Goal: Task Accomplishment & Management: Manage account settings

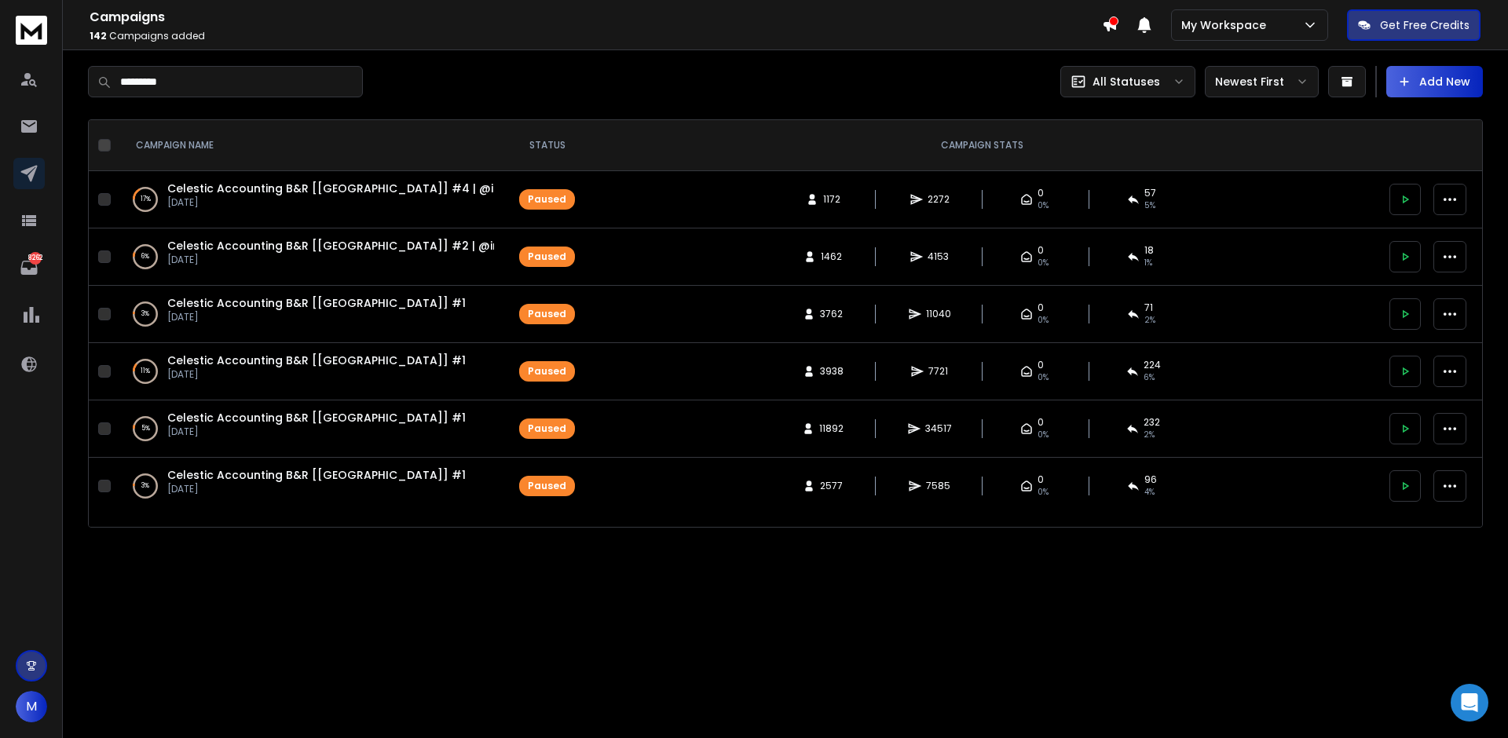
type input "**********"
click at [288, 550] on div "**********" at bounding box center [754, 369] width 1508 height 738
click at [323, 534] on div "**********" at bounding box center [785, 296] width 1445 height 493
click at [426, 598] on div "**********" at bounding box center [754, 369] width 1508 height 738
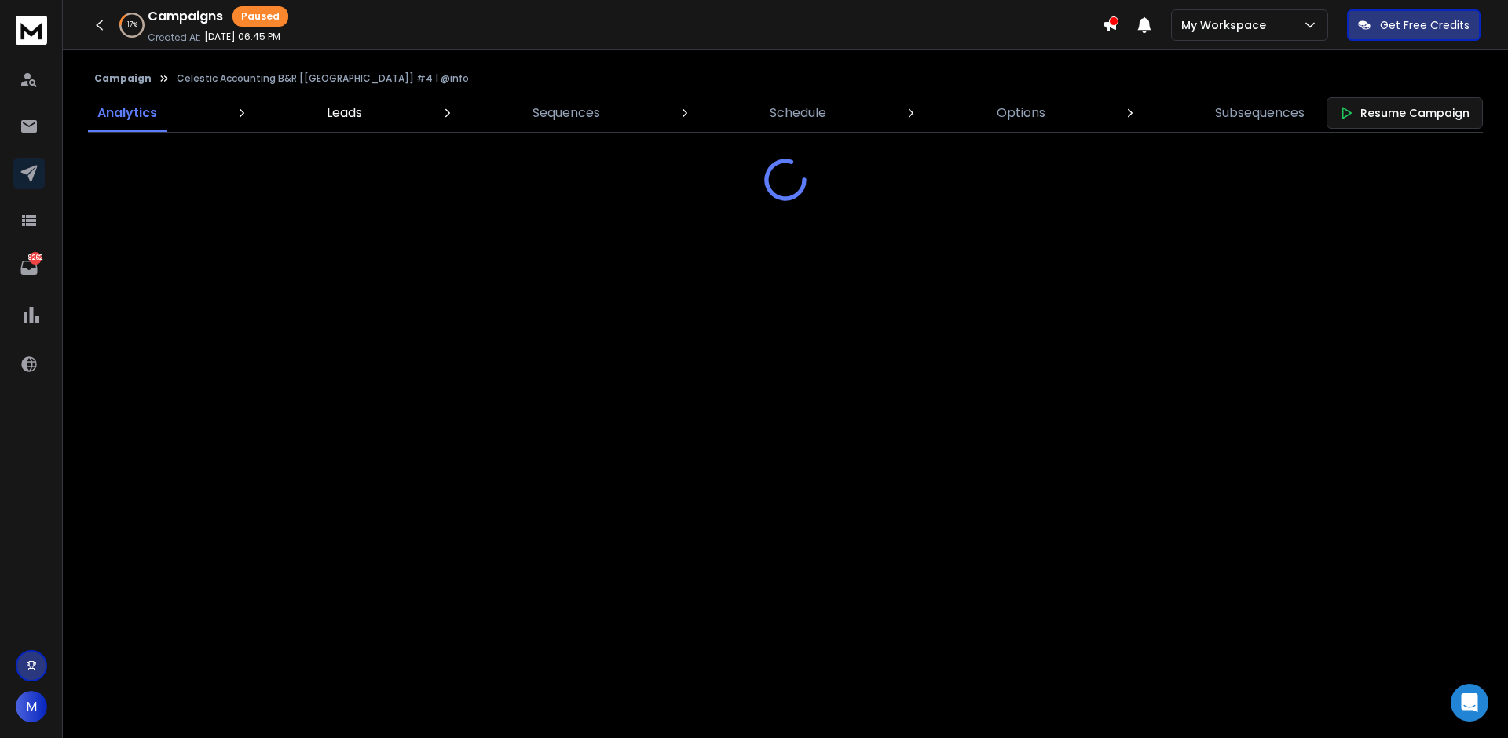
click at [327, 111] on p "Leads" at bounding box center [344, 113] width 35 height 19
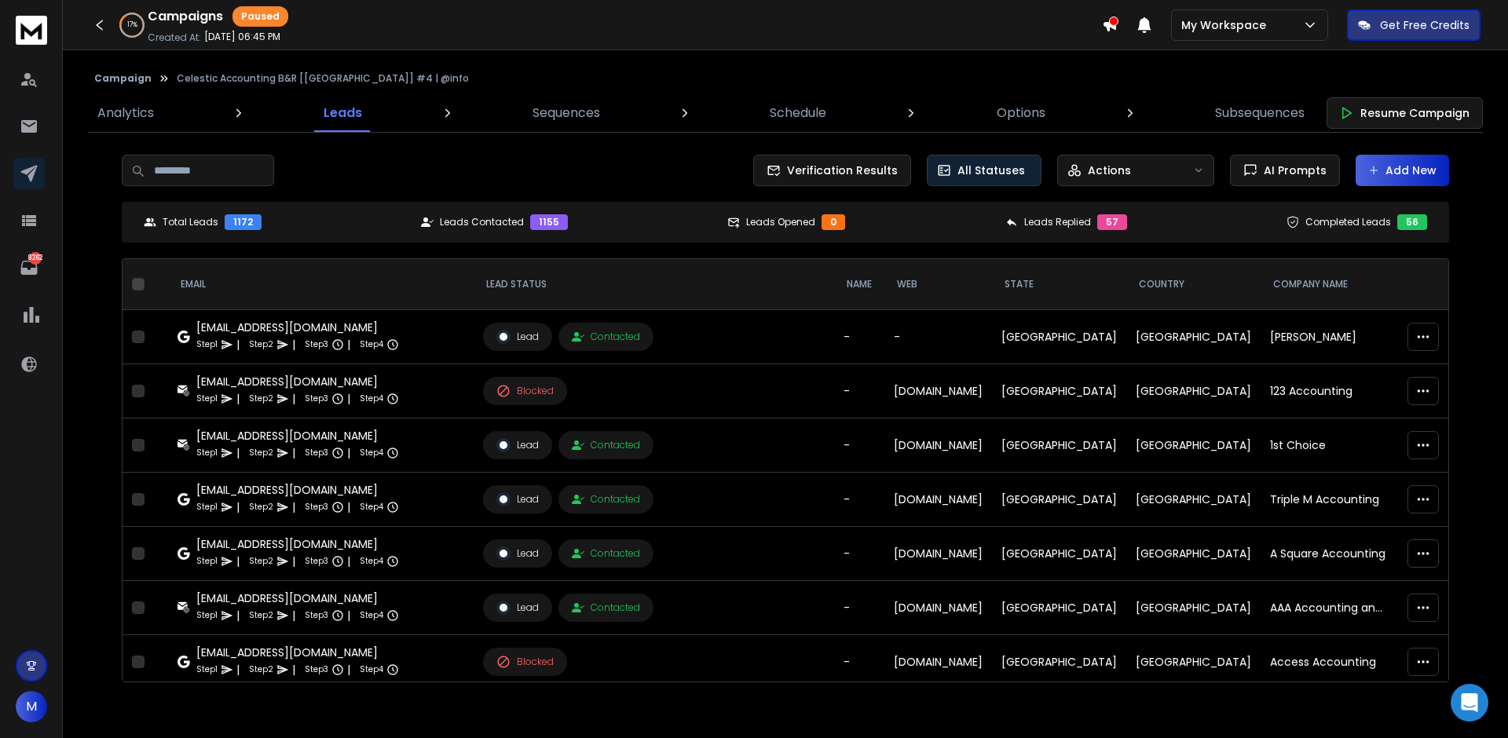
click at [971, 177] on p "All Statuses" at bounding box center [991, 171] width 68 height 16
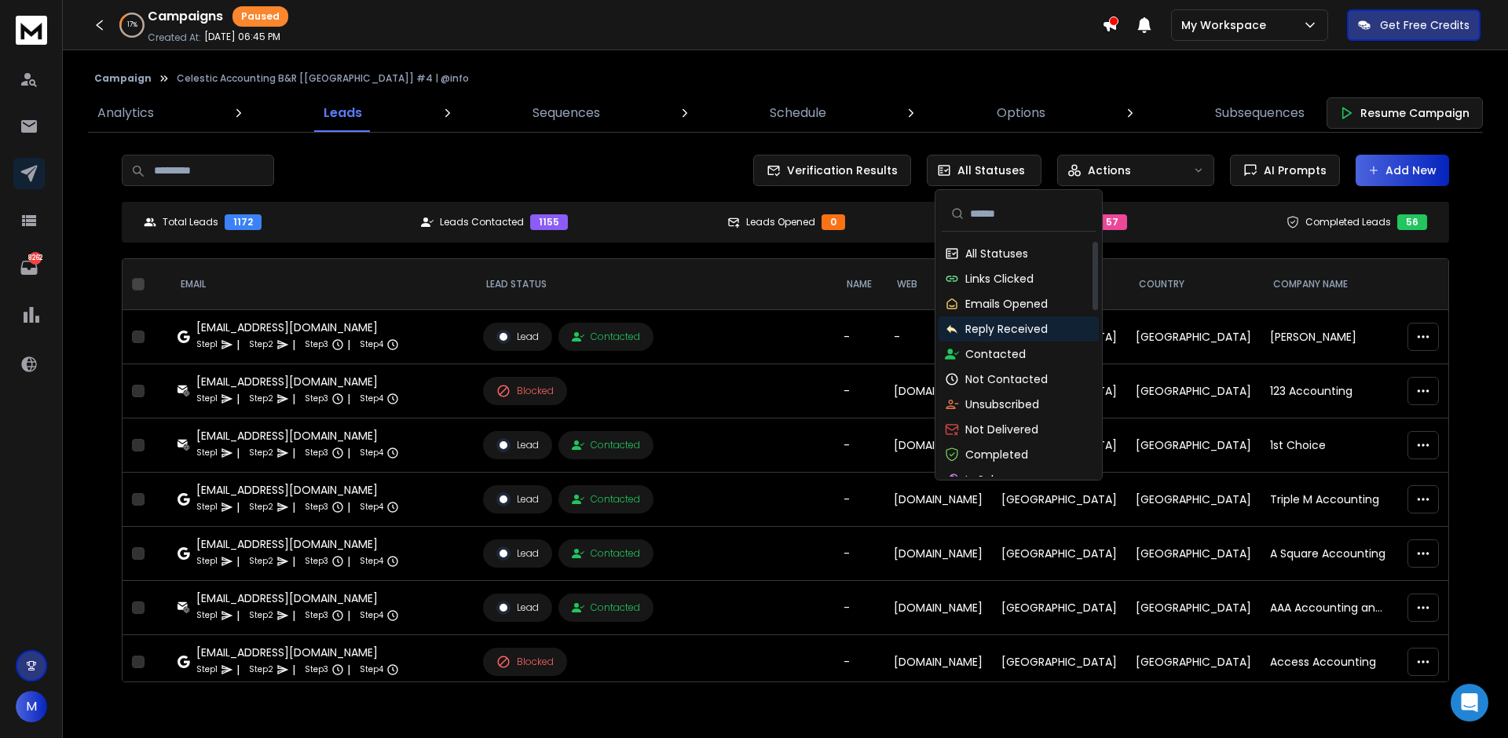
click at [1012, 323] on p "Reply Received" at bounding box center [1006, 329] width 82 height 16
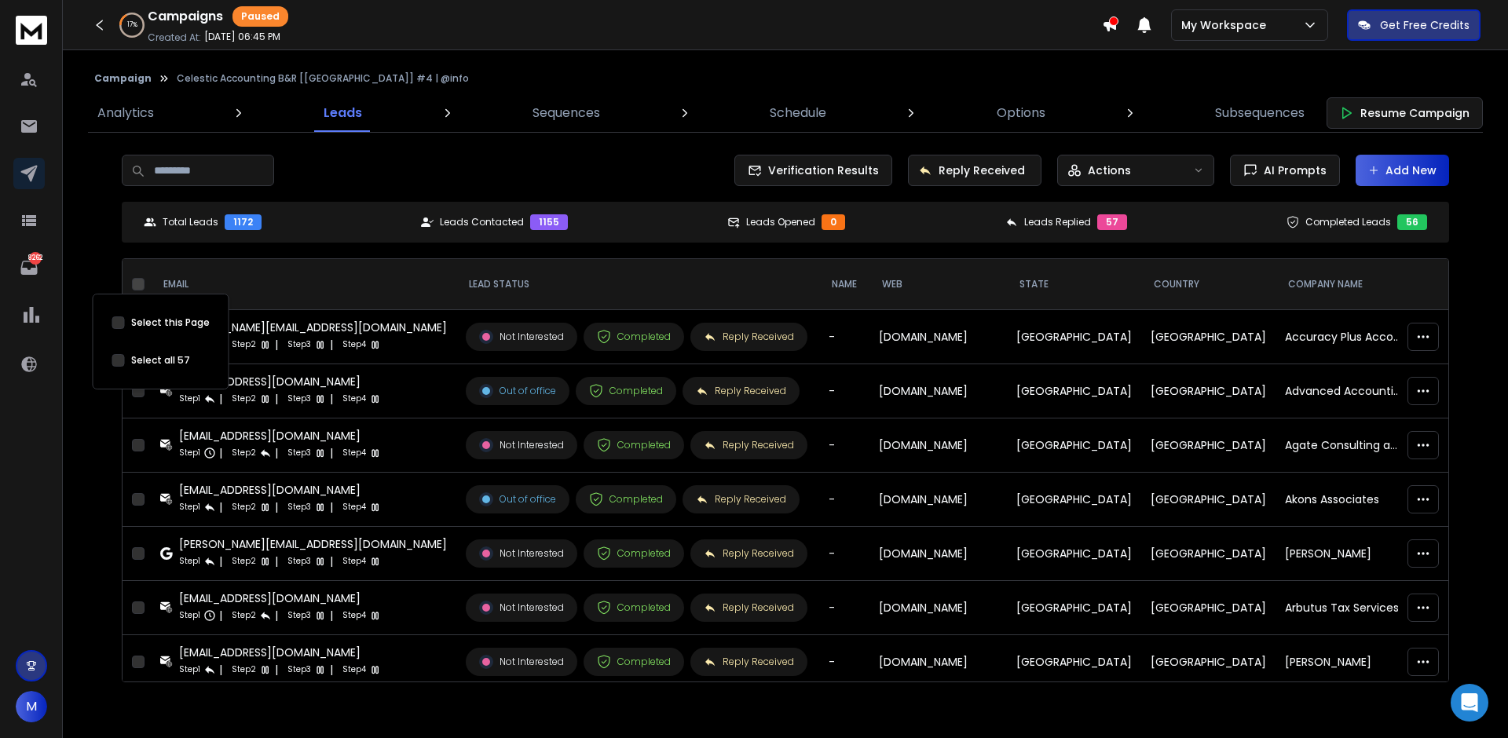
click at [119, 362] on button "Select this Page" at bounding box center [118, 360] width 13 height 13
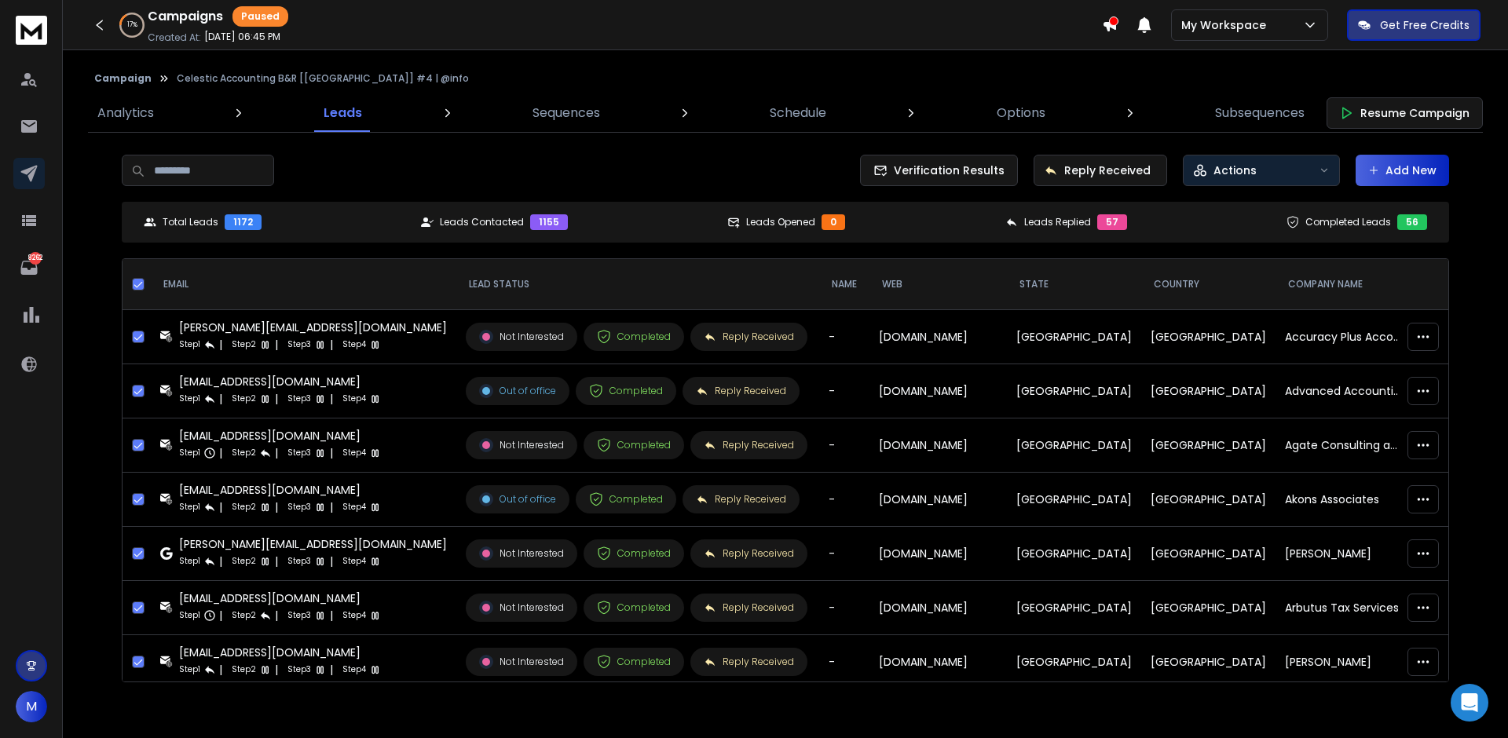
click at [1263, 168] on div "Actions" at bounding box center [1252, 171] width 119 height 16
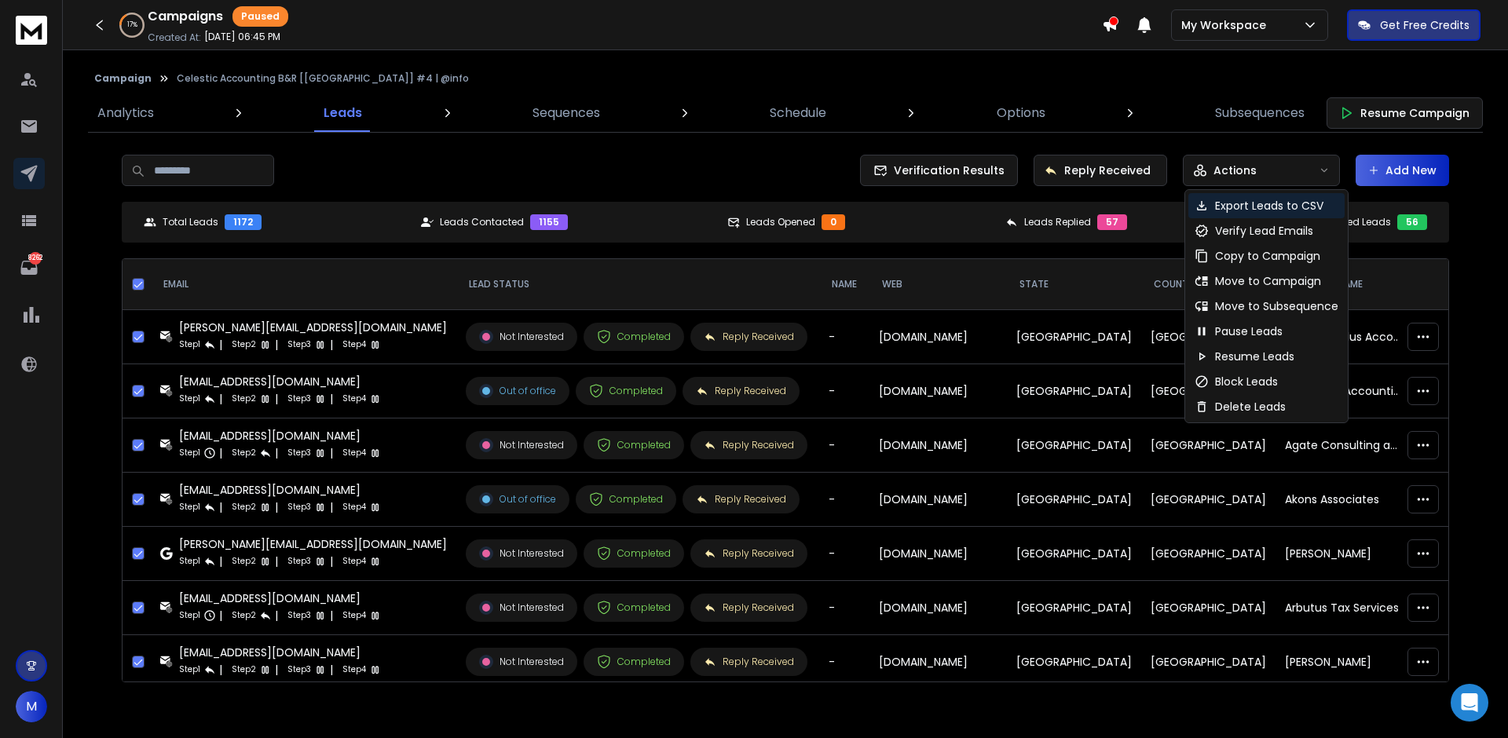
click at [1252, 199] on p "Export Leads to CSV" at bounding box center [1269, 206] width 108 height 16
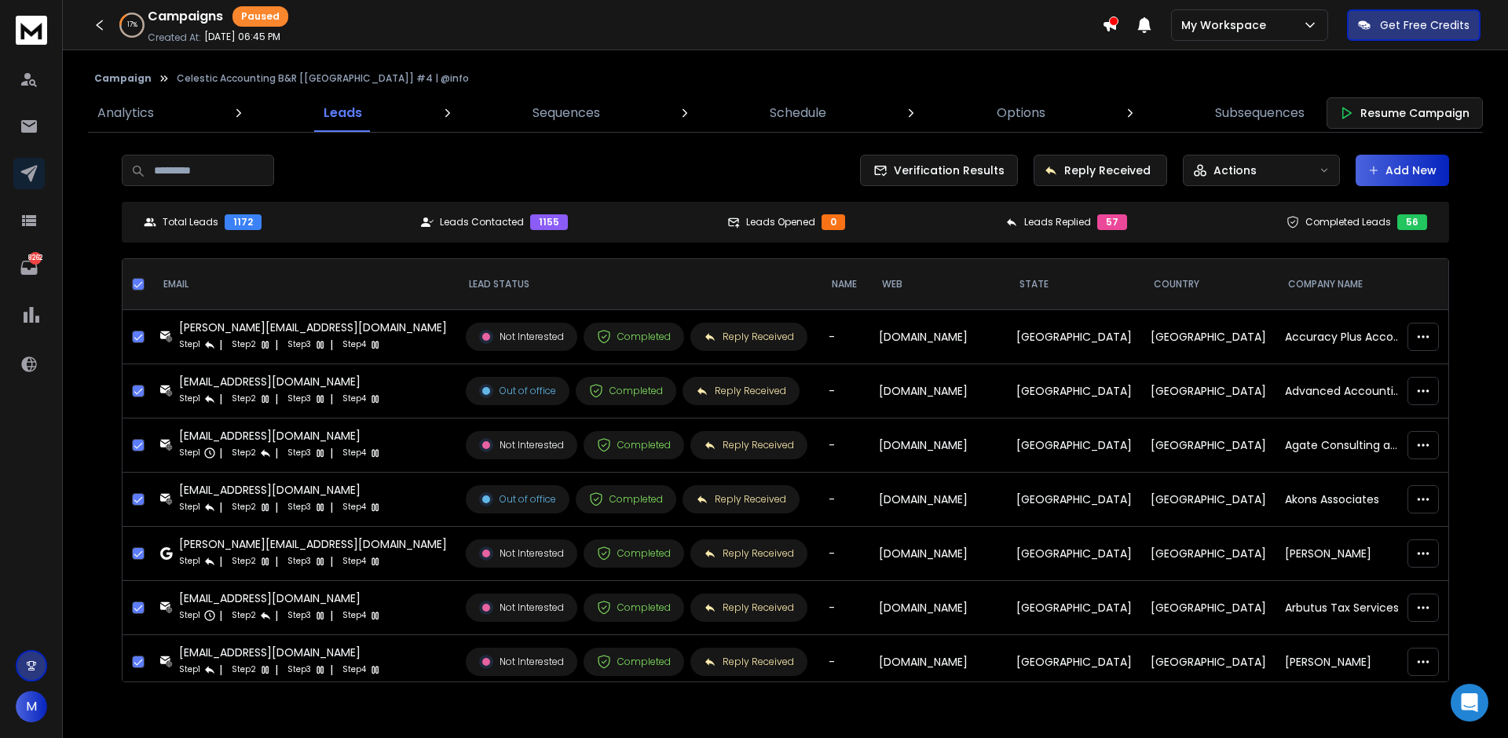
click at [1471, 323] on div "Verification Results Reply Received Actions Add New Total Leads 1172 Leads Cont…" at bounding box center [785, 411] width 1382 height 512
click at [1080, 170] on p "Reply Received" at bounding box center [1107, 171] width 86 height 16
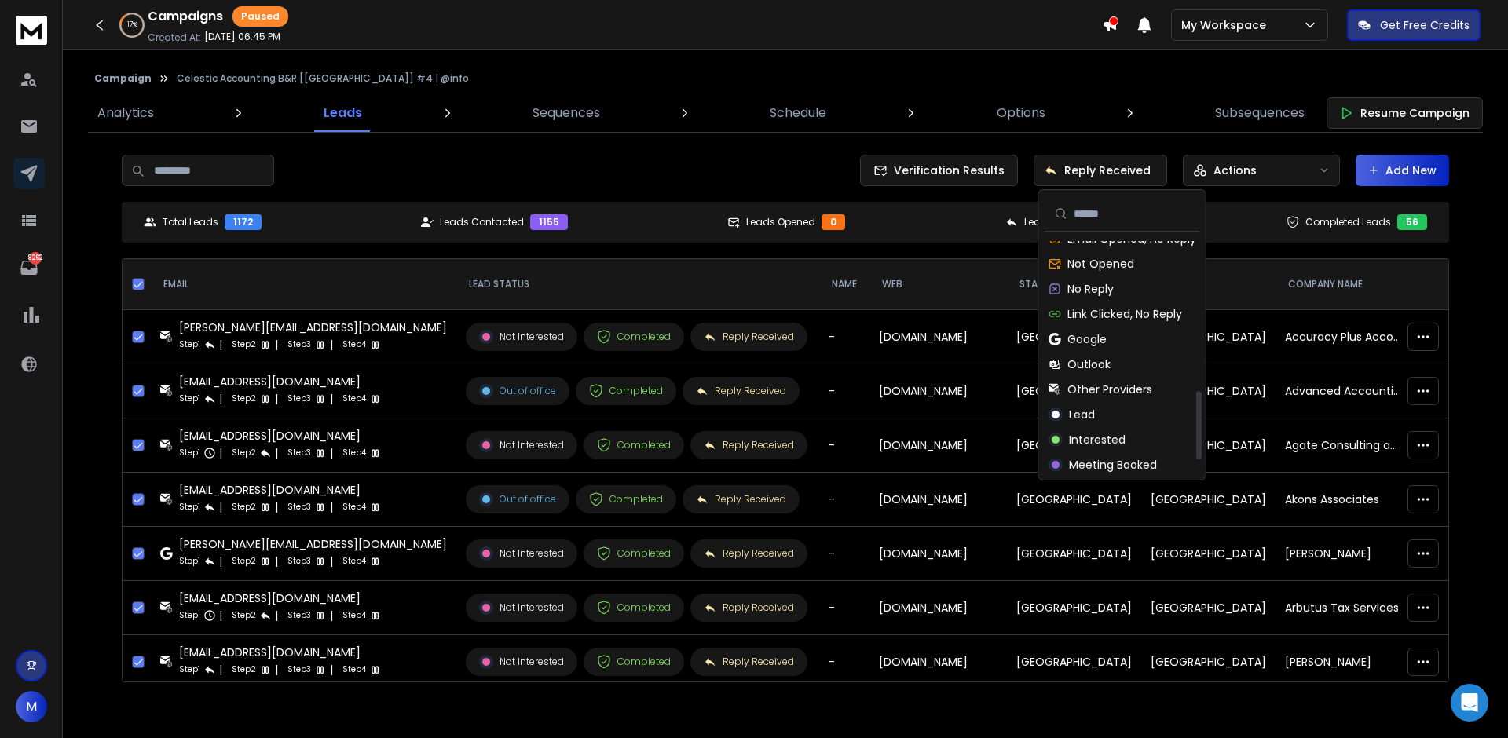
scroll to position [569, 0]
click at [1103, 454] on div "Not Interested" at bounding box center [1122, 464] width 160 height 25
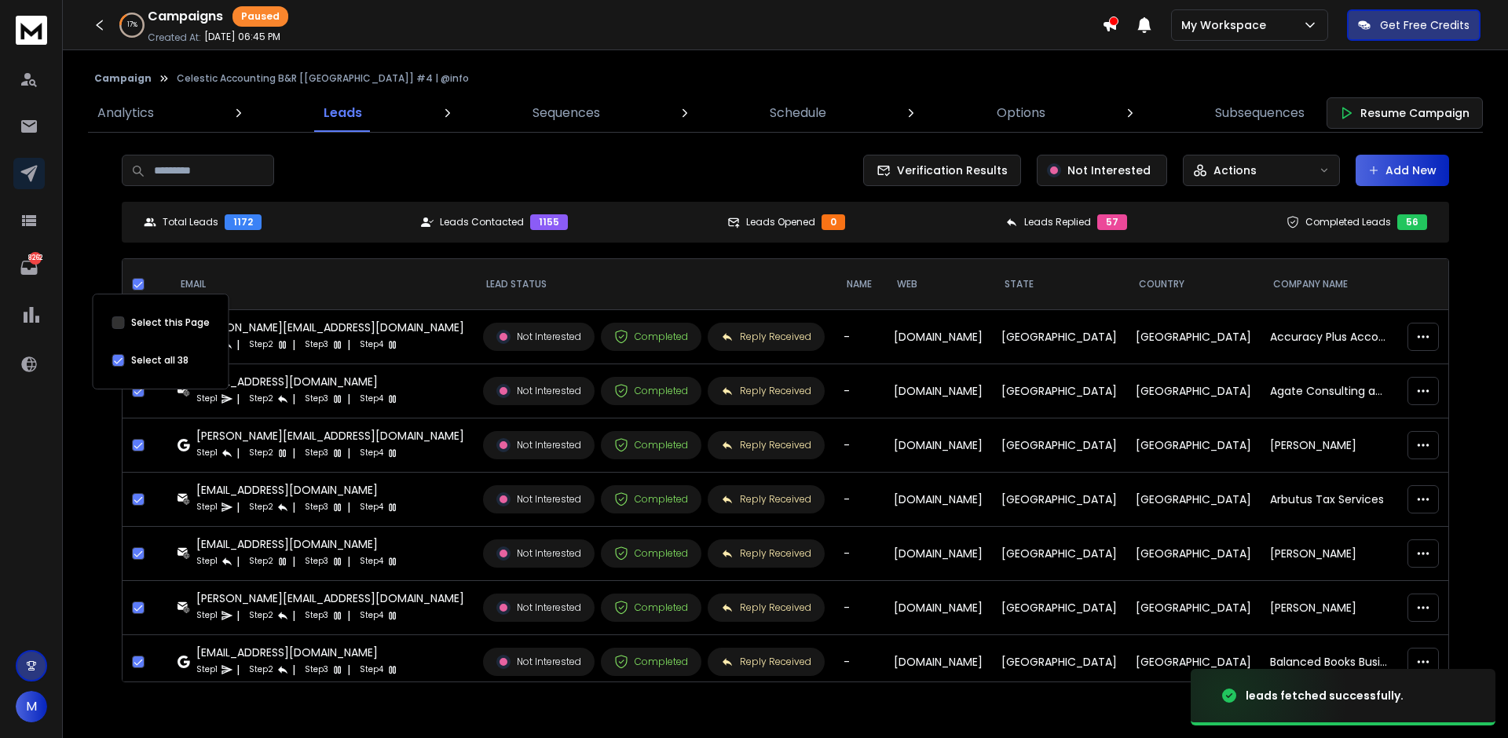
click at [137, 289] on button "Select this Page" at bounding box center [138, 284] width 13 height 13
click at [138, 287] on button "Select this Page" at bounding box center [138, 284] width 13 height 13
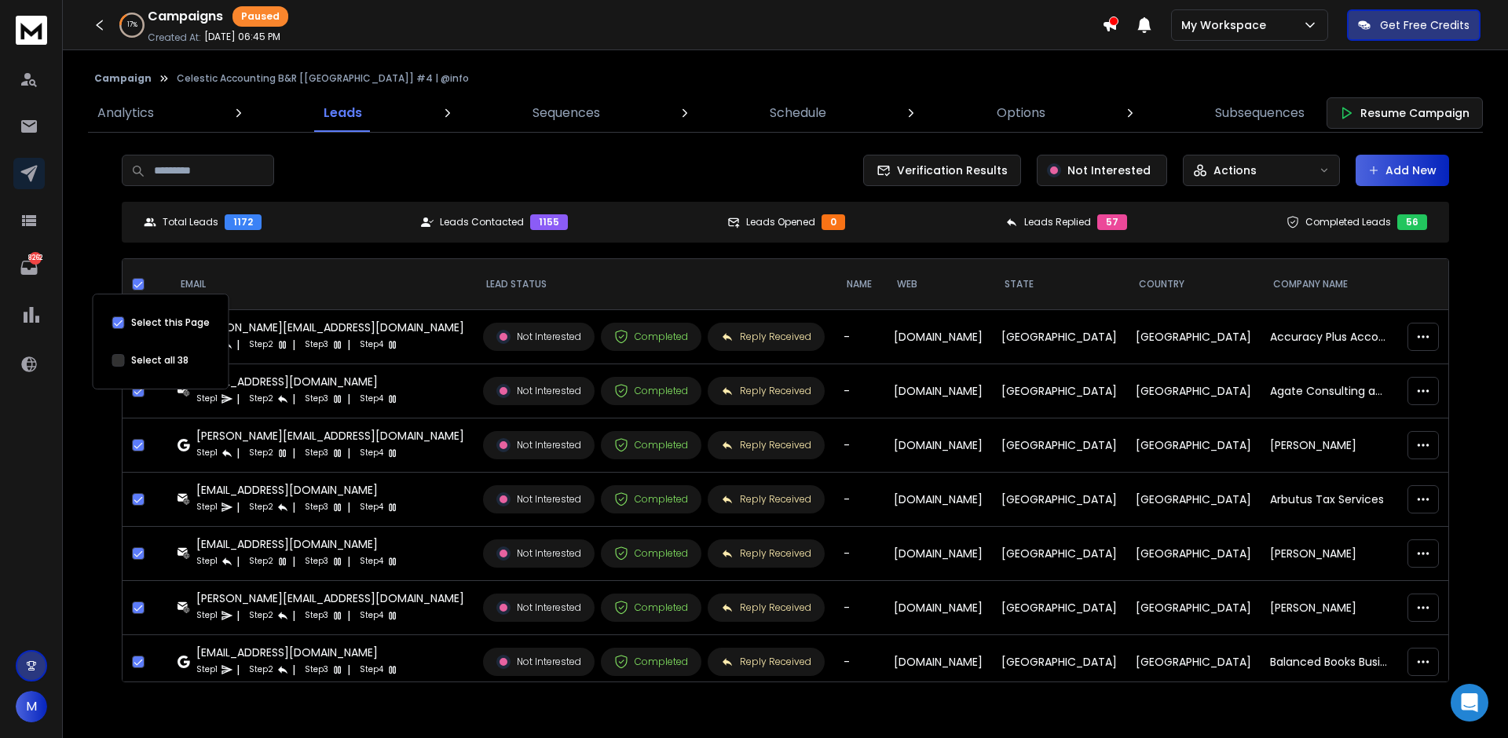
click at [139, 281] on button "Select this Page" at bounding box center [138, 284] width 13 height 13
click at [139, 281] on button "button" at bounding box center [138, 284] width 13 height 13
click at [120, 357] on button "Select this Page" at bounding box center [118, 360] width 13 height 13
click at [1247, 180] on button "Actions" at bounding box center [1261, 170] width 157 height 31
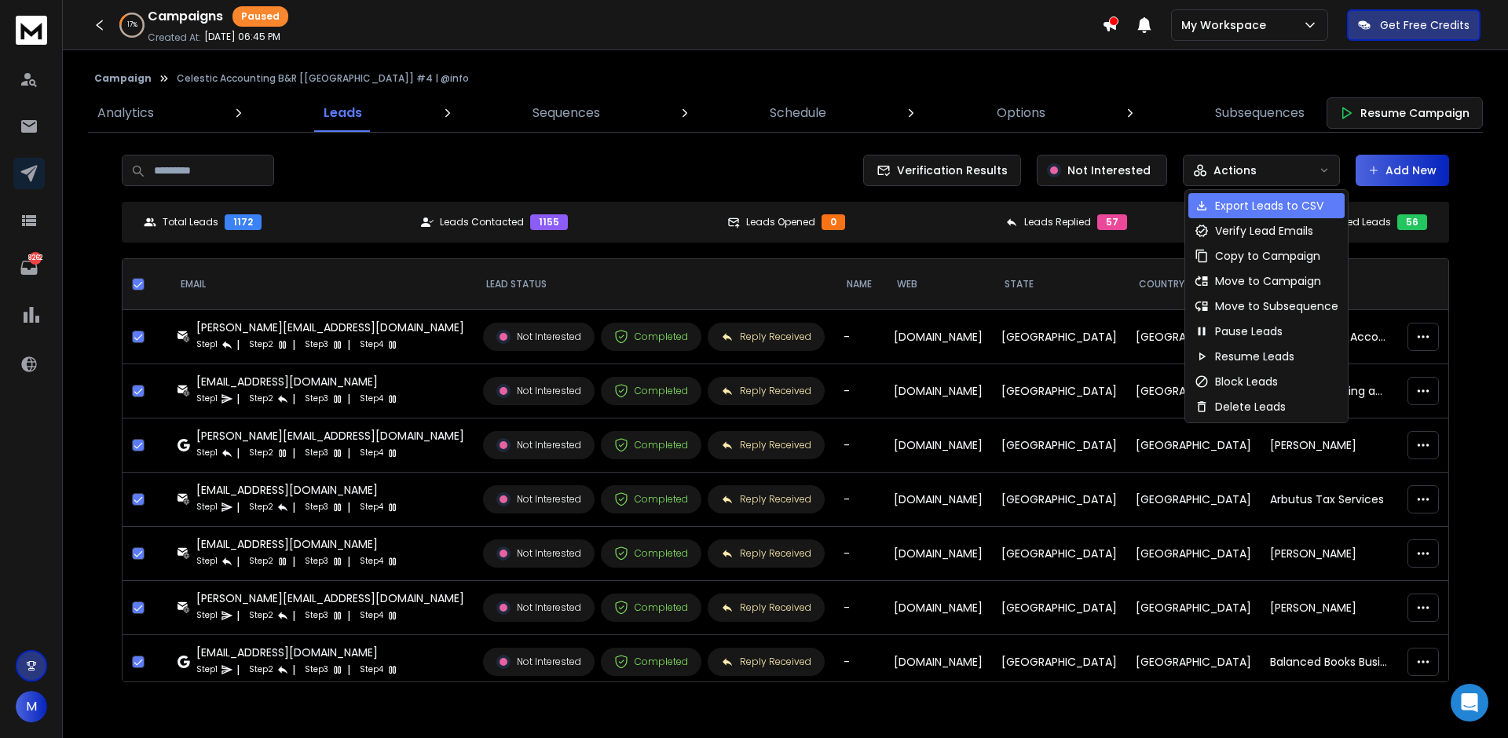
click at [1245, 198] on p "Export Leads to CSV" at bounding box center [1269, 206] width 108 height 16
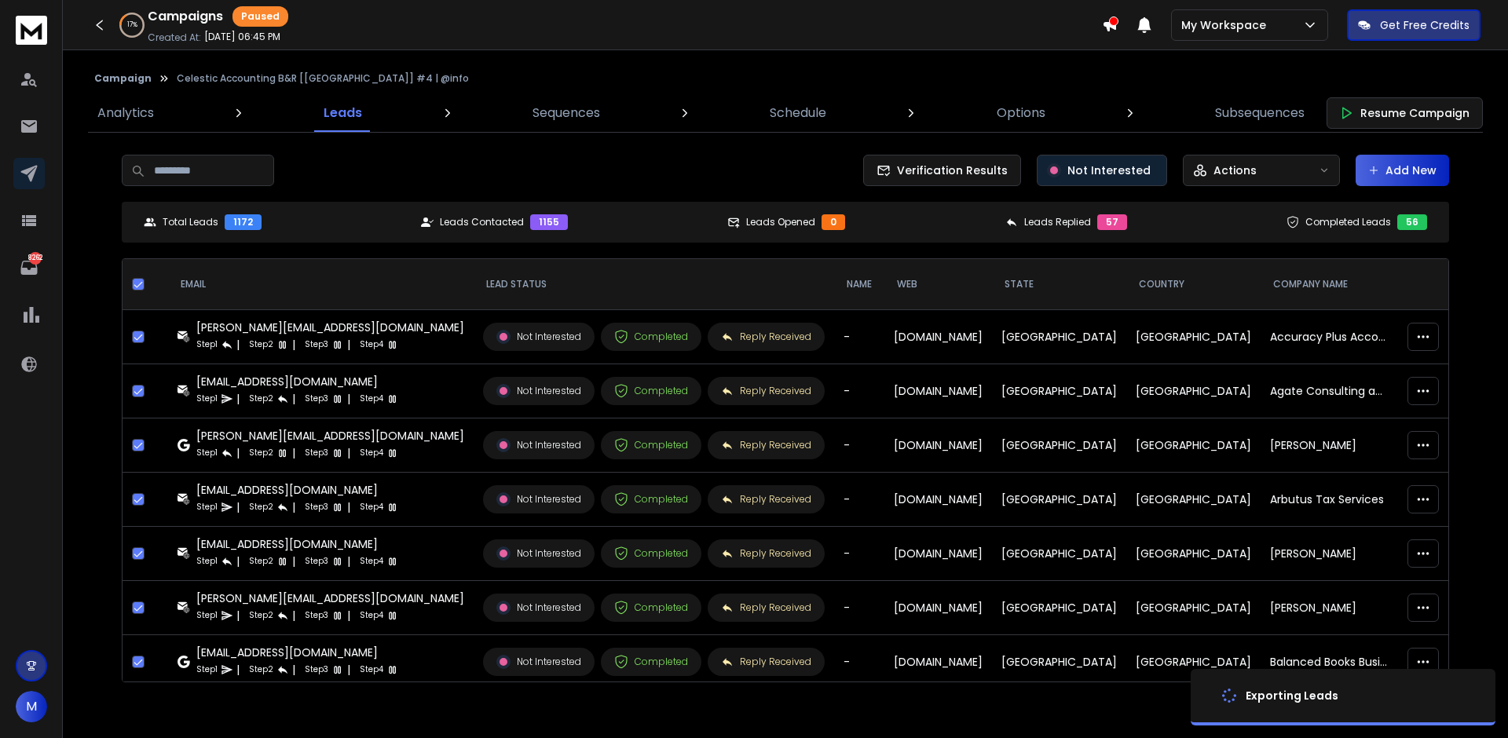
click at [1098, 179] on button "Not Interested" at bounding box center [1102, 170] width 130 height 31
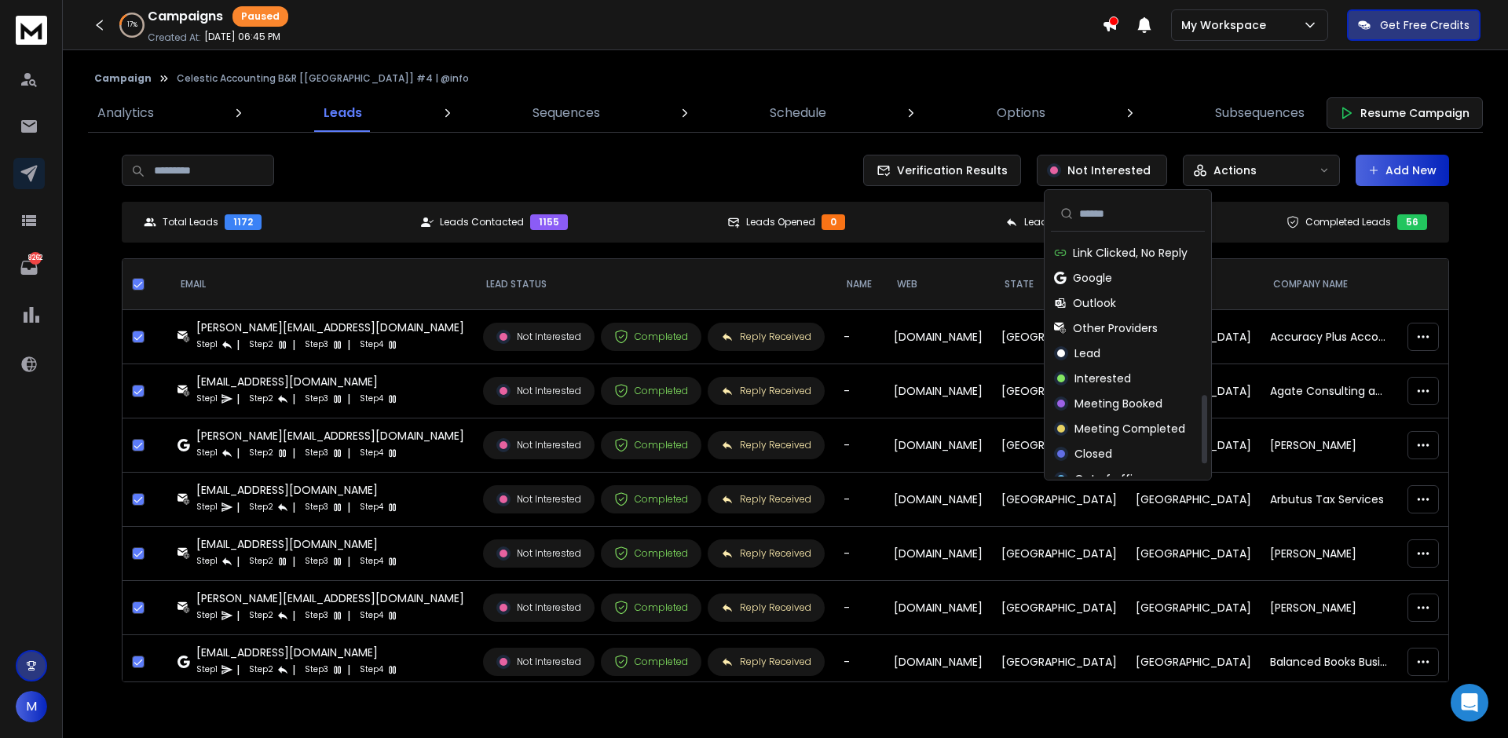
scroll to position [550, 0]
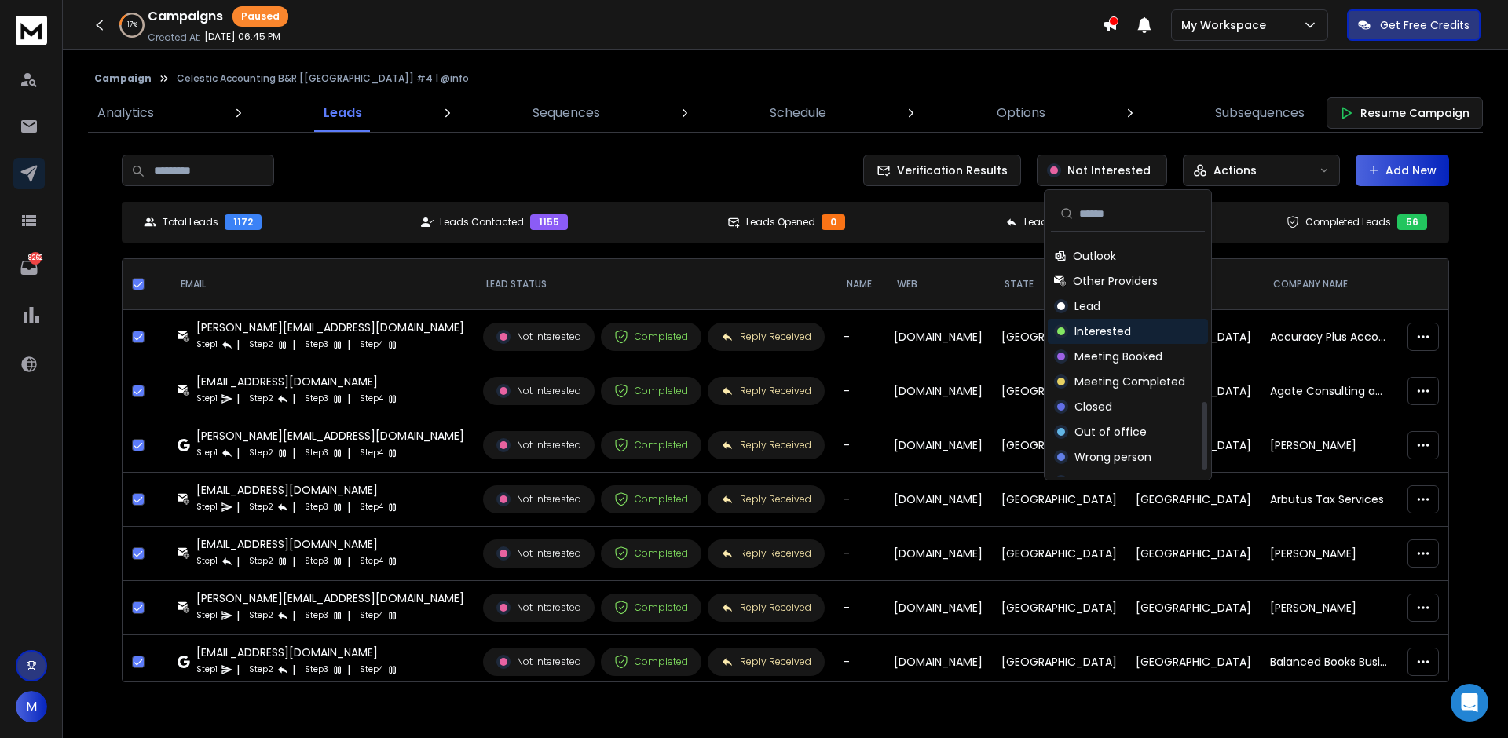
click at [1103, 326] on p "Interested" at bounding box center [1102, 332] width 57 height 16
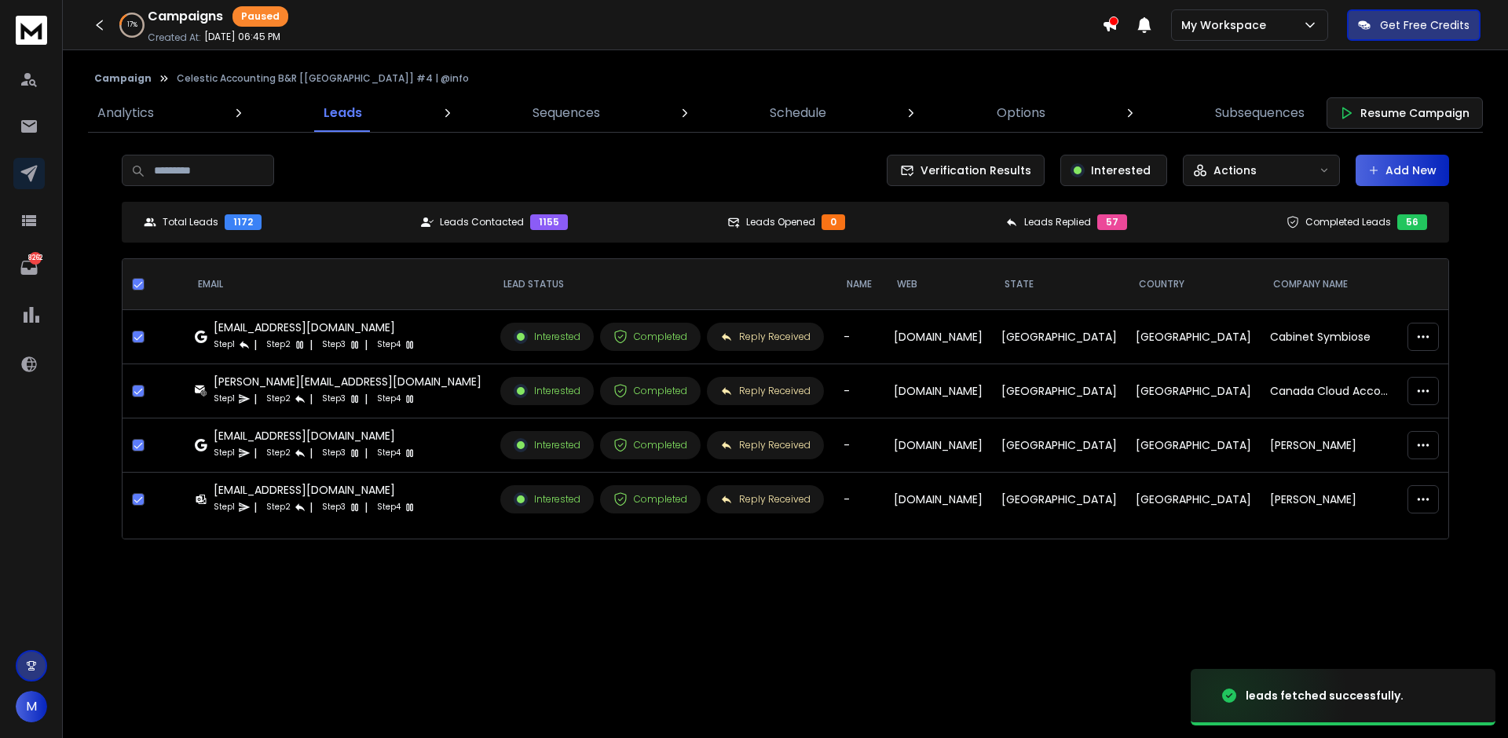
click at [131, 287] on th at bounding box center [154, 284] width 63 height 51
click at [135, 286] on button "Select this Page" at bounding box center [138, 284] width 13 height 13
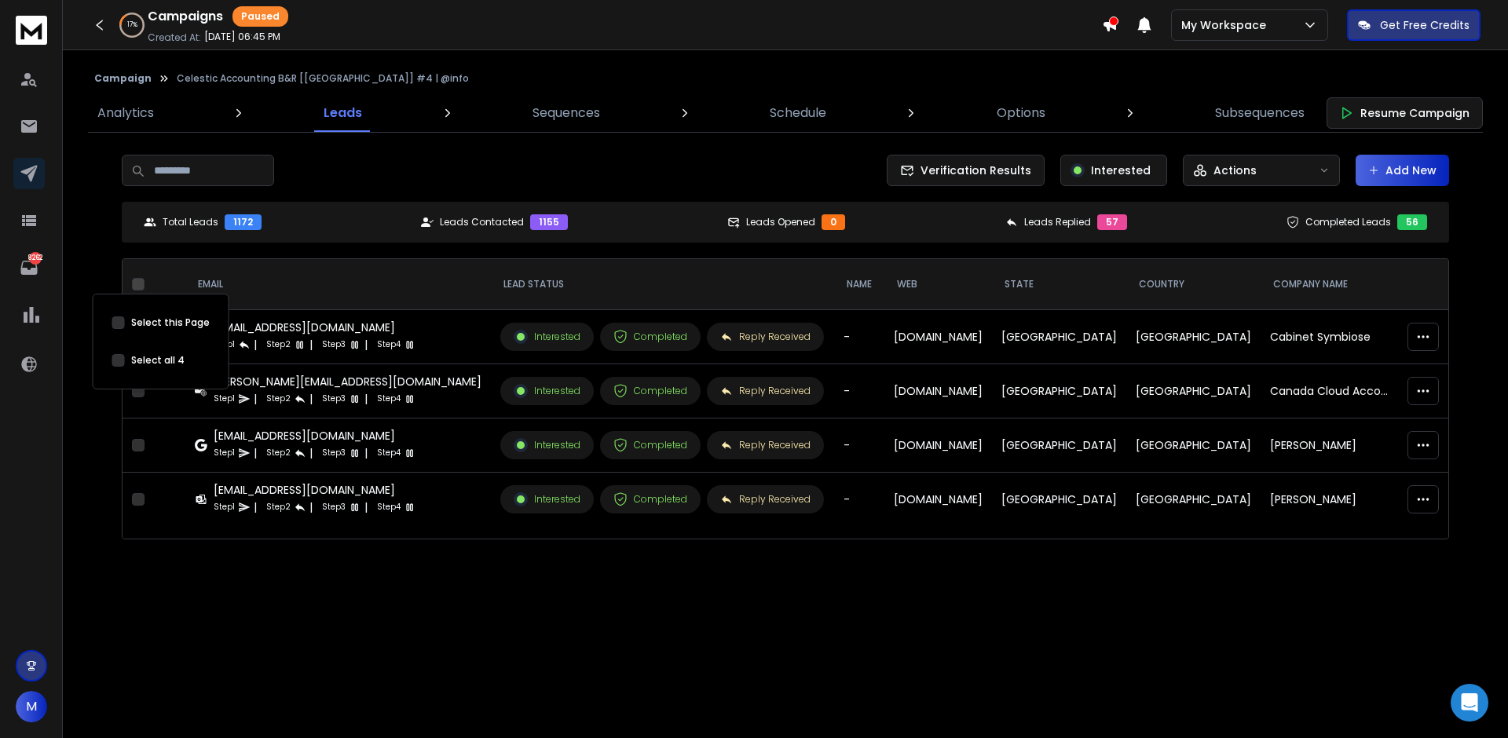
click at [121, 323] on button "Select this Page" at bounding box center [118, 322] width 13 height 13
click at [1220, 174] on p "Actions" at bounding box center [1234, 171] width 43 height 16
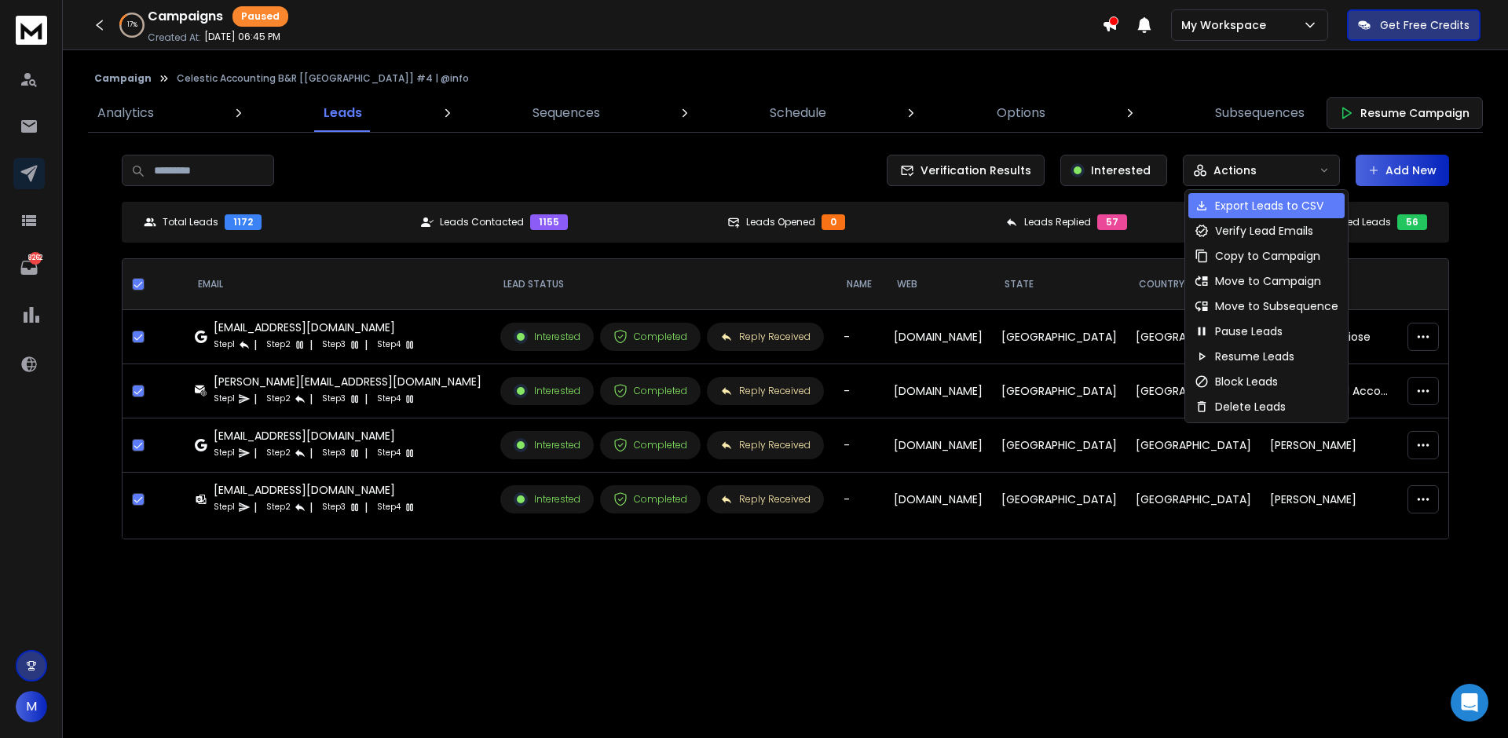
click at [1232, 200] on p "Export Leads to CSV" at bounding box center [1269, 206] width 108 height 16
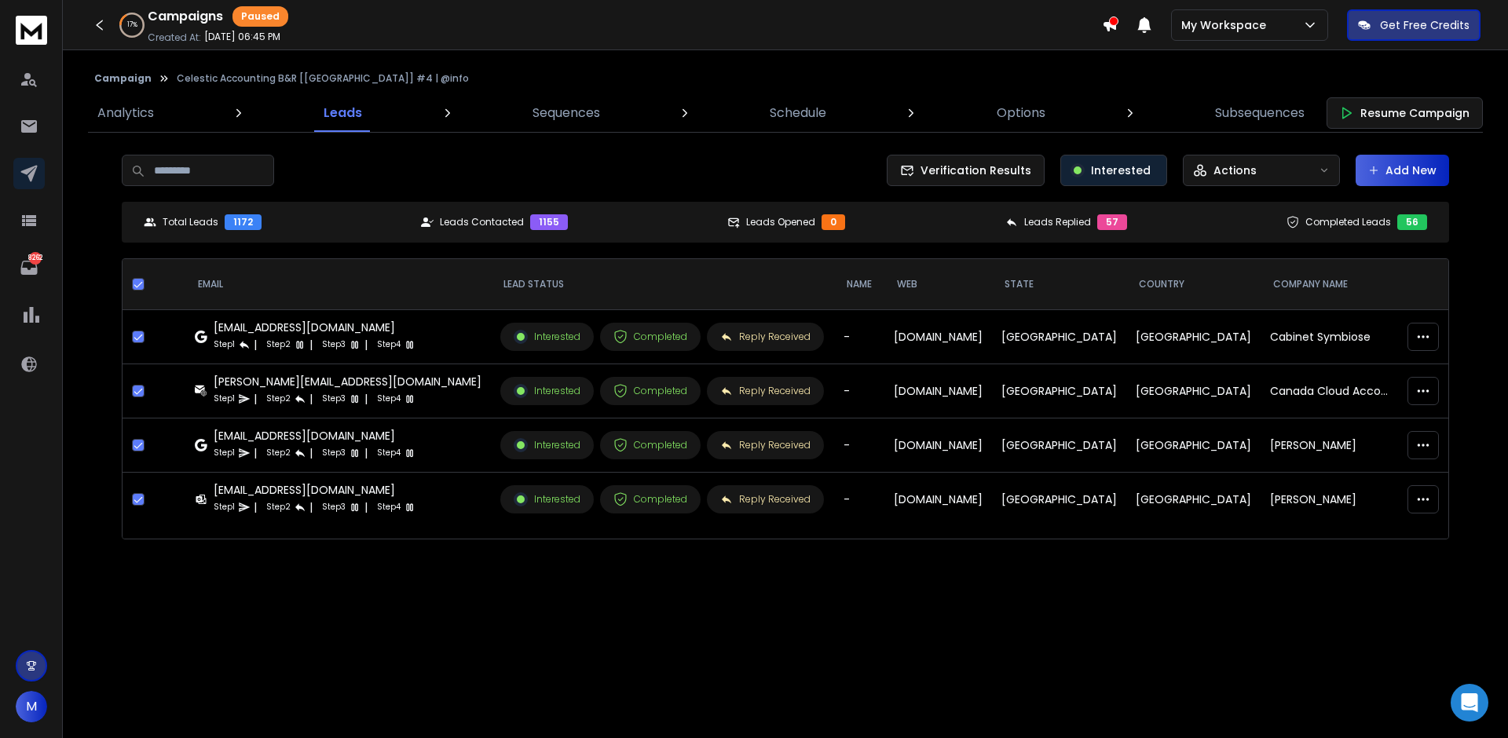
click at [1130, 165] on p "Interested" at bounding box center [1121, 171] width 60 height 16
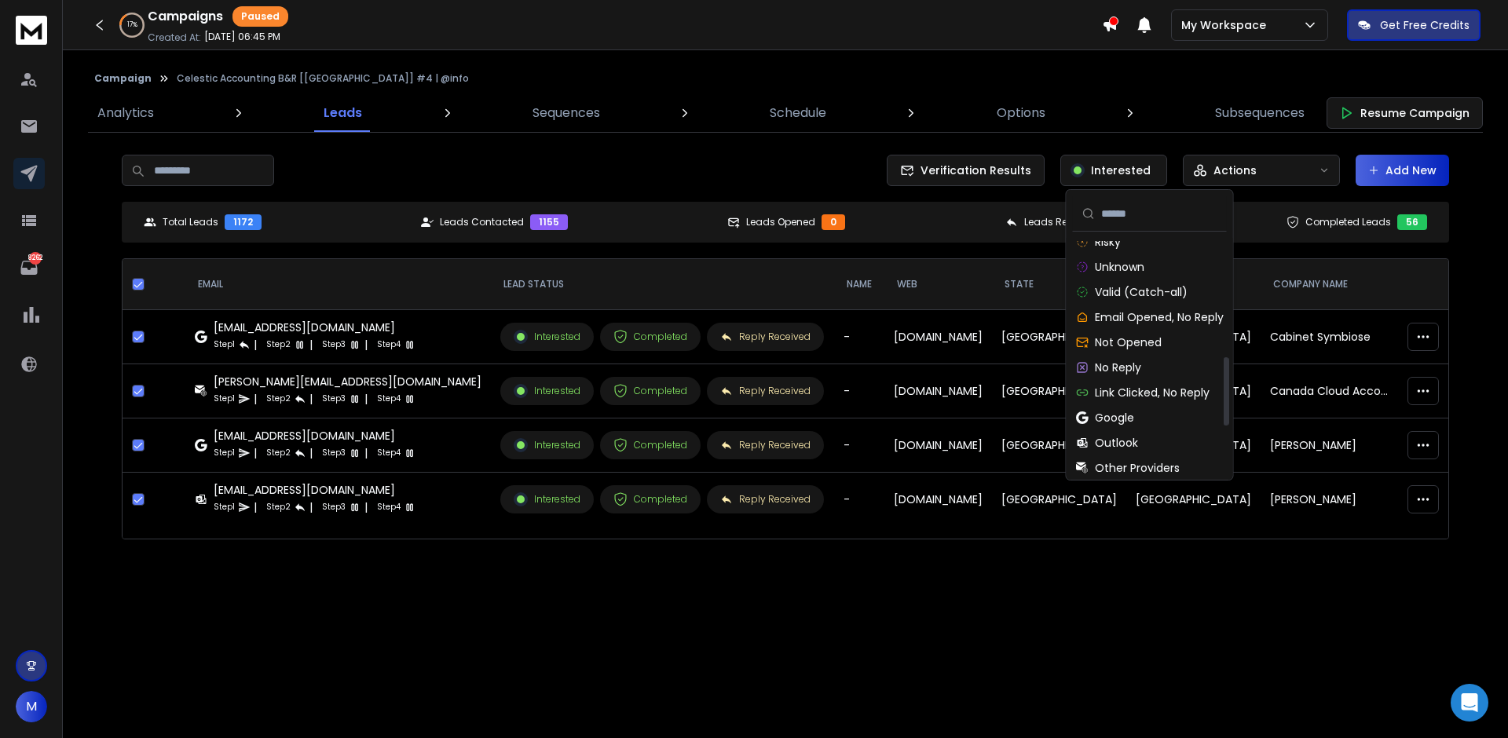
scroll to position [569, 0]
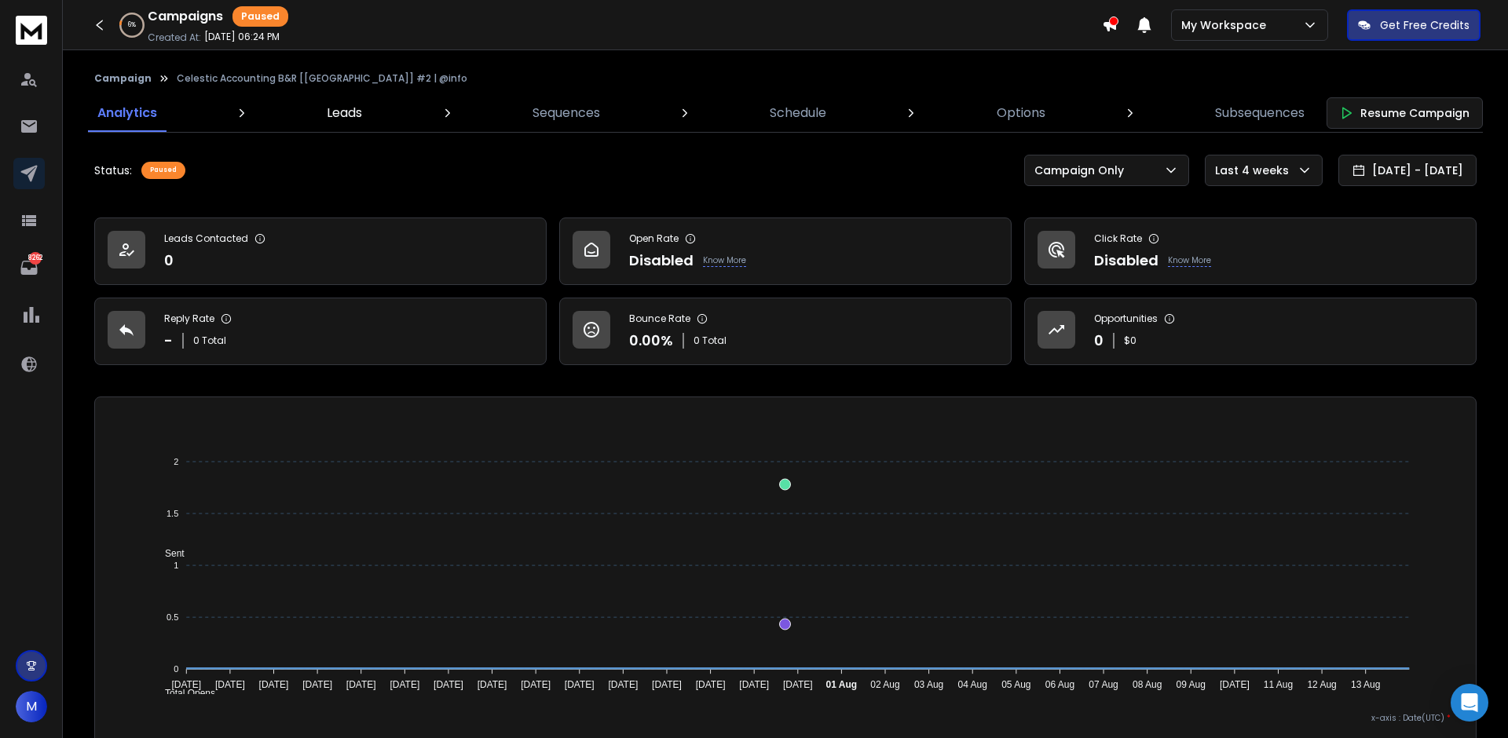
click at [335, 119] on p "Leads" at bounding box center [344, 113] width 35 height 19
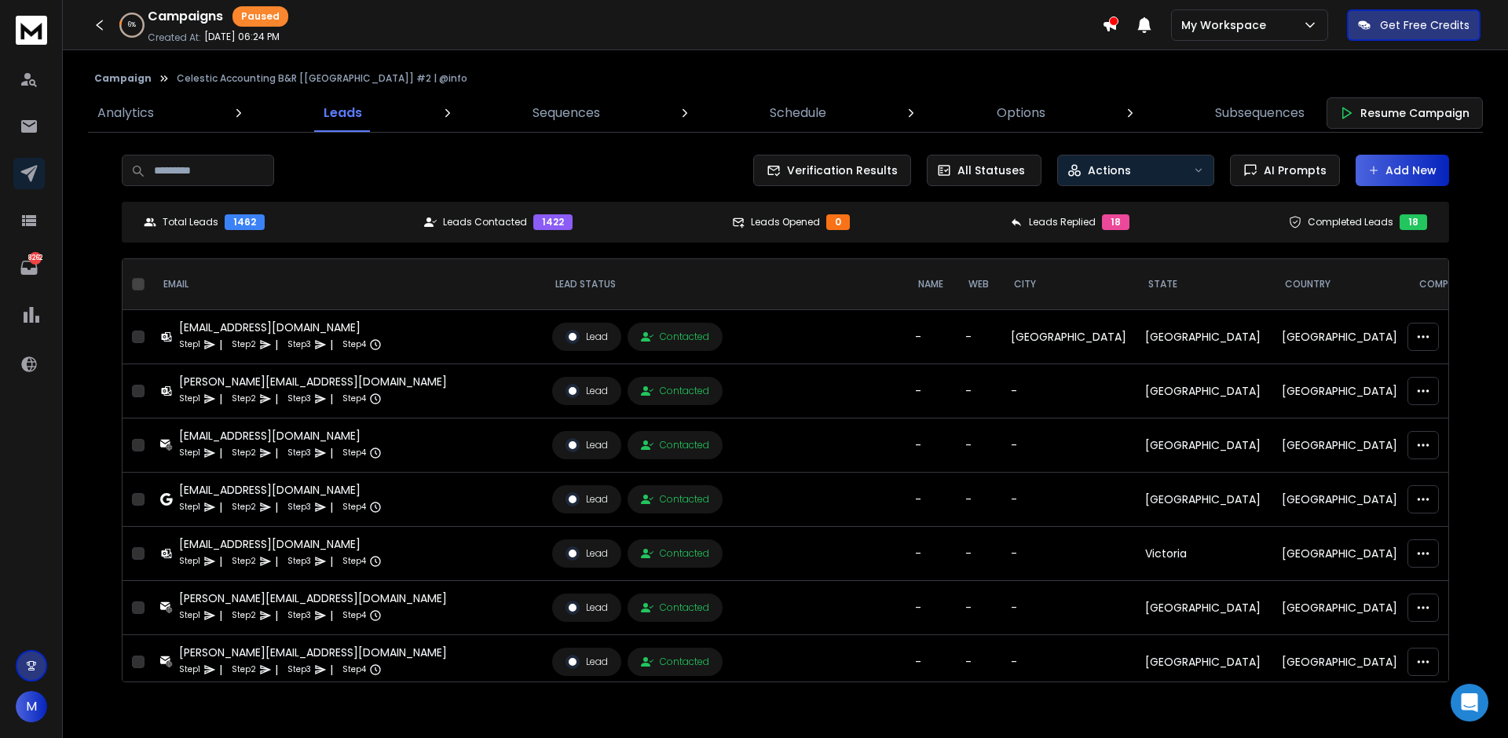
click at [1108, 166] on p "Actions" at bounding box center [1109, 171] width 43 height 16
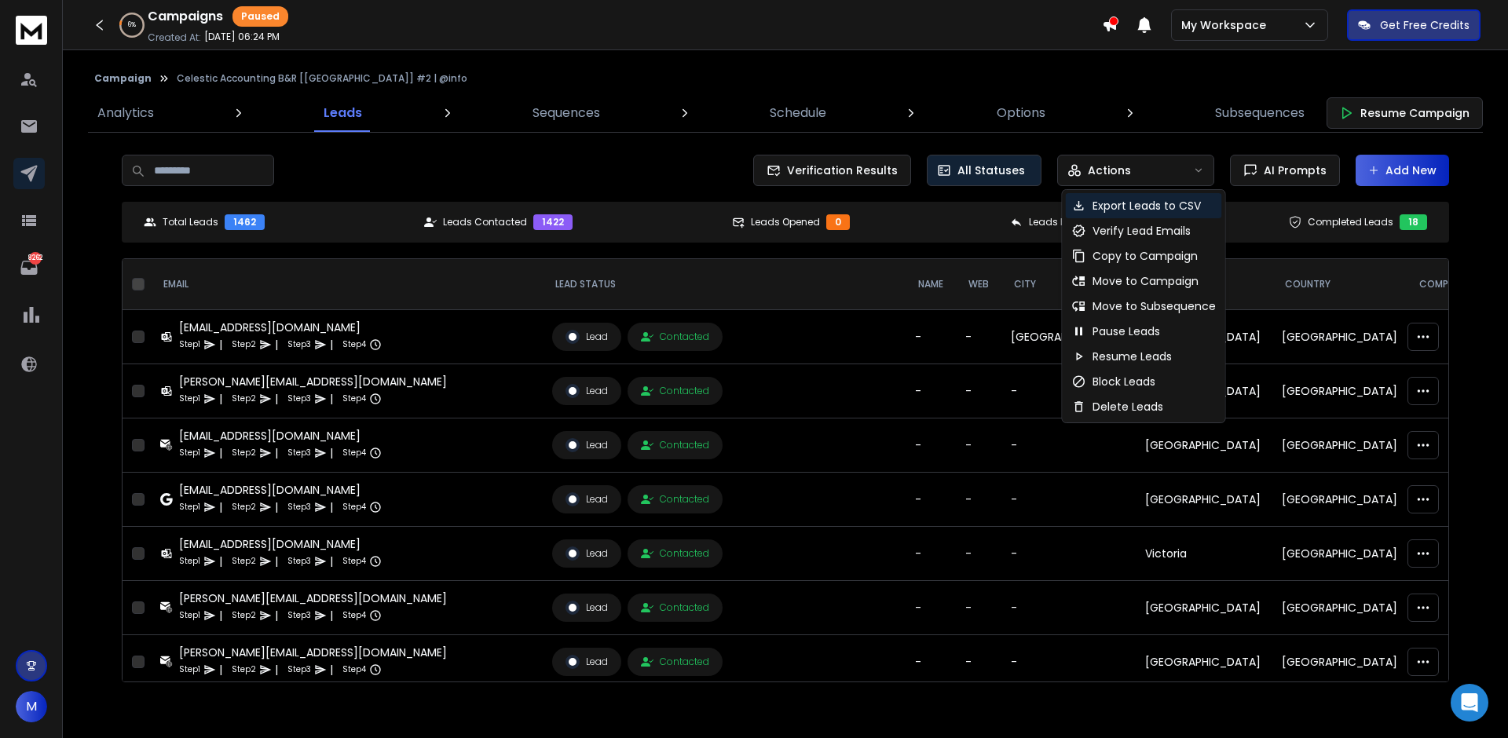
click at [999, 170] on p "All Statuses" at bounding box center [991, 171] width 68 height 16
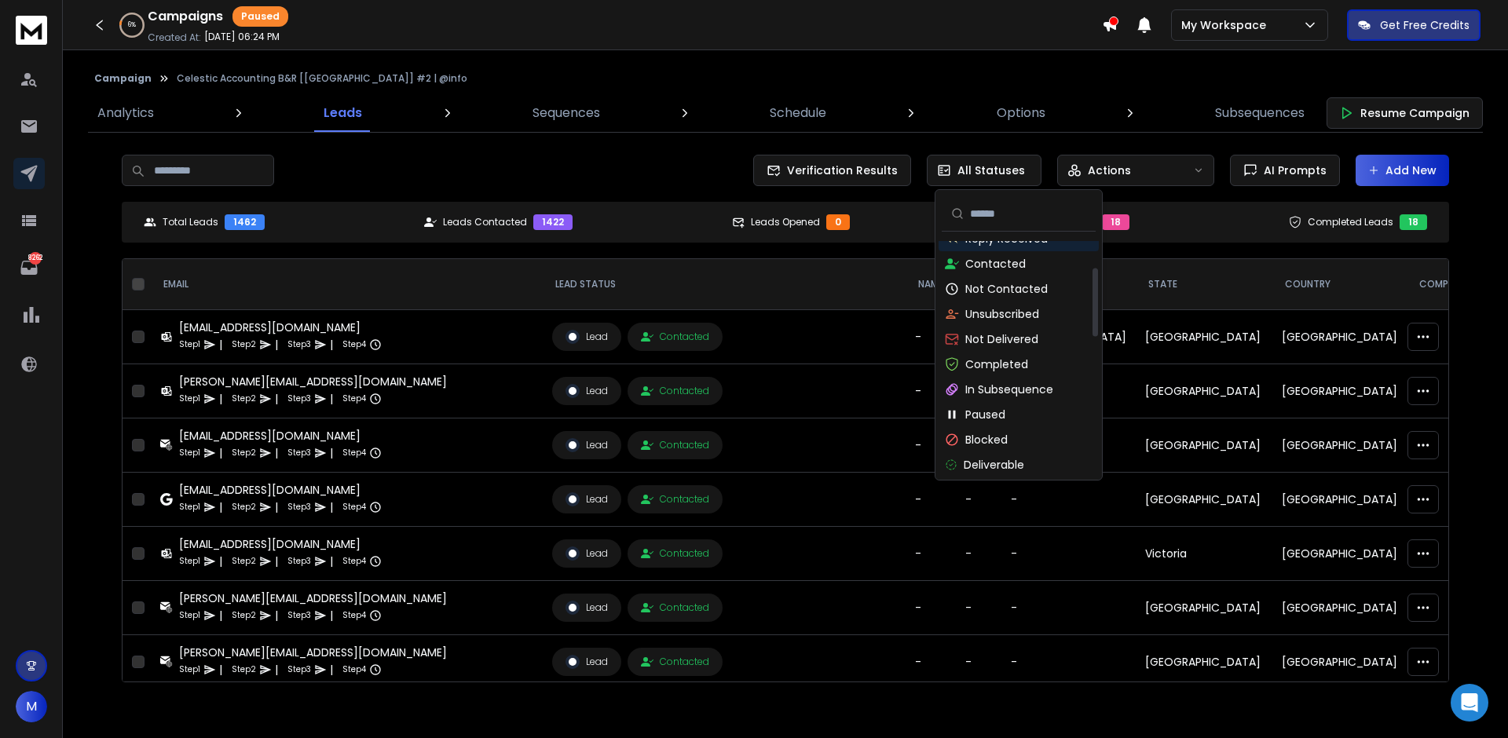
scroll to position [97, 0]
click at [1006, 337] on p "Not Delivered" at bounding box center [1001, 333] width 73 height 16
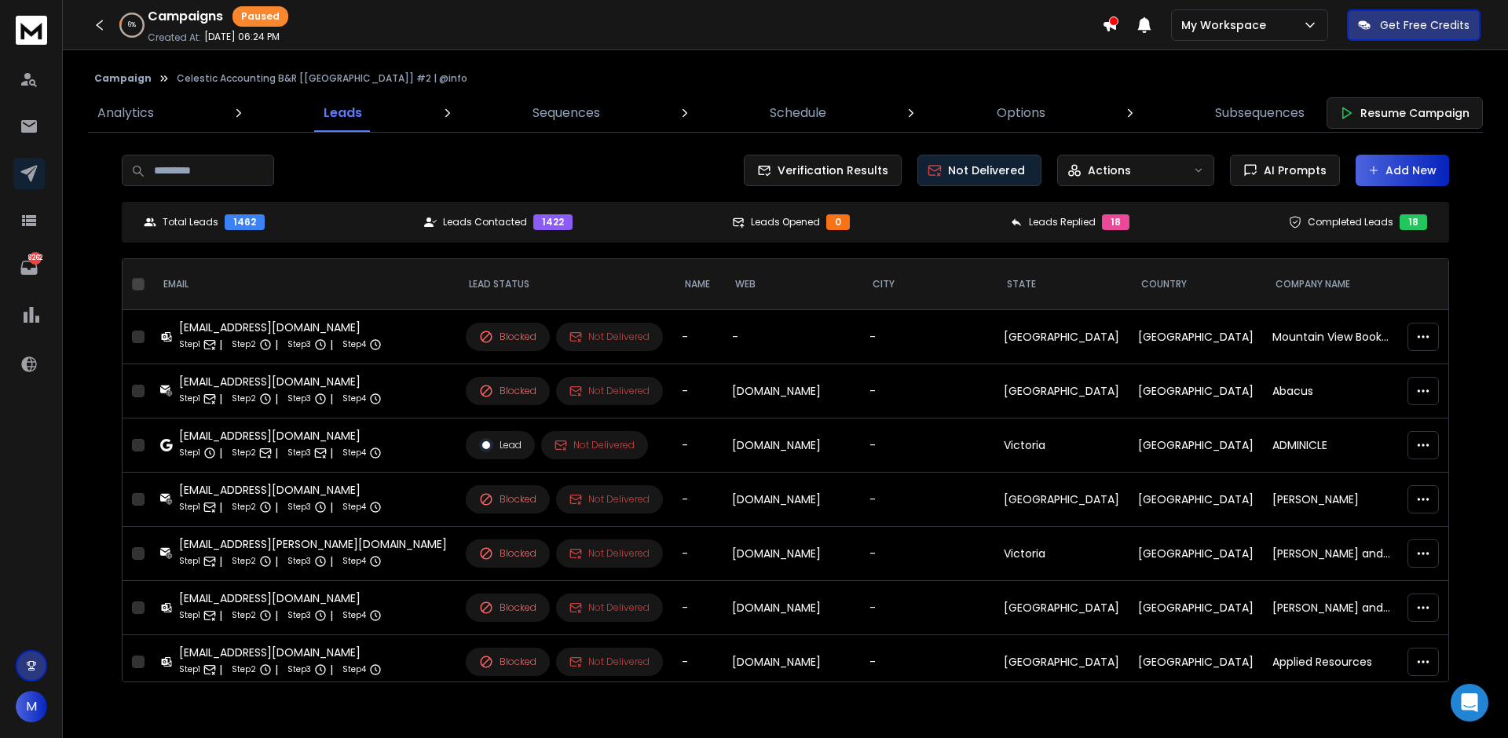
click at [971, 171] on p "Not Delivered" at bounding box center [986, 171] width 77 height 16
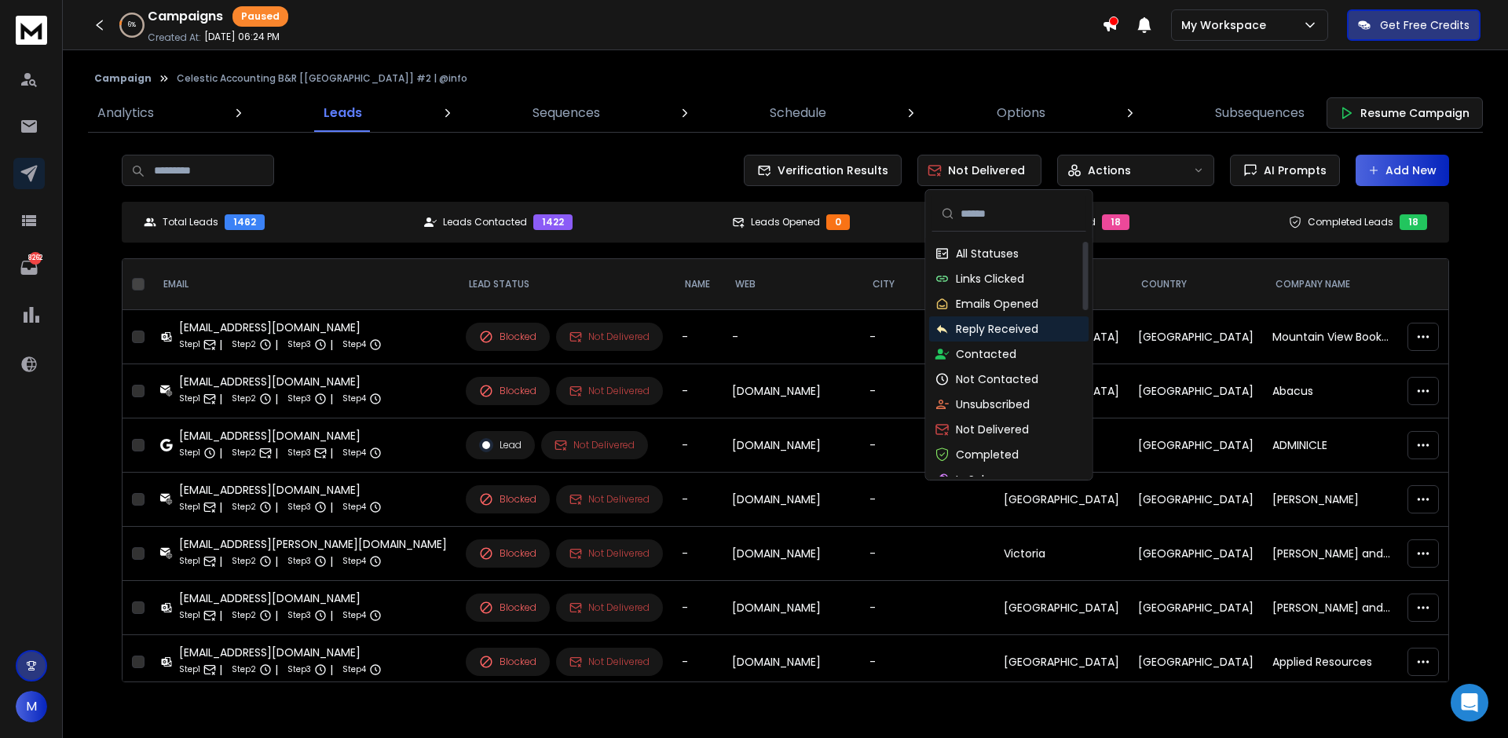
click at [981, 335] on p "Reply Received" at bounding box center [997, 329] width 82 height 16
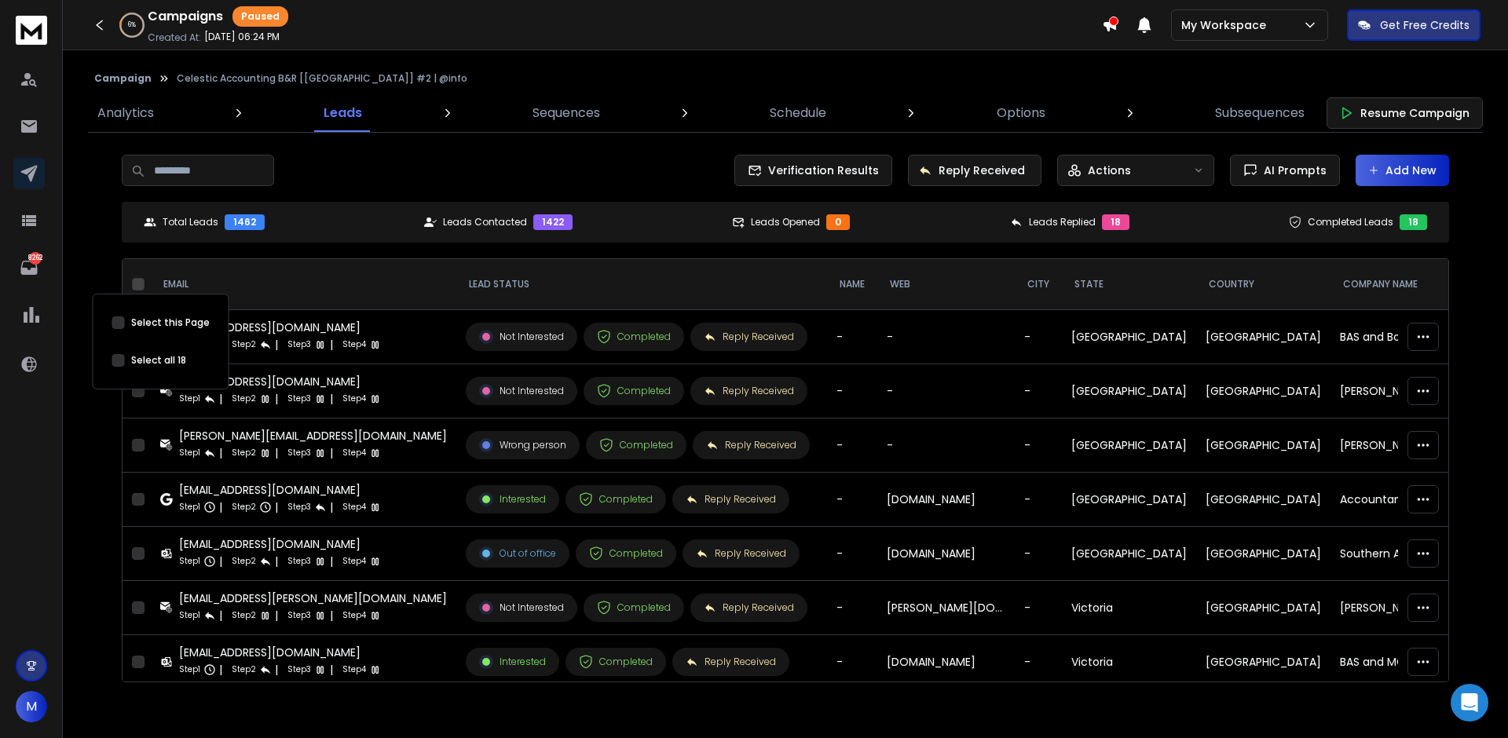
click at [129, 363] on div "Select all 18" at bounding box center [160, 360] width 97 height 13
click at [119, 363] on button "Select this Page" at bounding box center [118, 360] width 13 height 13
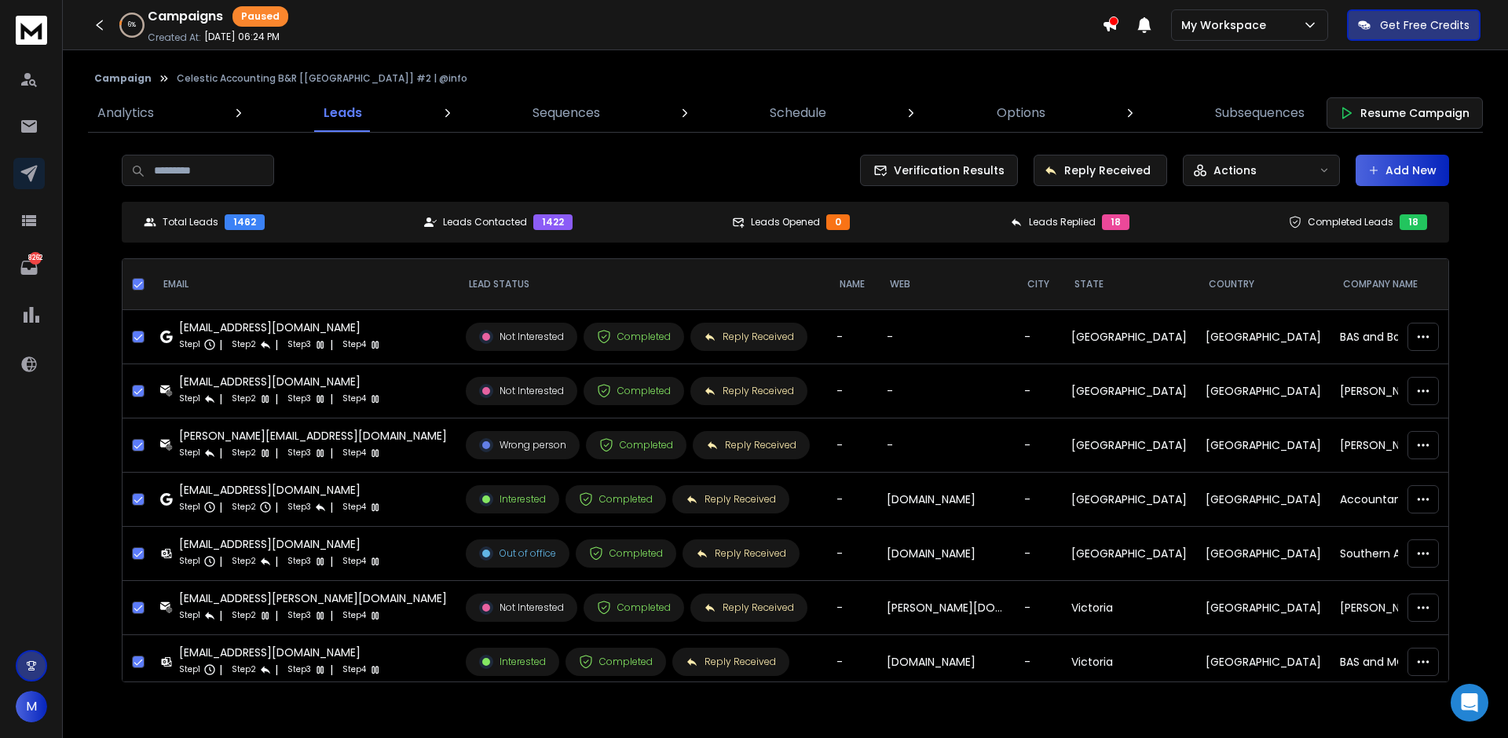
click at [1083, 244] on div "Verification Results Reply Received Actions Add New Total Leads 1462 Leads Cont…" at bounding box center [785, 411] width 1327 height 512
click at [1083, 162] on div "Leads Replied 18 Automatic Leads Replied 0" at bounding box center [1072, 183] width 188 height 55
click at [1098, 179] on button "Reply Received" at bounding box center [1099, 170] width 133 height 31
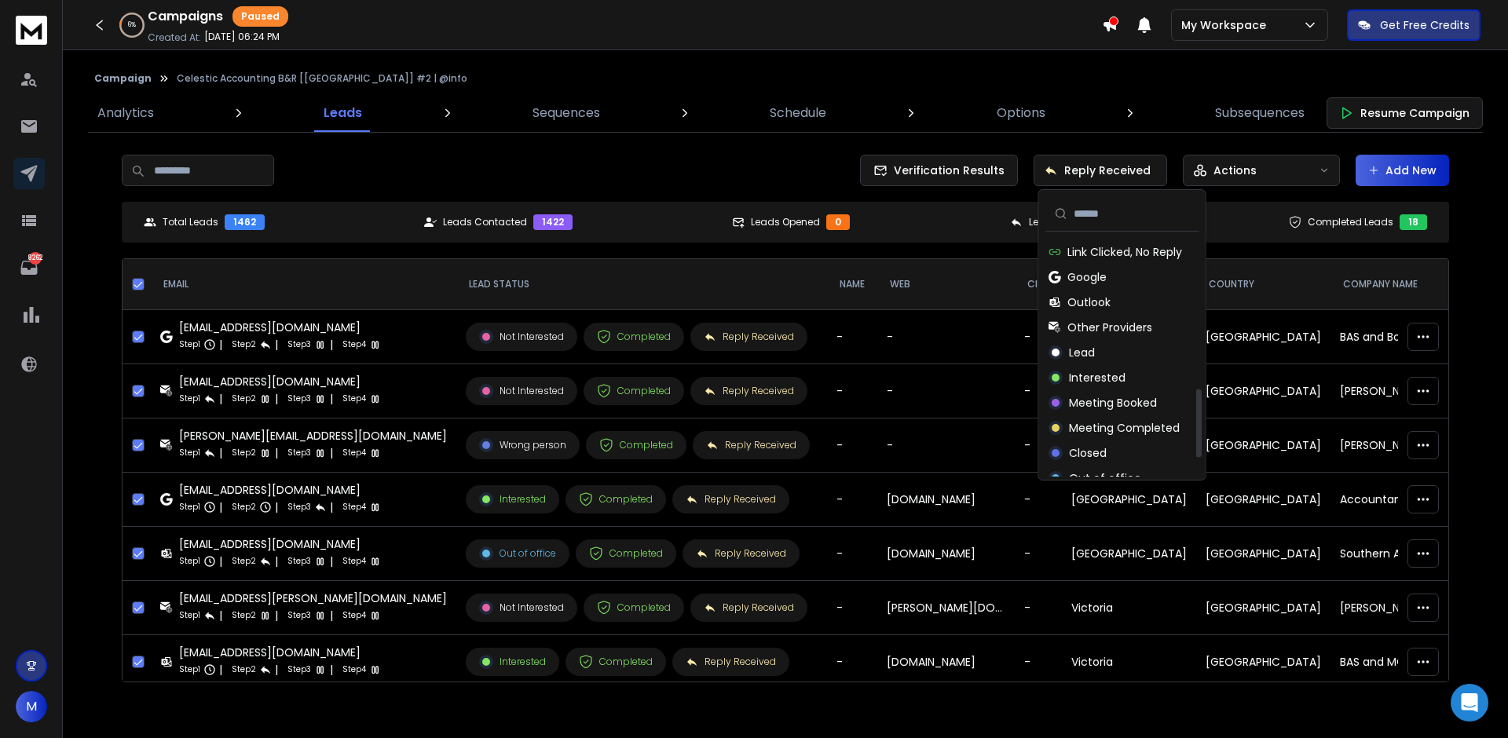
scroll to position [539, 0]
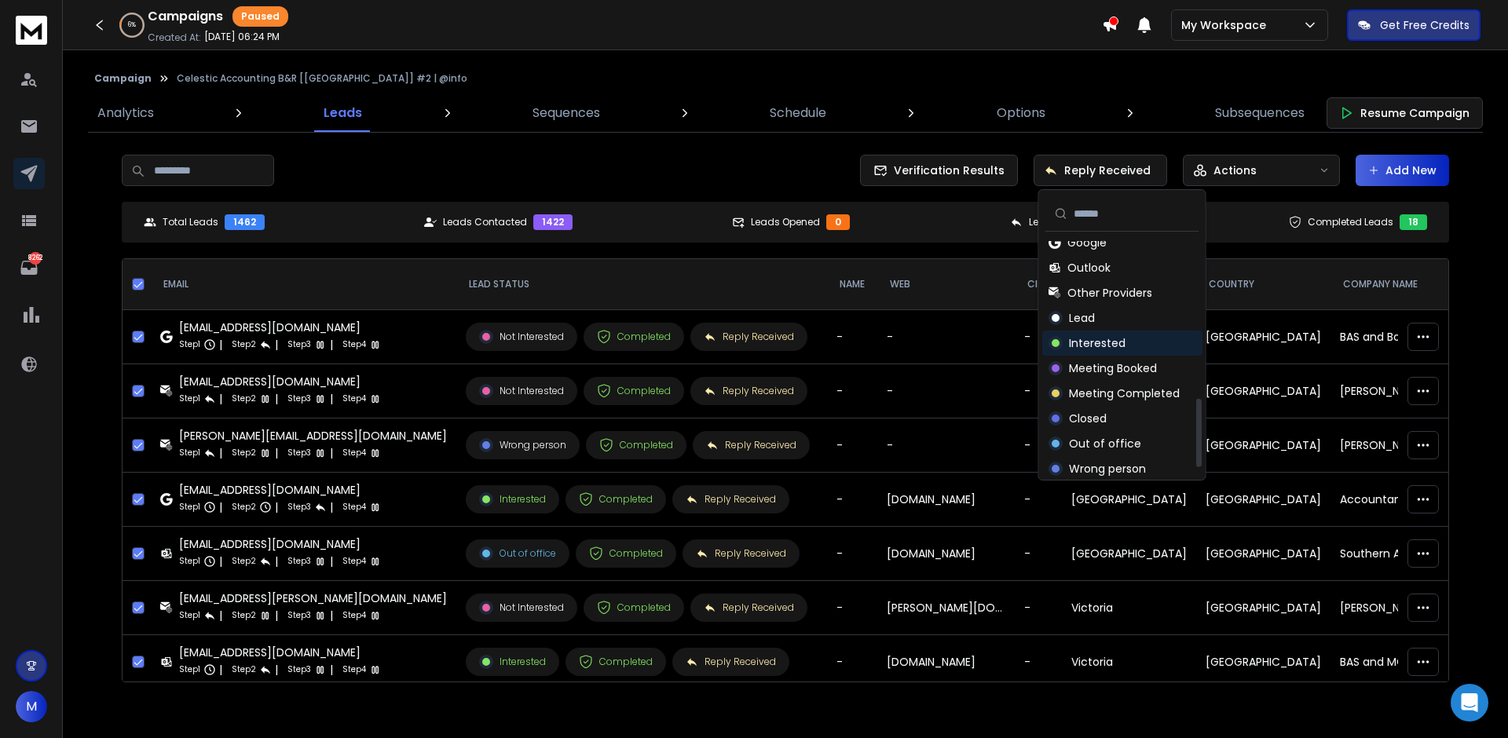
click at [1107, 349] on p "Interested" at bounding box center [1097, 343] width 57 height 16
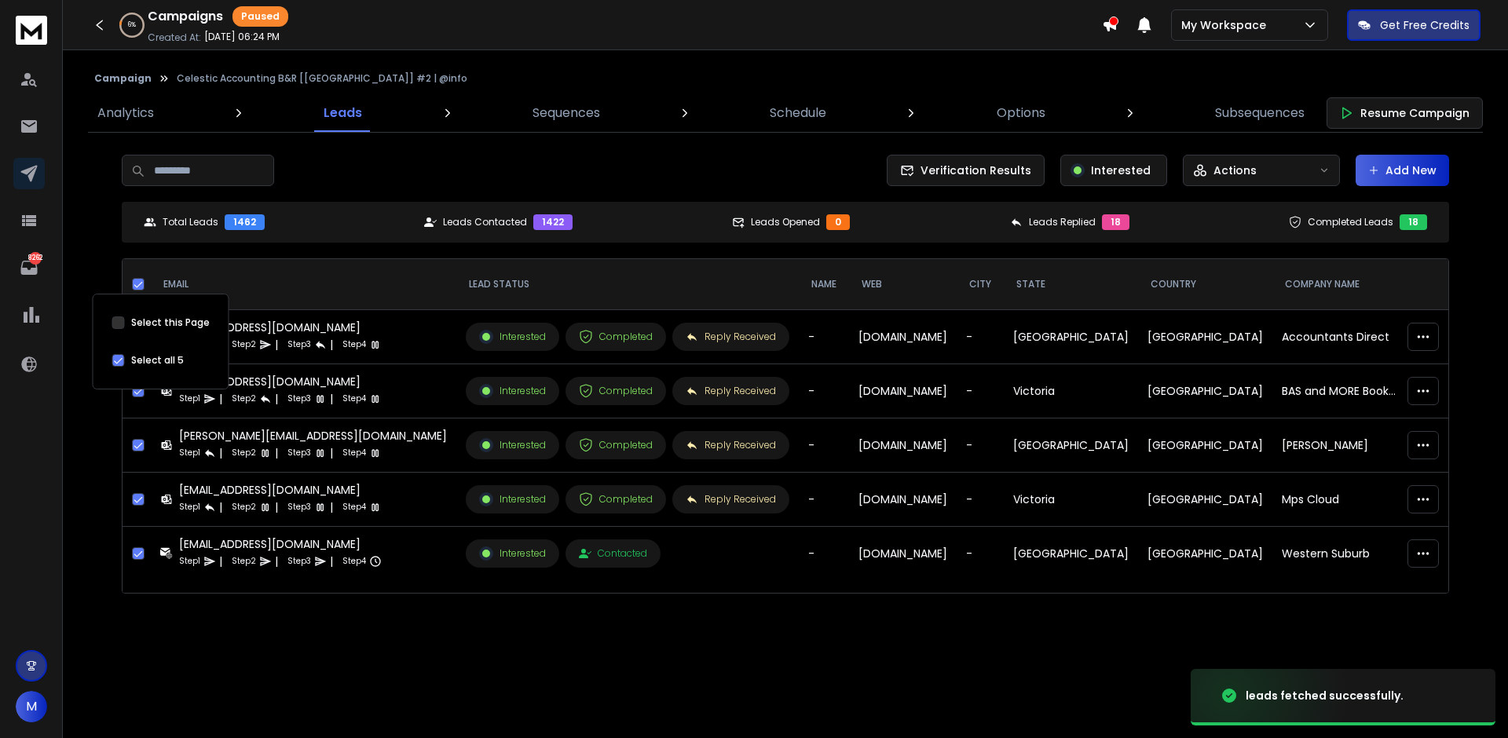
click at [137, 283] on button "Select this Page" at bounding box center [138, 284] width 13 height 13
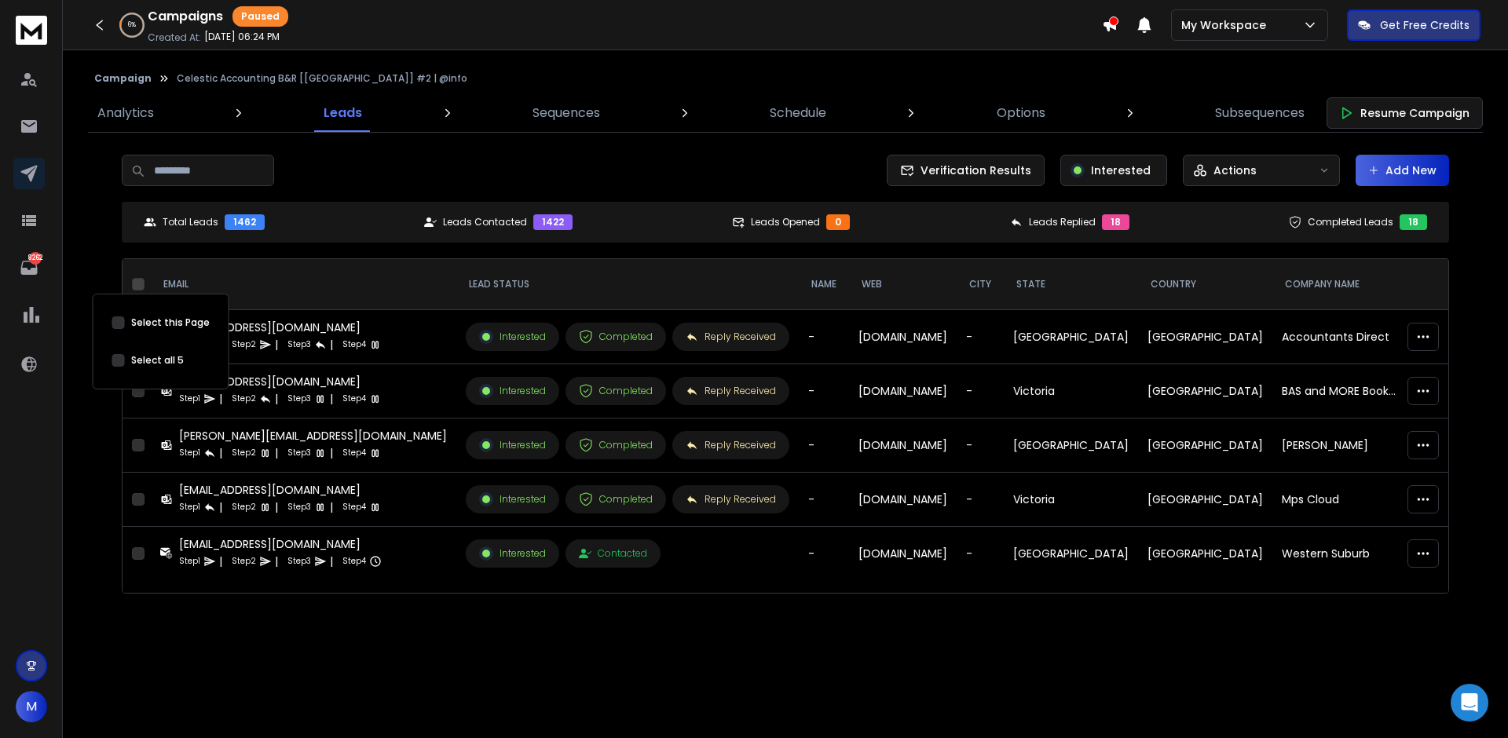
click at [118, 361] on button "Select this Page" at bounding box center [118, 360] width 13 height 13
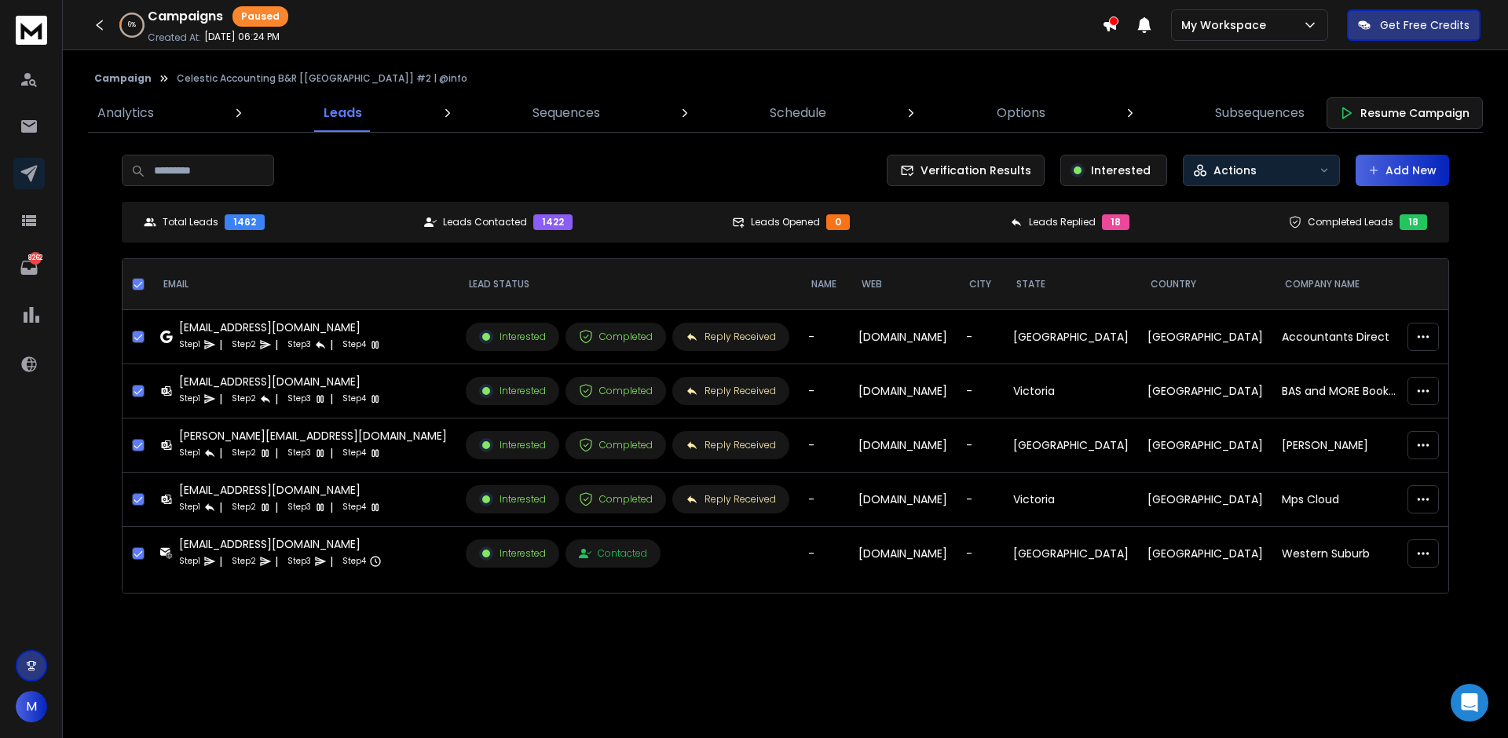
click at [1225, 172] on p "Actions" at bounding box center [1234, 171] width 43 height 16
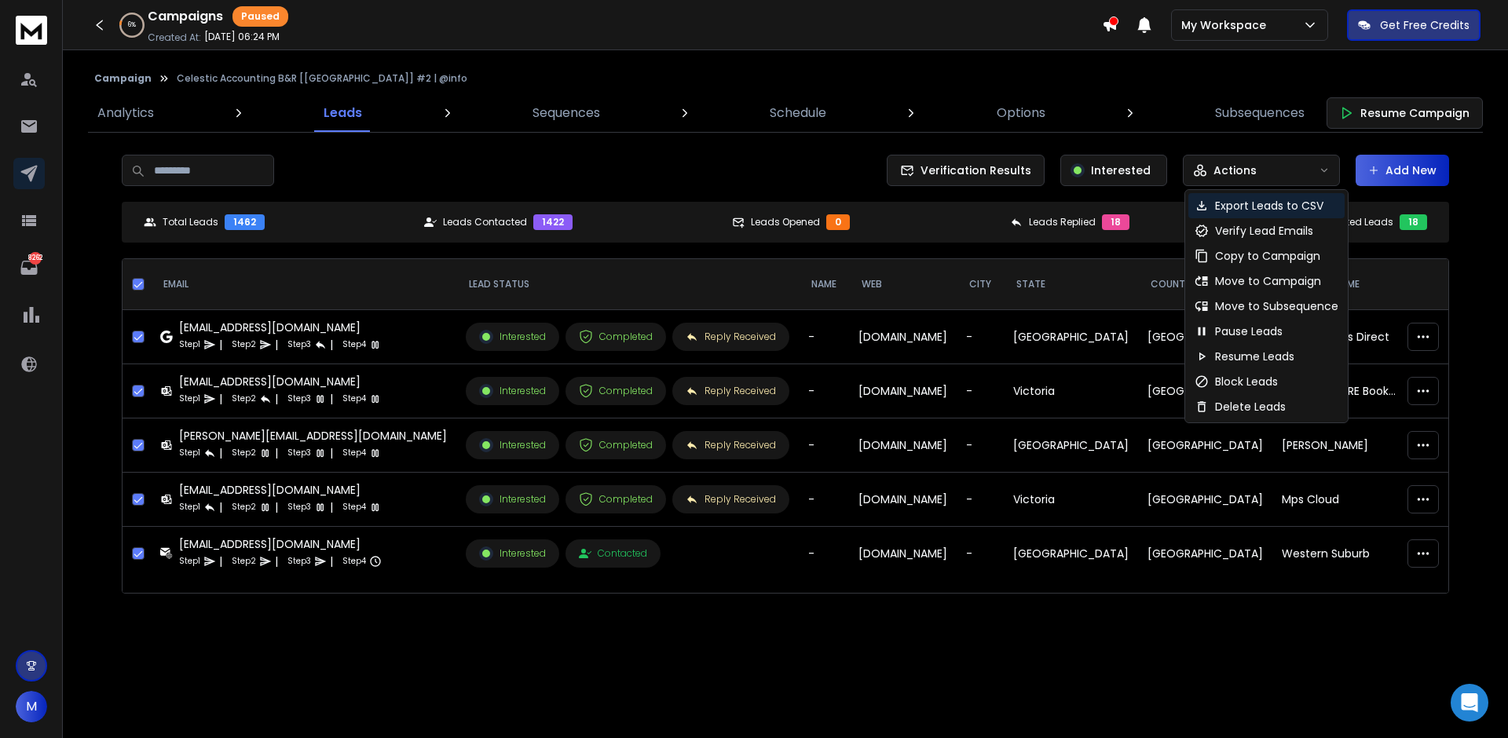
click at [1224, 209] on p "Export Leads to CSV" at bounding box center [1269, 206] width 108 height 16
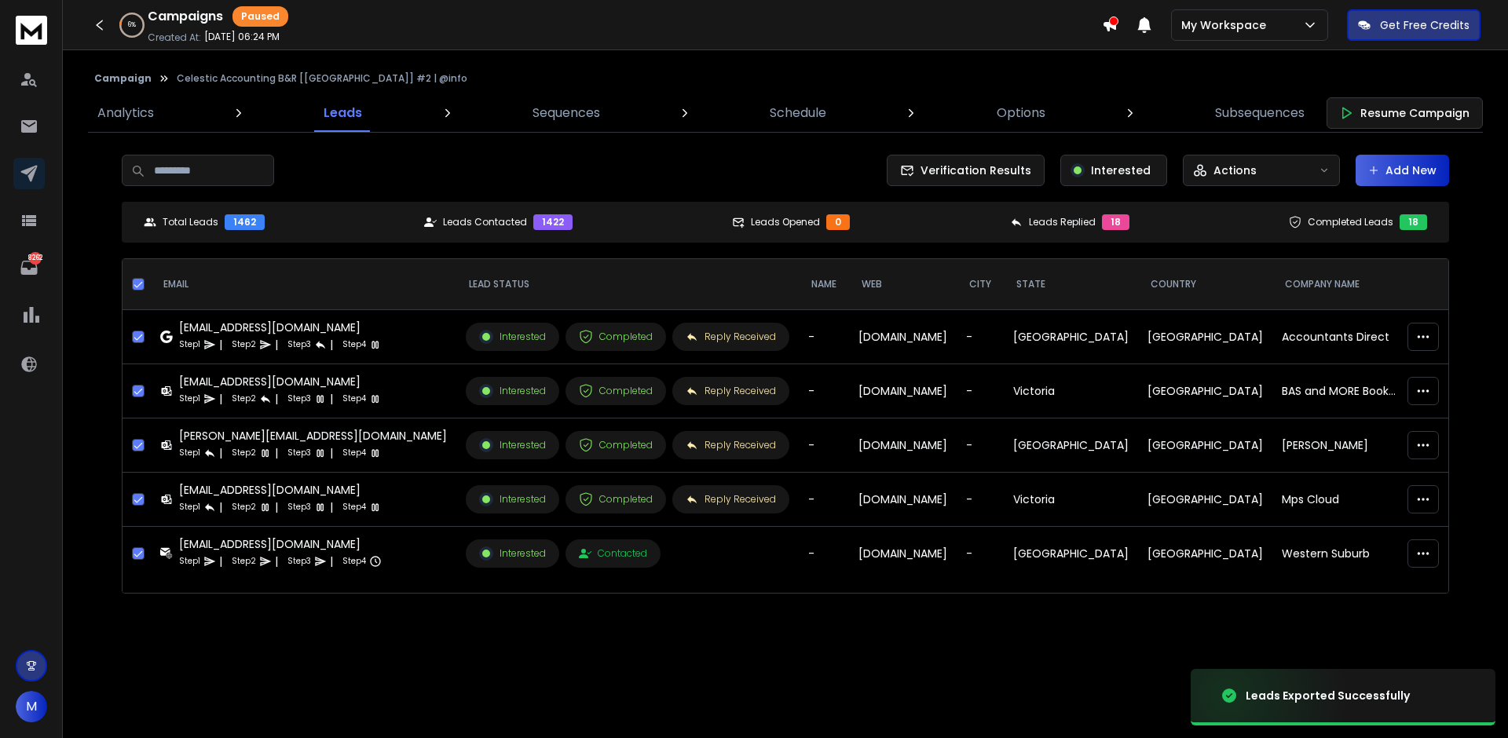
click at [1008, 251] on div "Verification Results Interested Actions Add New Total Leads 1462 Leads Contacte…" at bounding box center [785, 366] width 1327 height 423
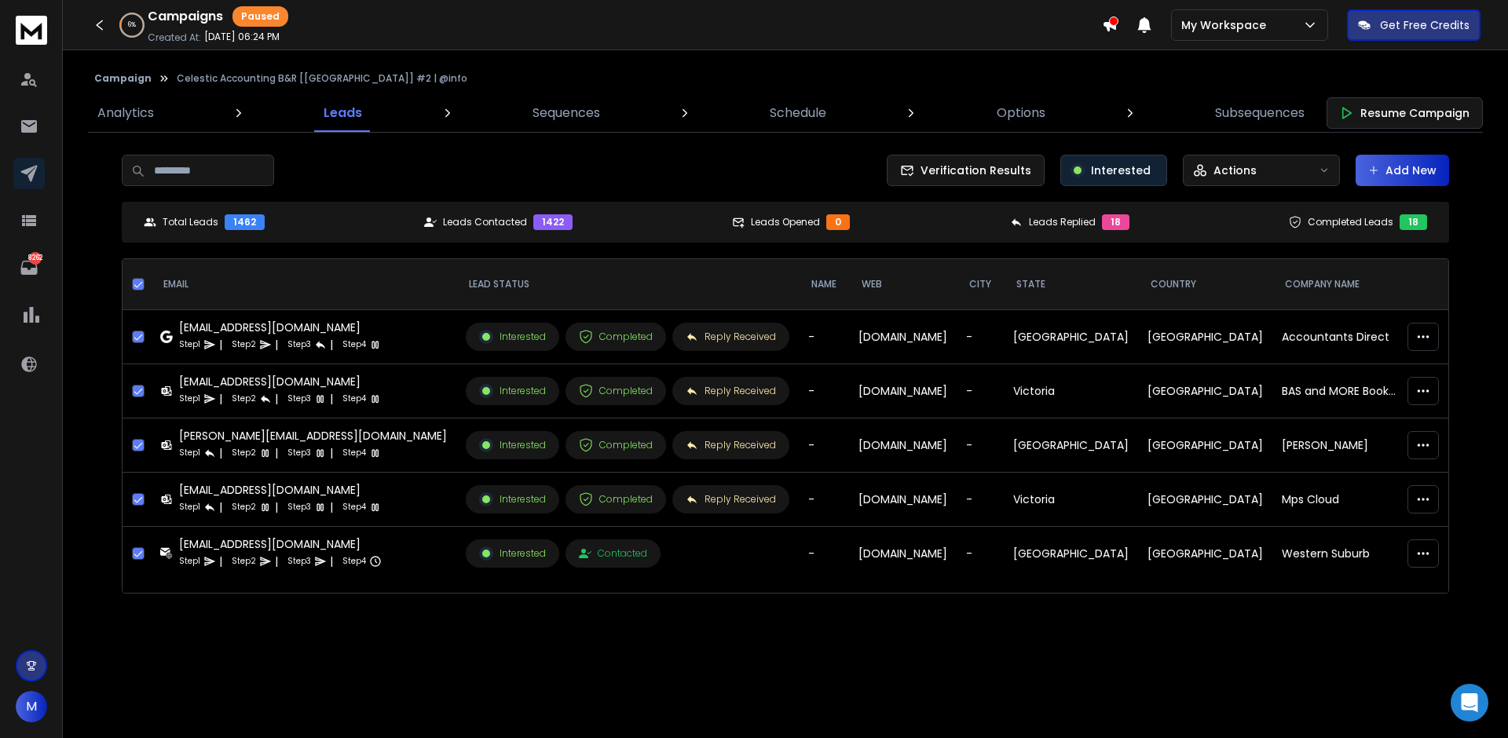
click at [1125, 177] on p "Interested" at bounding box center [1121, 171] width 60 height 16
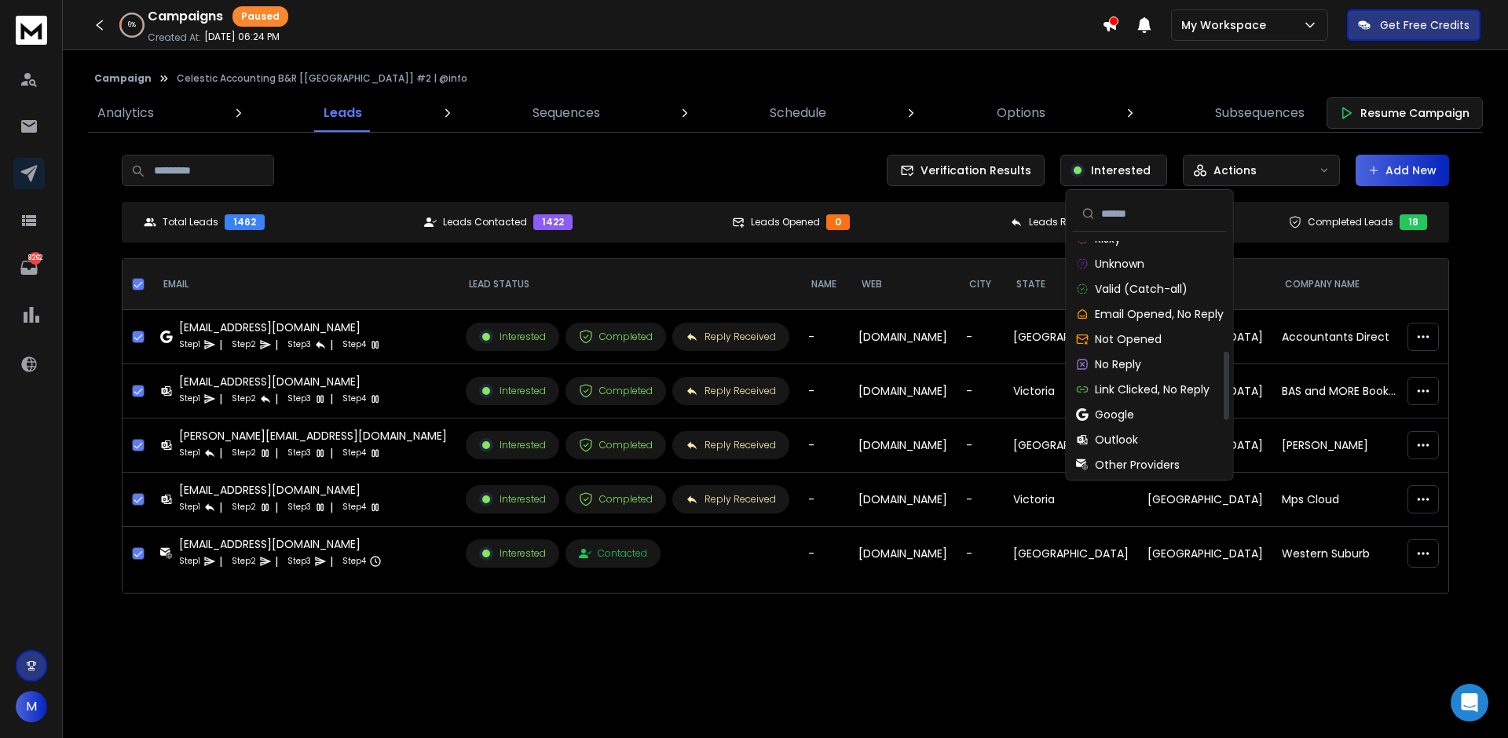
scroll to position [569, 0]
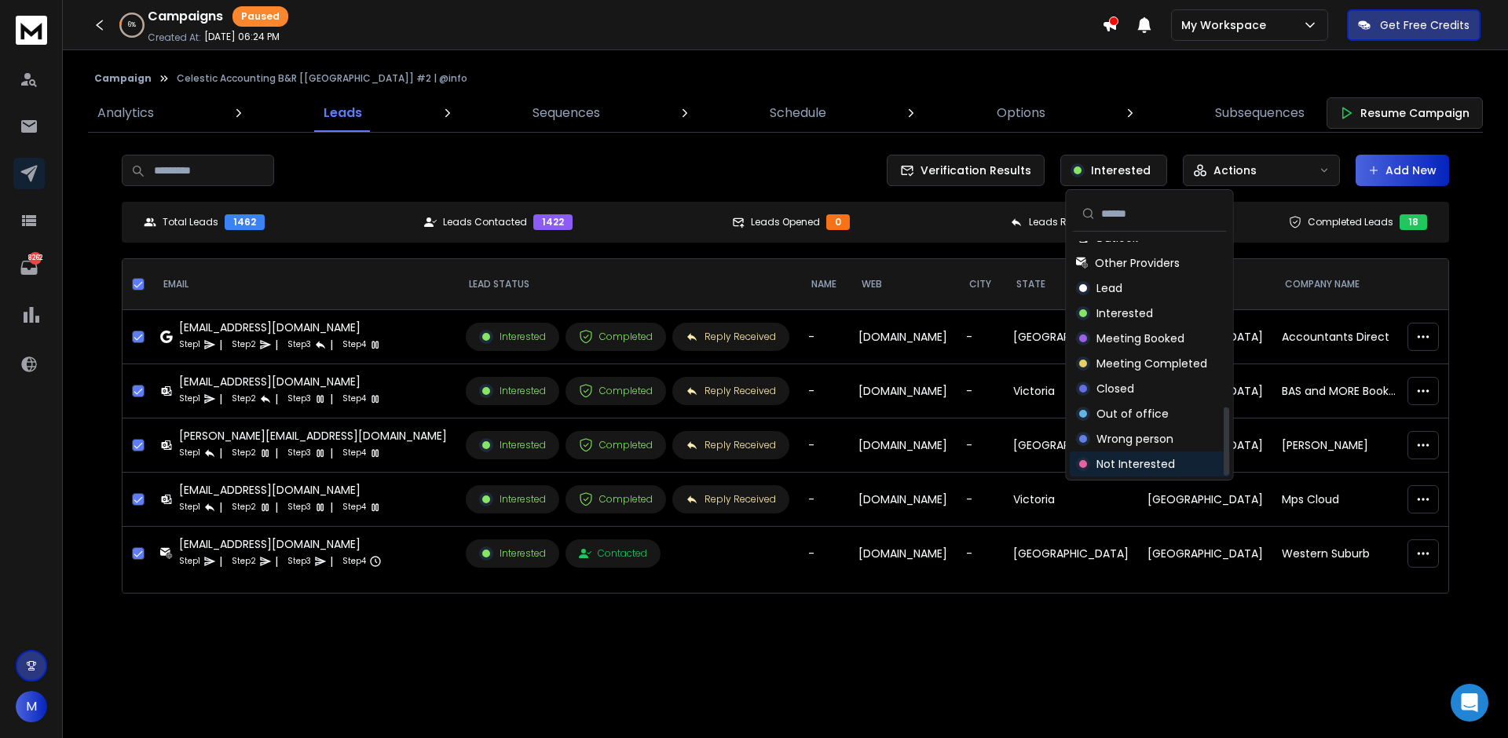
click at [1108, 463] on p "Not Interested" at bounding box center [1135, 464] width 79 height 16
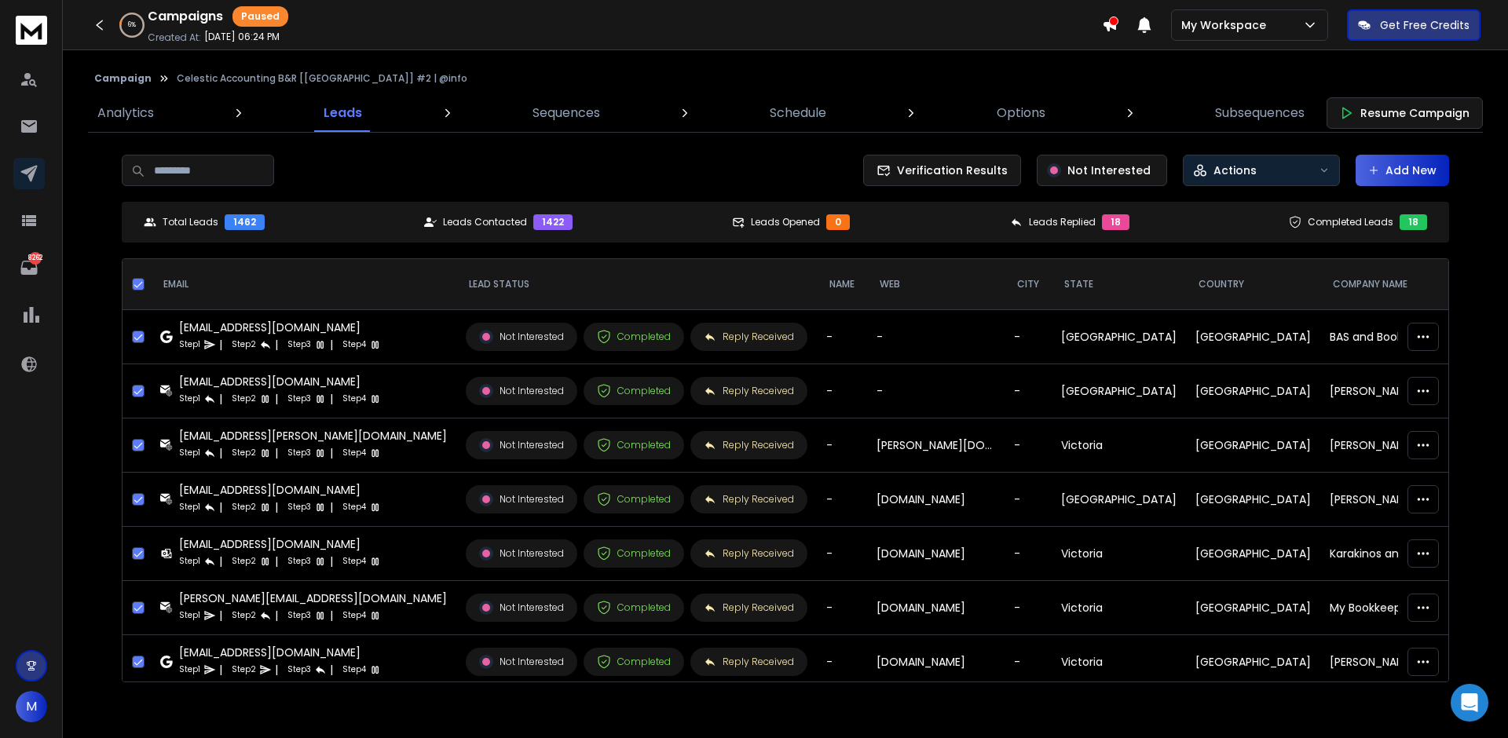
click at [1265, 170] on div "Actions" at bounding box center [1252, 171] width 119 height 16
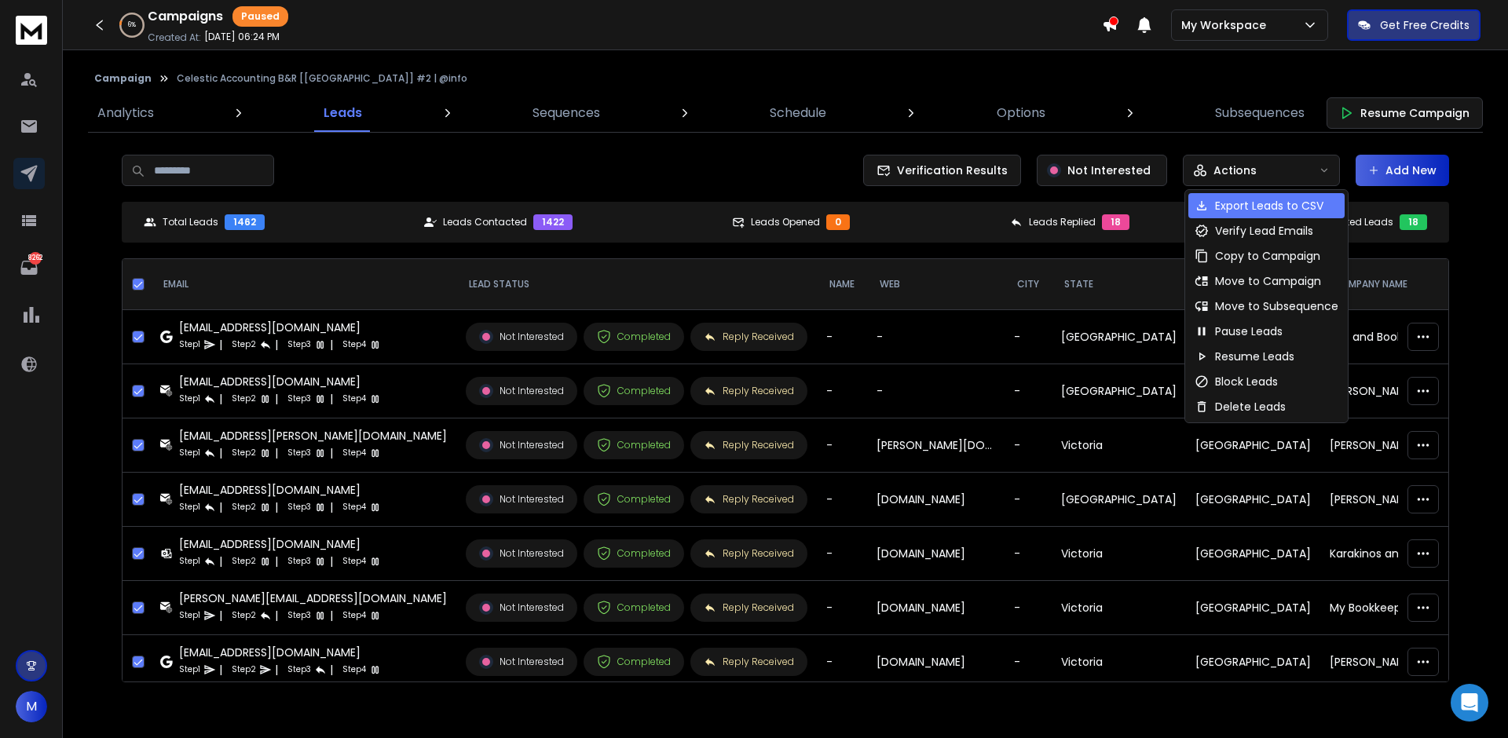
click at [1256, 200] on p "Export Leads to CSV" at bounding box center [1269, 206] width 108 height 16
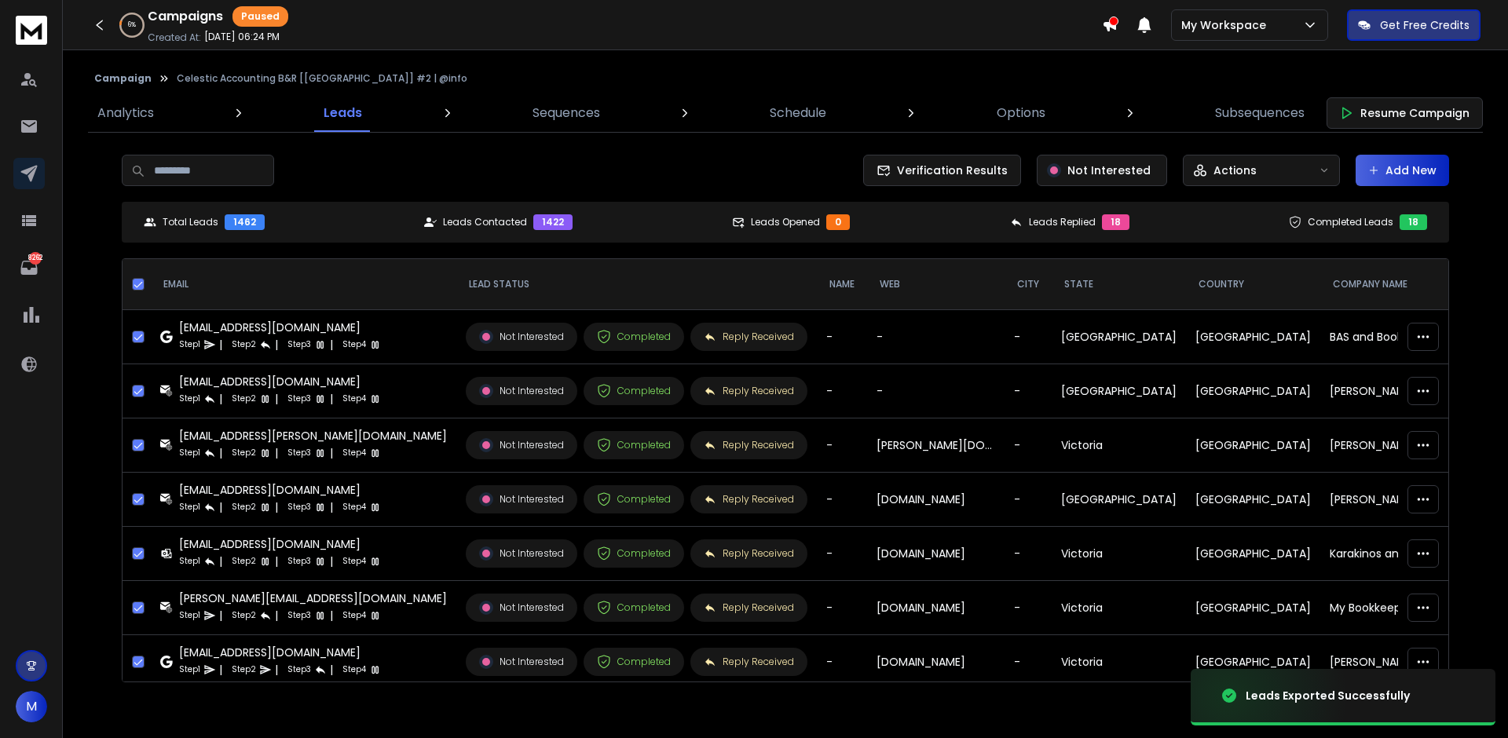
click at [531, 67] on div "Campaign Celestic Accounting B&R [Australia] #2 | @info" at bounding box center [785, 78] width 1395 height 25
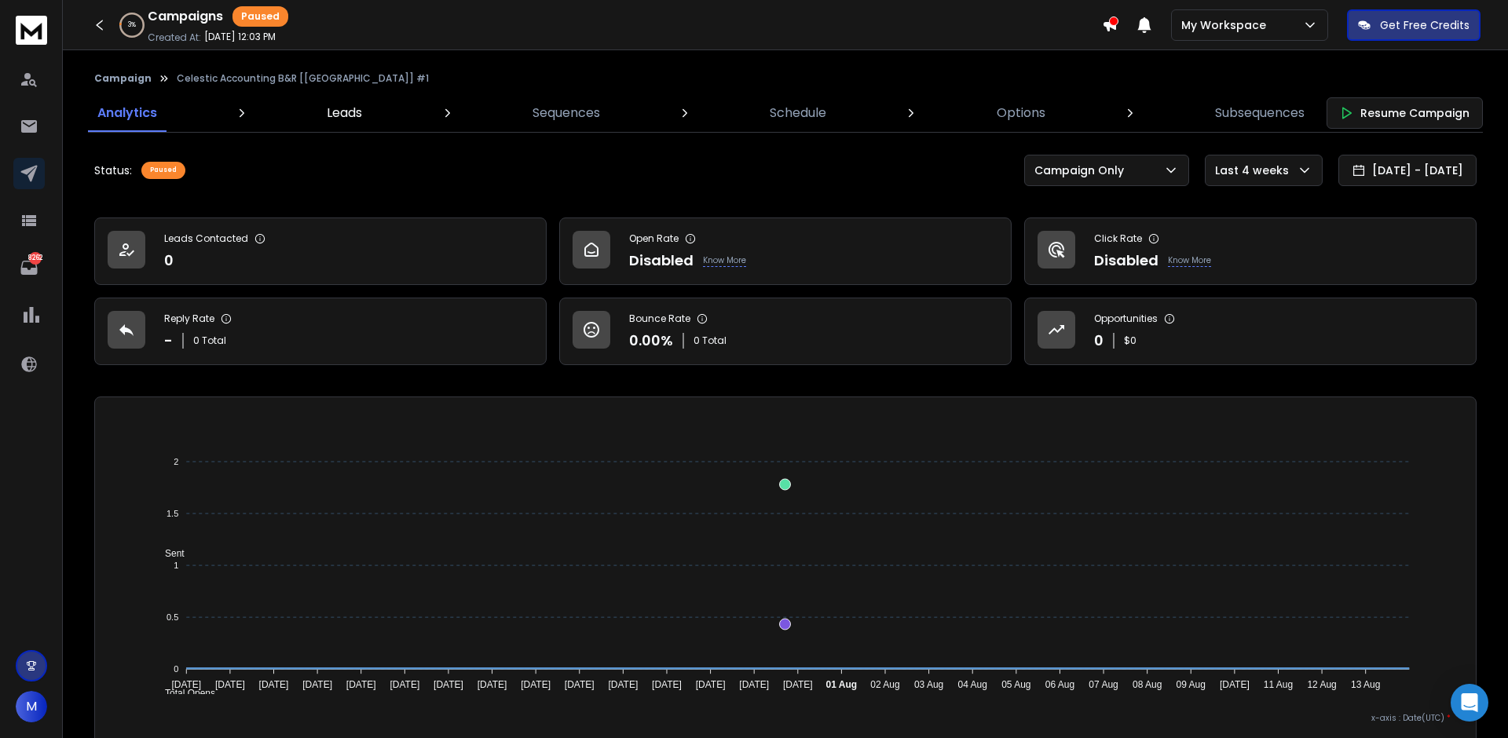
click at [338, 118] on p "Leads" at bounding box center [344, 113] width 35 height 19
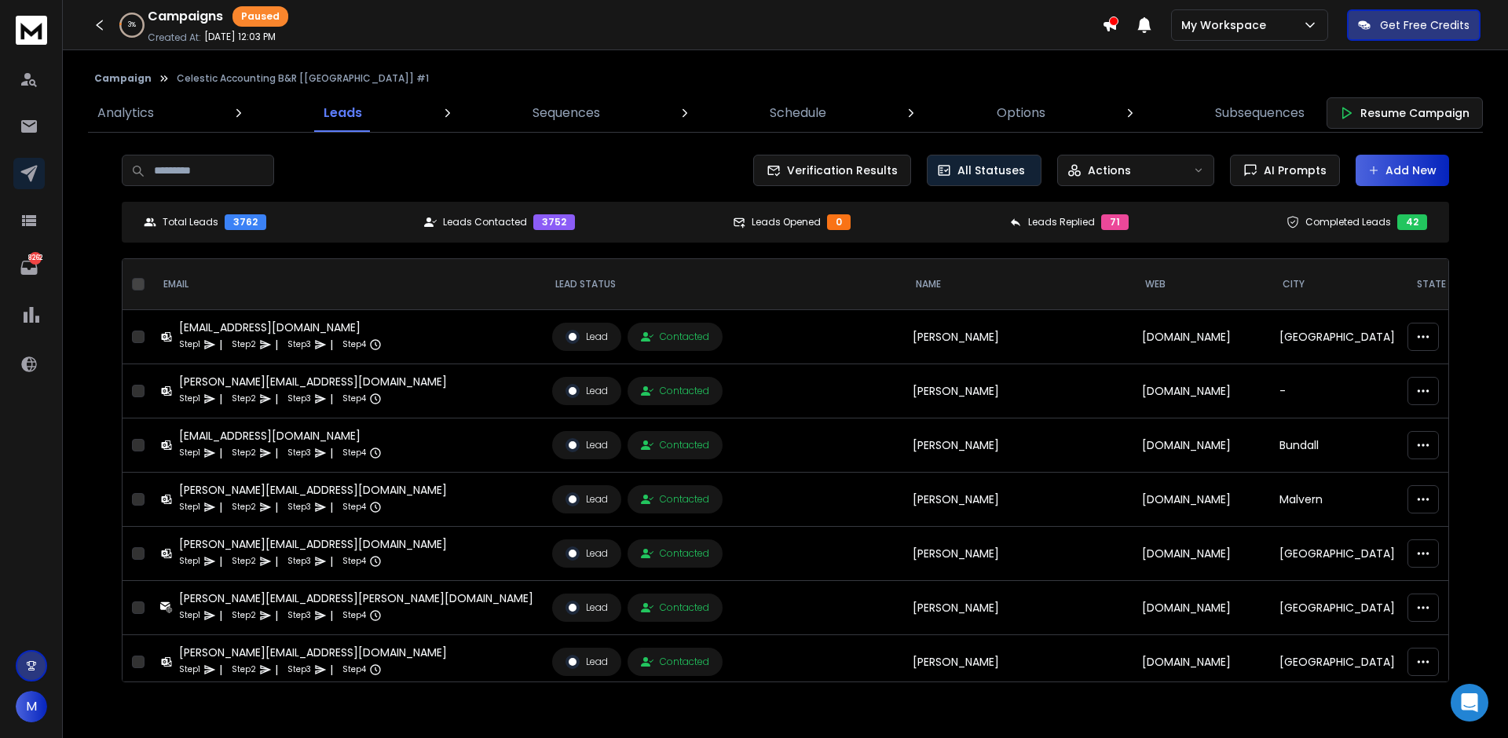
click at [1004, 177] on p "All Statuses" at bounding box center [991, 171] width 68 height 16
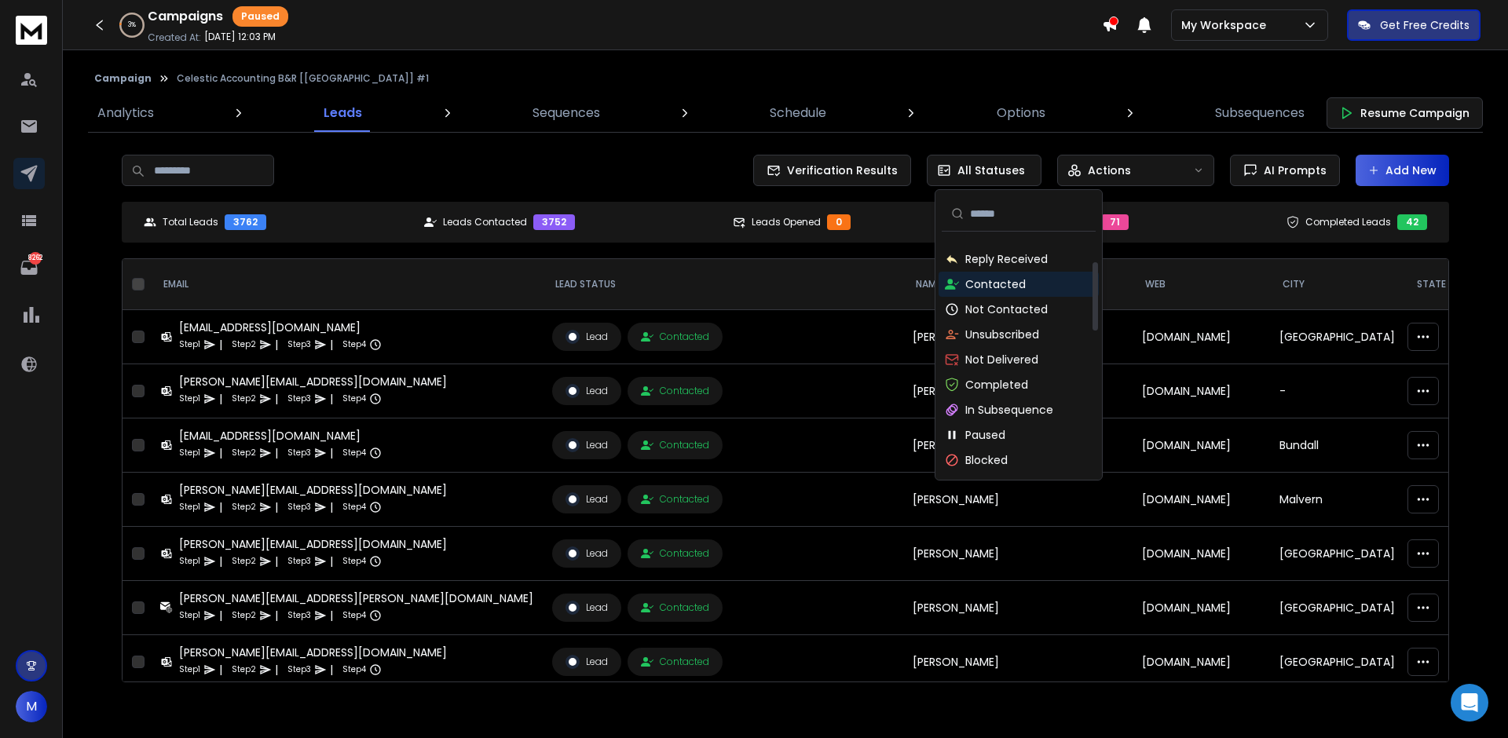
scroll to position [71, 0]
click at [981, 261] on p "Reply Received" at bounding box center [1006, 259] width 82 height 16
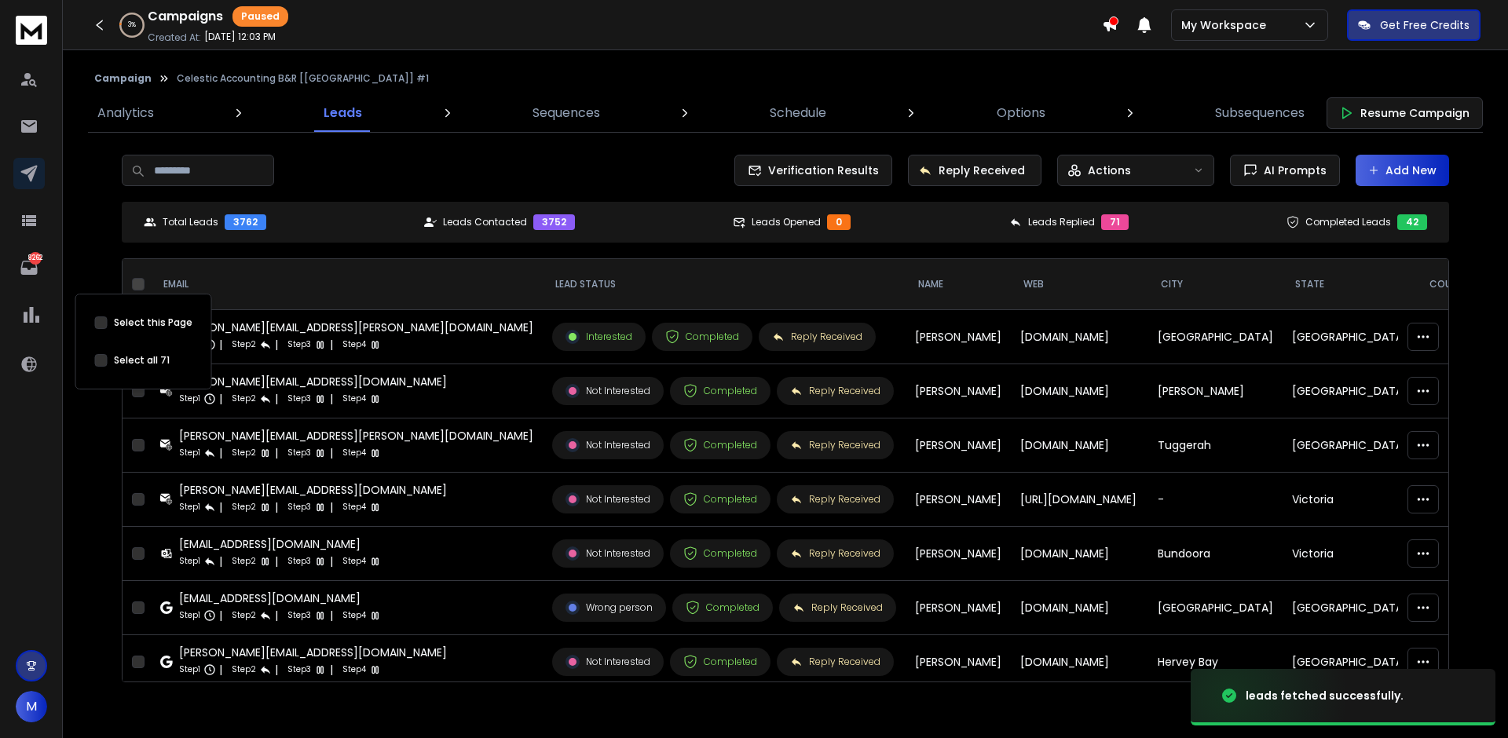
click at [103, 362] on button "Select this Page" at bounding box center [101, 360] width 13 height 13
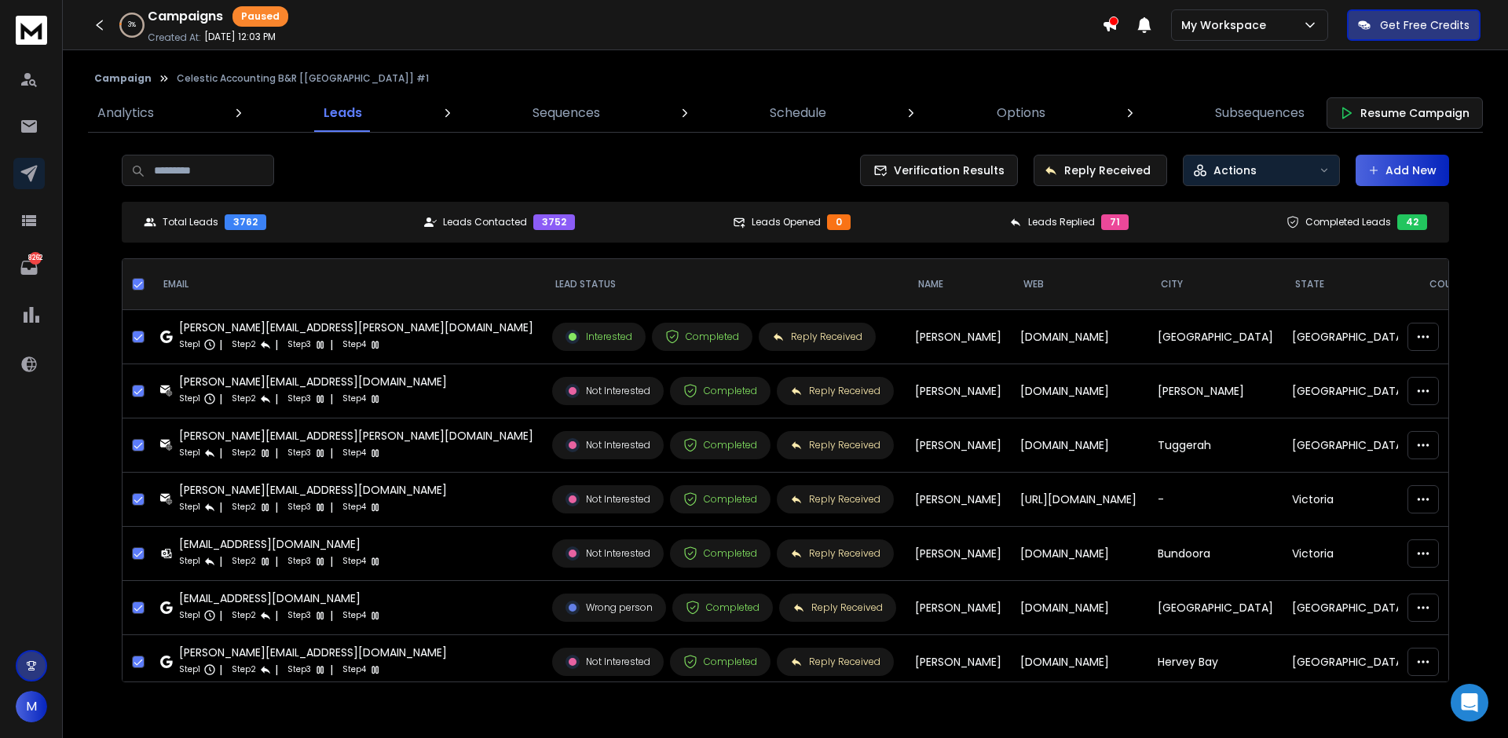
click at [1244, 172] on p "Actions" at bounding box center [1234, 171] width 43 height 16
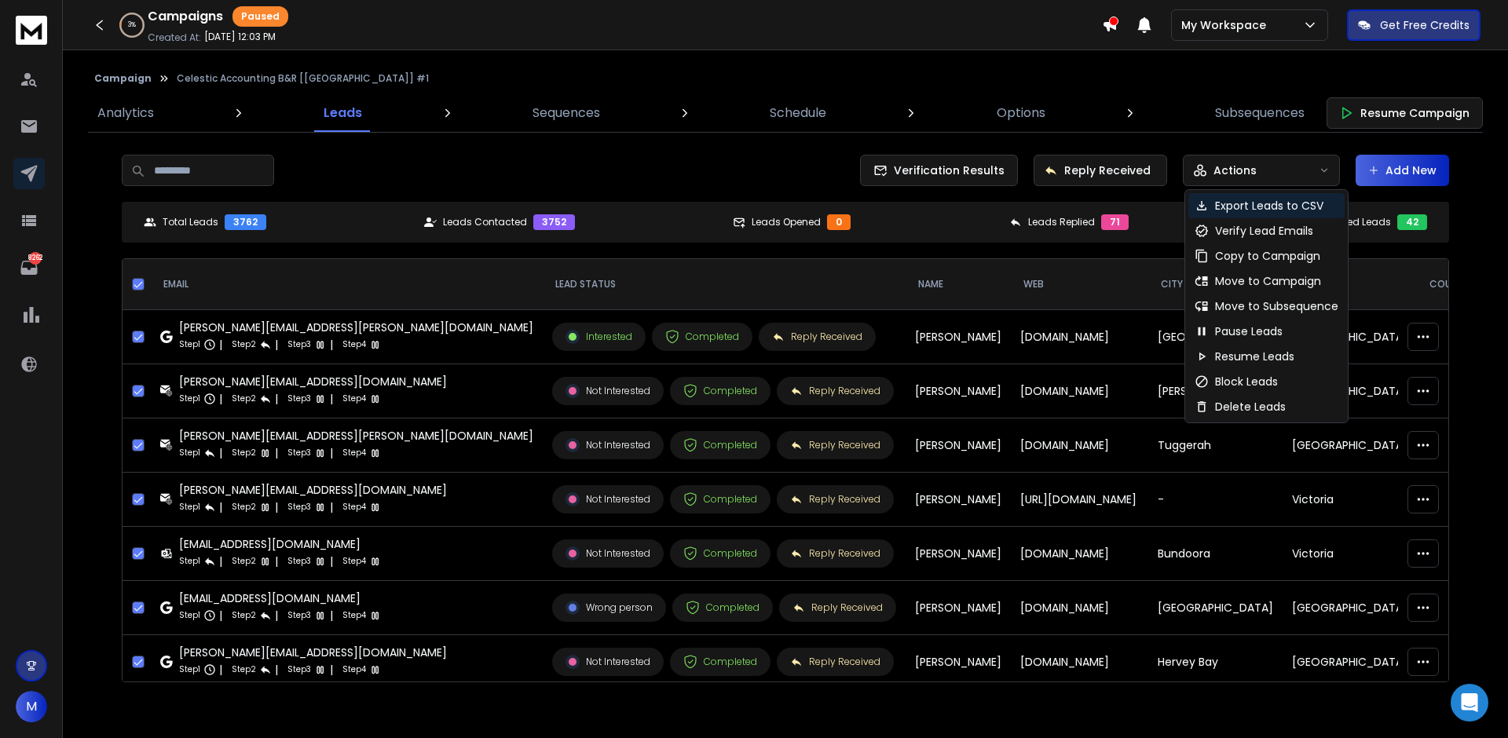
click at [1243, 197] on div "Export Leads to CSV" at bounding box center [1266, 205] width 156 height 25
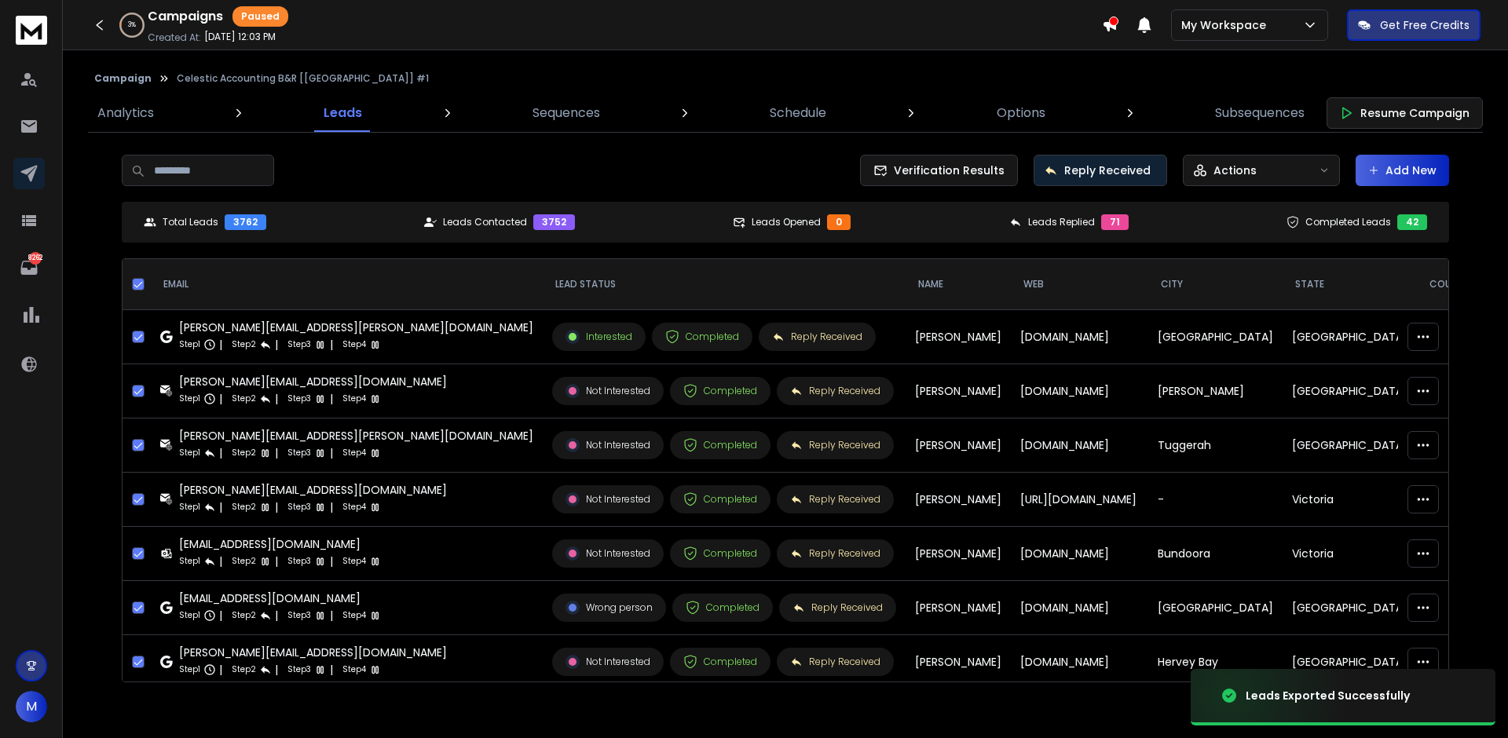
click at [1101, 168] on p "Reply Received" at bounding box center [1107, 171] width 86 height 16
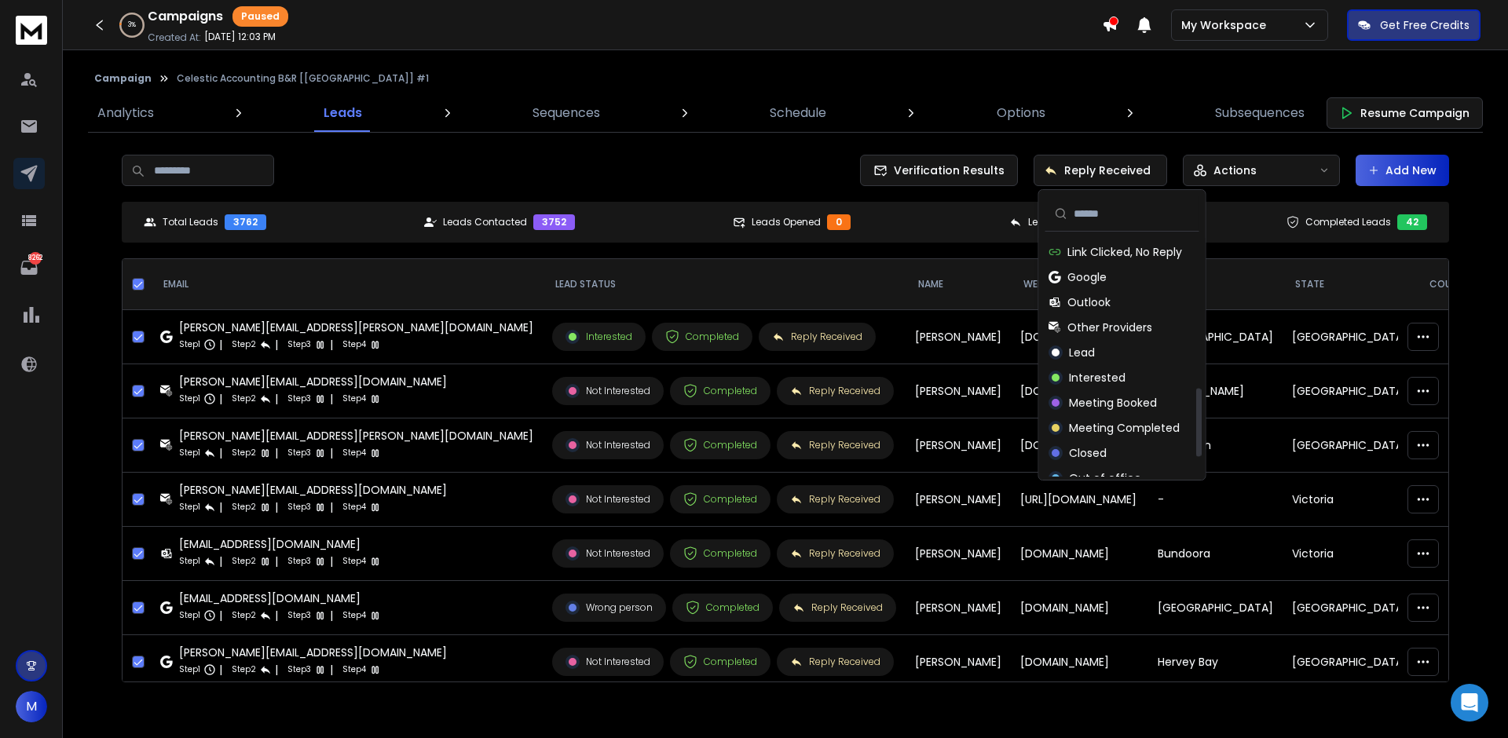
scroll to position [503, 0]
click at [1094, 381] on p "Interested" at bounding box center [1097, 379] width 57 height 16
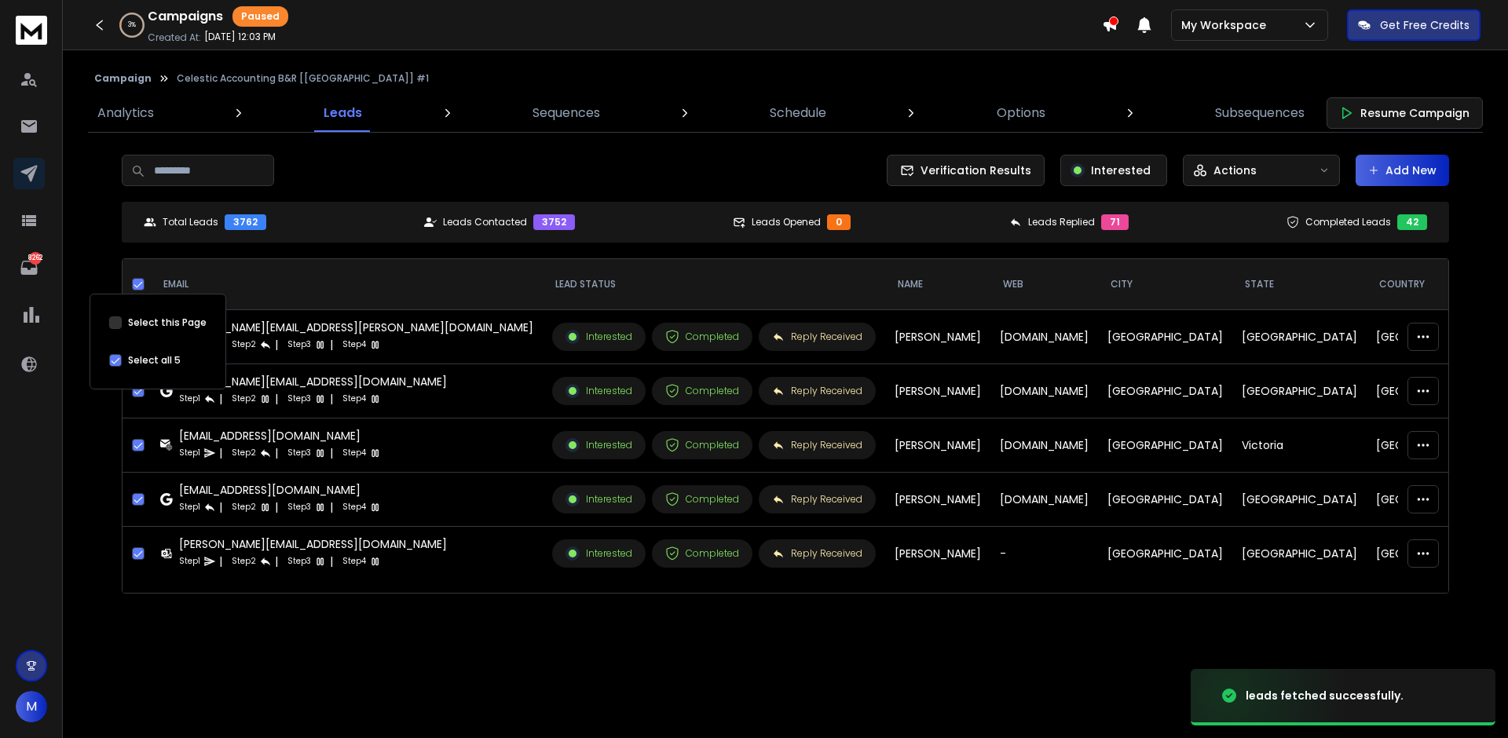
click at [141, 282] on button "Select this Page" at bounding box center [138, 284] width 13 height 13
click at [113, 361] on button "Select this Page" at bounding box center [115, 360] width 13 height 13
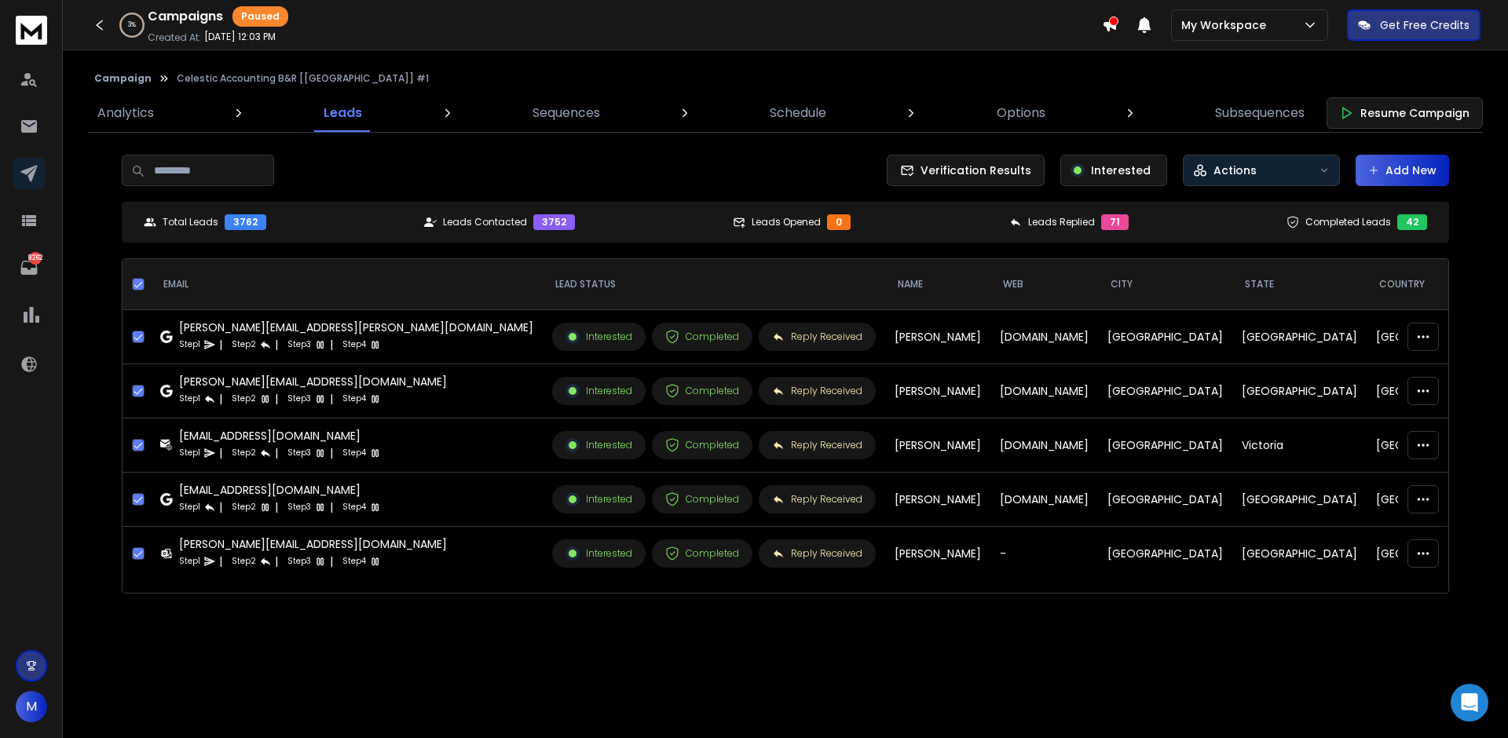
click at [1220, 166] on p "Actions" at bounding box center [1234, 171] width 43 height 16
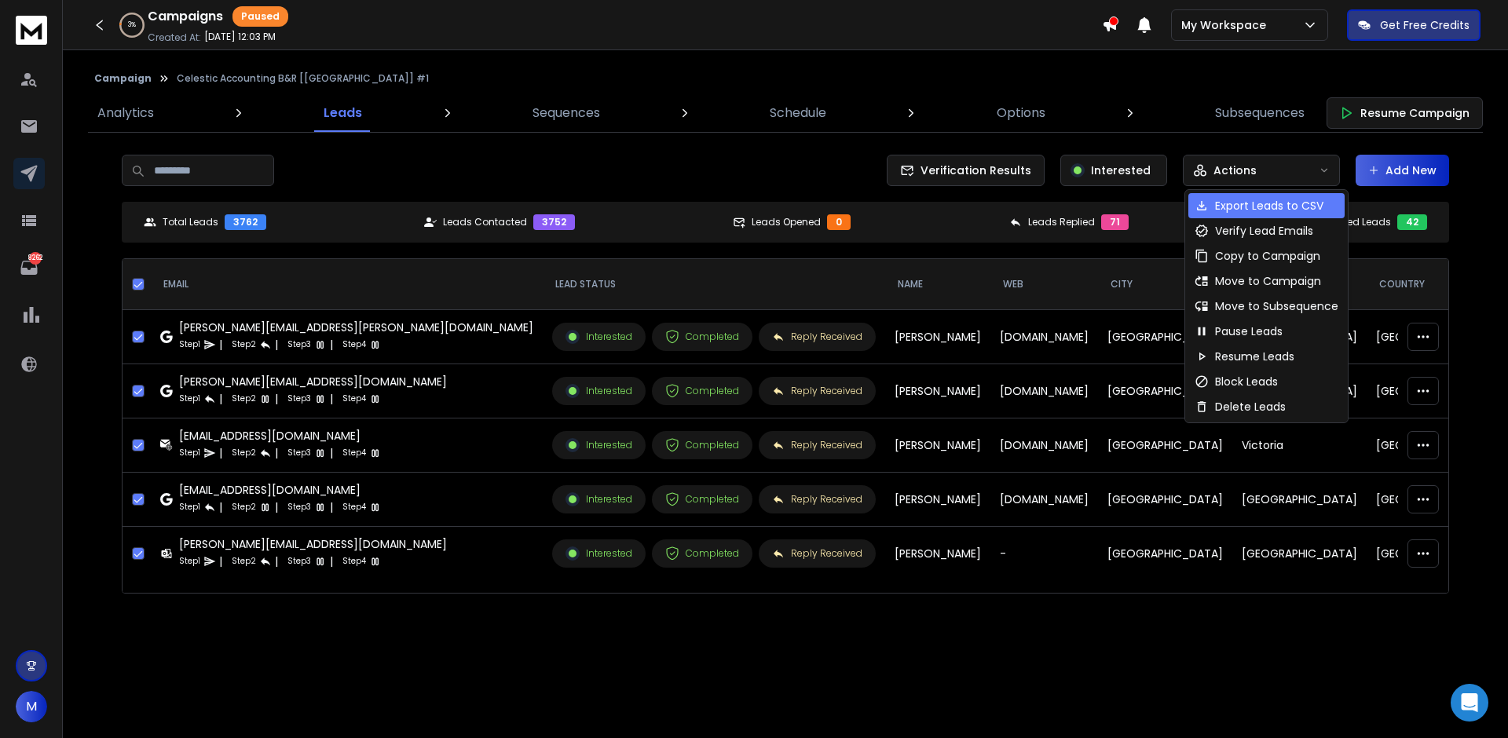
click at [1216, 207] on p "Export Leads to CSV" at bounding box center [1269, 206] width 108 height 16
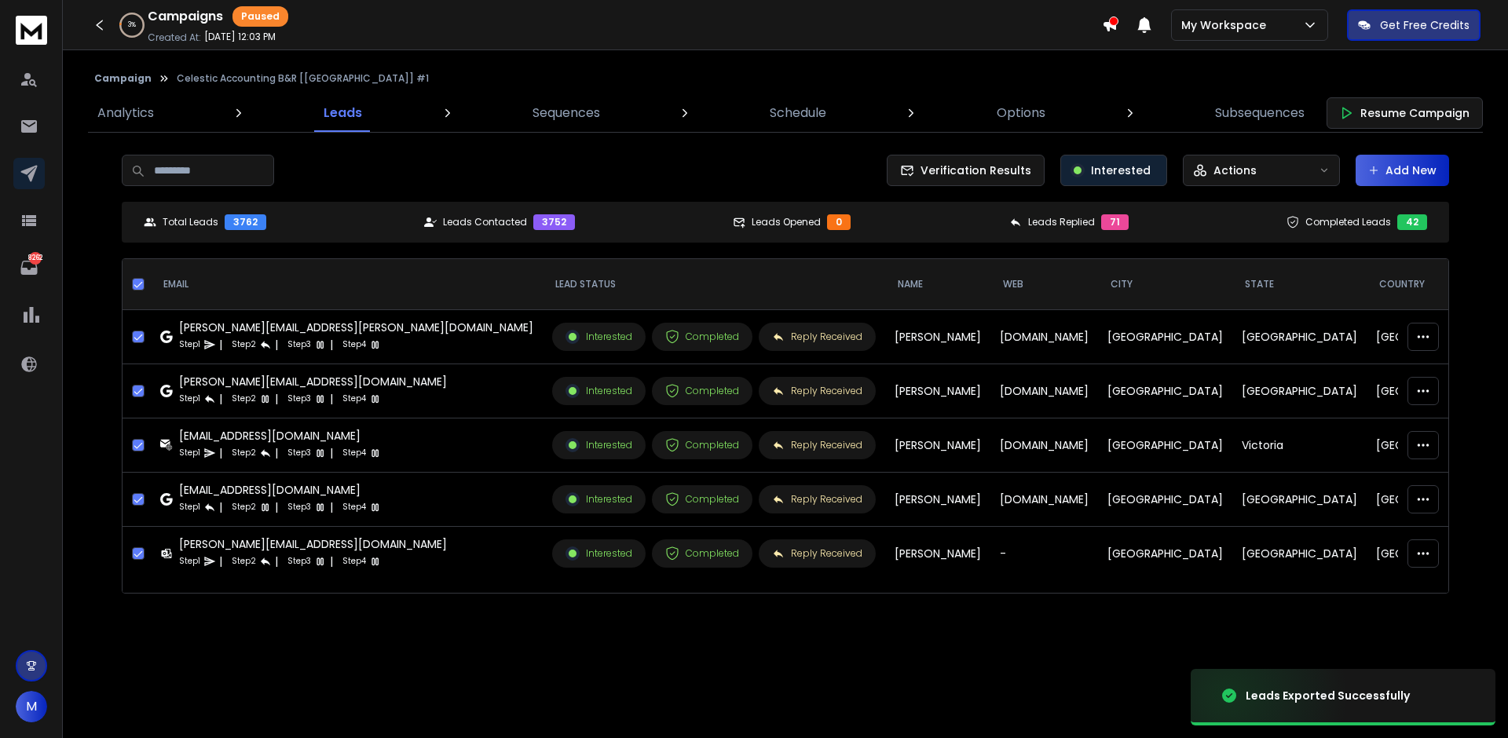
click at [1084, 170] on span "button" at bounding box center [1077, 170] width 14 height 14
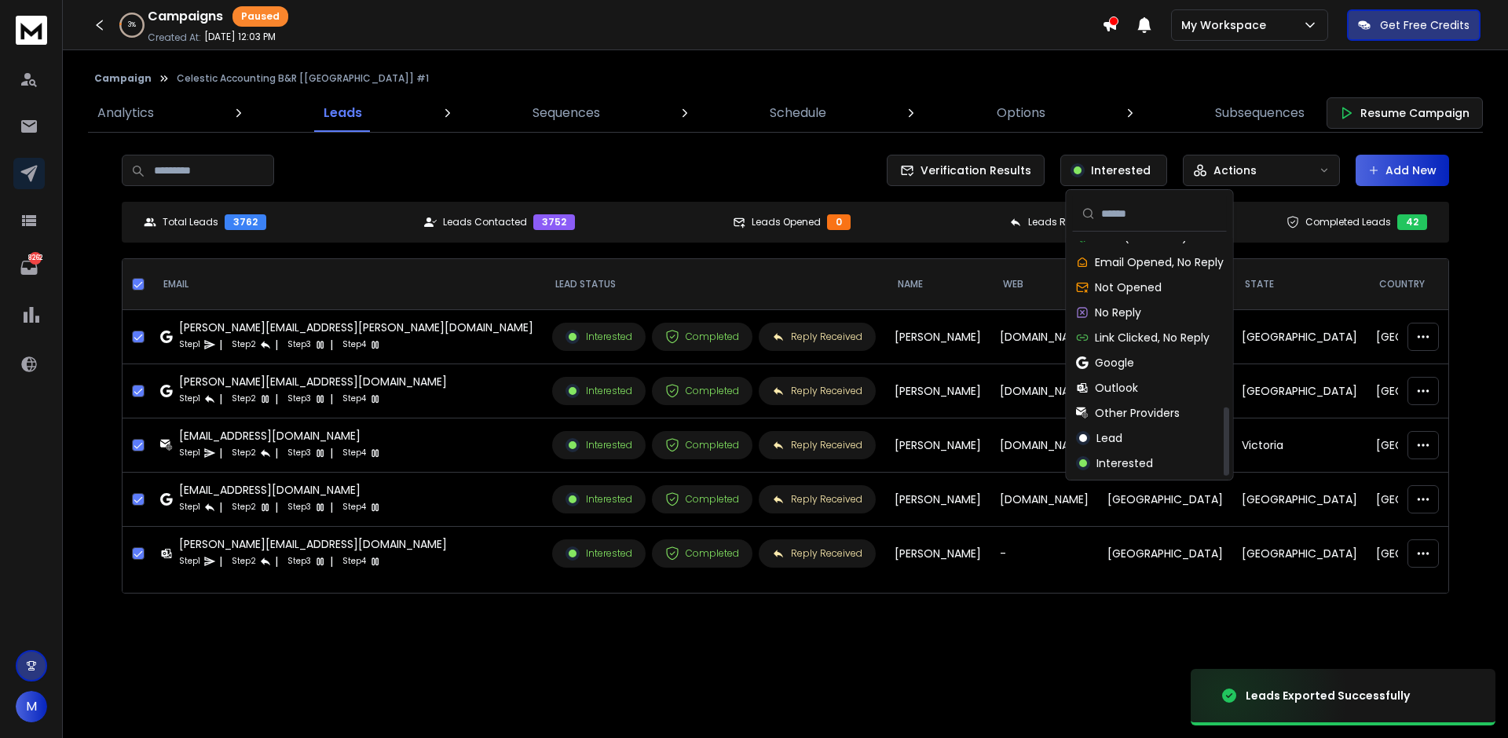
scroll to position [569, 0]
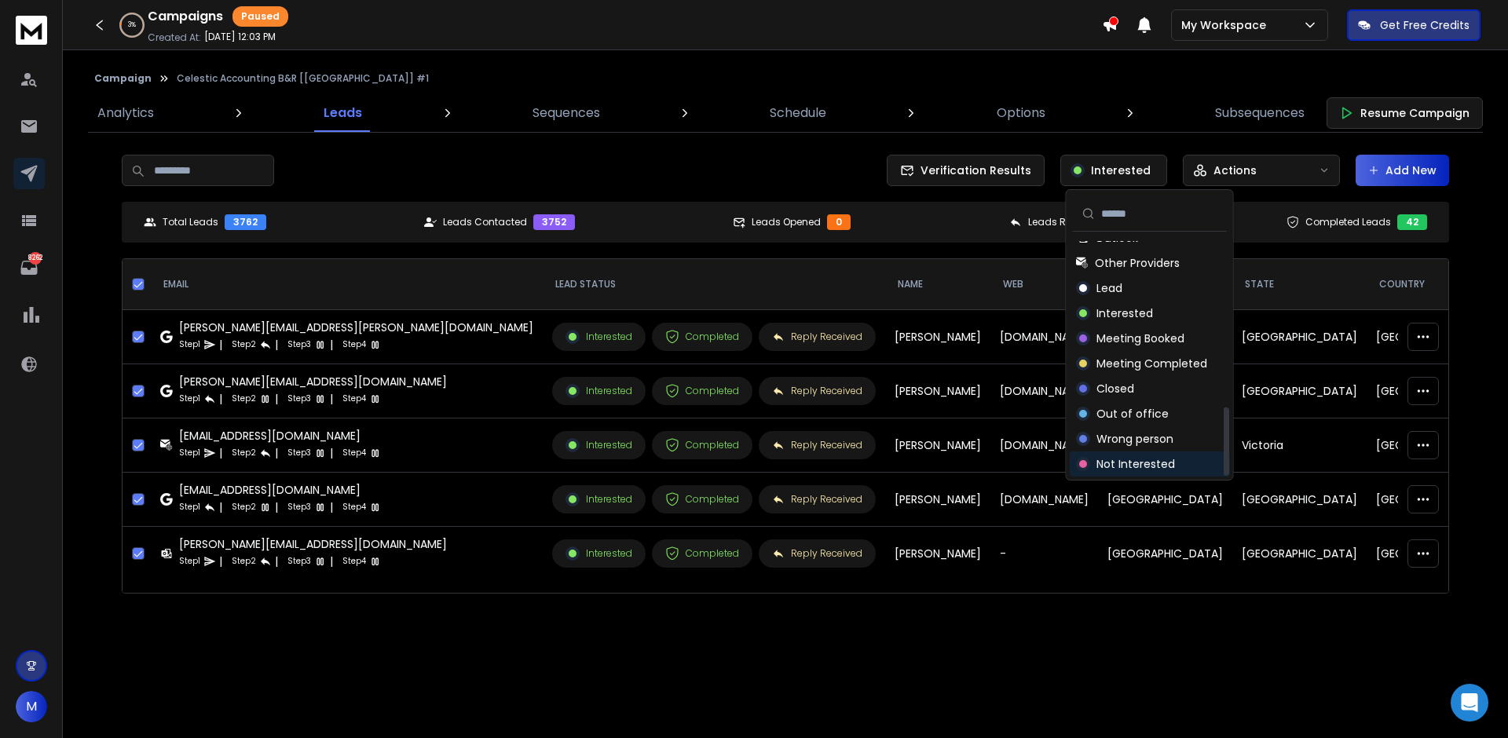
click at [1117, 455] on div "Not Interested" at bounding box center [1150, 464] width 160 height 25
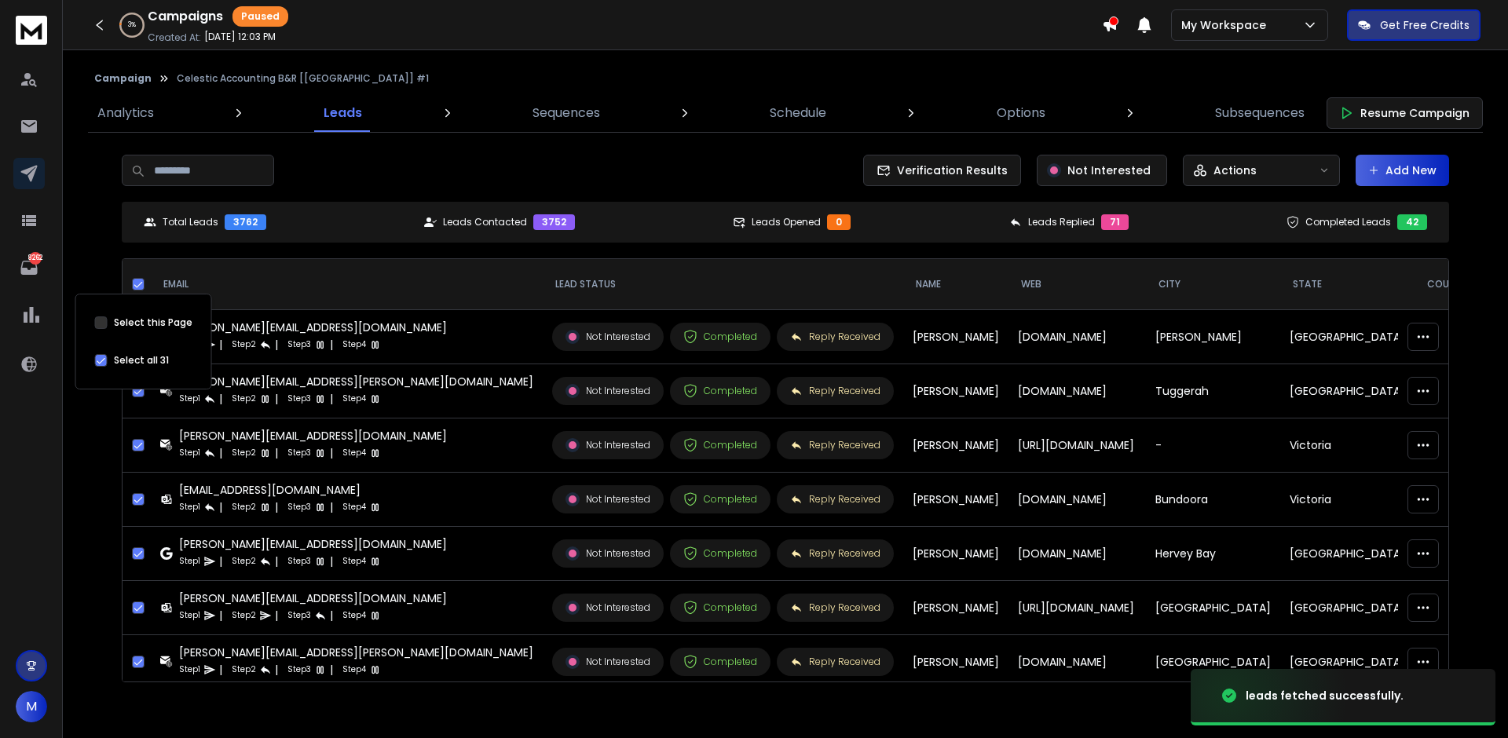
click at [144, 280] on button "Select this Page" at bounding box center [138, 284] width 13 height 13
click at [99, 361] on button "Select this Page" at bounding box center [101, 360] width 13 height 13
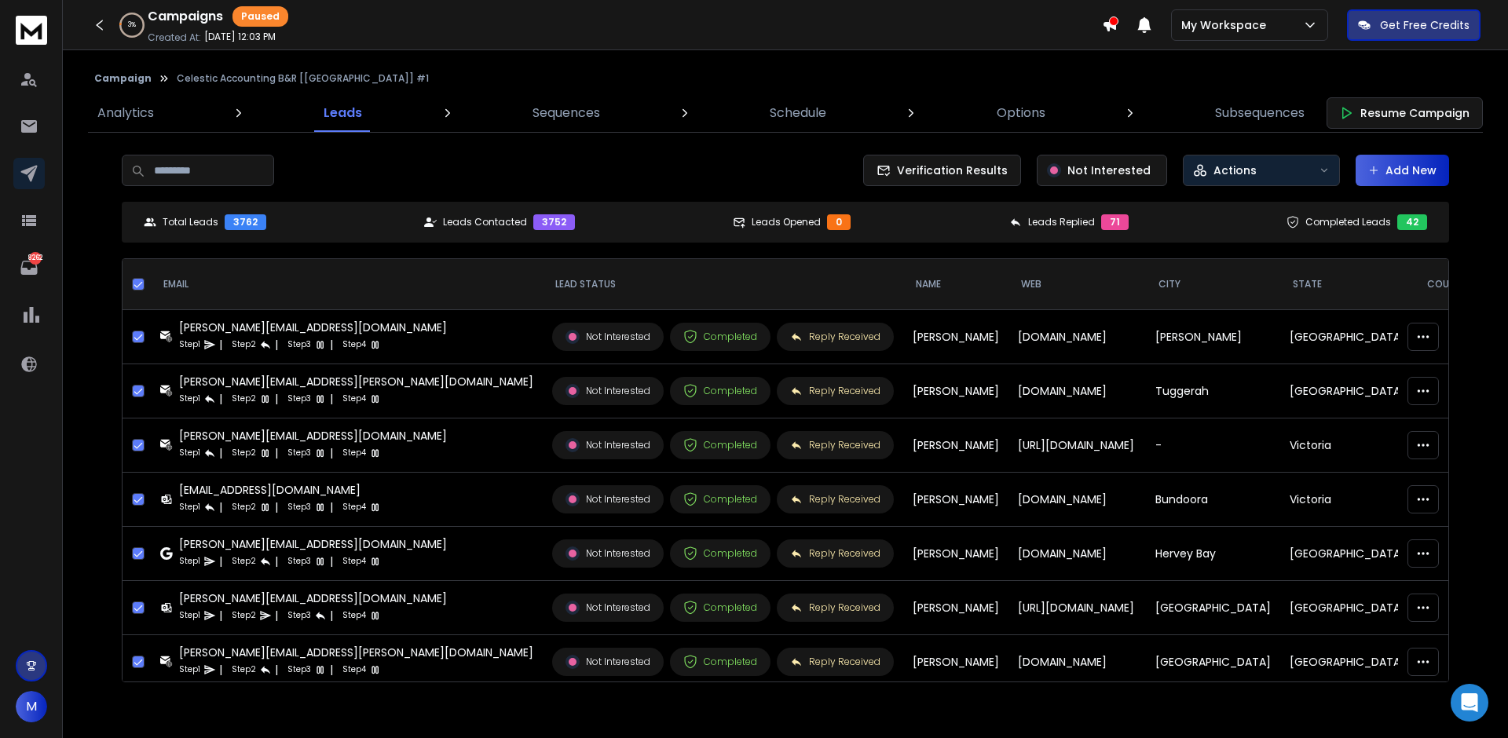
click at [1229, 167] on p "Actions" at bounding box center [1234, 171] width 43 height 16
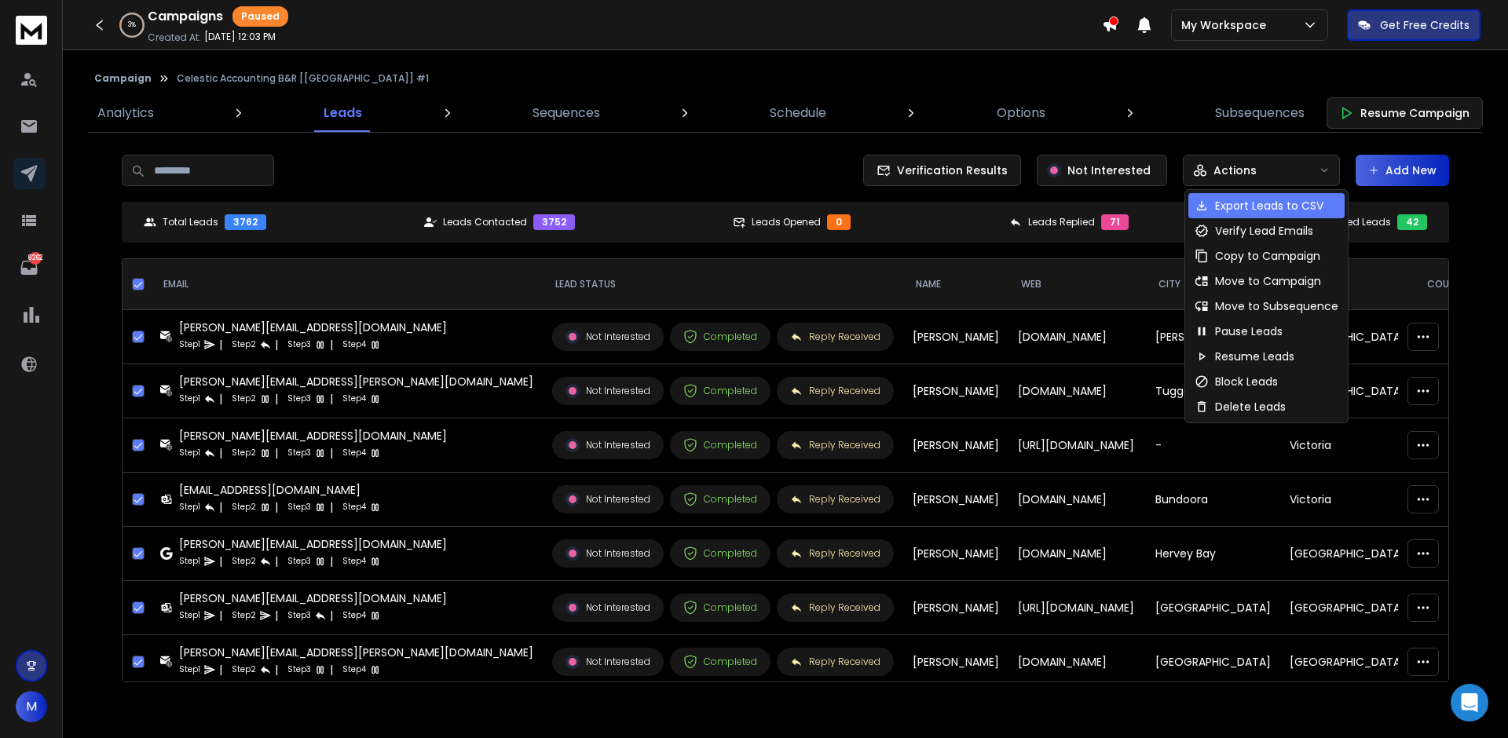
click at [1227, 212] on p "Export Leads to CSV" at bounding box center [1269, 206] width 108 height 16
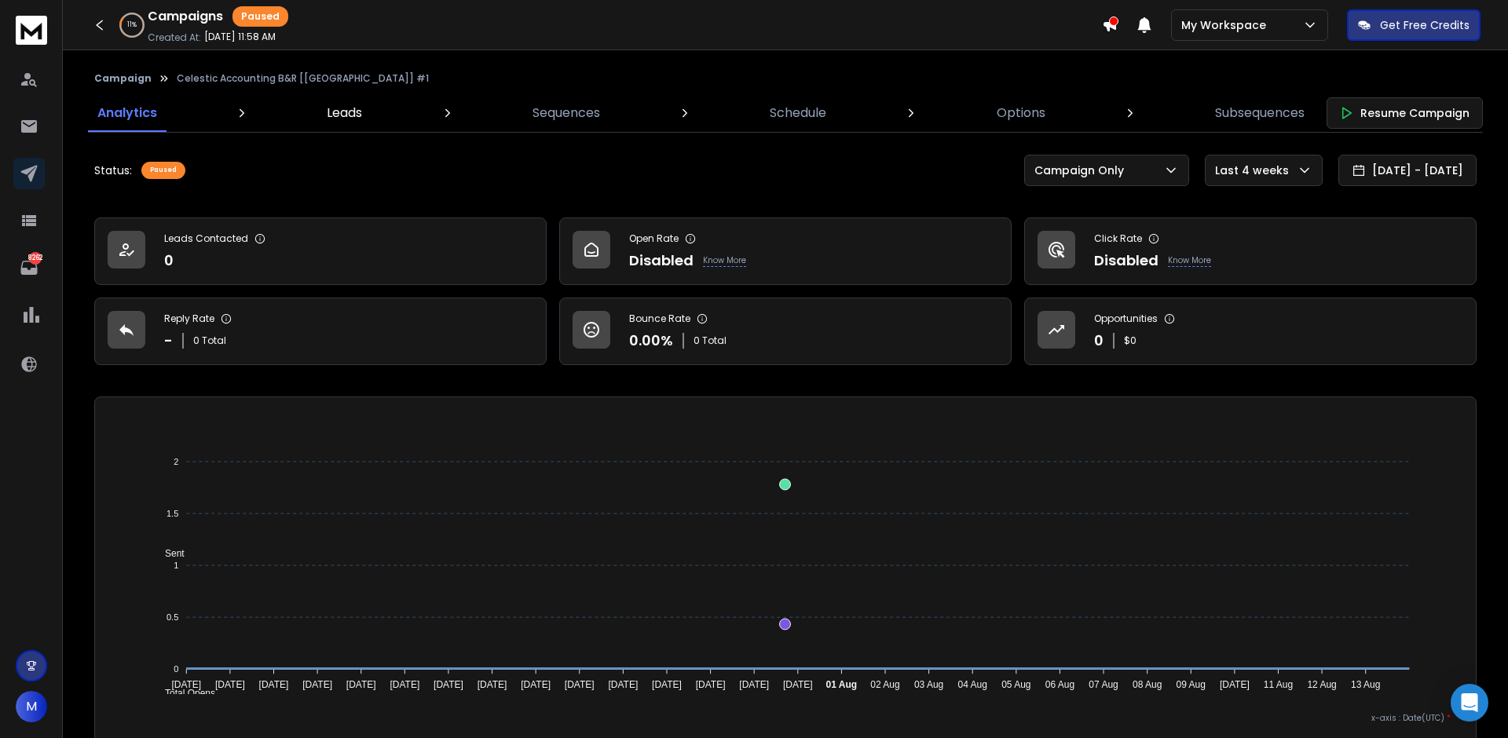
click at [357, 117] on p "Leads" at bounding box center [344, 113] width 35 height 19
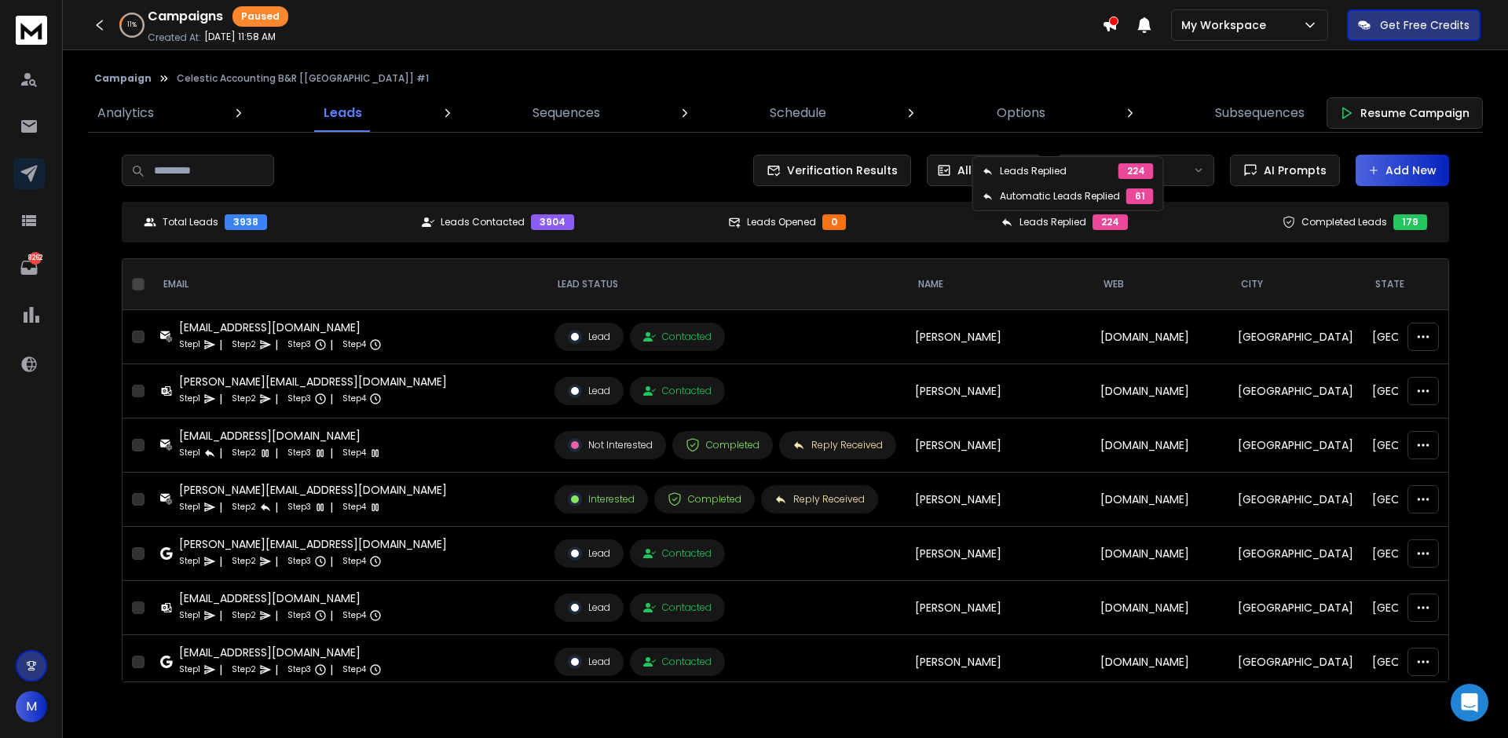
click at [941, 229] on div "Total Leads 3938 Leads Contacted 3904 Leads Opened 0 Leads Replied 224 Complete…" at bounding box center [785, 222] width 1327 height 41
click at [978, 175] on p "All Statuses" at bounding box center [991, 171] width 68 height 16
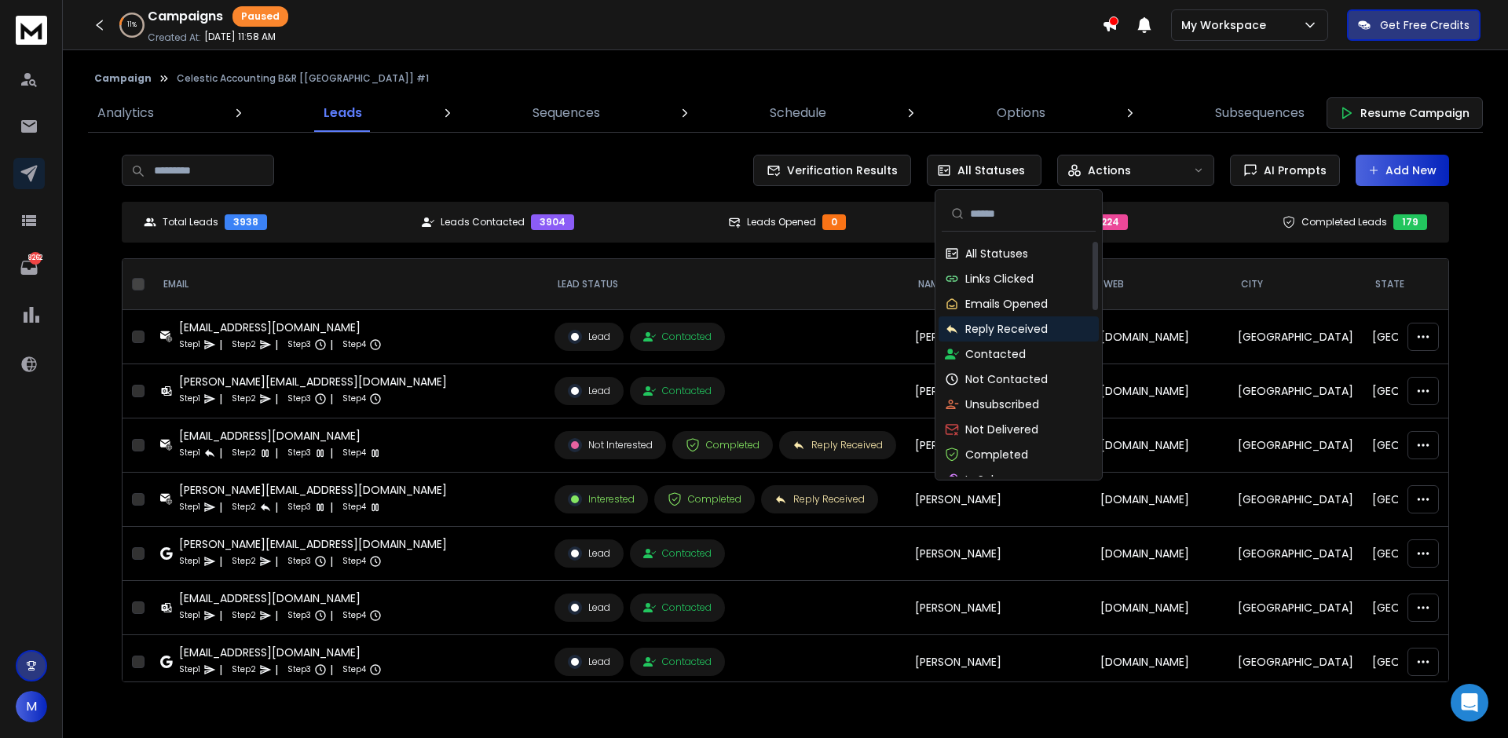
click at [1003, 322] on p "Reply Received" at bounding box center [1006, 329] width 82 height 16
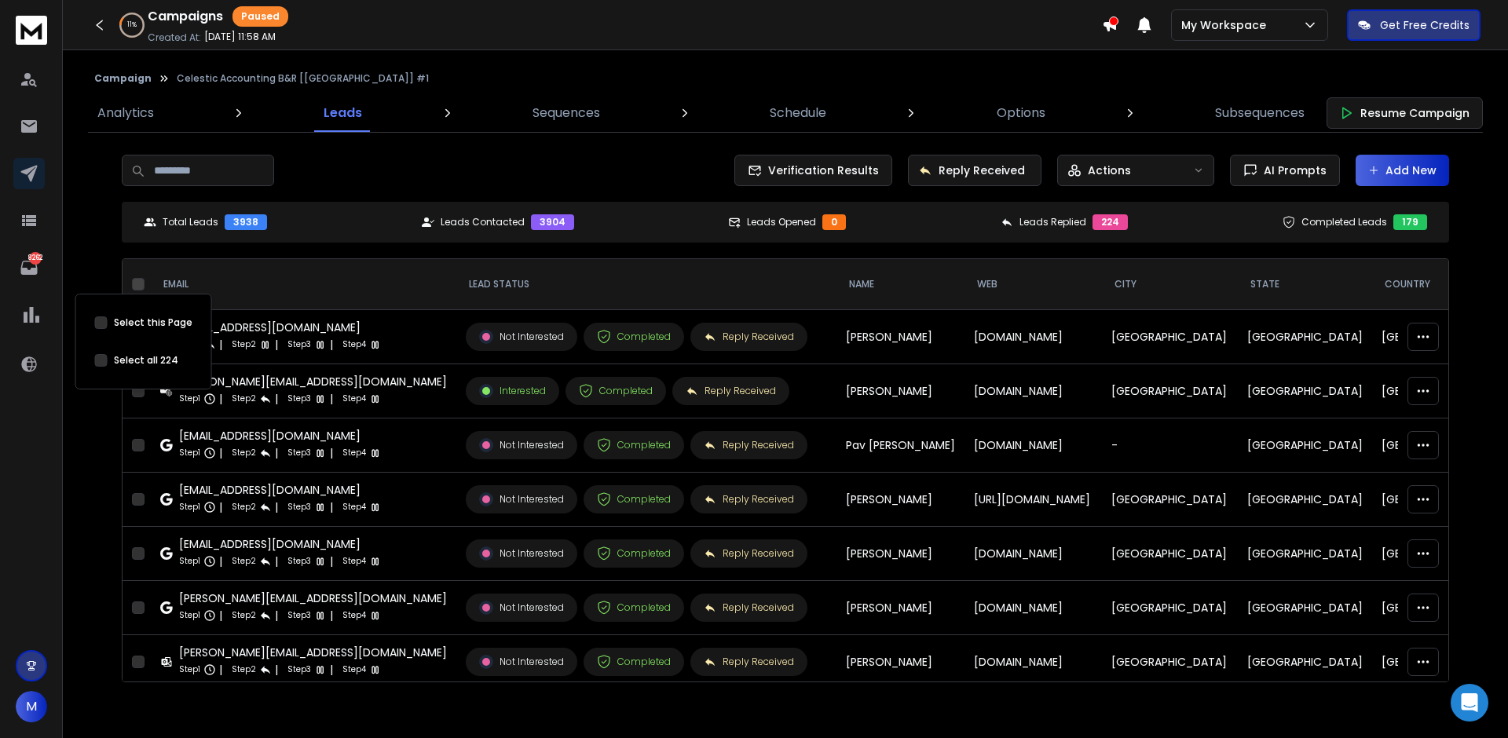
click at [100, 359] on button "Select this Page" at bounding box center [101, 360] width 13 height 13
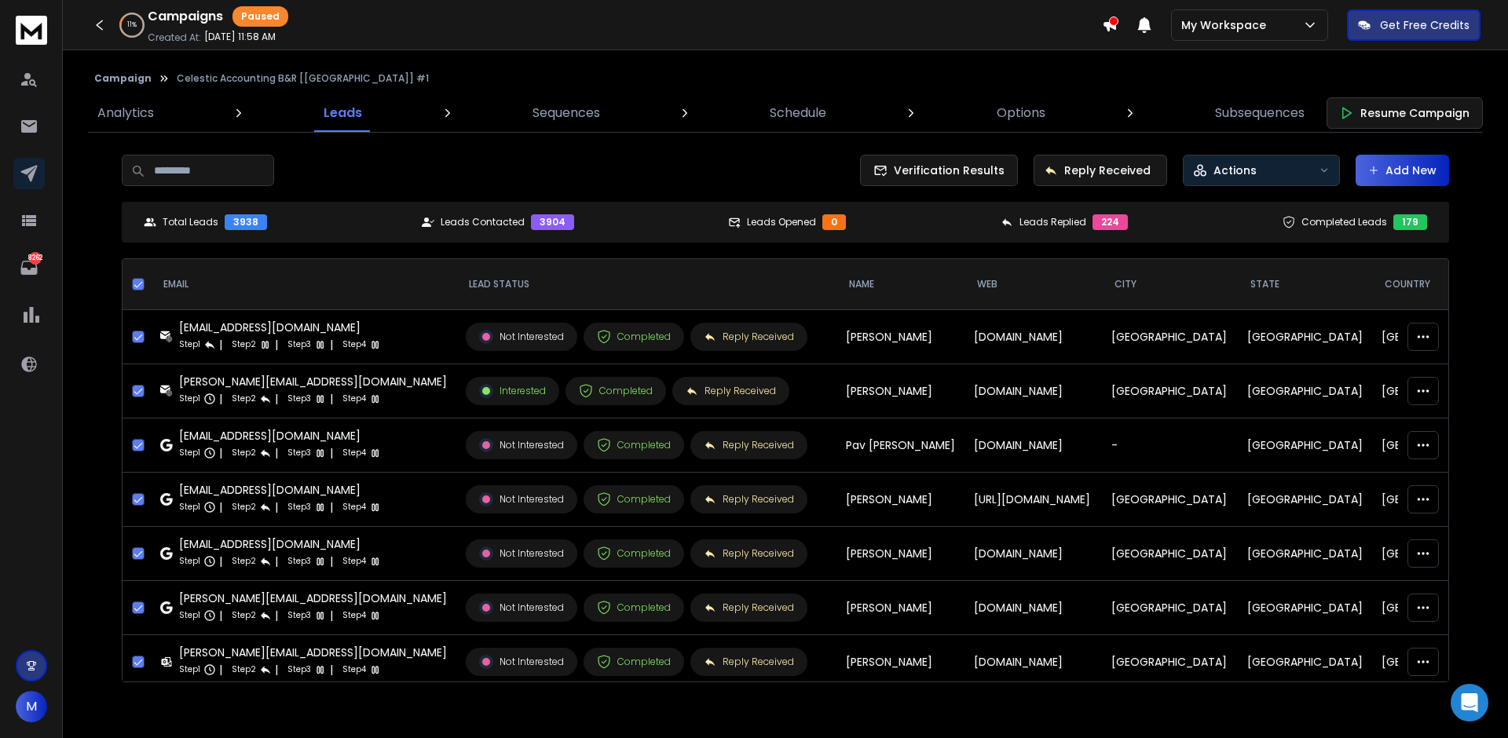
click at [1225, 176] on p "Actions" at bounding box center [1234, 171] width 43 height 16
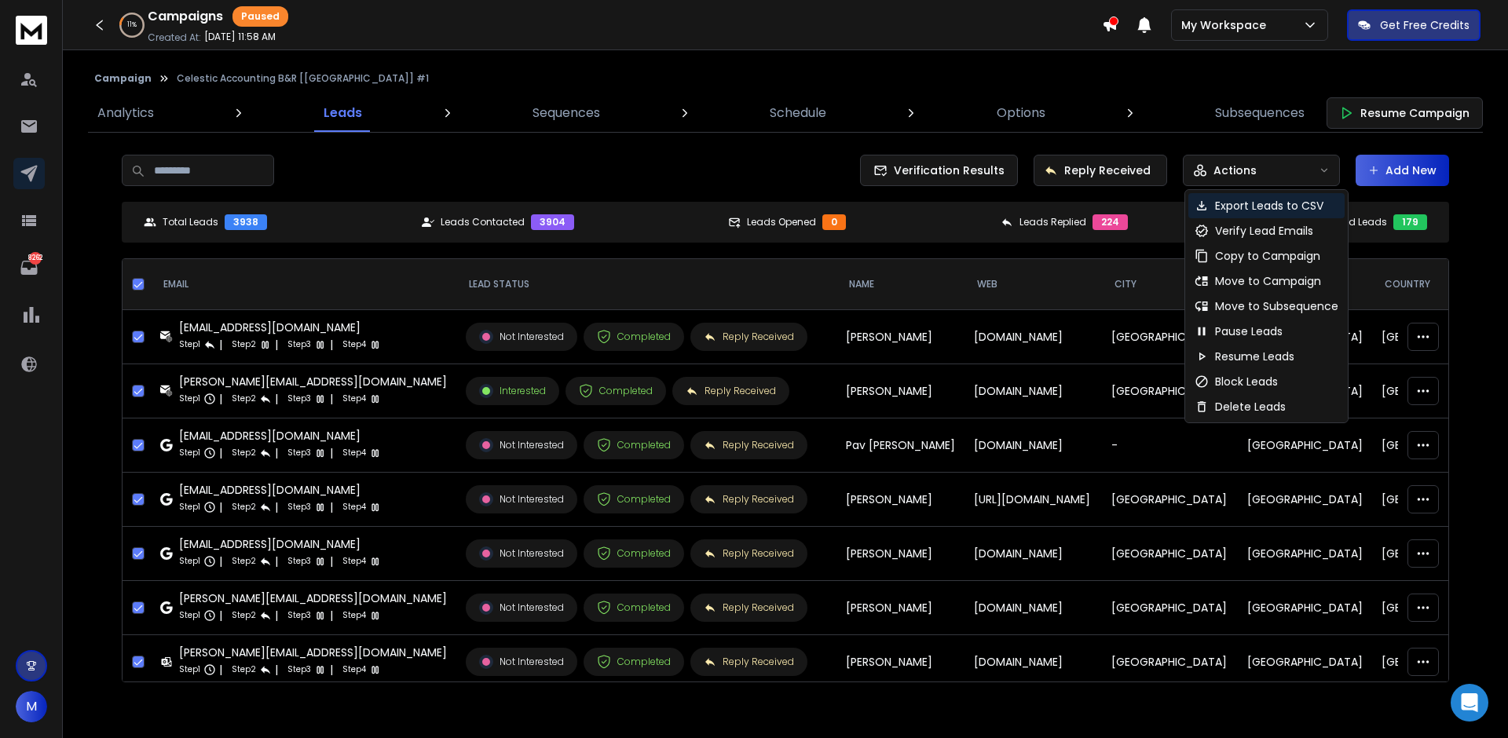
click at [1226, 201] on p "Export Leads to CSV" at bounding box center [1269, 206] width 108 height 16
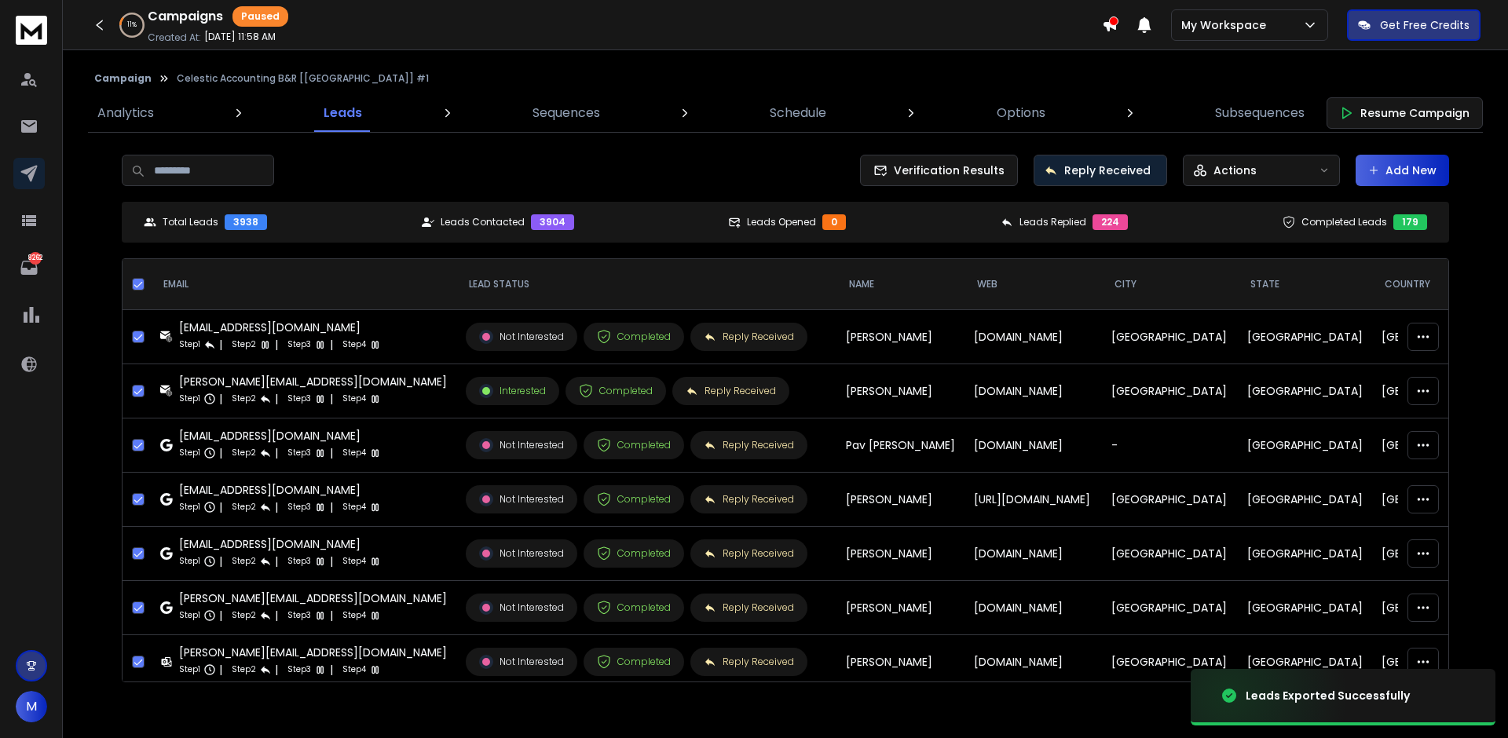
click at [1098, 173] on p "Reply Received" at bounding box center [1107, 171] width 86 height 16
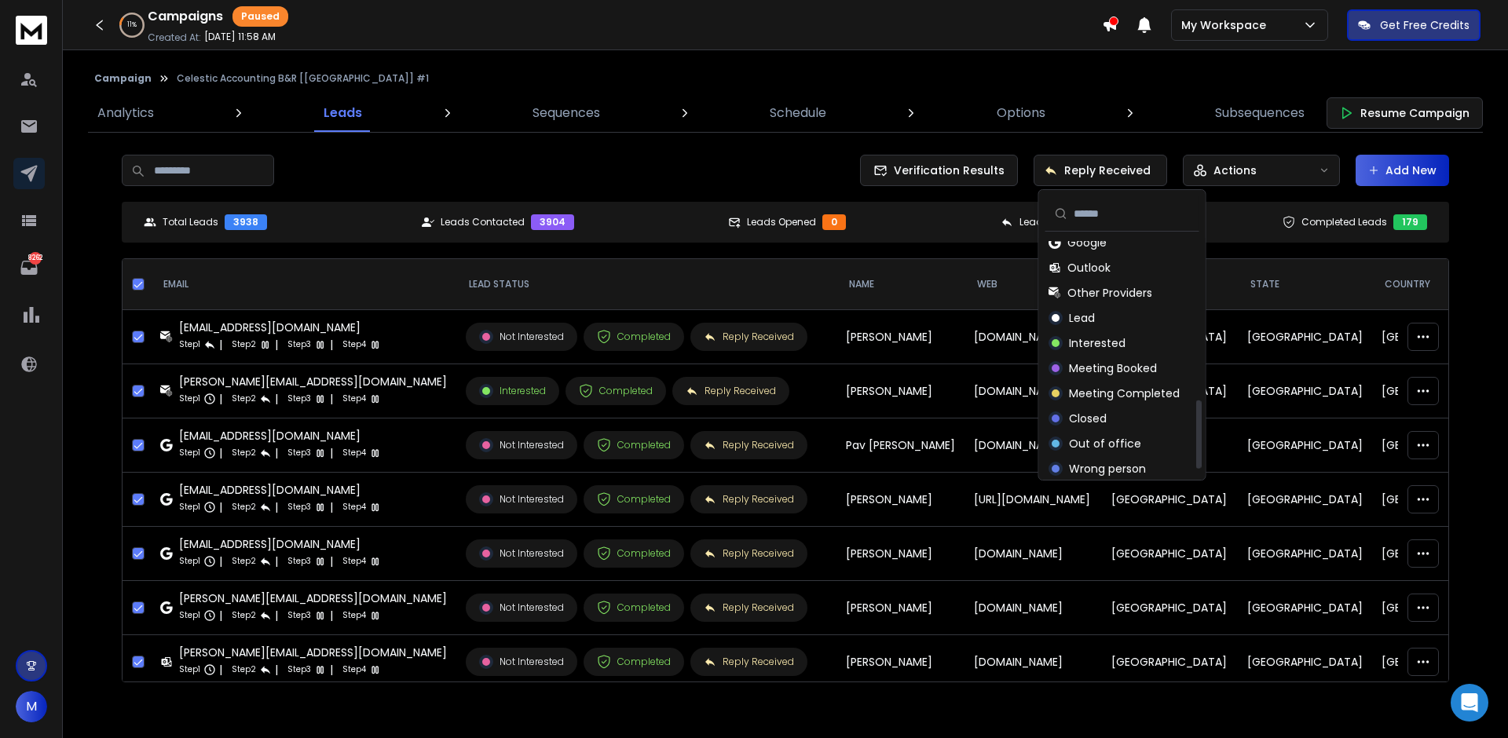
scroll to position [544, 0]
click at [1099, 338] on p "Interested" at bounding box center [1097, 338] width 57 height 16
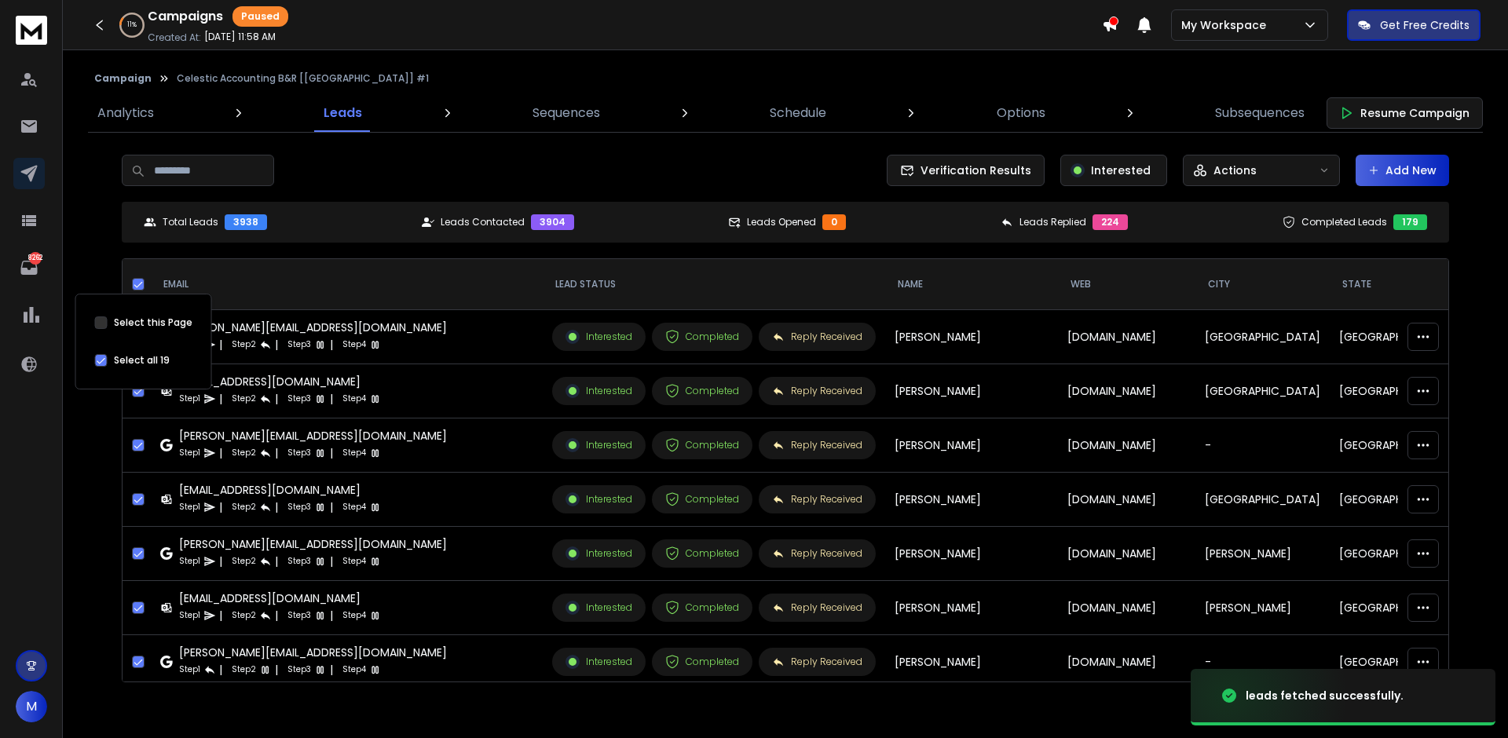
click at [137, 279] on button "Select this Page" at bounding box center [138, 284] width 13 height 13
click at [100, 362] on button "Select this Page" at bounding box center [101, 360] width 13 height 13
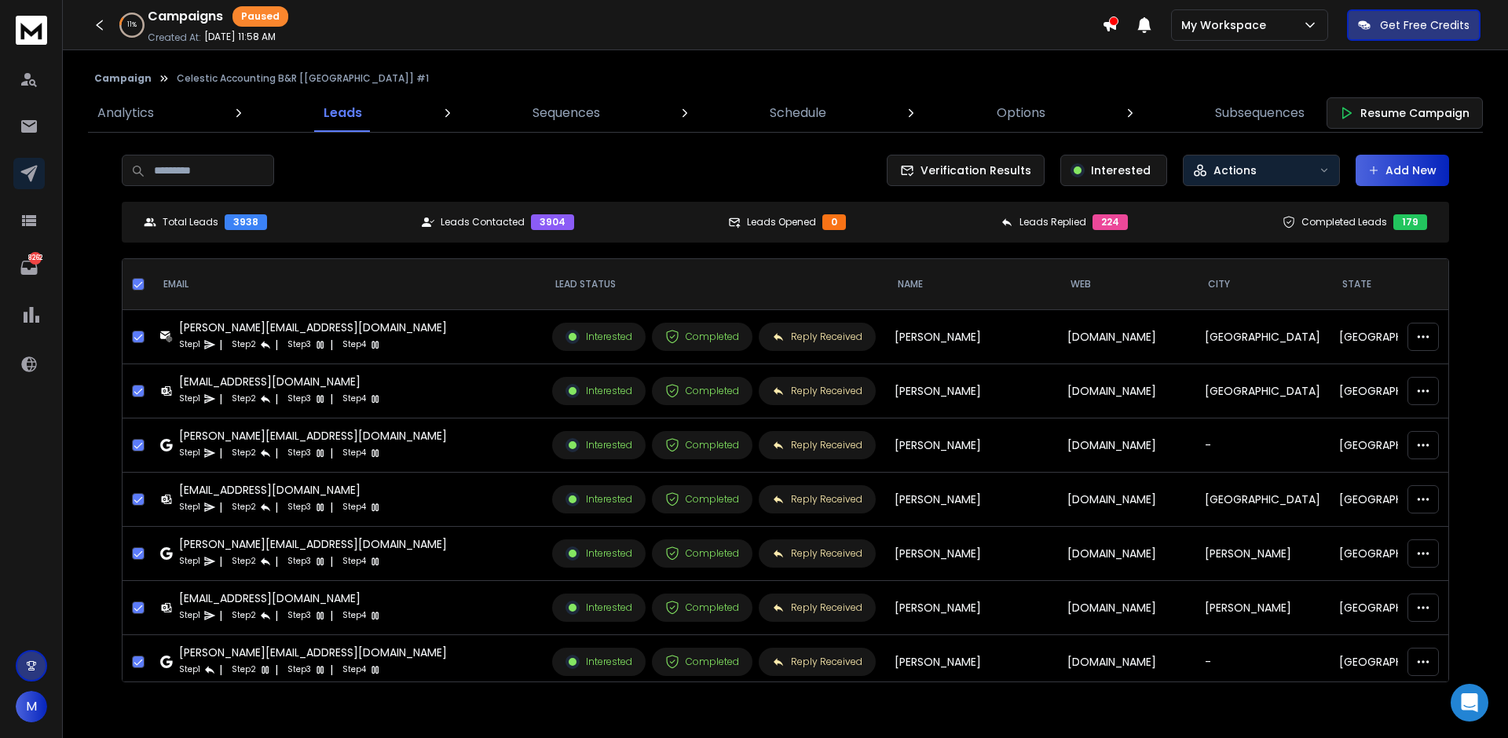
click at [1267, 171] on div "Actions" at bounding box center [1252, 171] width 119 height 16
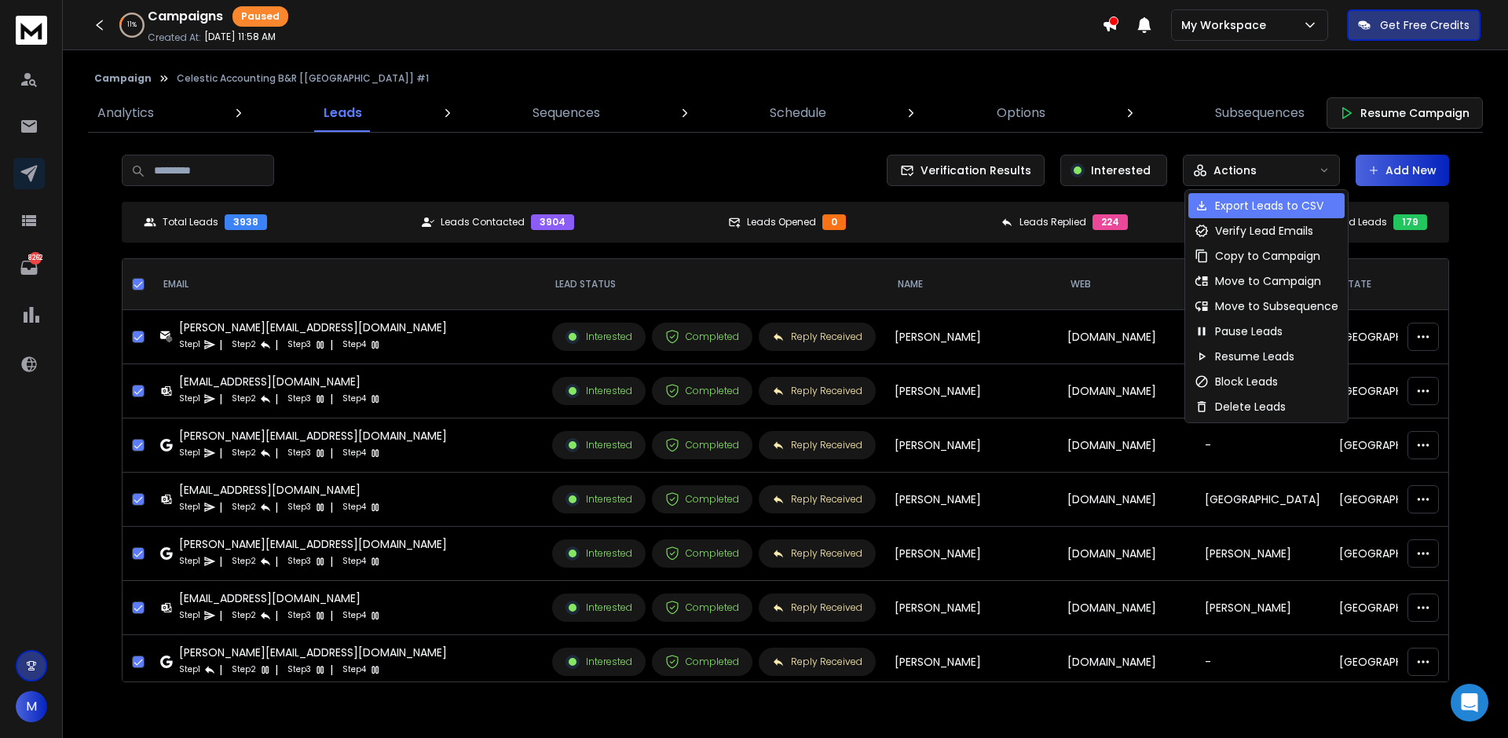
click at [1267, 198] on p "Export Leads to CSV" at bounding box center [1269, 206] width 108 height 16
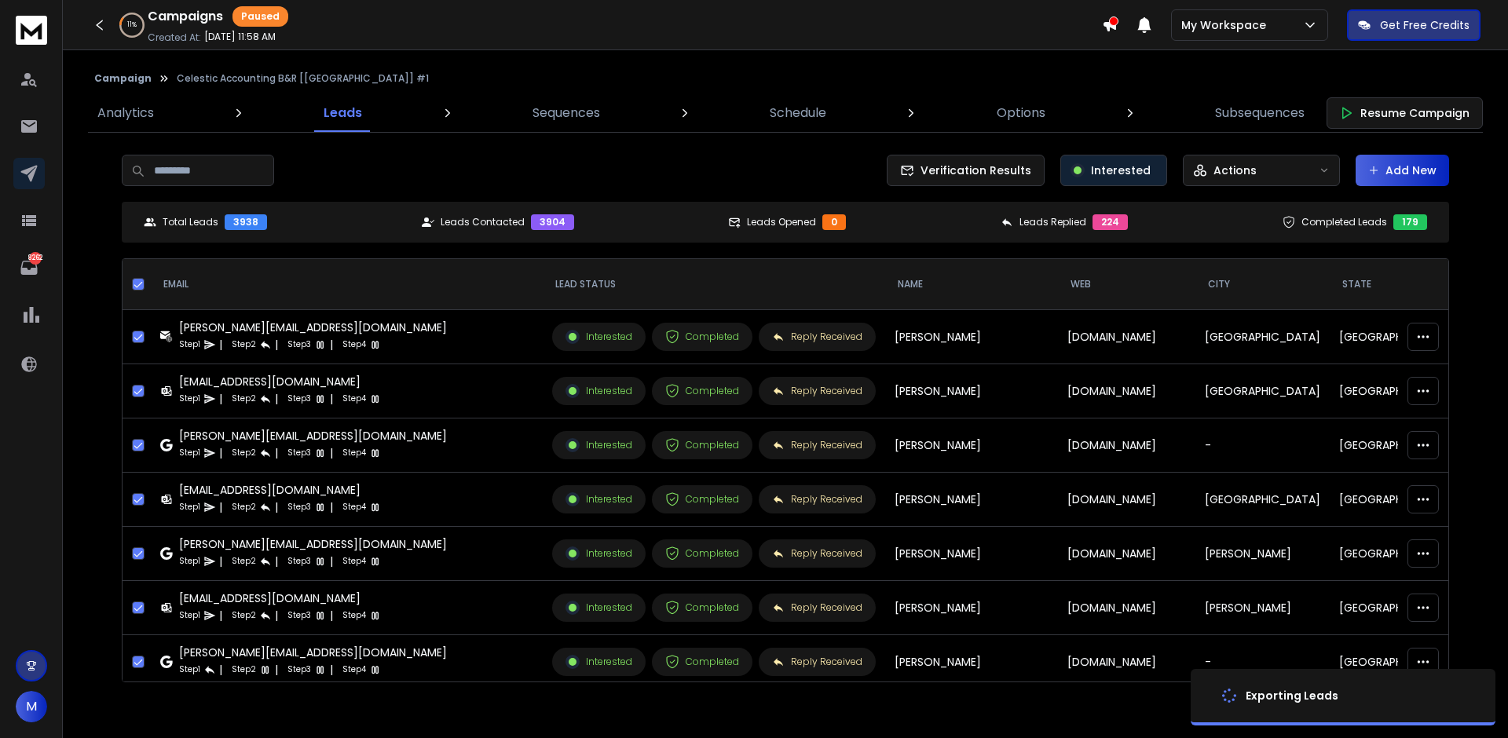
click at [1098, 177] on p "Interested" at bounding box center [1121, 171] width 60 height 16
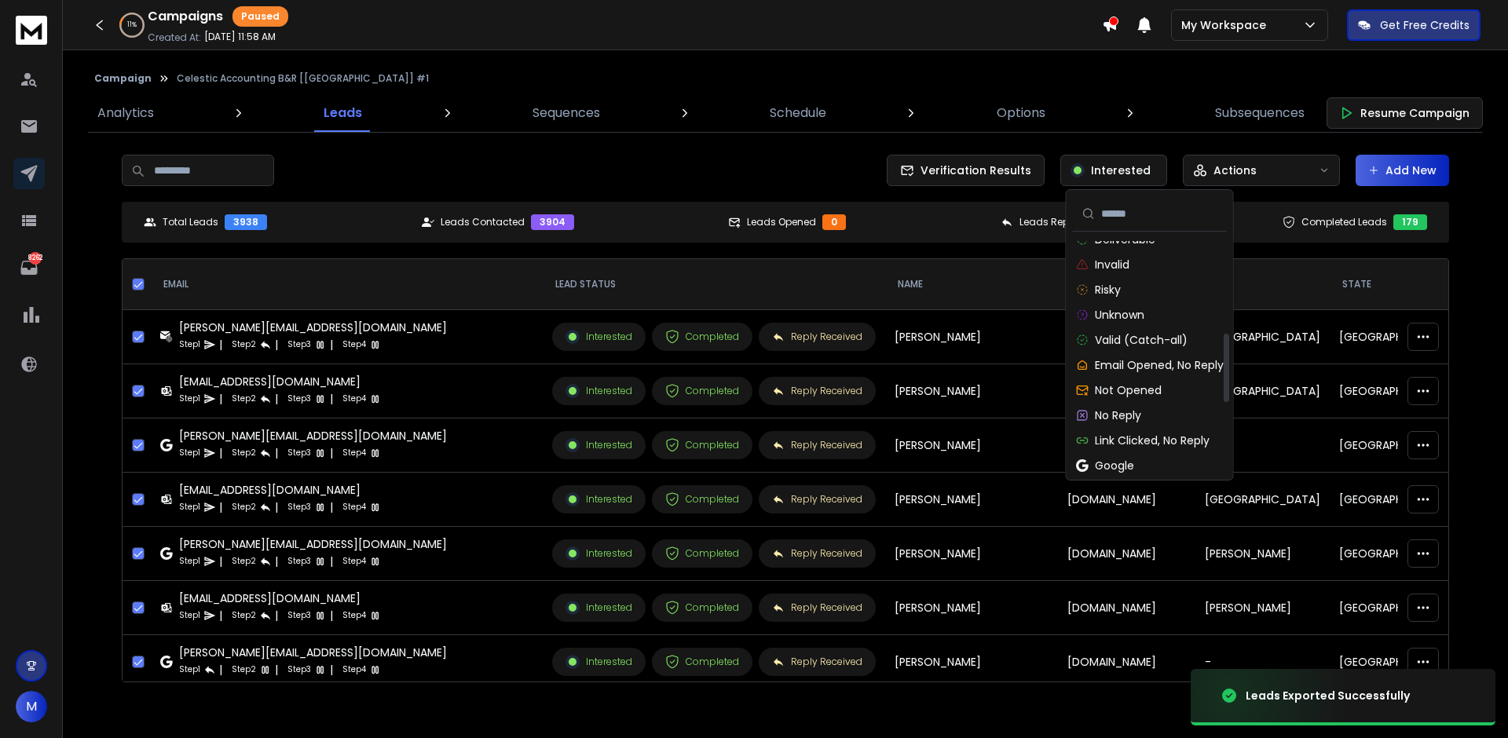
scroll to position [569, 0]
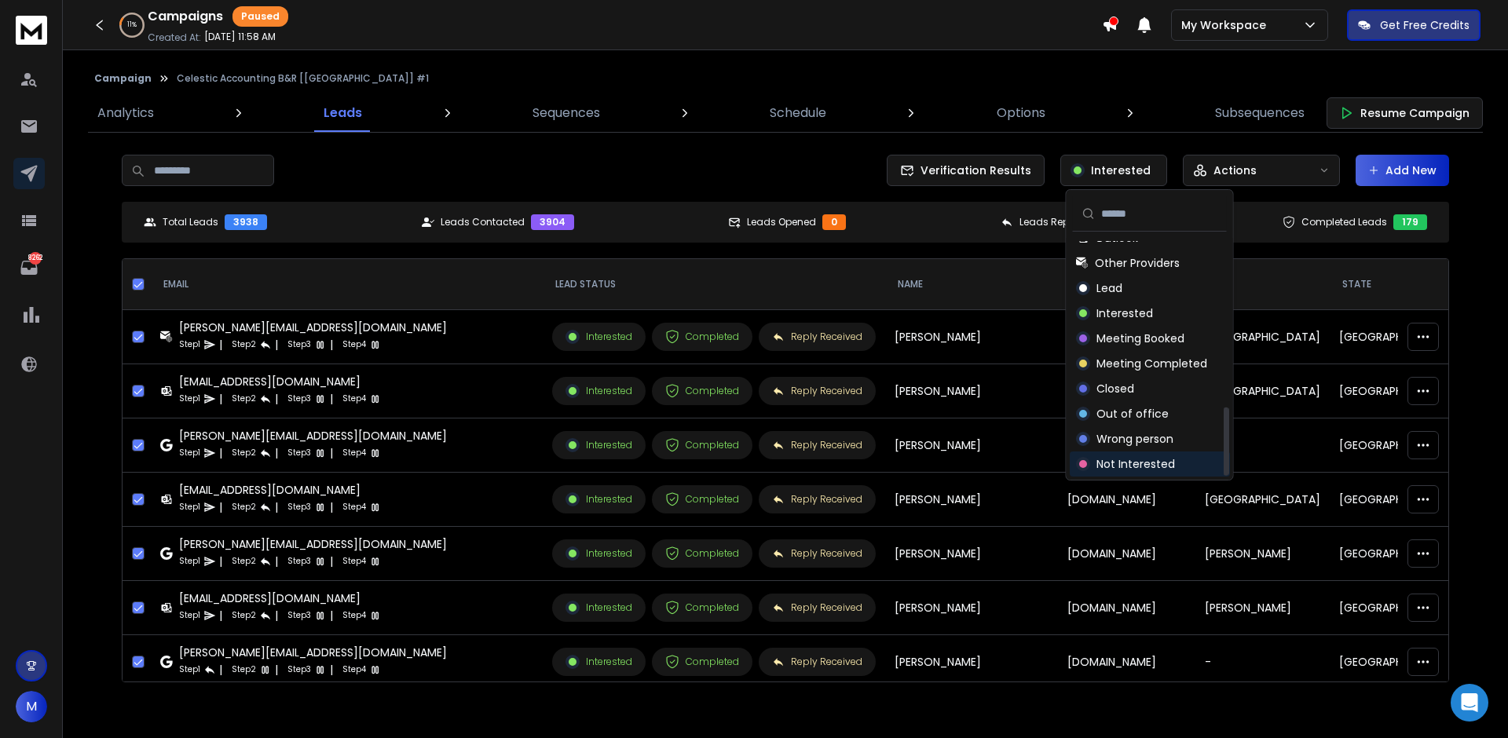
click at [1119, 459] on p "Not Interested" at bounding box center [1135, 464] width 79 height 16
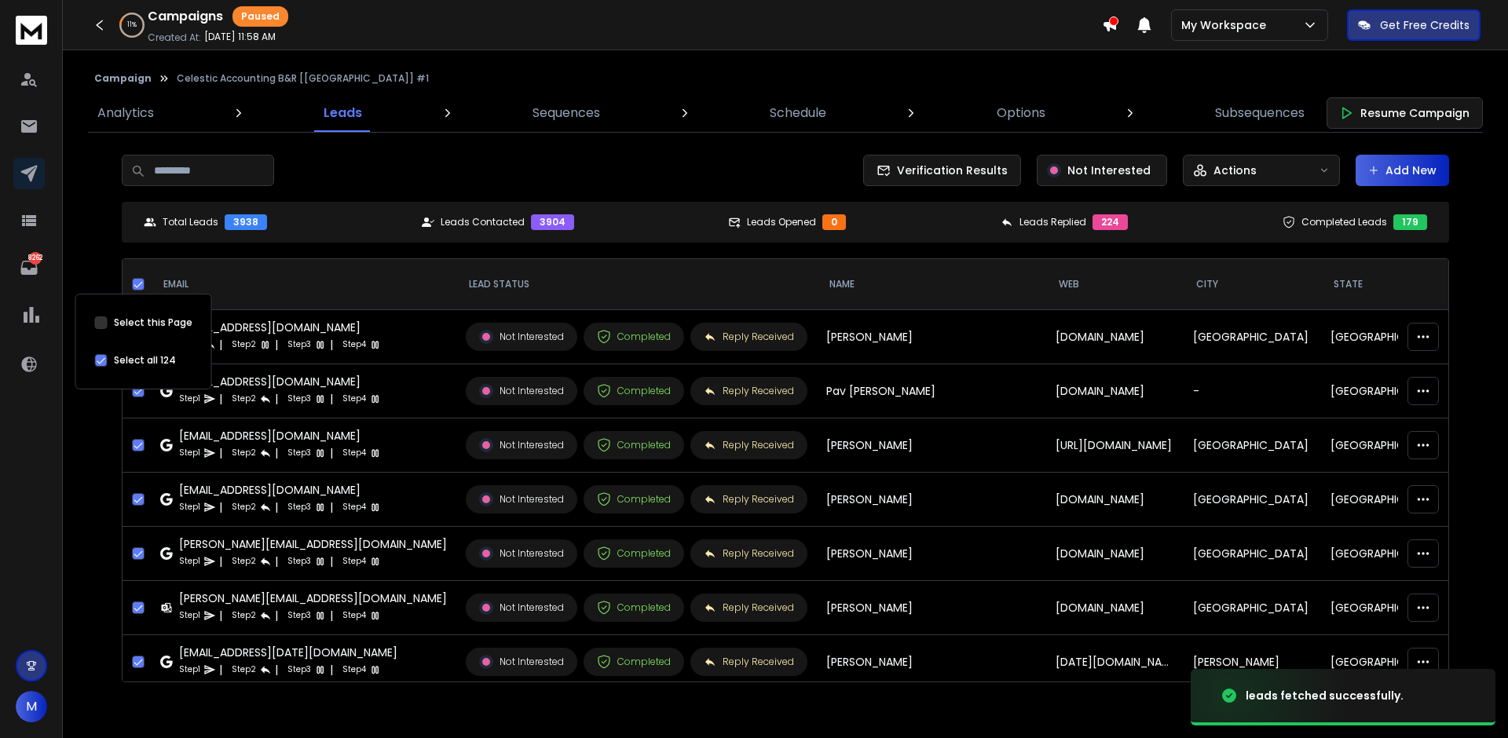
click at [135, 282] on button "Select this Page" at bounding box center [138, 284] width 13 height 13
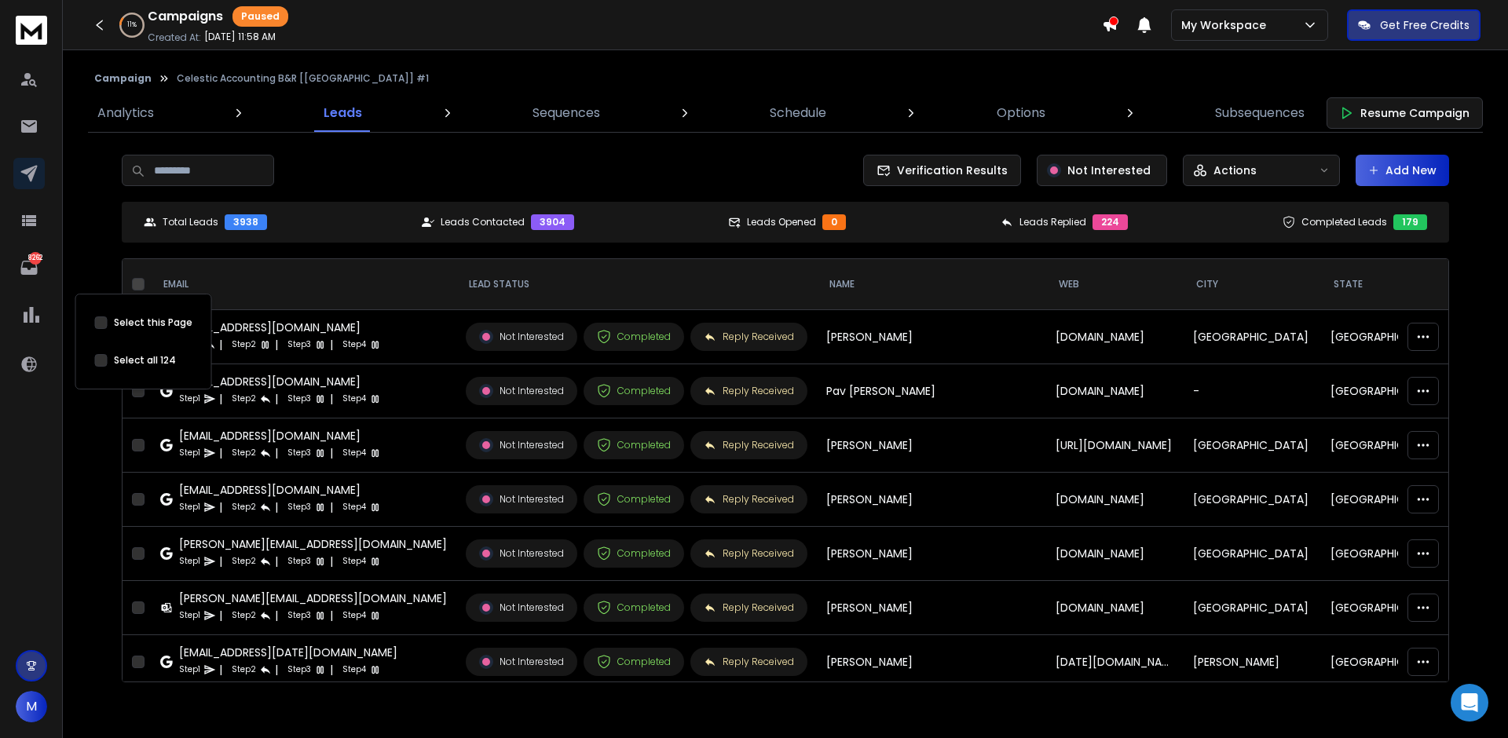
click at [98, 359] on button "Select this Page" at bounding box center [101, 360] width 13 height 13
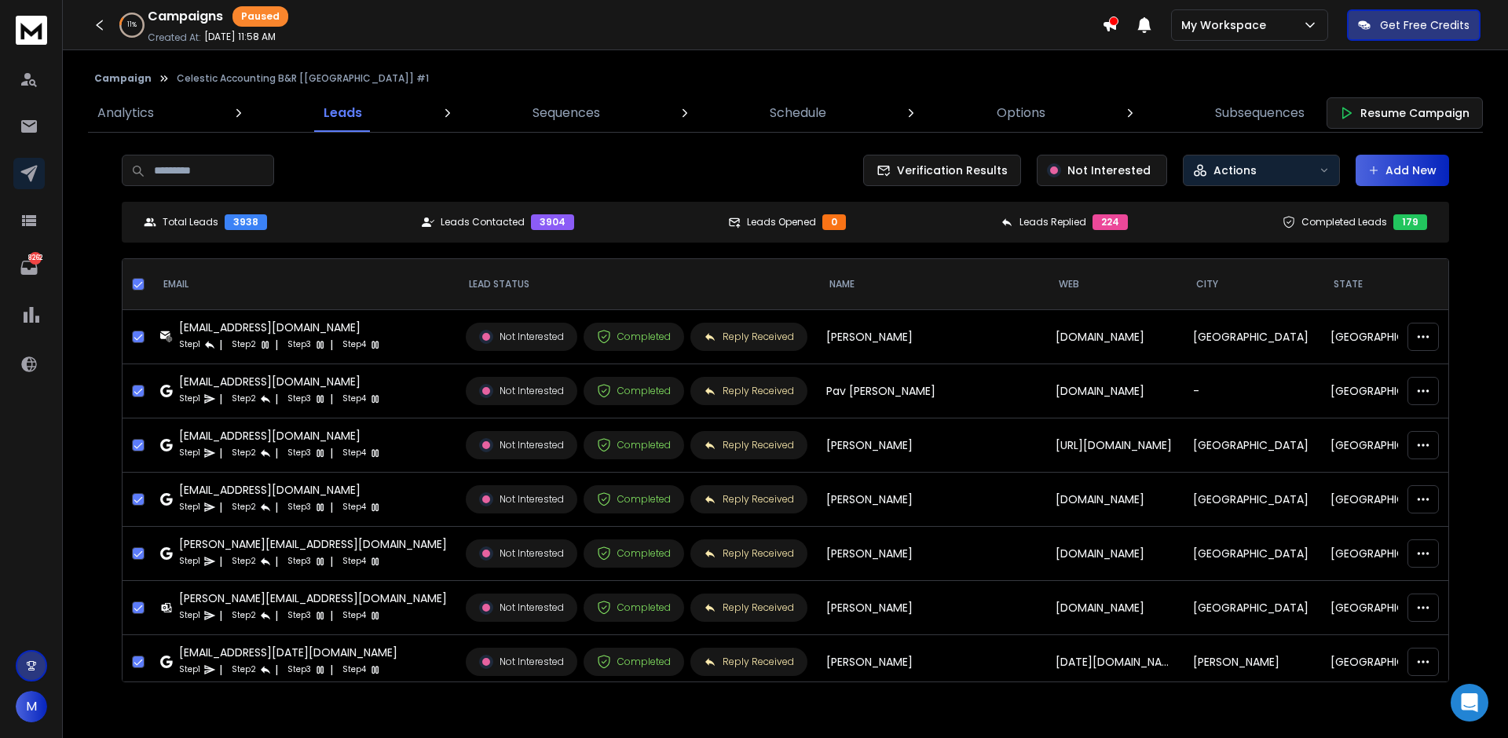
click at [1284, 168] on div "Actions" at bounding box center [1252, 171] width 119 height 16
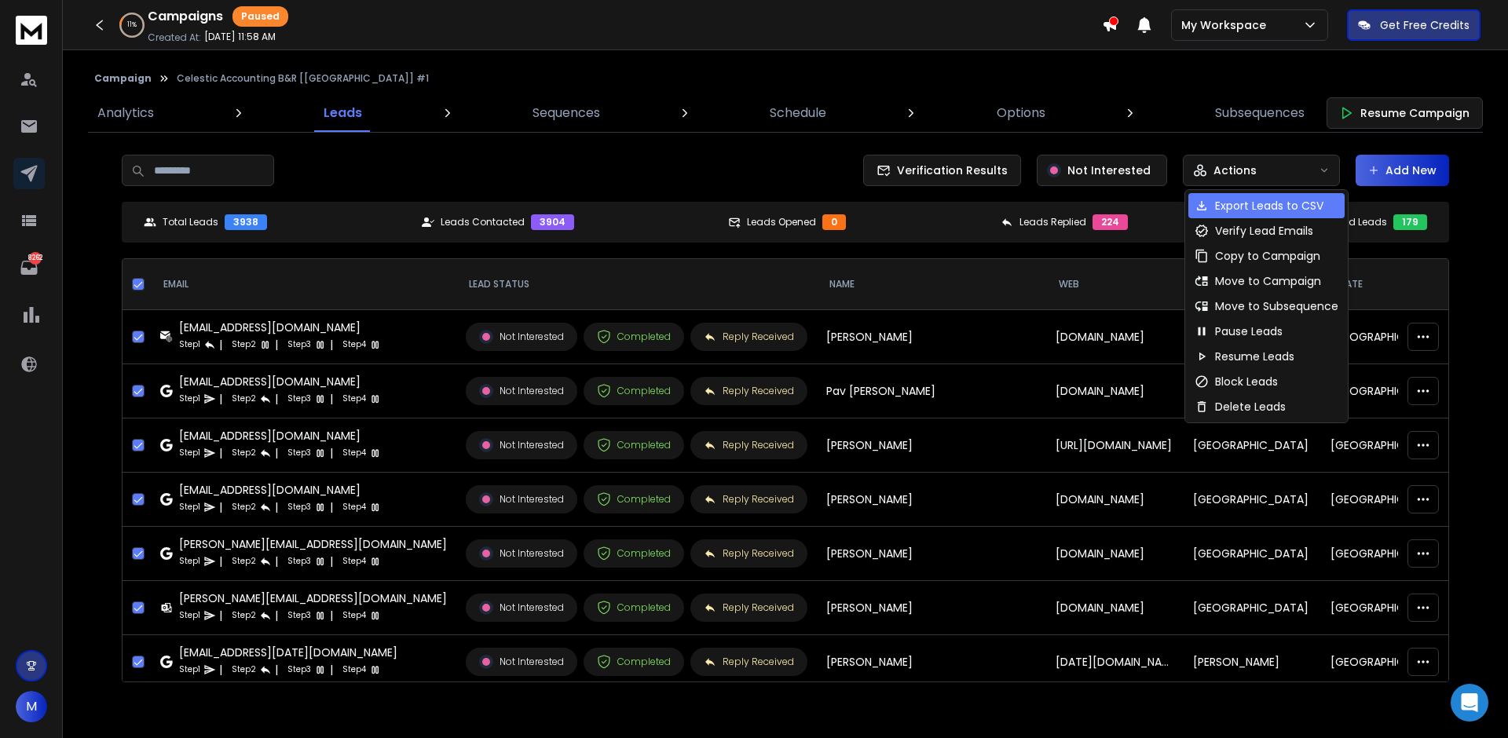
click at [1276, 208] on p "Export Leads to CSV" at bounding box center [1269, 206] width 108 height 16
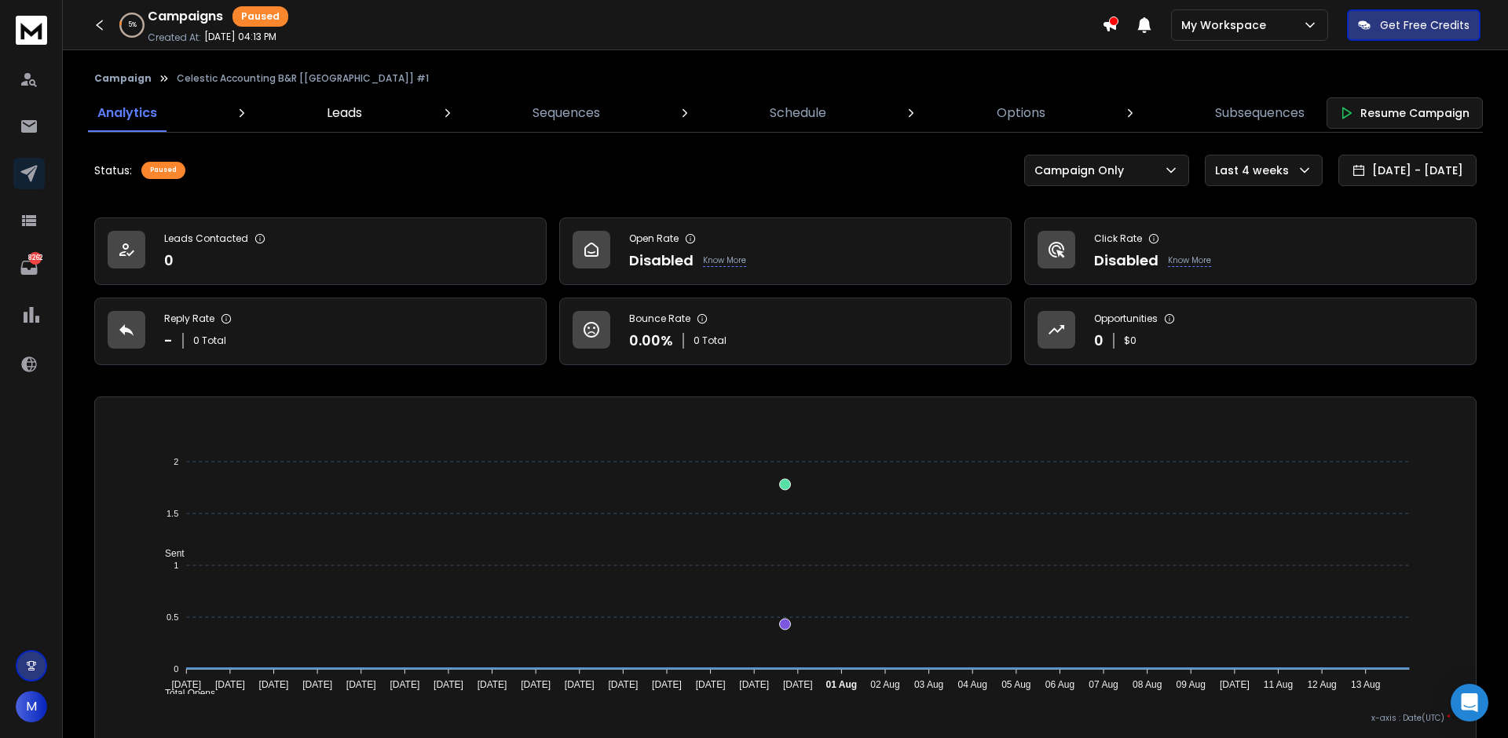
click at [335, 112] on p "Leads" at bounding box center [344, 113] width 35 height 19
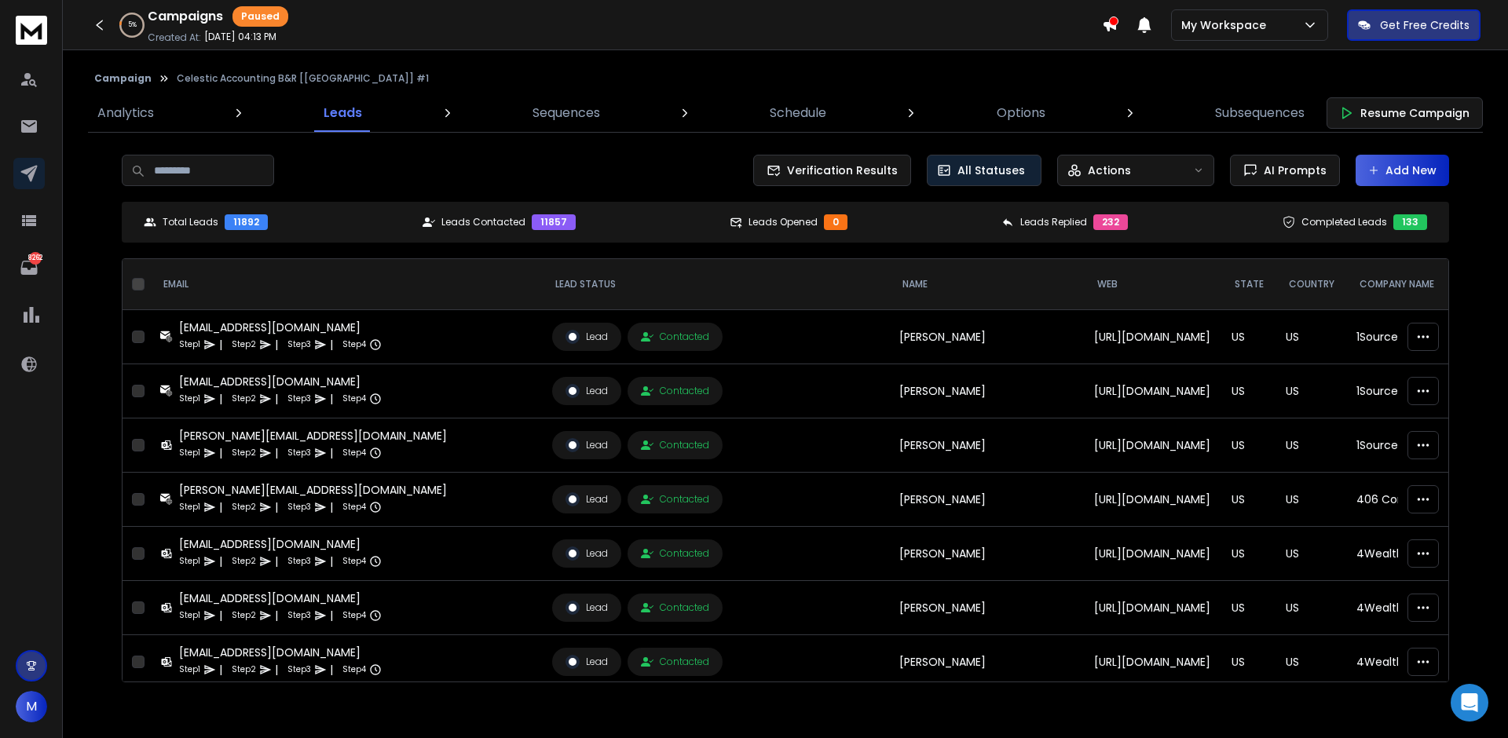
click at [1022, 172] on p "All Statuses" at bounding box center [991, 171] width 68 height 16
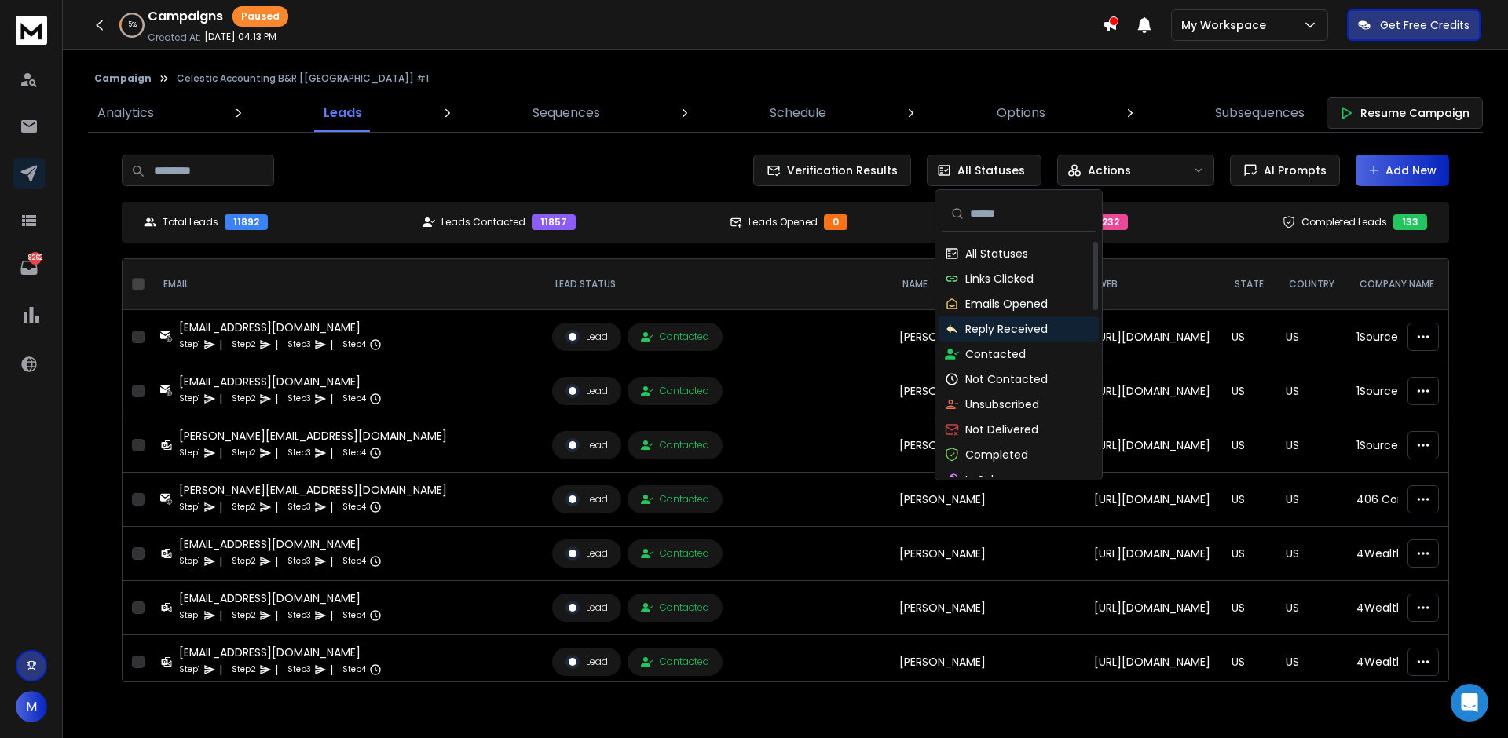
click at [1021, 333] on p "Reply Received" at bounding box center [1006, 329] width 82 height 16
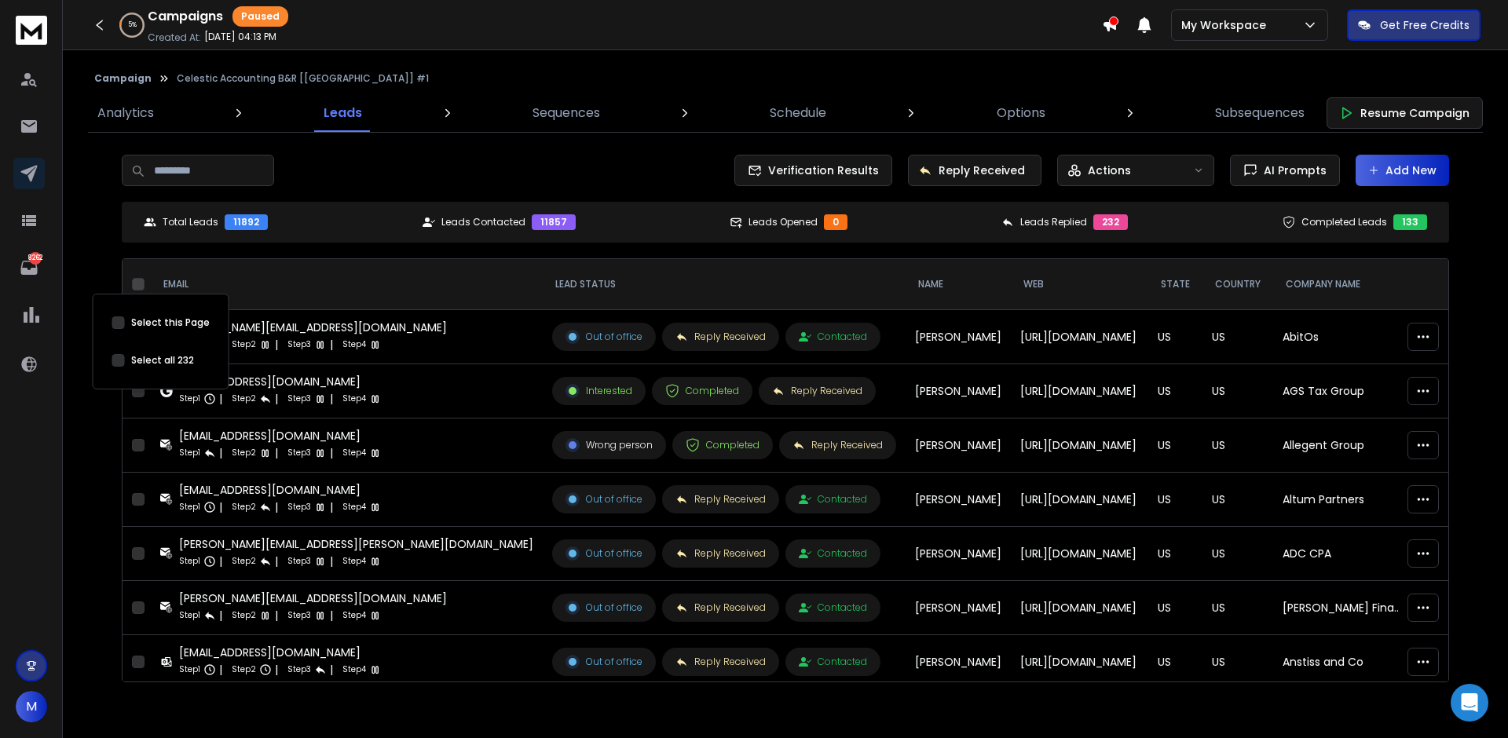
click at [115, 361] on button "Select this Page" at bounding box center [118, 360] width 13 height 13
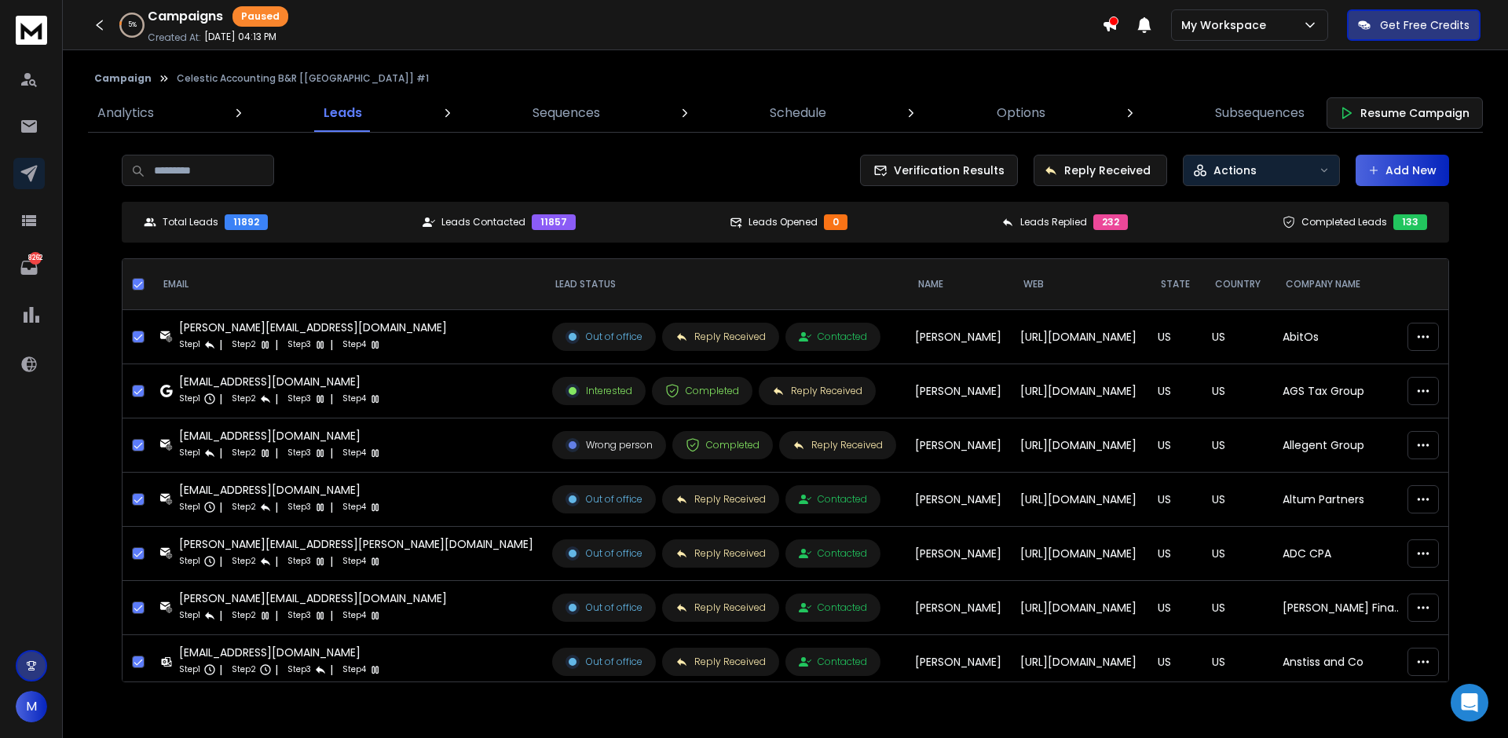
click at [1201, 163] on icon "button" at bounding box center [1200, 170] width 14 height 14
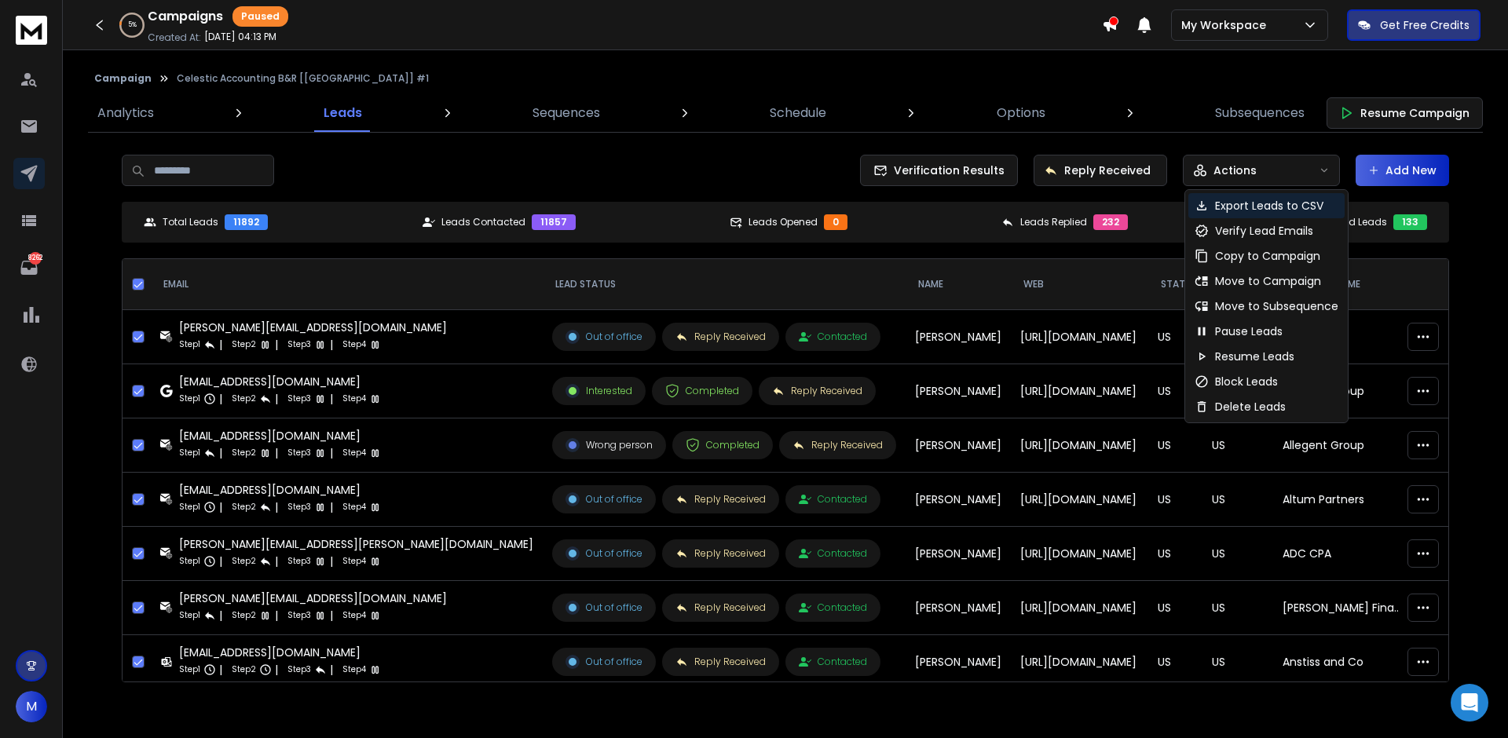
click at [1203, 203] on icon at bounding box center [1201, 206] width 14 height 14
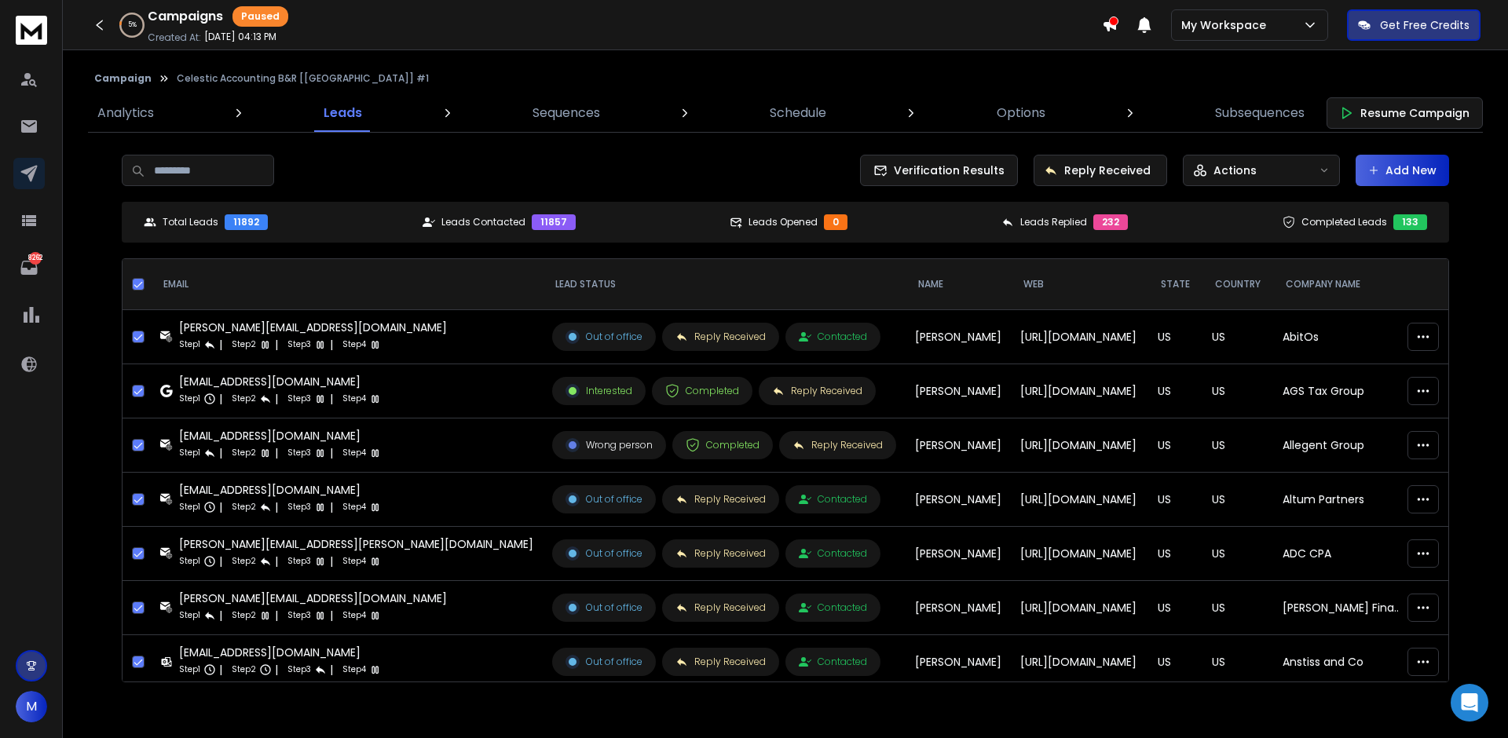
click at [1011, 289] on th "web" at bounding box center [1079, 284] width 137 height 51
click at [137, 287] on button "Select this Page" at bounding box center [138, 284] width 13 height 13
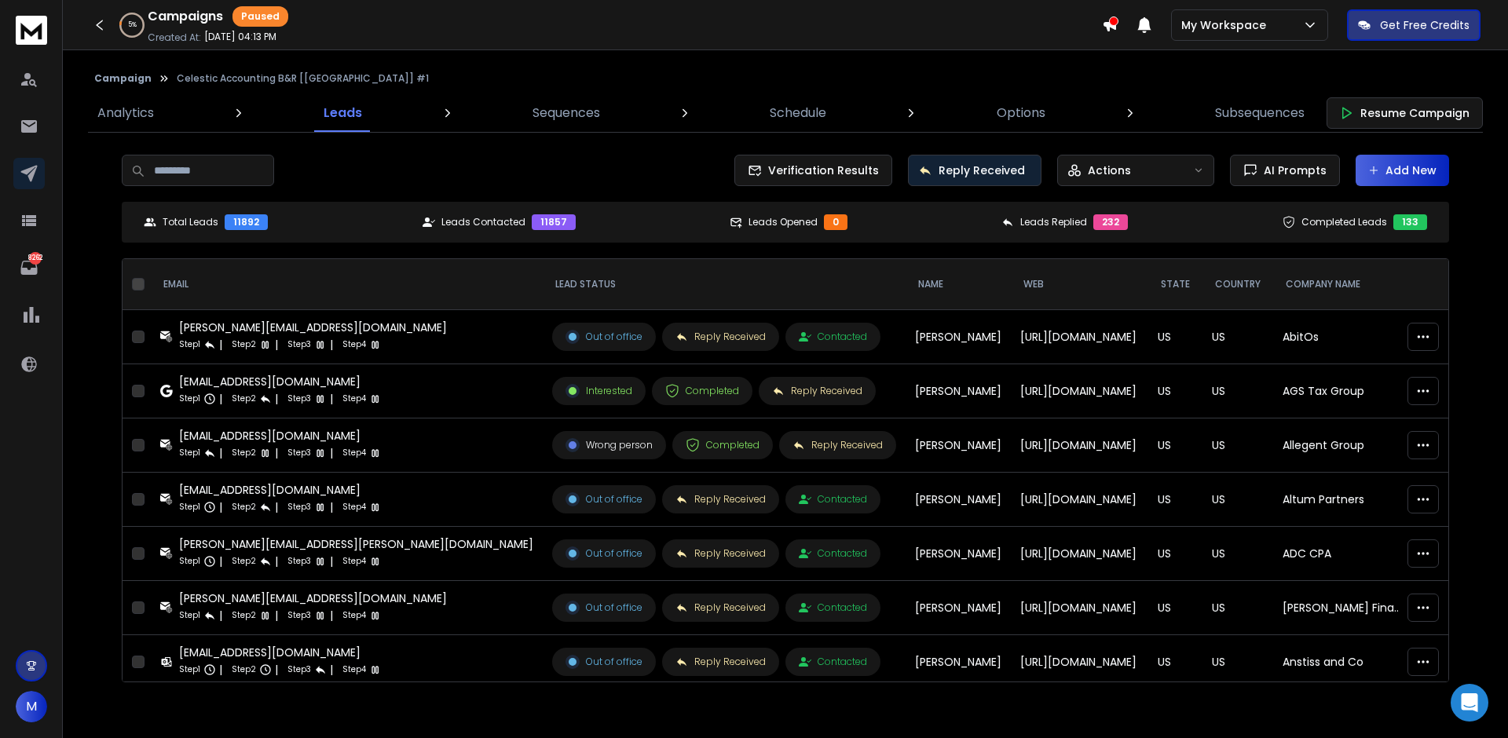
click at [978, 180] on button "Reply Received" at bounding box center [974, 170] width 133 height 31
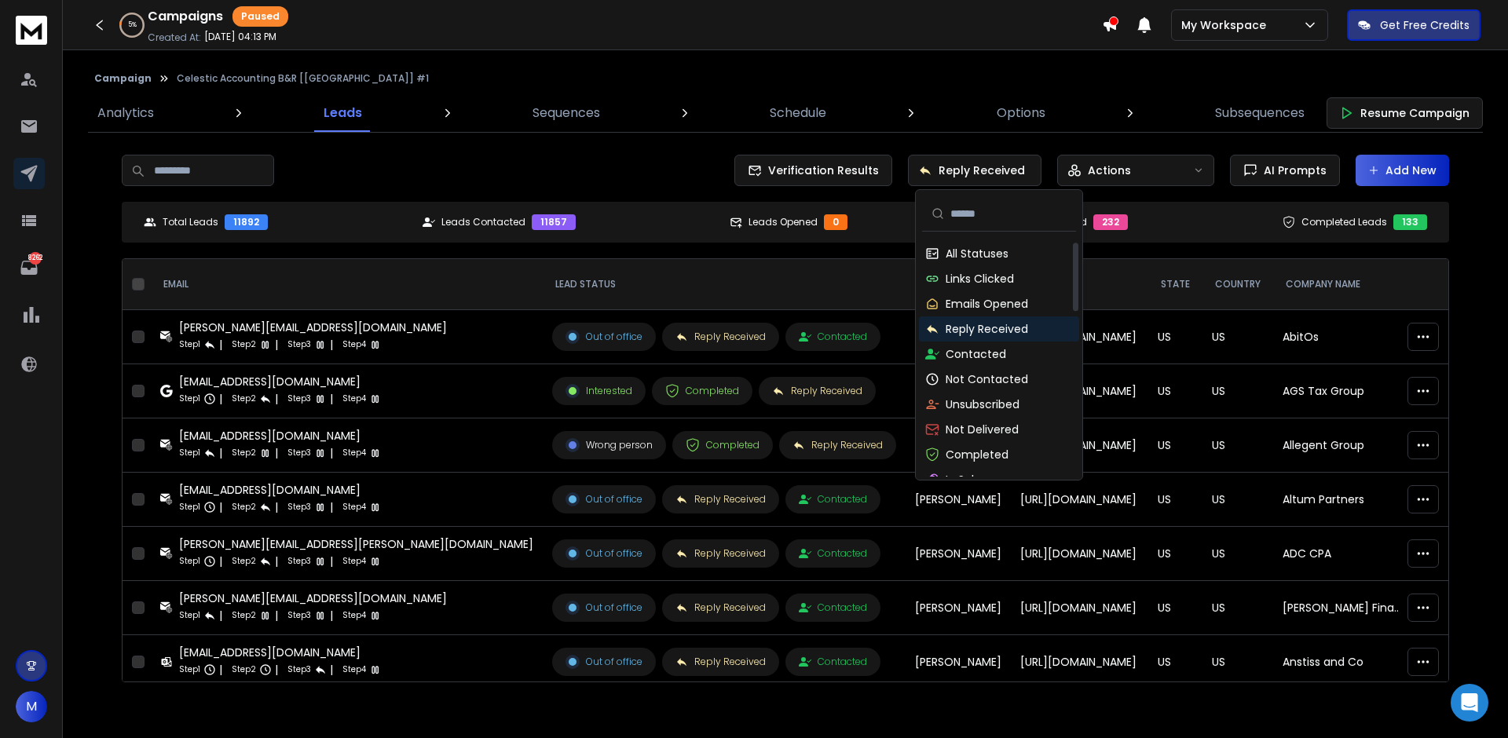
scroll to position [569, 0]
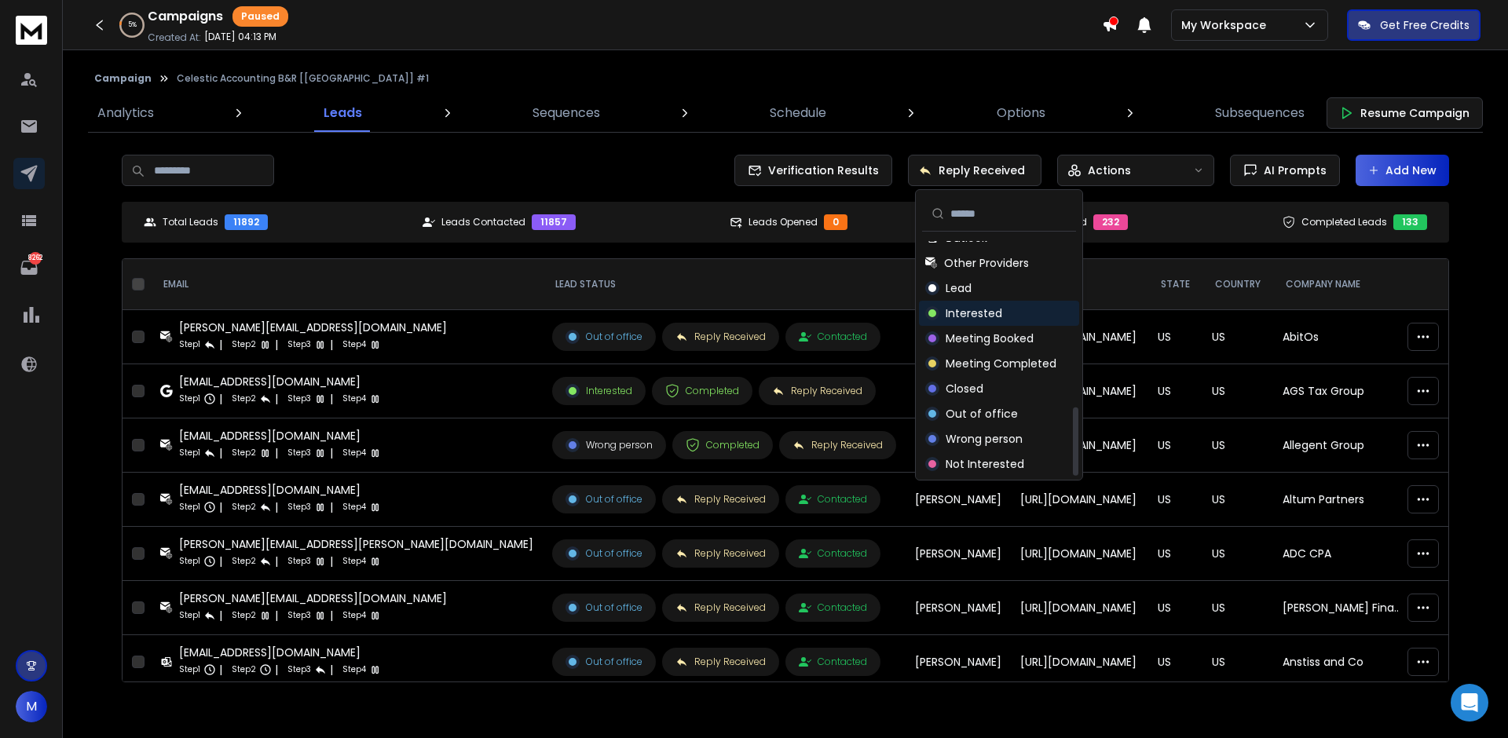
click at [1040, 309] on div "Interested" at bounding box center [999, 313] width 160 height 25
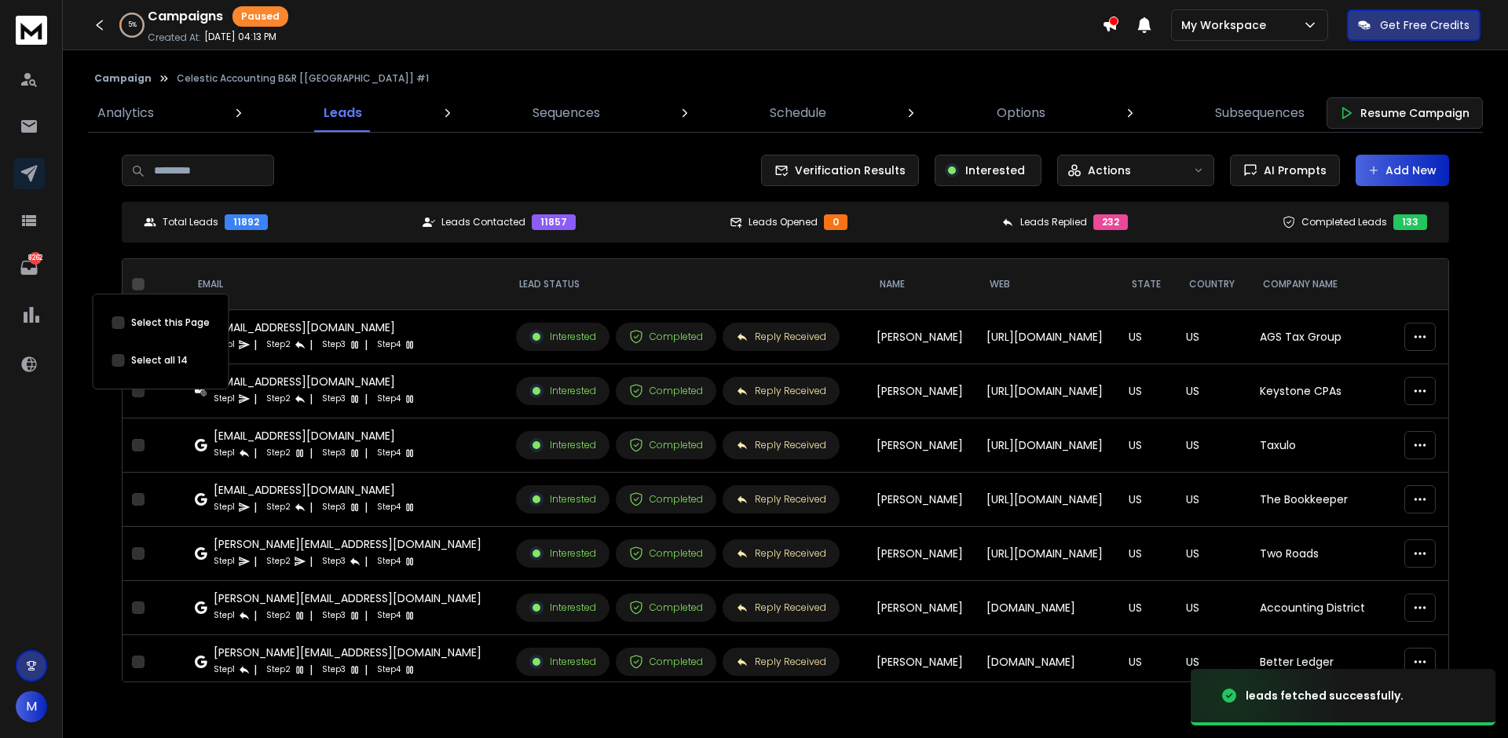
click at [117, 355] on button "Select this Page" at bounding box center [118, 360] width 13 height 13
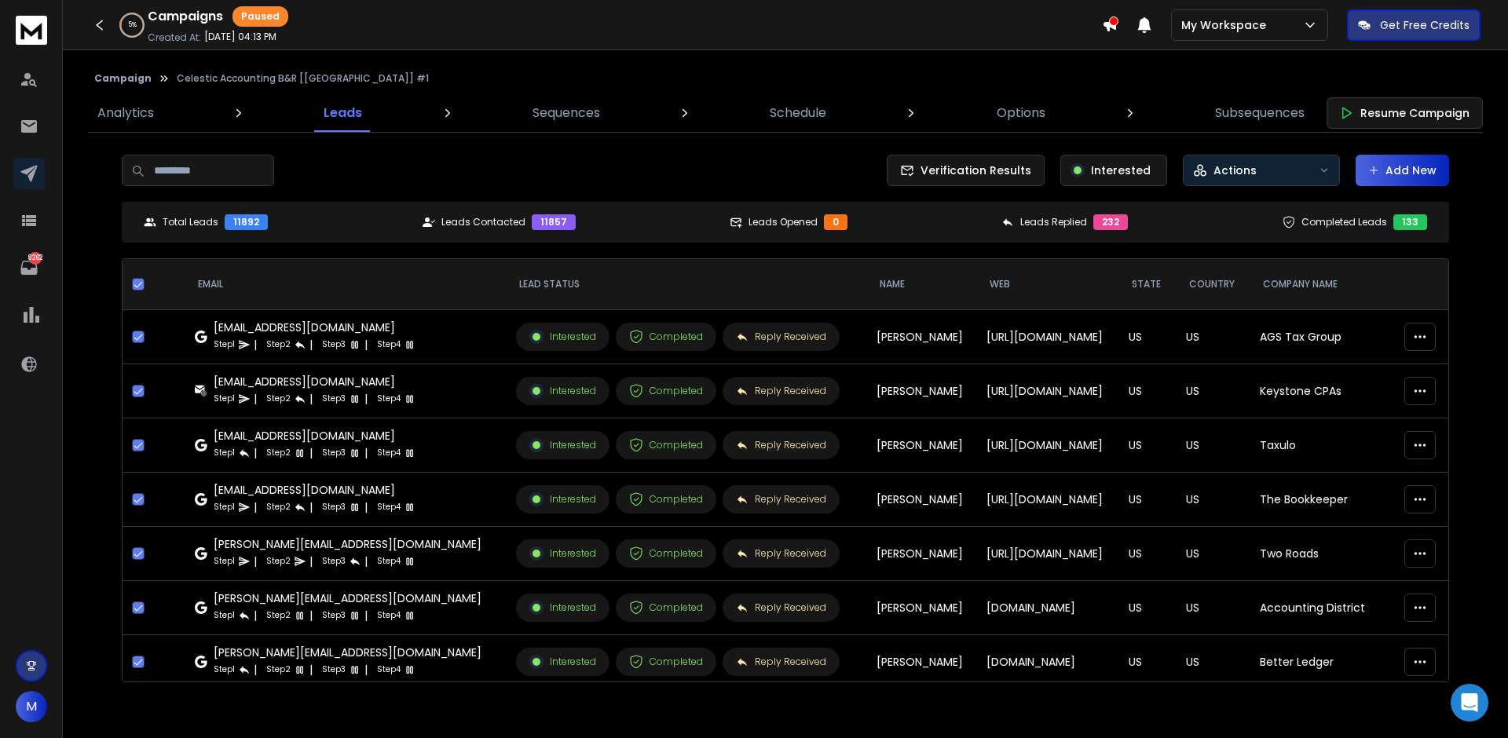
click at [1263, 174] on div "Actions" at bounding box center [1252, 171] width 119 height 16
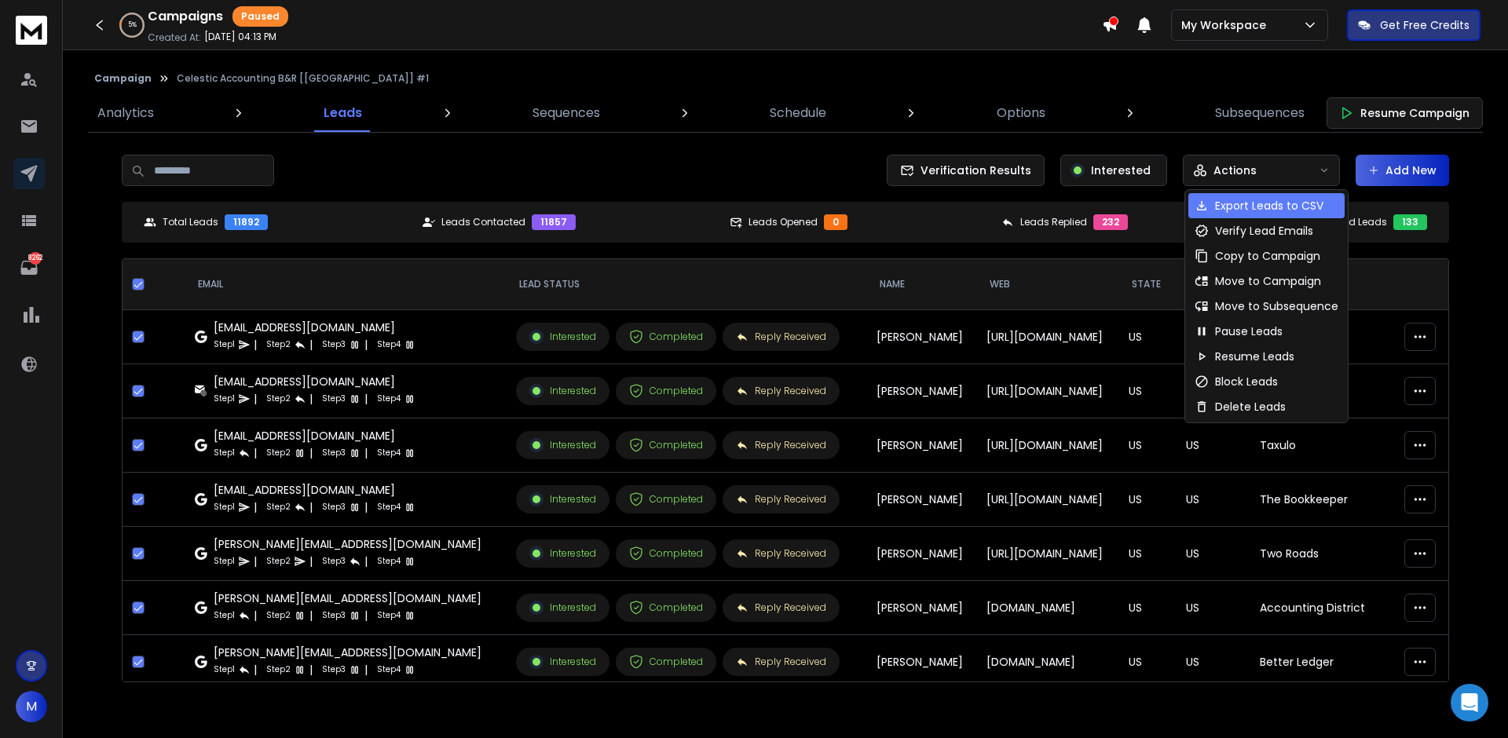
click at [1263, 201] on p "Export Leads to CSV" at bounding box center [1269, 206] width 108 height 16
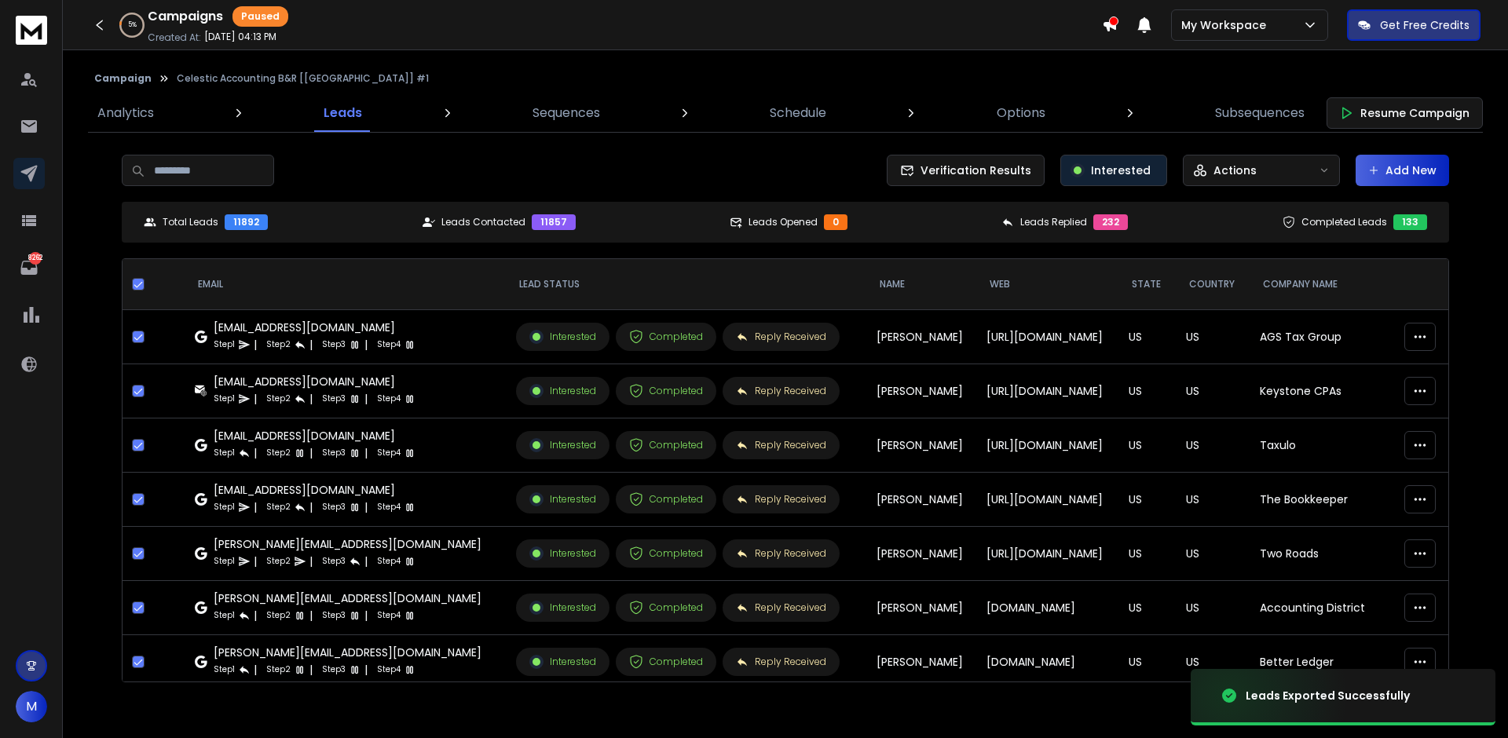
click at [1145, 171] on p "Interested" at bounding box center [1121, 171] width 60 height 16
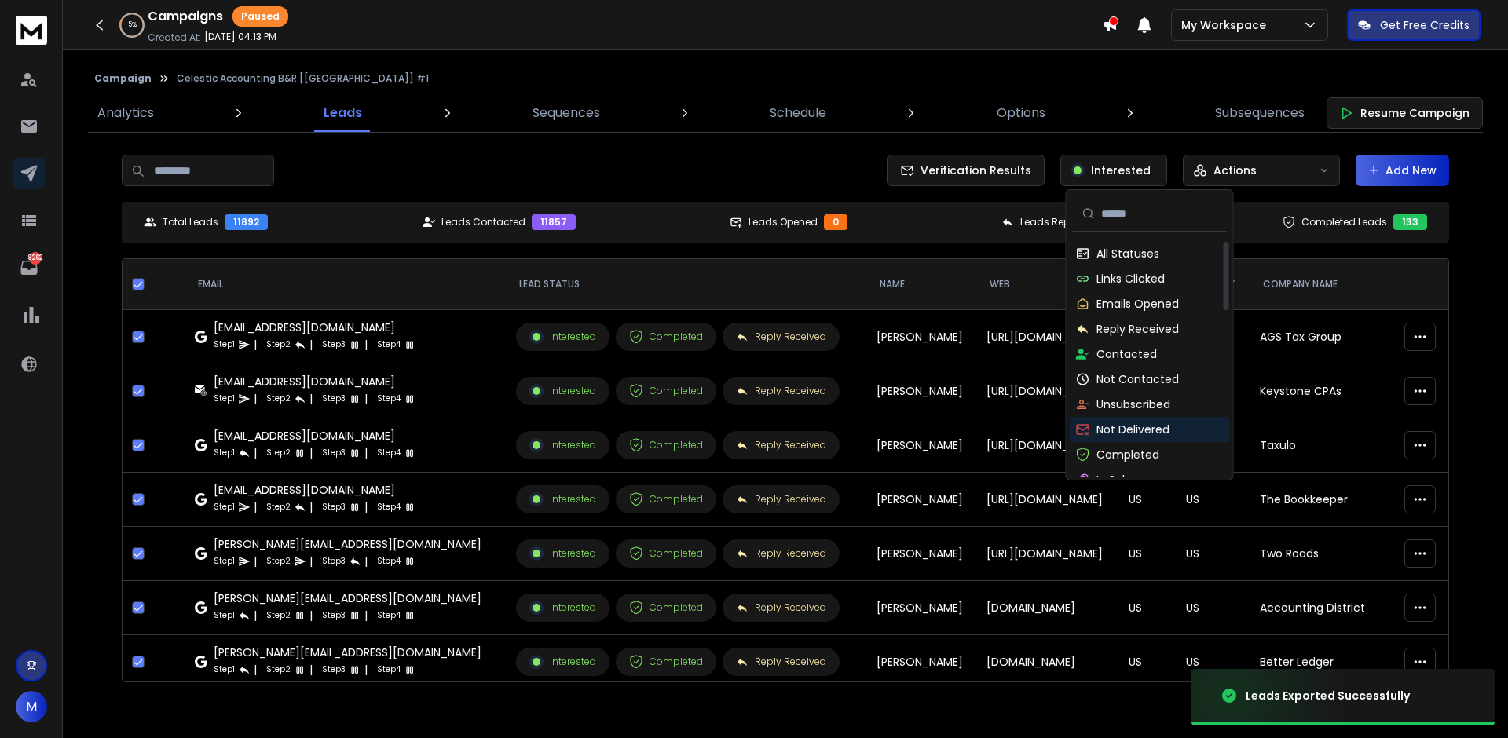
click at [1183, 430] on div "Not Delivered" at bounding box center [1150, 429] width 160 height 25
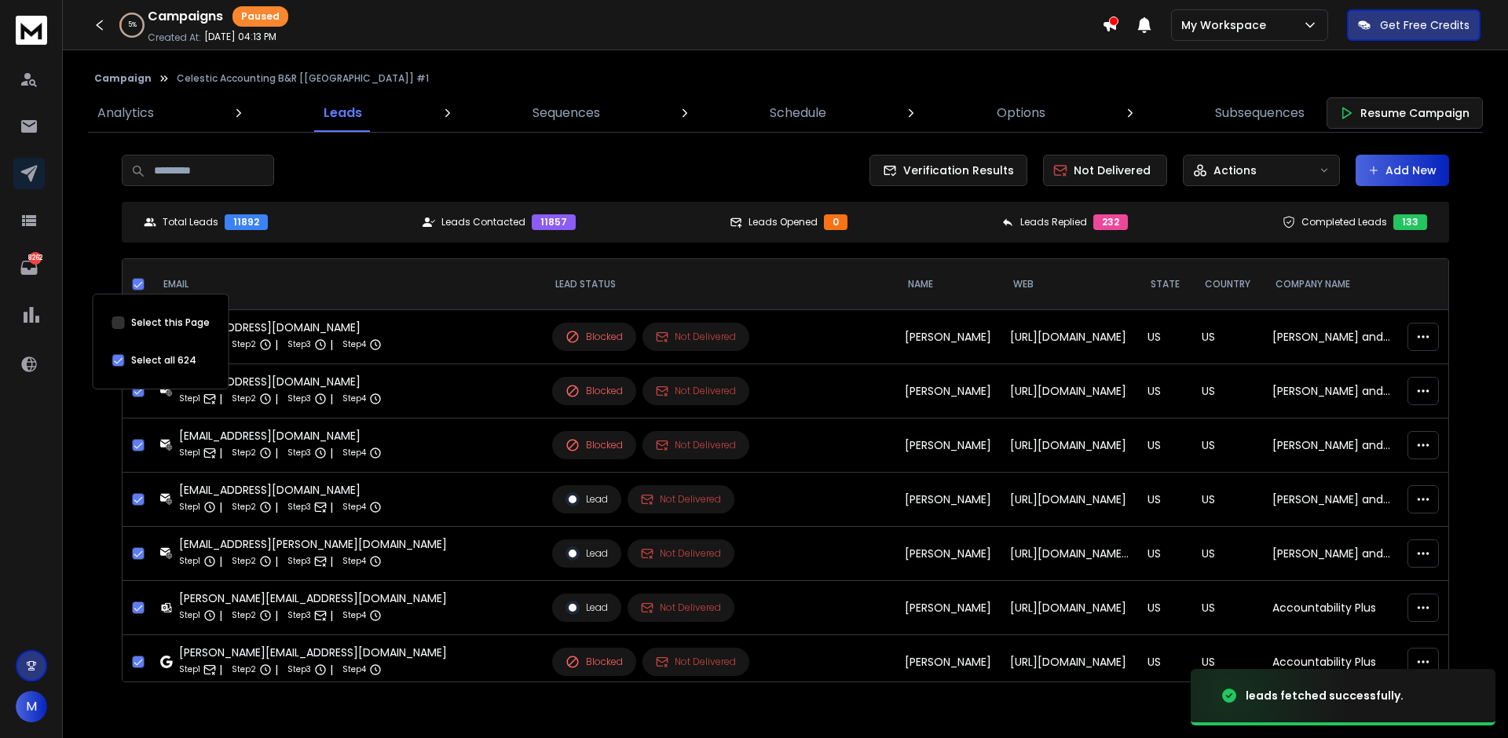
click at [137, 284] on button "Select this Page" at bounding box center [138, 284] width 13 height 13
click at [119, 360] on button "Select this Page" at bounding box center [118, 360] width 13 height 13
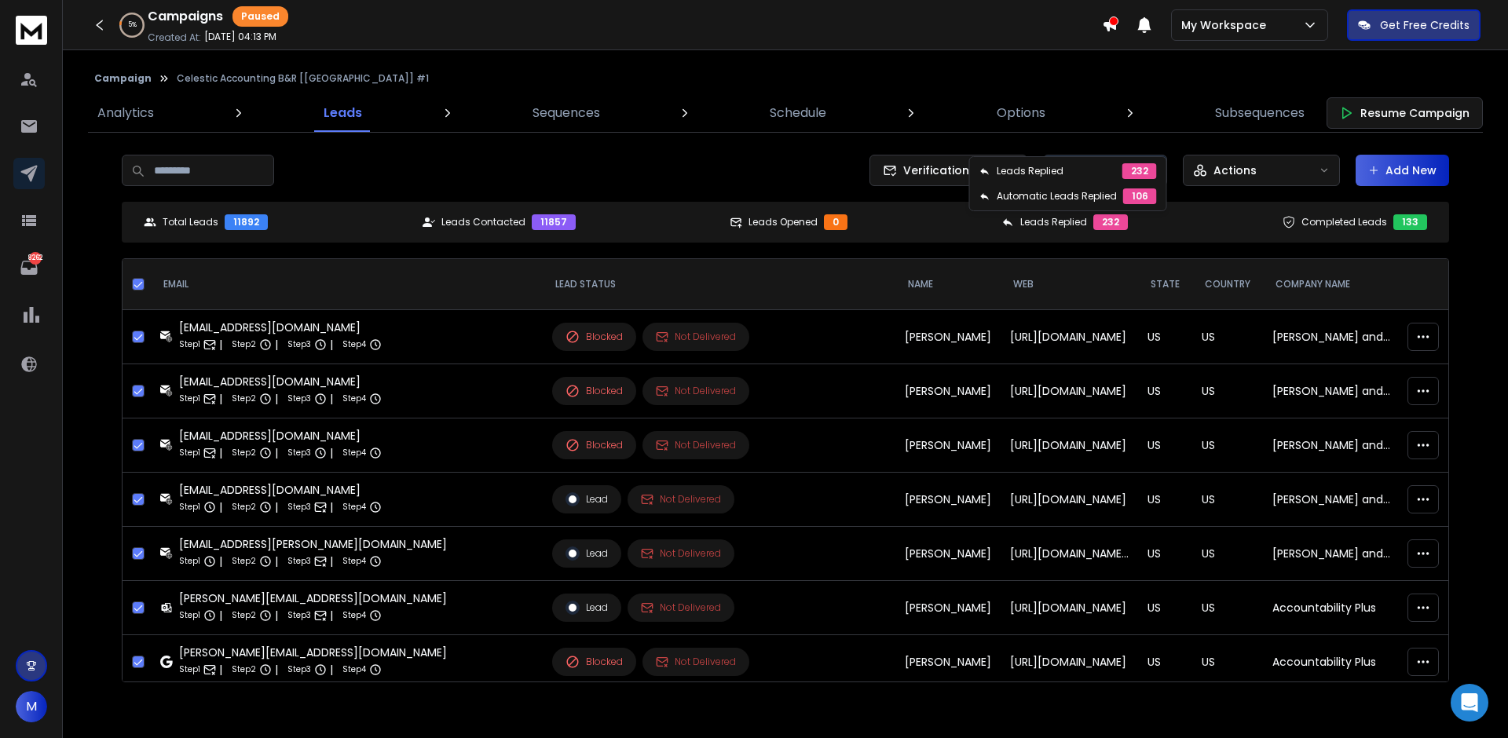
click at [1082, 155] on button "Not Delivered" at bounding box center [1105, 170] width 124 height 31
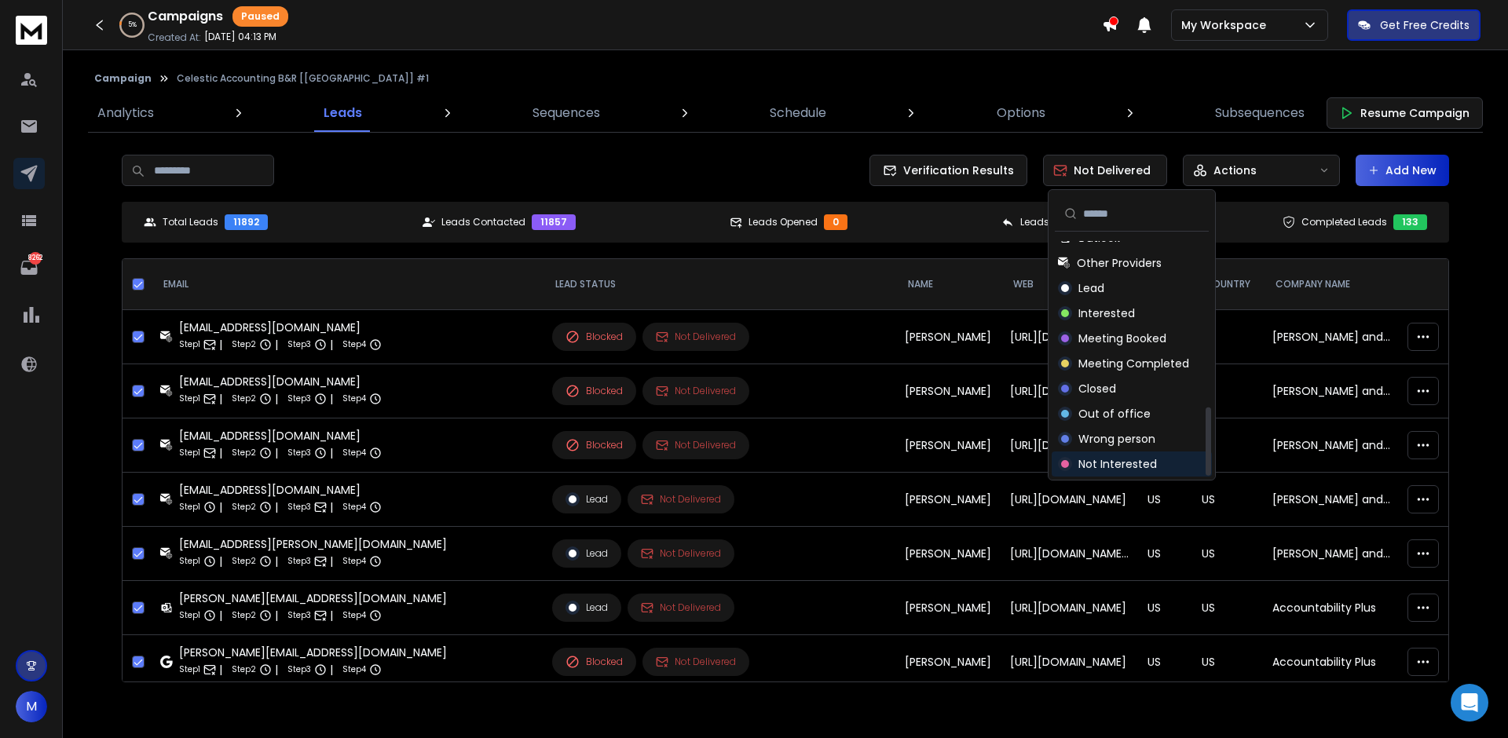
click at [1166, 467] on div "Not Interested" at bounding box center [1131, 464] width 160 height 25
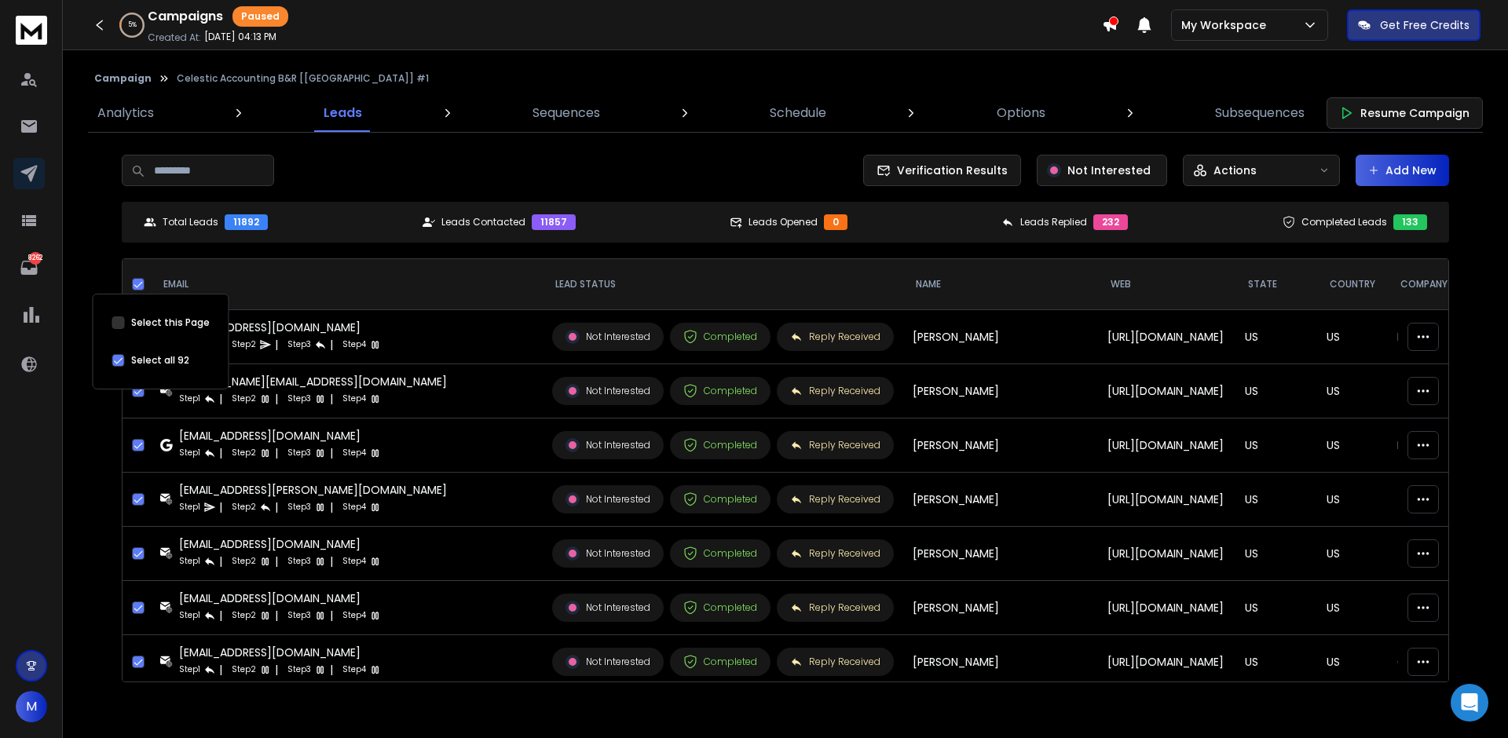
click at [141, 287] on button "Select this Page" at bounding box center [138, 284] width 13 height 13
click at [119, 367] on div "Select all 92" at bounding box center [160, 360] width 97 height 31
click at [117, 363] on button "Select this Page" at bounding box center [118, 360] width 13 height 13
click at [1253, 170] on p "Actions" at bounding box center [1234, 171] width 43 height 16
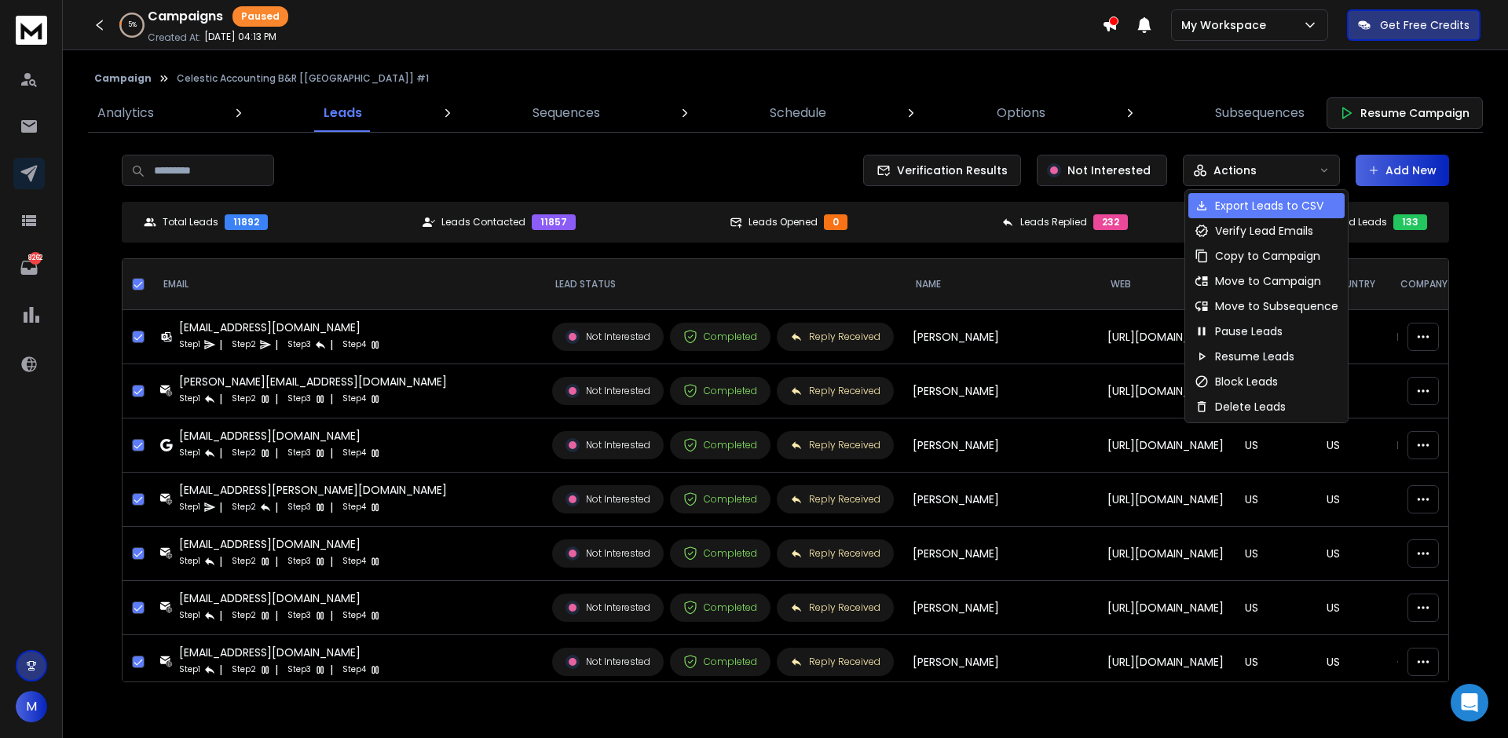
click at [1238, 210] on p "Export Leads to CSV" at bounding box center [1269, 206] width 108 height 16
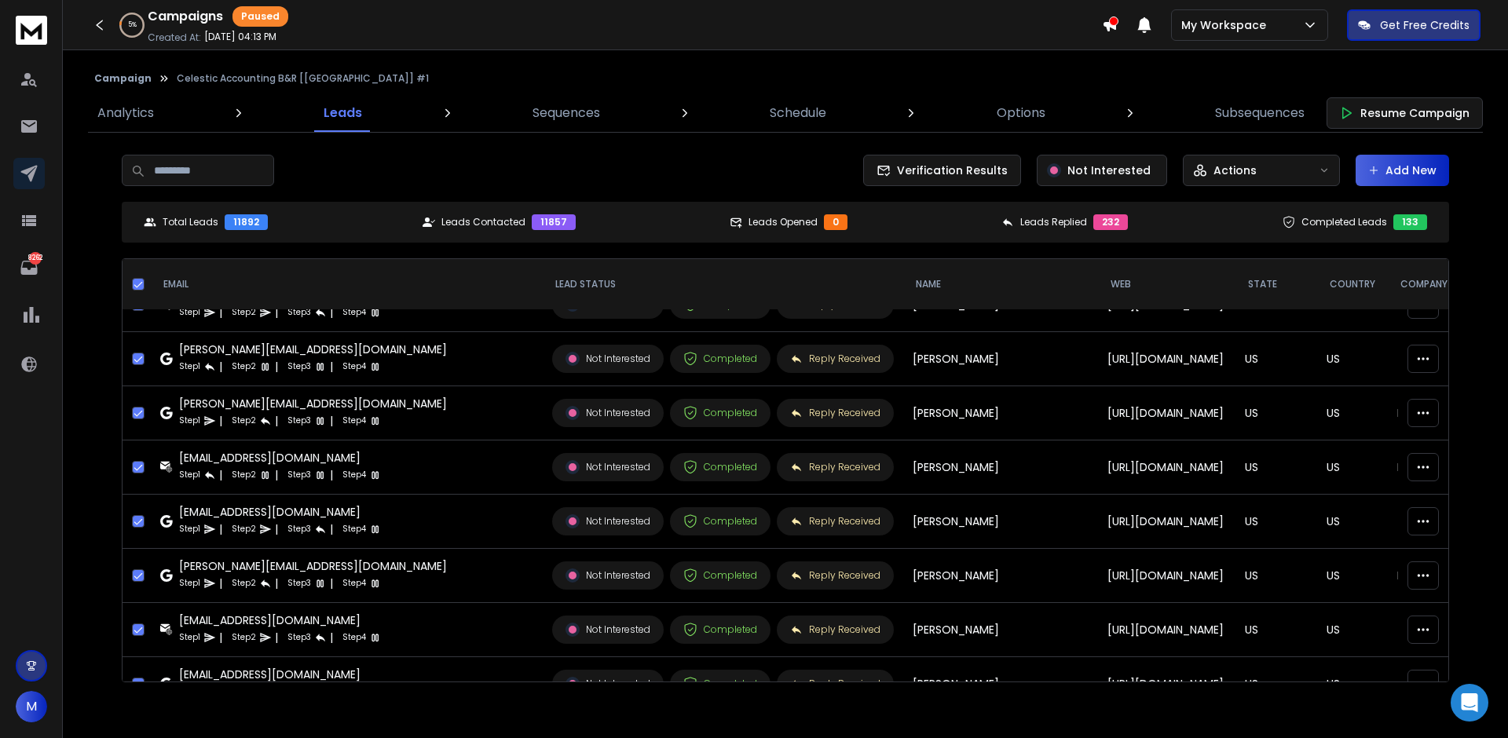
scroll to position [0, 0]
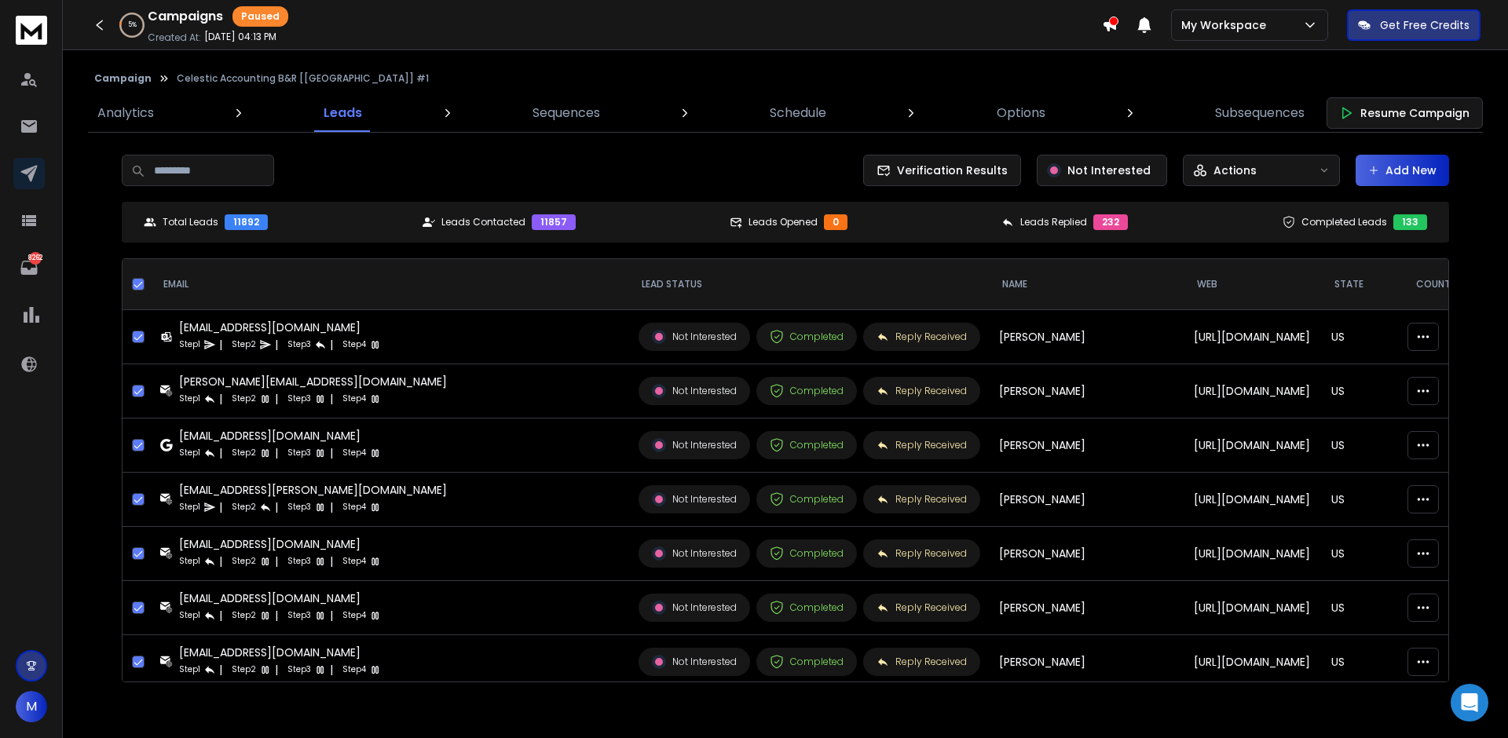
click at [1027, 248] on div "Verification Results Not Interested Actions Add New Total Leads 11892 Leads Con…" at bounding box center [785, 411] width 1327 height 512
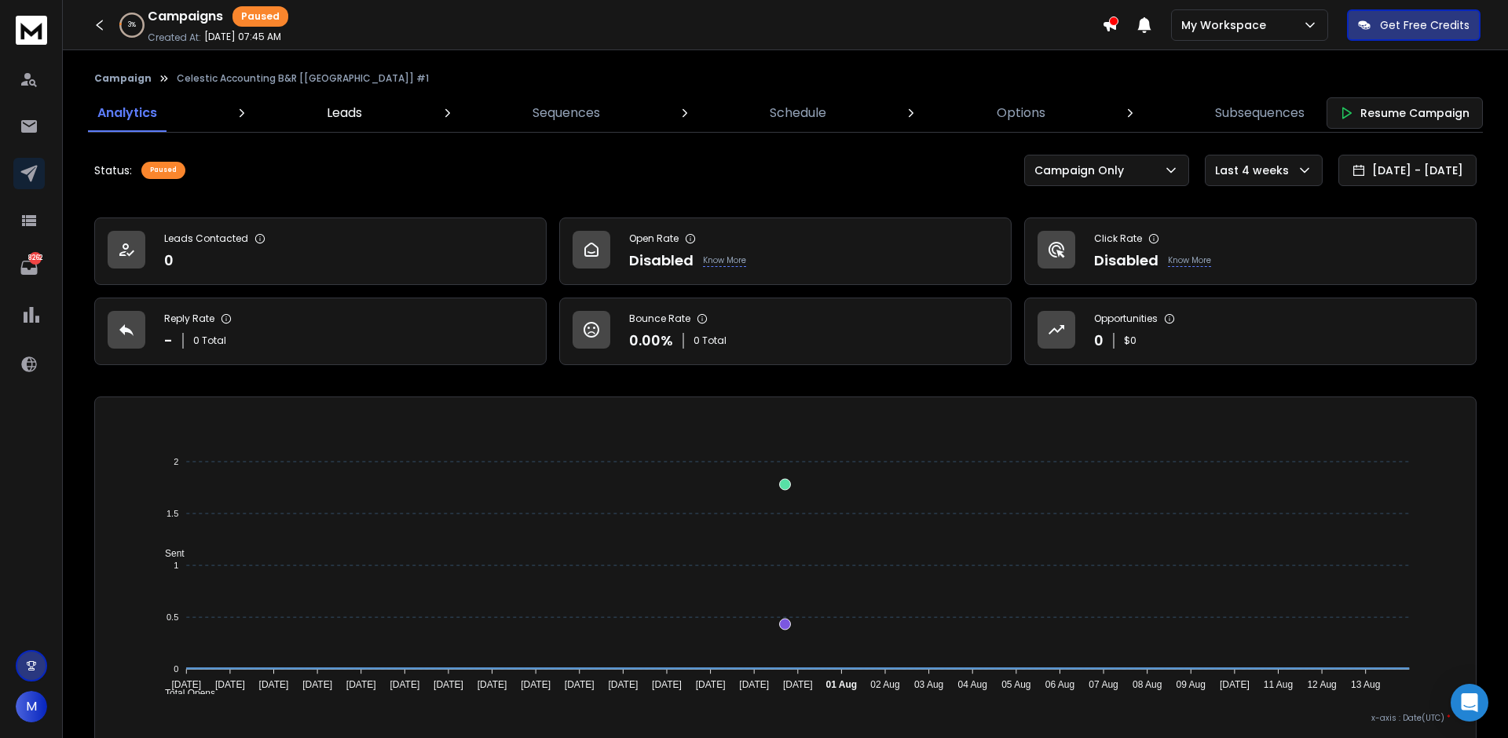
click at [333, 117] on p "Leads" at bounding box center [344, 113] width 35 height 19
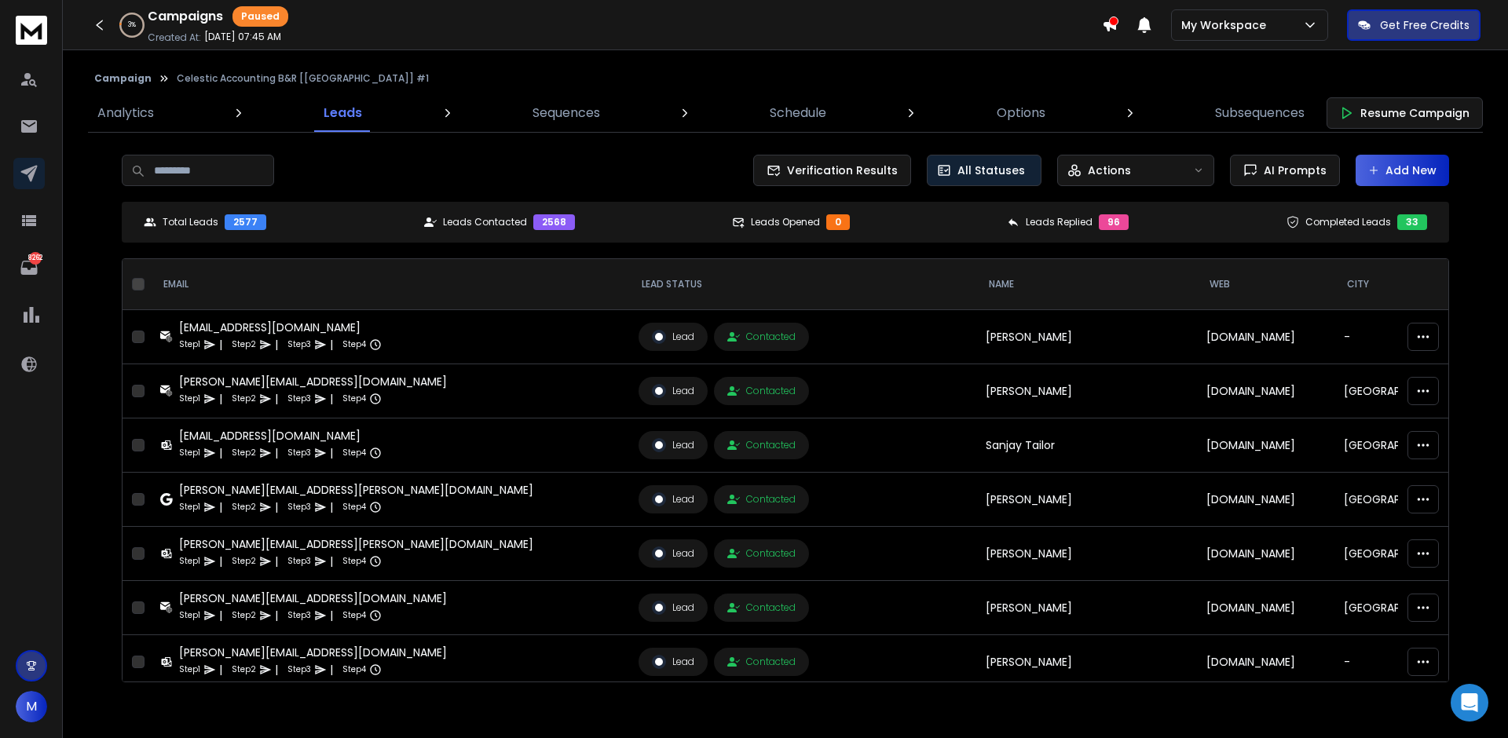
click at [1012, 173] on p "All Statuses" at bounding box center [991, 171] width 68 height 16
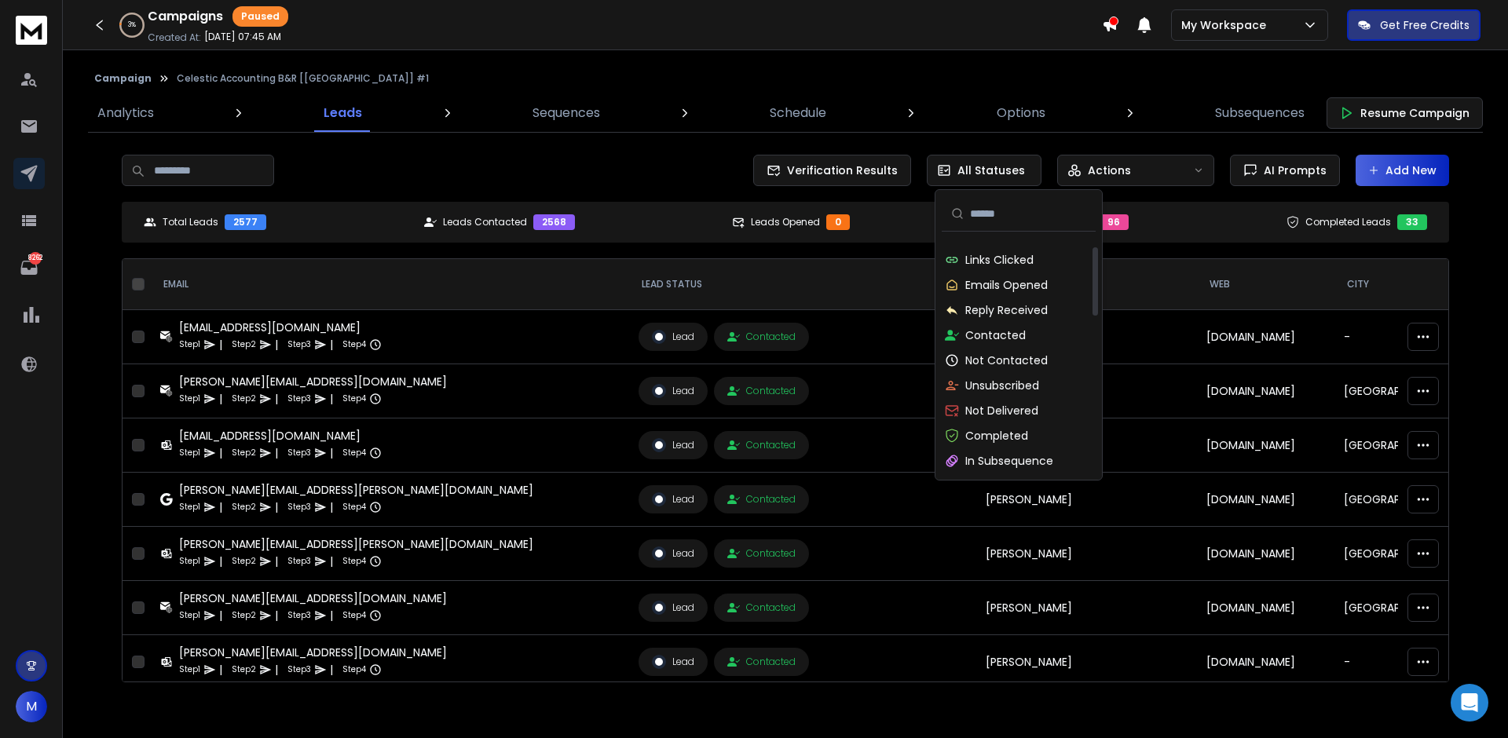
scroll to position [16, 0]
click at [1006, 306] on p "Reply Received" at bounding box center [1006, 313] width 82 height 16
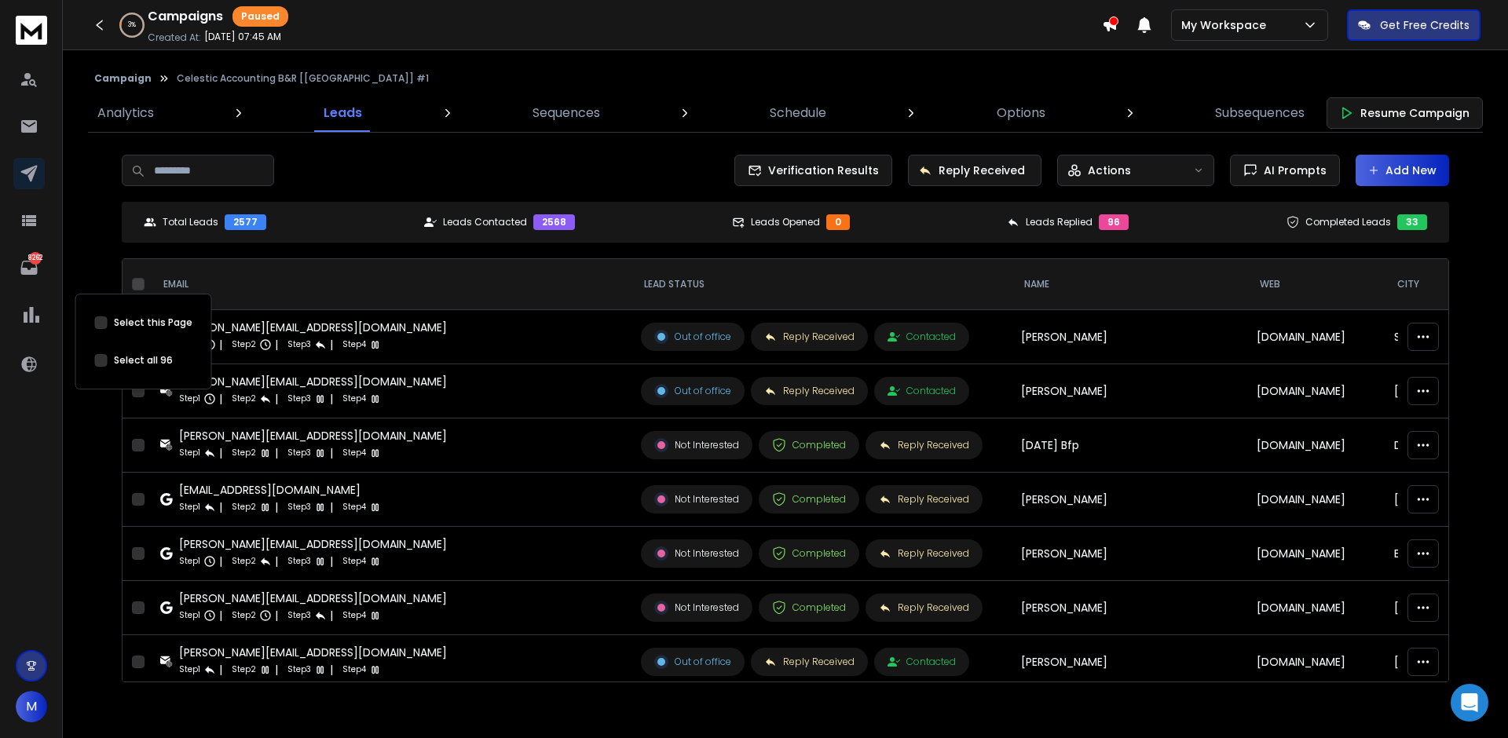
click at [101, 360] on button "Select this Page" at bounding box center [101, 360] width 13 height 13
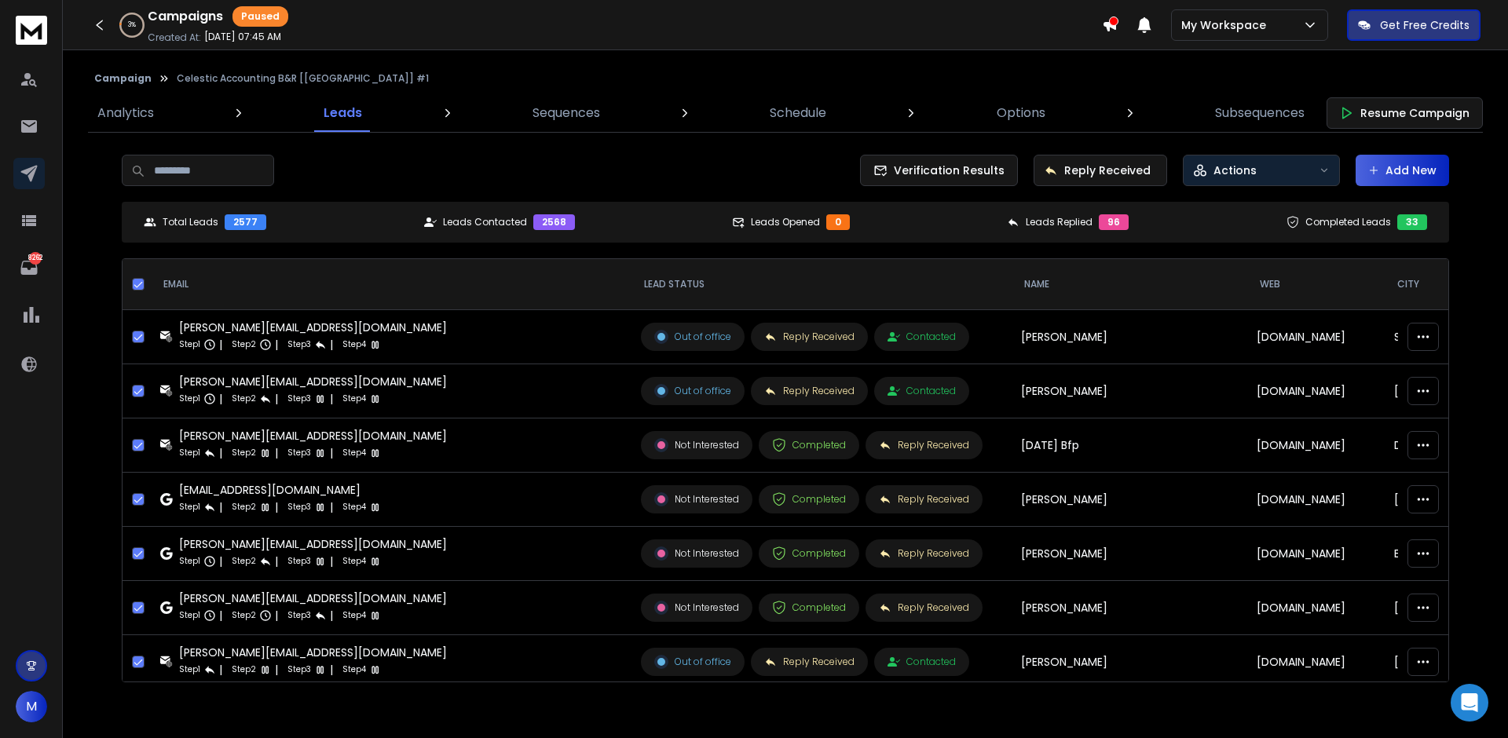
click at [1280, 163] on div "Actions" at bounding box center [1252, 171] width 119 height 16
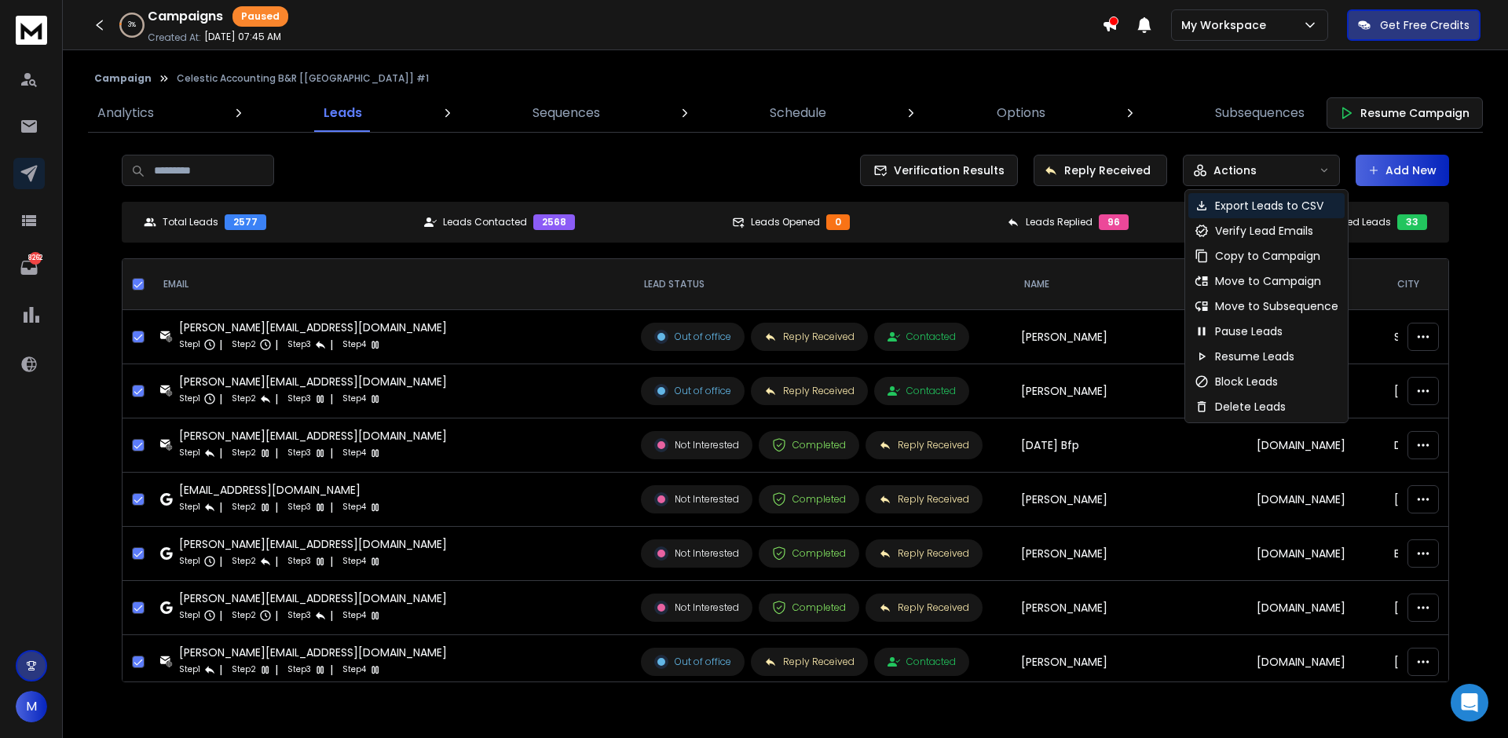
click at [1272, 199] on p "Export Leads to CSV" at bounding box center [1269, 206] width 108 height 16
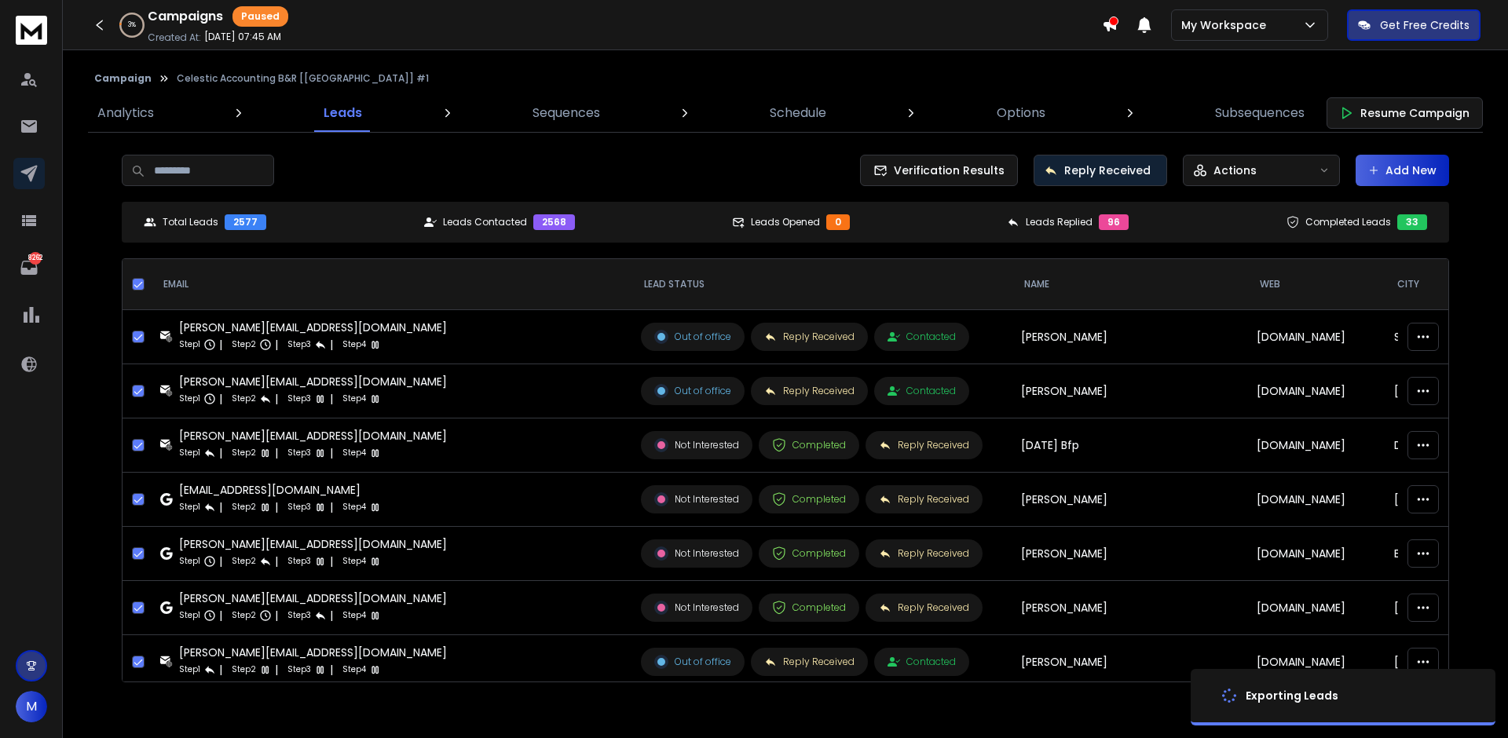
click at [1134, 182] on button "Reply Received" at bounding box center [1099, 170] width 133 height 31
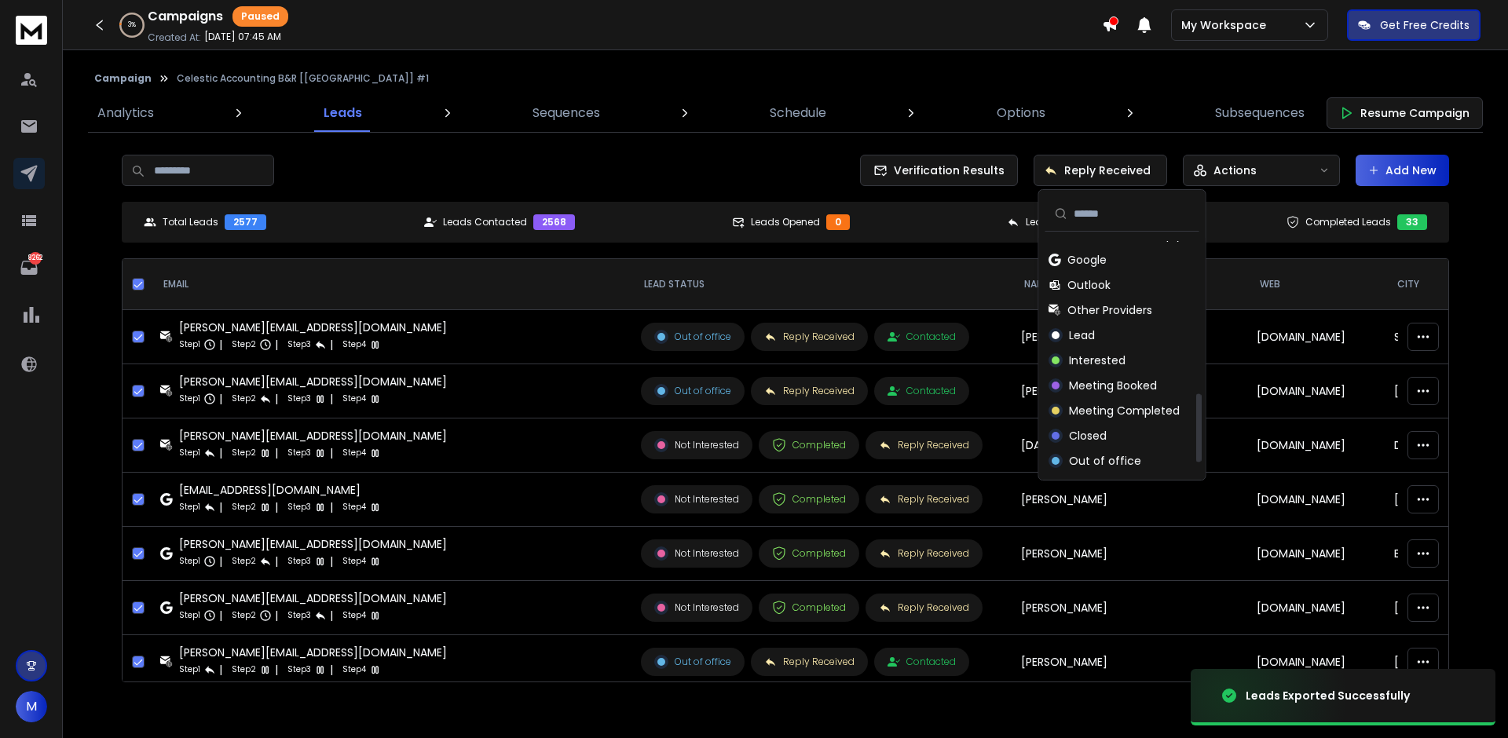
scroll to position [522, 0]
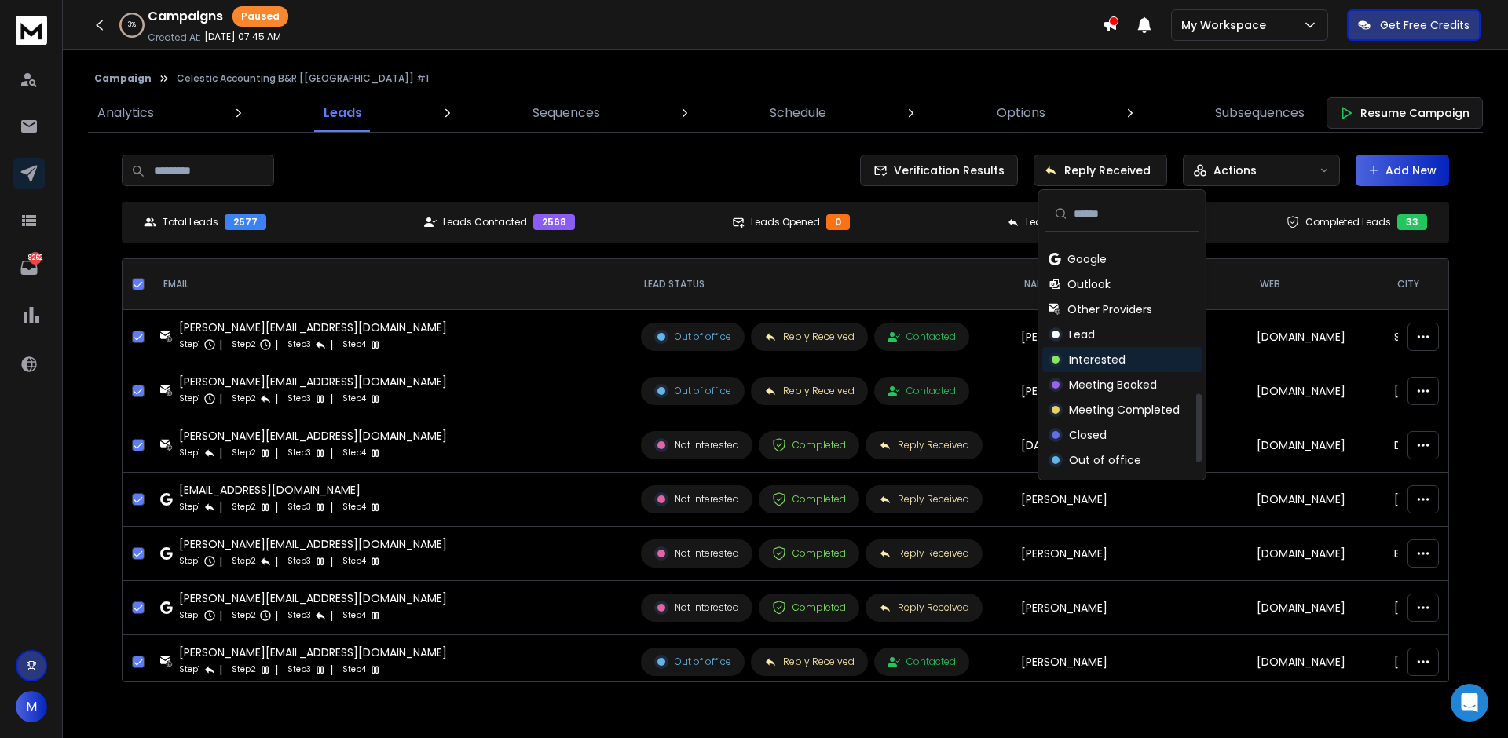
click at [1137, 357] on div "Interested" at bounding box center [1122, 359] width 160 height 25
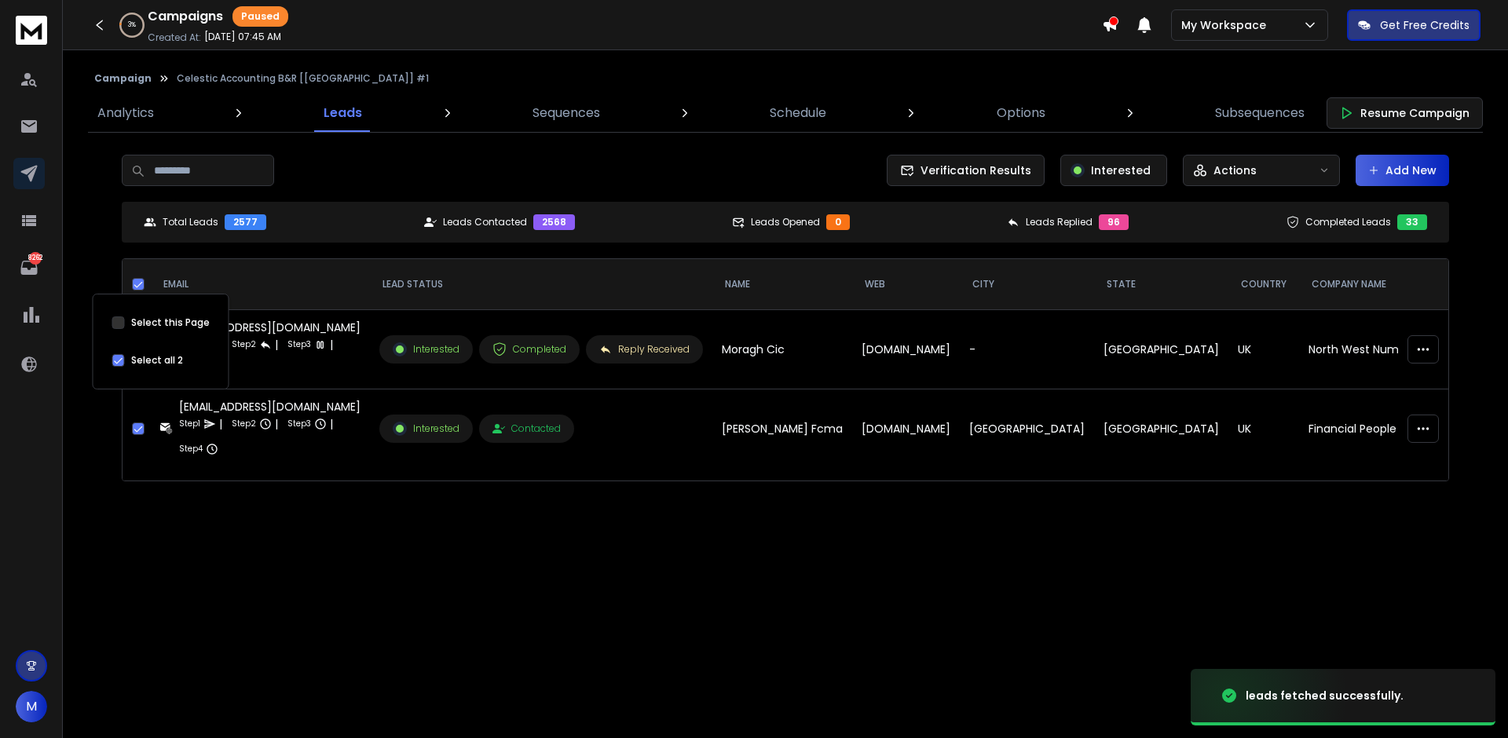
click at [132, 279] on button "Select this Page" at bounding box center [138, 284] width 13 height 13
click at [135, 279] on button "Select this Page" at bounding box center [138, 284] width 13 height 13
click at [1228, 159] on button "Actions" at bounding box center [1261, 170] width 157 height 31
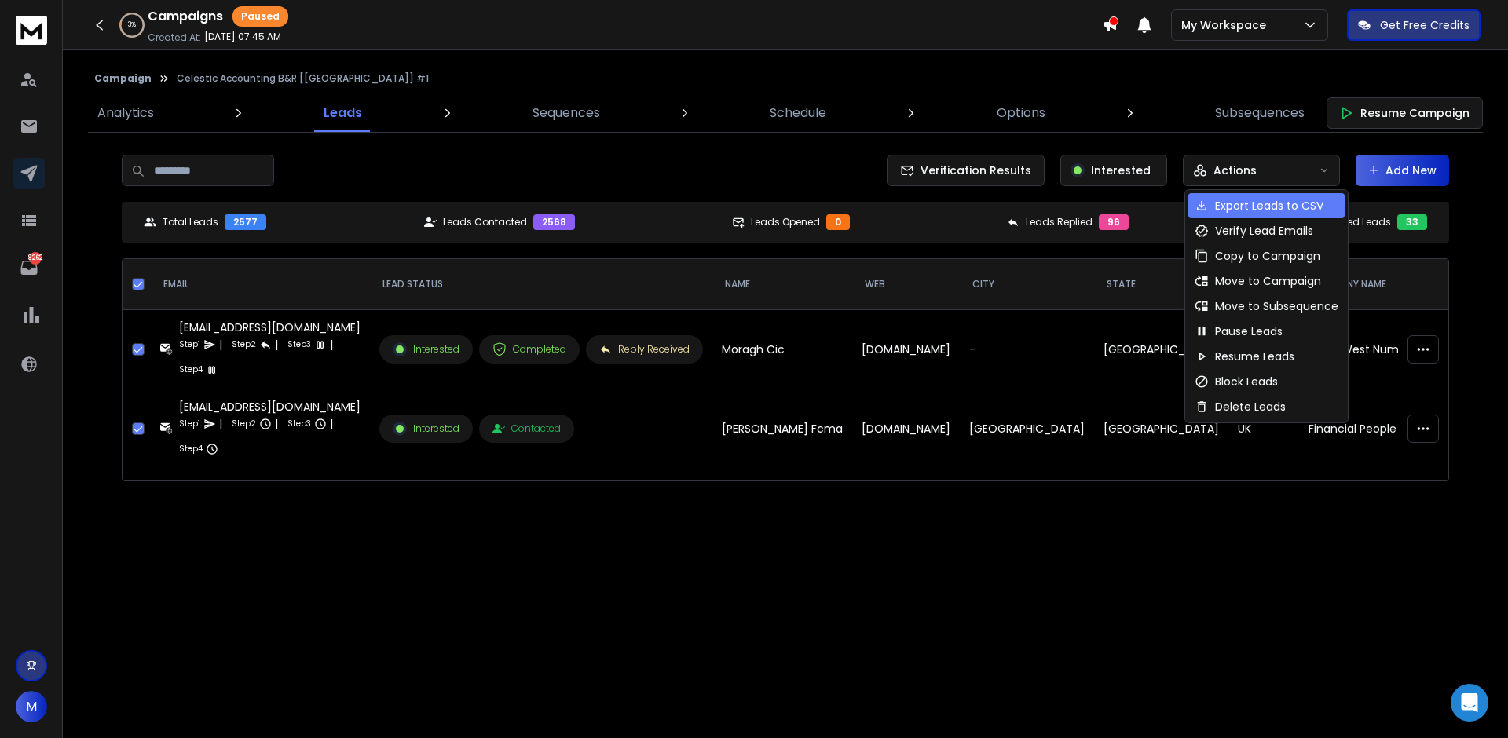
click at [1234, 205] on p "Export Leads to CSV" at bounding box center [1269, 206] width 108 height 16
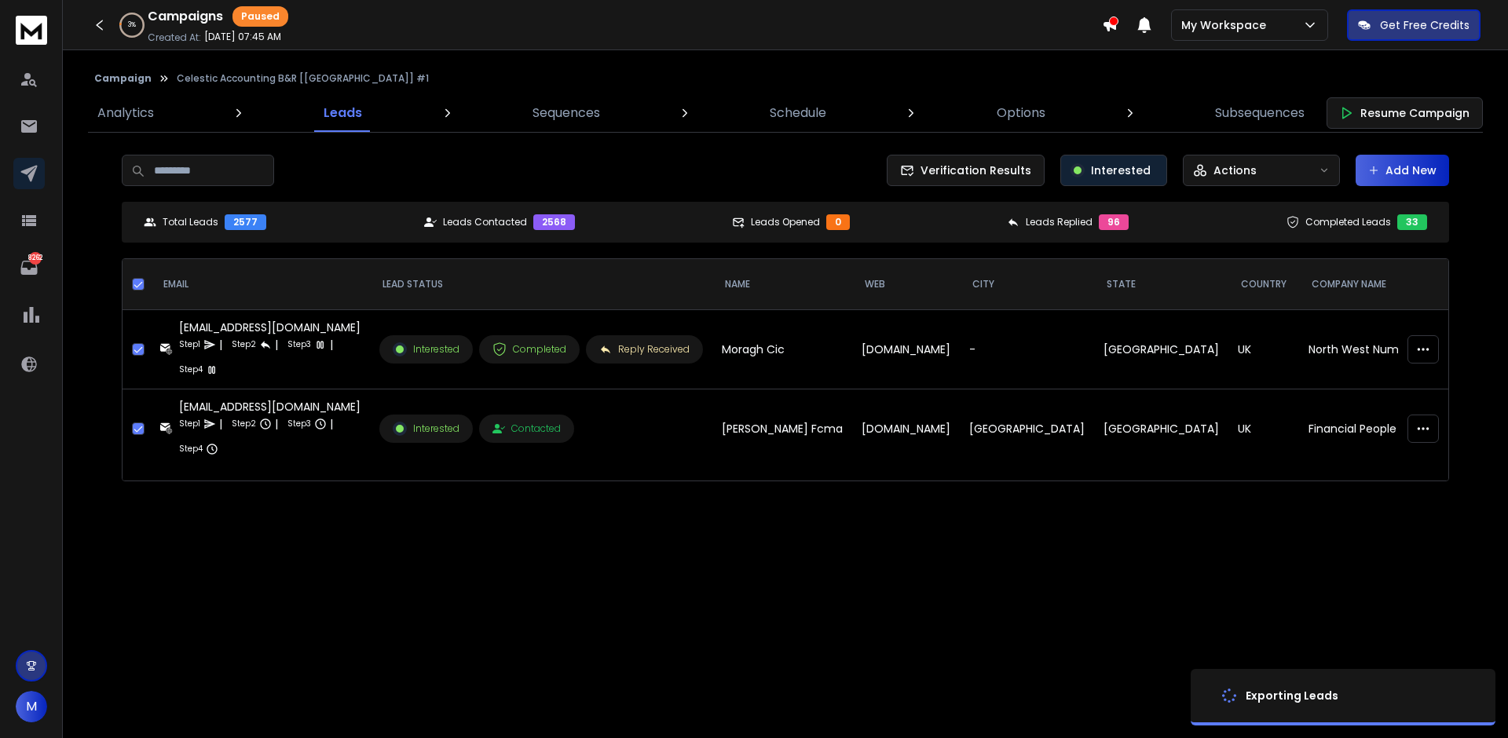
click at [1115, 176] on p "Interested" at bounding box center [1121, 171] width 60 height 16
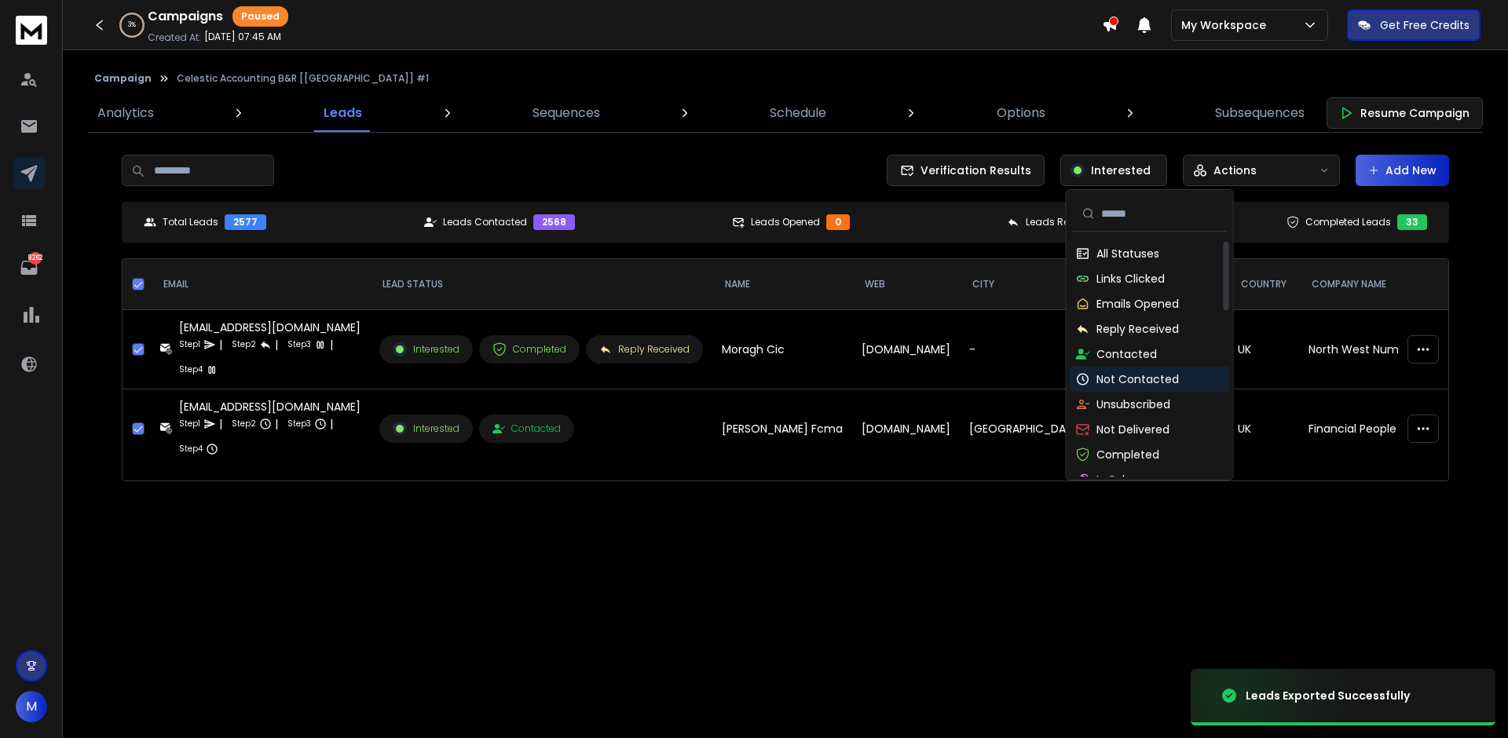
scroll to position [569, 0]
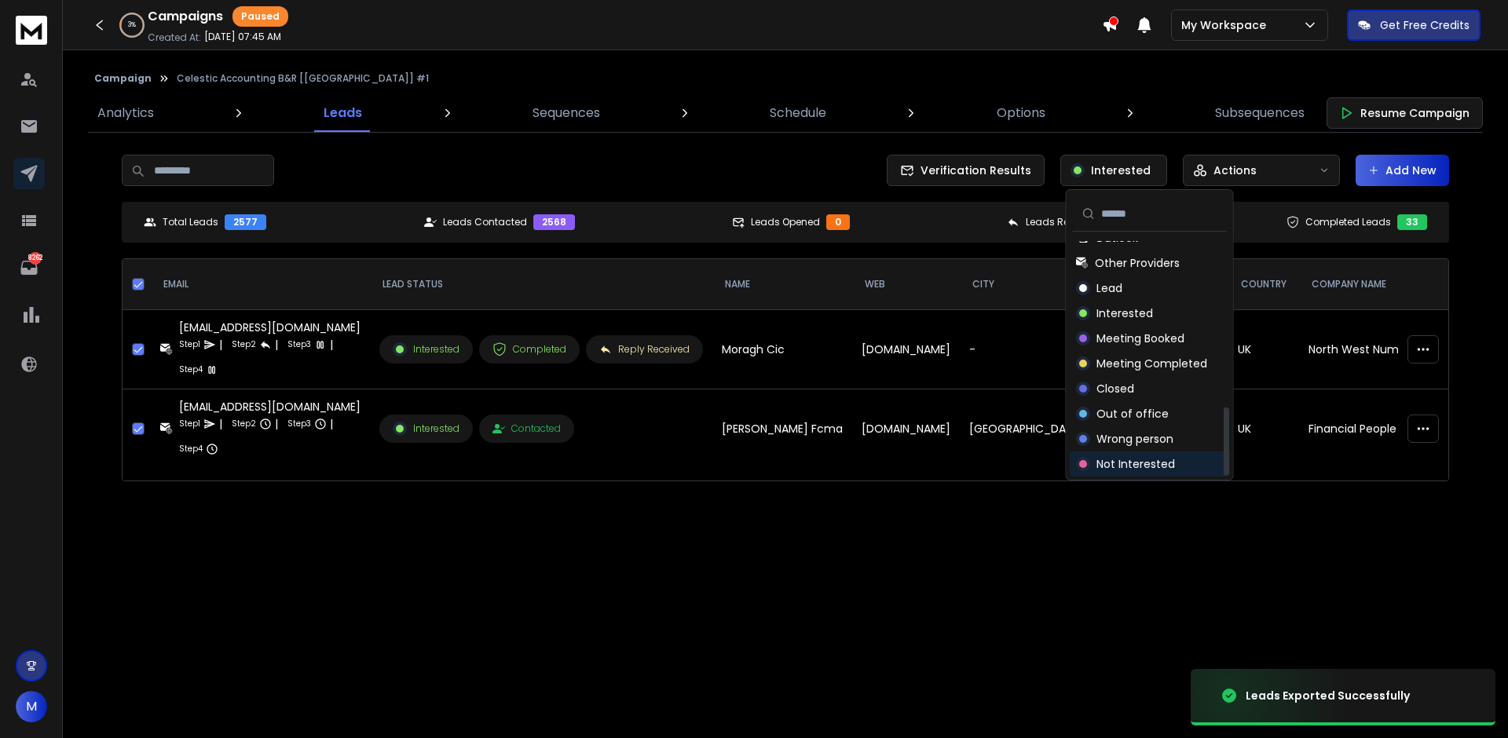
click at [1133, 468] on p "Not Interested" at bounding box center [1135, 464] width 79 height 16
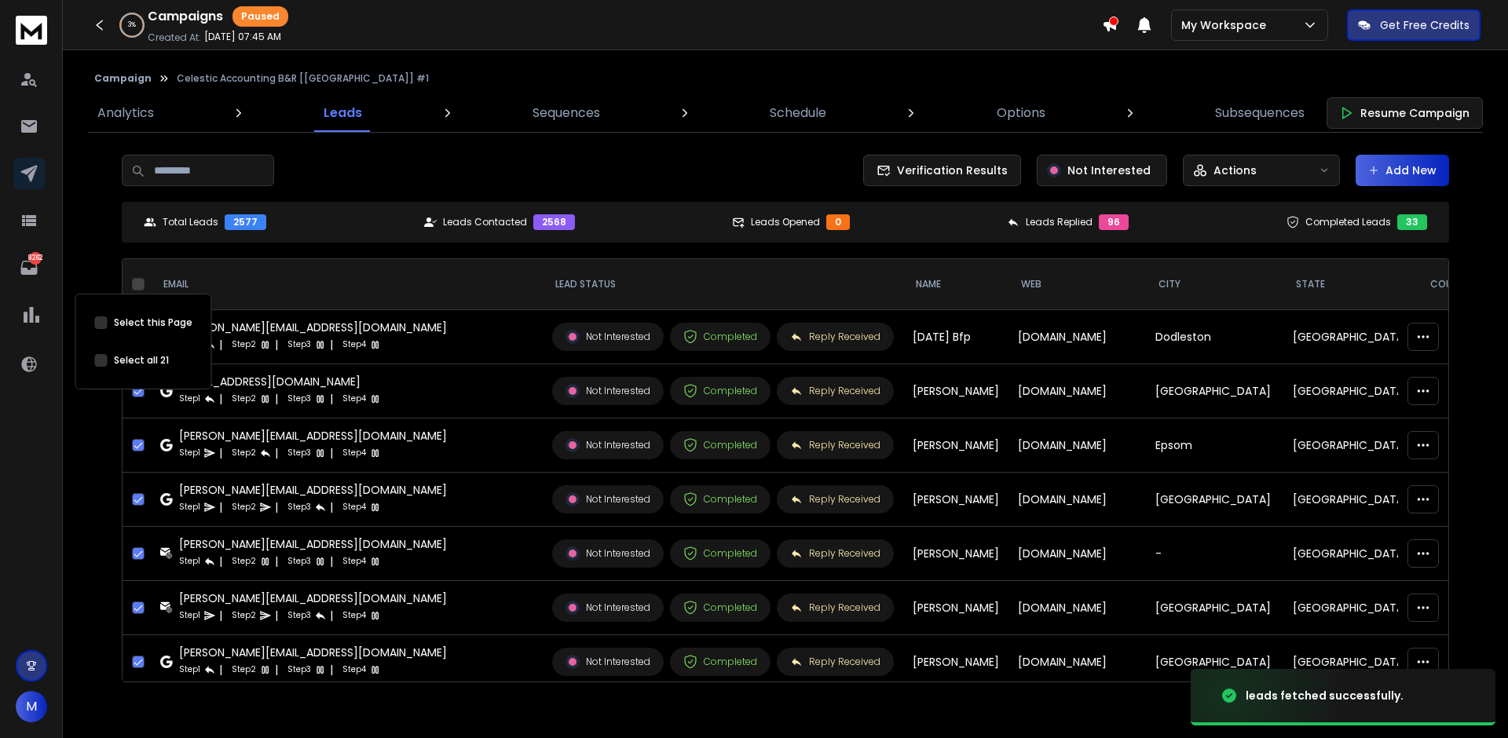
click at [141, 288] on button "Select this Page" at bounding box center [138, 284] width 13 height 13
click at [139, 287] on button "Select this Page" at bounding box center [138, 284] width 13 height 13
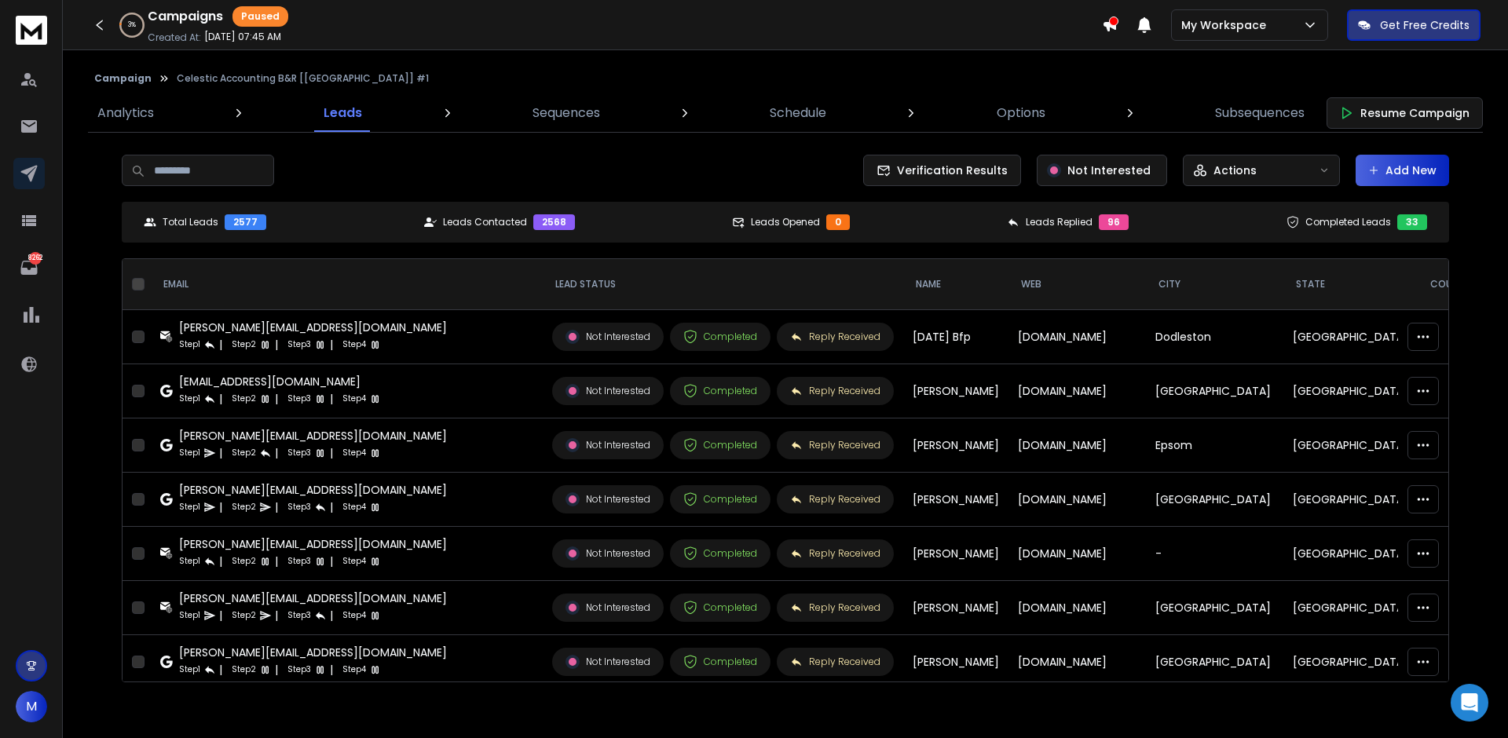
click at [139, 287] on button "button" at bounding box center [138, 284] width 13 height 13
click at [137, 285] on button "Select this Page" at bounding box center [138, 284] width 13 height 13
click at [101, 364] on button "Select this Page" at bounding box center [101, 360] width 13 height 13
click at [1207, 177] on icon "button" at bounding box center [1200, 170] width 14 height 14
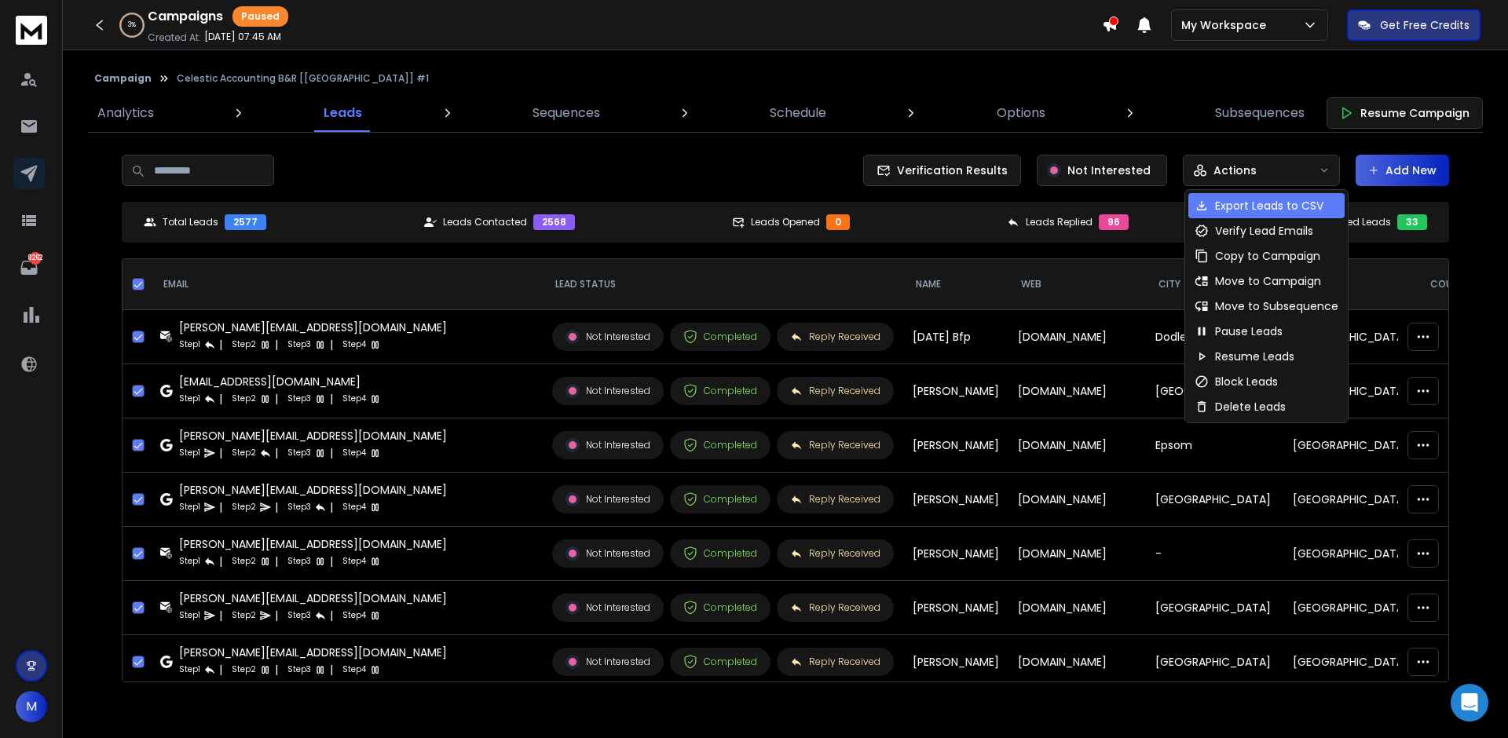
click at [1210, 206] on div "Export Leads to CSV" at bounding box center [1258, 206] width 129 height 16
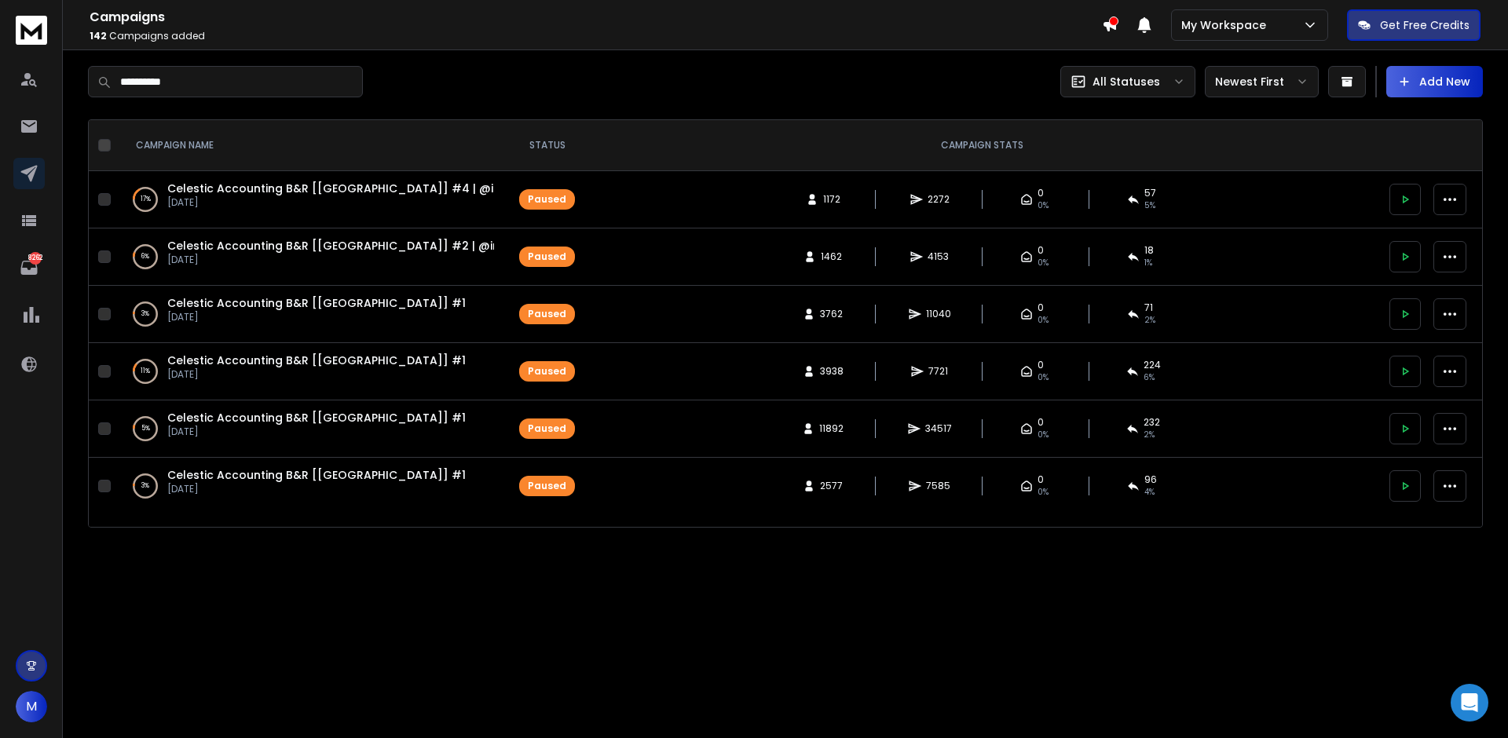
click at [411, 70] on div "**********" at bounding box center [436, 81] width 697 height 31
click at [320, 136] on th "CAMPAIGN NAME" at bounding box center [313, 145] width 393 height 51
click at [20, 121] on icon at bounding box center [29, 126] width 19 height 19
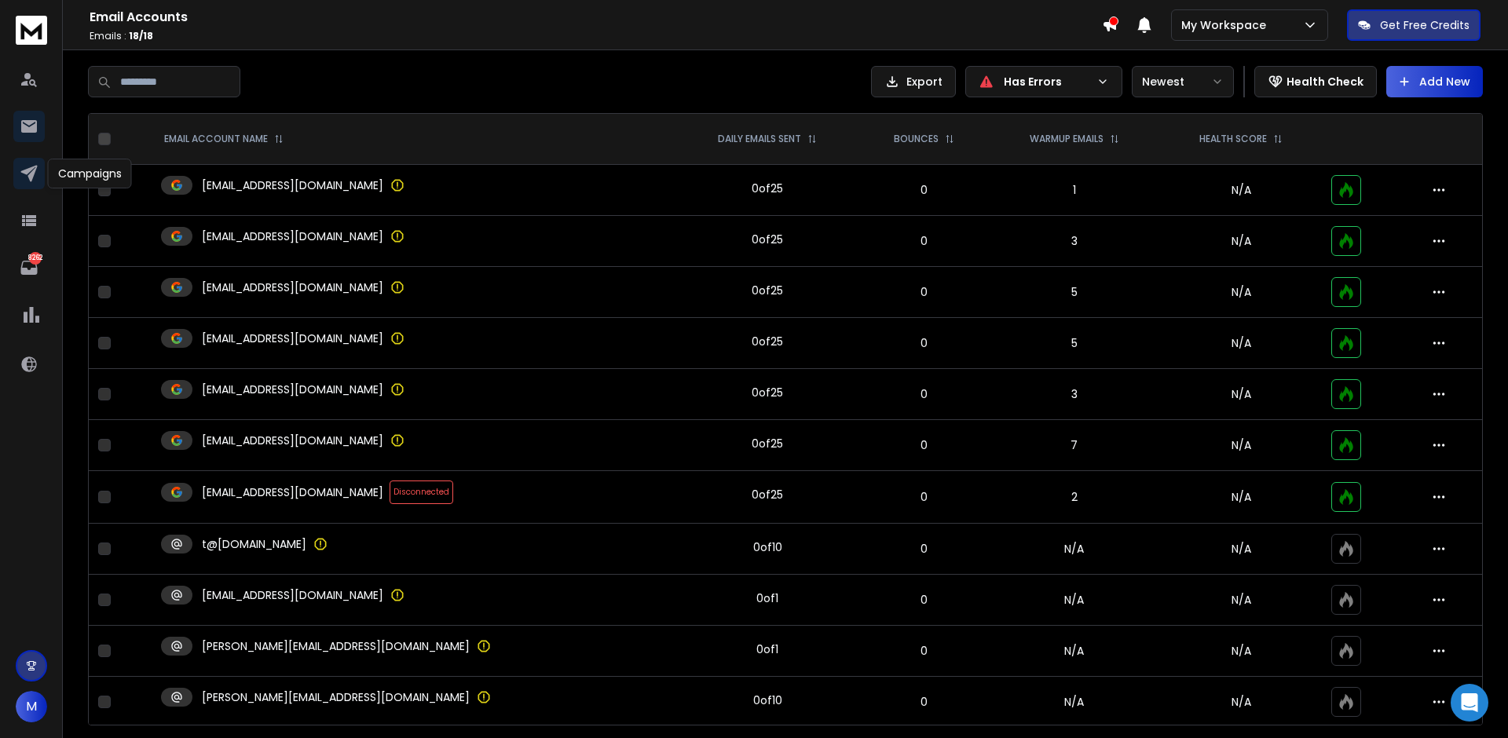
click at [25, 171] on icon at bounding box center [28, 173] width 16 height 16
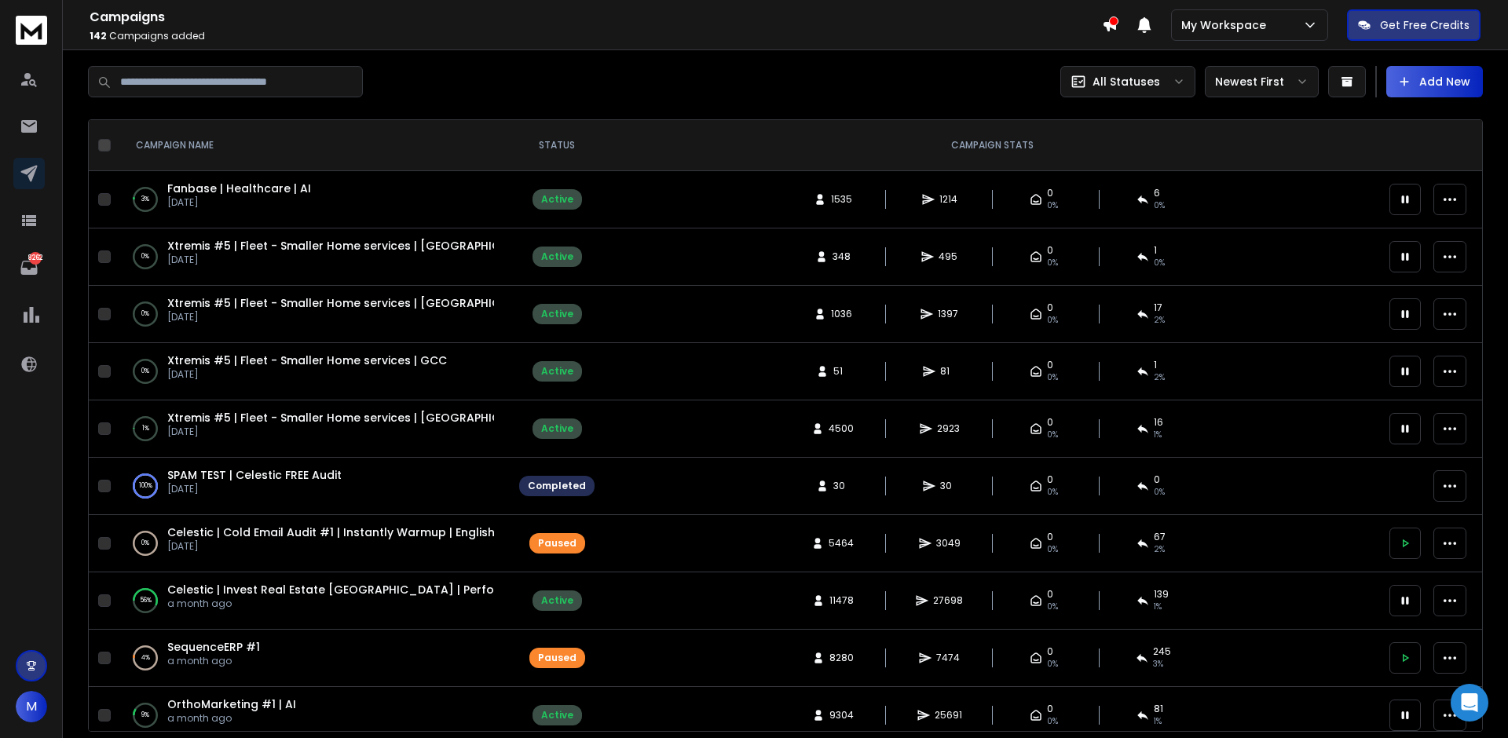
click at [279, 90] on input at bounding box center [225, 81] width 275 height 31
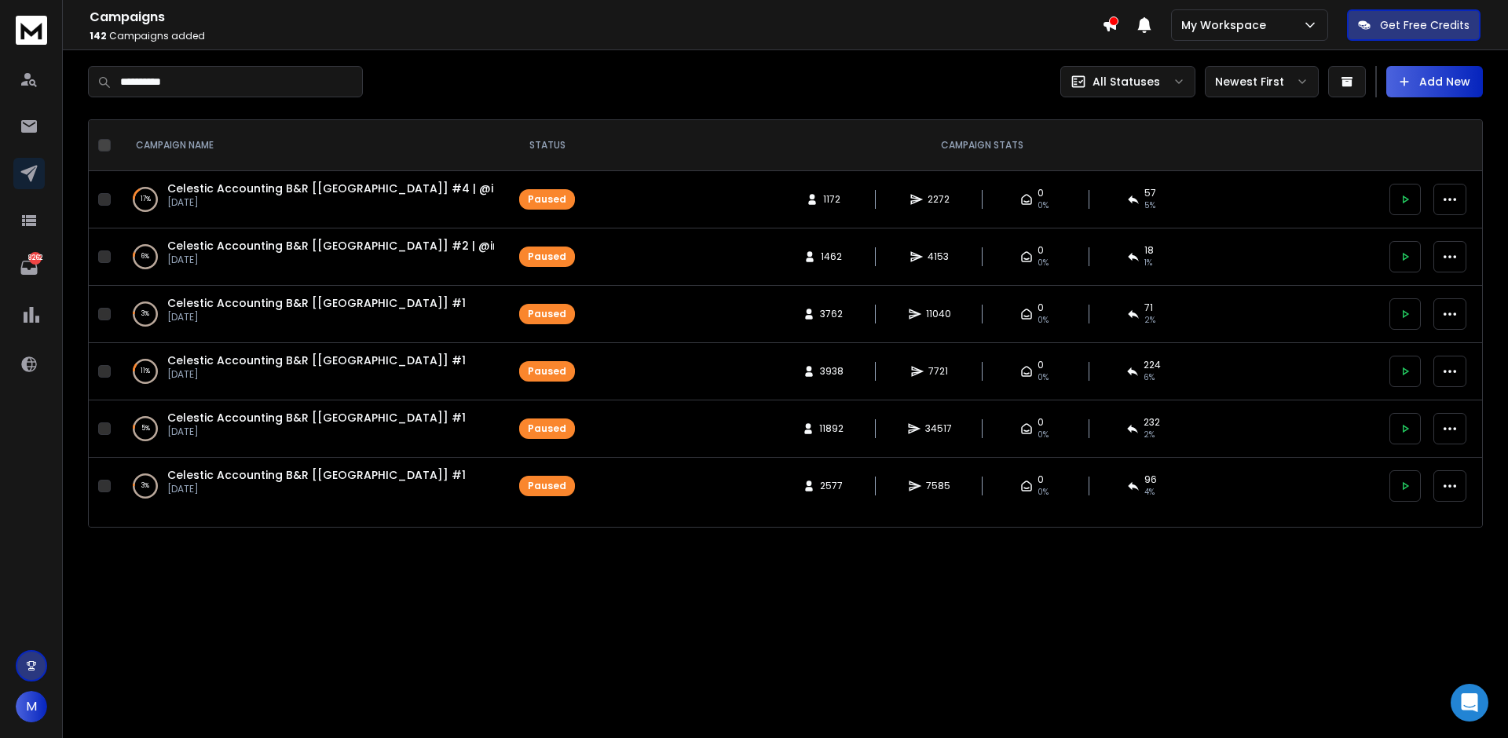
type input "**********"
click at [302, 416] on span "Celestic Accounting B&R [[GEOGRAPHIC_DATA]] #1" at bounding box center [316, 418] width 298 height 16
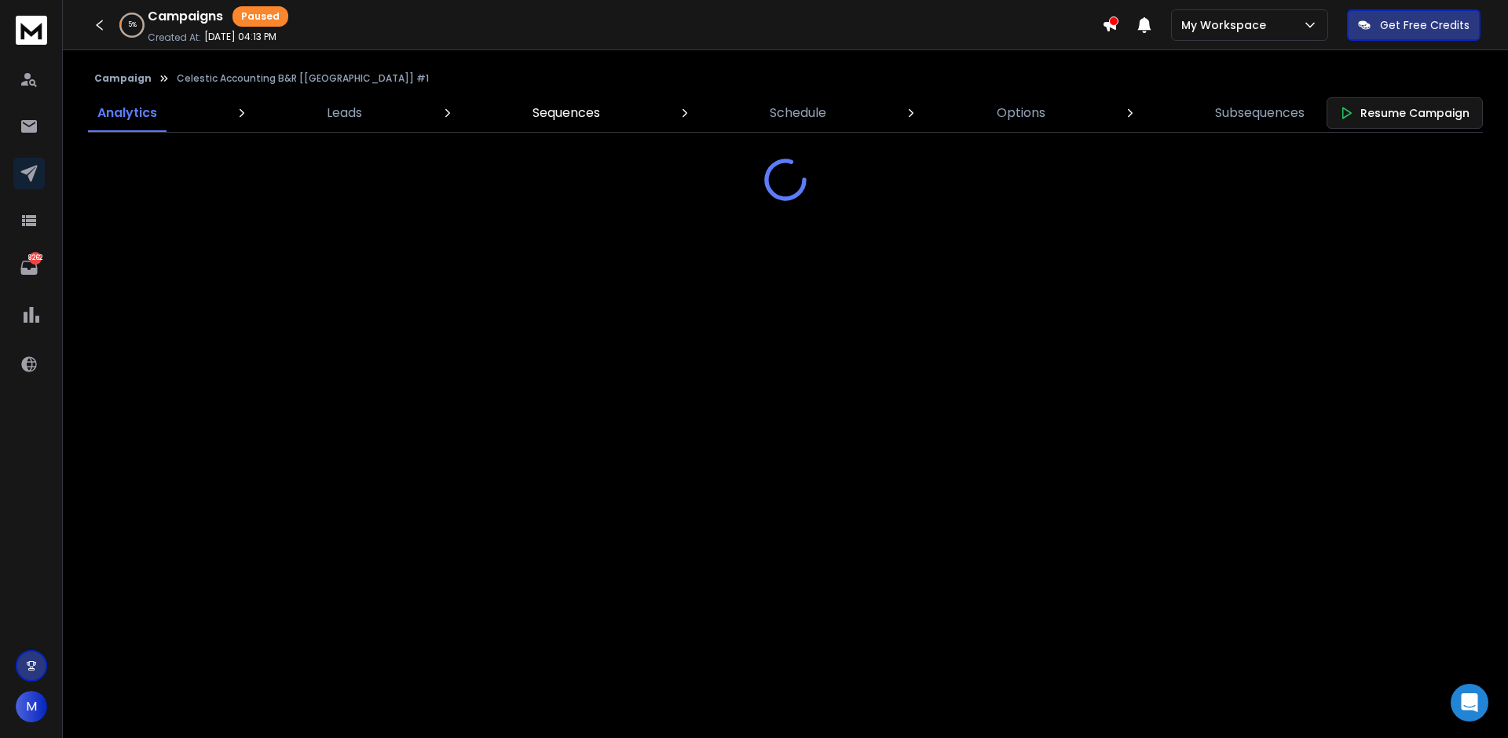
click at [576, 112] on p "Sequences" at bounding box center [566, 113] width 68 height 19
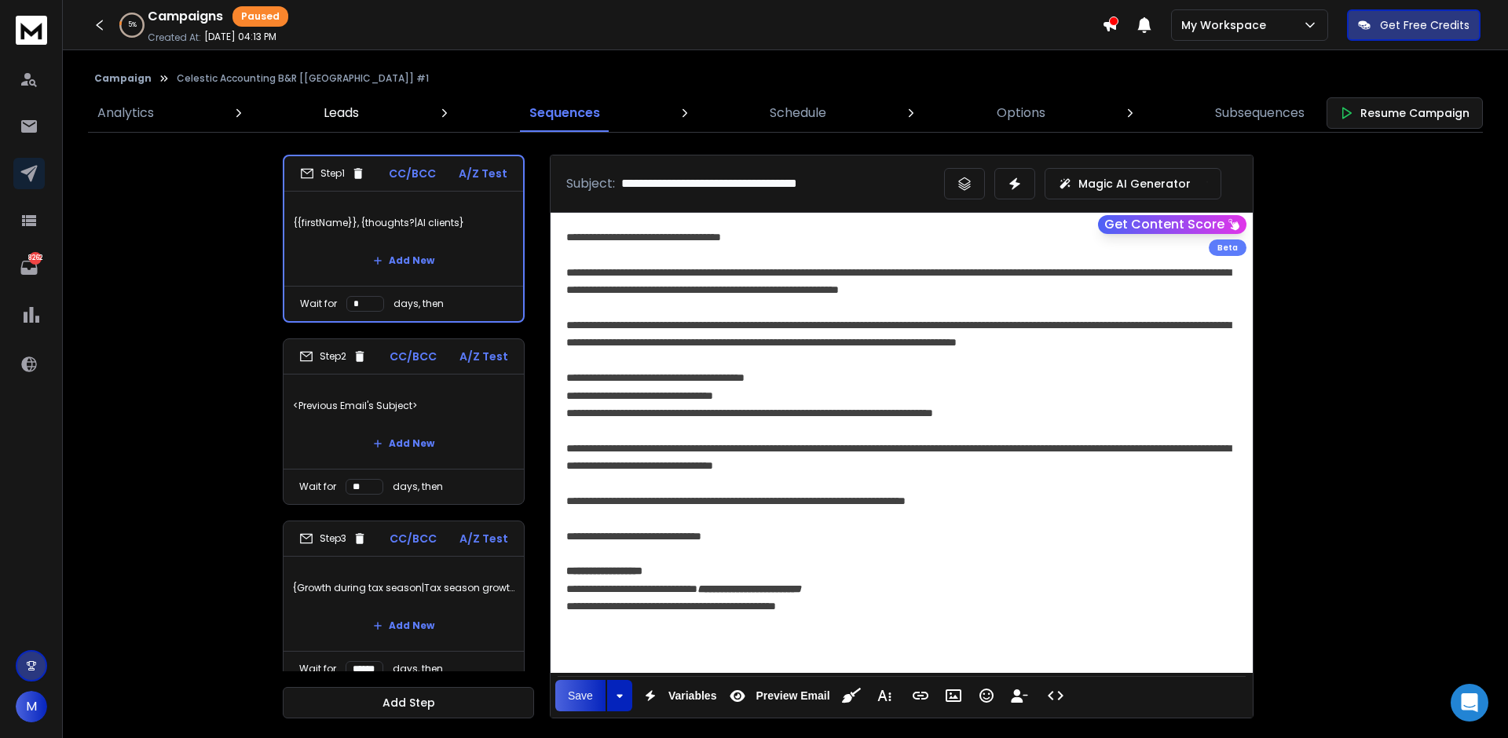
click at [342, 112] on p "Leads" at bounding box center [341, 113] width 35 height 19
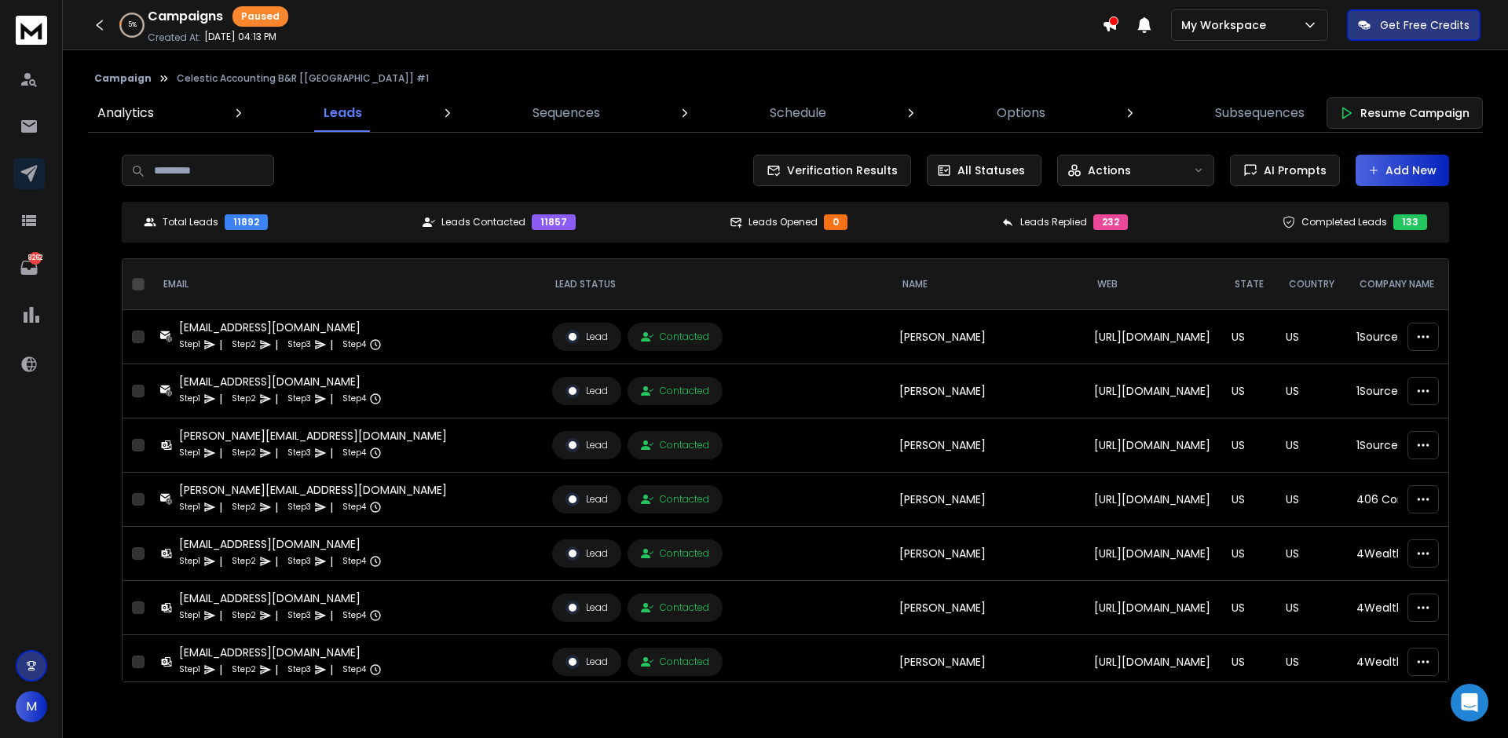
click at [131, 115] on p "Analytics" at bounding box center [125, 113] width 57 height 19
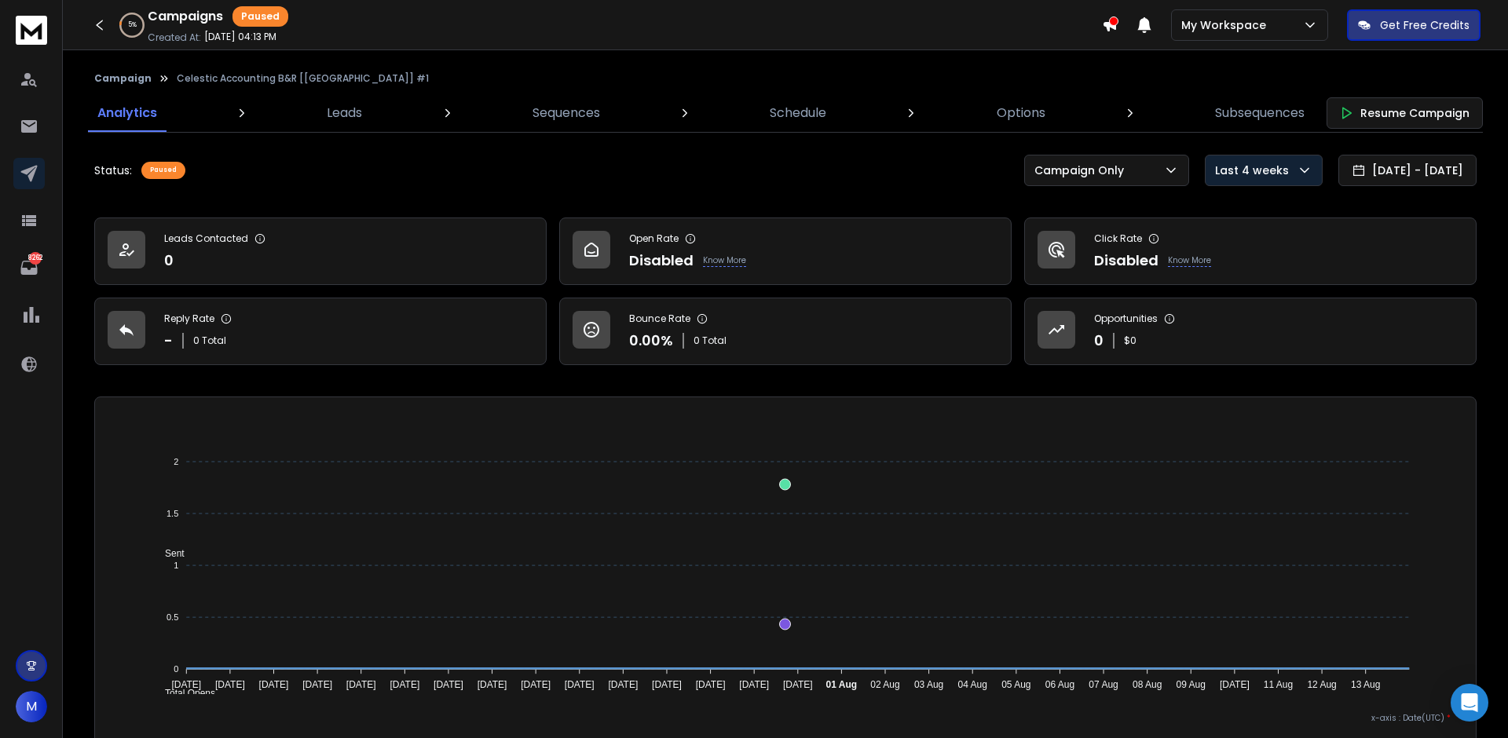
click at [1241, 172] on p "Last 4 weeks" at bounding box center [1255, 171] width 80 height 16
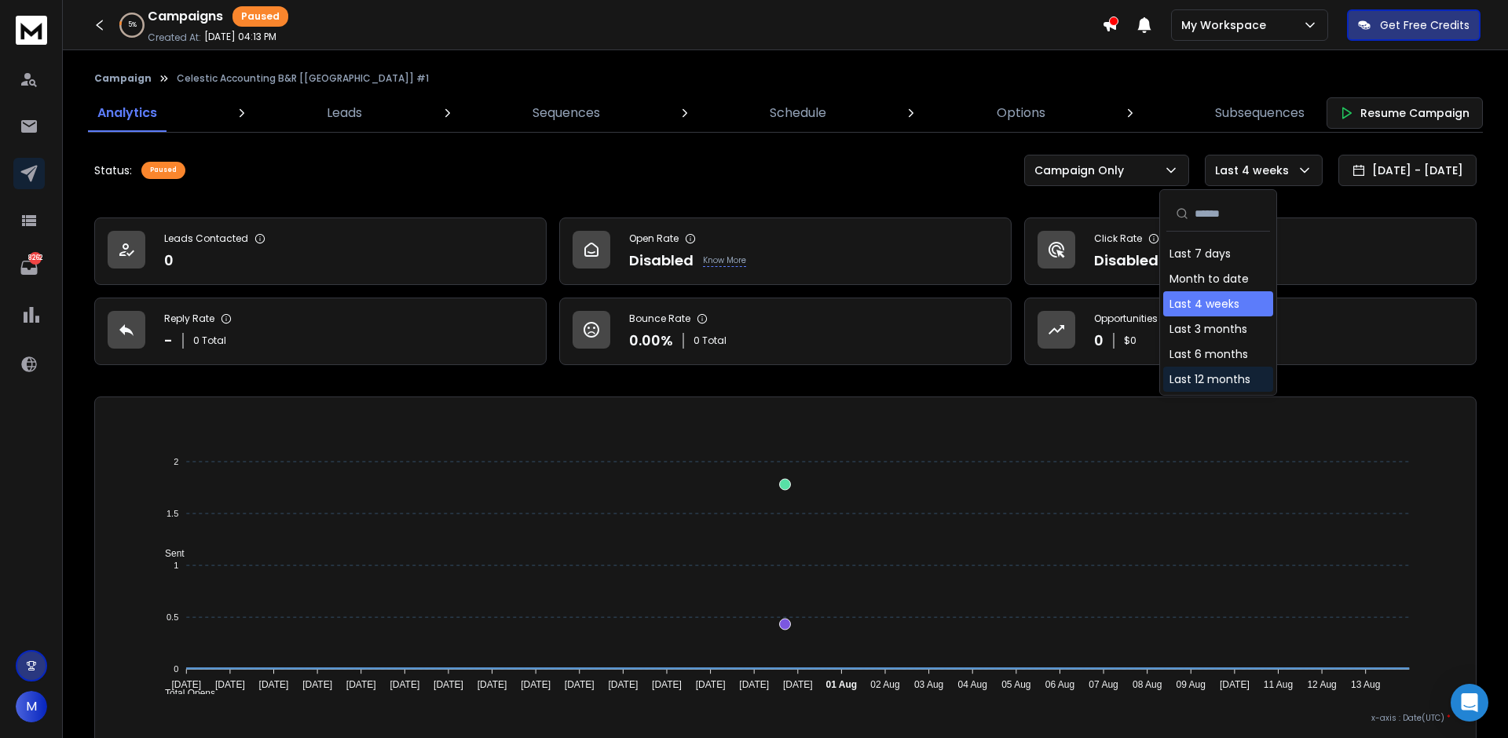
click at [1215, 379] on div "Last 12 months" at bounding box center [1209, 379] width 81 height 16
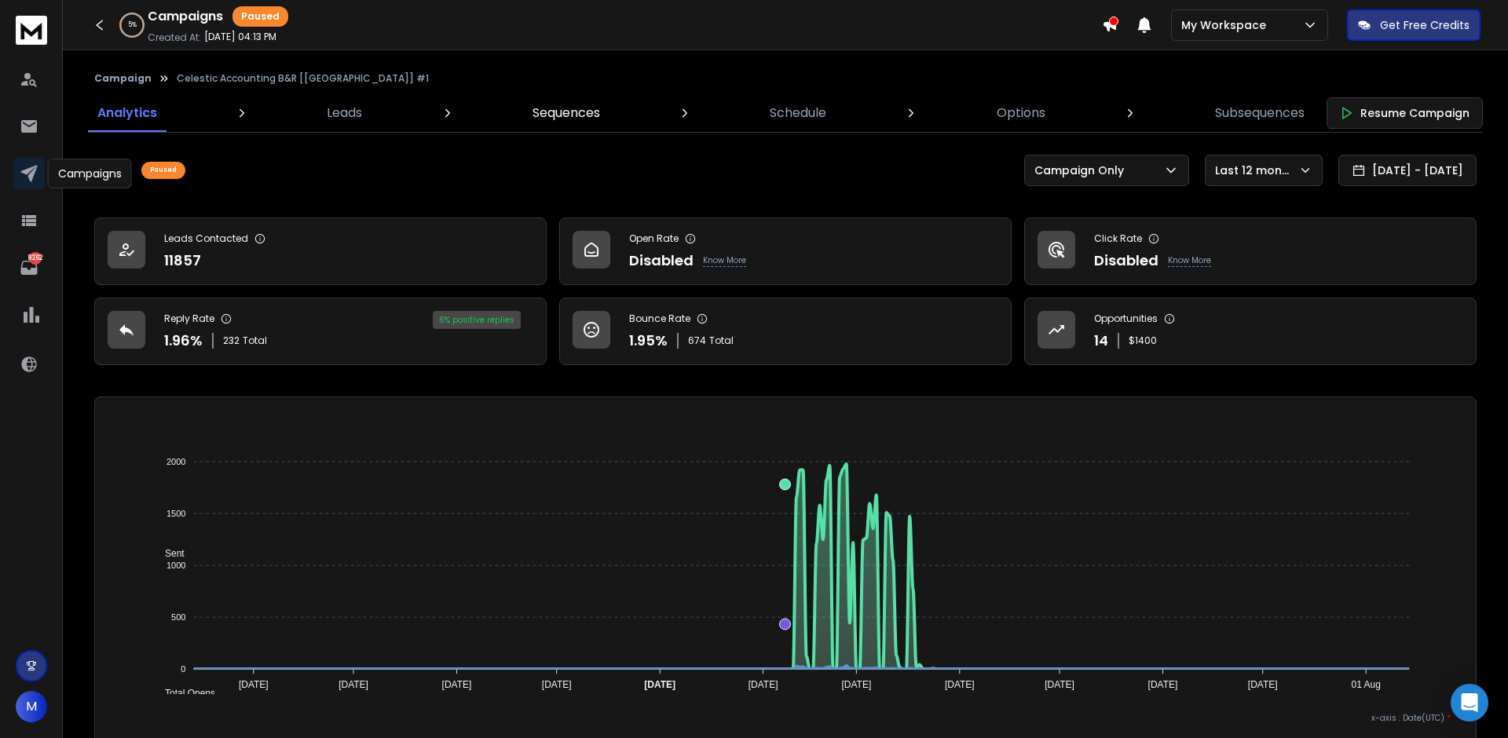
click at [579, 108] on p "Sequences" at bounding box center [566, 113] width 68 height 19
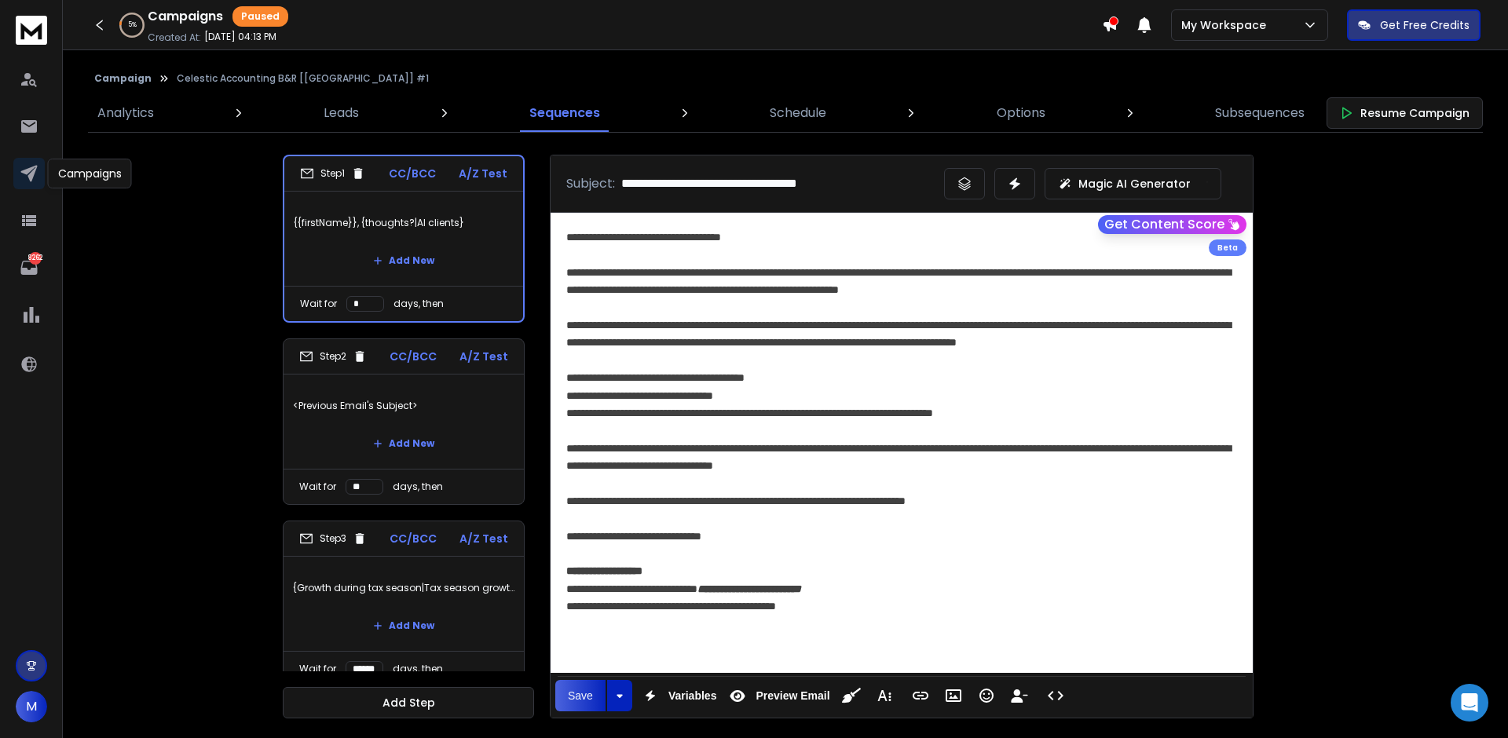
click at [24, 175] on icon at bounding box center [29, 173] width 19 height 19
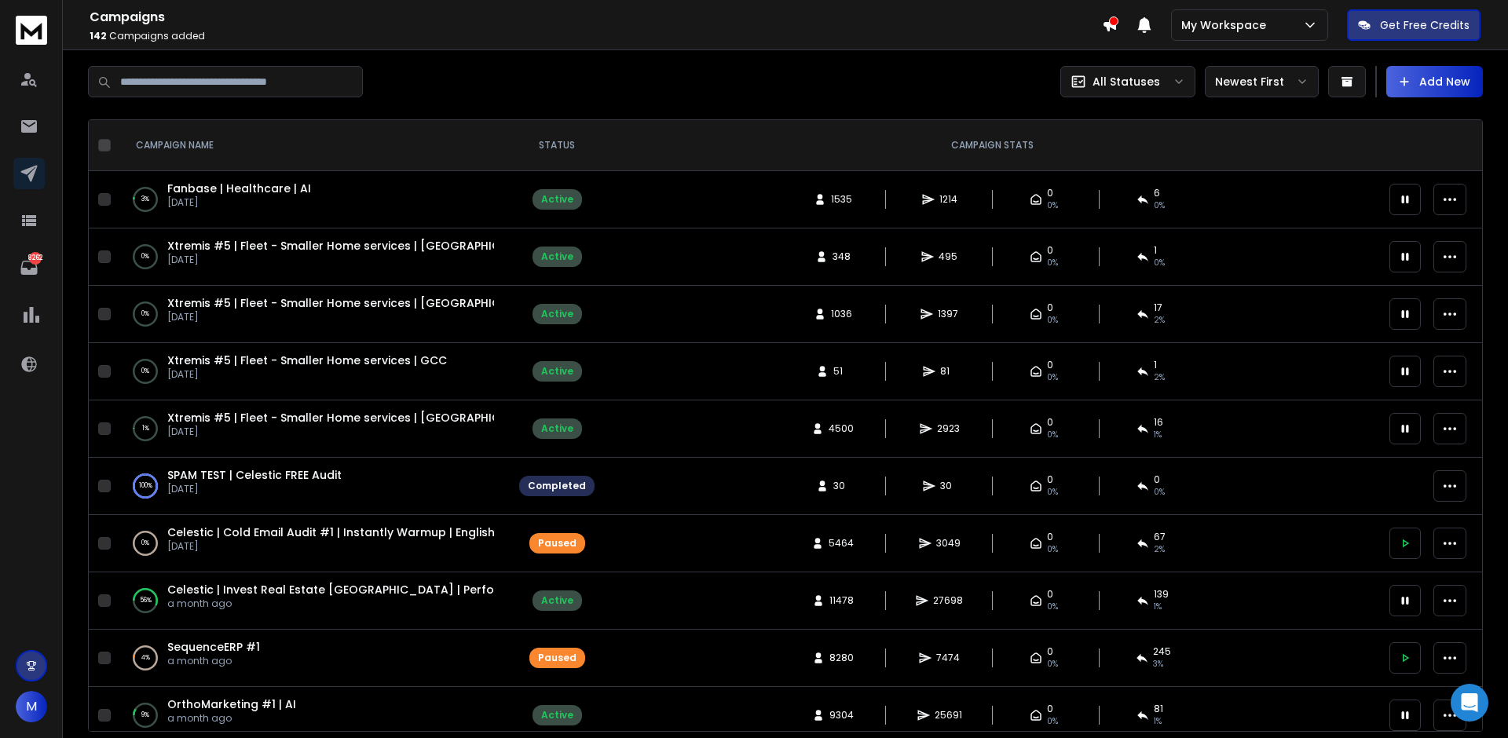
click at [152, 81] on input at bounding box center [225, 81] width 275 height 31
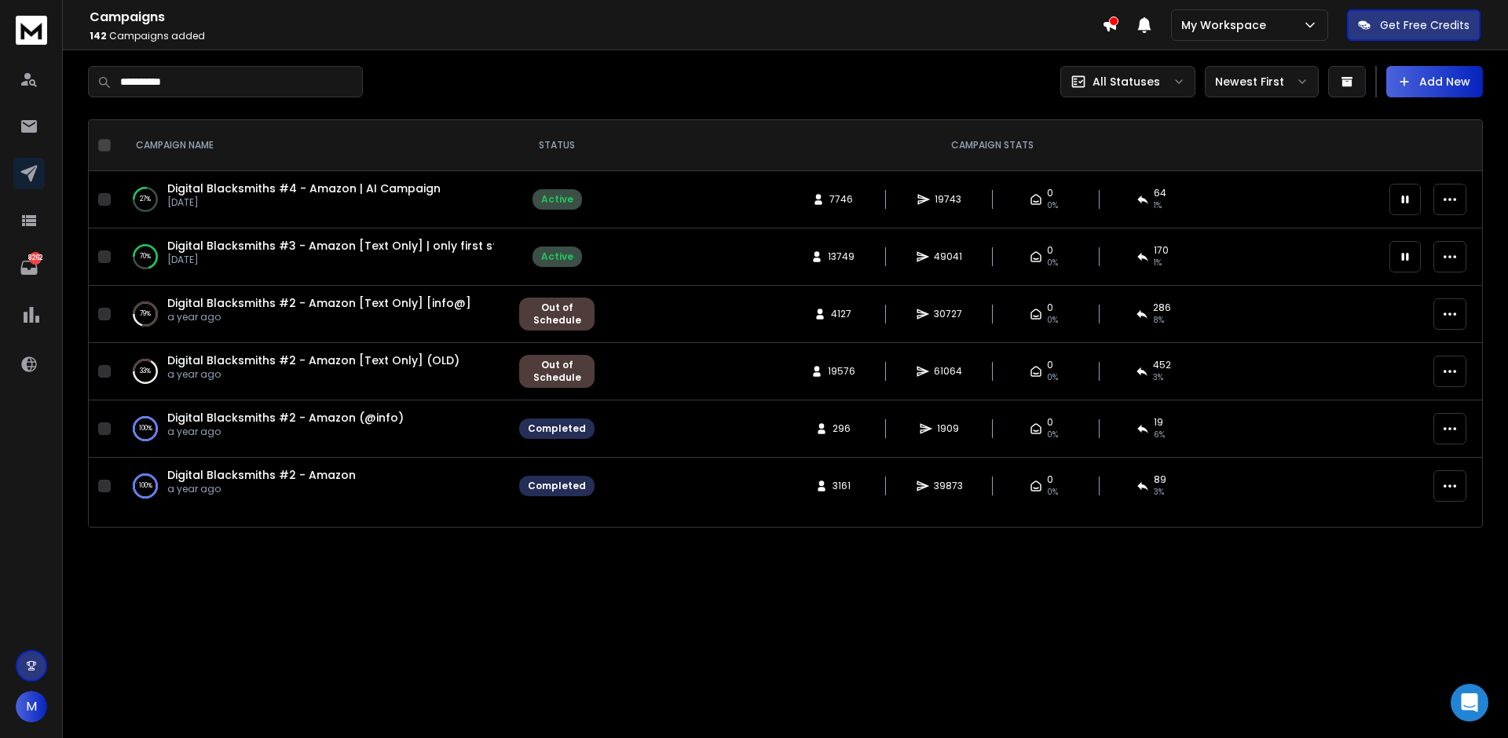
type input "**********"
click at [415, 357] on span "Digital Blacksmiths #2 - Amazon [Text Only] (OLD)" at bounding box center [313, 361] width 292 height 16
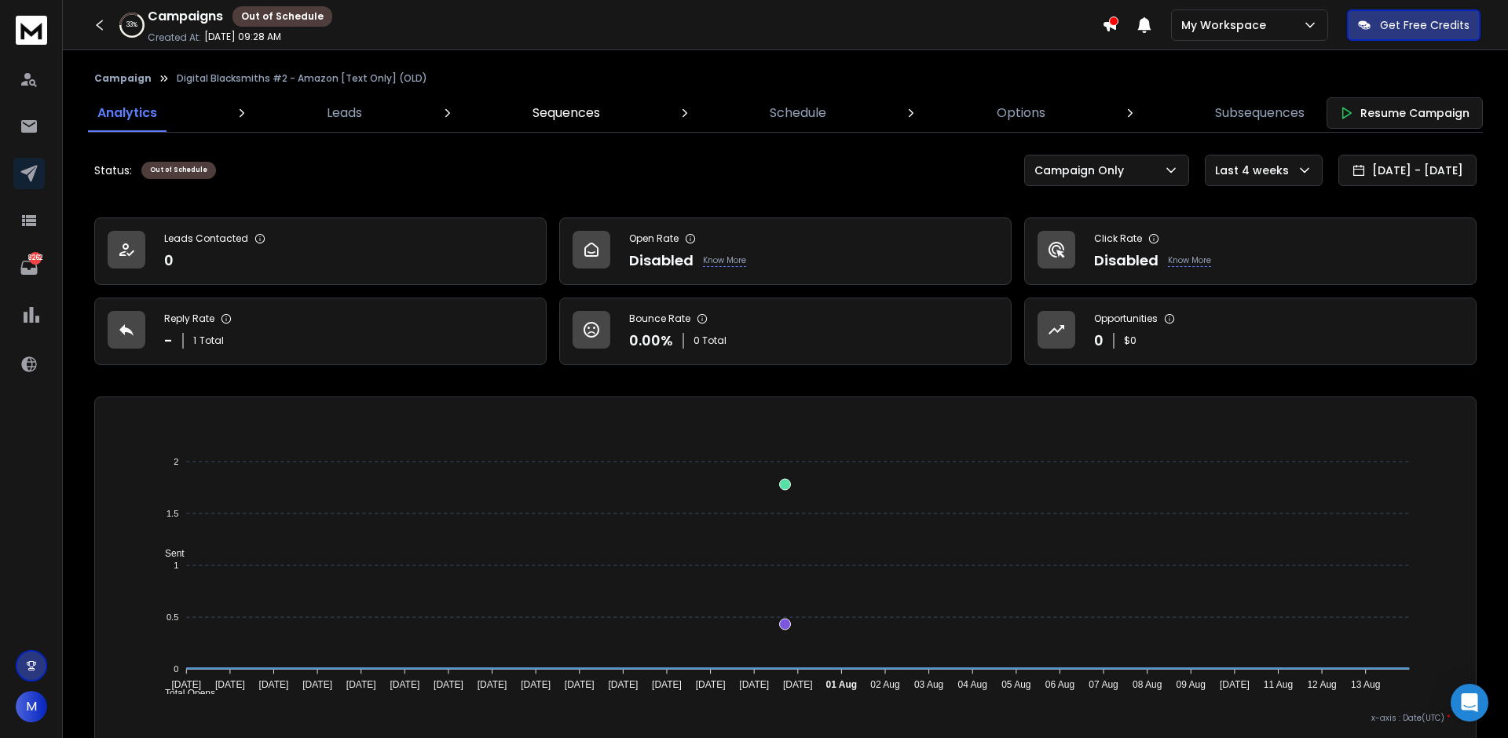
click at [543, 123] on link "Sequences" at bounding box center [566, 113] width 86 height 38
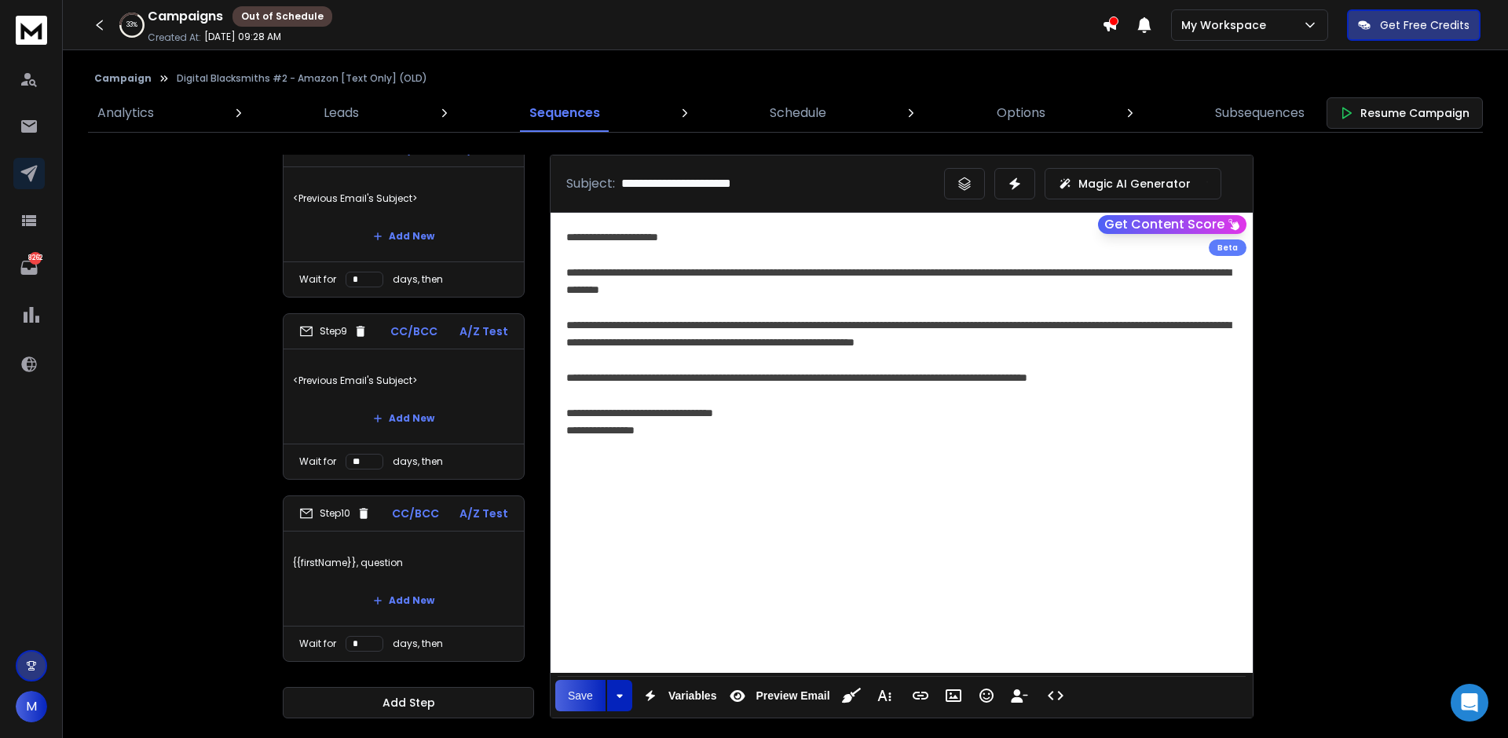
scroll to position [1802, 0]
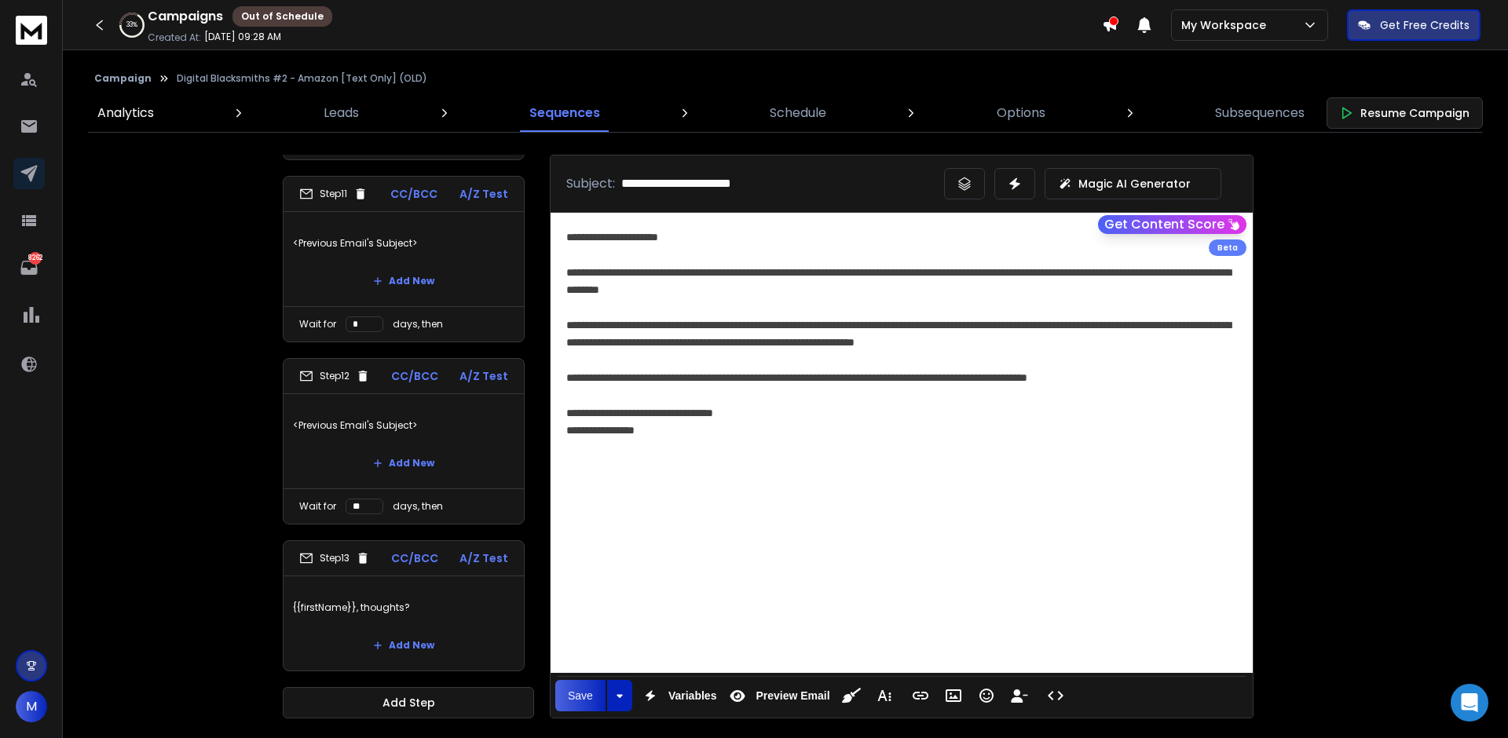
click at [141, 124] on link "Analytics" at bounding box center [125, 113] width 75 height 38
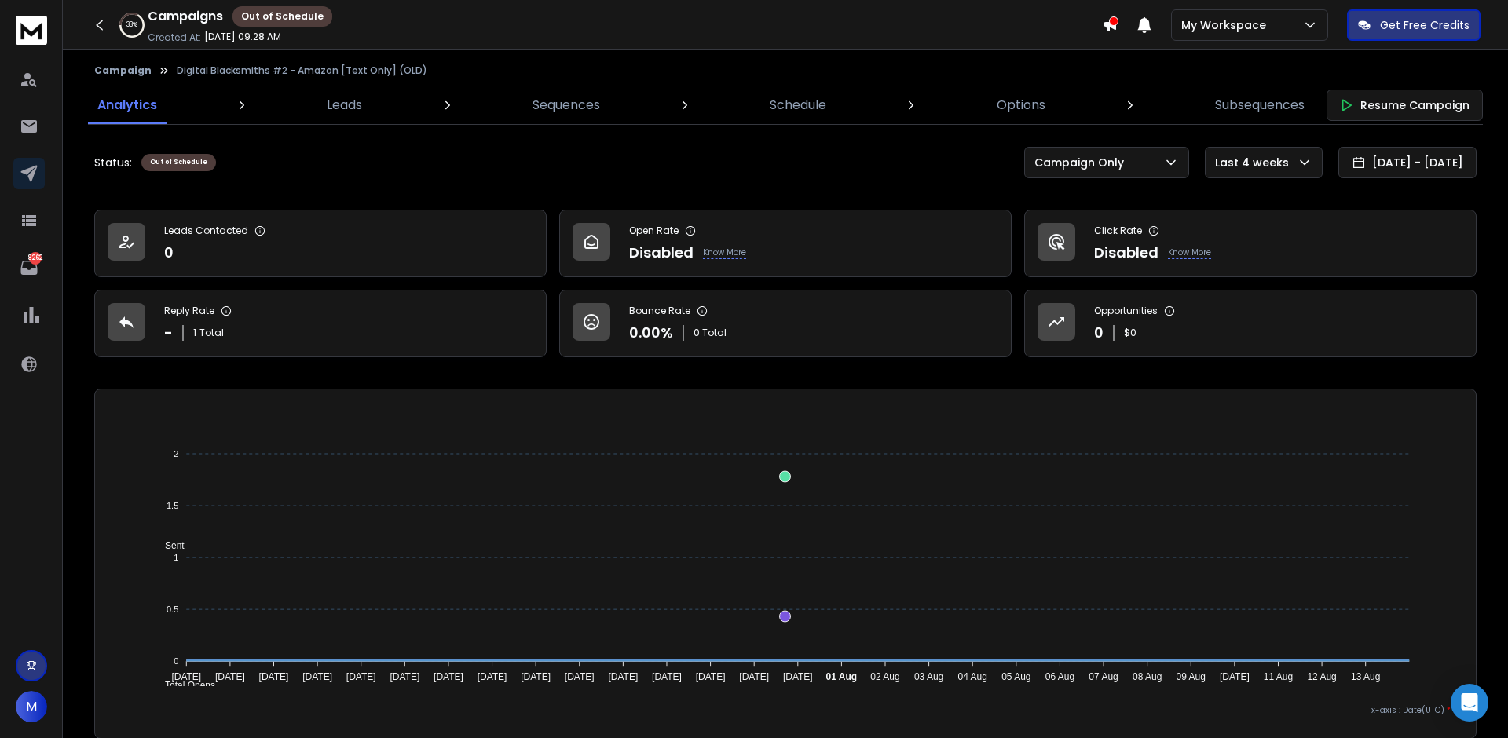
scroll to position [9, 0]
click at [1231, 175] on button "Last 4 weeks" at bounding box center [1264, 161] width 118 height 31
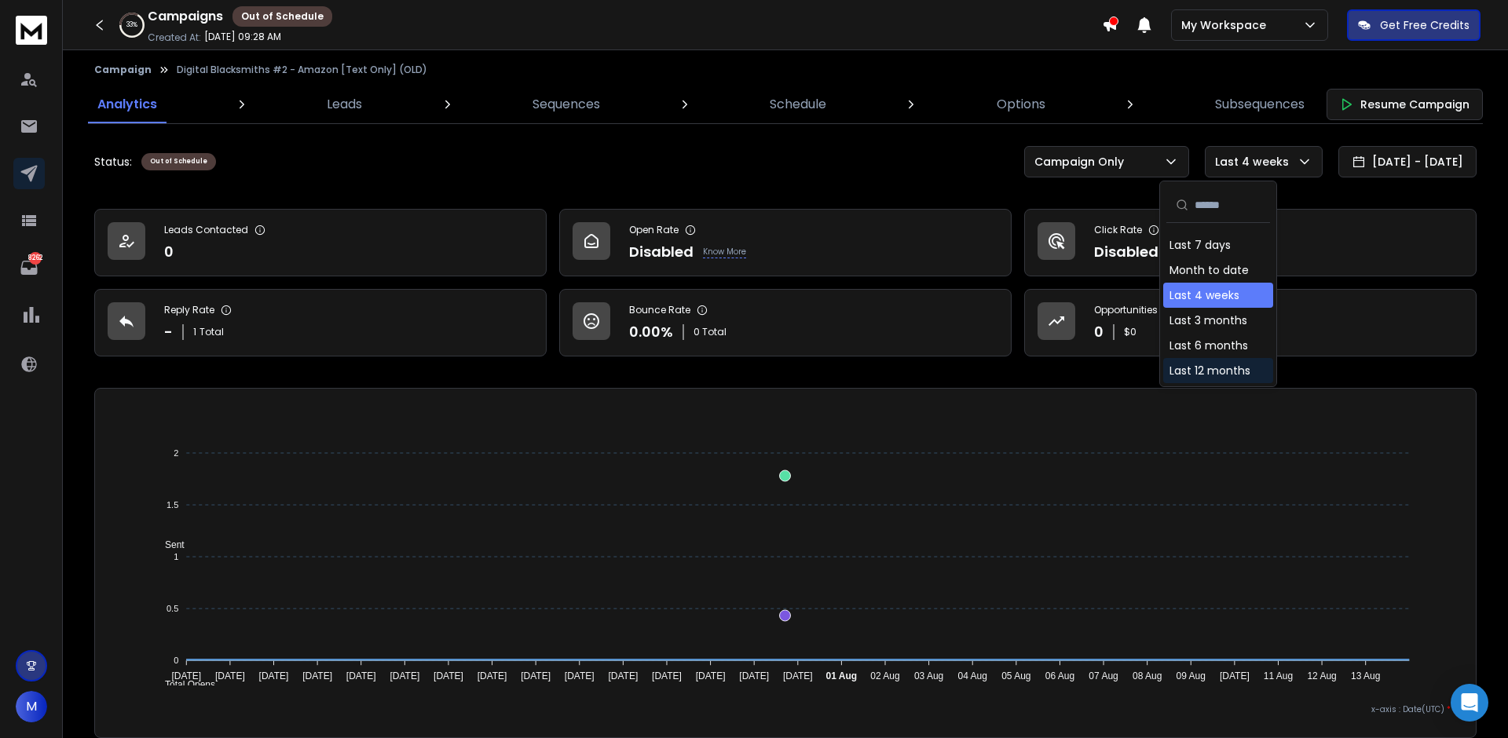
click at [1205, 372] on div "Last 12 months" at bounding box center [1209, 371] width 81 height 16
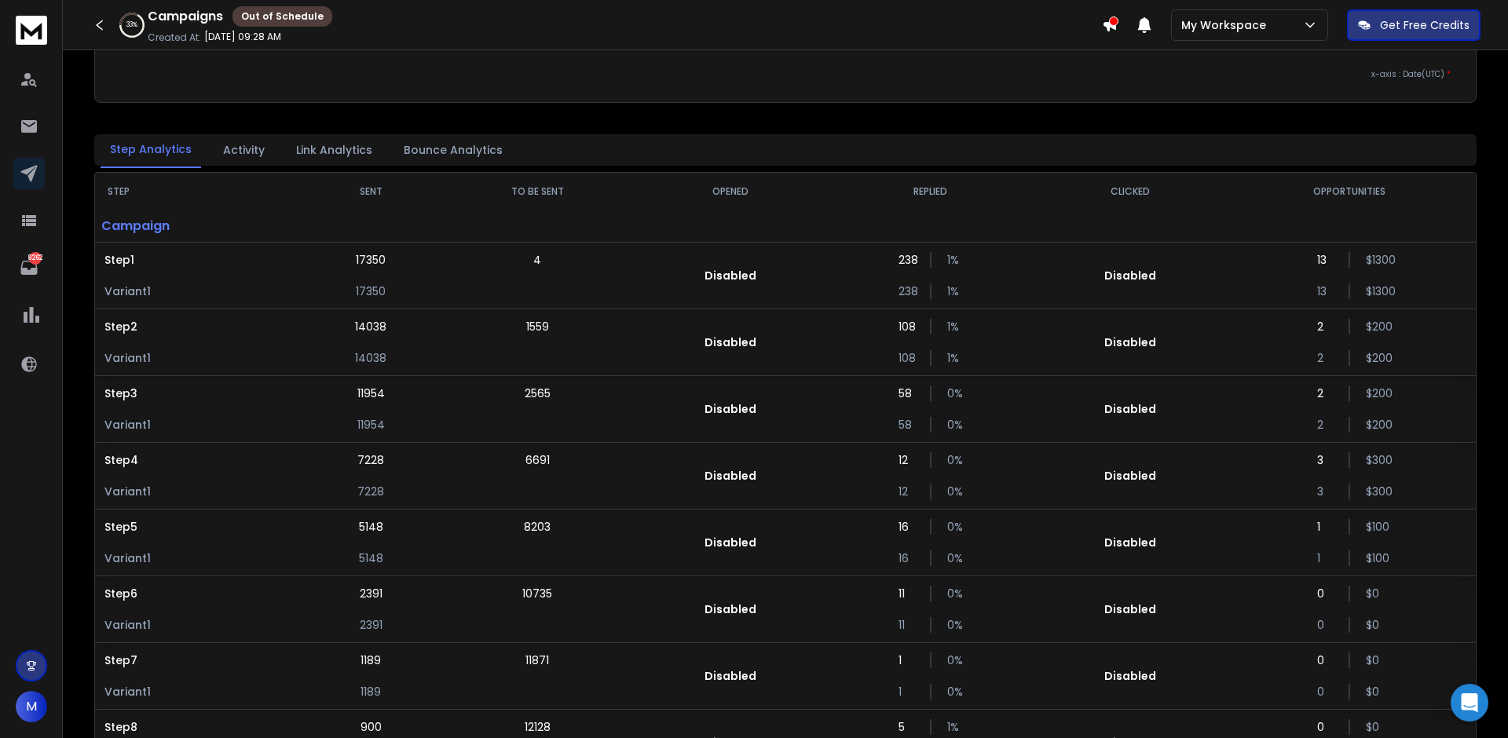
scroll to position [648, 0]
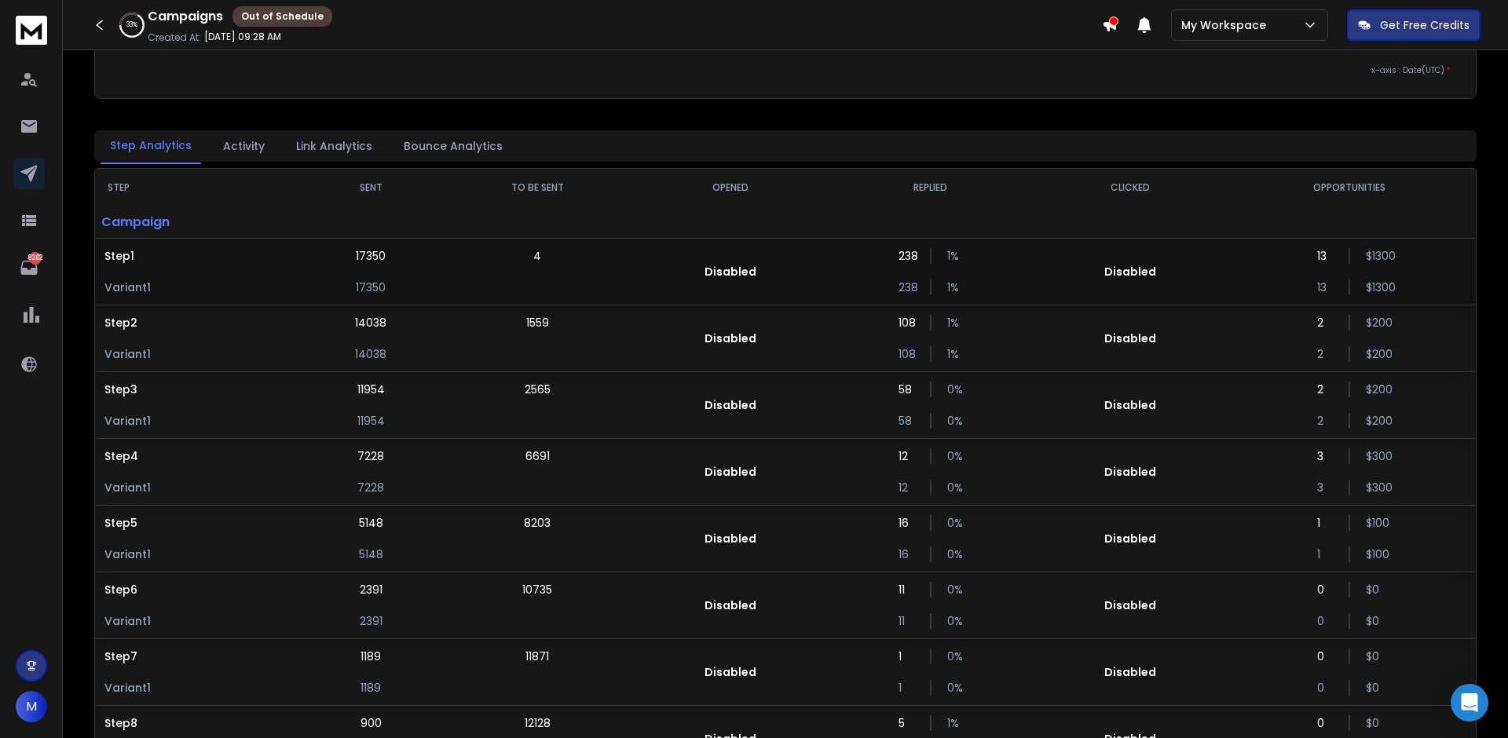
click at [1317, 260] on p "13" at bounding box center [1325, 256] width 16 height 16
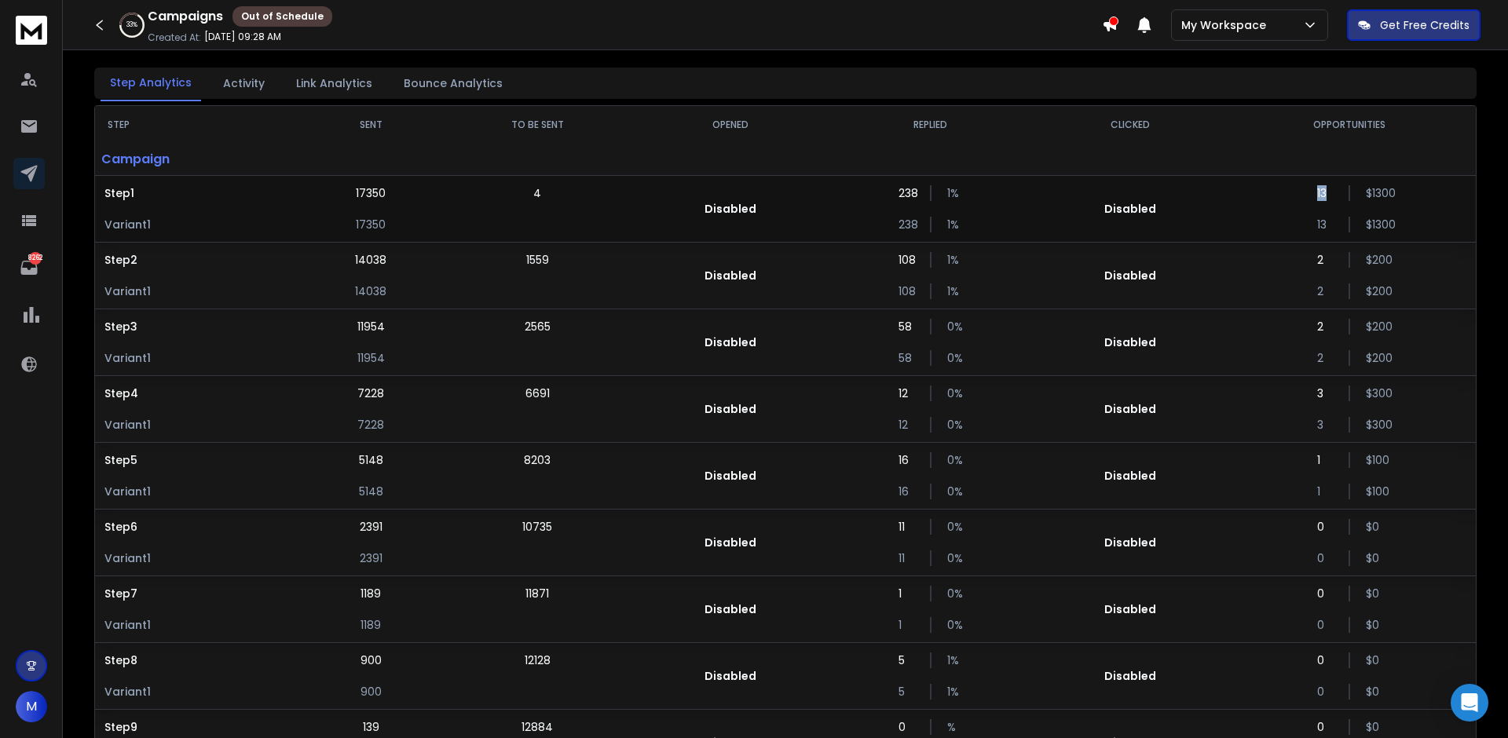
scroll to position [717, 0]
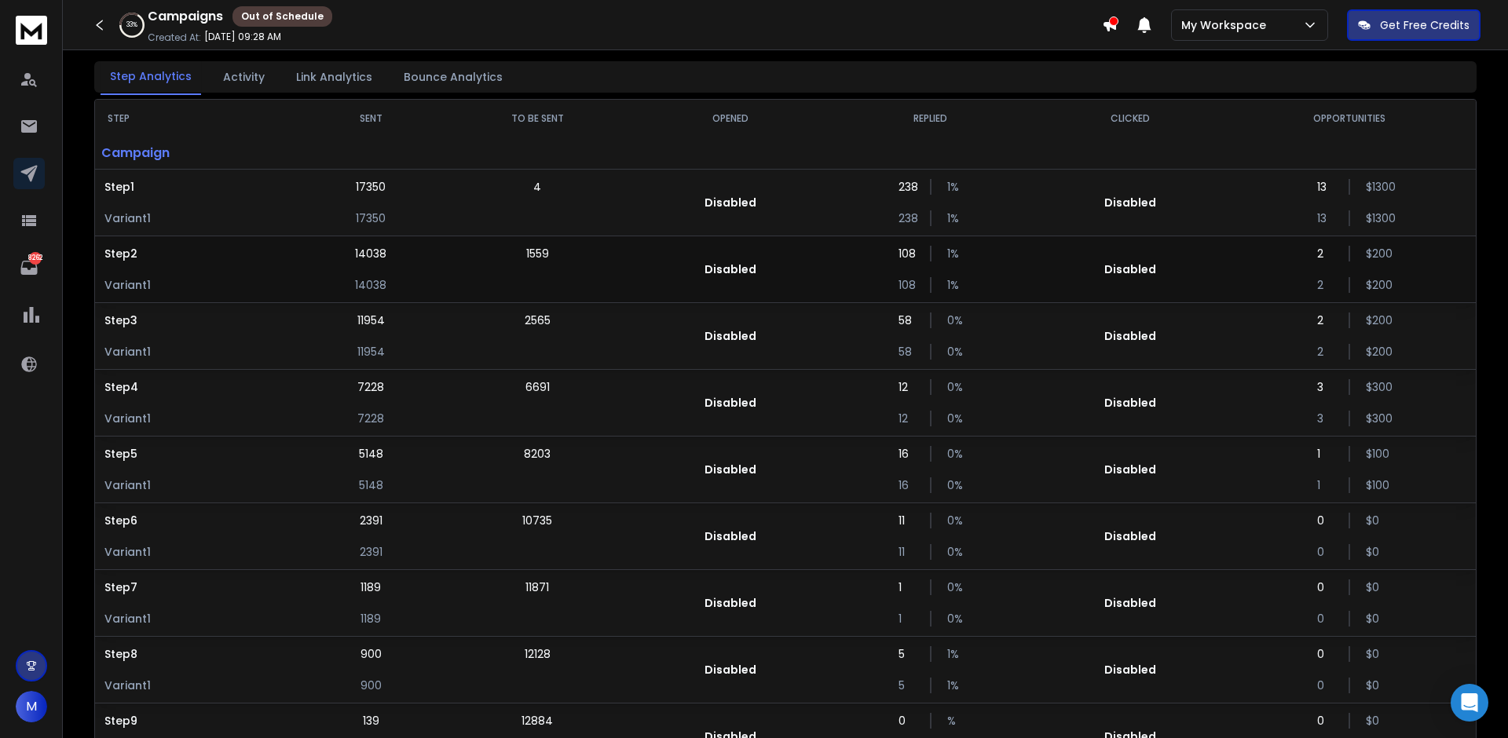
click at [1317, 251] on p "2" at bounding box center [1325, 254] width 16 height 16
click at [1295, 247] on div "2 $ 200 2 $ 200" at bounding box center [1349, 269] width 235 height 47
click at [1332, 266] on div "2 $ 200 2 $ 200" at bounding box center [1349, 269] width 235 height 47
click at [1330, 268] on div "2 $ 200 2 $ 200" at bounding box center [1349, 269] width 235 height 47
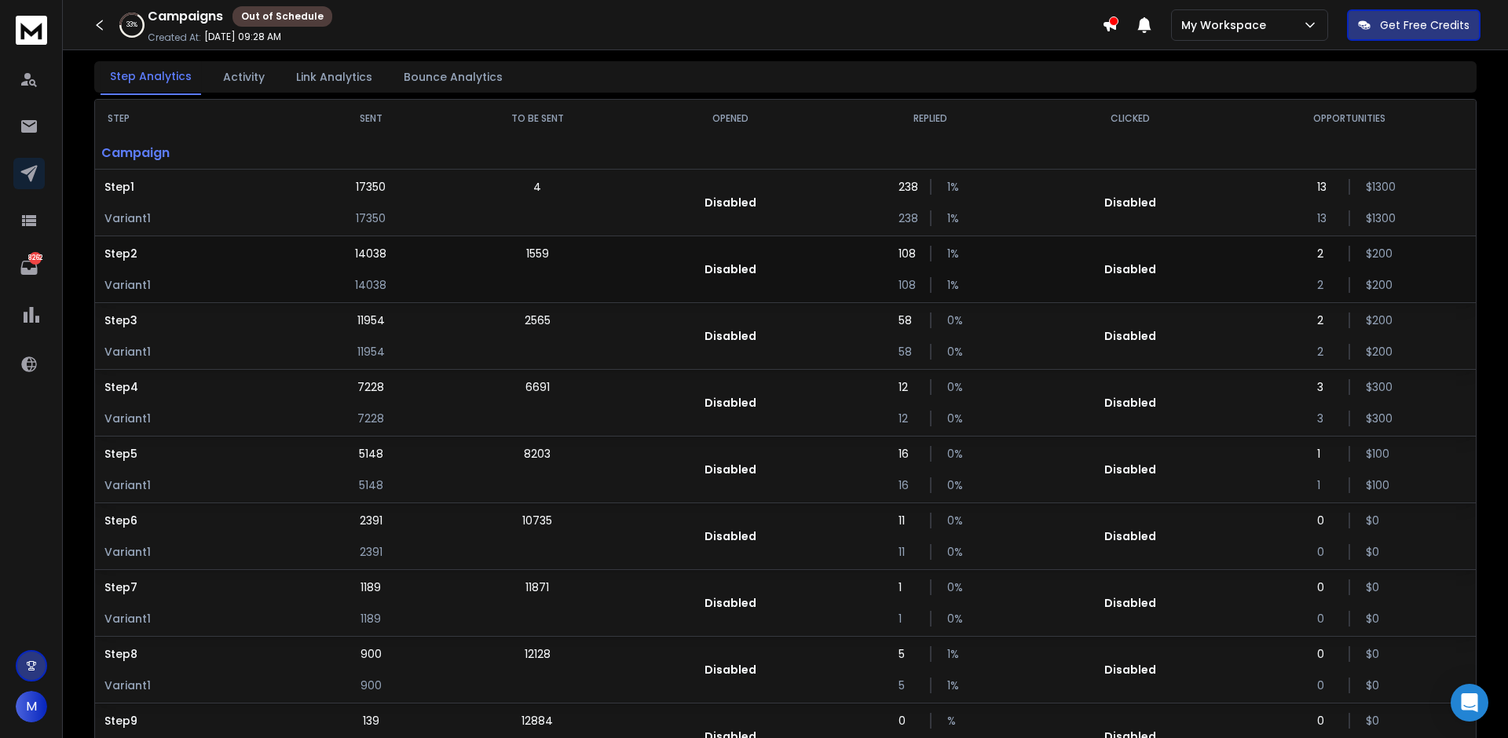
scroll to position [0, 0]
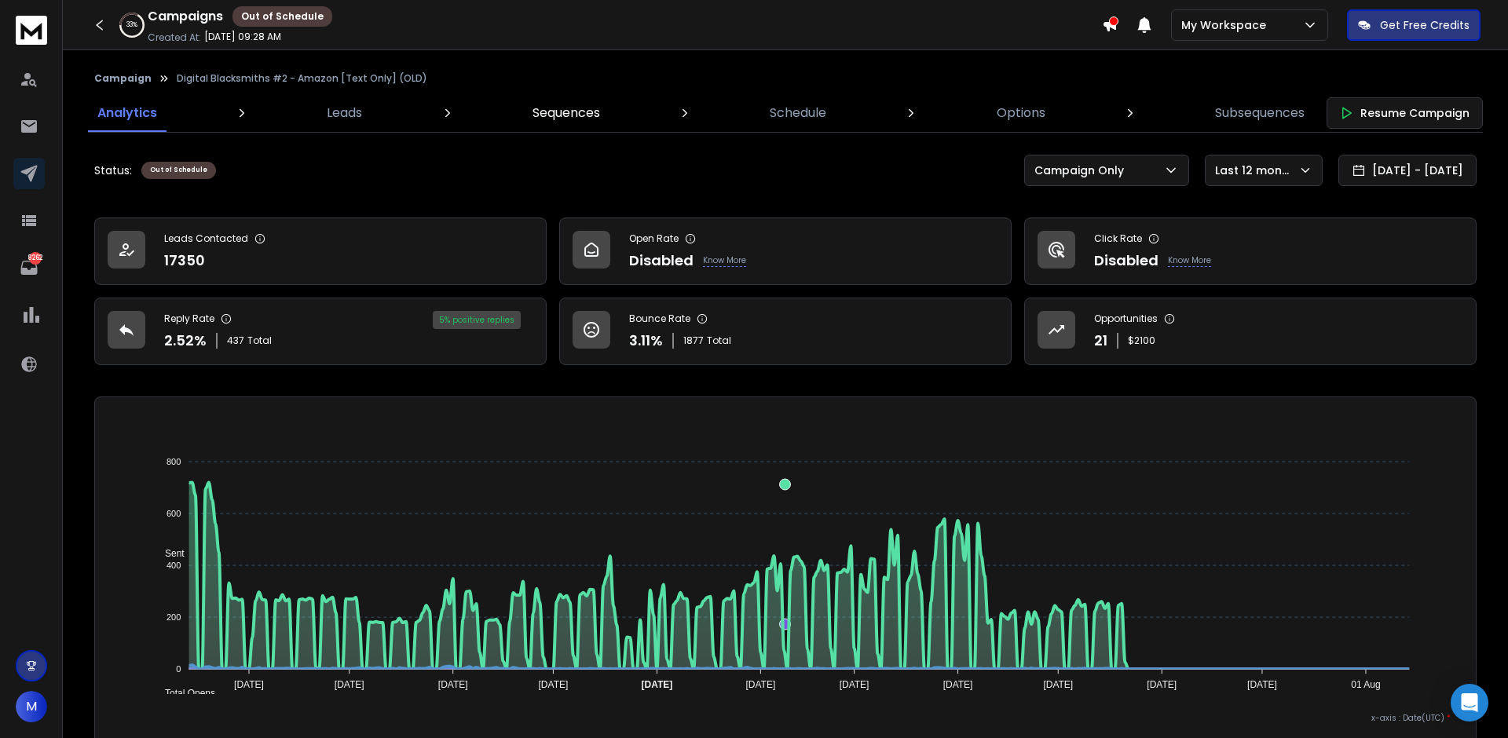
click at [566, 108] on p "Sequences" at bounding box center [566, 113] width 68 height 19
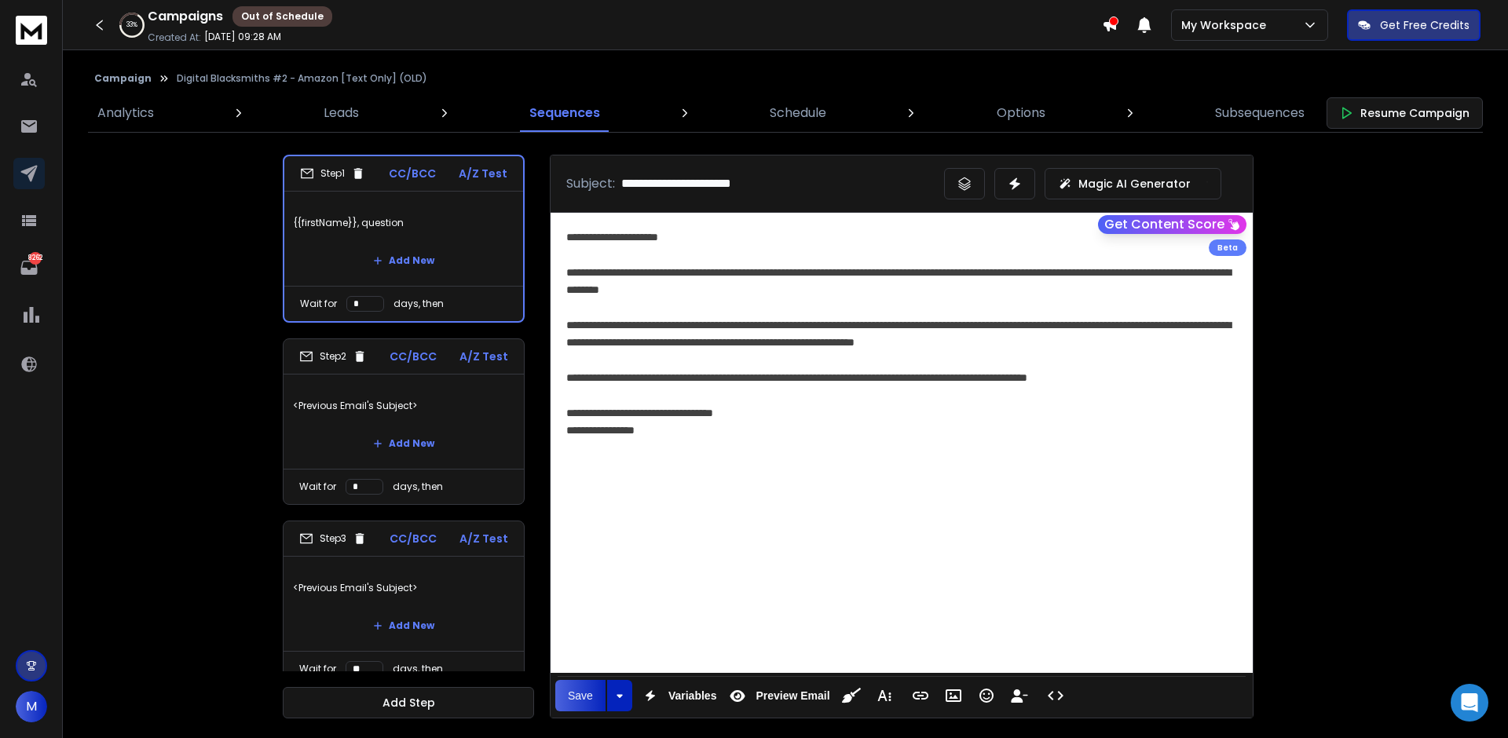
click at [394, 419] on p "<Previous Email's Subject>" at bounding box center [403, 406] width 221 height 44
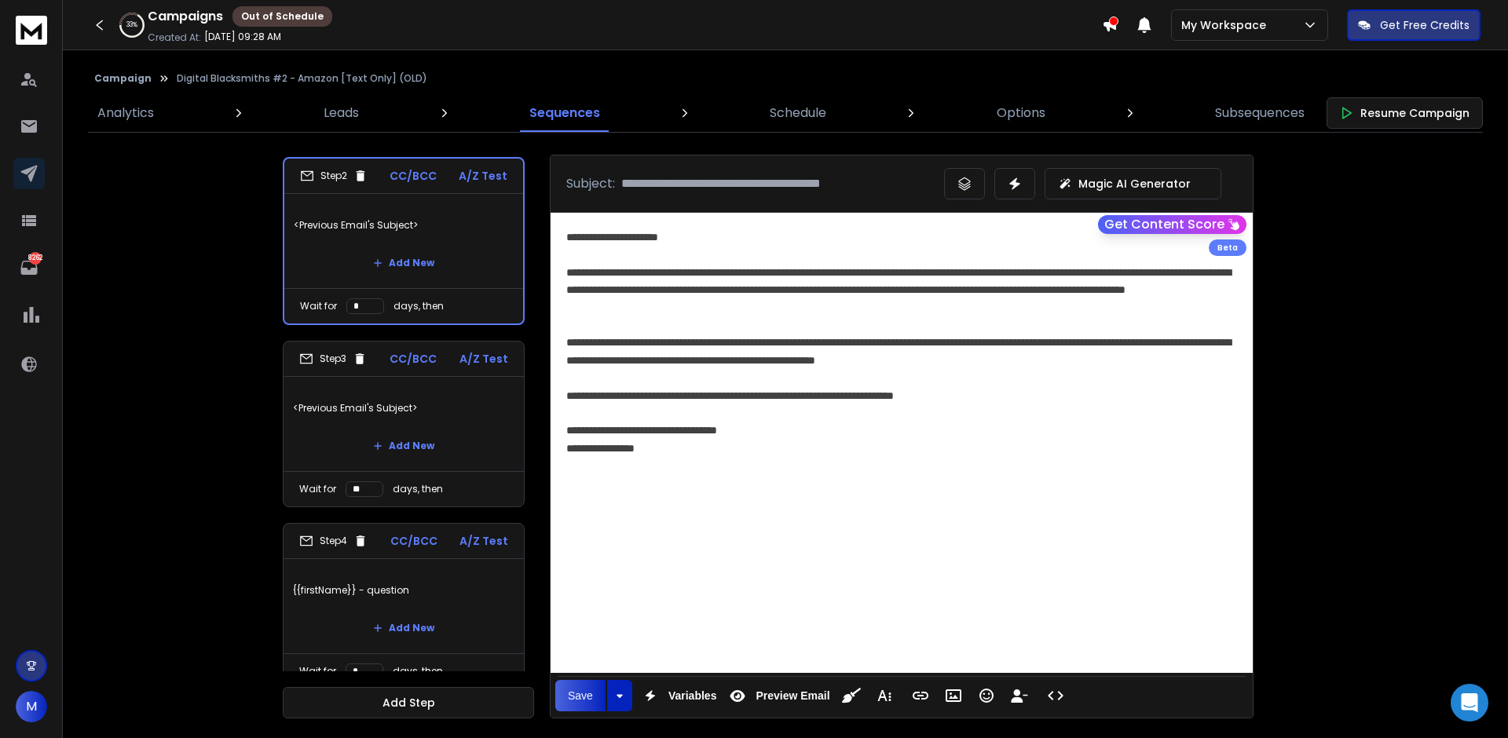
scroll to position [185, 0]
click at [125, 109] on p "Analytics" at bounding box center [125, 113] width 57 height 19
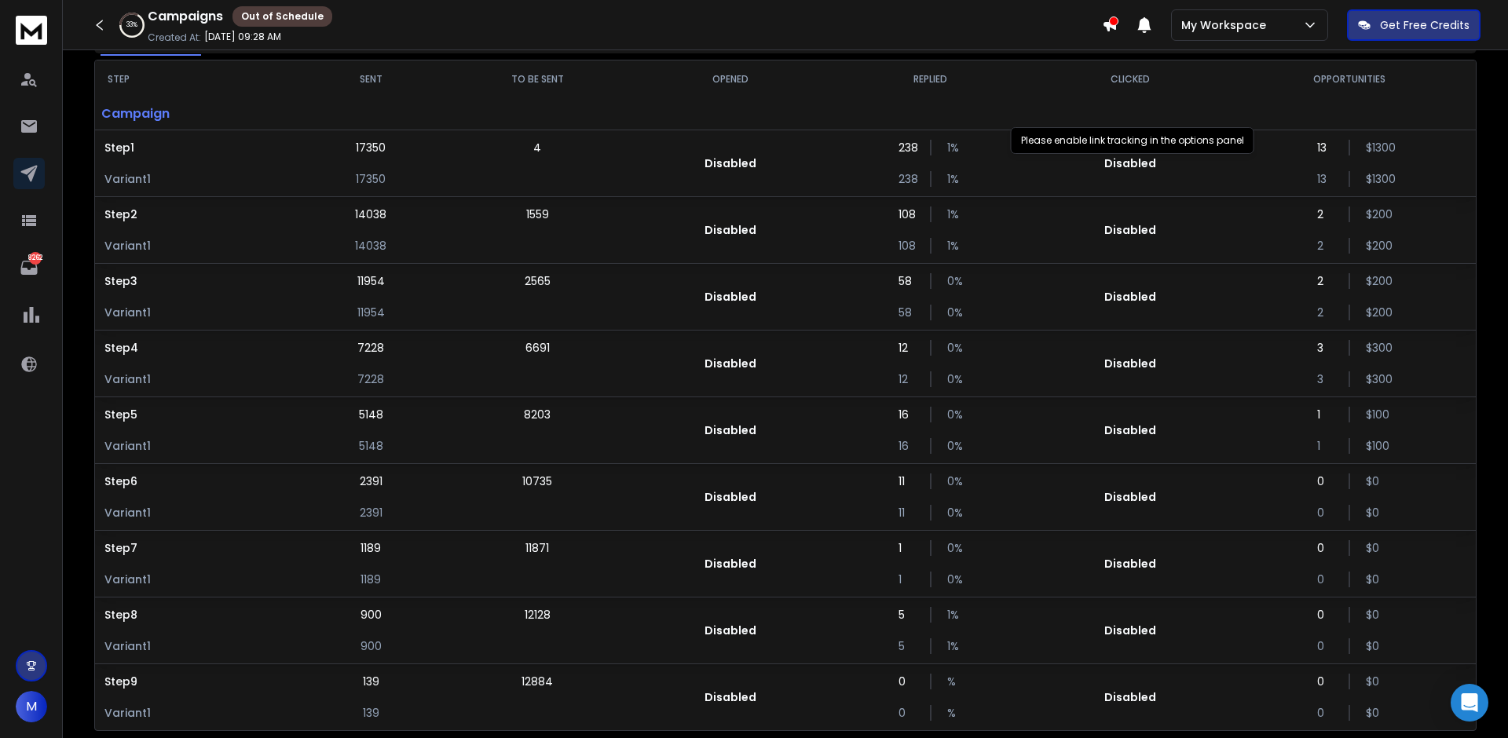
scroll to position [752, 0]
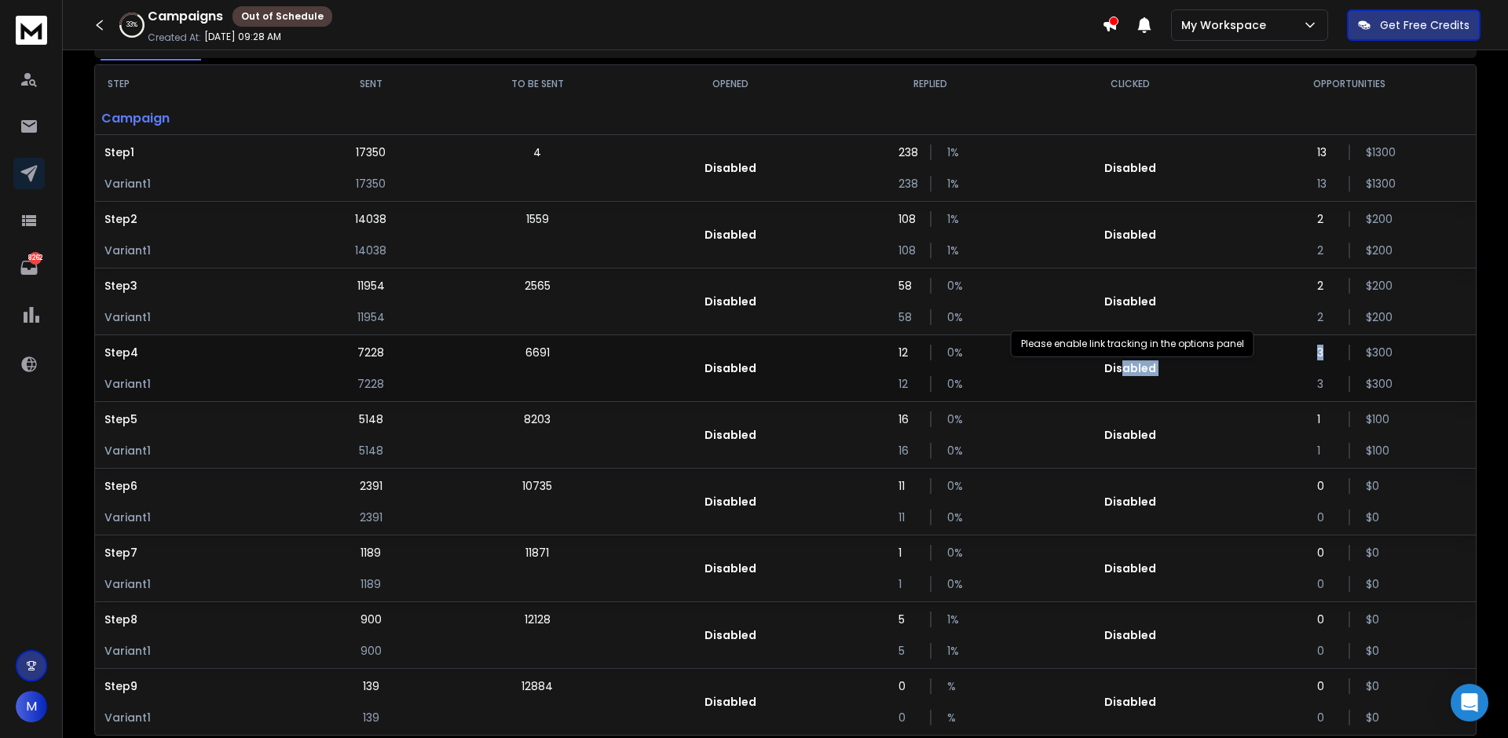
drag, startPoint x: 1355, startPoint y: 347, endPoint x: 1121, endPoint y: 360, distance: 234.4
click at [1121, 360] on tr "Step 4 Variant 1 7228 7228 6691 Disabled 12 0 % 12 0 % Disabled 3 $ 300 3 $ 300" at bounding box center [785, 368] width 1381 height 67
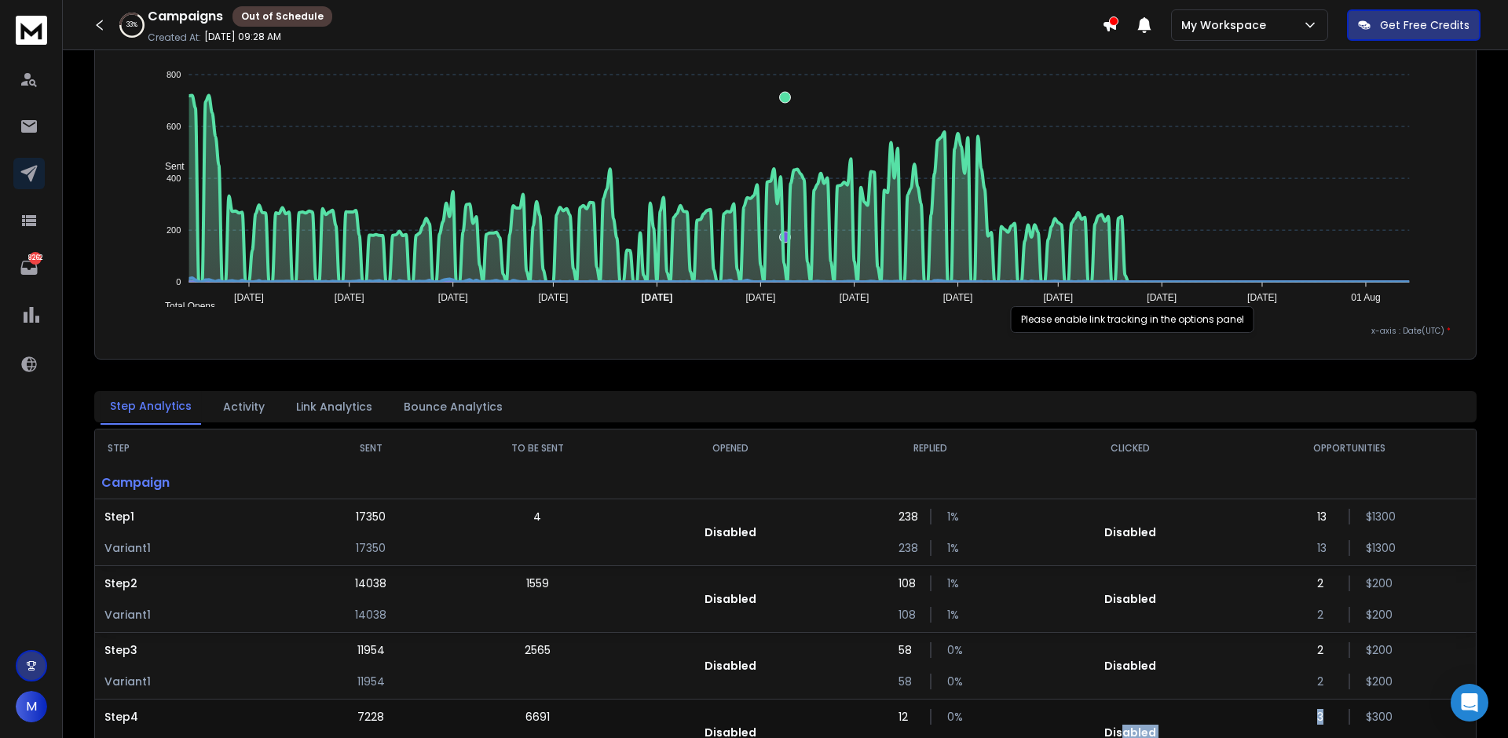
scroll to position [0, 0]
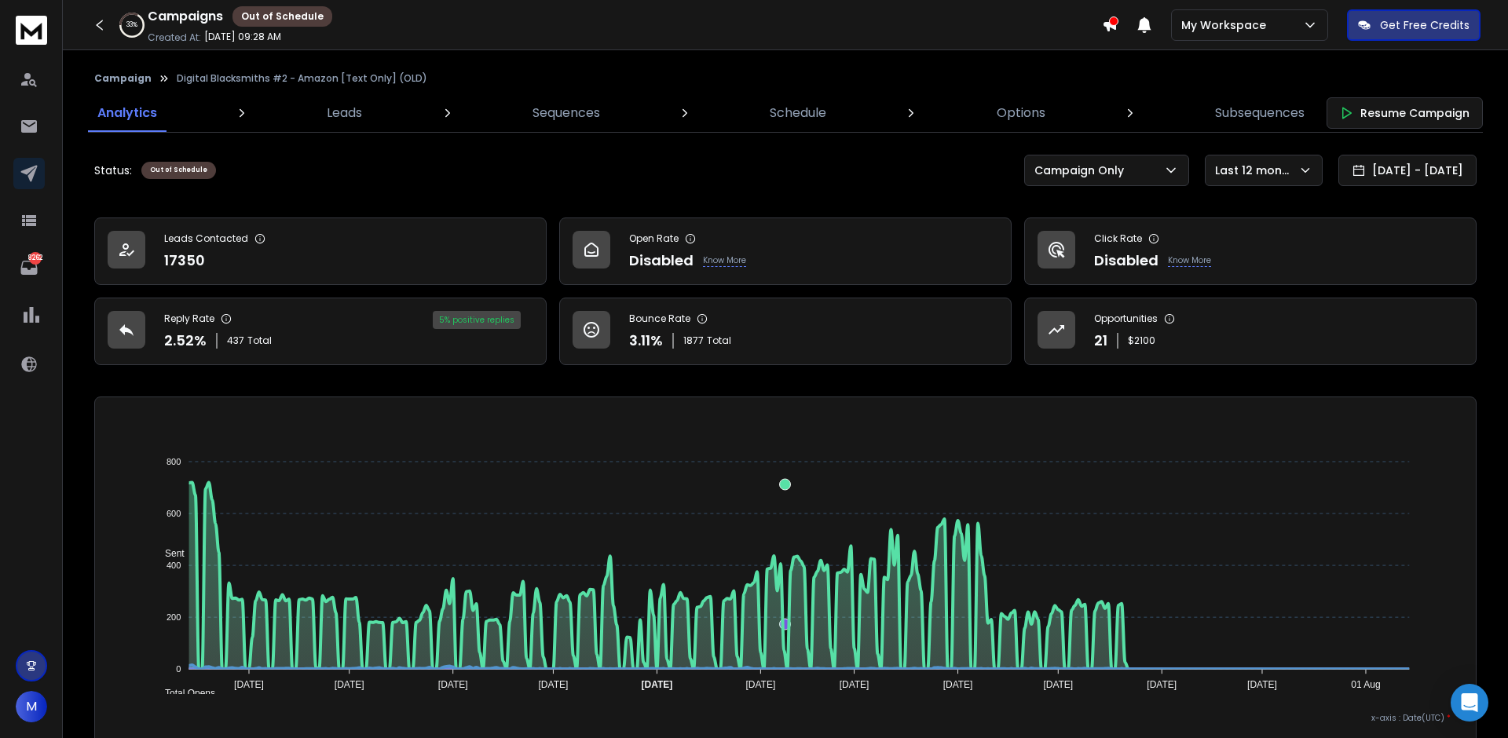
click at [616, 44] on div "33 % Campaigns Out of Schedule Created At: Aug 13, 2024, 09:28 AM My Workspace …" at bounding box center [754, 25] width 1508 height 50
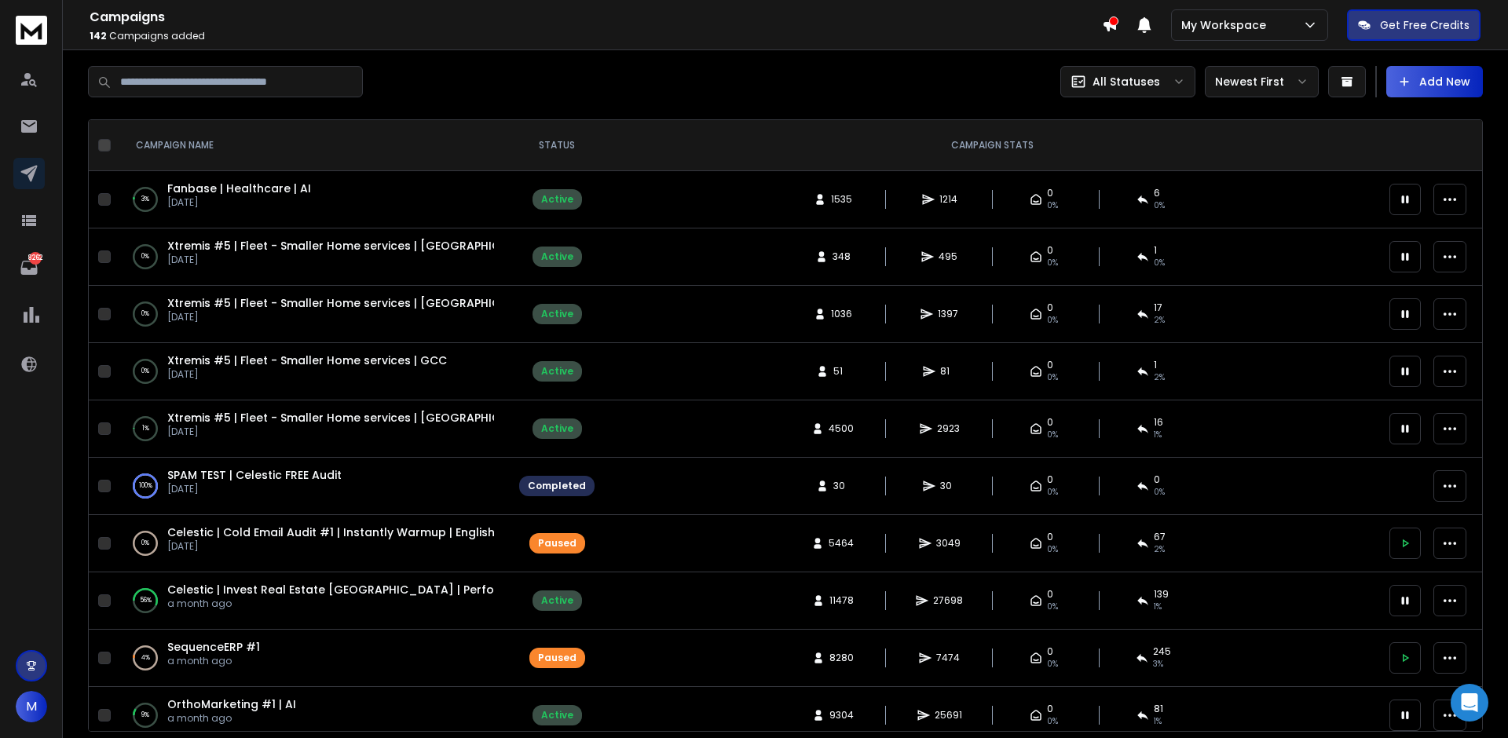
click at [291, 81] on input at bounding box center [225, 81] width 275 height 31
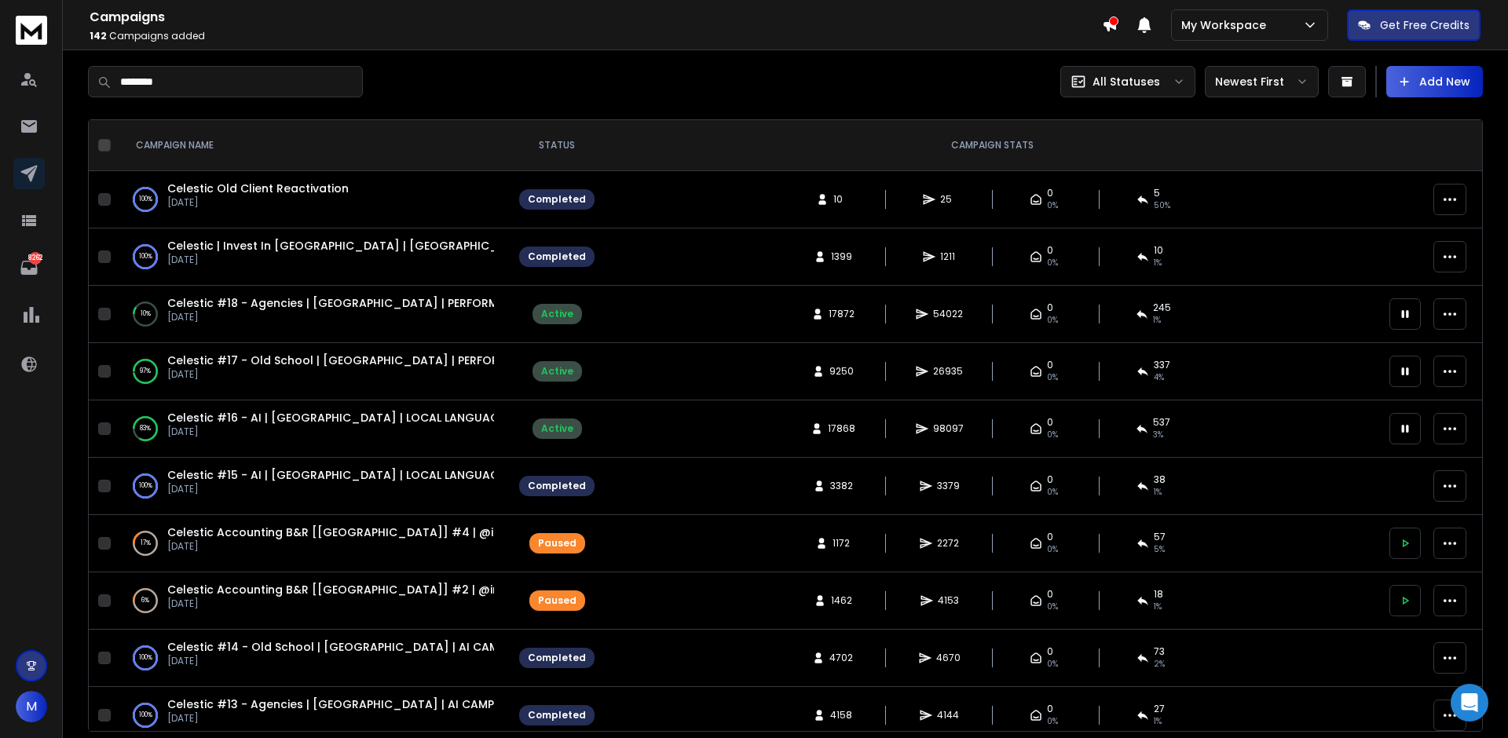
scroll to position [574, 0]
type input "********"
click at [330, 297] on span "Celestic #18 - Agencies | [GEOGRAPHIC_DATA] | PERFORMANCE | AI CAMPAIGN" at bounding box center [389, 302] width 444 height 16
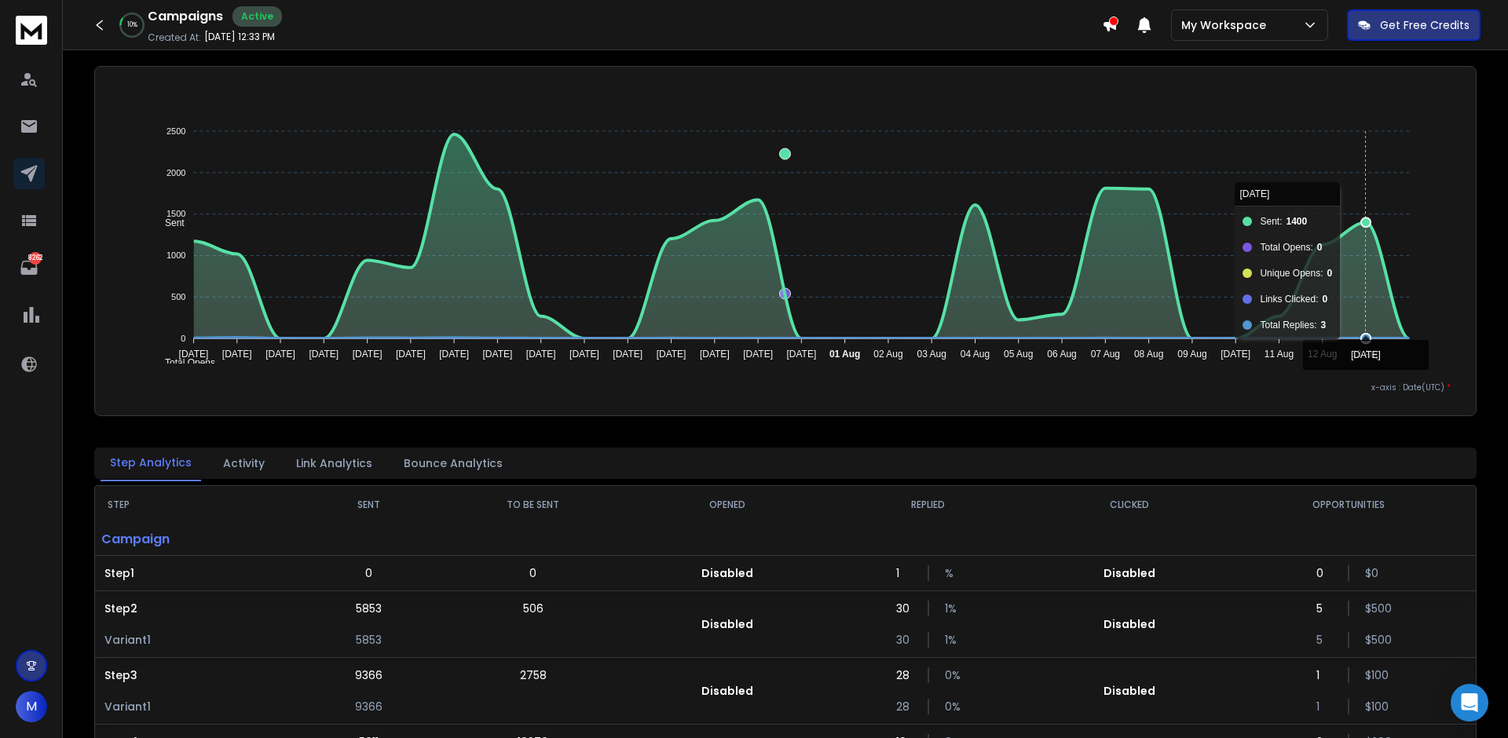
scroll to position [479, 0]
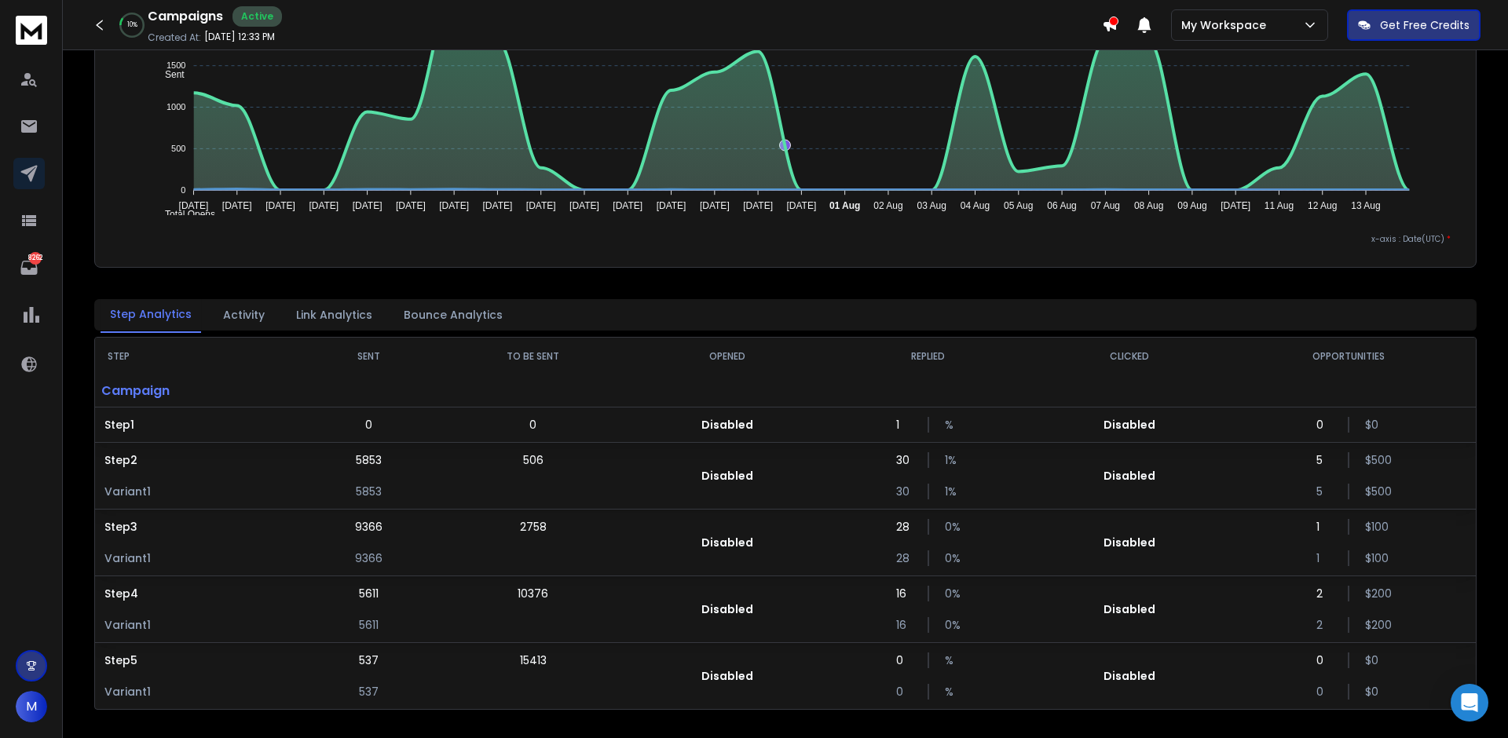
click at [433, 319] on button "Bounce Analytics" at bounding box center [453, 315] width 118 height 35
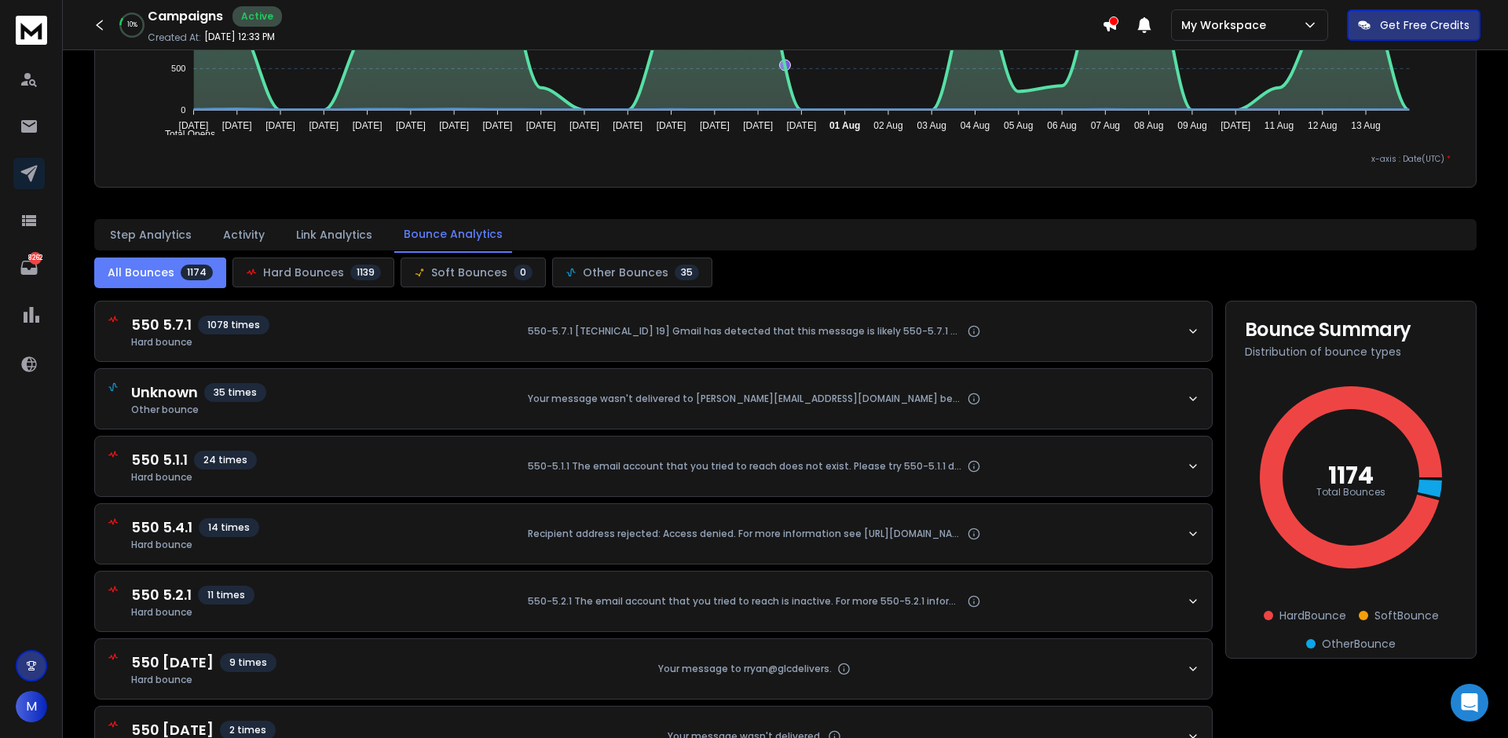
scroll to position [684, 0]
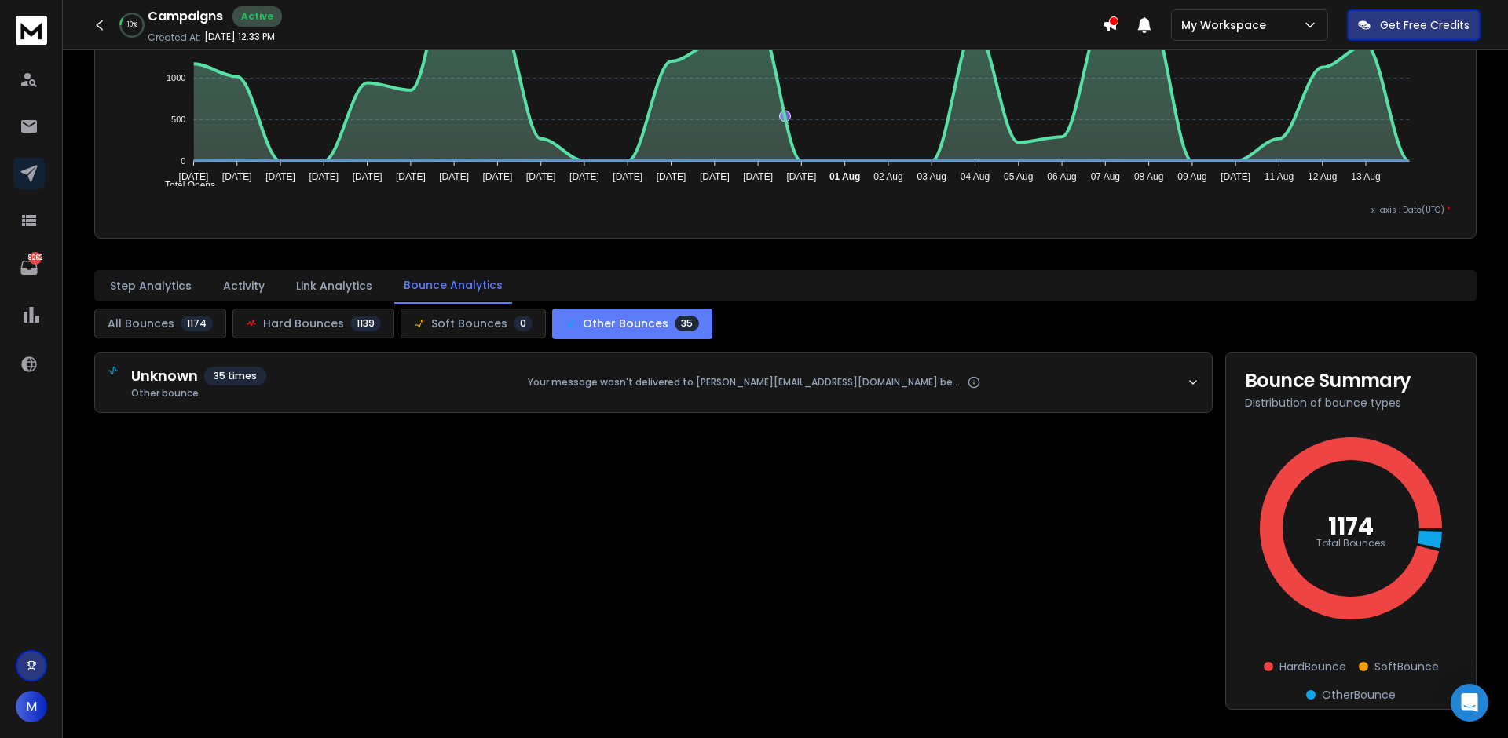
click at [641, 143] on div "Leads Contacted 0 Open Rate Disabled Know More Click Rate Disabled Know More Re…" at bounding box center [785, 212] width 1382 height 1007
click at [160, 320] on span "All Bounces" at bounding box center [141, 324] width 67 height 16
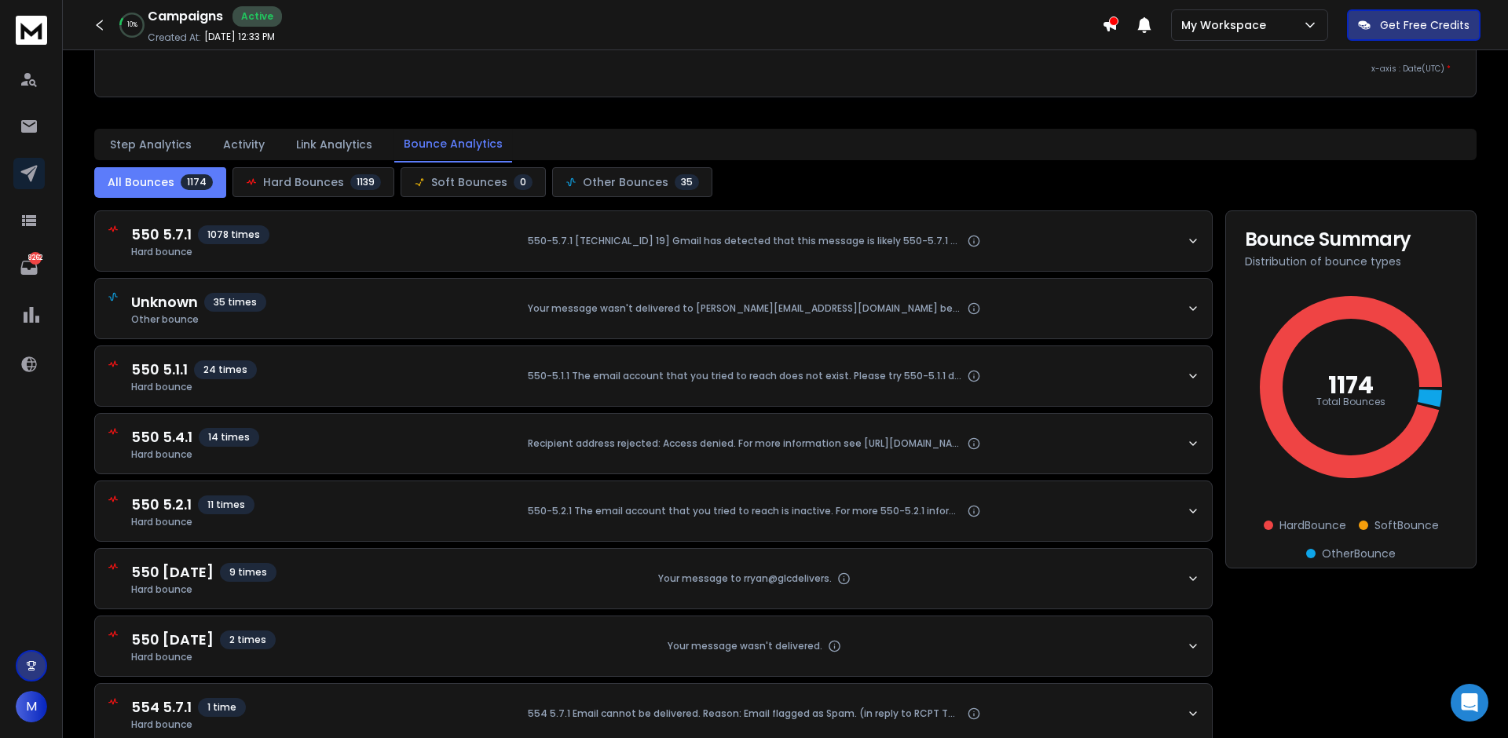
scroll to position [651, 0]
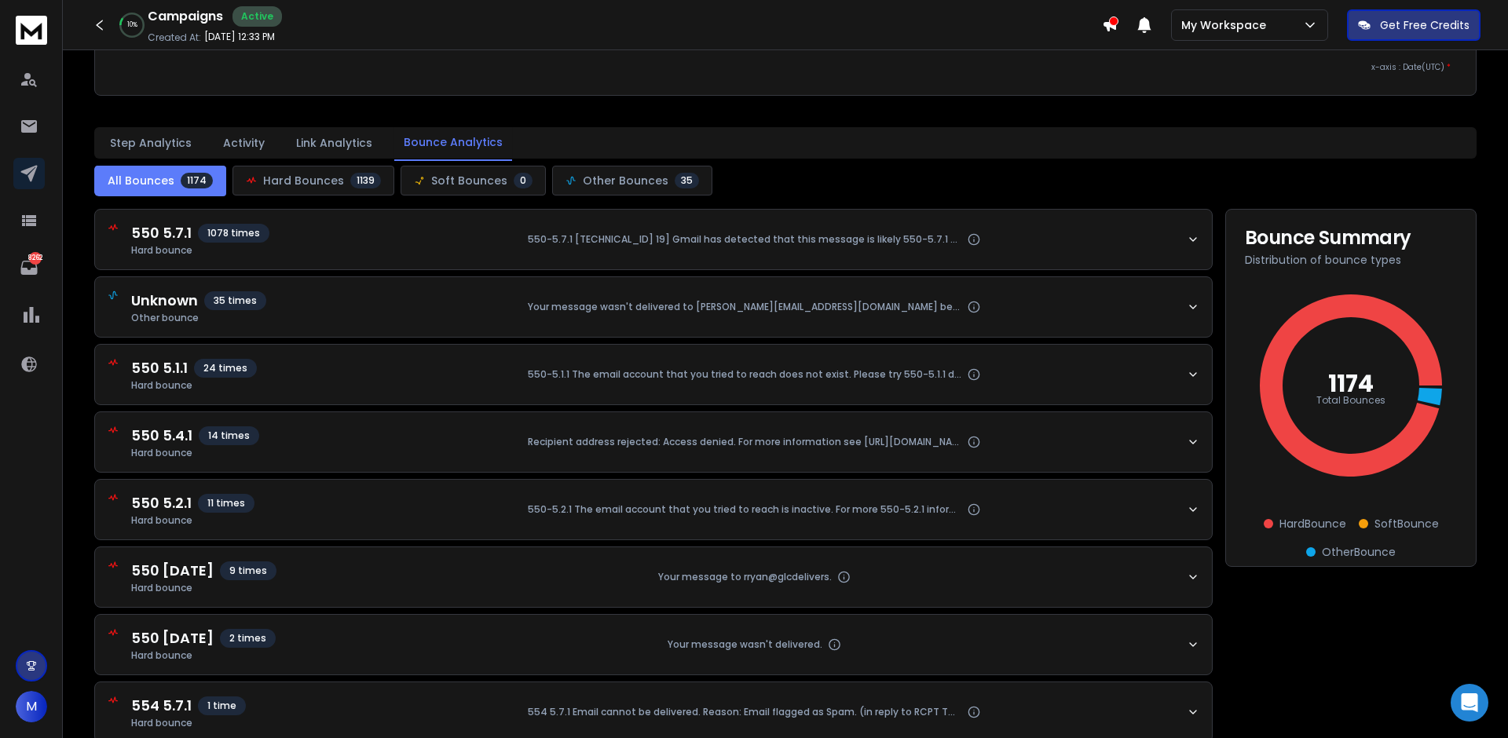
click at [616, 236] on span "550-5.7.1 [23.83.213.60 19] Gmail has detected that this message is likely 550-…" at bounding box center [744, 239] width 433 height 13
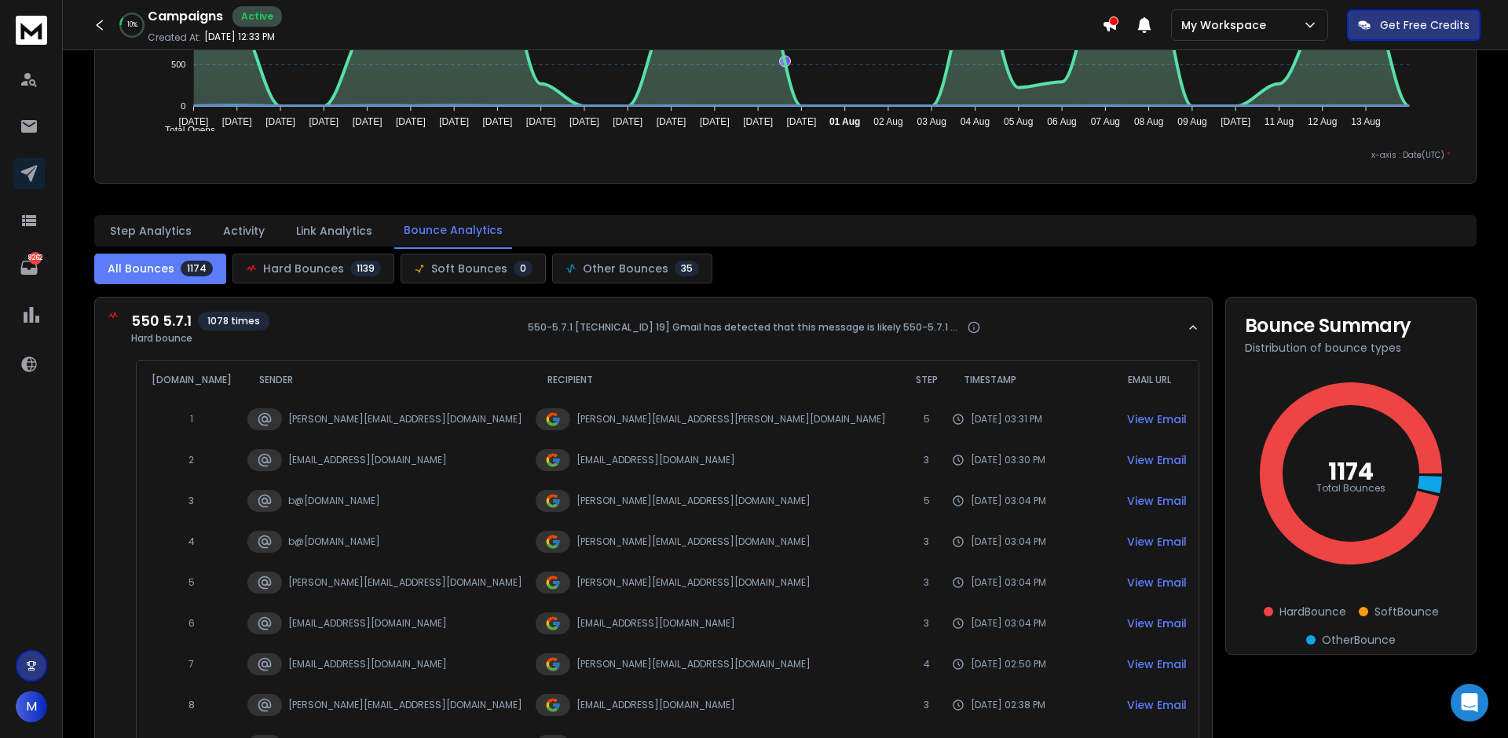
scroll to position [561, 0]
click at [1184, 331] on div "550 5.7.1 1078 times Hard bounce" at bounding box center [647, 329] width 1079 height 35
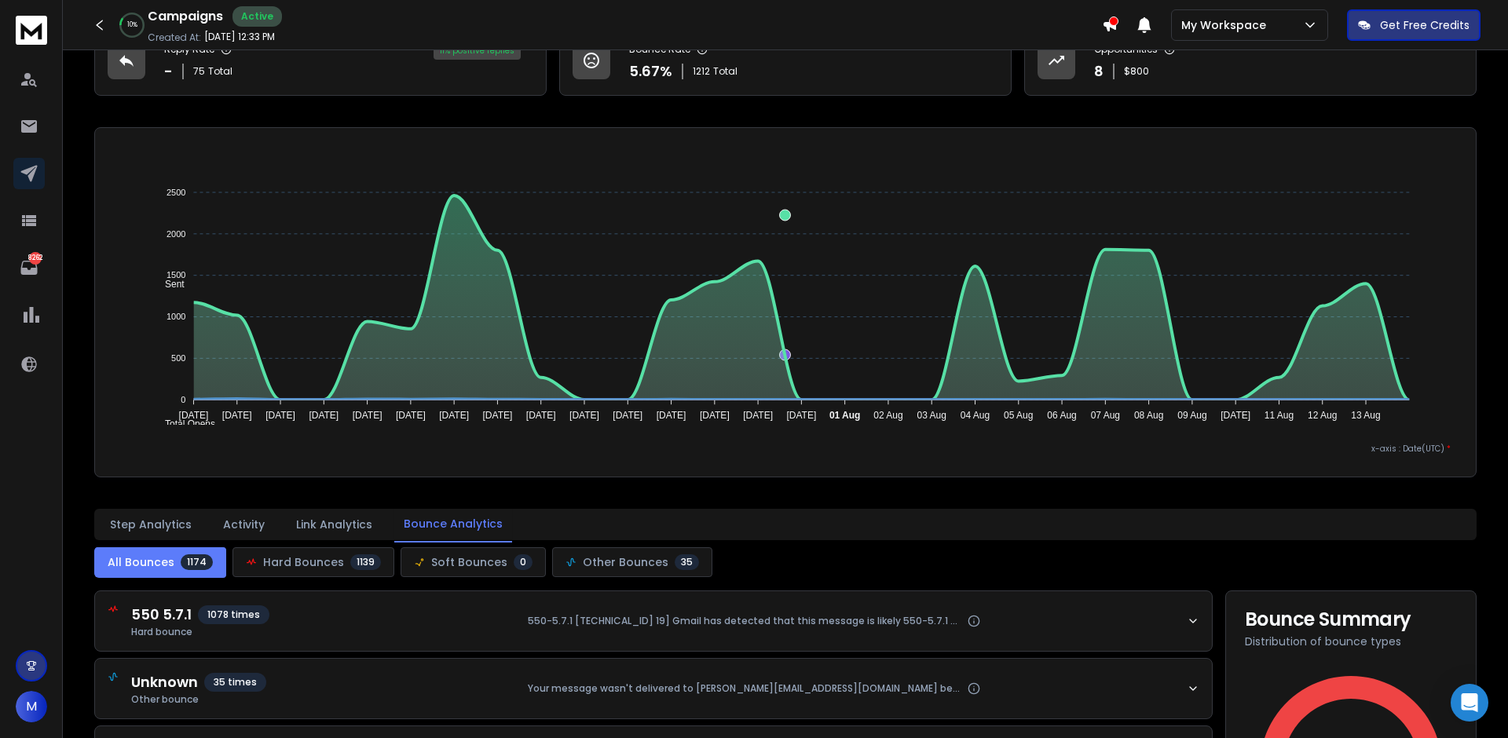
scroll to position [0, 0]
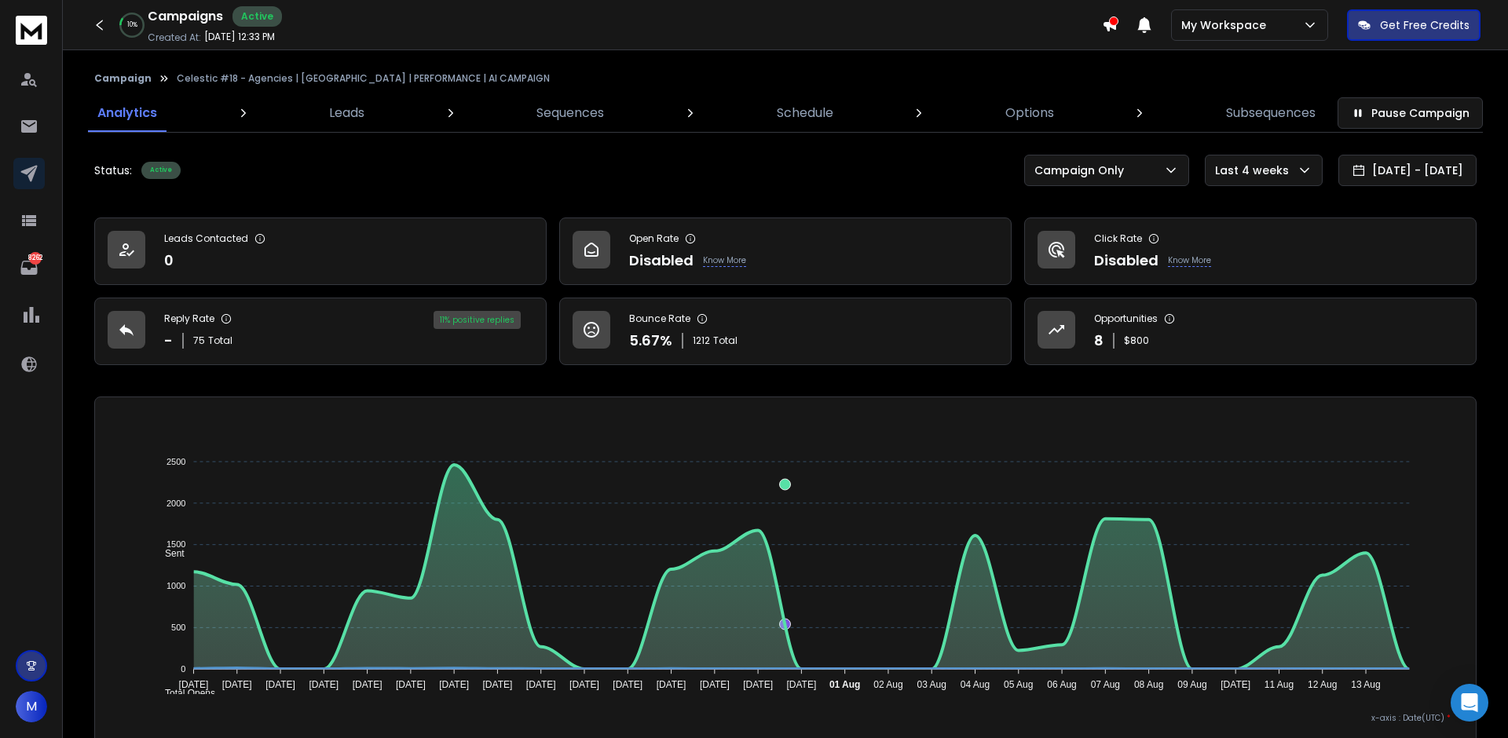
click at [611, 418] on div "Sent Total Opens Unique Opens Links Clicked Total Replies 2500 2500 2000 2000 1…" at bounding box center [785, 572] width 1382 height 350
click at [426, 170] on div "Status: Active Pause Campaign Campaign Only Last 4 weeks 17 Jul 2025 - 14 Aug 2…" at bounding box center [785, 170] width 1382 height 31
click at [368, 119] on link "Leads" at bounding box center [347, 113] width 54 height 38
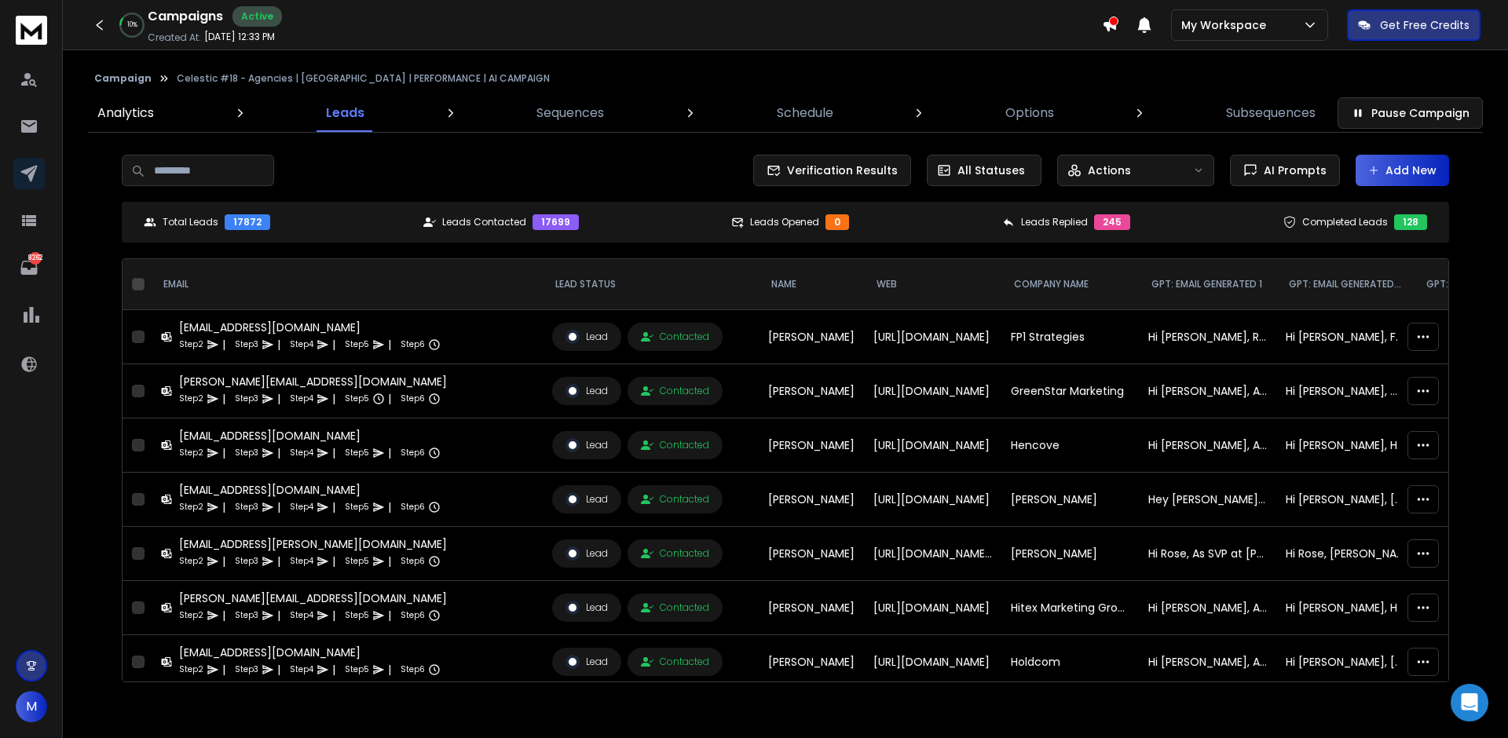
click at [149, 117] on p "Analytics" at bounding box center [125, 113] width 57 height 19
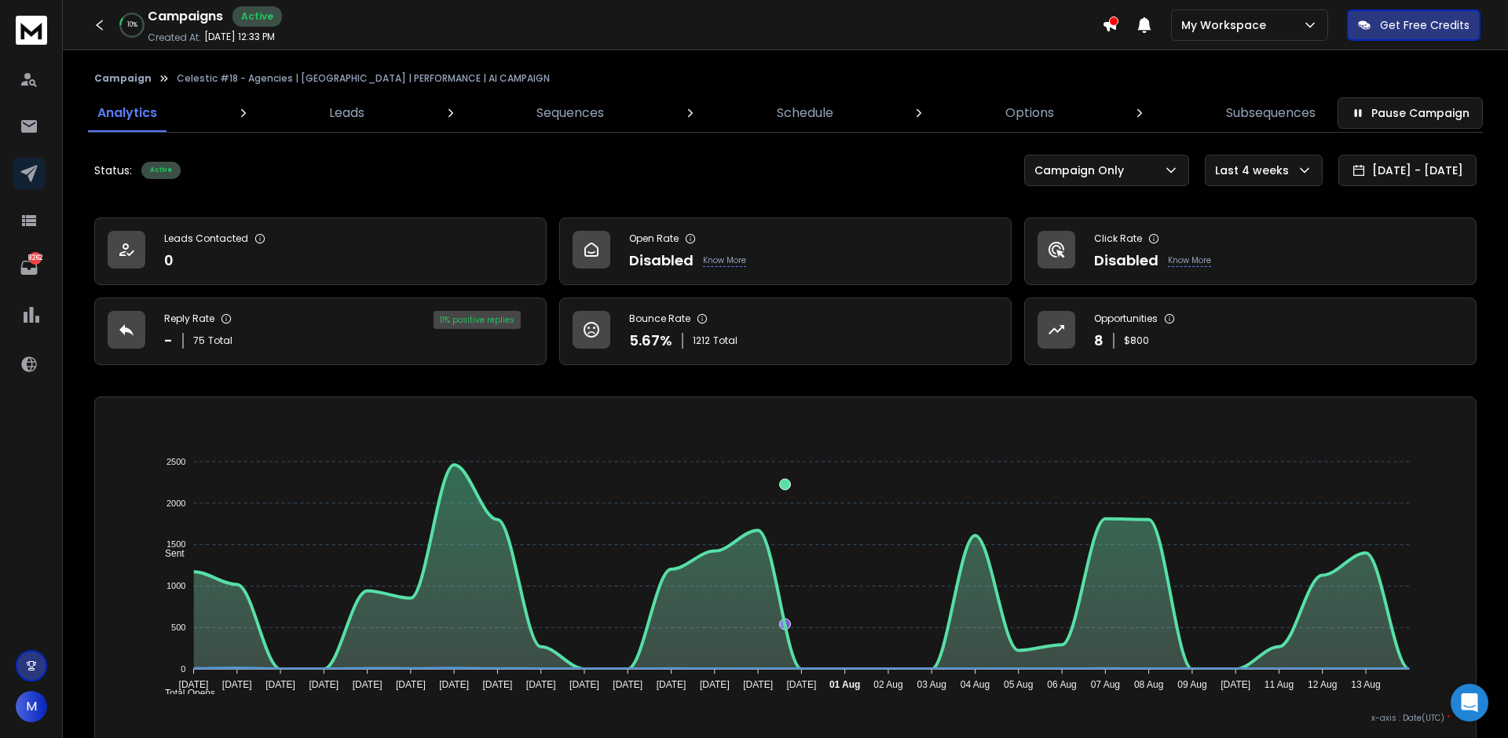
click at [1230, 187] on div "Status: Active Pause Campaign Campaign Only Last 4 weeks 17 Jul 2025 - 14 Aug 2…" at bounding box center [785, 675] width 1382 height 1040
click at [1230, 185] on button "Last 4 weeks" at bounding box center [1264, 170] width 118 height 31
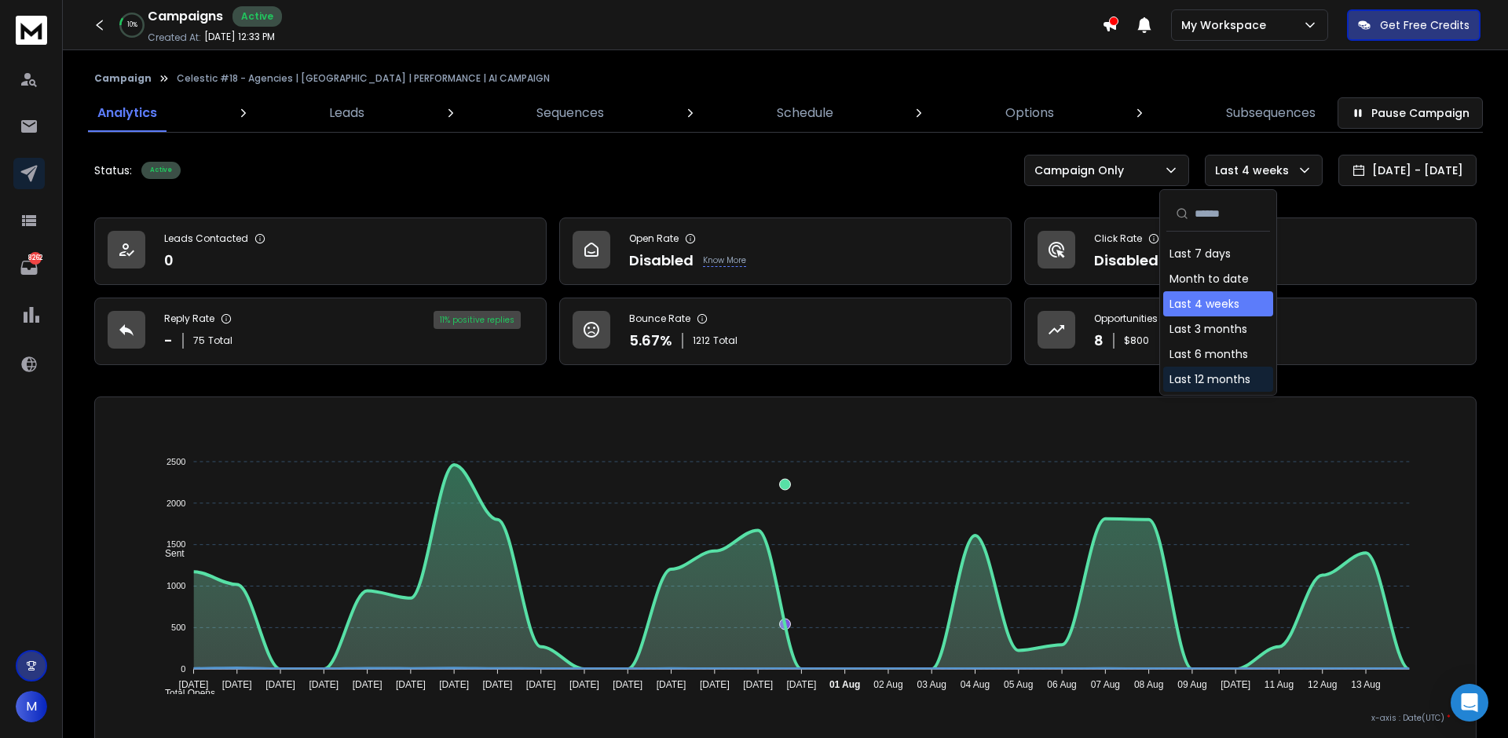
click at [1221, 379] on div "Last 12 months" at bounding box center [1209, 379] width 81 height 16
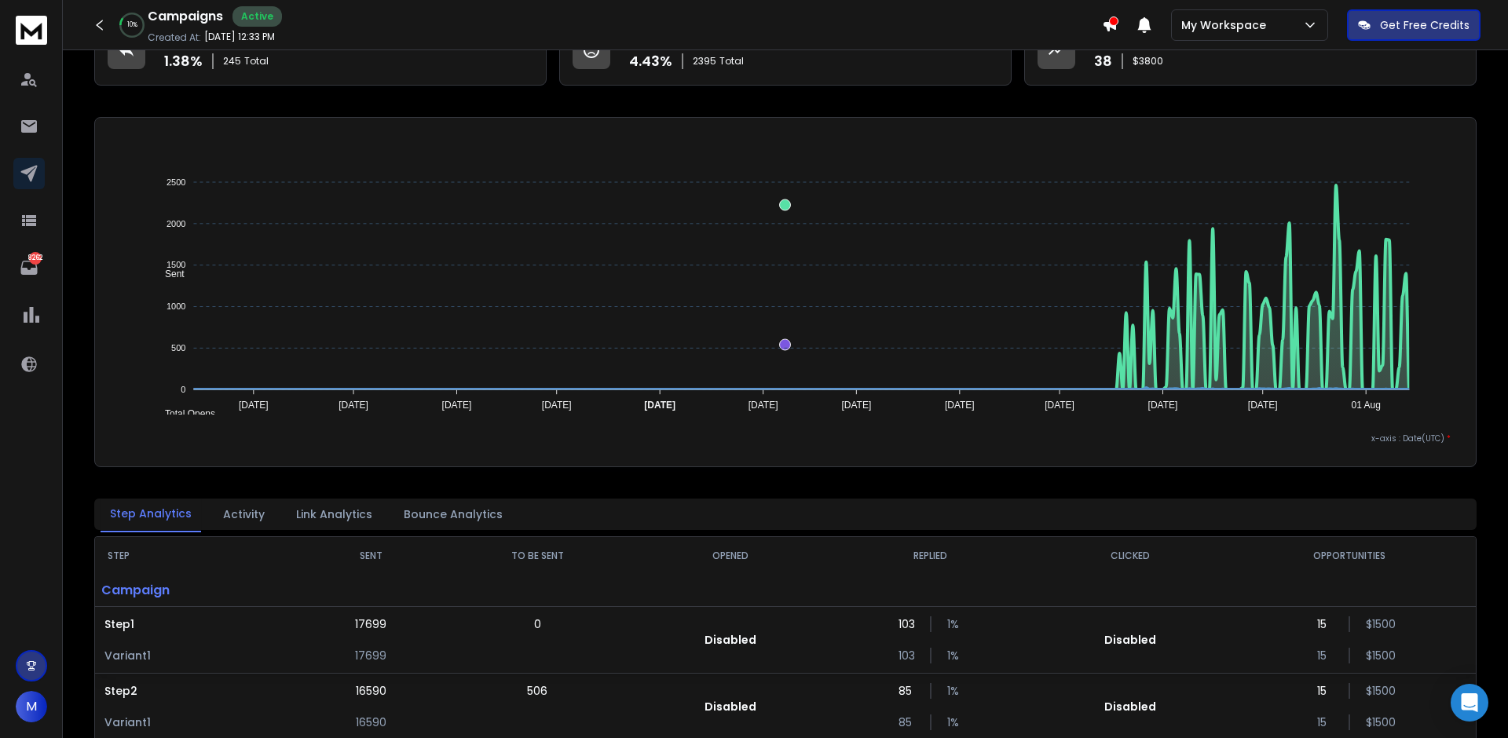
scroll to position [510, 0]
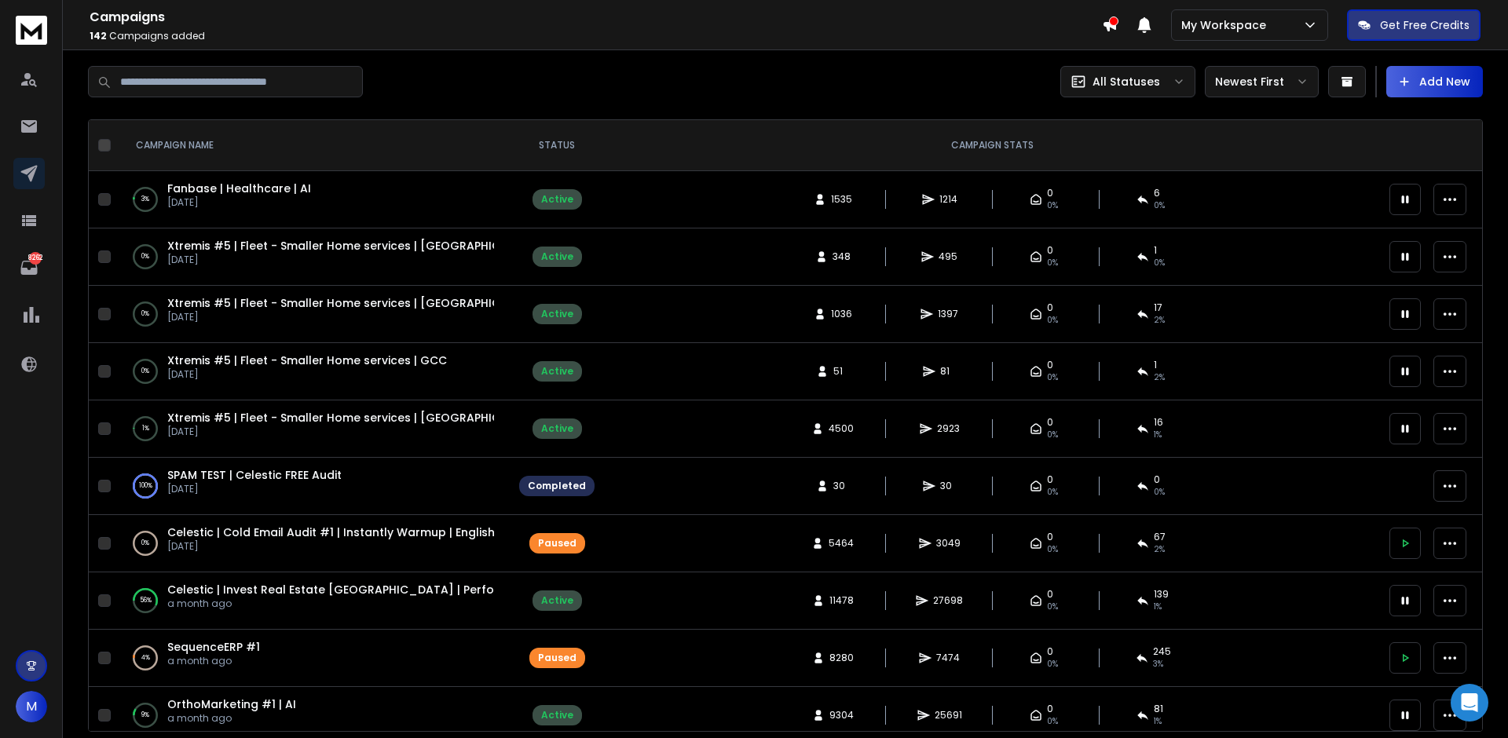
click at [230, 79] on input at bounding box center [225, 81] width 275 height 31
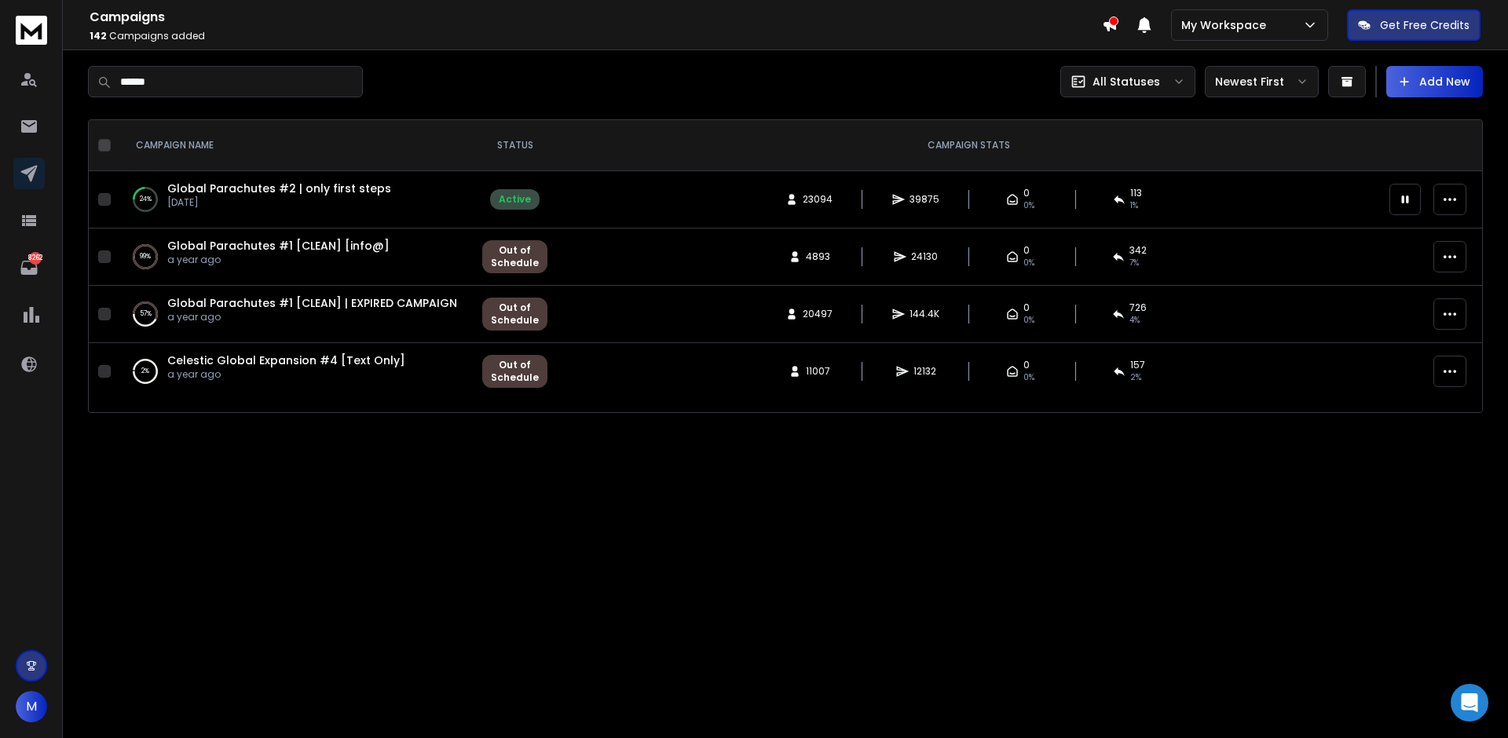
type input "******"
click at [329, 192] on span "Global Parachutes #2 | only first steps" at bounding box center [279, 189] width 224 height 16
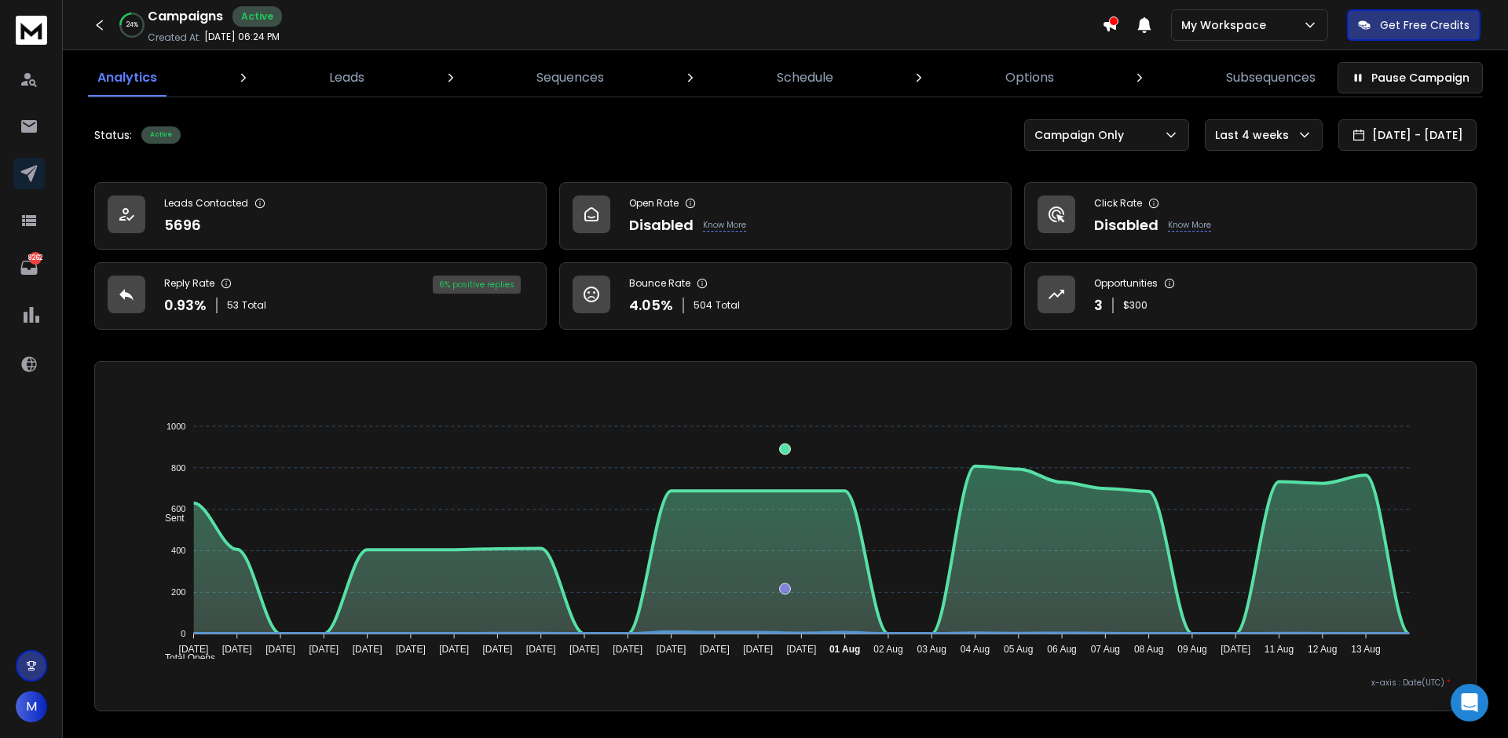
scroll to position [22, 0]
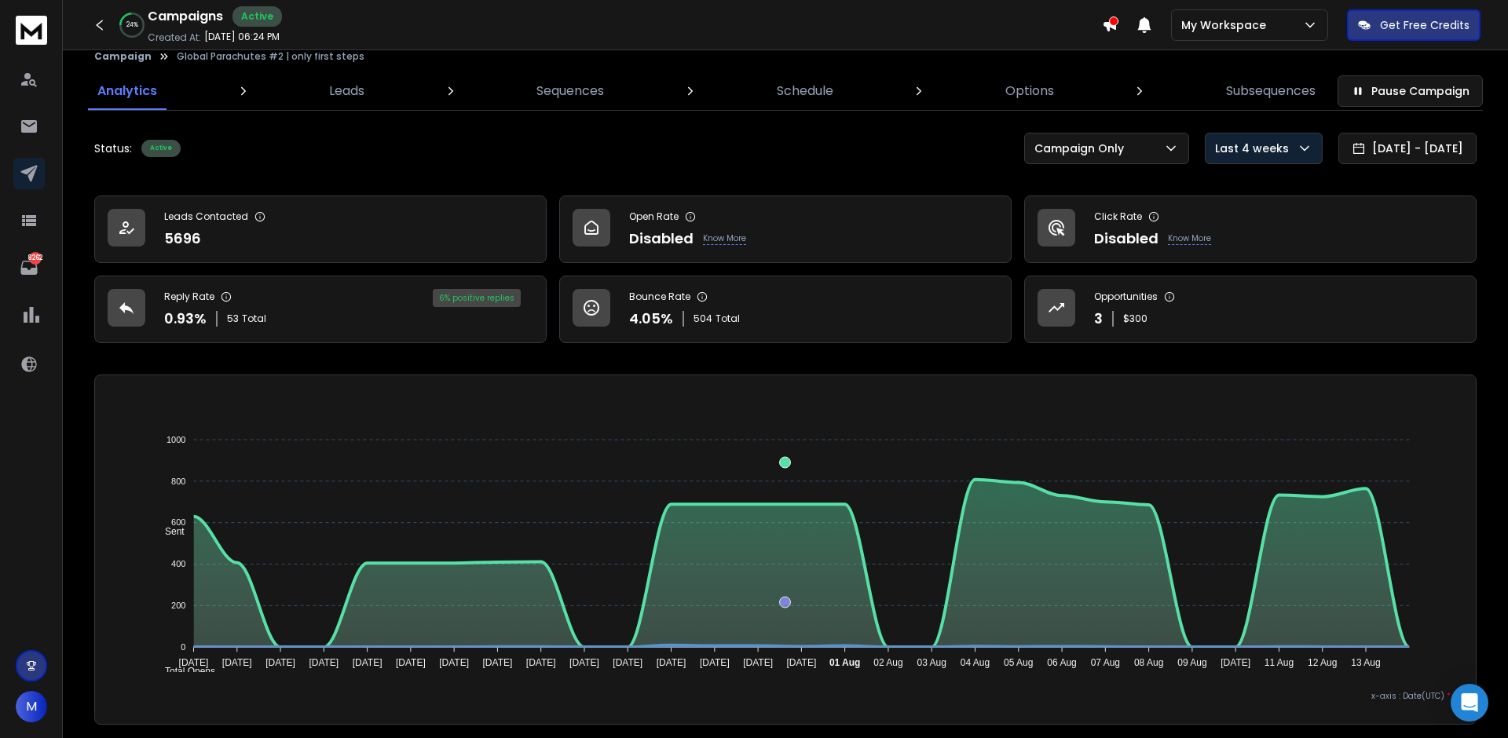
click at [1215, 141] on p "Last 4 weeks" at bounding box center [1255, 149] width 80 height 16
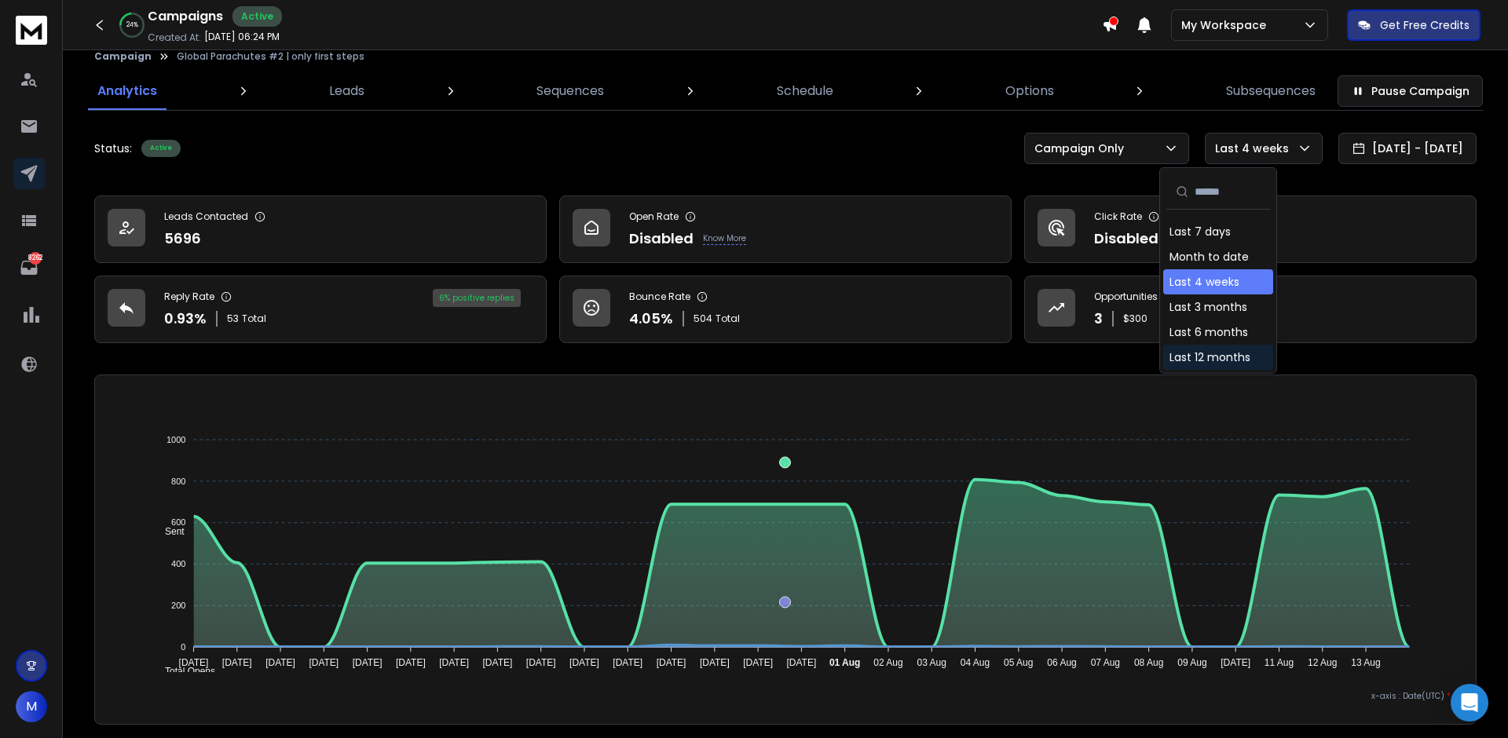
click at [1224, 360] on div "Last 12 months" at bounding box center [1209, 357] width 81 height 16
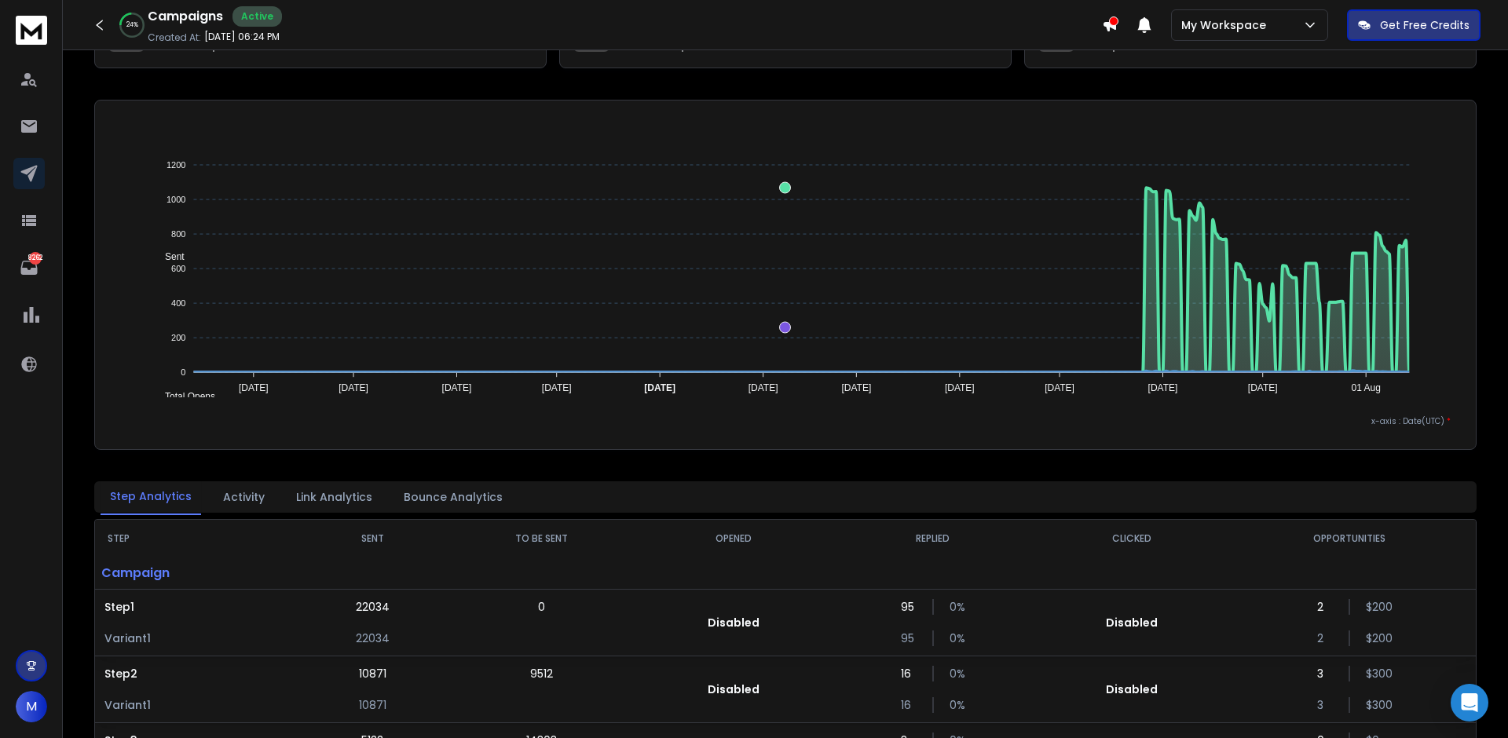
scroll to position [444, 0]
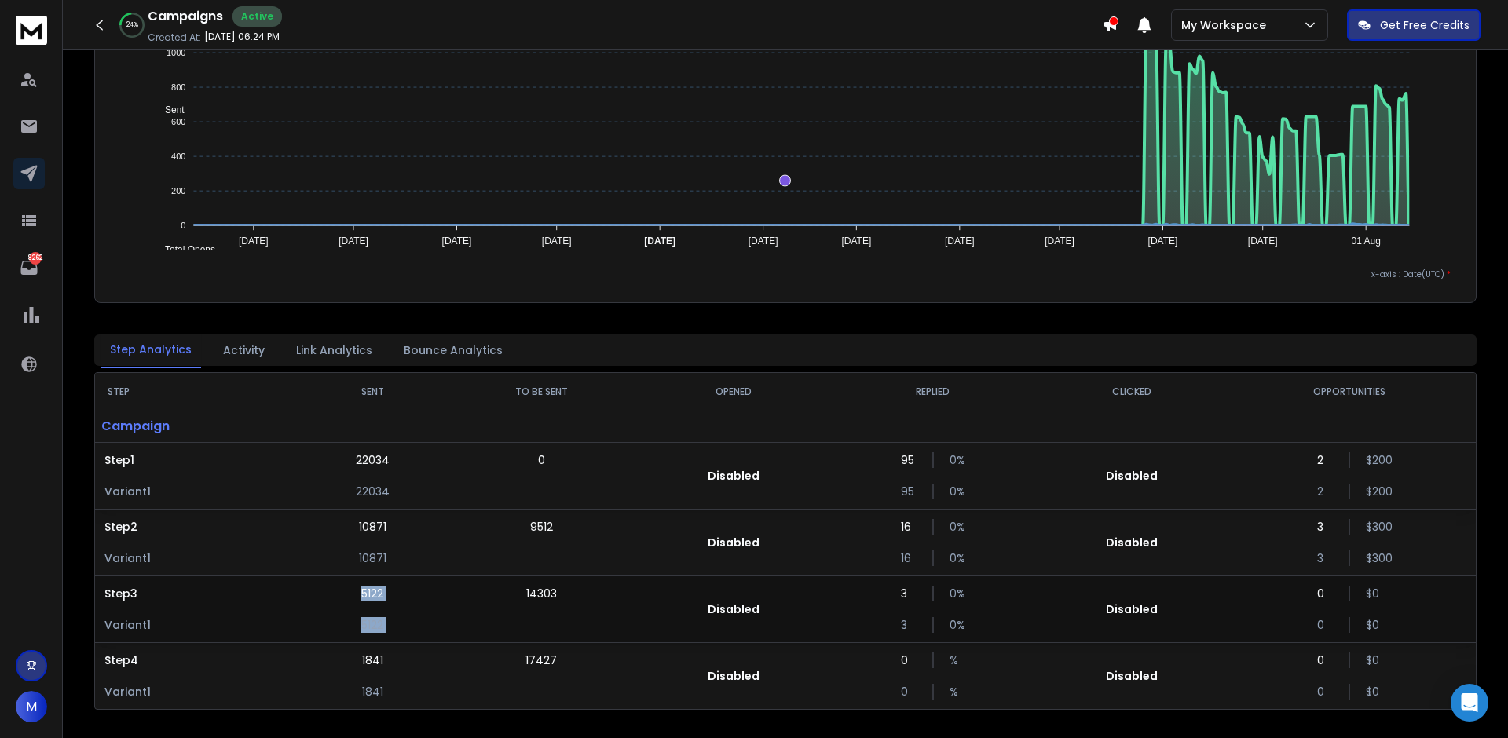
drag, startPoint x: 356, startPoint y: 601, endPoint x: 483, endPoint y: 595, distance: 127.3
click at [483, 595] on tr "Step 3 Variant 1 5122 5122 14303 Disabled 3 0 % 3 0 % Disabled 0 $ 0 0 $ 0" at bounding box center [785, 609] width 1381 height 67
drag, startPoint x: 1320, startPoint y: 599, endPoint x: 1391, endPoint y: 631, distance: 77.3
click at [1391, 631] on div "0 $ 0 0 $ 0" at bounding box center [1349, 609] width 233 height 47
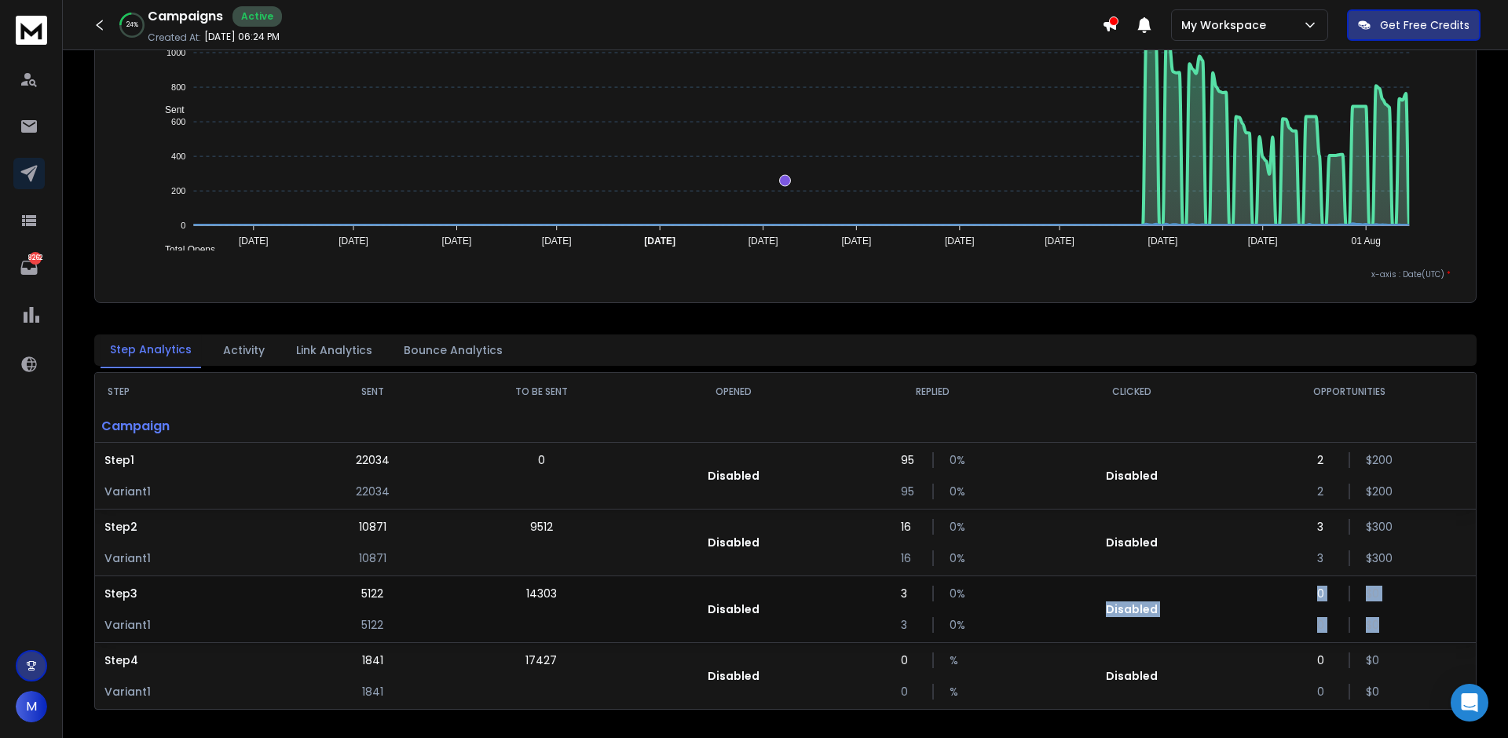
drag, startPoint x: 1392, startPoint y: 631, endPoint x: 1049, endPoint y: 609, distance: 343.1
click at [1049, 609] on tr "Step 3 Variant 1 5122 5122 14303 Disabled 3 0 % 3 0 % Disabled 0 $ 0 0 $ 0" at bounding box center [785, 609] width 1381 height 67
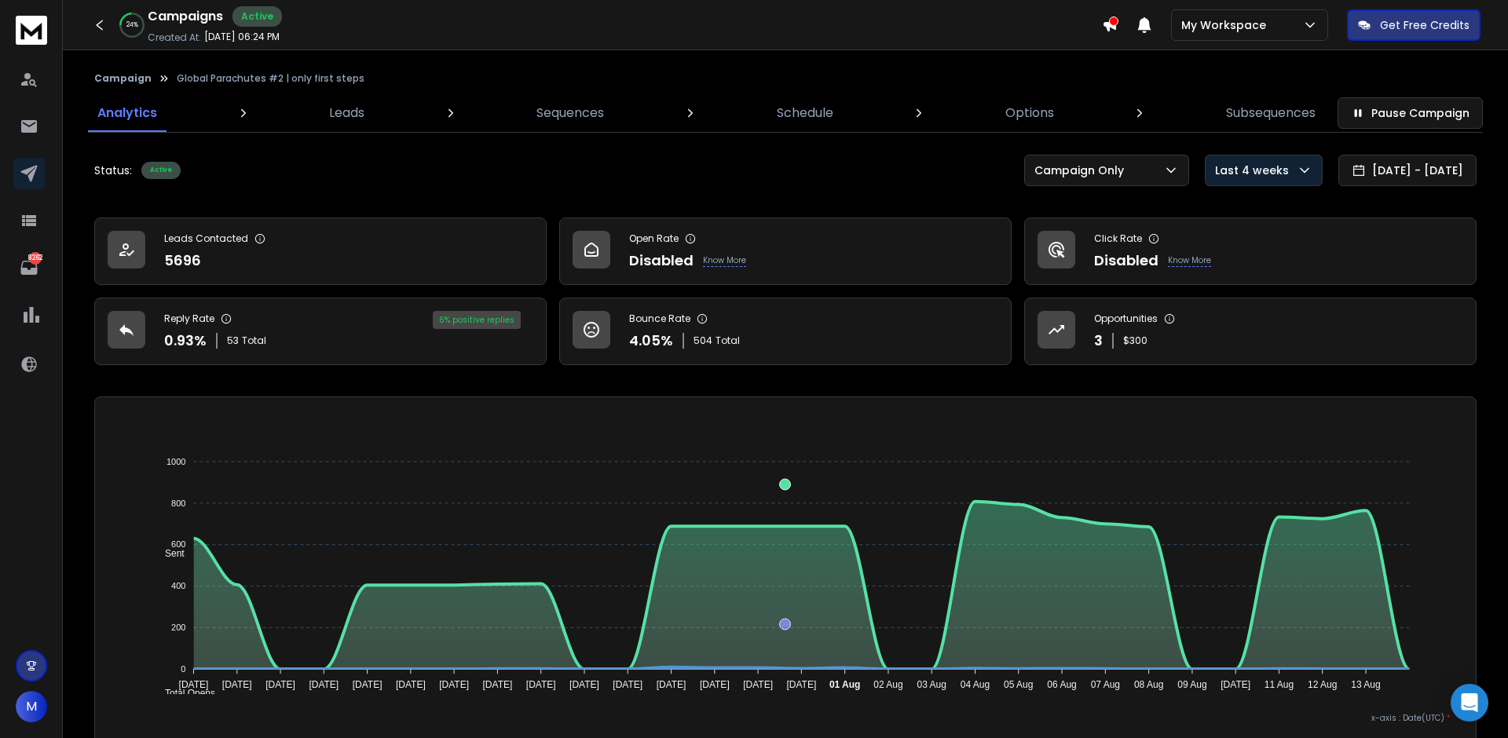
click at [1242, 181] on button "Last 4 weeks" at bounding box center [1264, 170] width 118 height 31
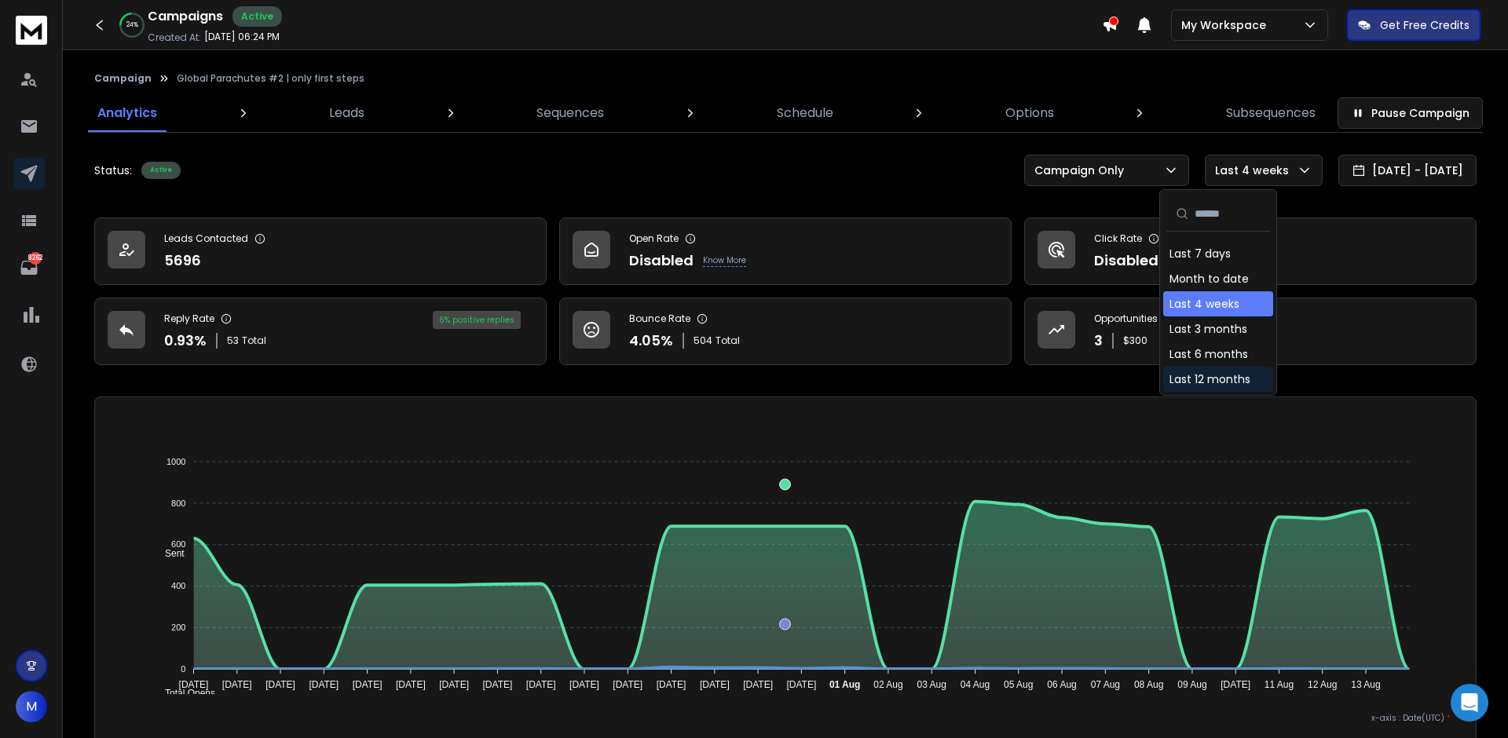
click at [1215, 386] on div "Last 12 months" at bounding box center [1209, 379] width 81 height 16
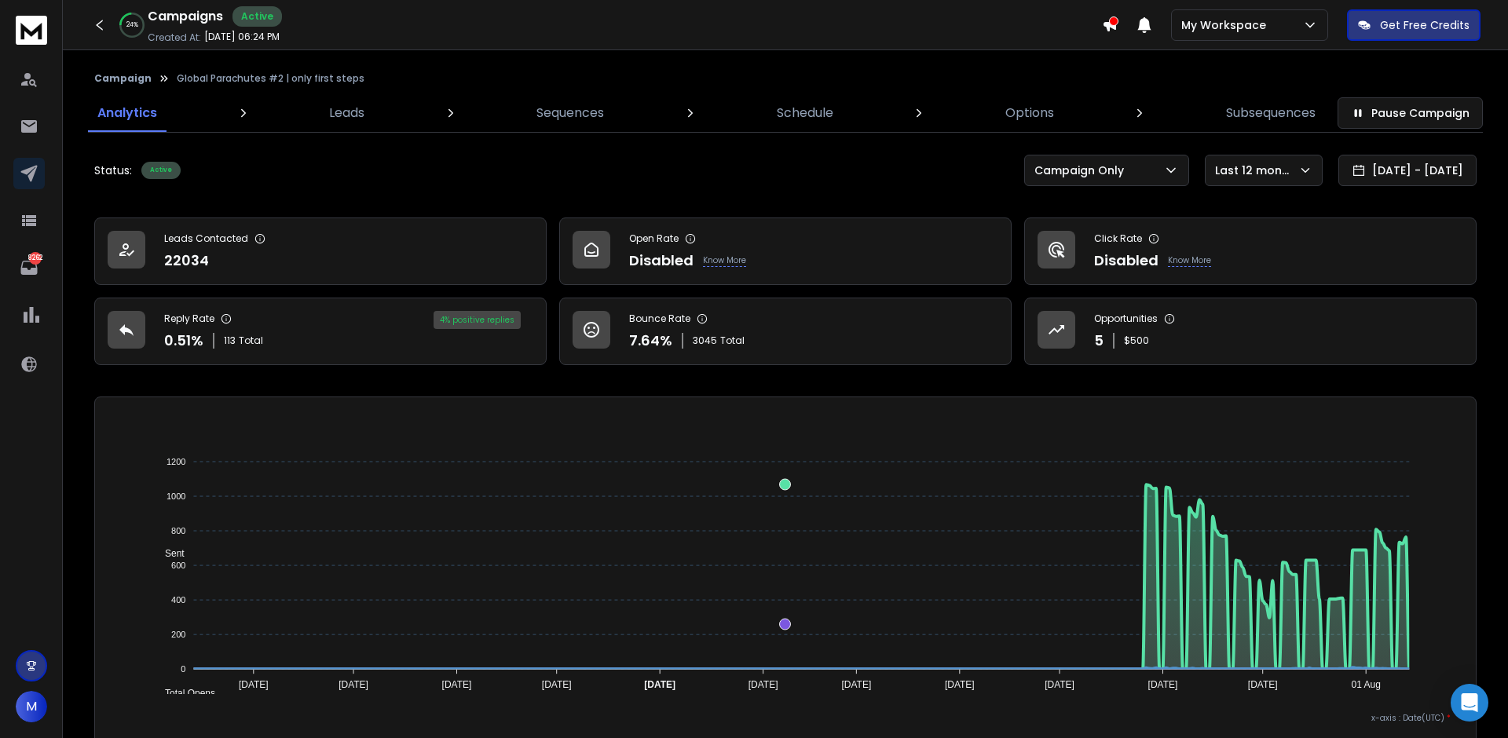
scroll to position [444, 0]
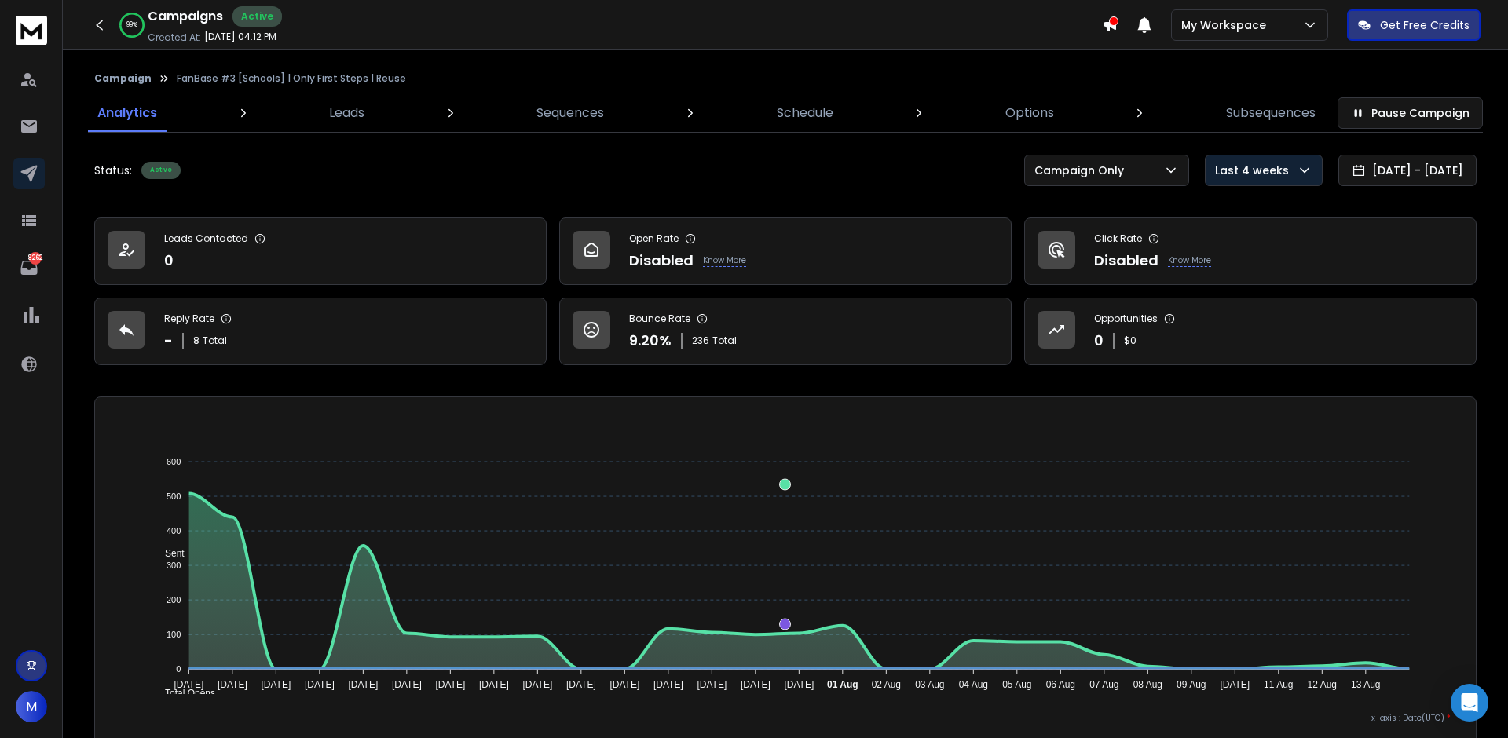
click at [1231, 175] on p "Last 4 weeks" at bounding box center [1255, 171] width 80 height 16
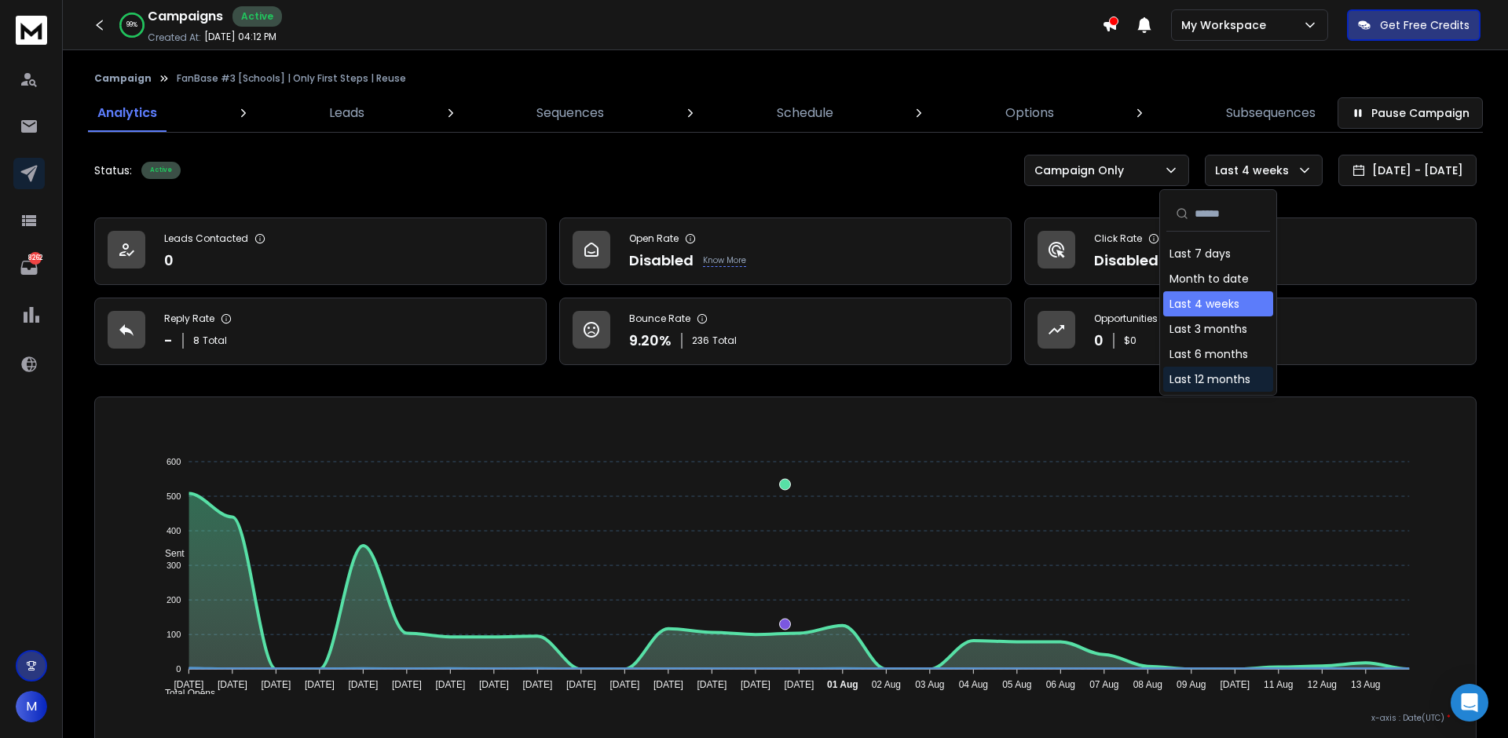
click at [1216, 377] on div "Last 12 months" at bounding box center [1209, 379] width 81 height 16
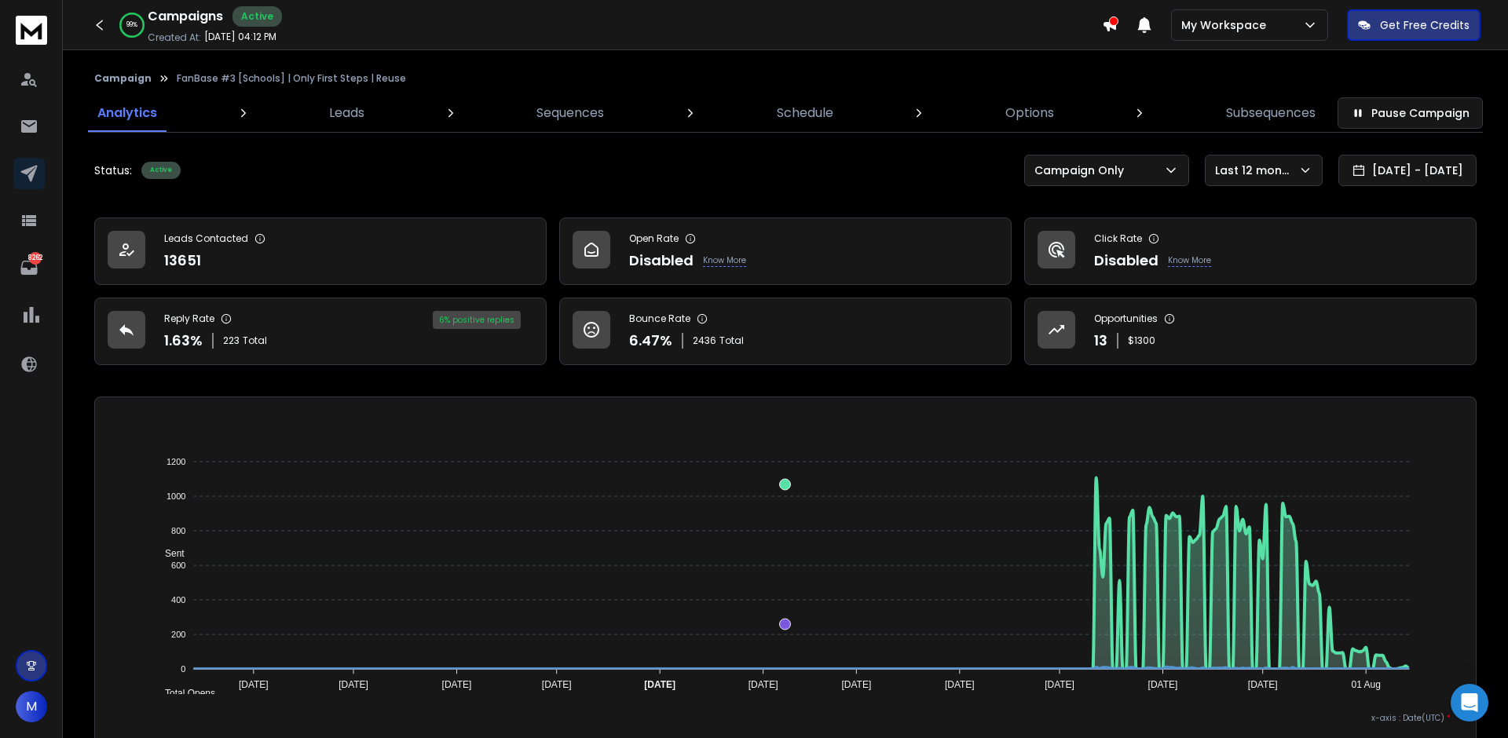
scroll to position [377, 0]
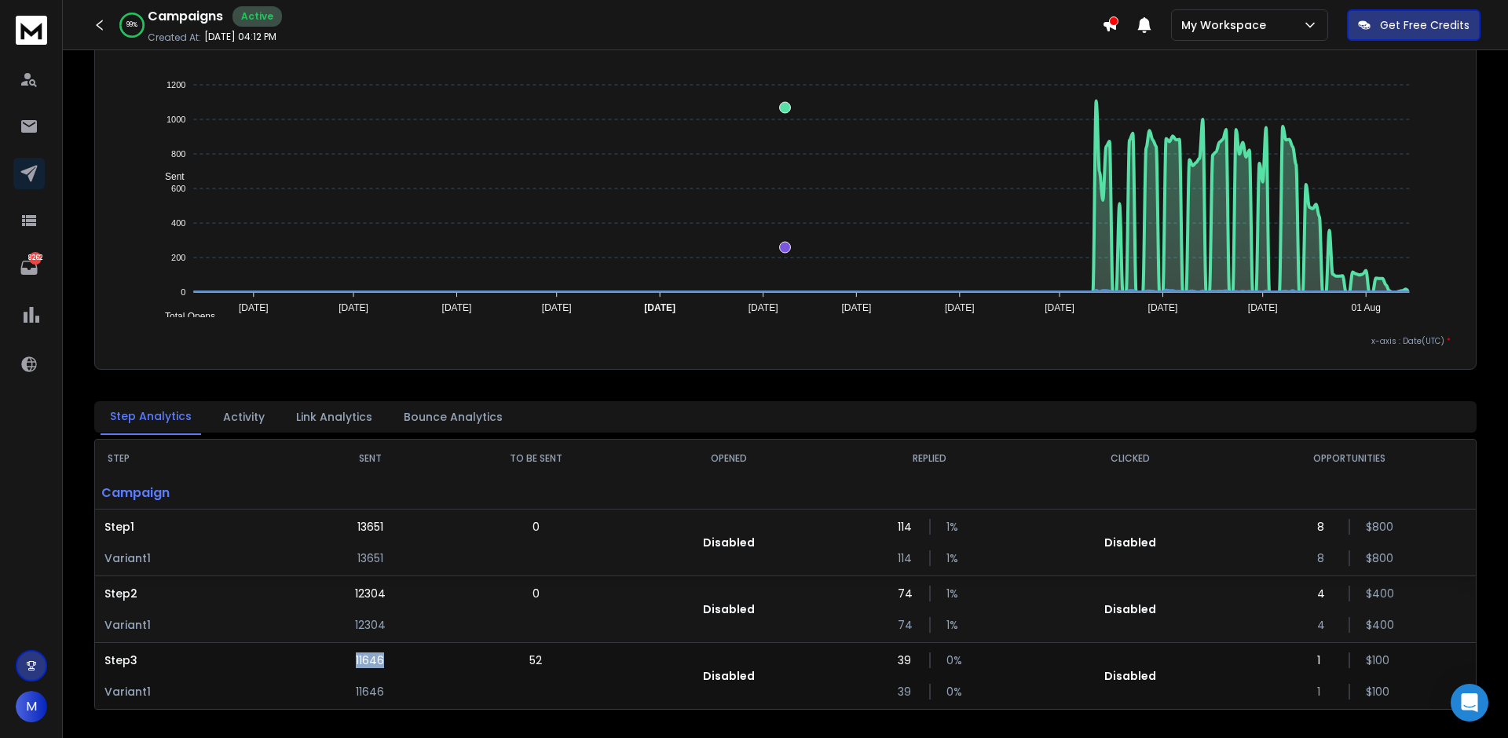
drag, startPoint x: 360, startPoint y: 659, endPoint x: 411, endPoint y: 660, distance: 51.8
click at [411, 659] on div "11646 11646" at bounding box center [370, 676] width 110 height 47
drag, startPoint x: 1328, startPoint y: 667, endPoint x: 1253, endPoint y: 667, distance: 74.6
click at [1253, 667] on div "1 $ 100 1 $ 100" at bounding box center [1348, 676] width 235 height 47
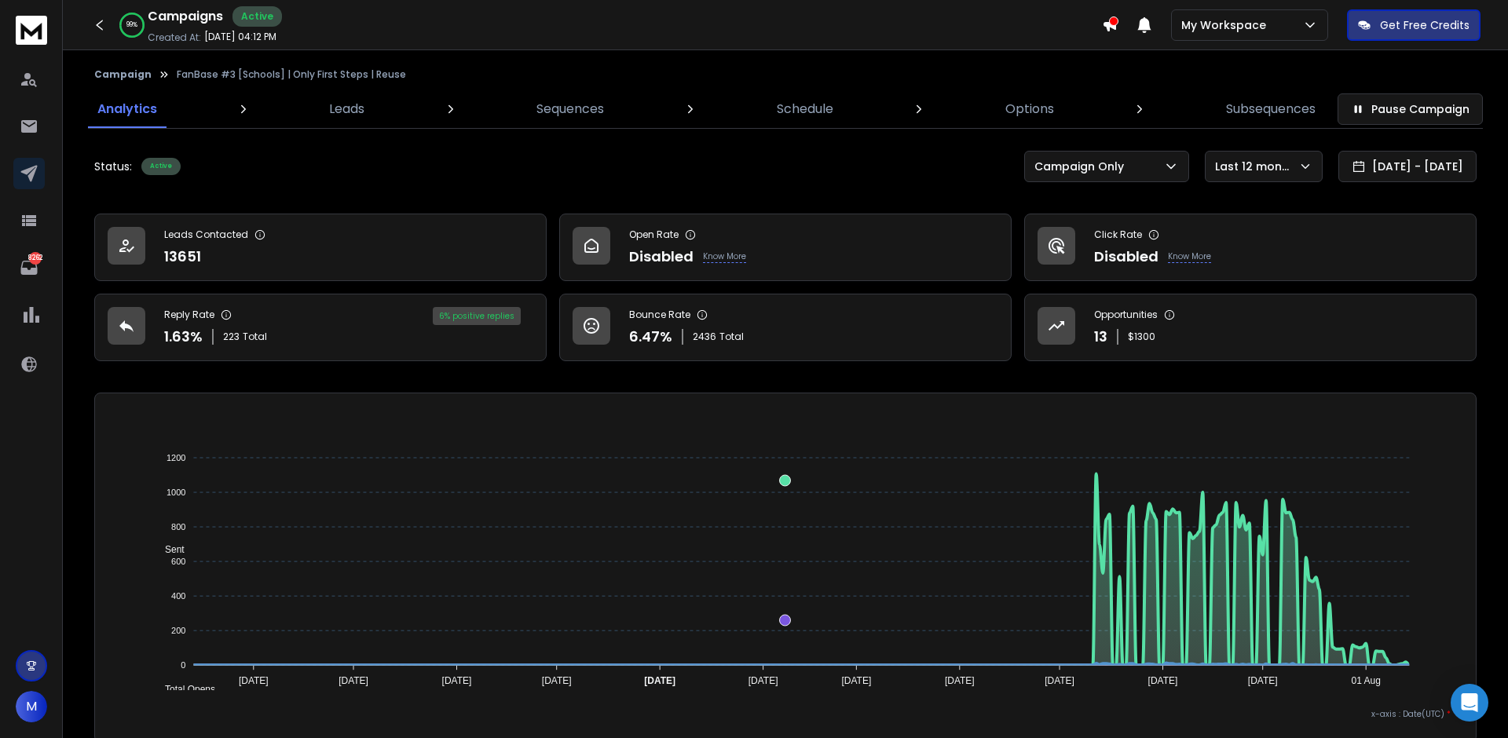
scroll to position [0, 0]
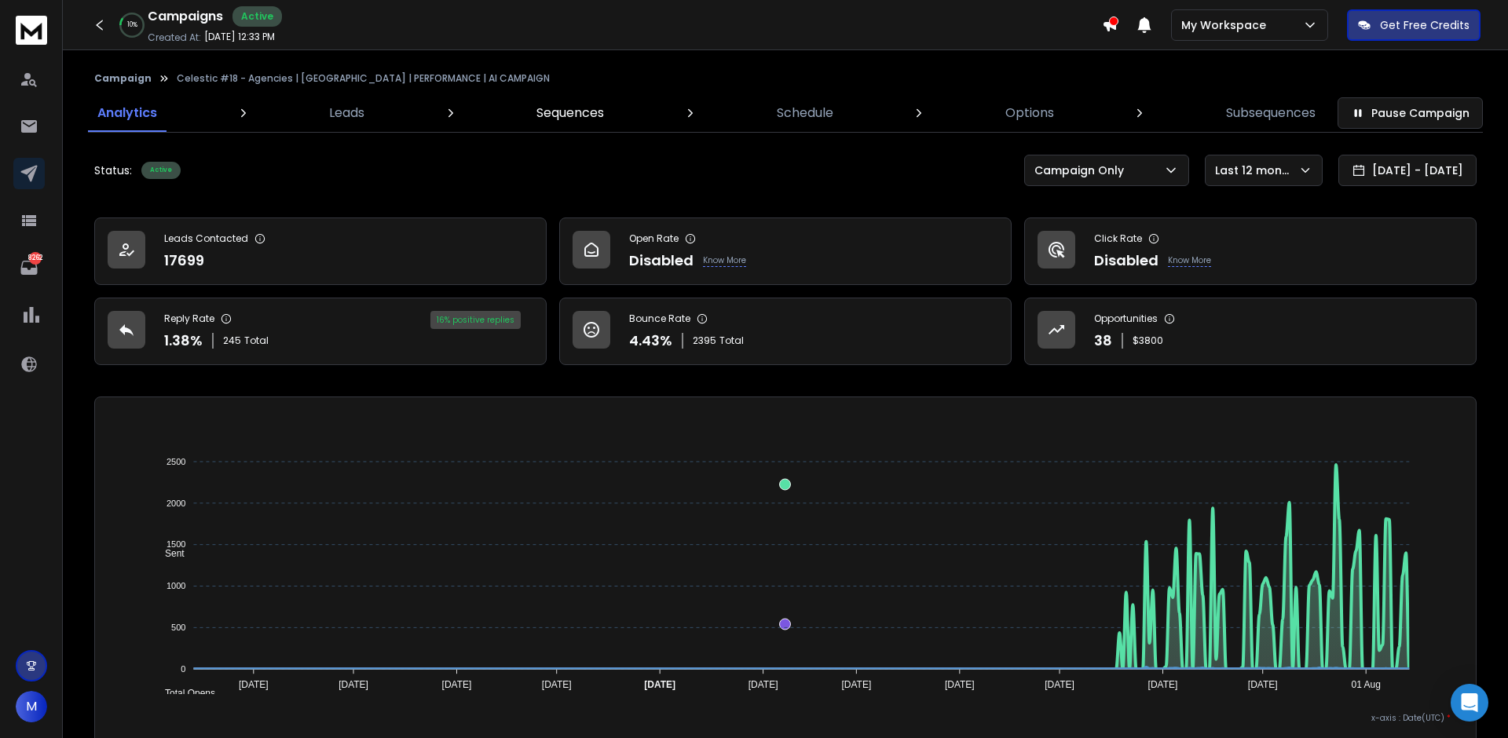
click at [547, 122] on p "Sequences" at bounding box center [570, 113] width 68 height 19
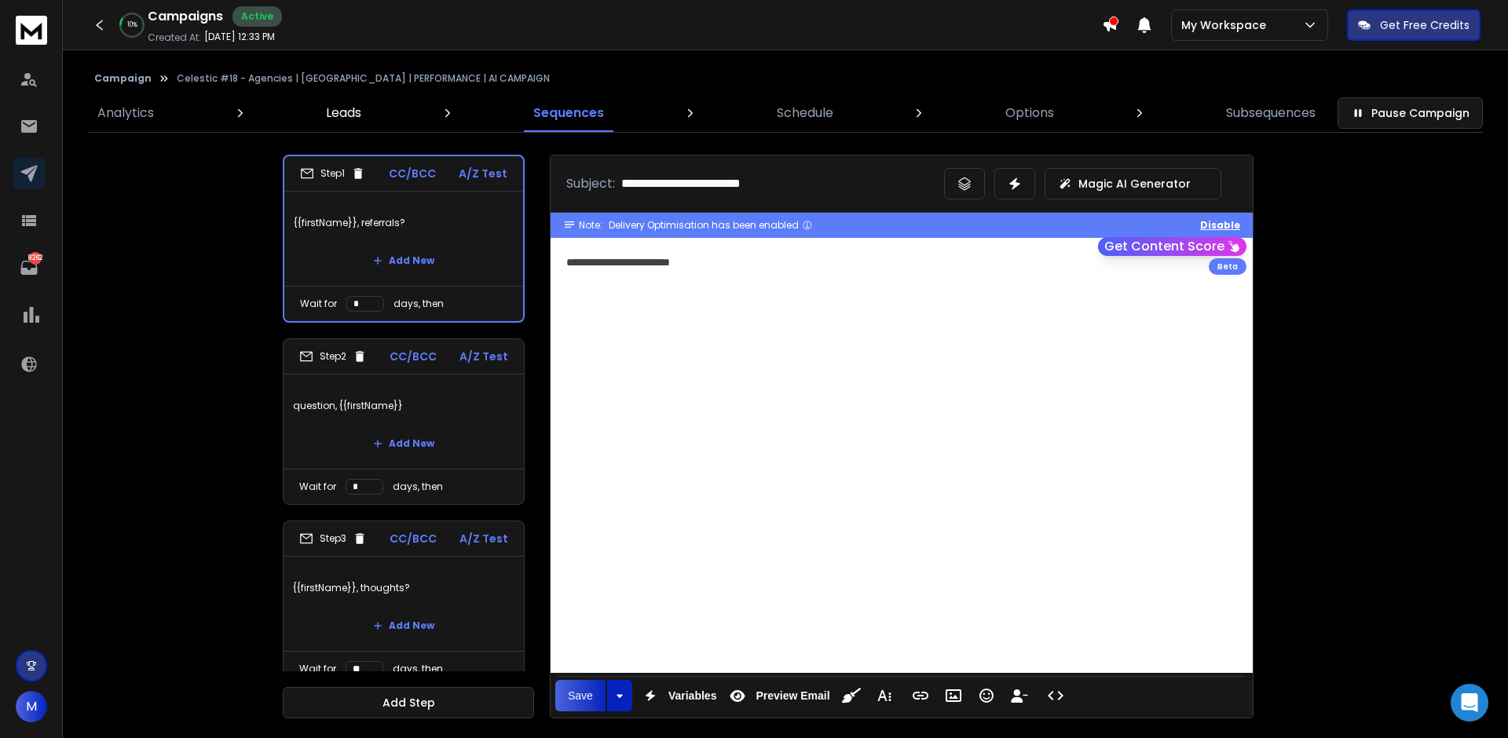
click at [327, 115] on p "Leads" at bounding box center [343, 113] width 35 height 19
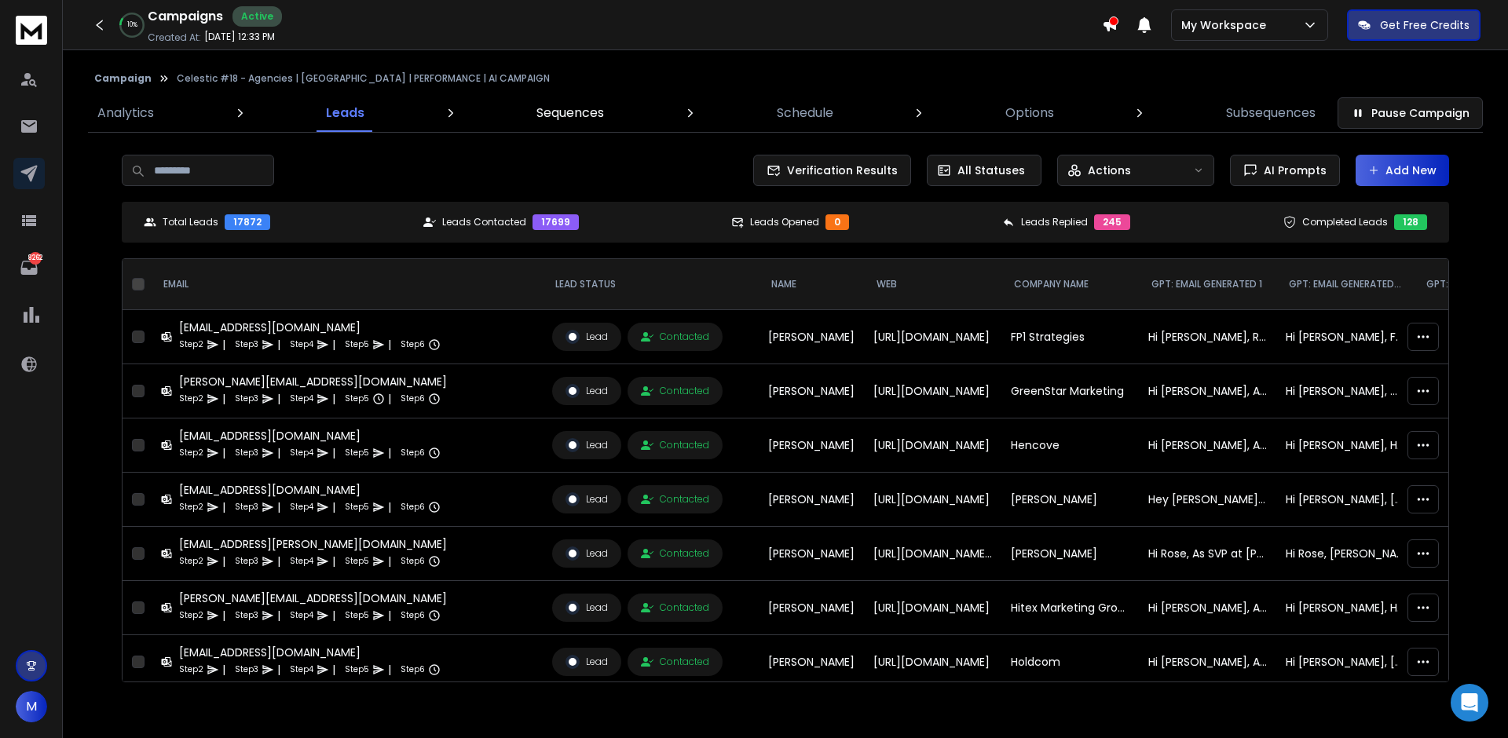
click at [574, 118] on p "Sequences" at bounding box center [570, 113] width 68 height 19
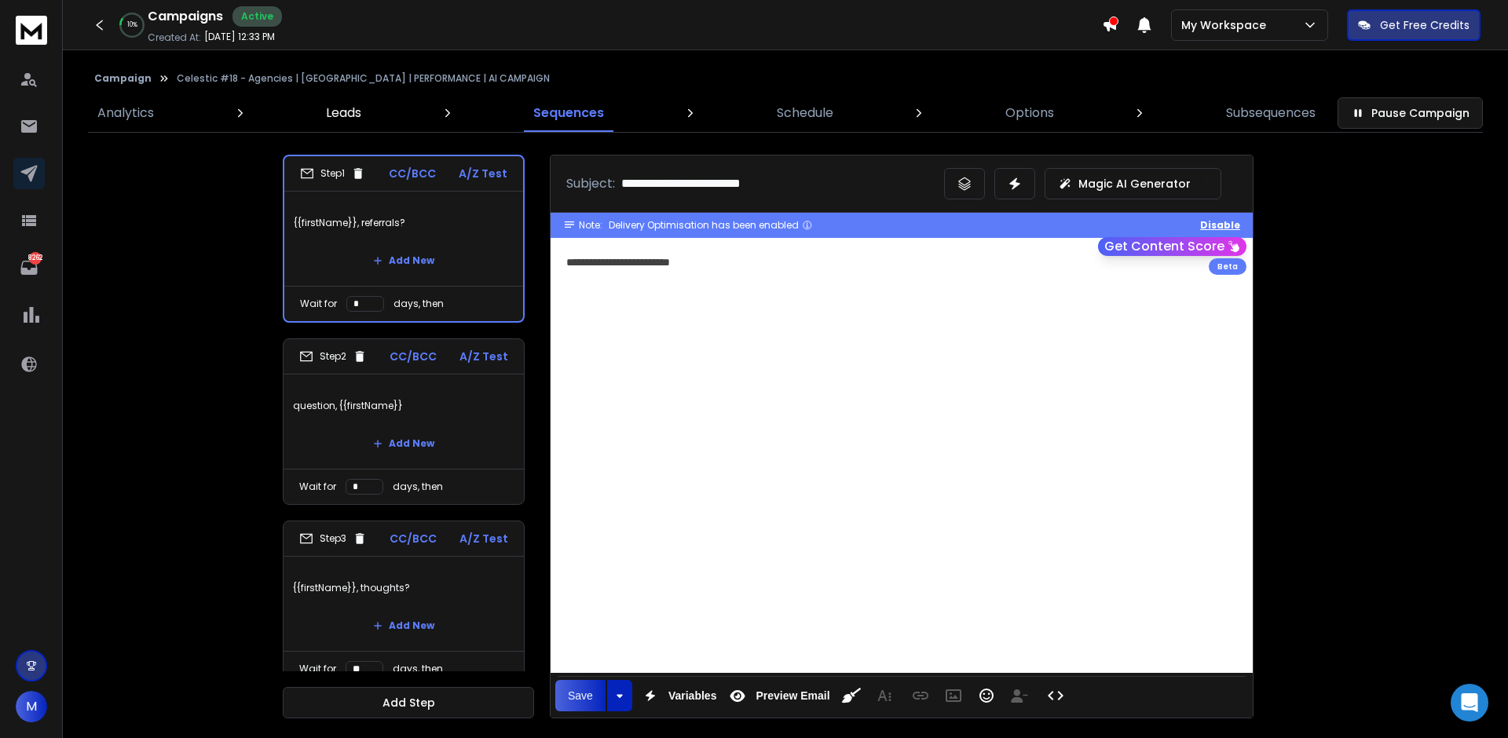
click at [342, 129] on link "Leads" at bounding box center [343, 113] width 54 height 38
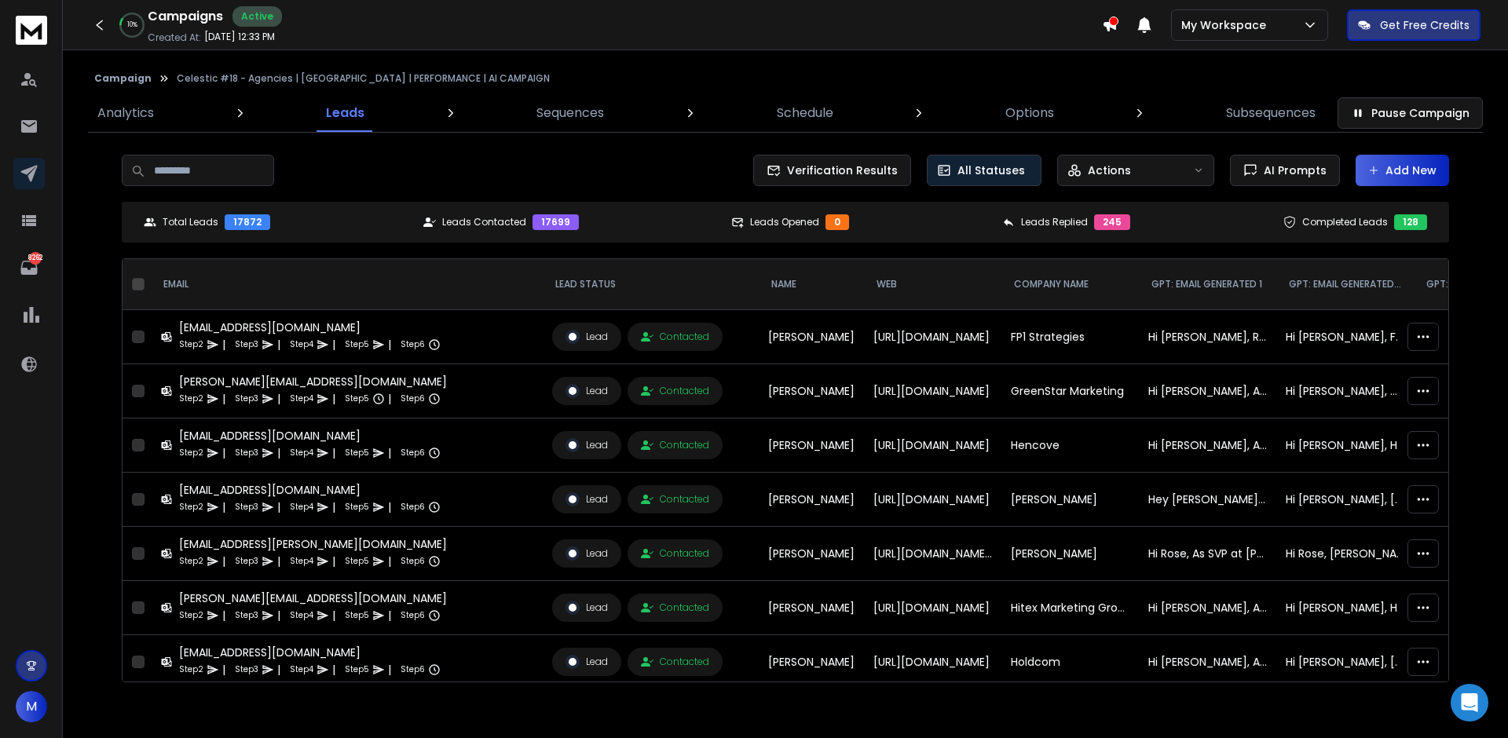
click at [1030, 179] on button "All Statuses" at bounding box center [984, 170] width 115 height 31
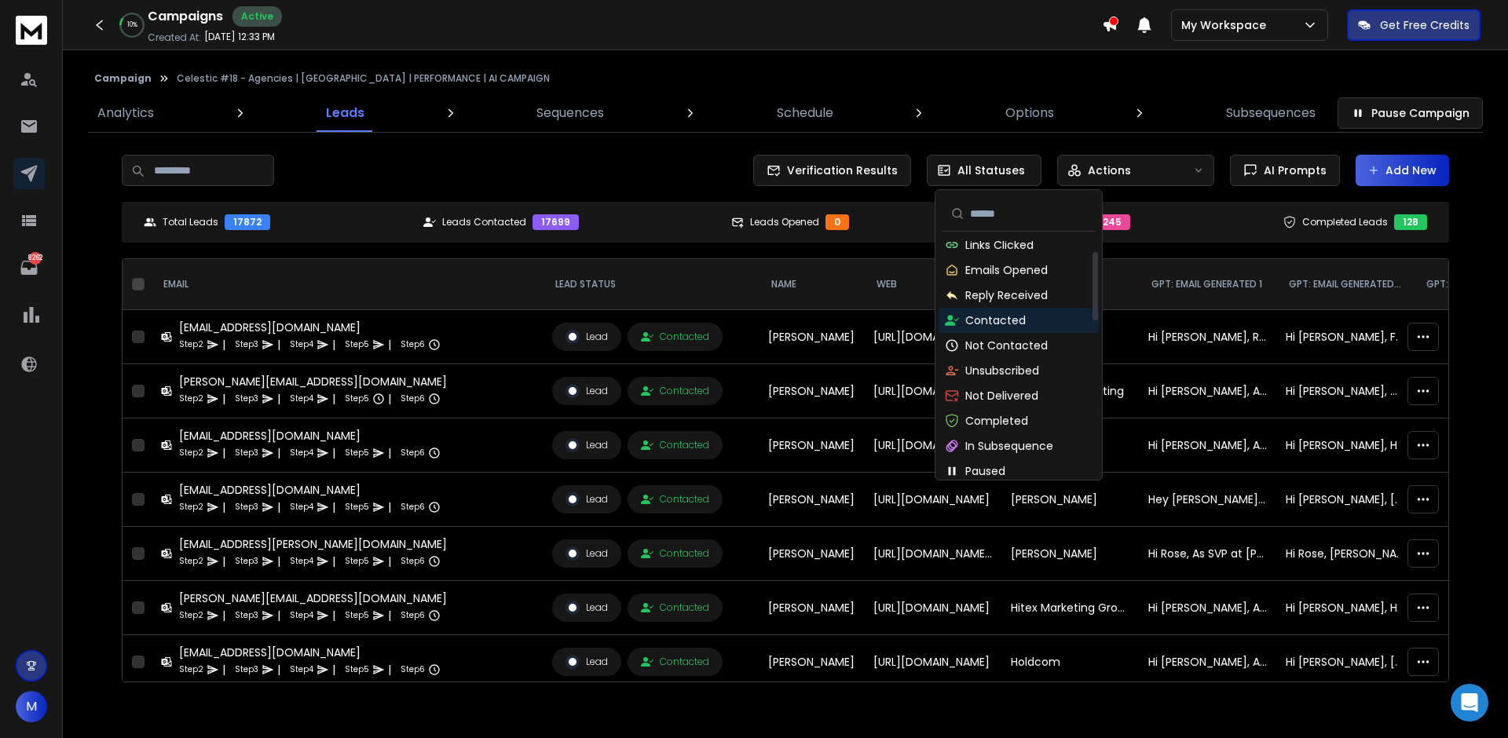
scroll to position [35, 0]
click at [985, 329] on div "Contacted" at bounding box center [1018, 318] width 160 height 25
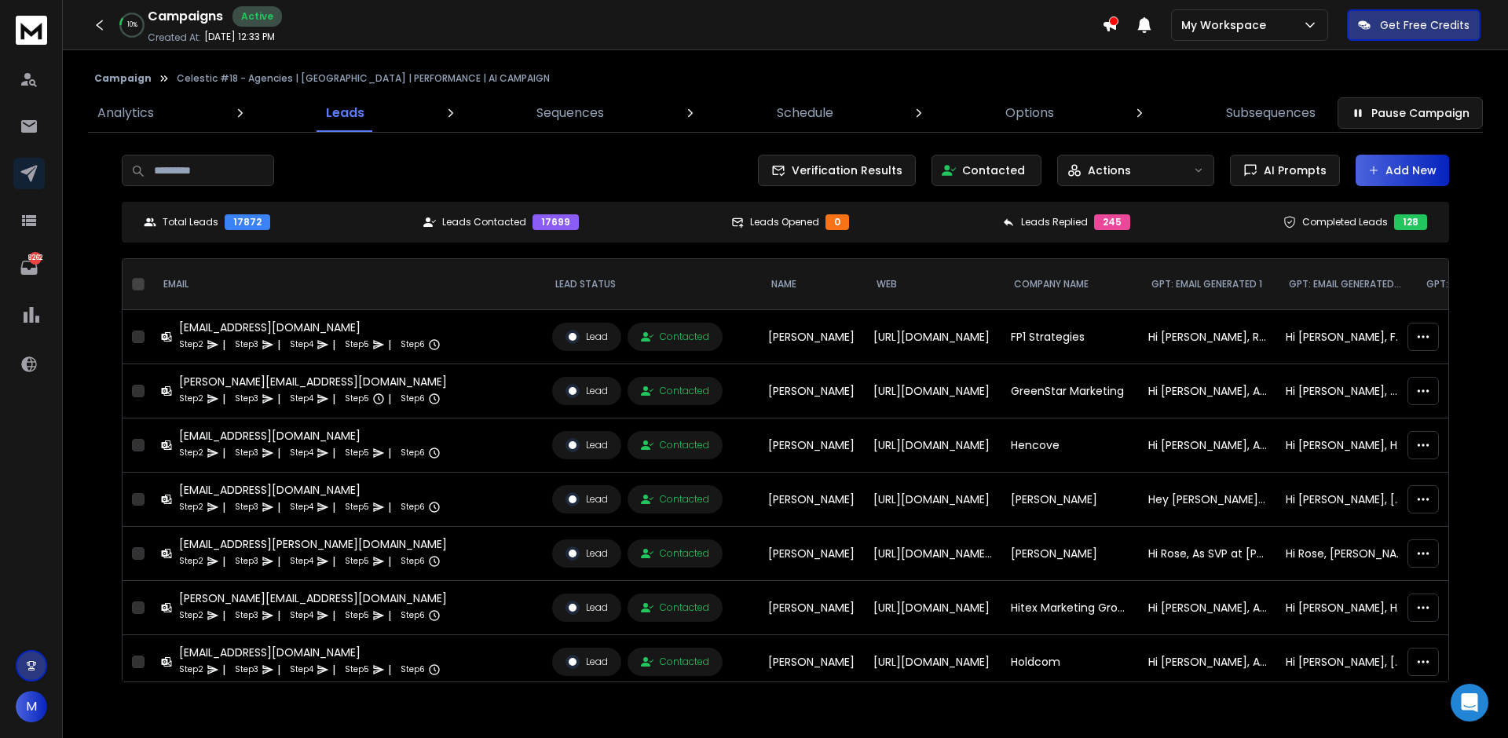
click at [572, 180] on div "Verification Results Contacted Actions AI Prompts Add New" at bounding box center [785, 170] width 1327 height 31
click at [22, 184] on link at bounding box center [28, 173] width 31 height 31
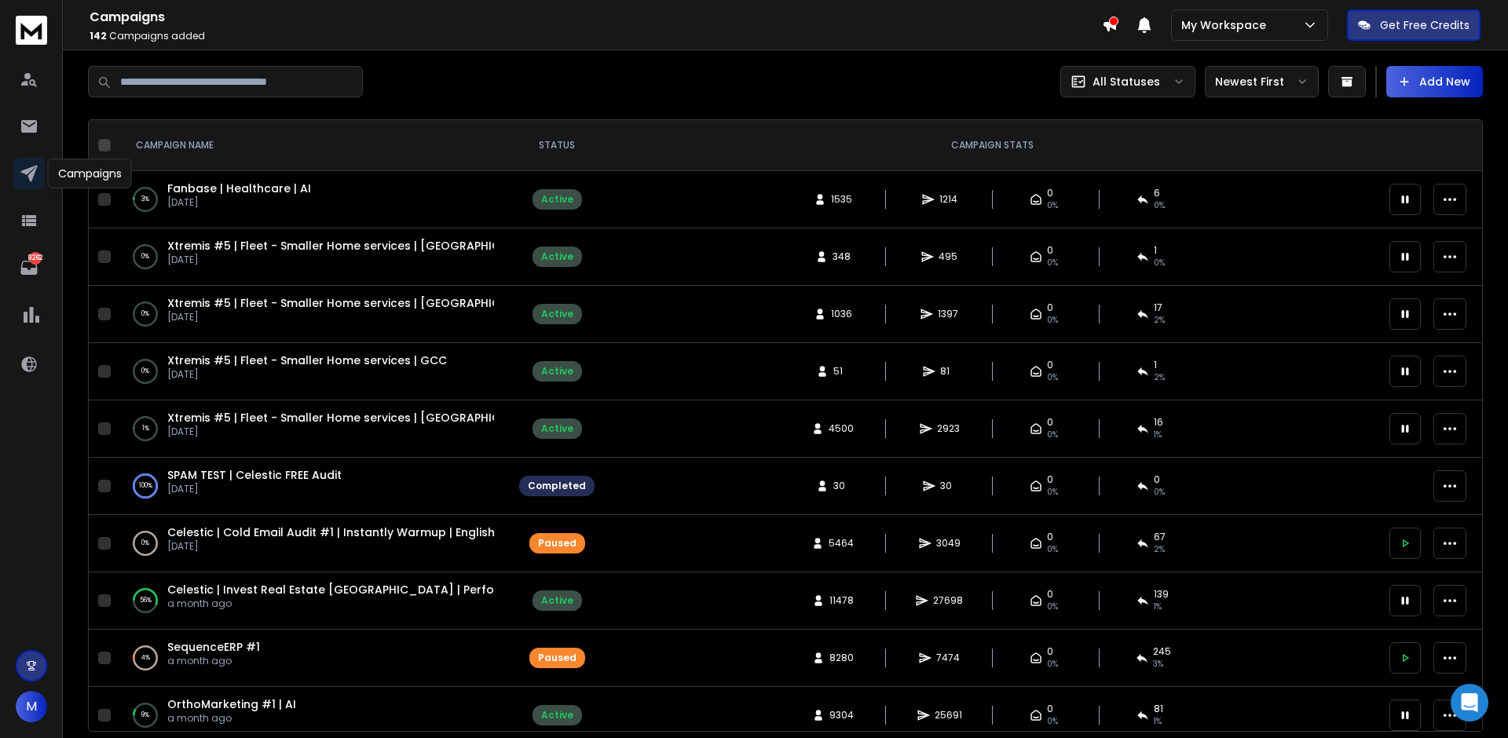
click at [160, 79] on input at bounding box center [225, 81] width 275 height 31
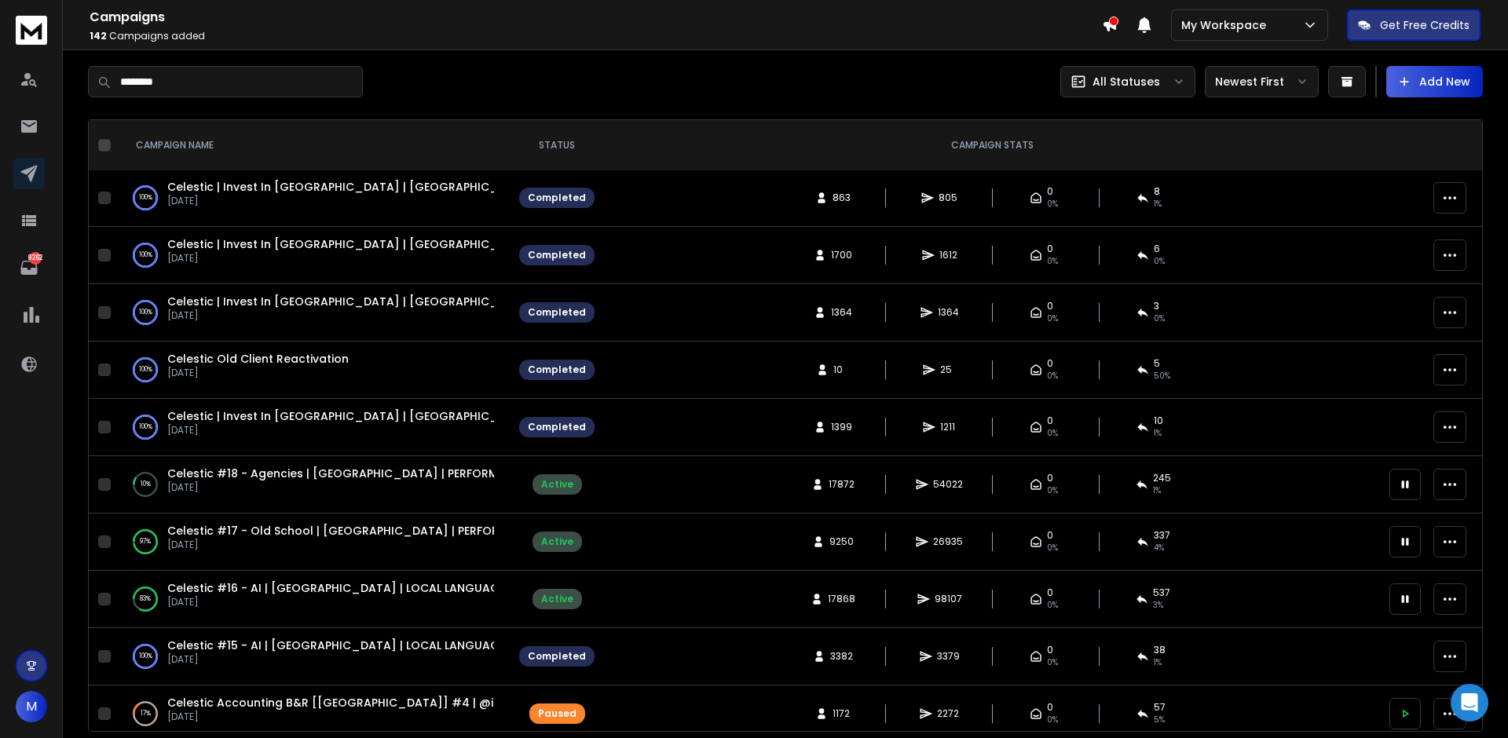
scroll to position [404, 0]
type input "********"
click at [375, 478] on span "Celestic #18 - Agencies | [GEOGRAPHIC_DATA] | PERFORMANCE | AI CAMPAIGN" at bounding box center [389, 473] width 444 height 16
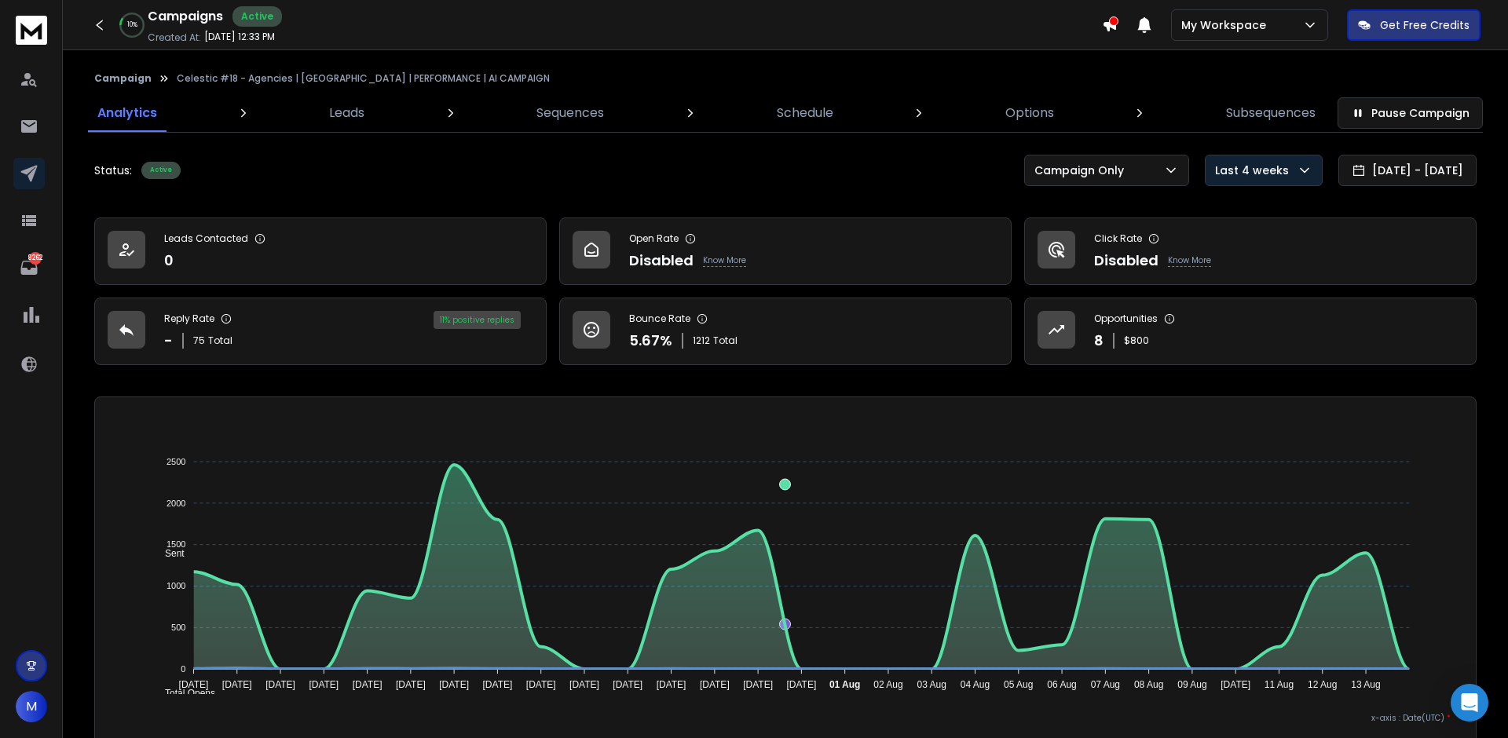
click at [1296, 172] on icon "button" at bounding box center [1304, 171] width 16 height 16
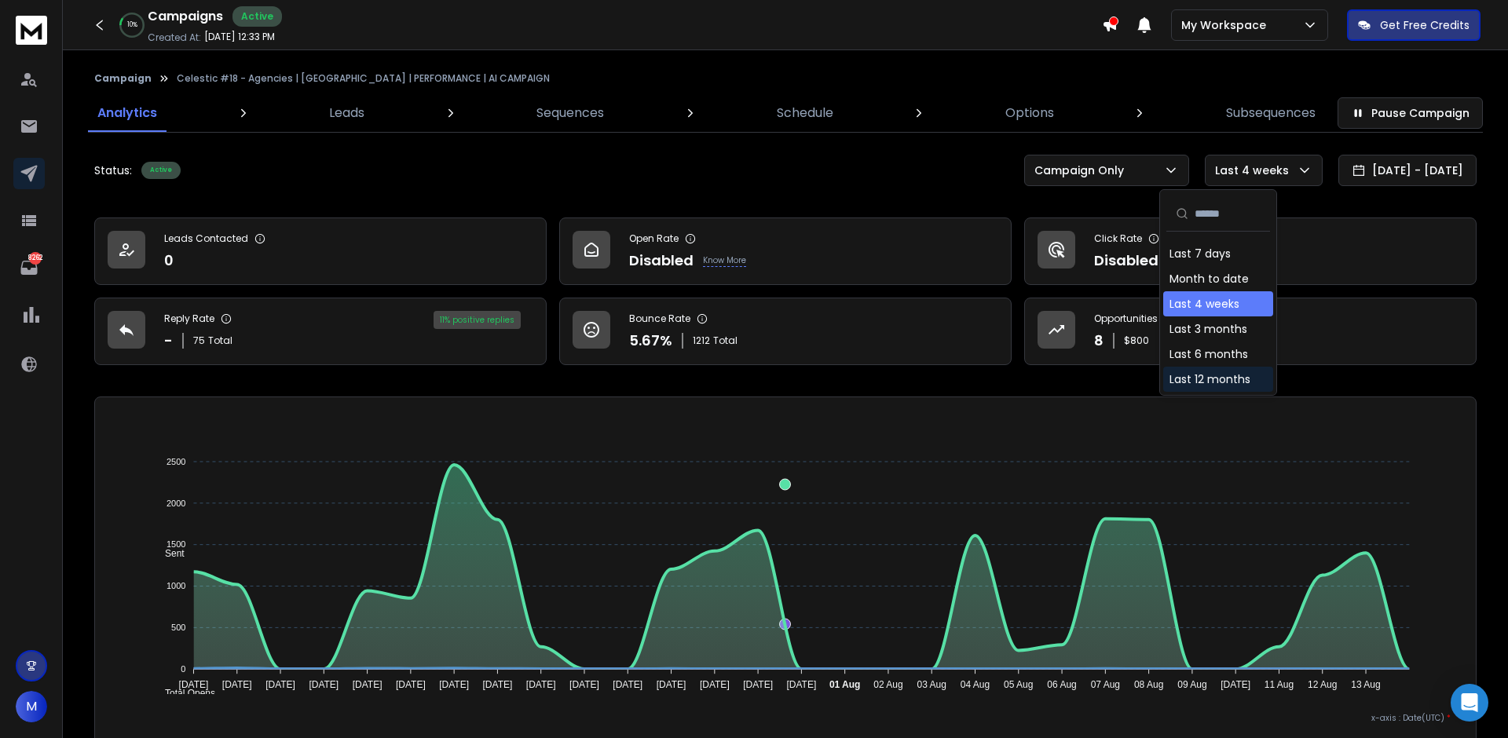
click at [1212, 383] on div "Last 12 months" at bounding box center [1209, 379] width 81 height 16
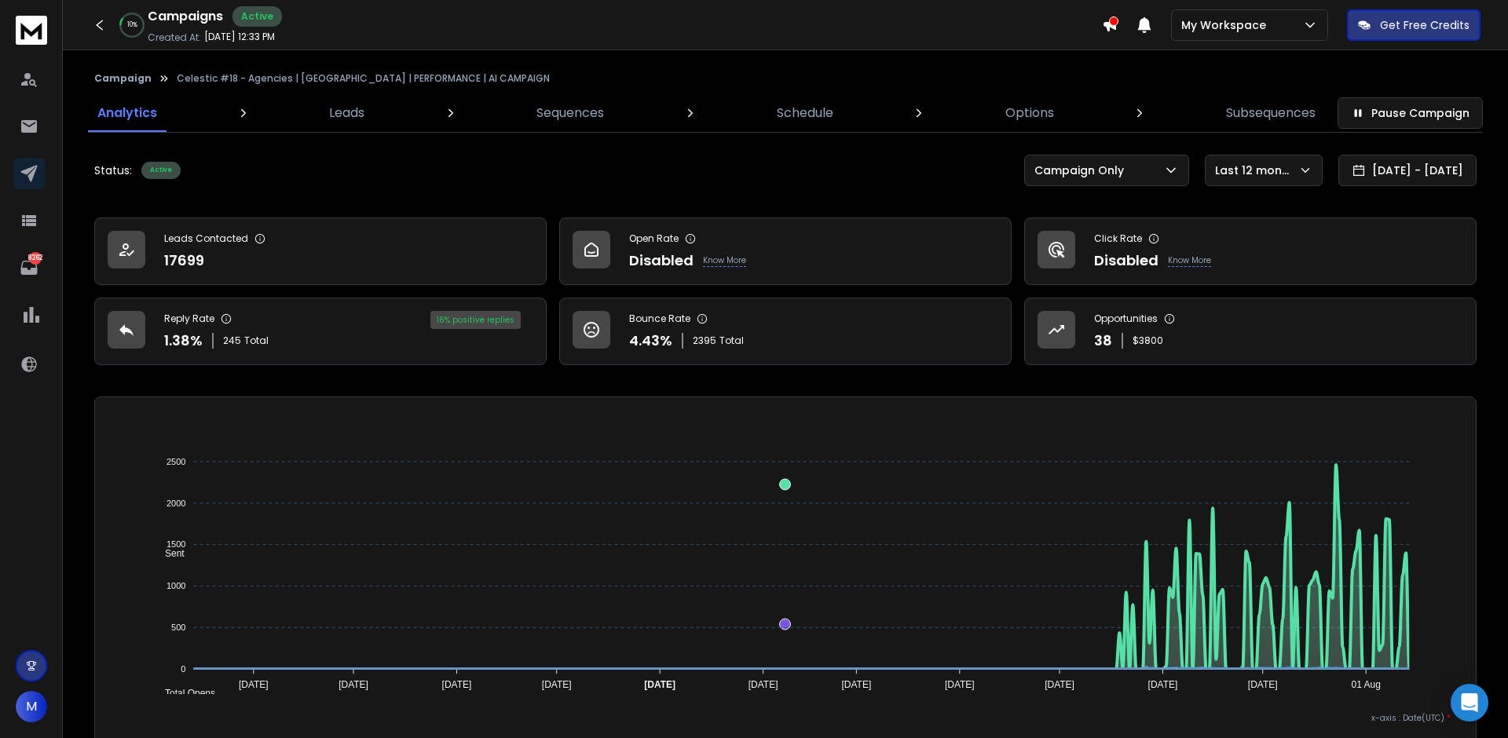
click at [690, 182] on div "Status: Active Pause Campaign Campaign Only Last 12 months 14 Aug 2024 - 14 Aug…" at bounding box center [785, 170] width 1382 height 31
click at [36, 165] on icon at bounding box center [29, 173] width 19 height 19
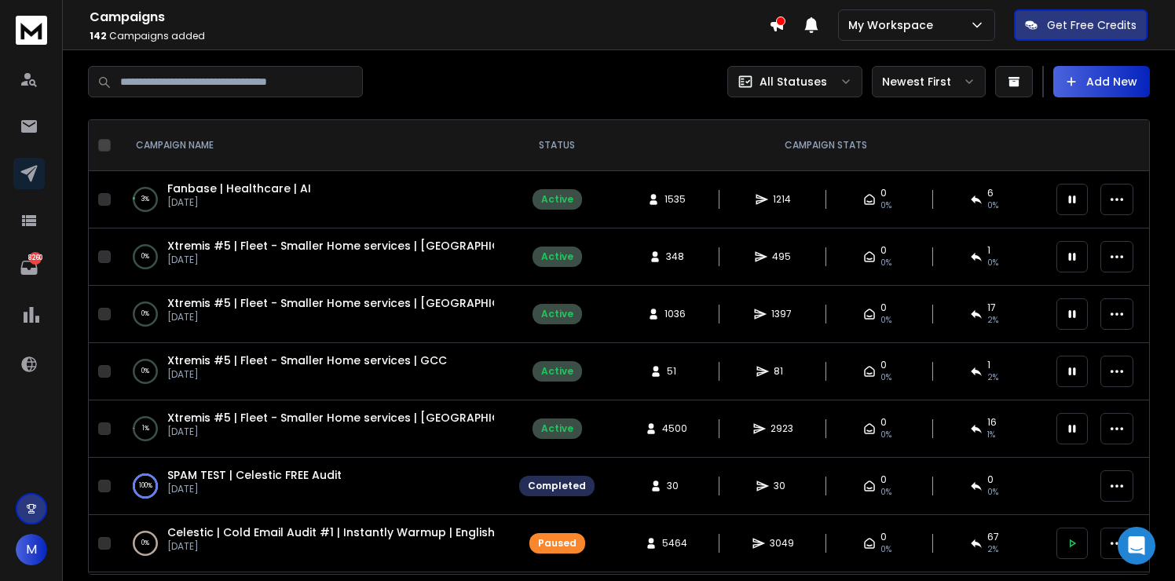
click at [197, 85] on input at bounding box center [225, 81] width 275 height 31
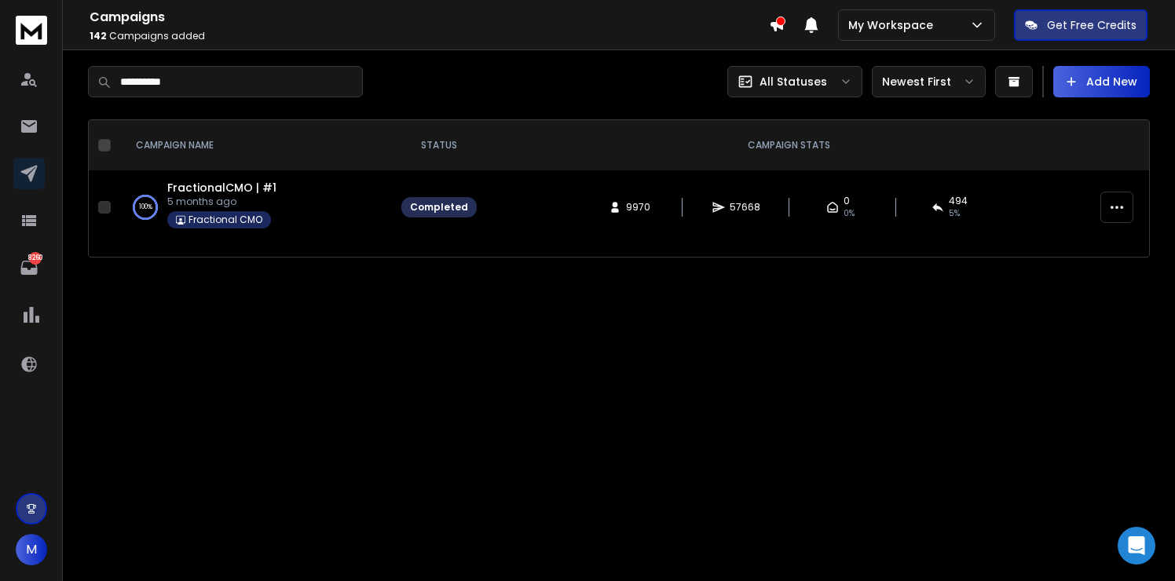
type input "**********"
click at [23, 128] on icon at bounding box center [29, 126] width 16 height 13
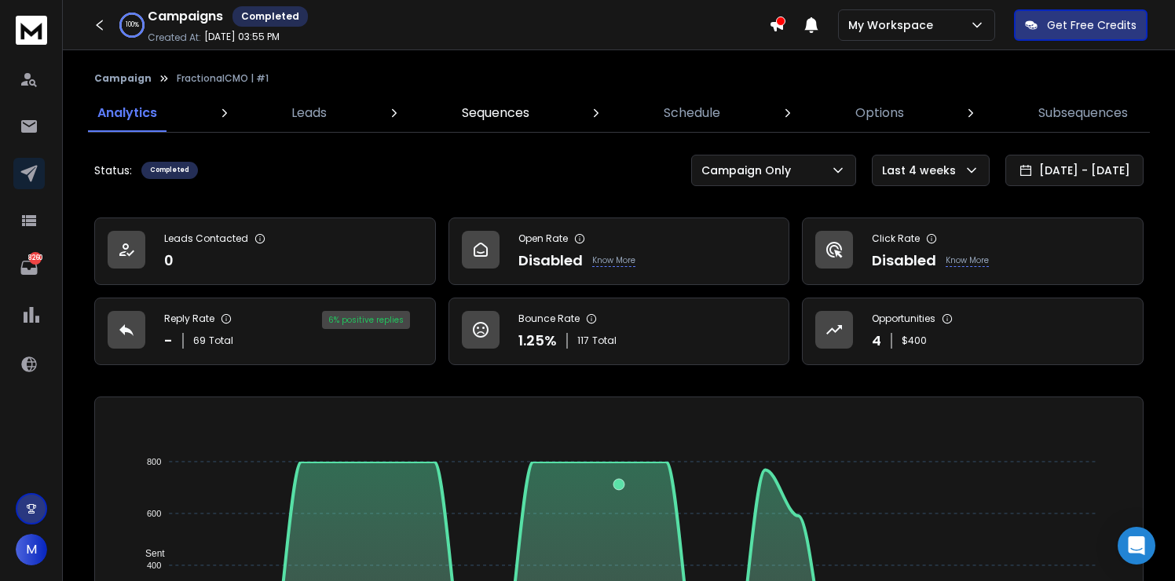
click at [470, 117] on p "Sequences" at bounding box center [496, 113] width 68 height 19
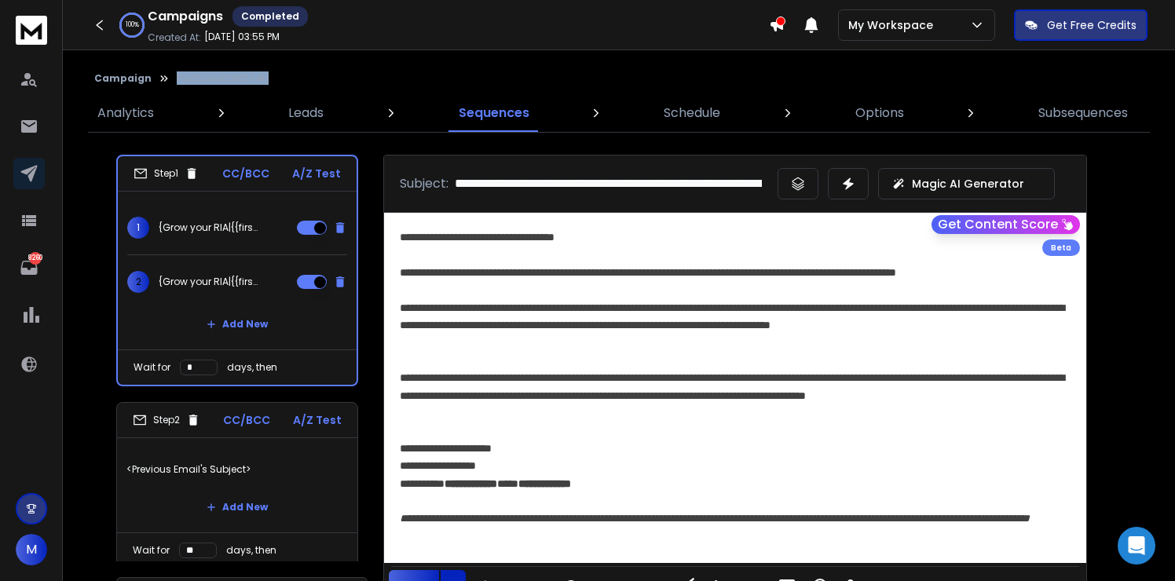
drag, startPoint x: 303, startPoint y: 77, endPoint x: 174, endPoint y: 76, distance: 129.6
click at [174, 76] on div "Campaign FractionalCMO | #1" at bounding box center [619, 78] width 1062 height 25
copy p "FractionalCMO | #1"
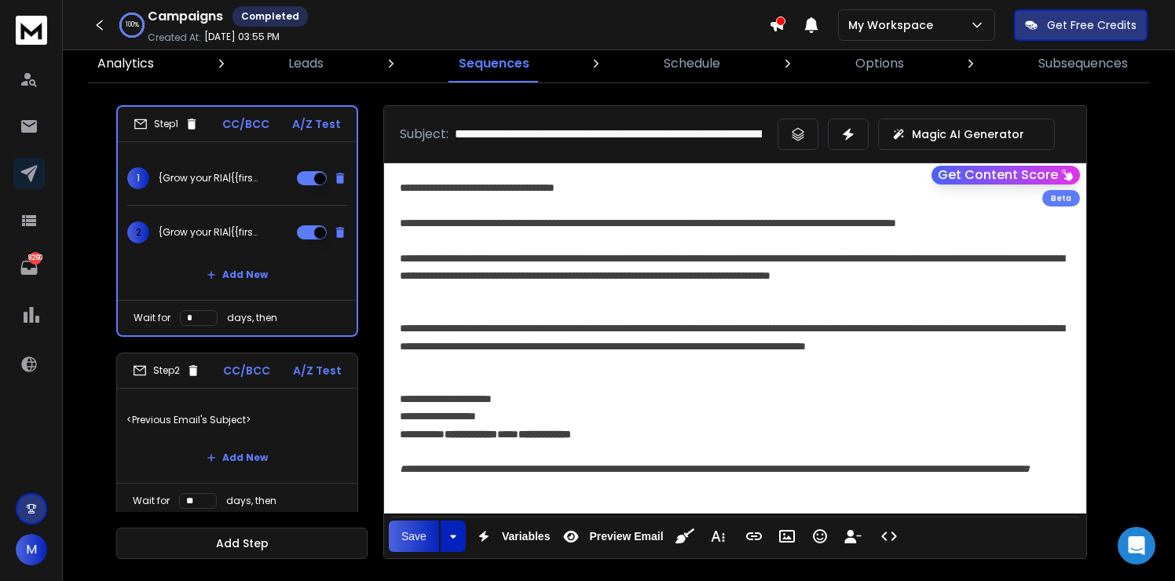
click at [140, 64] on p "Analytics" at bounding box center [125, 63] width 57 height 19
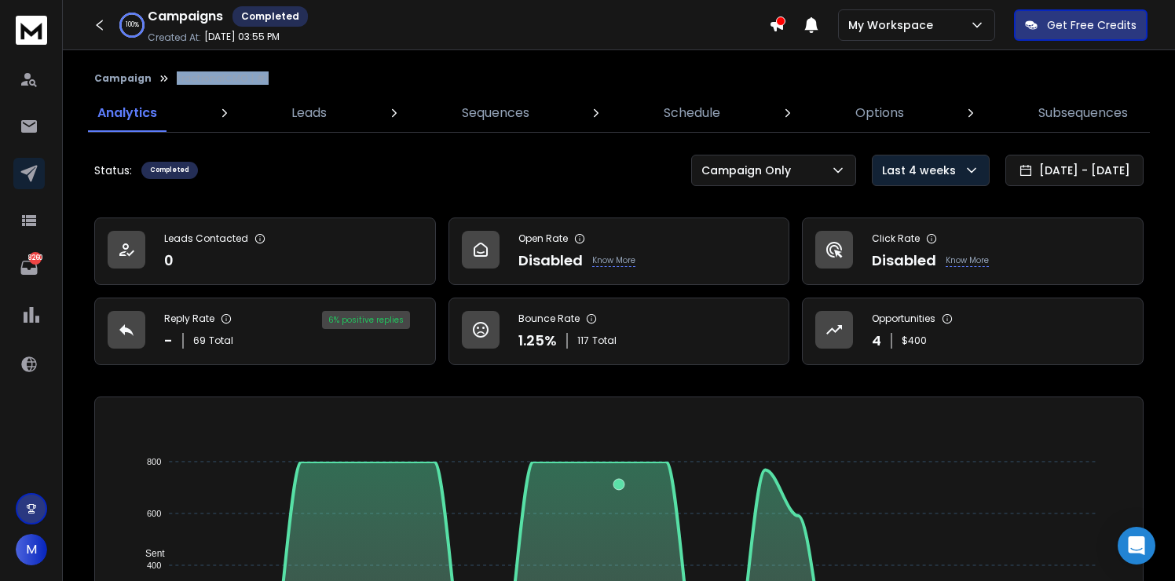
click at [882, 167] on p "Last 4 weeks" at bounding box center [922, 171] width 80 height 16
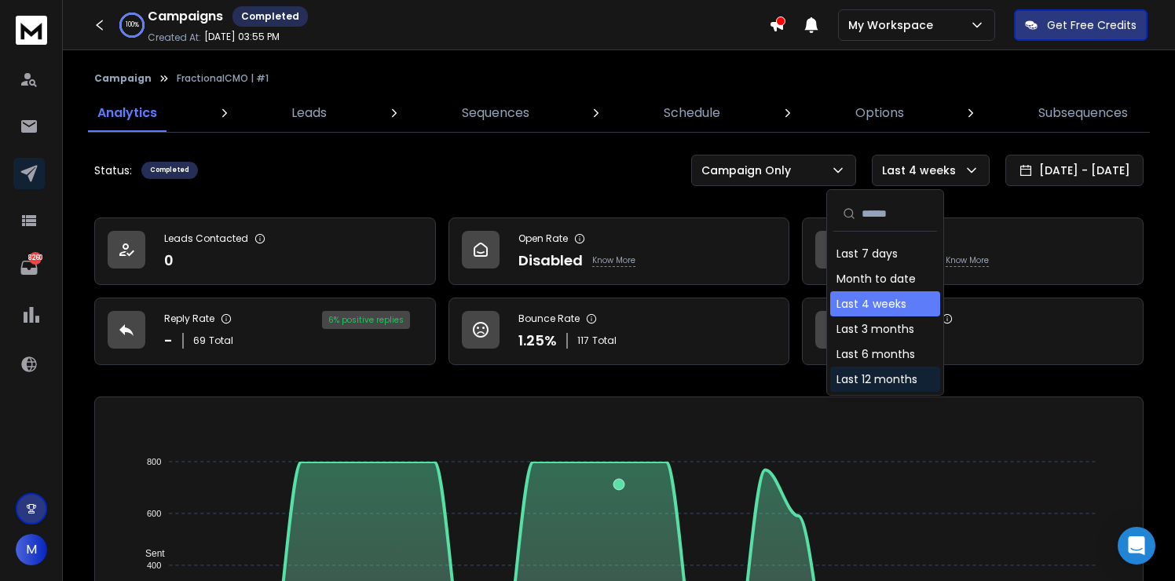
click at [876, 382] on div "Last 12 months" at bounding box center [876, 379] width 81 height 16
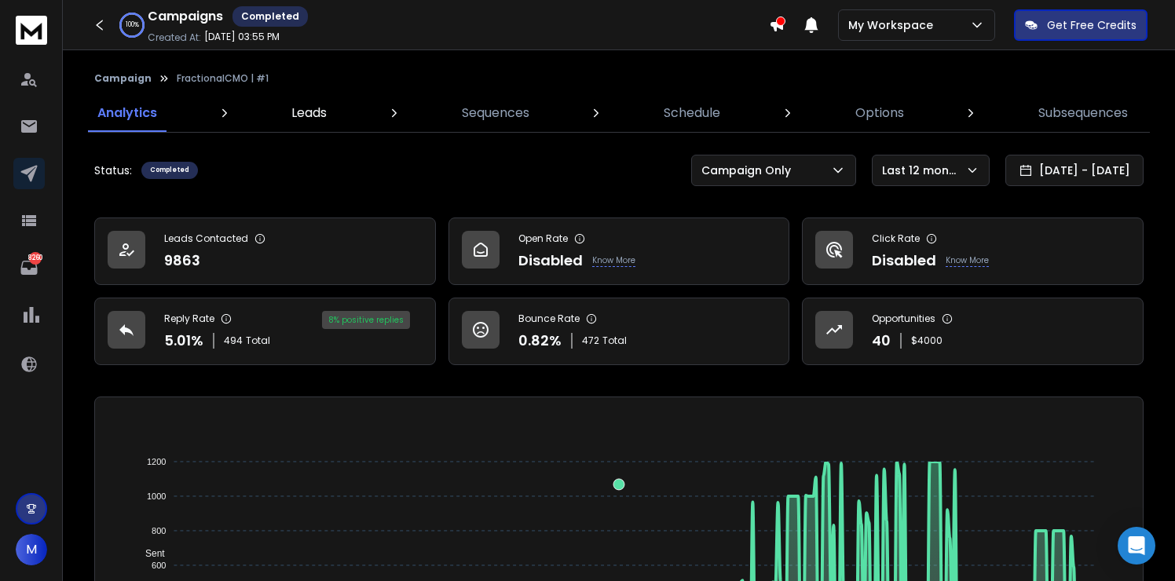
click at [287, 111] on link "Leads" at bounding box center [309, 113] width 54 height 38
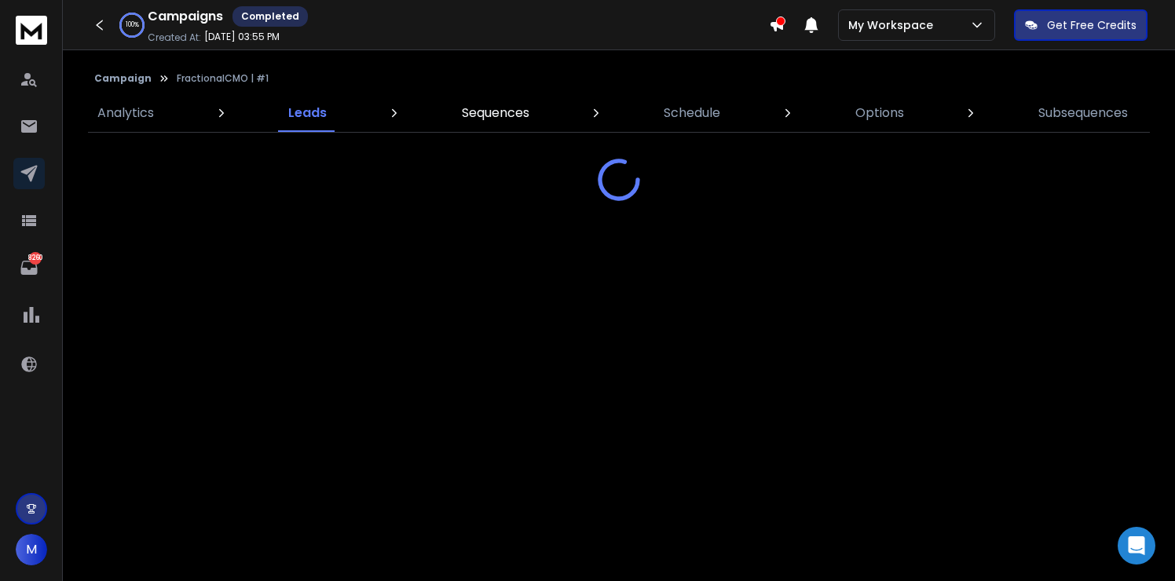
click at [522, 112] on p "Sequences" at bounding box center [496, 113] width 68 height 19
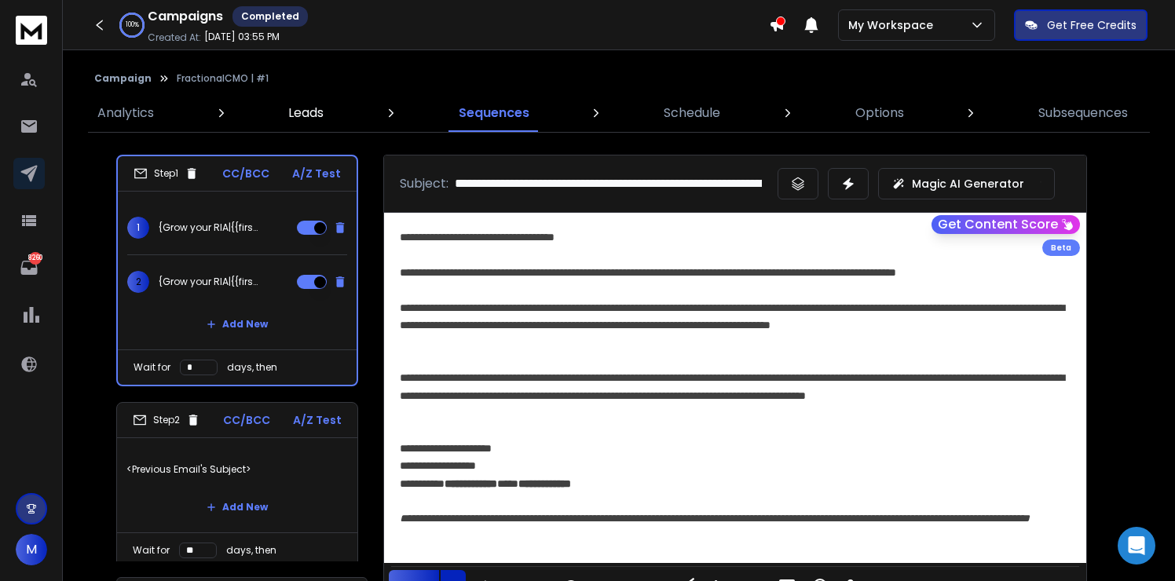
click at [317, 108] on p "Leads" at bounding box center [305, 113] width 35 height 19
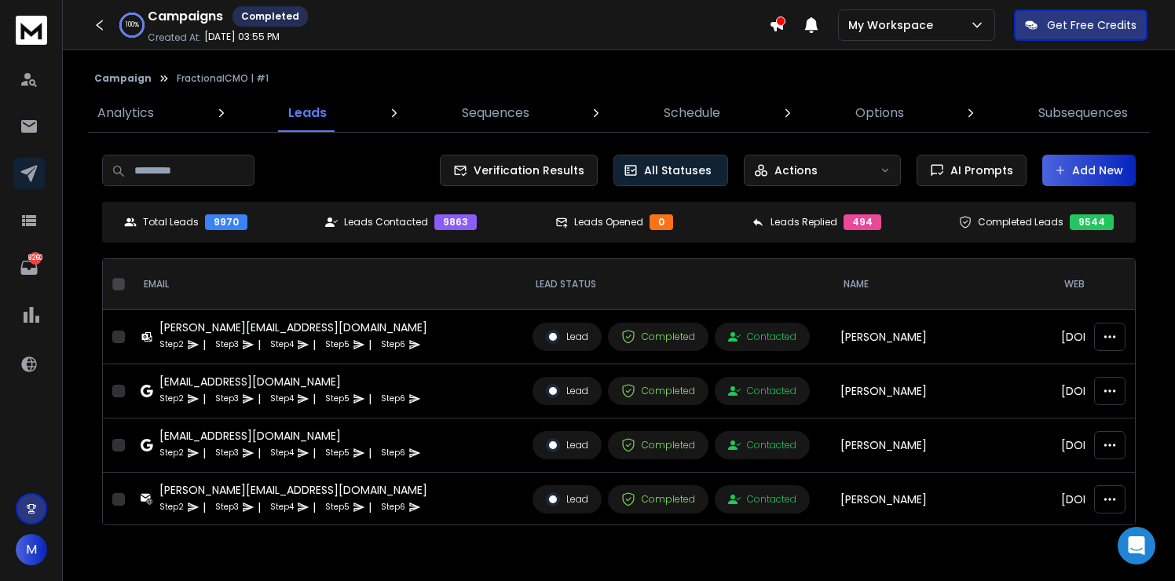
click at [711, 170] on p "All Statuses" at bounding box center [678, 171] width 68 height 16
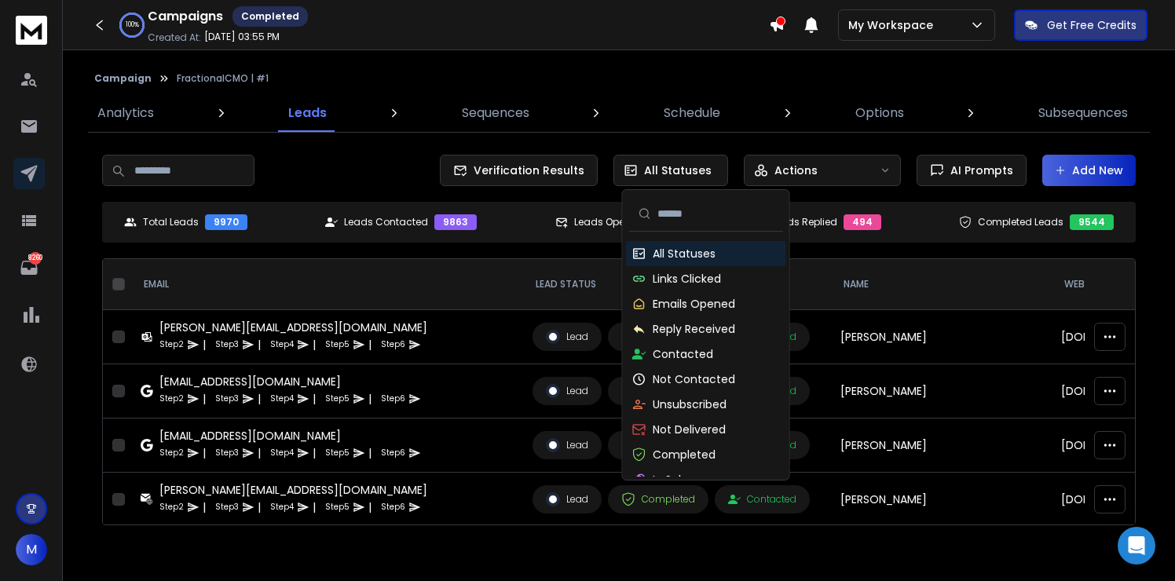
click at [591, 258] on div "EMAIL LEAD STATUS NAME web Position Company Name michelle@1015cp.com Step 2 | S…" at bounding box center [618, 391] width 1033 height 267
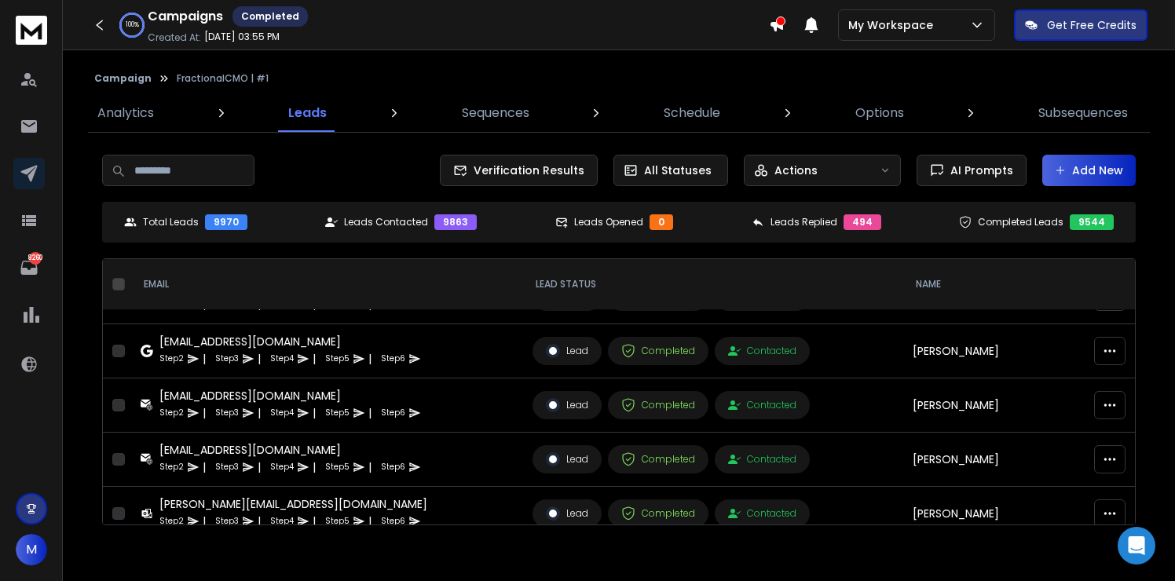
scroll to position [579, 0]
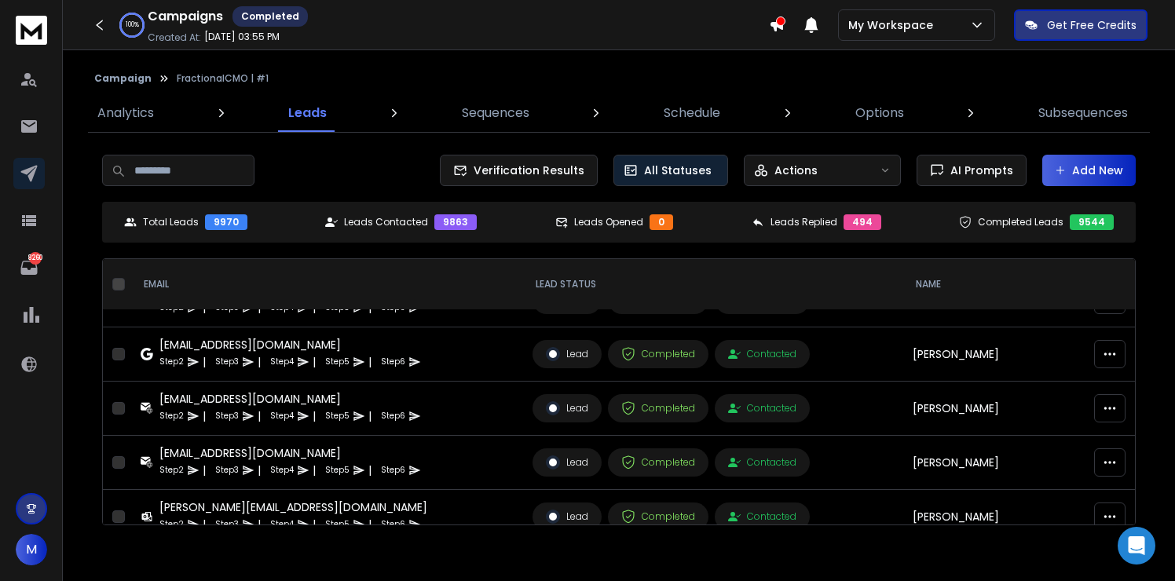
click at [722, 170] on button "All Statuses" at bounding box center [670, 170] width 115 height 31
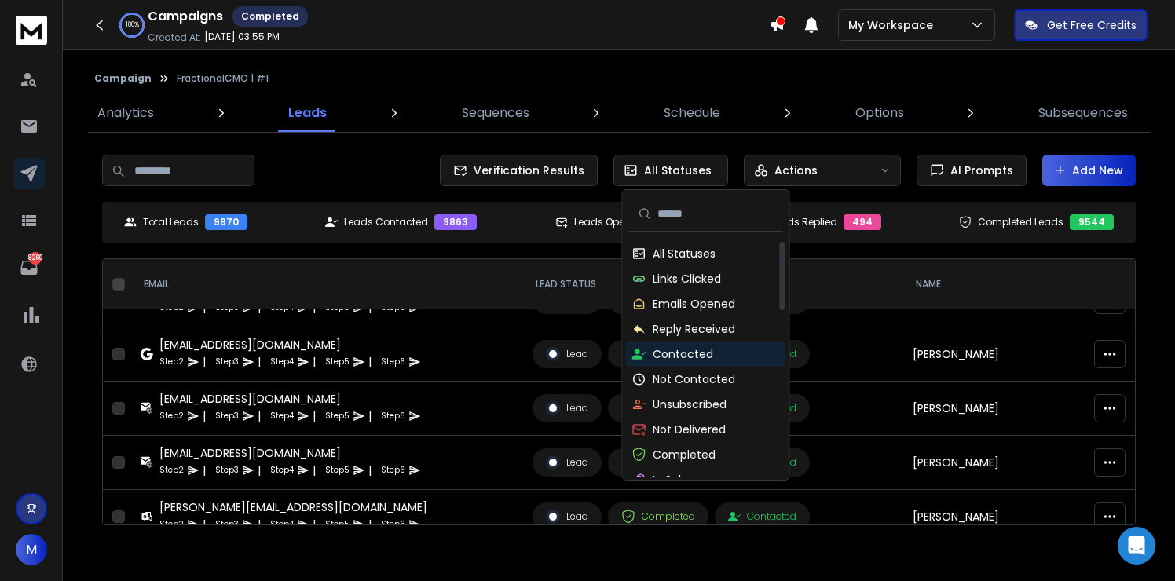
scroll to position [10, 0]
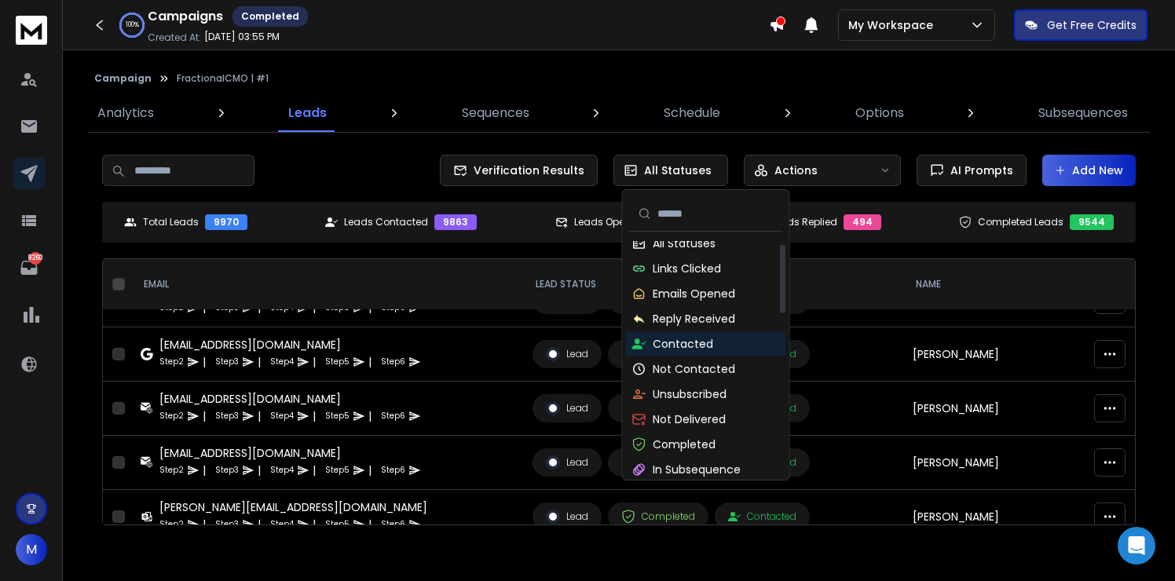
click at [709, 350] on p "Contacted" at bounding box center [683, 344] width 60 height 16
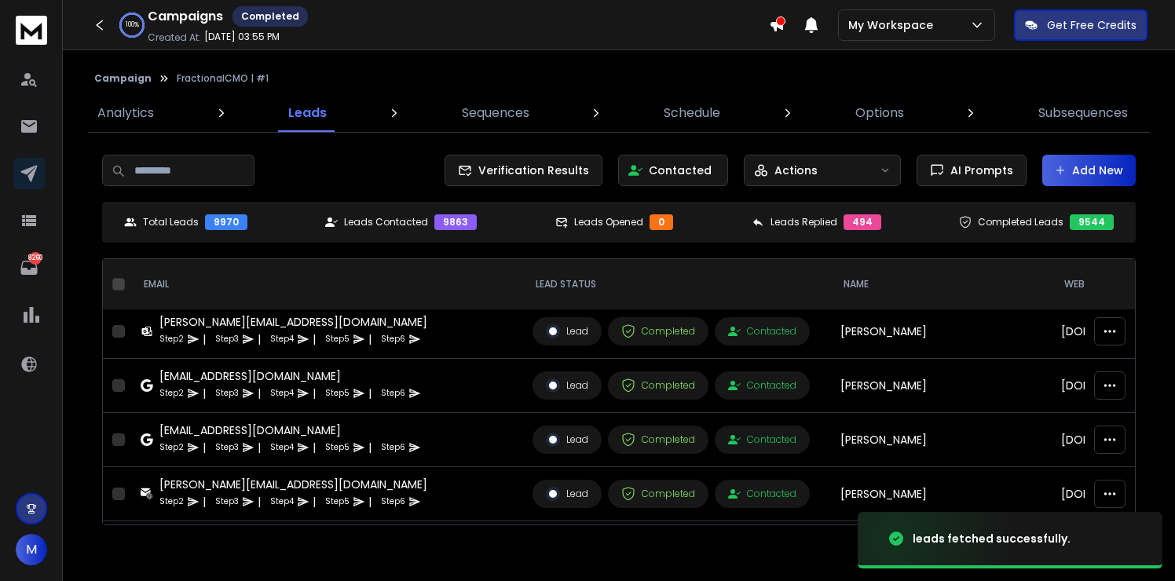
scroll to position [0, 0]
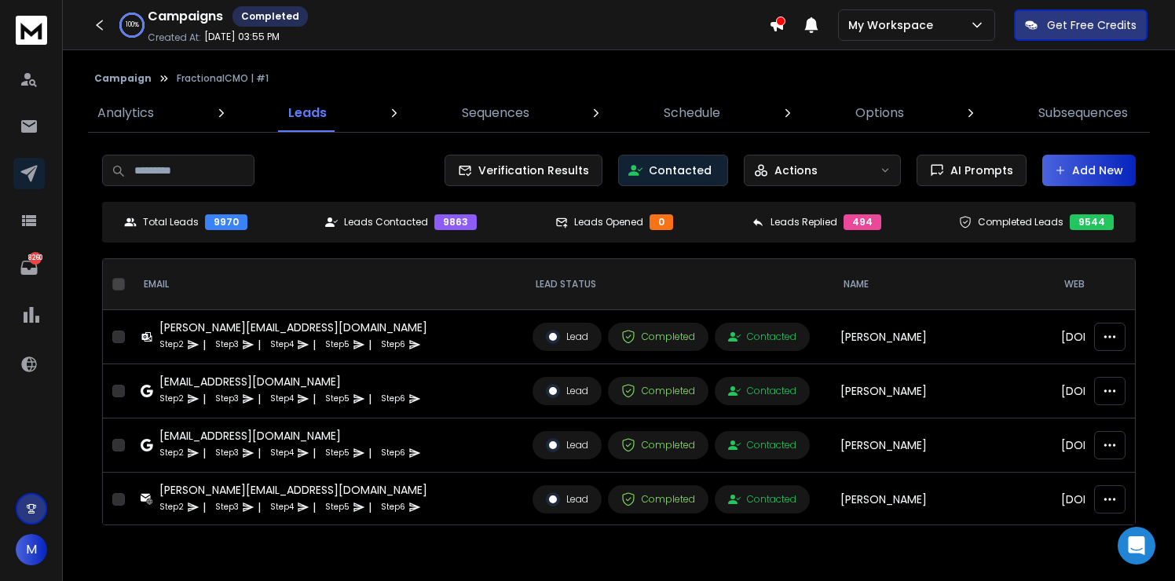
click at [681, 161] on button "Contacted" at bounding box center [673, 170] width 110 height 31
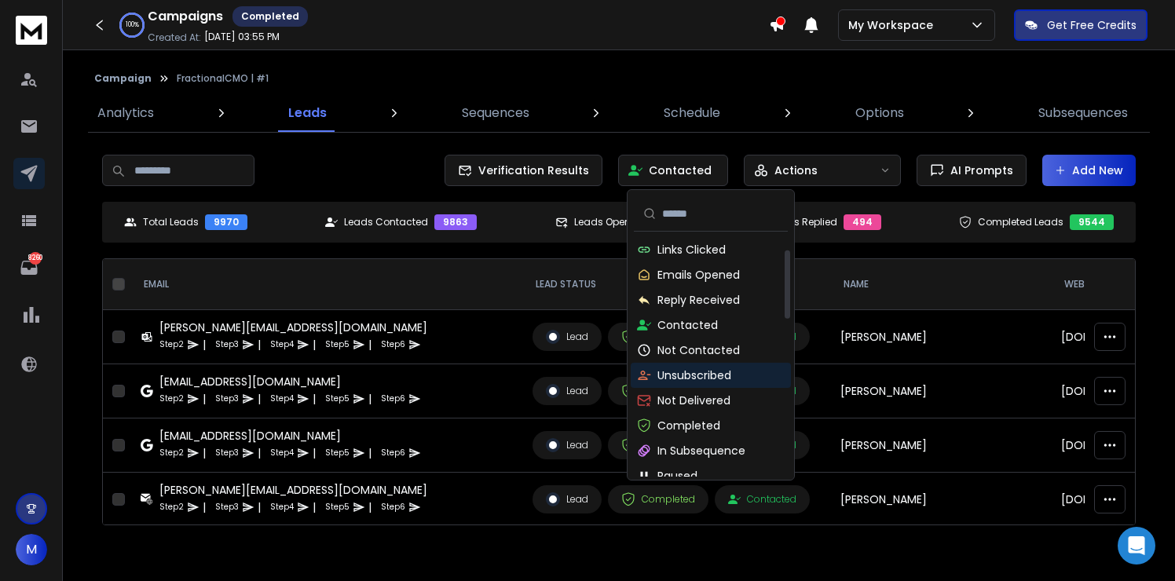
scroll to position [49, 0]
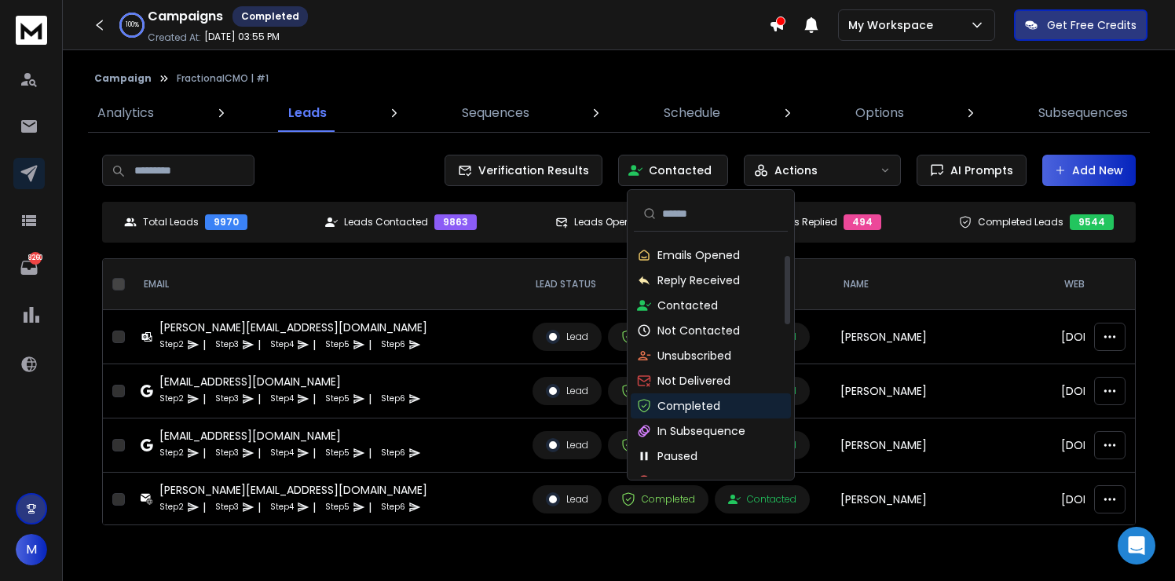
click at [708, 403] on p "Completed" at bounding box center [688, 406] width 63 height 16
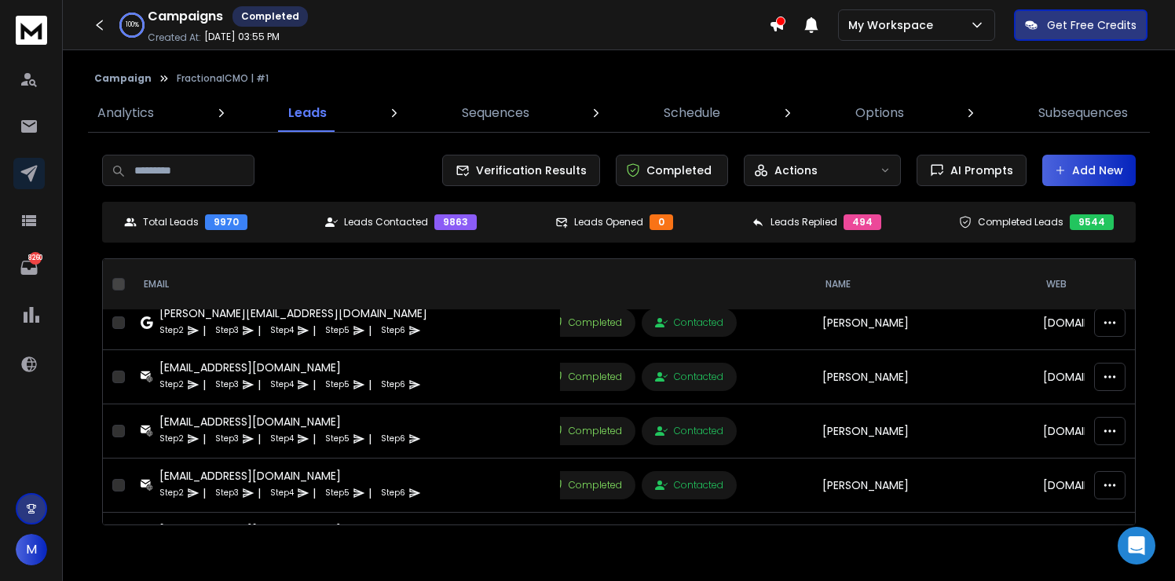
scroll to position [16053, 0]
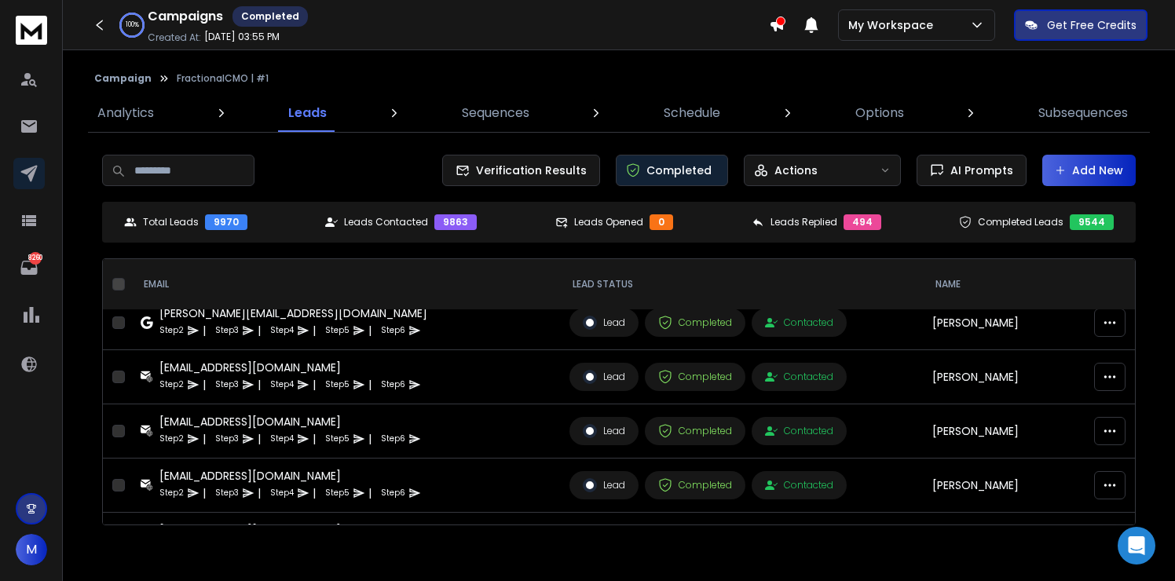
click at [640, 174] on icon "button" at bounding box center [633, 170] width 14 height 14
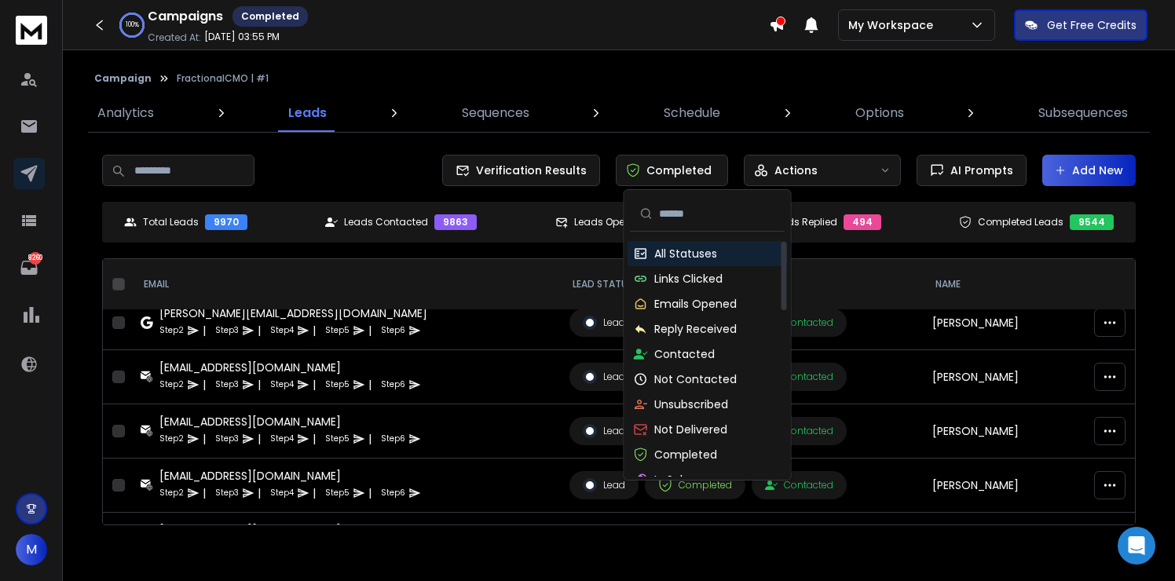
click at [654, 246] on p "All Statuses" at bounding box center [685, 254] width 63 height 16
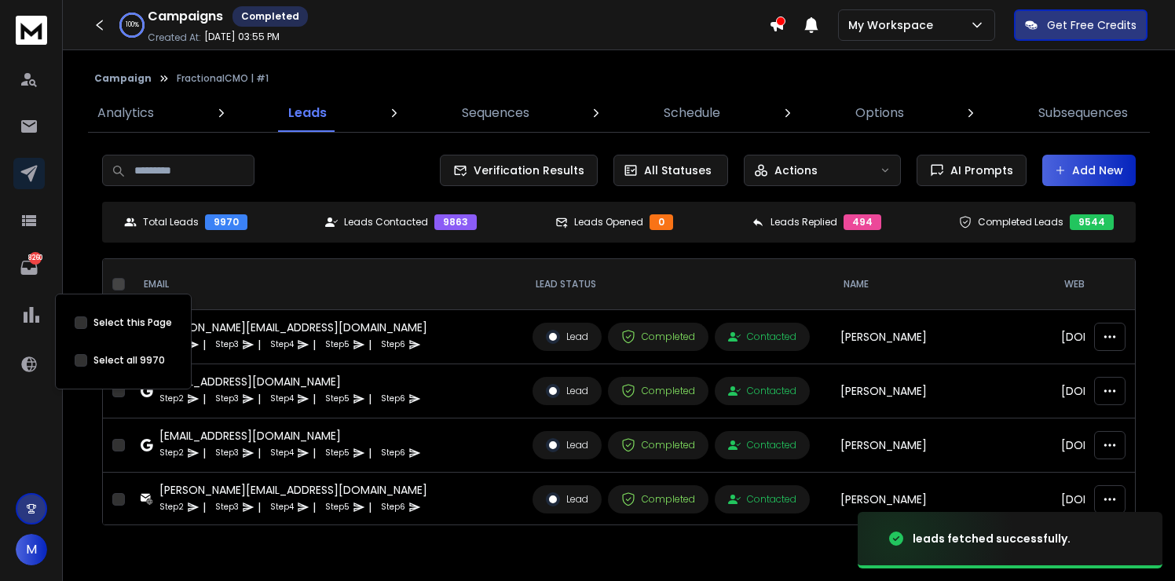
click at [82, 362] on button "Select this Page" at bounding box center [81, 360] width 13 height 13
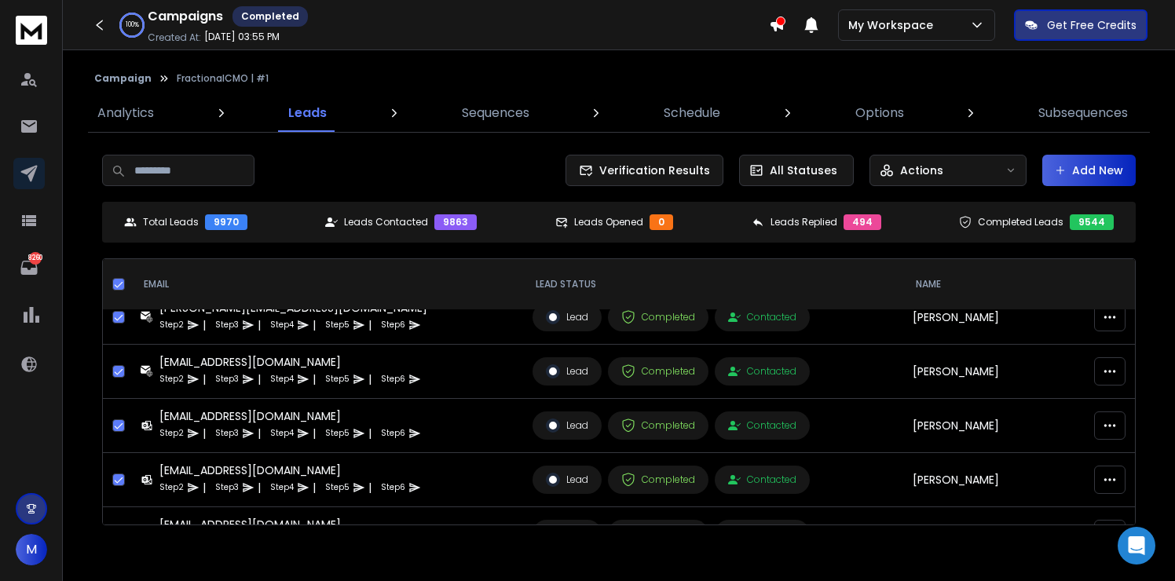
scroll to position [1421, 0]
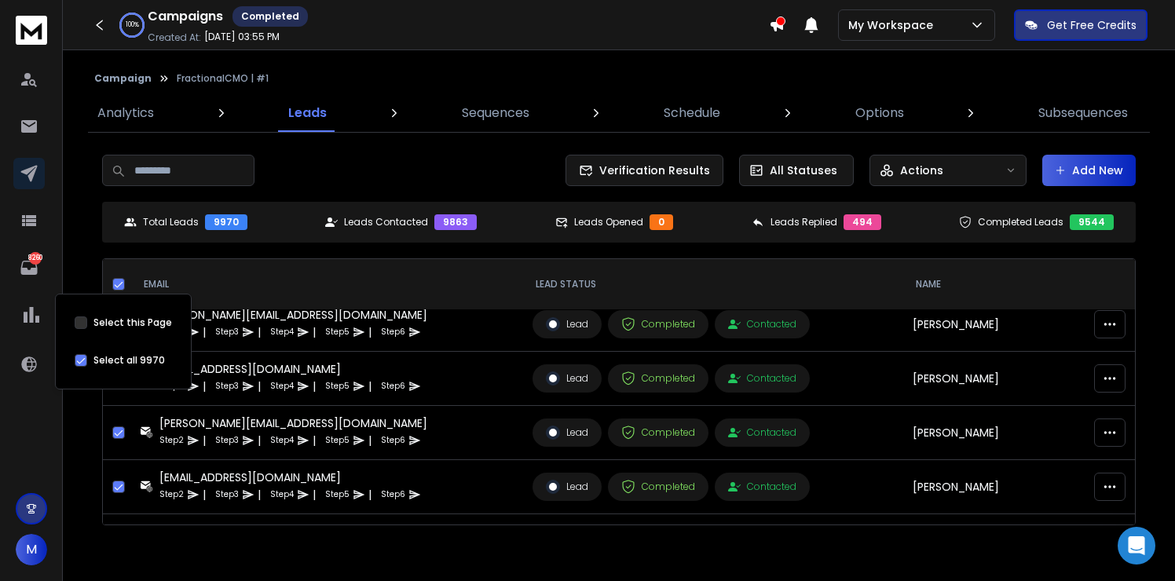
click at [120, 283] on button "Select this Page" at bounding box center [118, 284] width 13 height 13
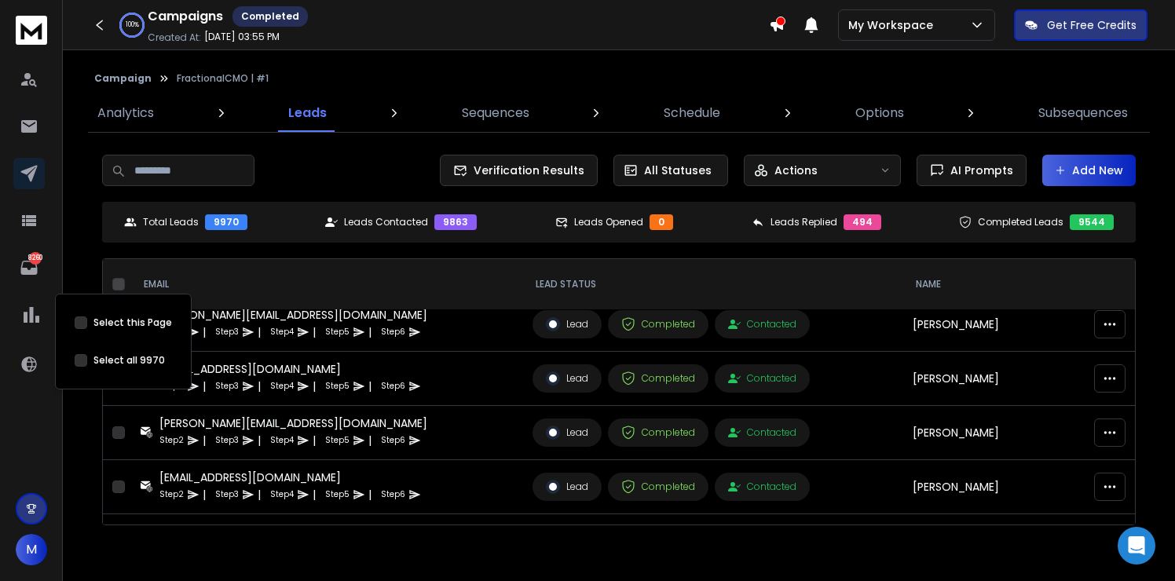
click at [79, 361] on button "Select this Page" at bounding box center [81, 360] width 13 height 13
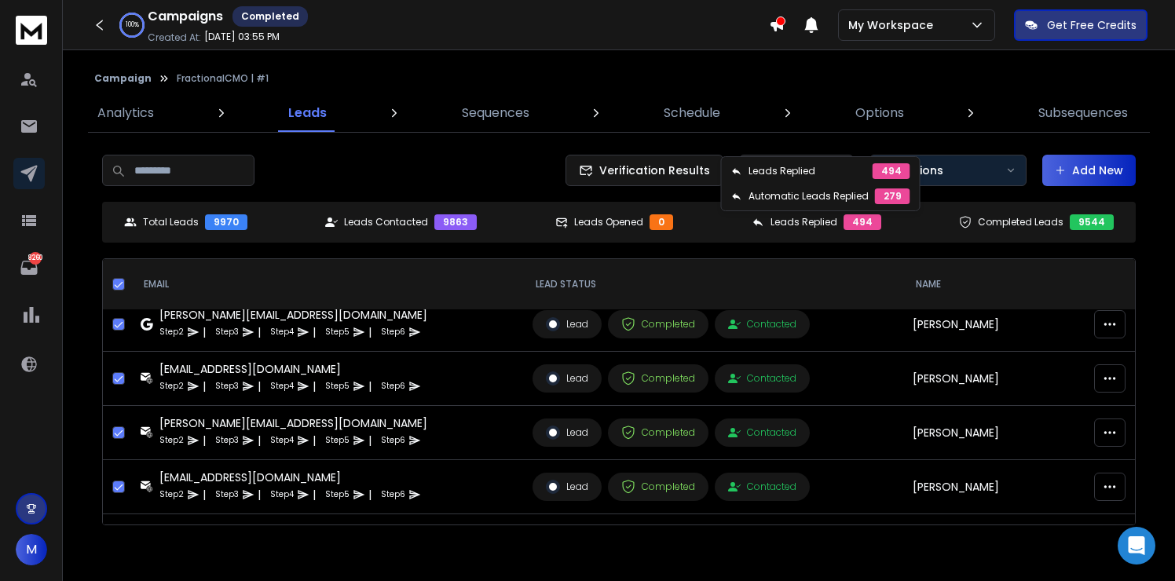
click at [943, 164] on div "Actions" at bounding box center [939, 171] width 119 height 16
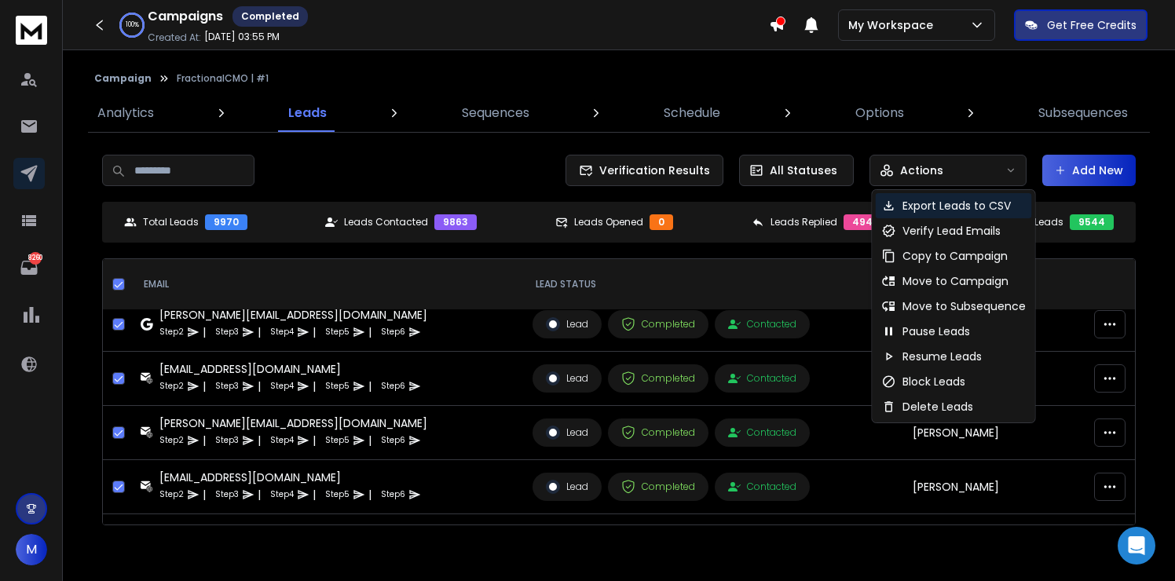
click at [942, 200] on p "Export Leads to CSV" at bounding box center [956, 206] width 108 height 16
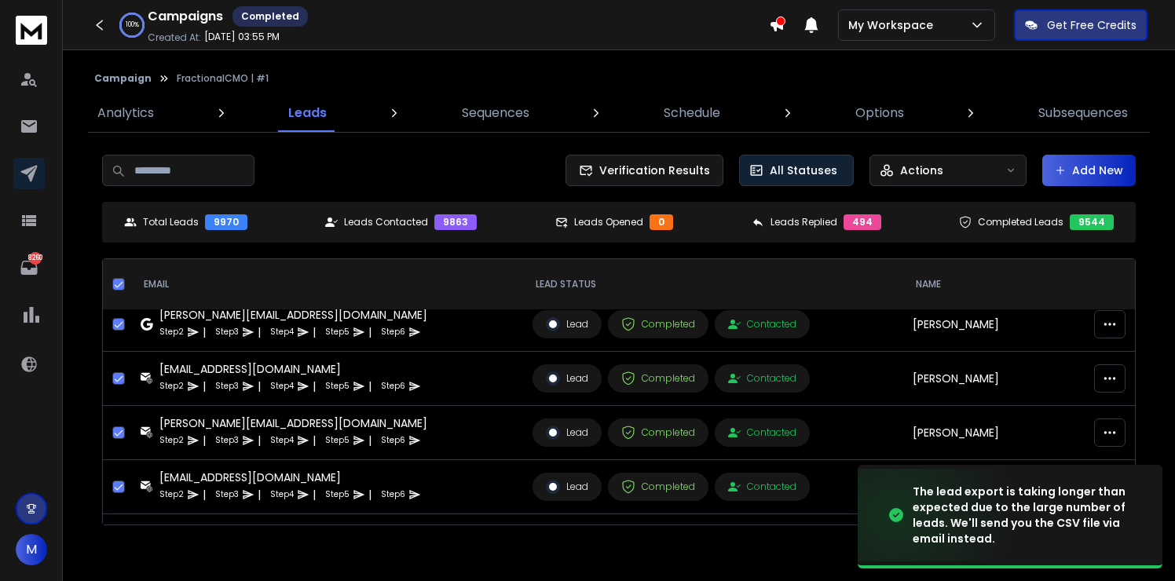
click at [803, 177] on p "All Statuses" at bounding box center [804, 171] width 68 height 16
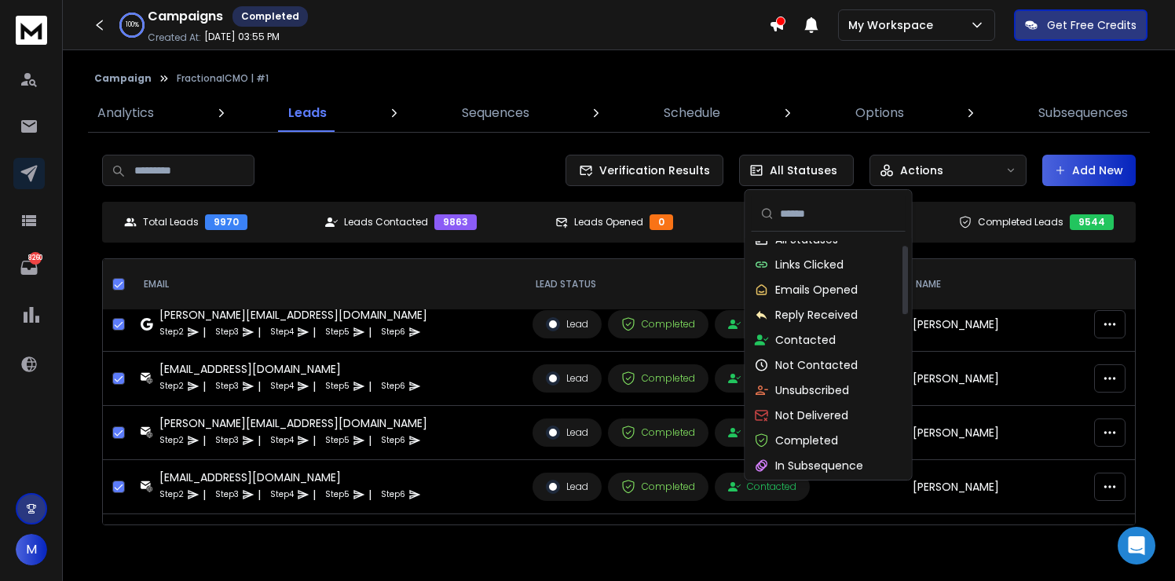
scroll to position [13, 0]
click at [846, 315] on p "Reply Received" at bounding box center [816, 316] width 82 height 16
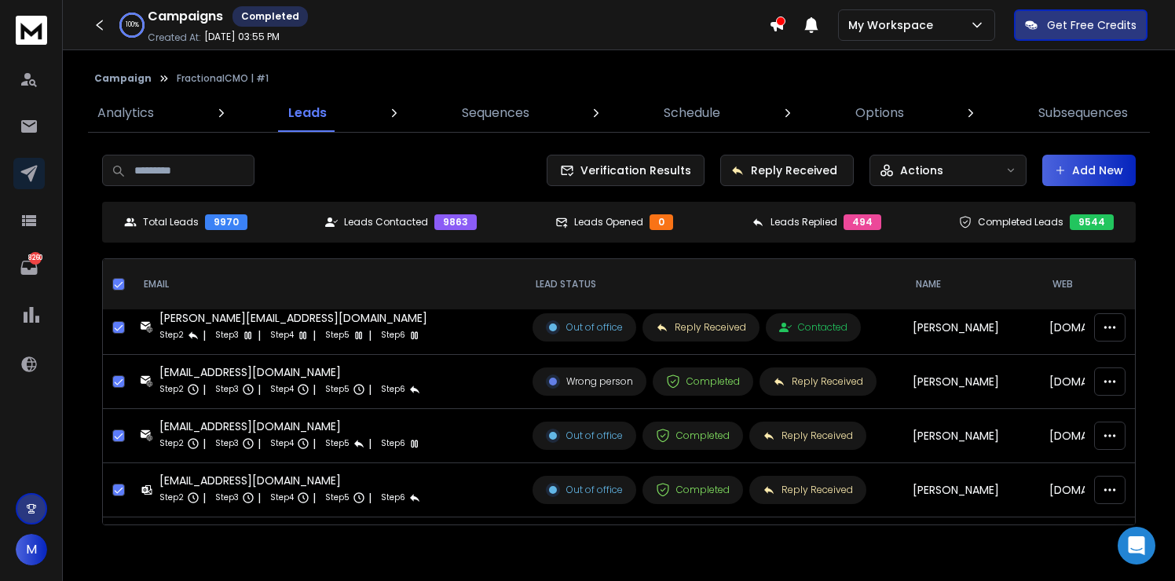
scroll to position [0, 0]
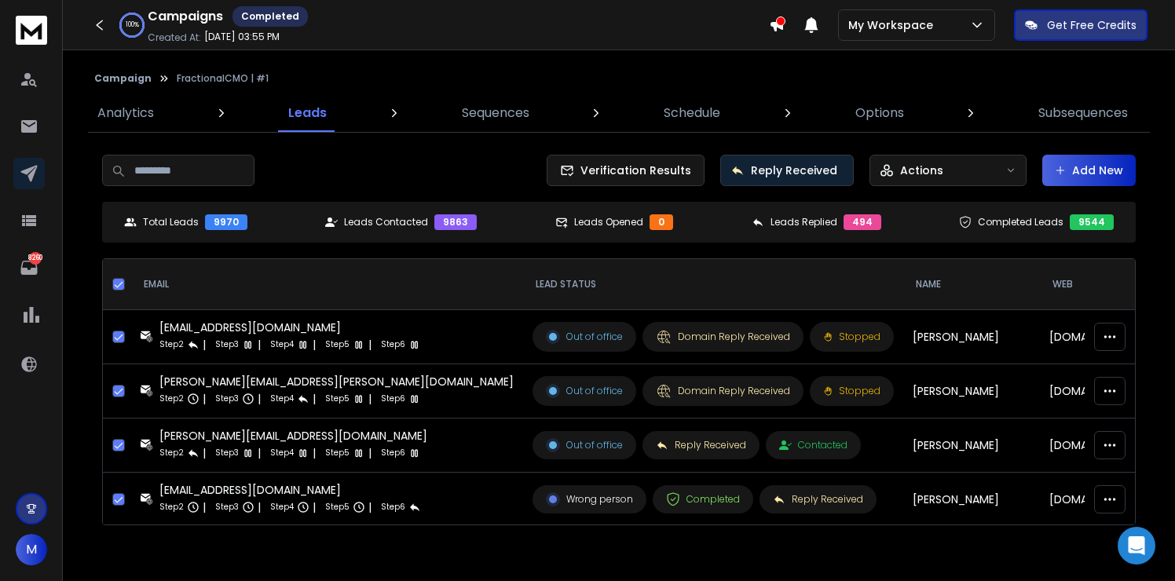
click at [752, 161] on button "Reply Received" at bounding box center [786, 170] width 133 height 31
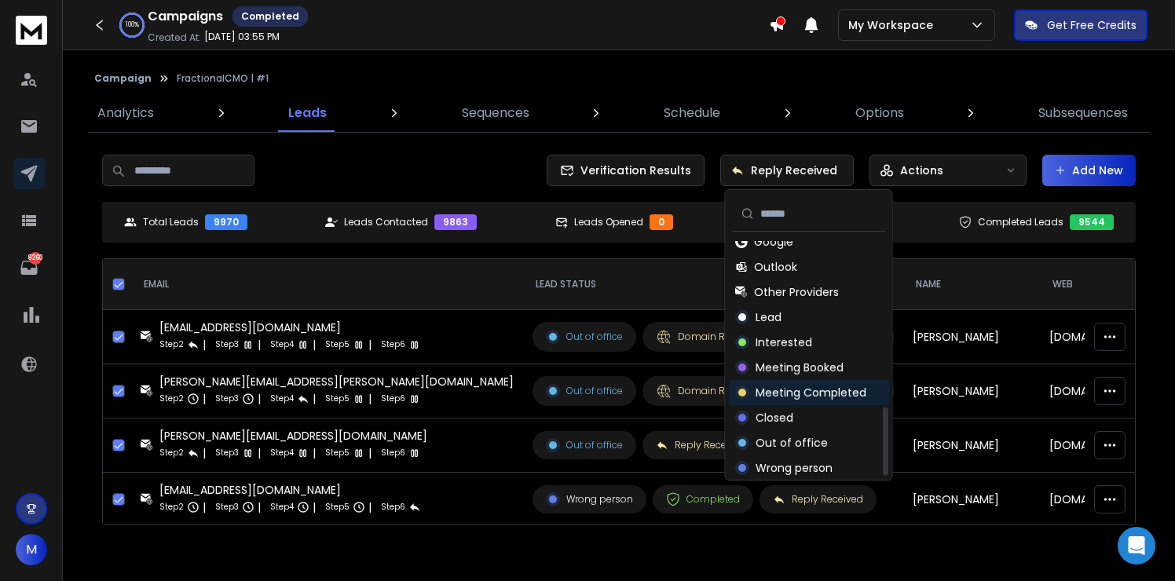
scroll to position [569, 0]
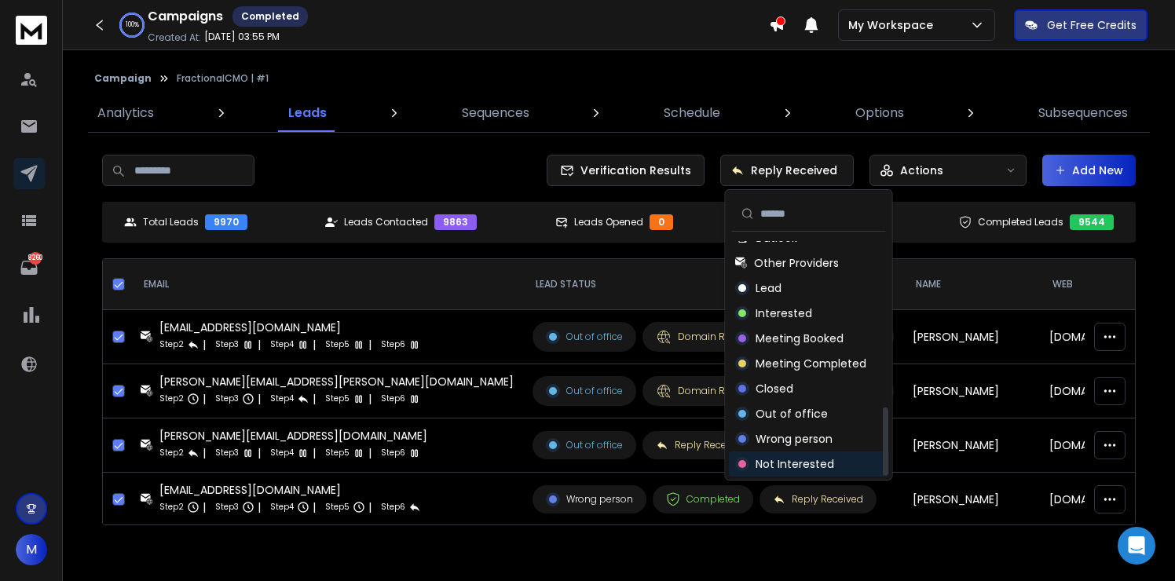
click at [769, 455] on div "Not Interested" at bounding box center [809, 464] width 160 height 25
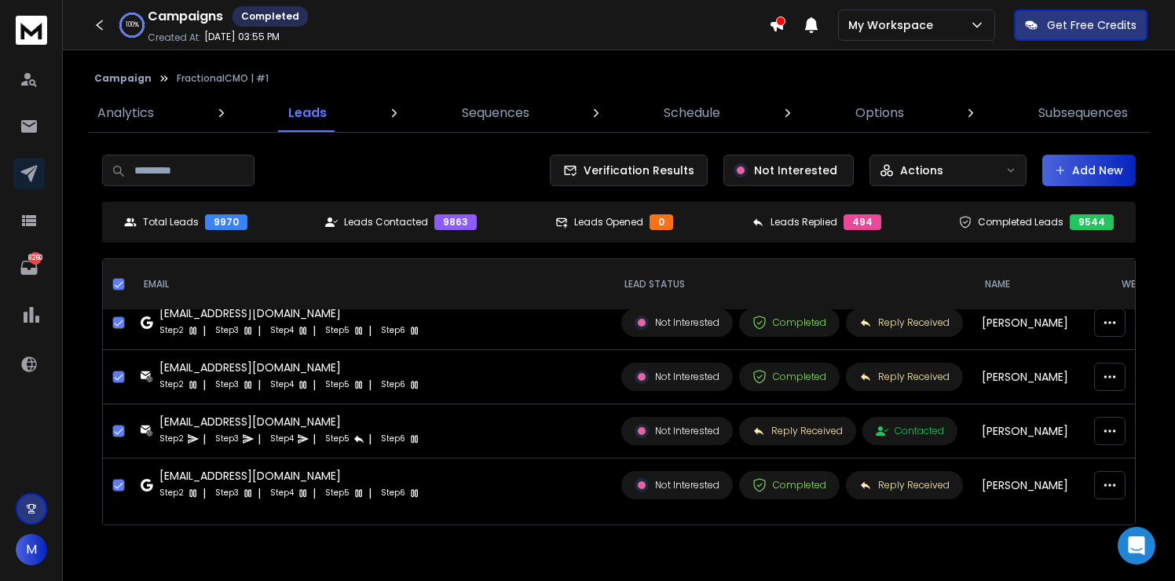
scroll to position [7729, 0]
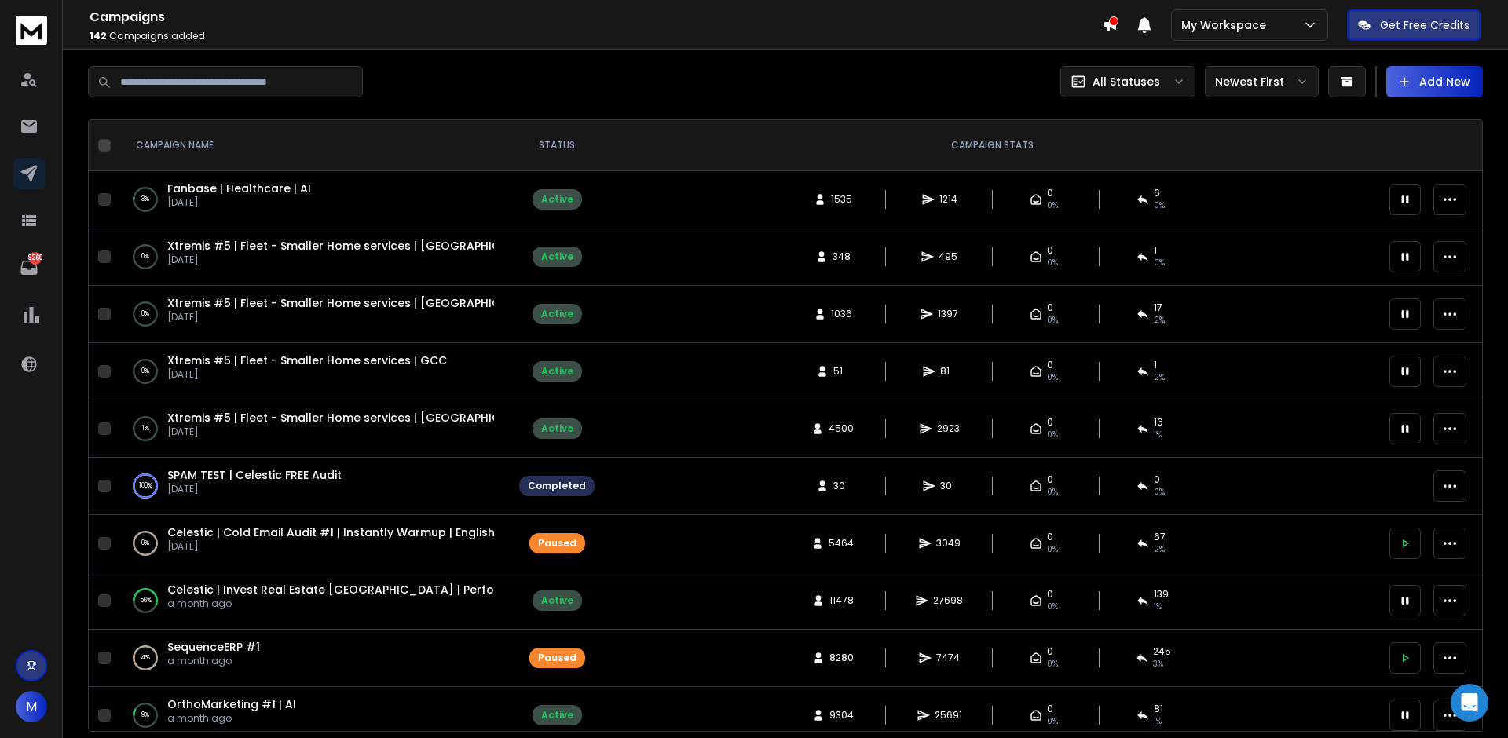
click at [179, 89] on input at bounding box center [225, 81] width 275 height 31
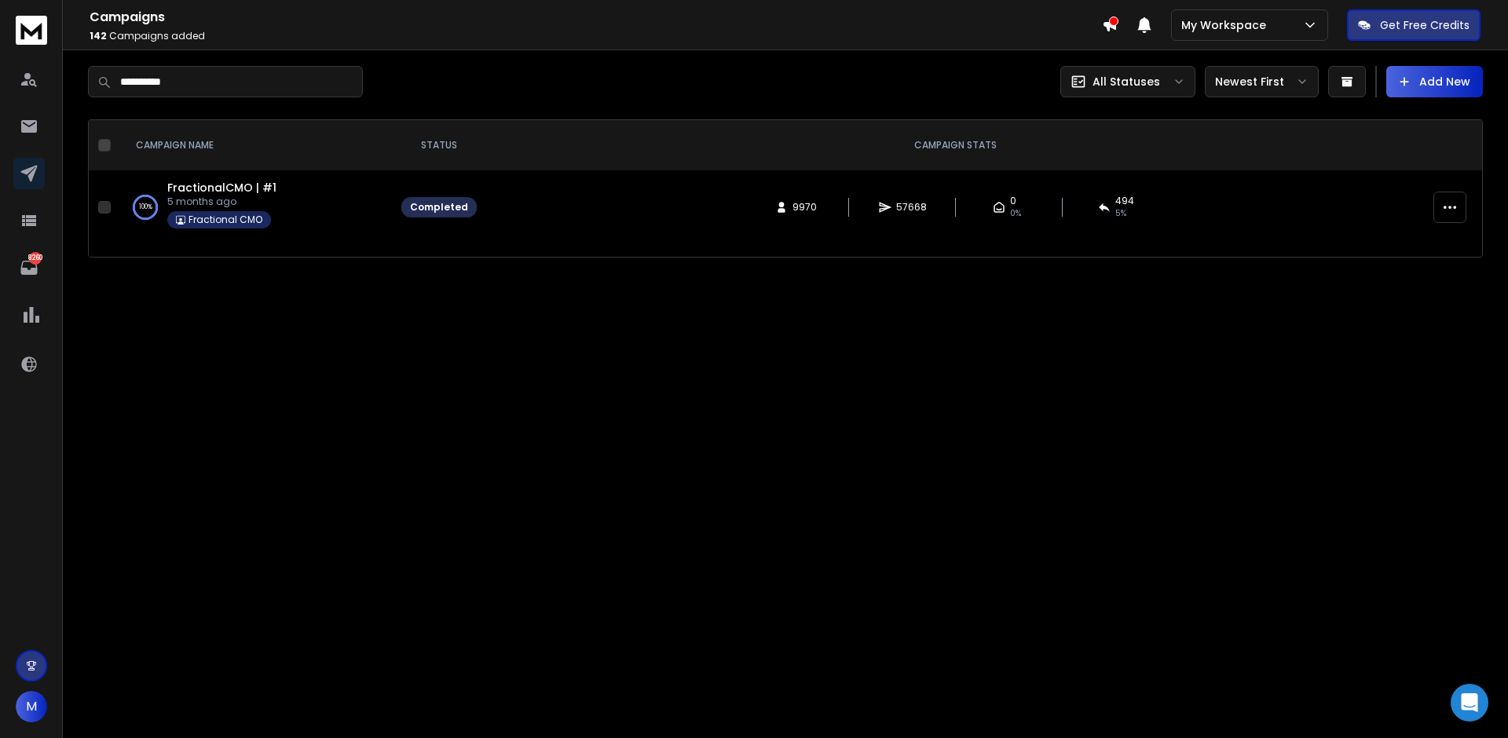
type input "**********"
click at [1460, 215] on button "button" at bounding box center [1449, 207] width 33 height 31
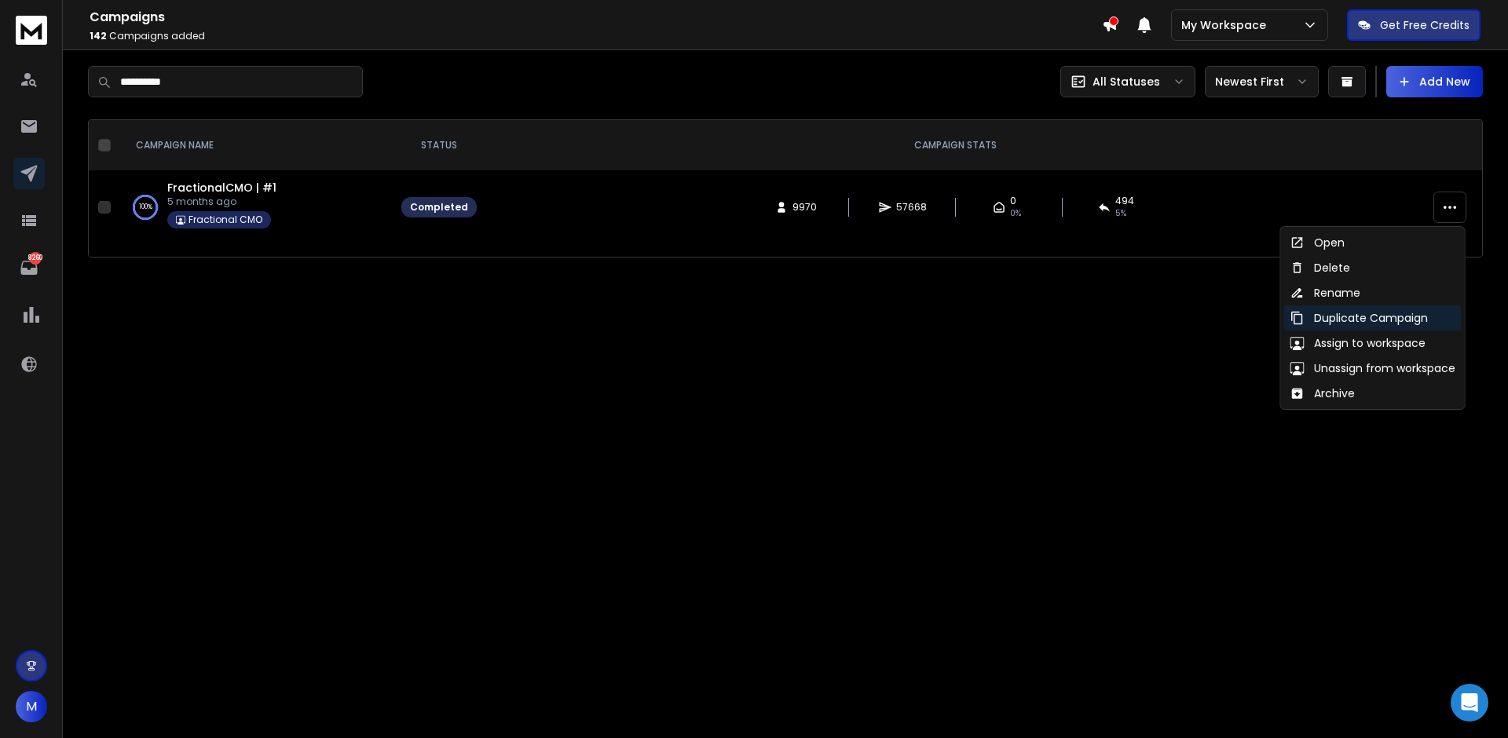
click at [1388, 319] on div "Duplicate Campaign" at bounding box center [1358, 318] width 137 height 16
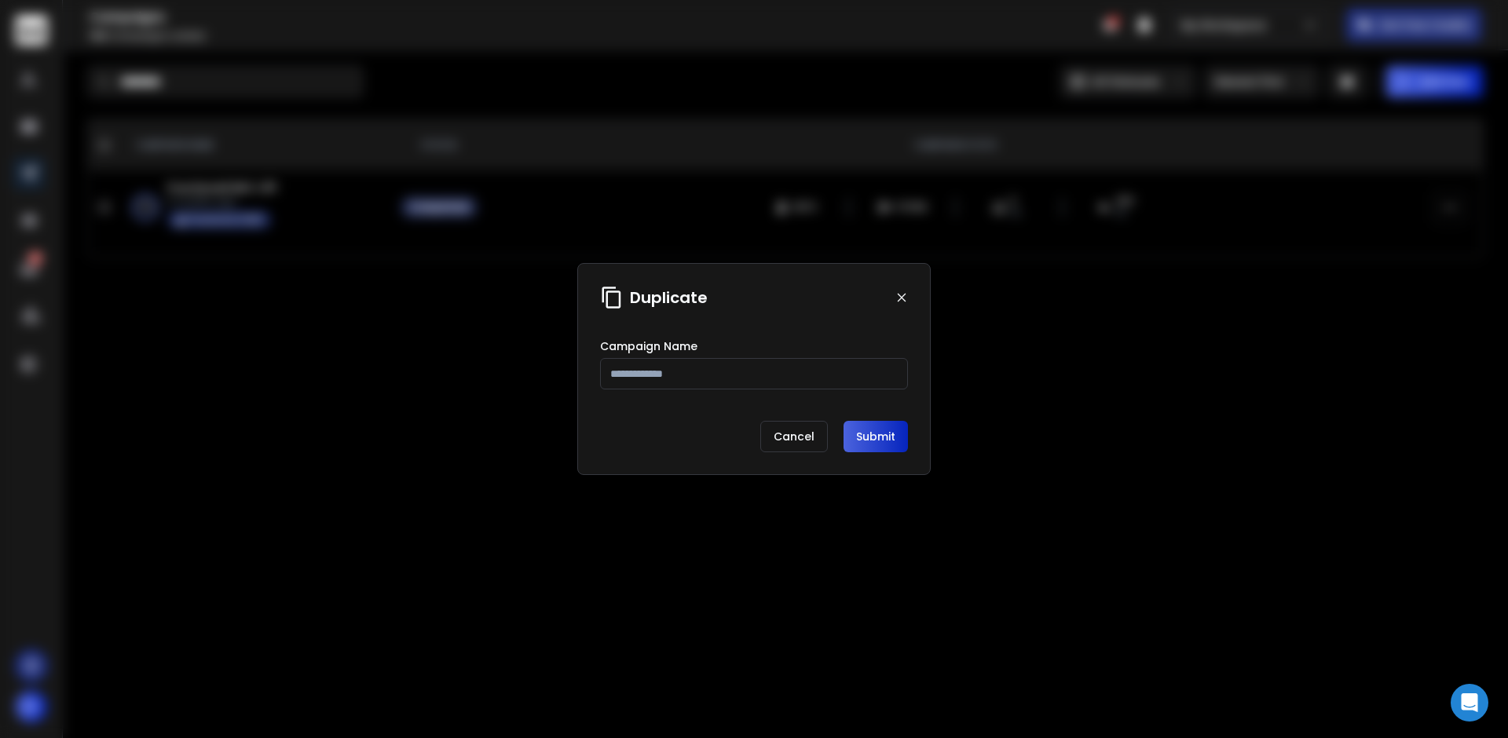
click at [828, 382] on input "text" at bounding box center [754, 373] width 308 height 31
paste input "**********"
type input "**********"
click at [870, 425] on button "Submit" at bounding box center [875, 436] width 64 height 31
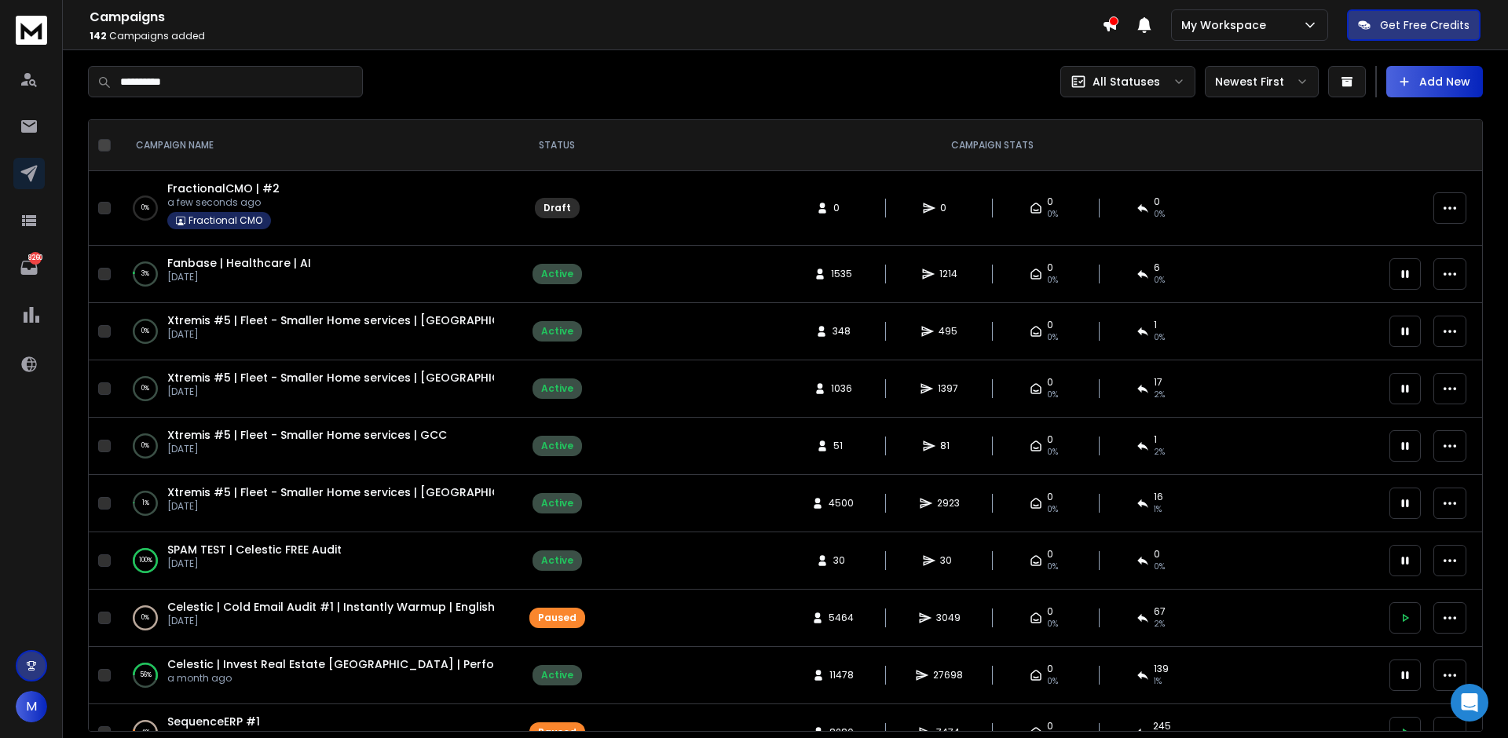
click at [261, 185] on span "FractionalCMO | #2" at bounding box center [223, 189] width 112 height 16
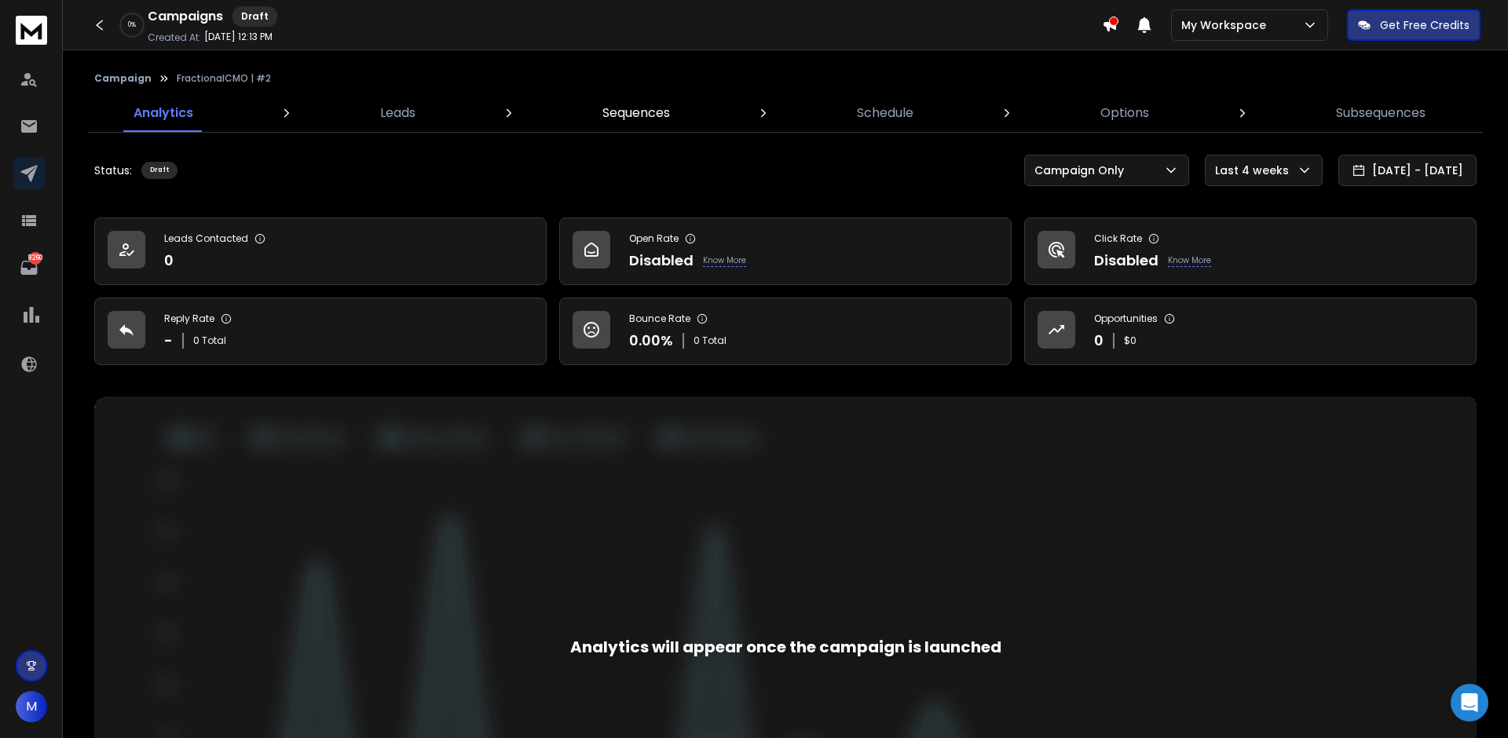
click at [644, 119] on p "Sequences" at bounding box center [636, 113] width 68 height 19
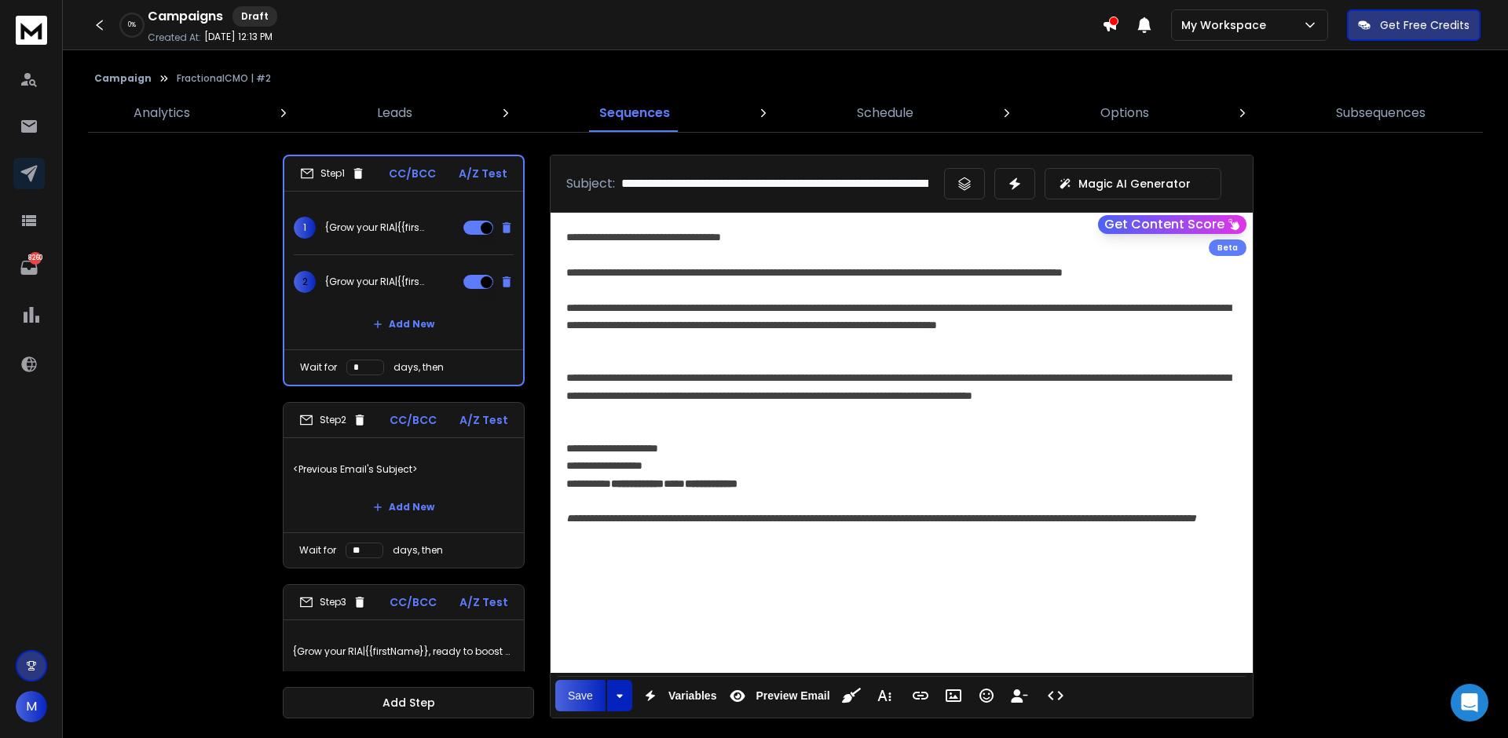
click at [503, 280] on icon at bounding box center [507, 281] width 9 height 11
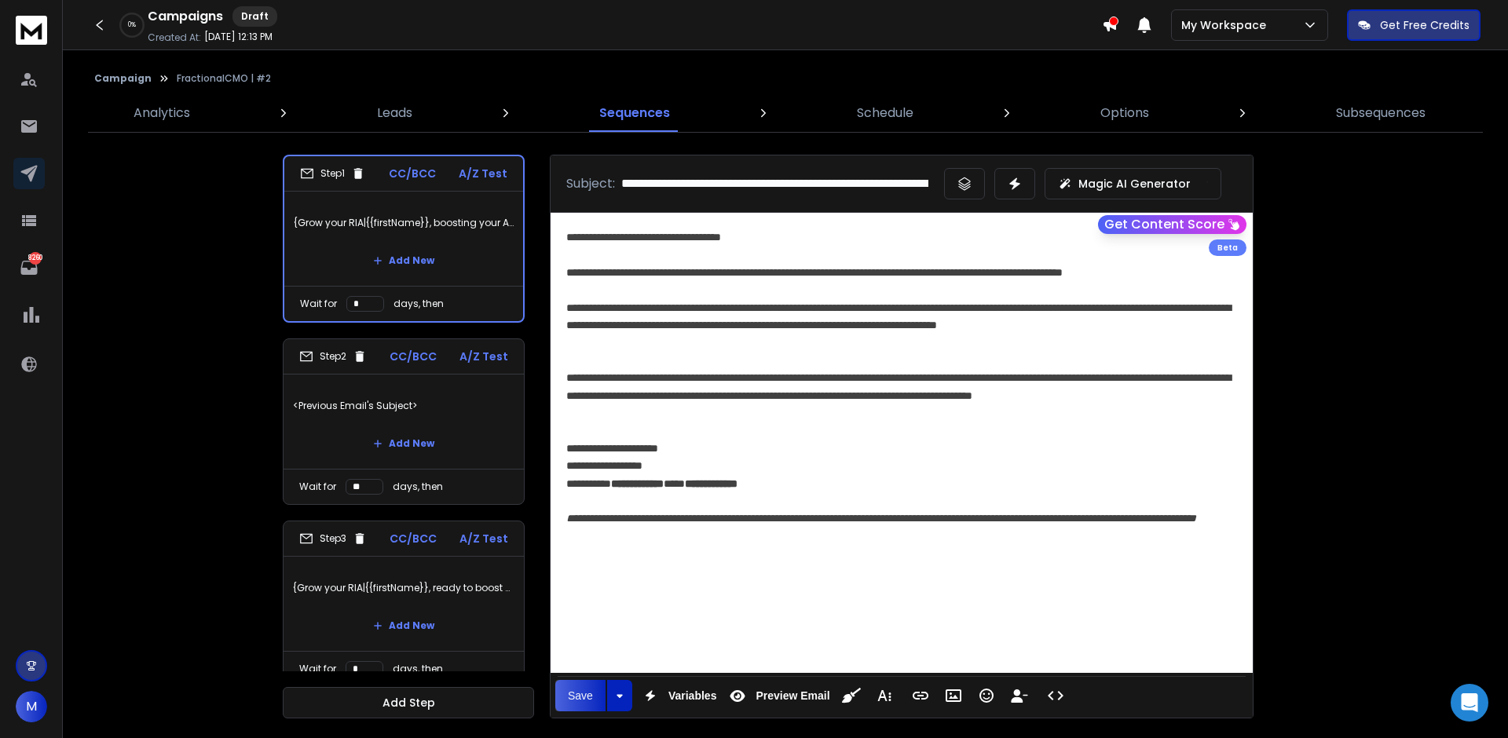
click at [404, 417] on p "<Previous Email's Subject>" at bounding box center [403, 406] width 221 height 44
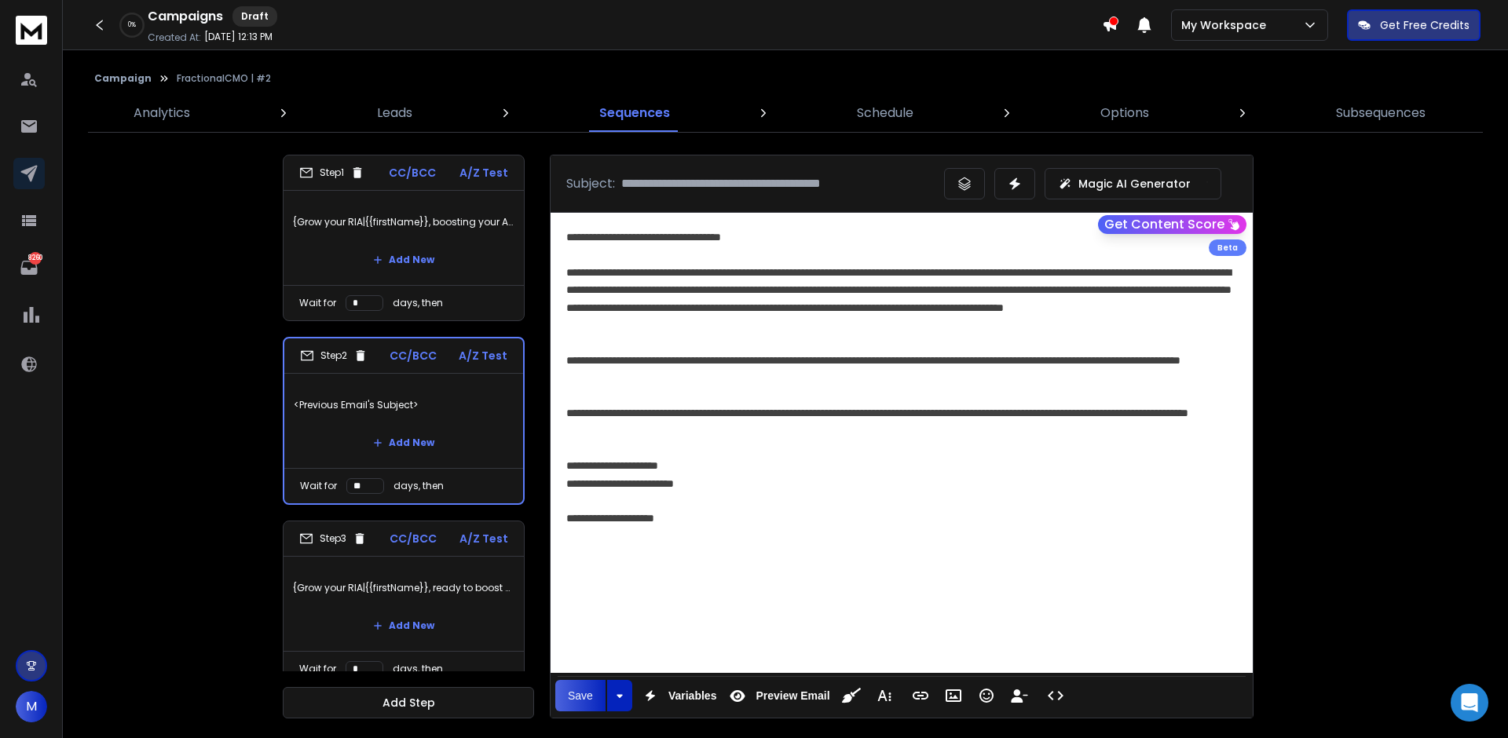
click at [466, 236] on p "{Grow your RIA|{{firstName}}, boosting your AUM?|Increase your AUM in 90 days}" at bounding box center [403, 222] width 221 height 44
type input "**********"
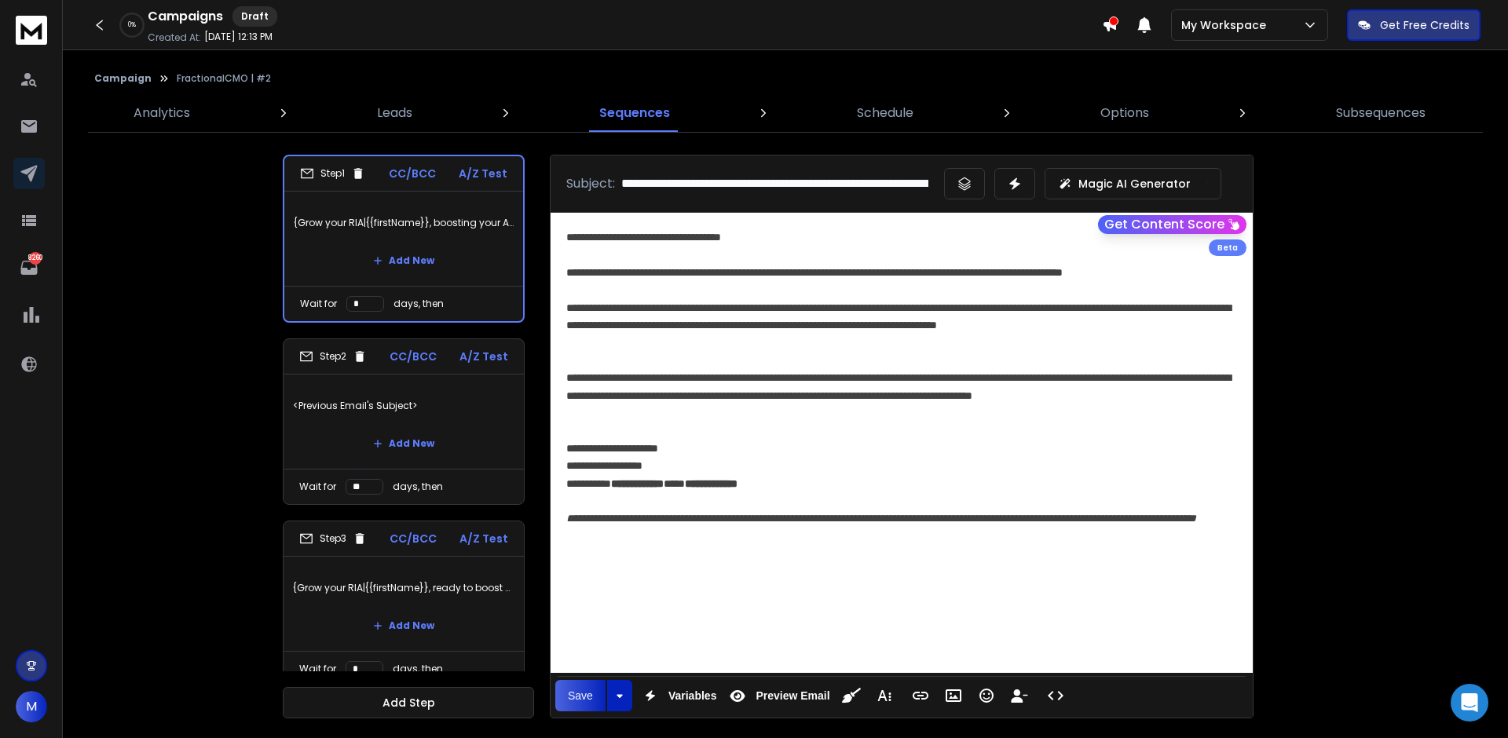
click at [403, 406] on p "<Previous Email's Subject>" at bounding box center [403, 406] width 221 height 44
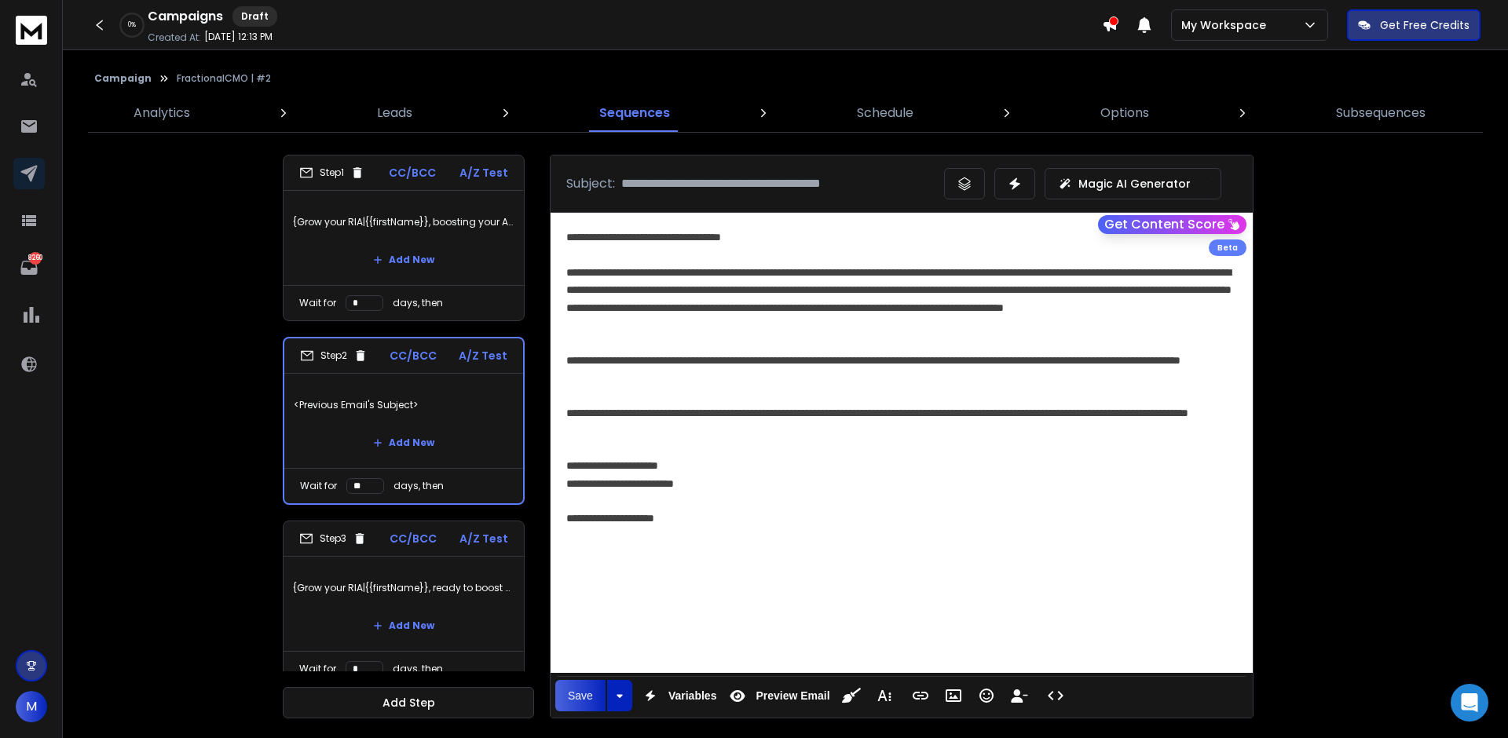
click at [360, 357] on icon at bounding box center [361, 355] width 9 height 11
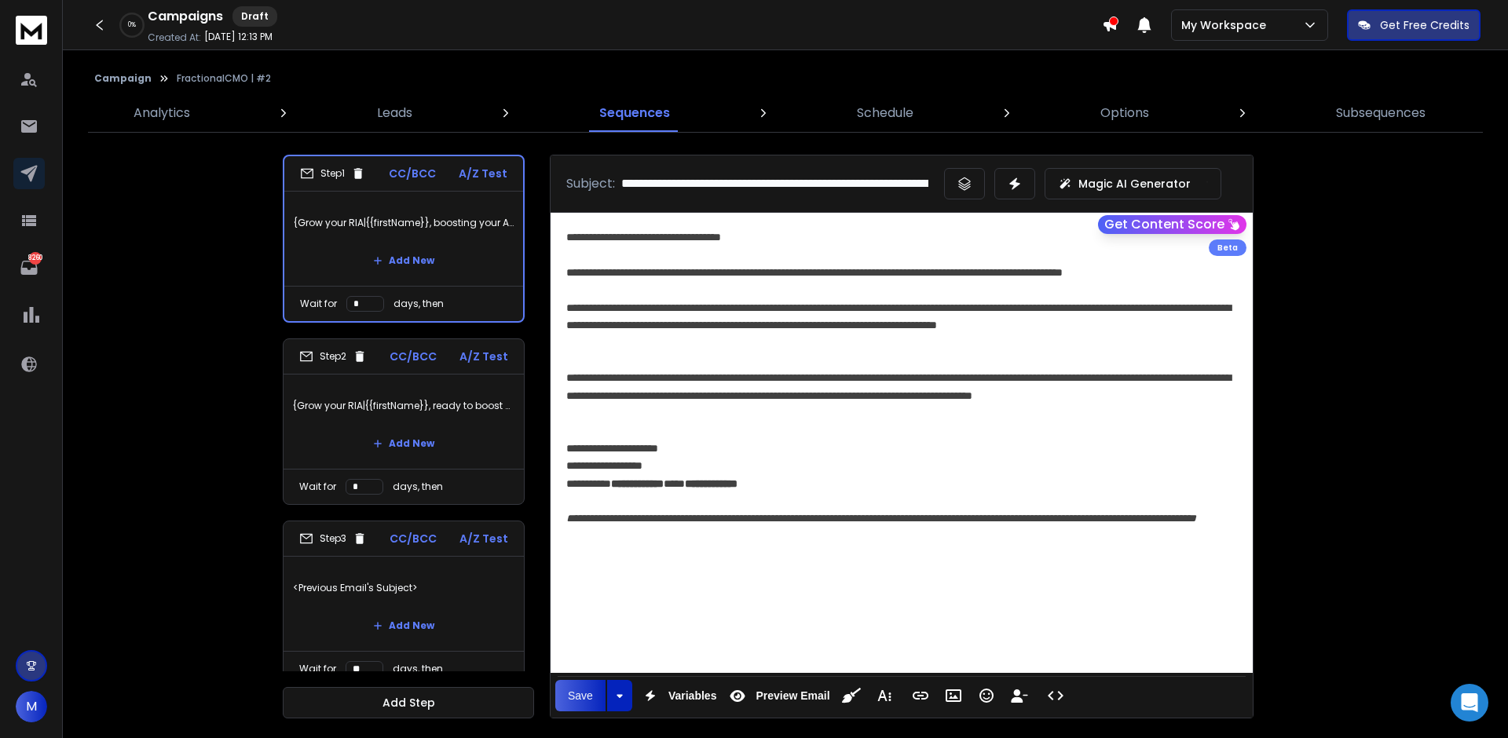
click at [459, 412] on p "{Grow your RIA|{{firstName}}, ready to boost AUM?|Increase your AUM in 90 days}" at bounding box center [403, 406] width 221 height 44
type input "**********"
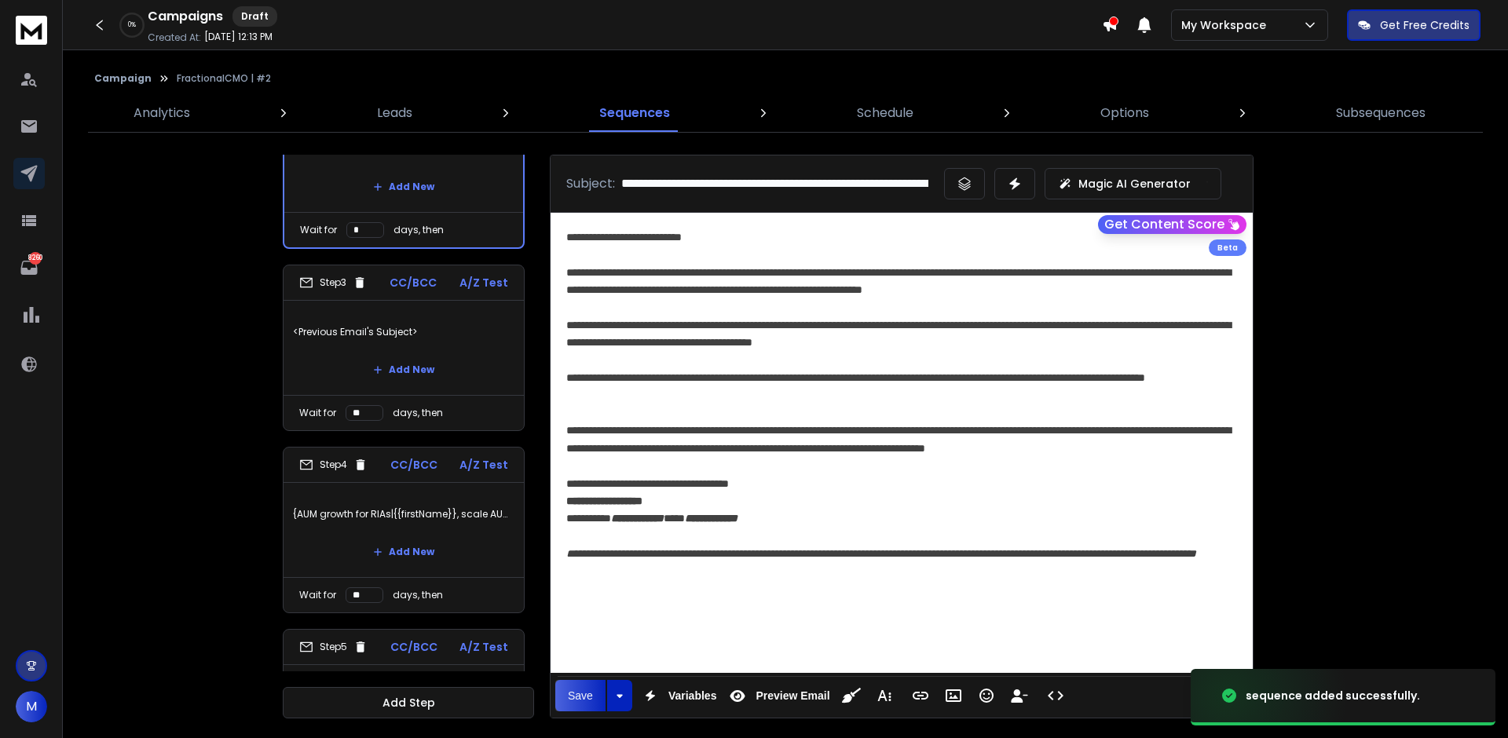
scroll to position [262, 0]
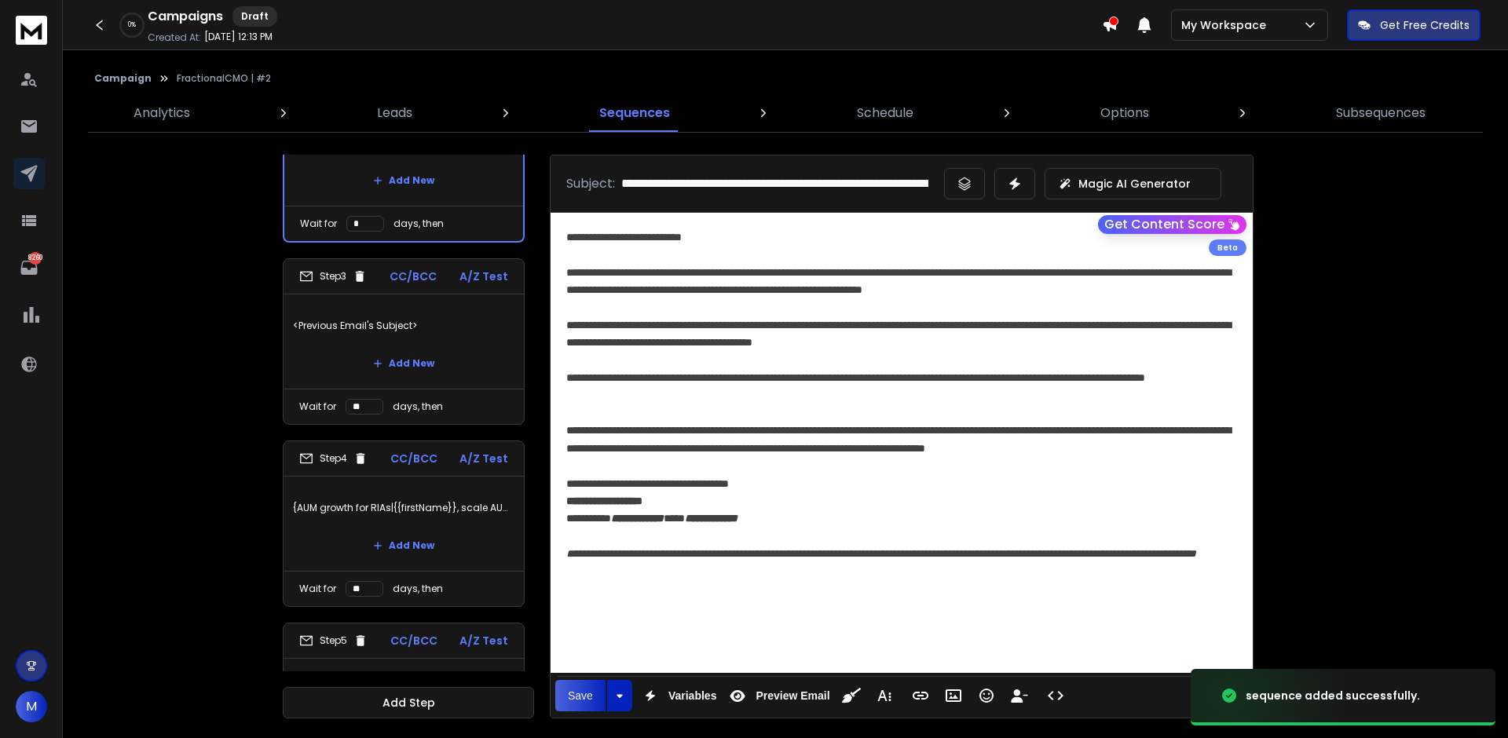
click at [426, 337] on p "<Previous Email's Subject>" at bounding box center [403, 326] width 221 height 44
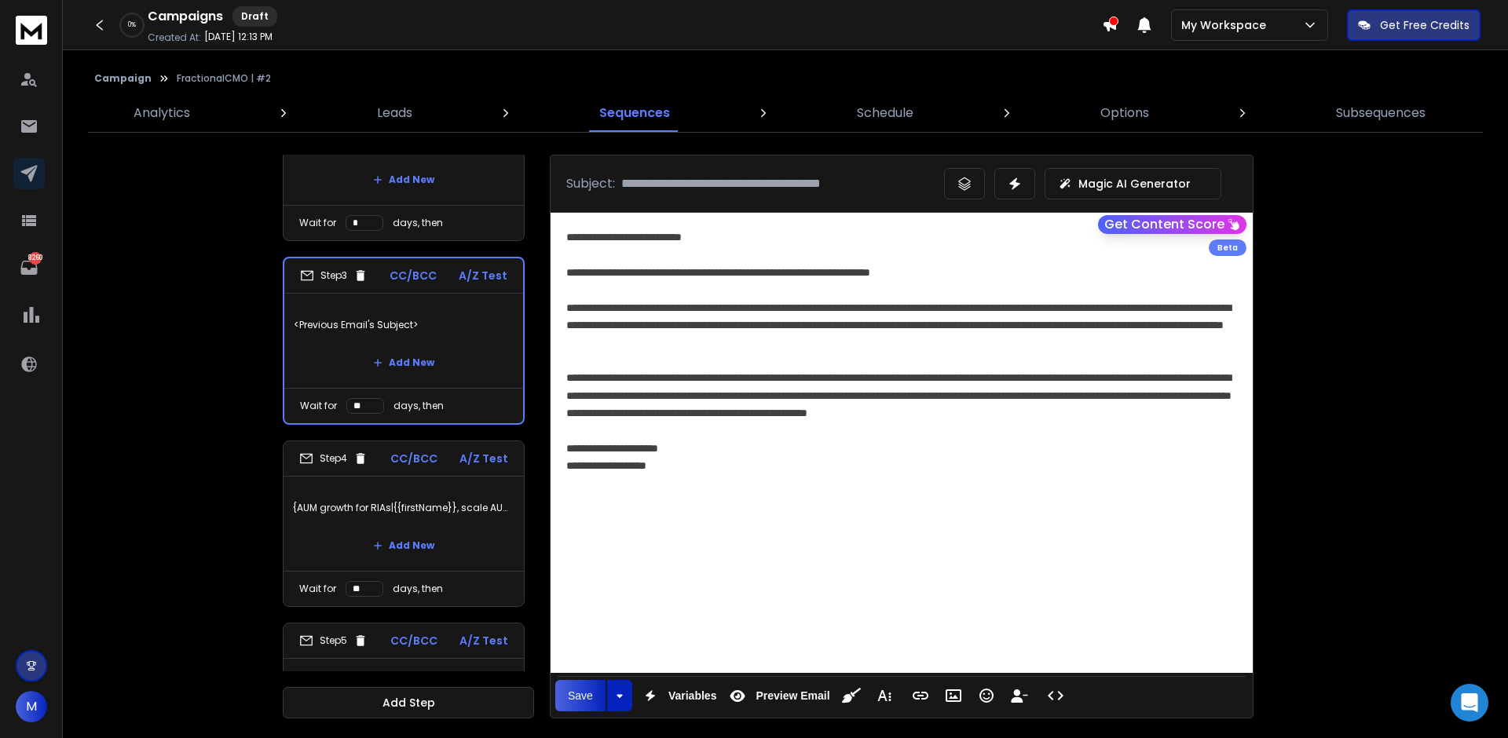
click at [364, 280] on icon at bounding box center [361, 275] width 9 height 11
type input "**********"
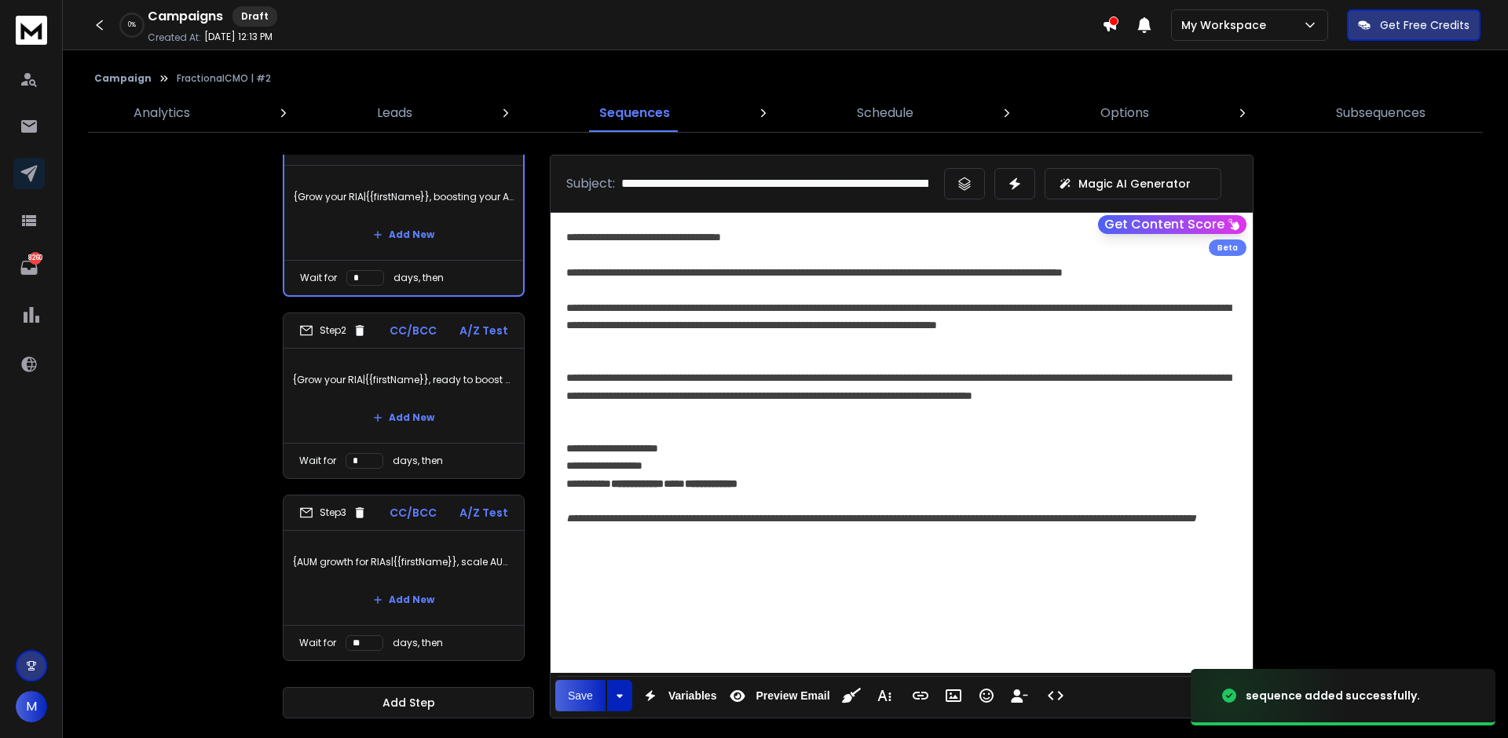
scroll to position [0, 0]
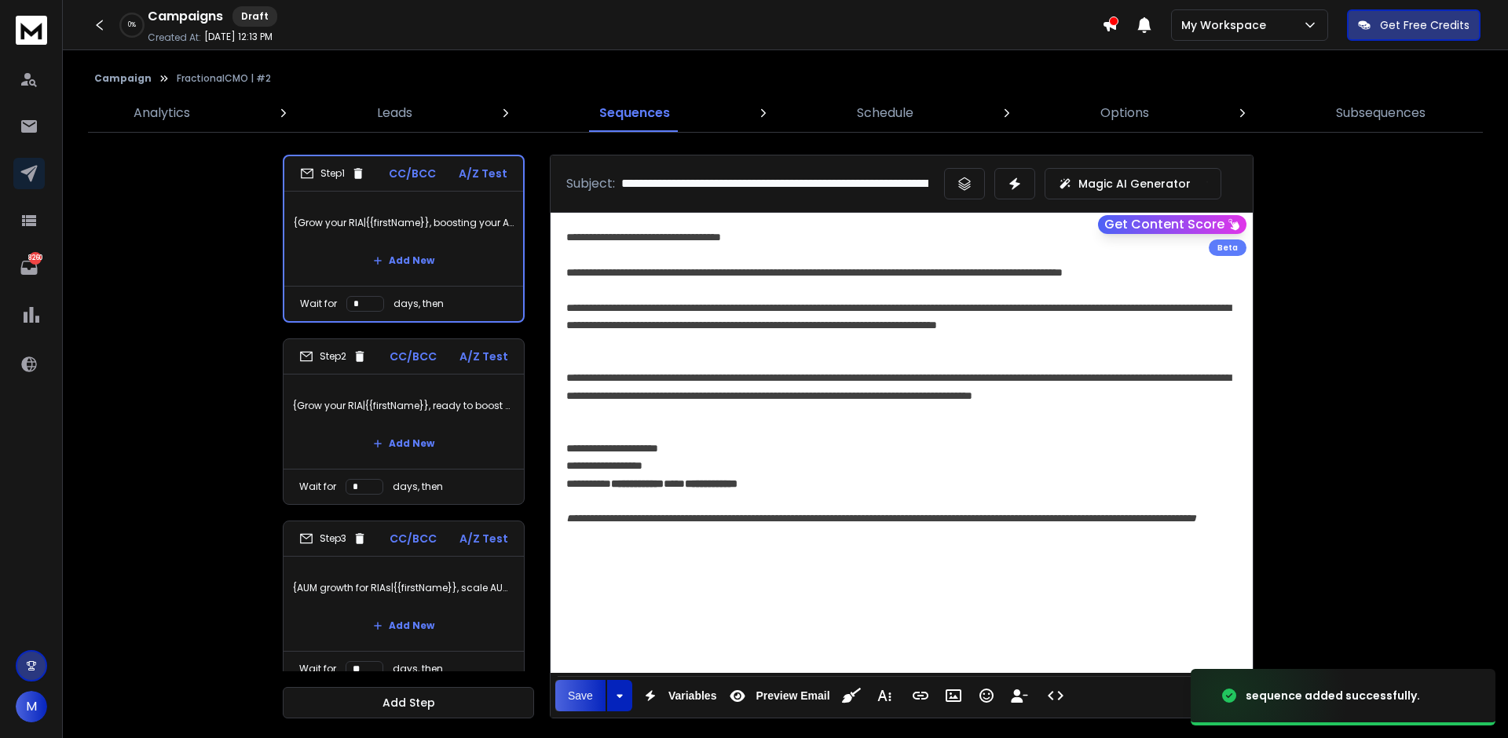
drag, startPoint x: 363, startPoint y: 306, endPoint x: 363, endPoint y: 280, distance: 25.9
click at [363, 280] on div "Step 1 CC/BCC A/Z Test {Grow your RIA|{{firstName}}, boosting your AUM?|Increas…" at bounding box center [404, 239] width 242 height 168
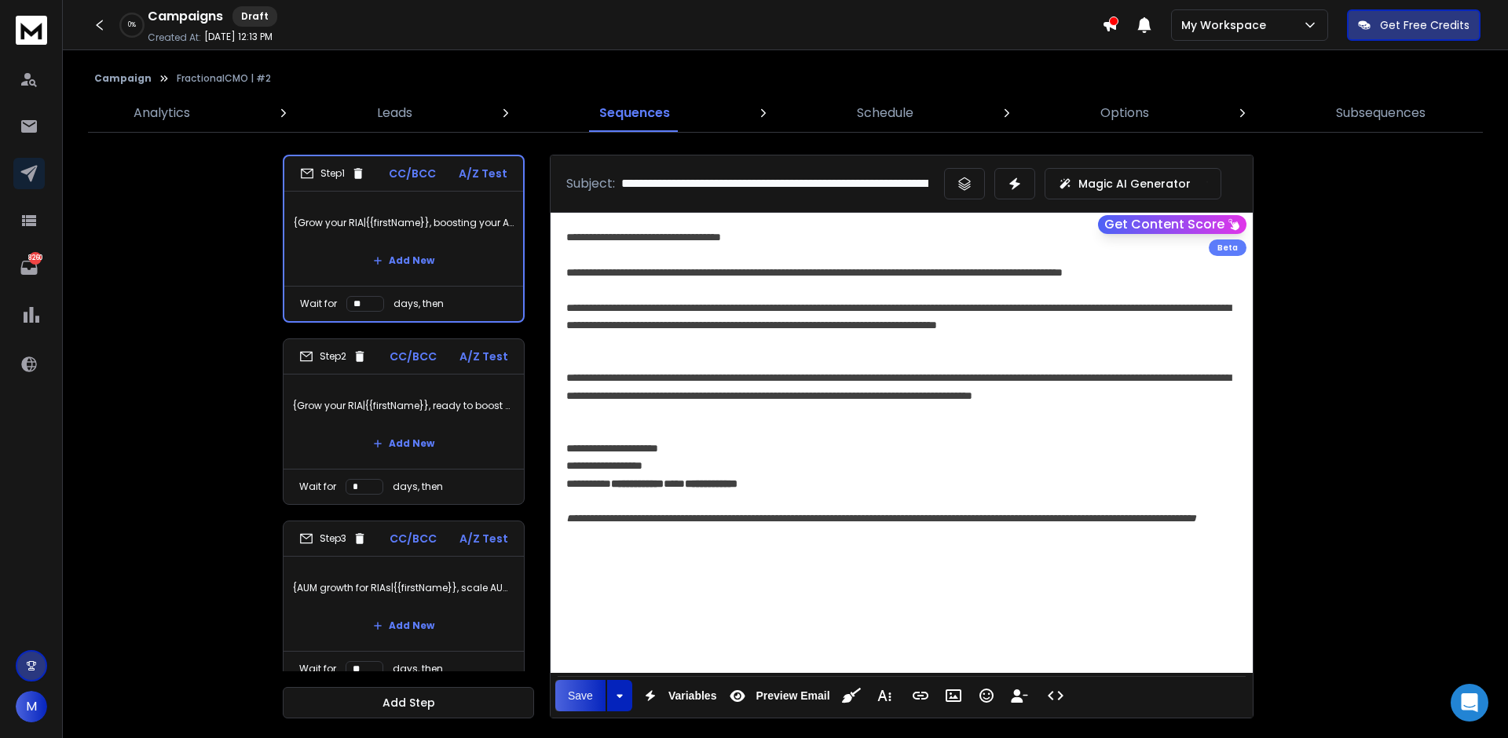
type input "**"
drag, startPoint x: 363, startPoint y: 488, endPoint x: 357, endPoint y: 446, distance: 42.9
click at [357, 446] on div "Step 2 CC/BCC A/Z Test {Grow your RIA|{{firstName}}, ready to boost AUM?|Increa…" at bounding box center [404, 421] width 242 height 166
type input "**********"
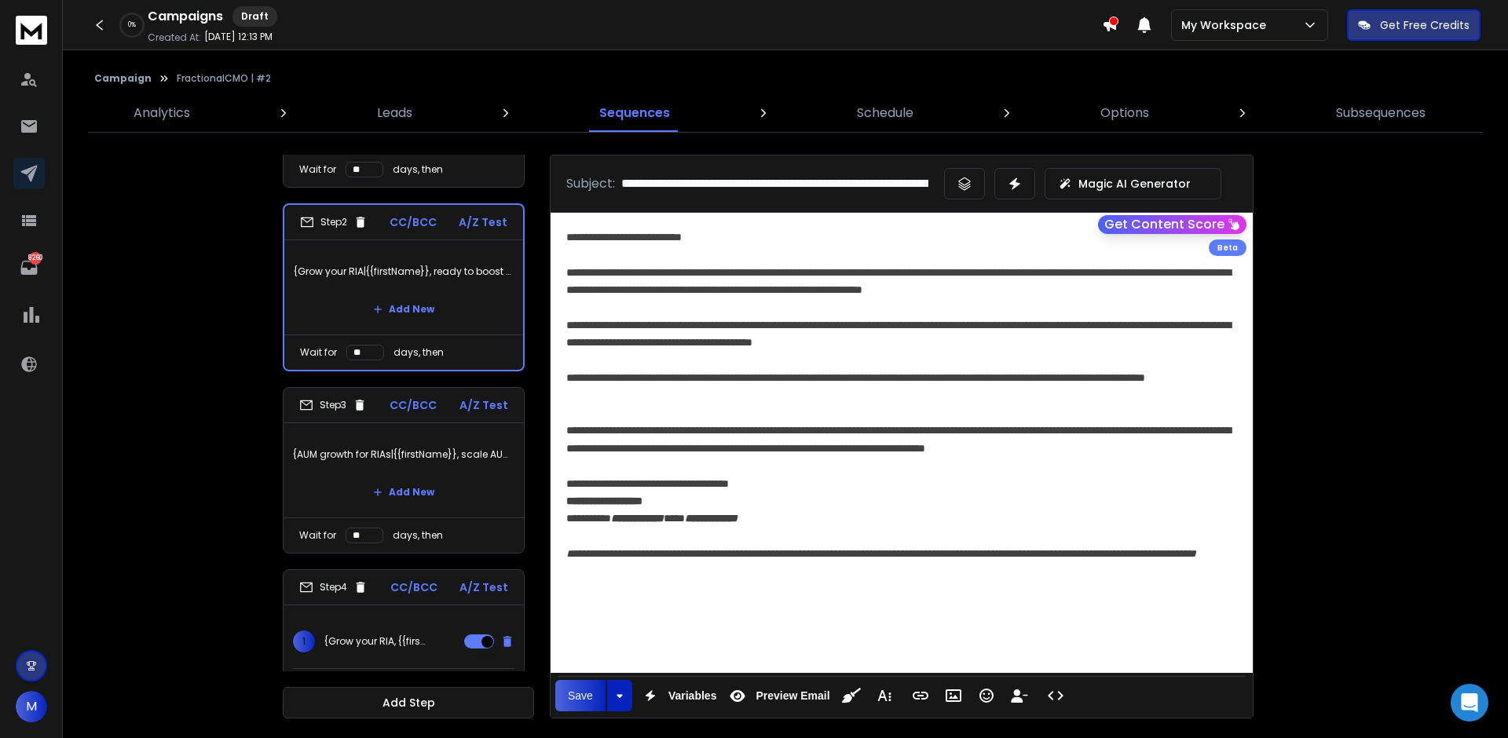
scroll to position [226, 0]
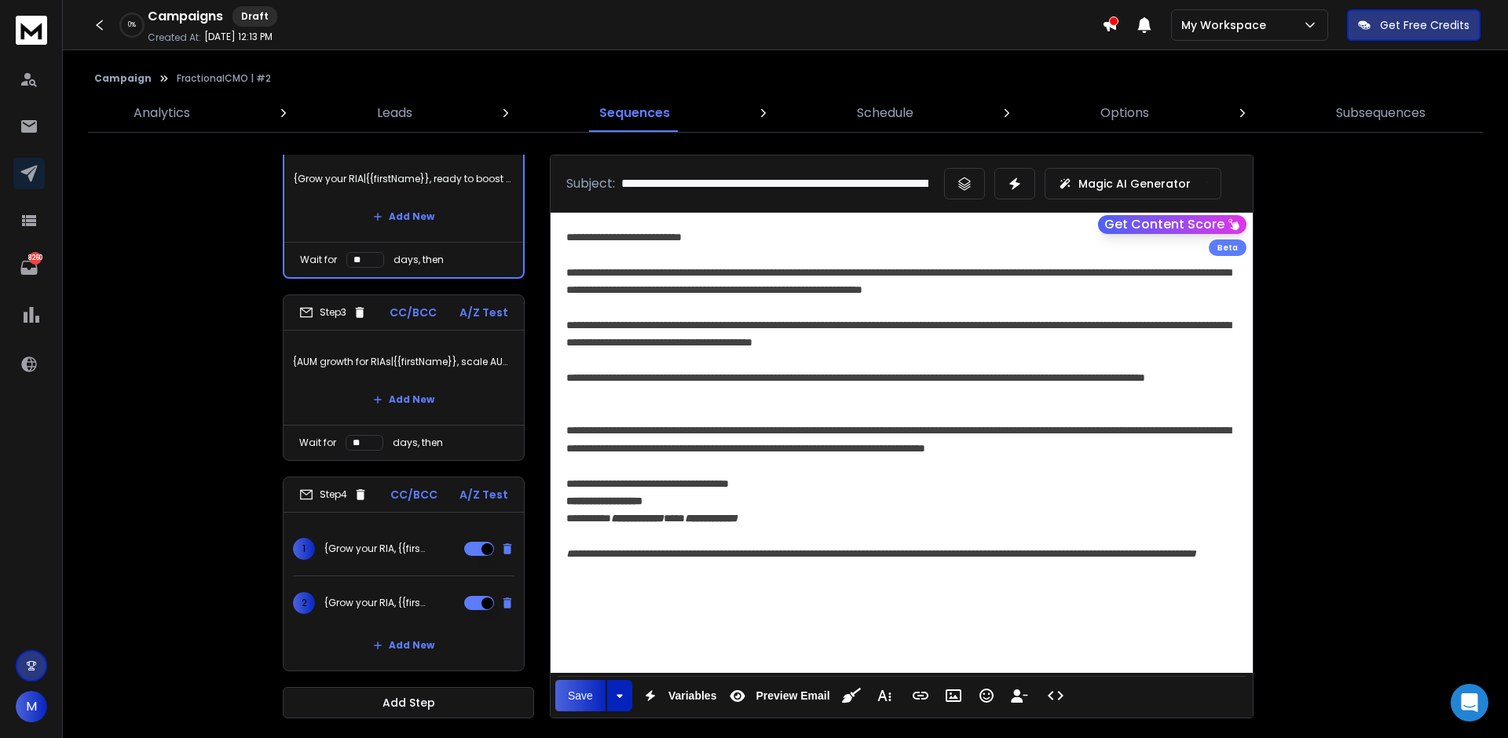
type input "**"
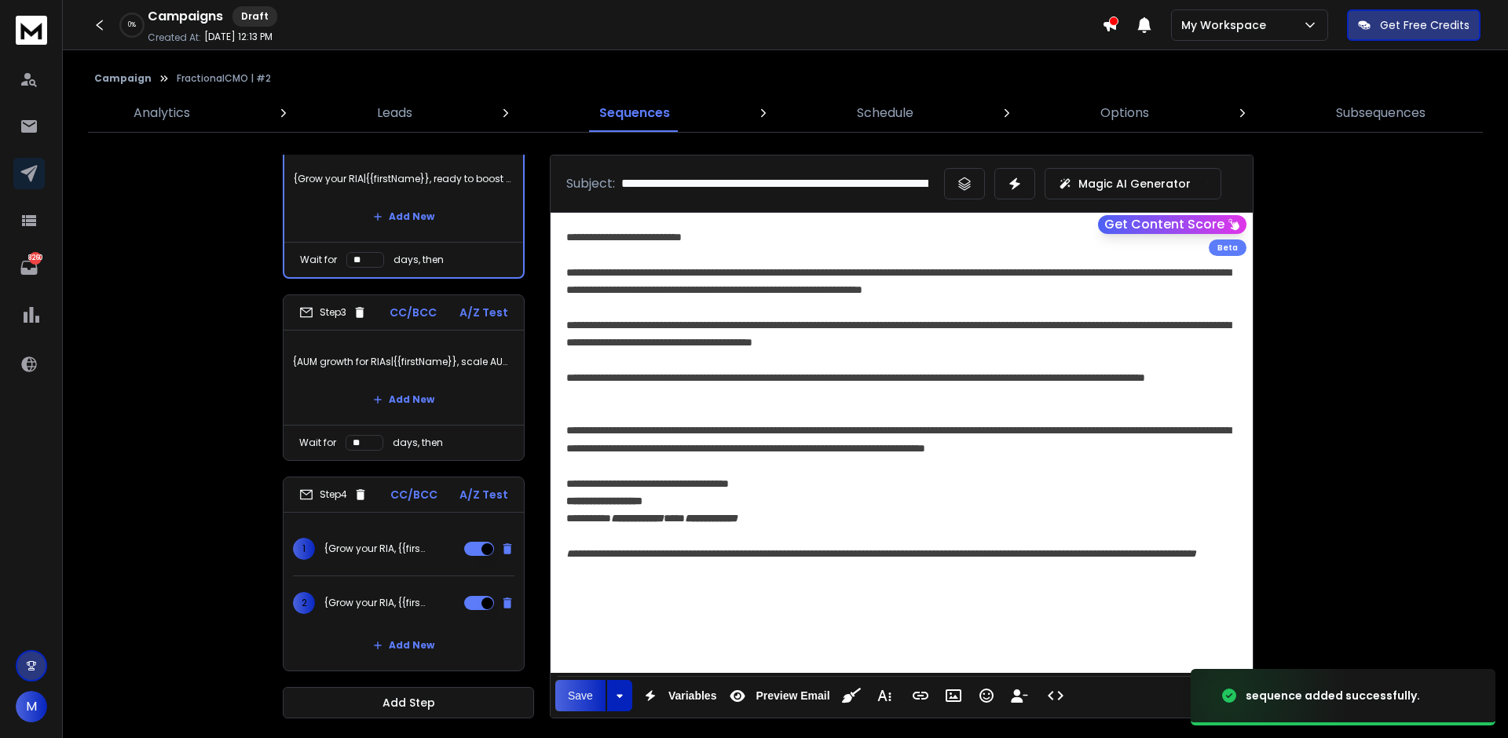
drag, startPoint x: 371, startPoint y: 446, endPoint x: 371, endPoint y: 430, distance: 16.5
click at [371, 430] on div "Wait for ** days, then" at bounding box center [403, 442] width 240 height 35
type input "**********"
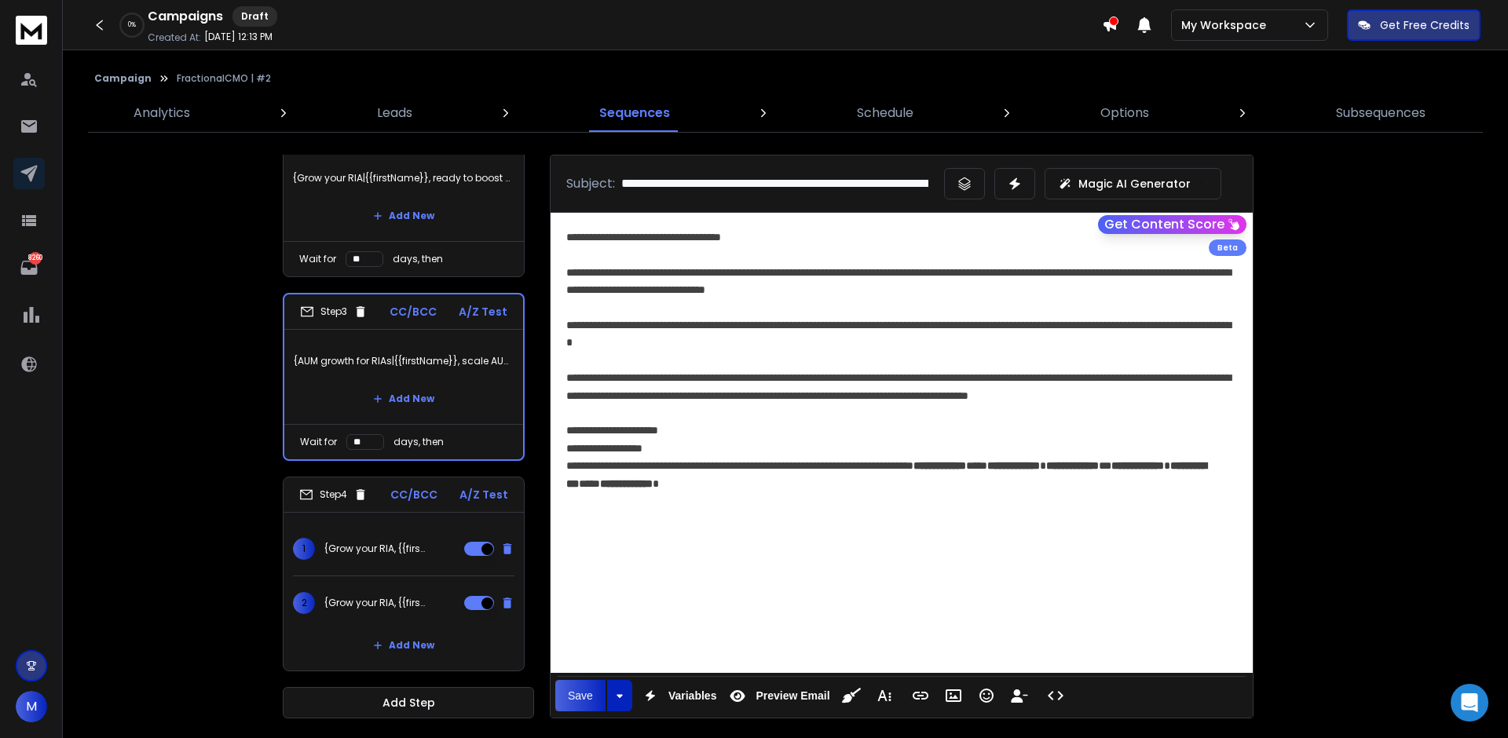
type input "**"
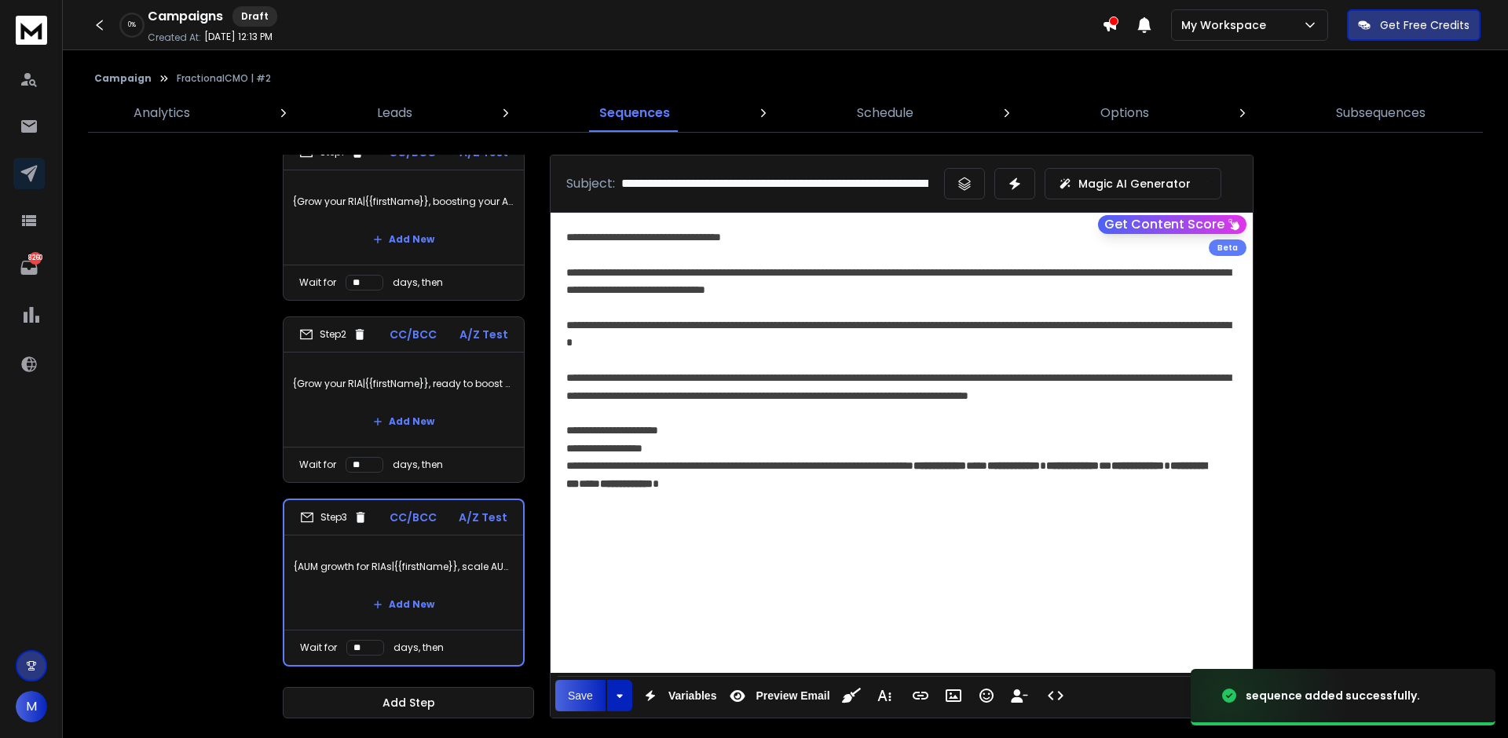
scroll to position [0, 0]
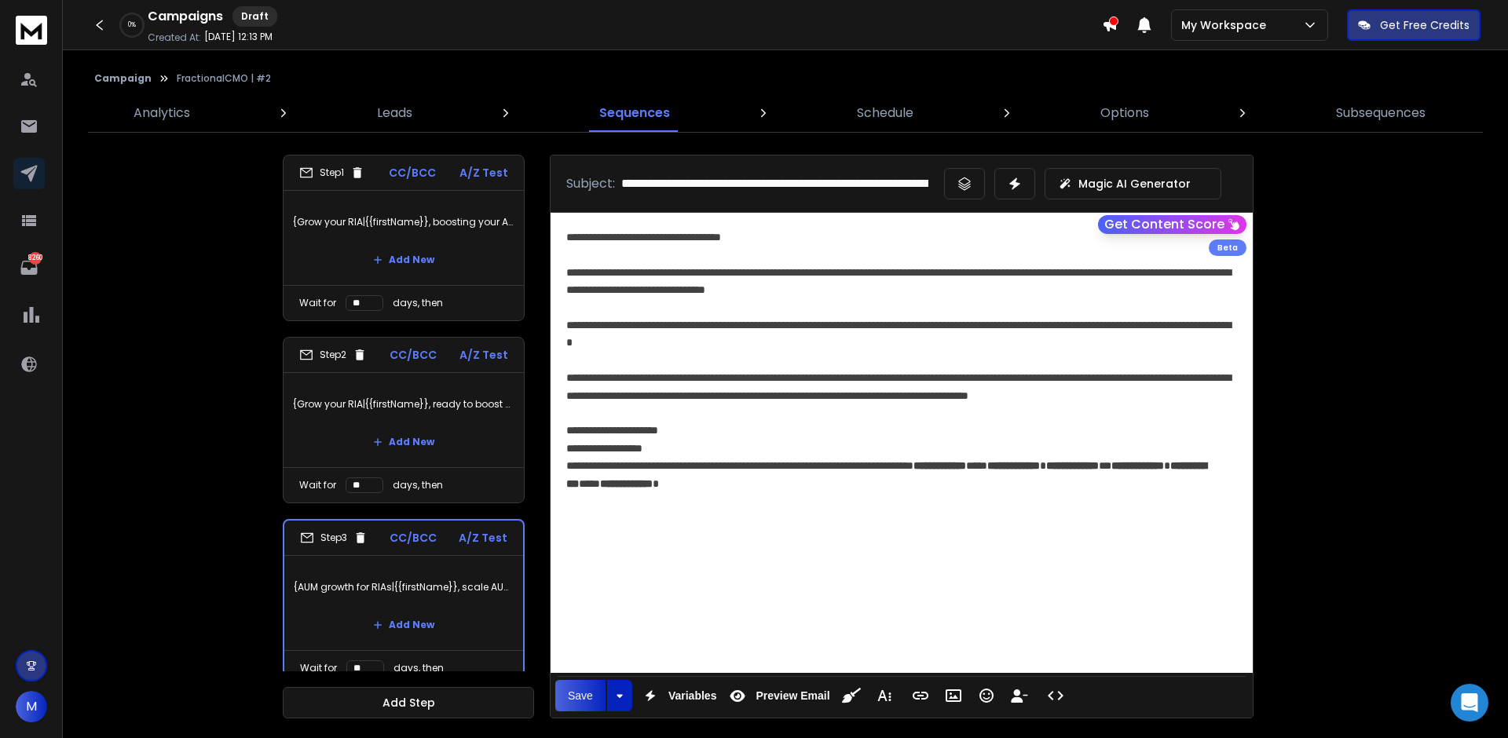
click at [462, 224] on p "{Grow your RIA|{{firstName}}, boosting your AUM?|Increase your AUM in 90 days}" at bounding box center [403, 222] width 221 height 44
type input "**********"
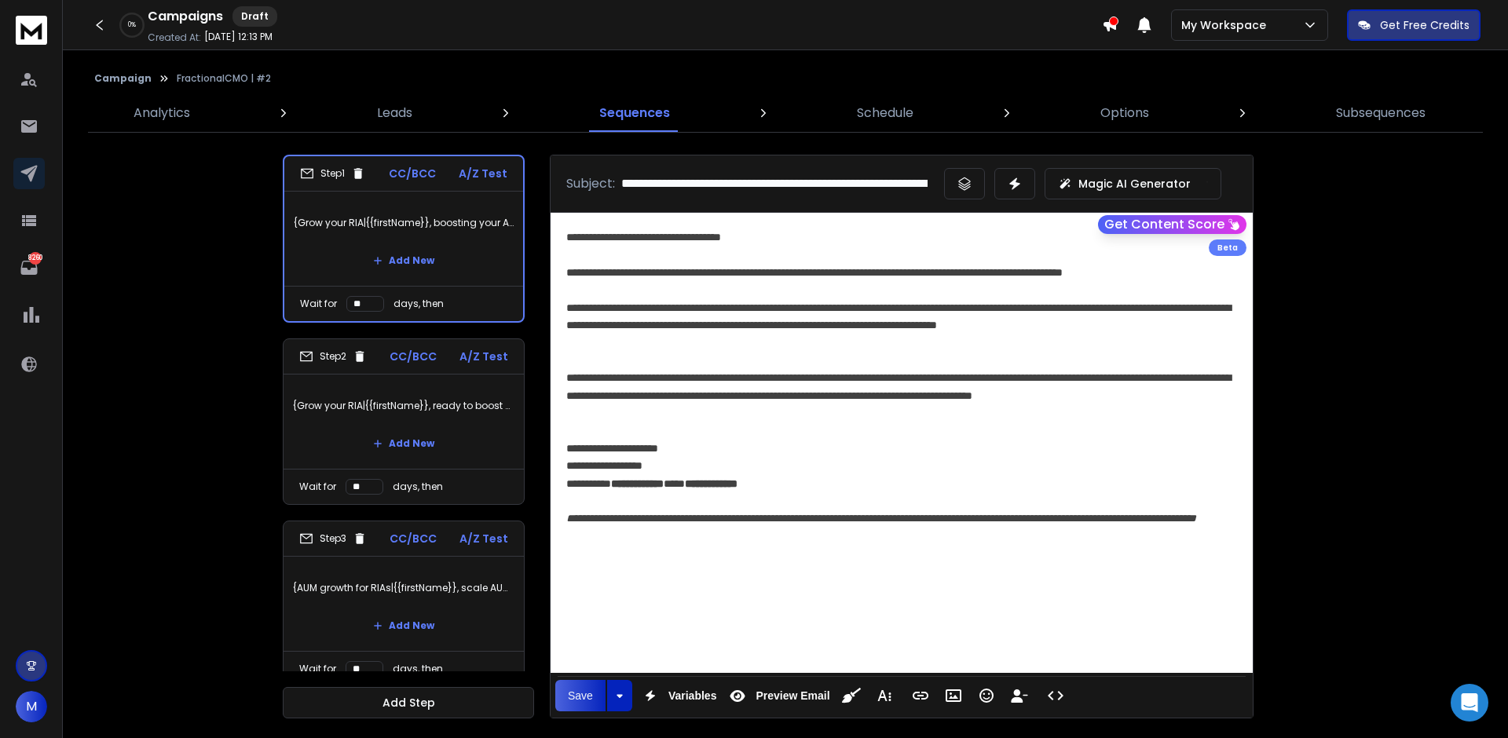
drag, startPoint x: 864, startPoint y: 181, endPoint x: 474, endPoint y: 166, distance: 390.5
click at [474, 166] on div "**********" at bounding box center [785, 437] width 1005 height 564
click at [1322, 252] on div "**********" at bounding box center [785, 436] width 1395 height 576
click at [406, 105] on p "Leads" at bounding box center [394, 113] width 35 height 19
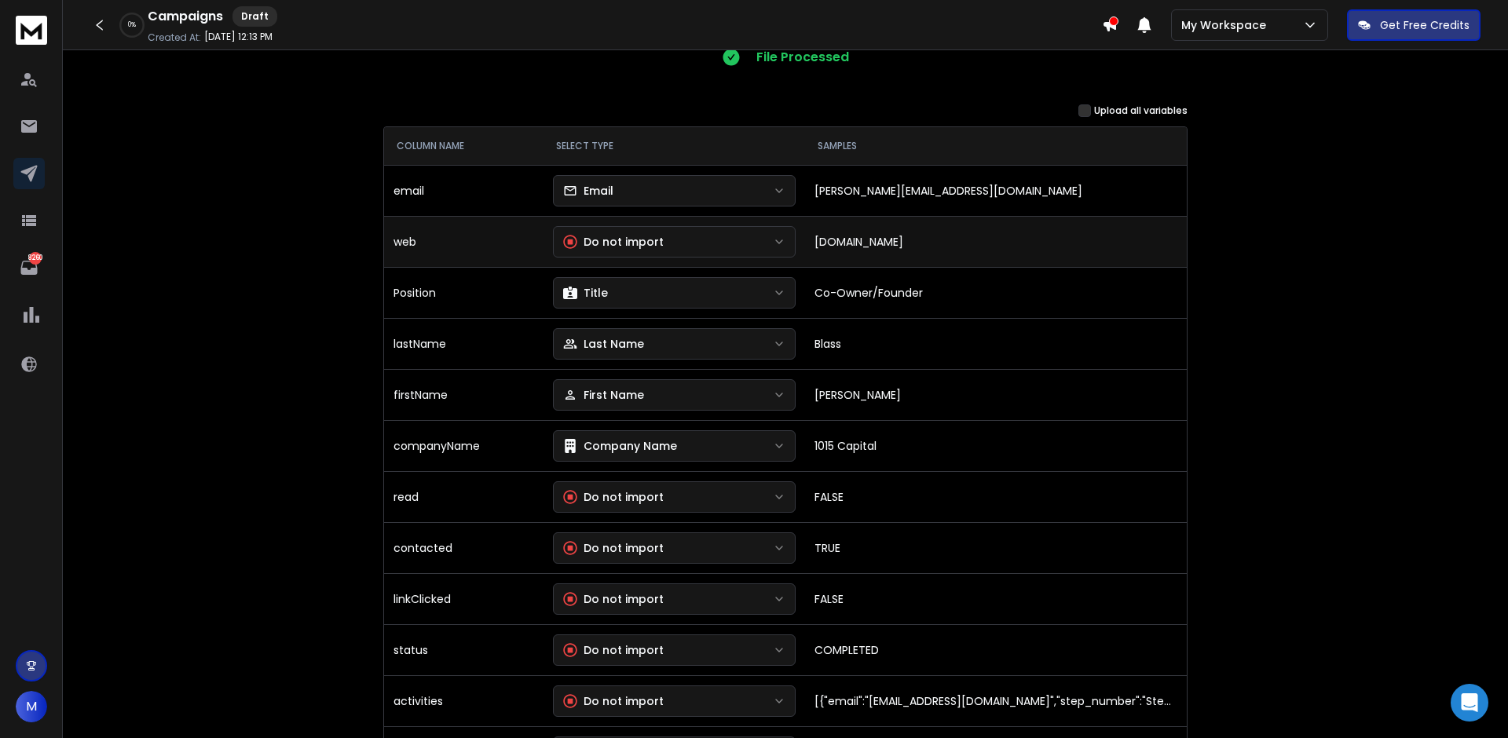
scroll to position [174, 0]
click at [731, 236] on button "Do not import" at bounding box center [674, 239] width 243 height 31
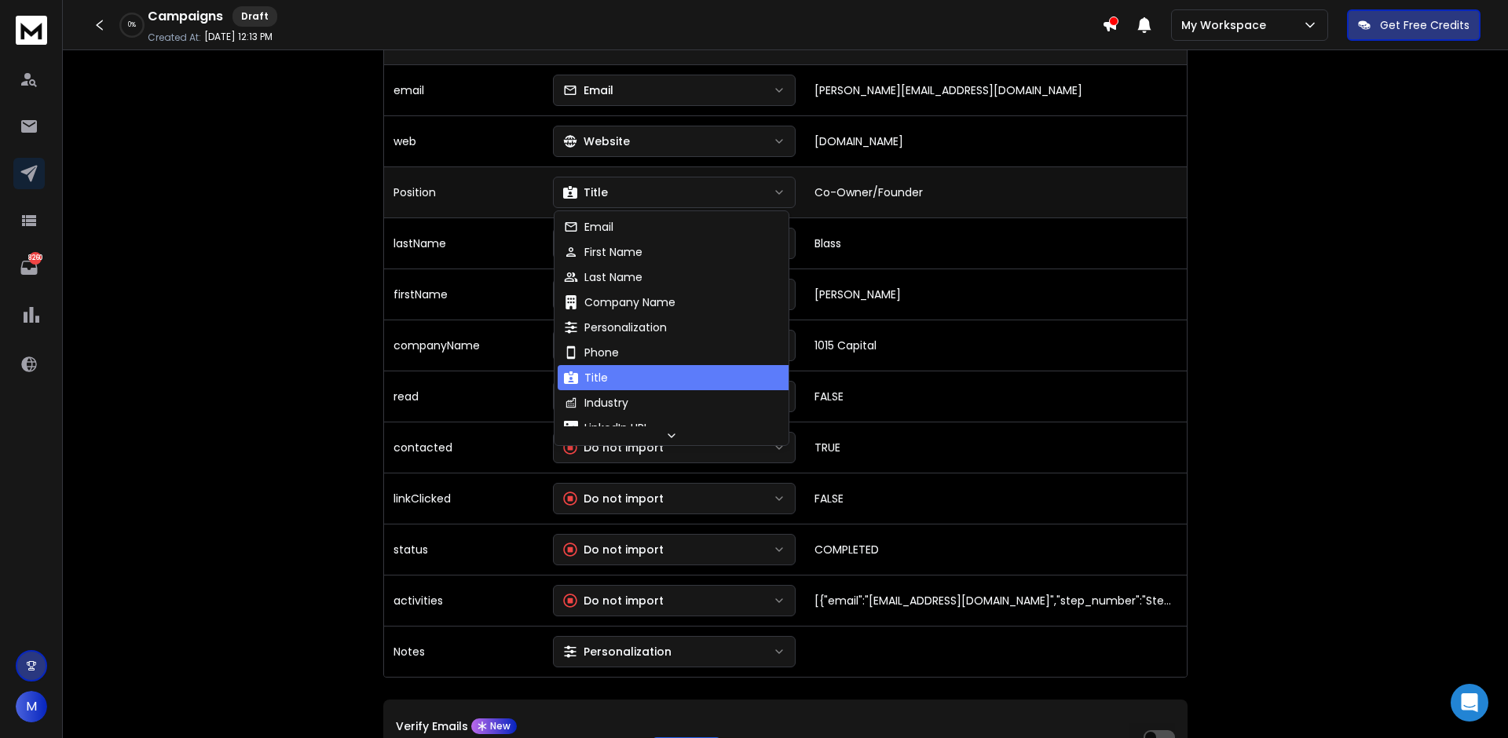
scroll to position [0, 3]
click at [942, 232] on tbody "email Email michelle@1015cp.com web Website 1015capitalpartners.com Position Ti…" at bounding box center [785, 370] width 803 height 613
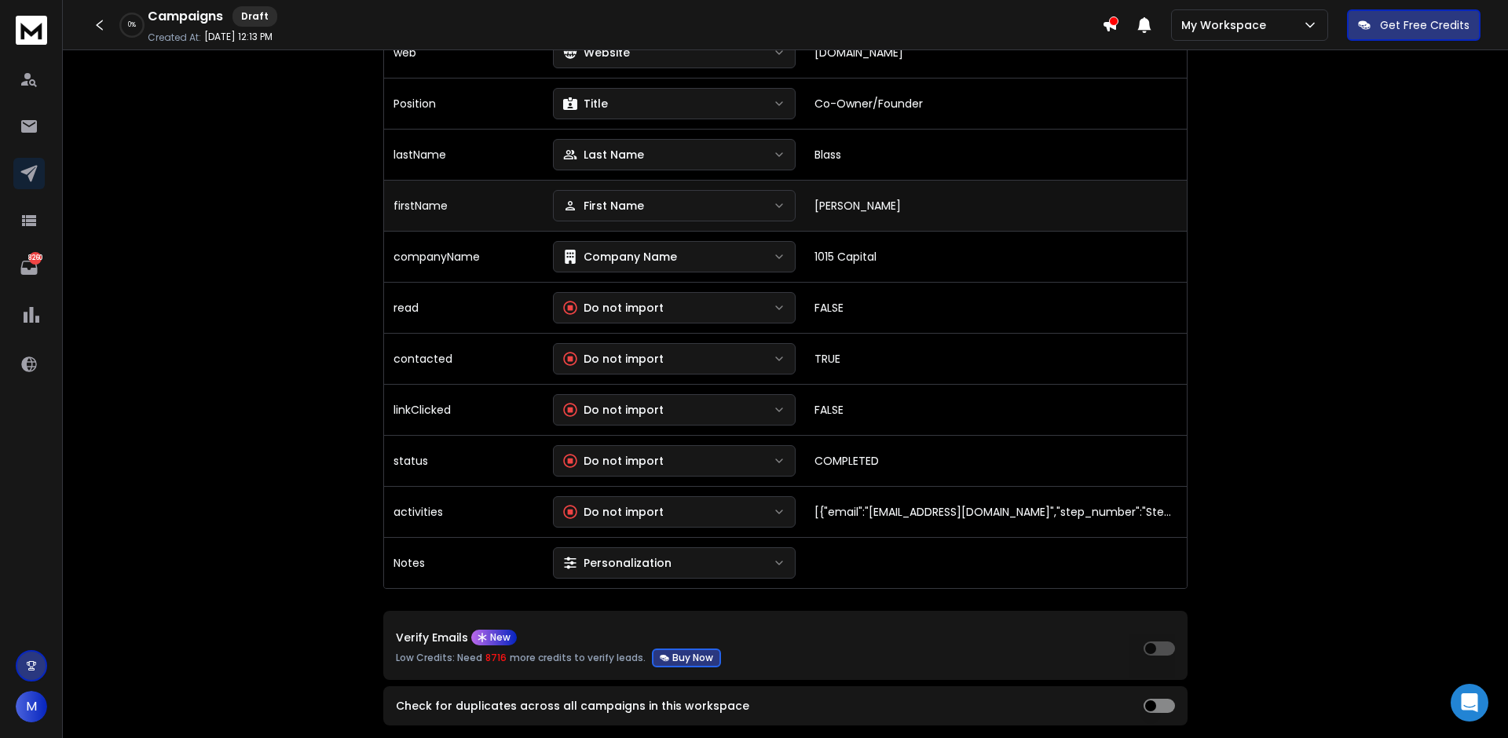
scroll to position [364, 0]
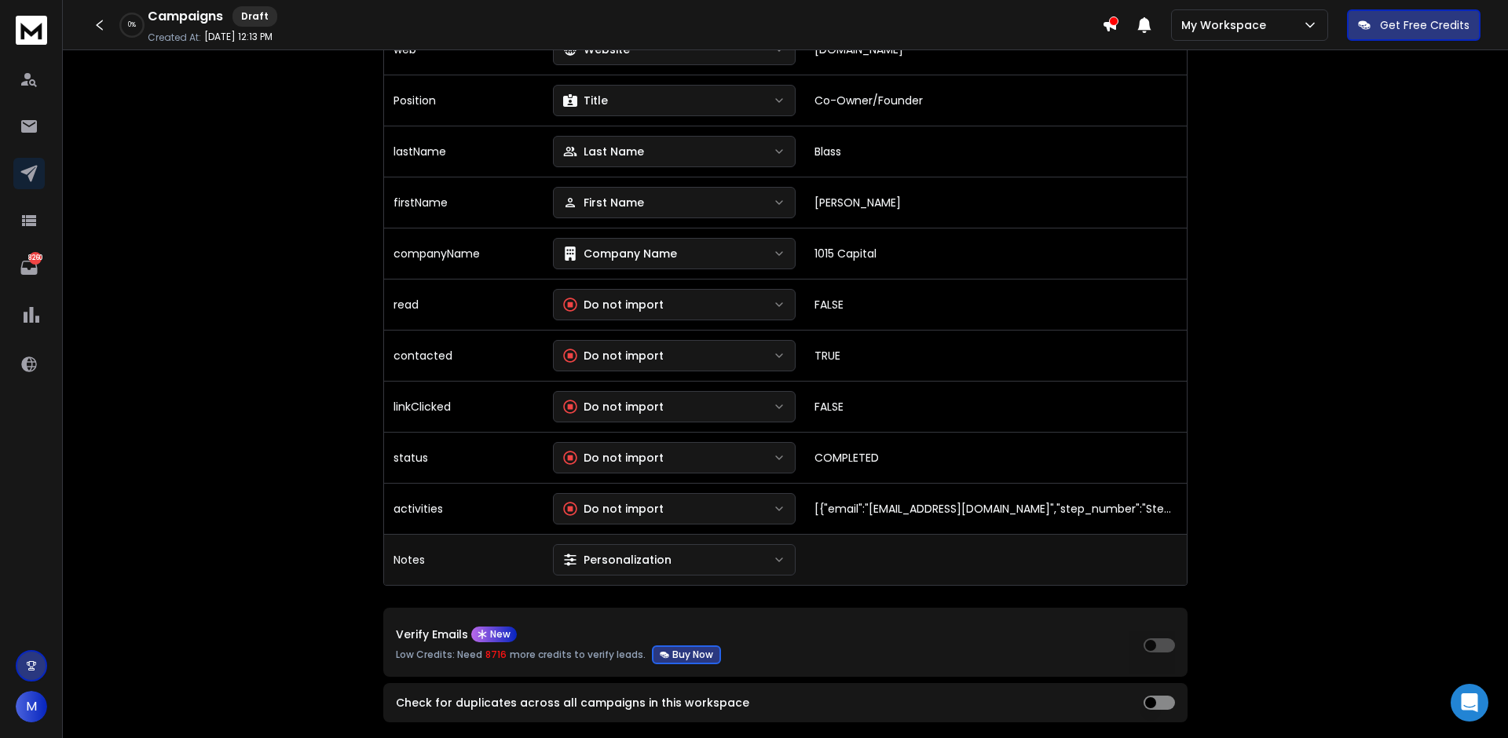
click at [661, 570] on button "Personalization" at bounding box center [674, 559] width 243 height 31
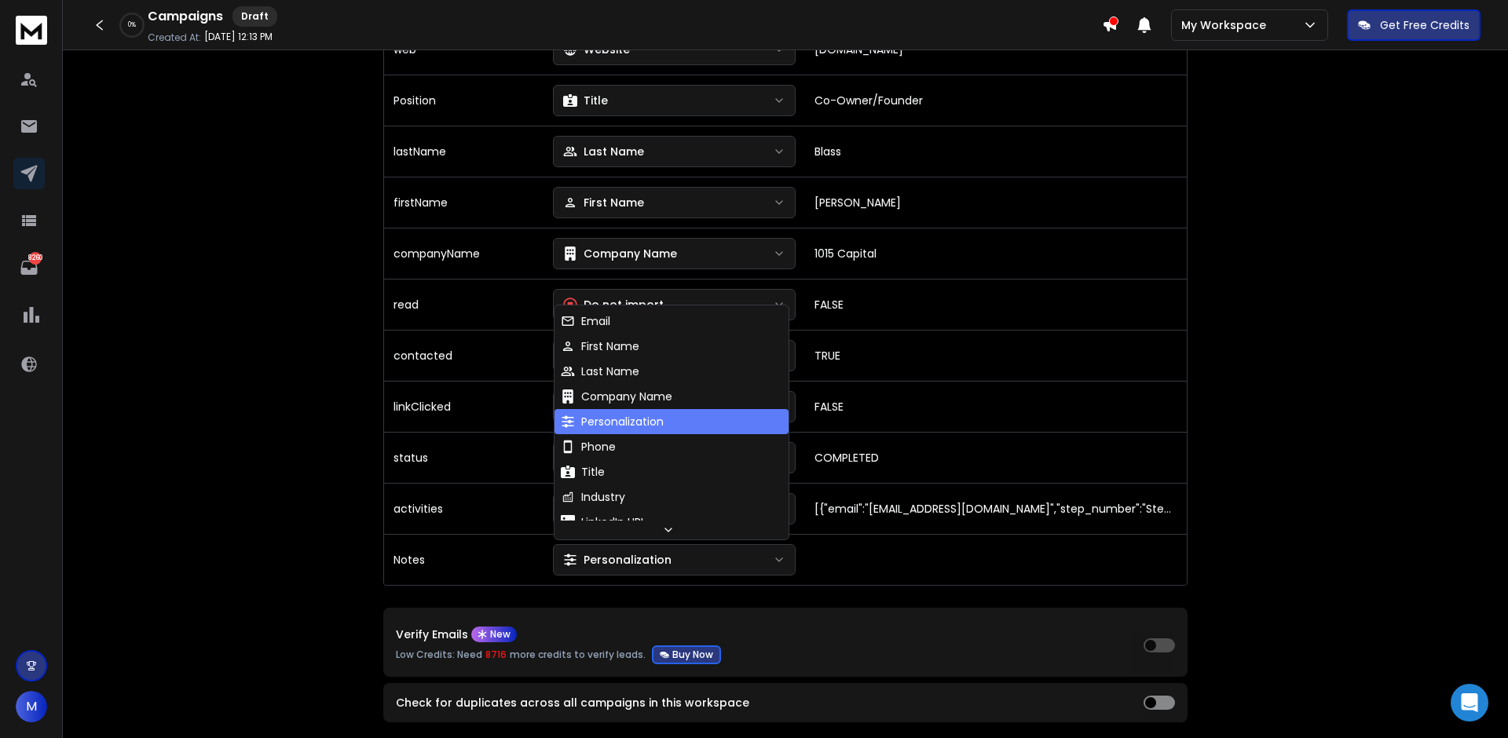
scroll to position [143, 0]
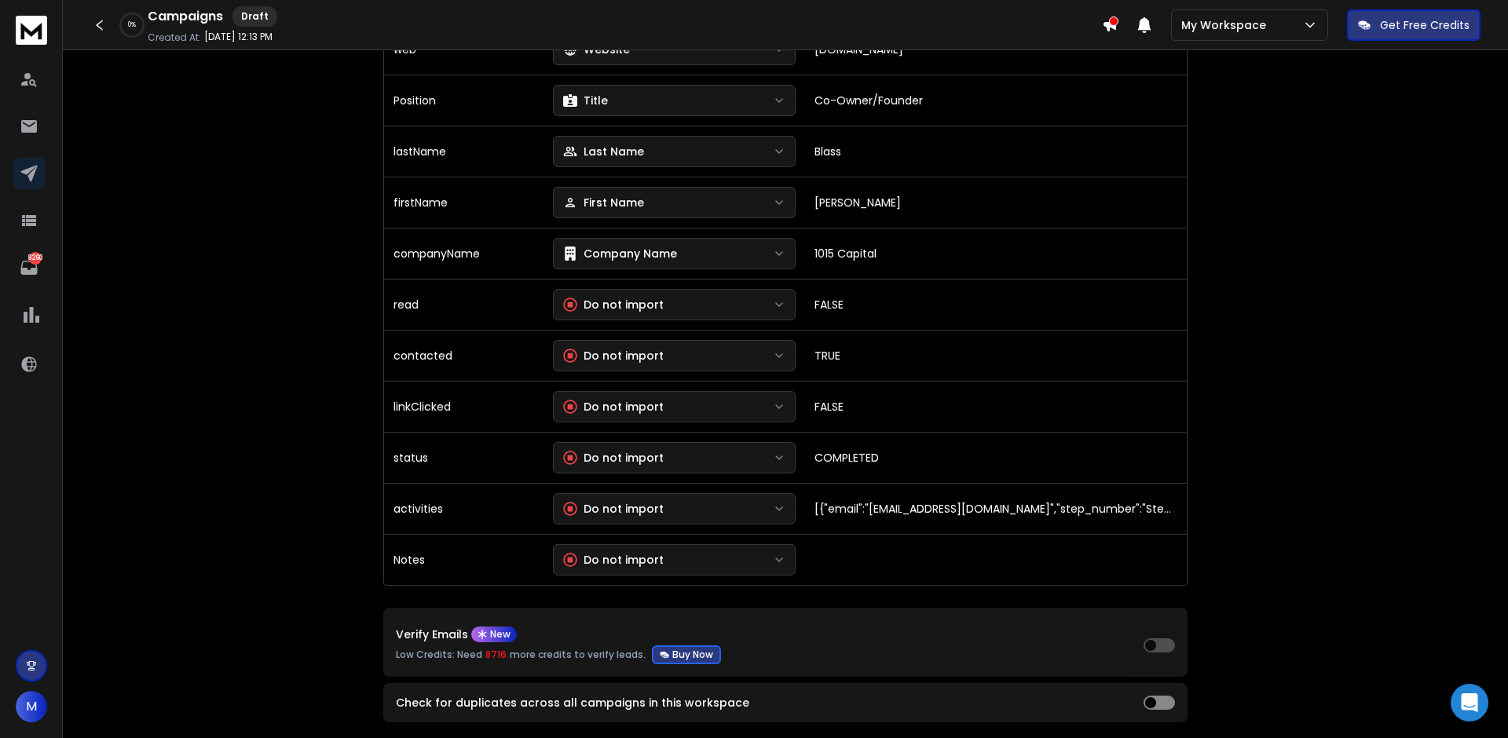
click at [862, 595] on div "FractionalCMO - Lead List - Full 44.csv File Processed Upload all variables COL…" at bounding box center [785, 282] width 804 height 1093
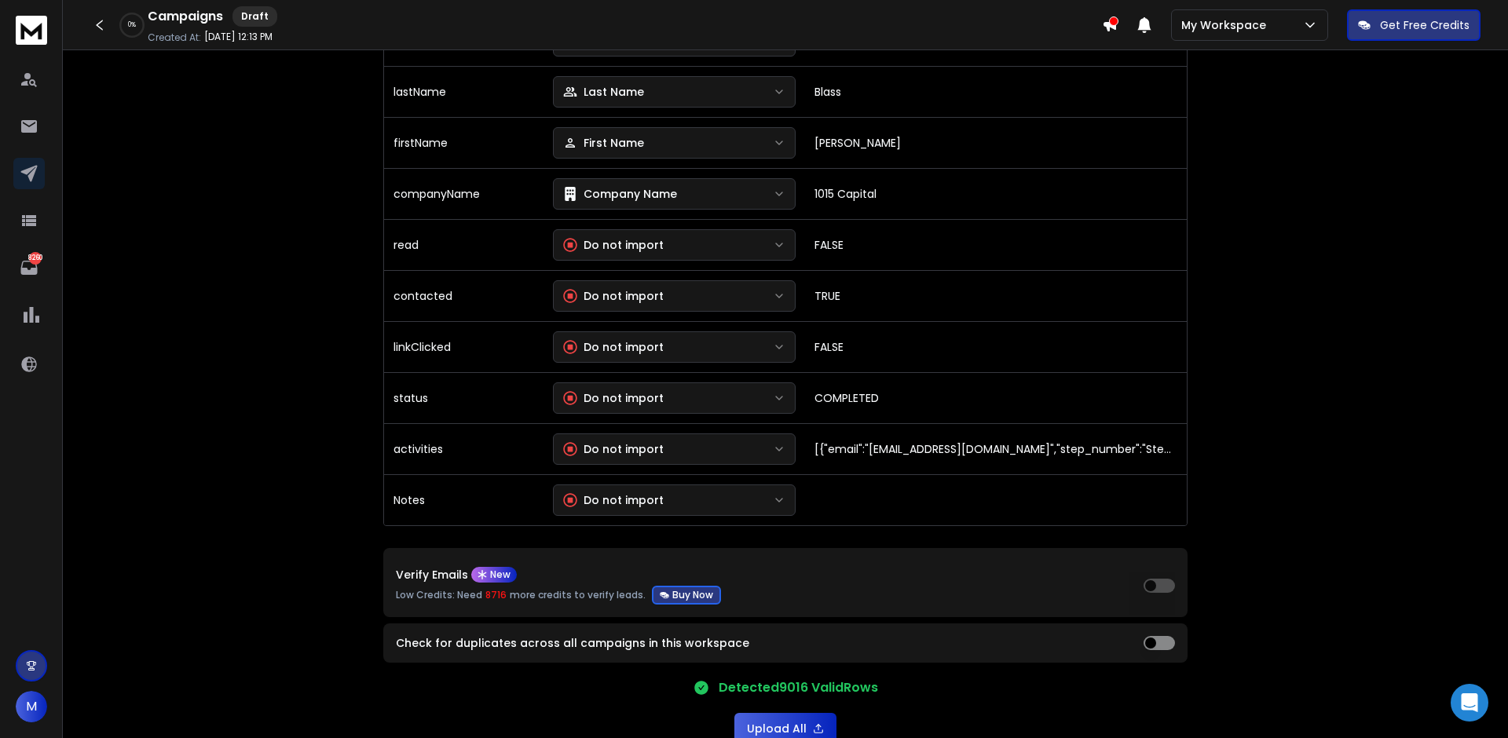
scroll to position [455, 0]
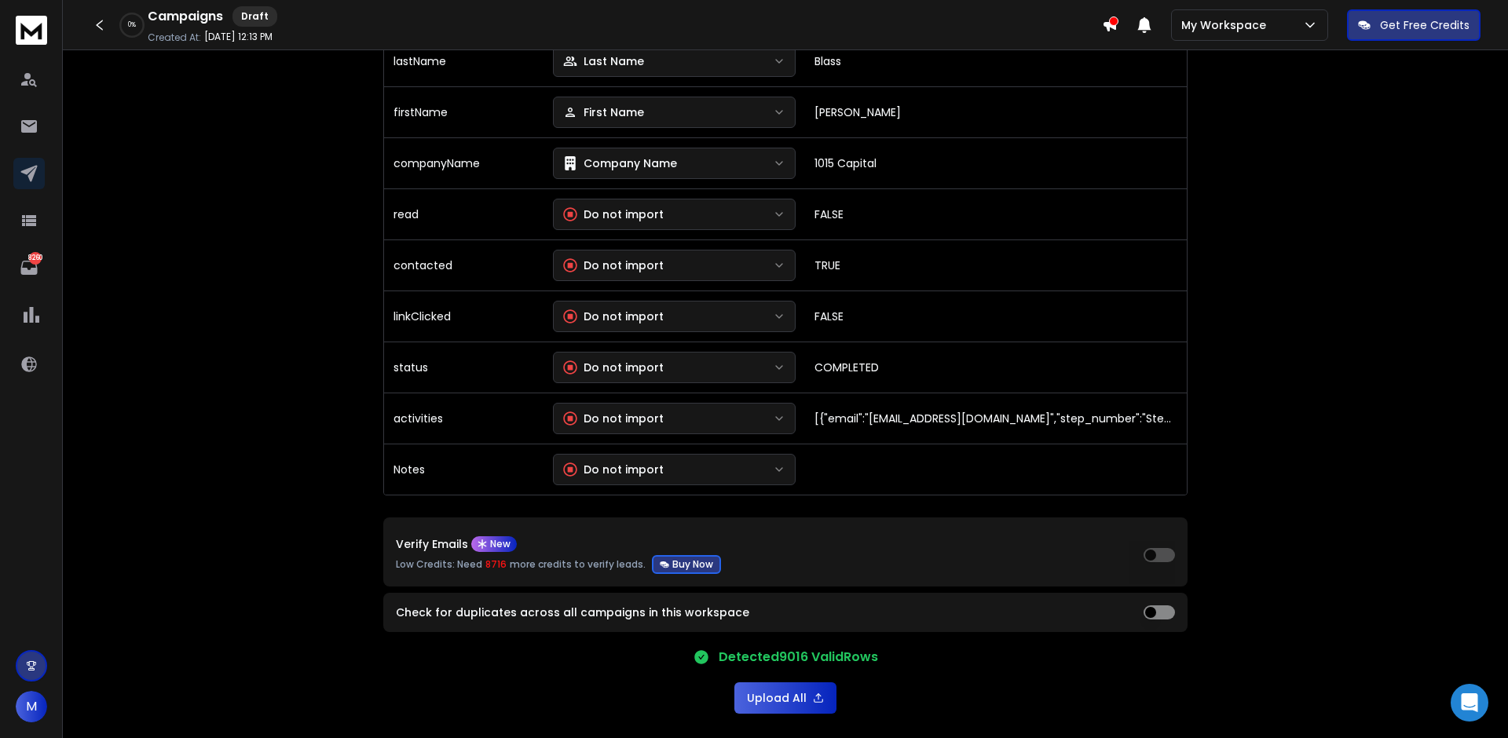
click at [764, 704] on button "Upload All" at bounding box center [785, 697] width 102 height 31
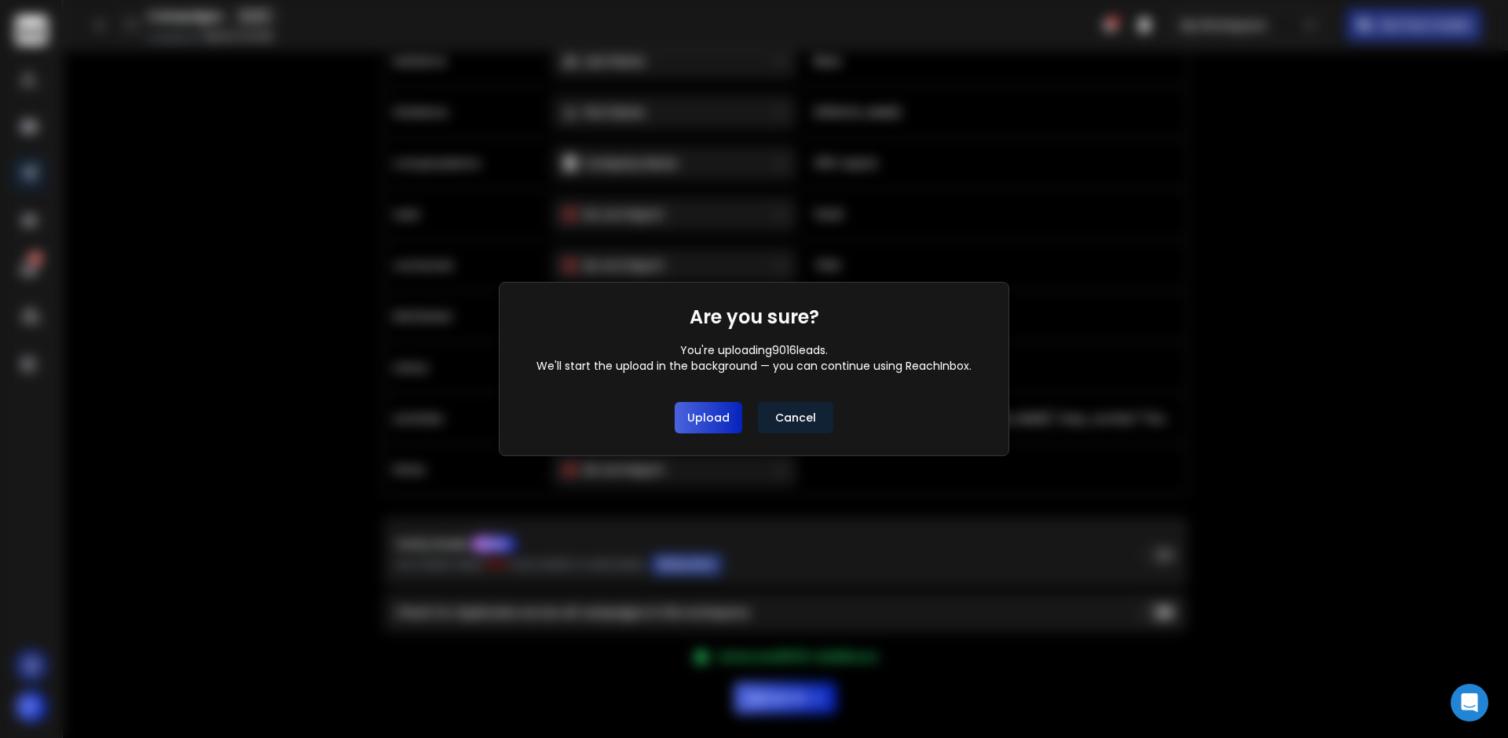
click at [700, 419] on button "Upload" at bounding box center [709, 417] width 68 height 31
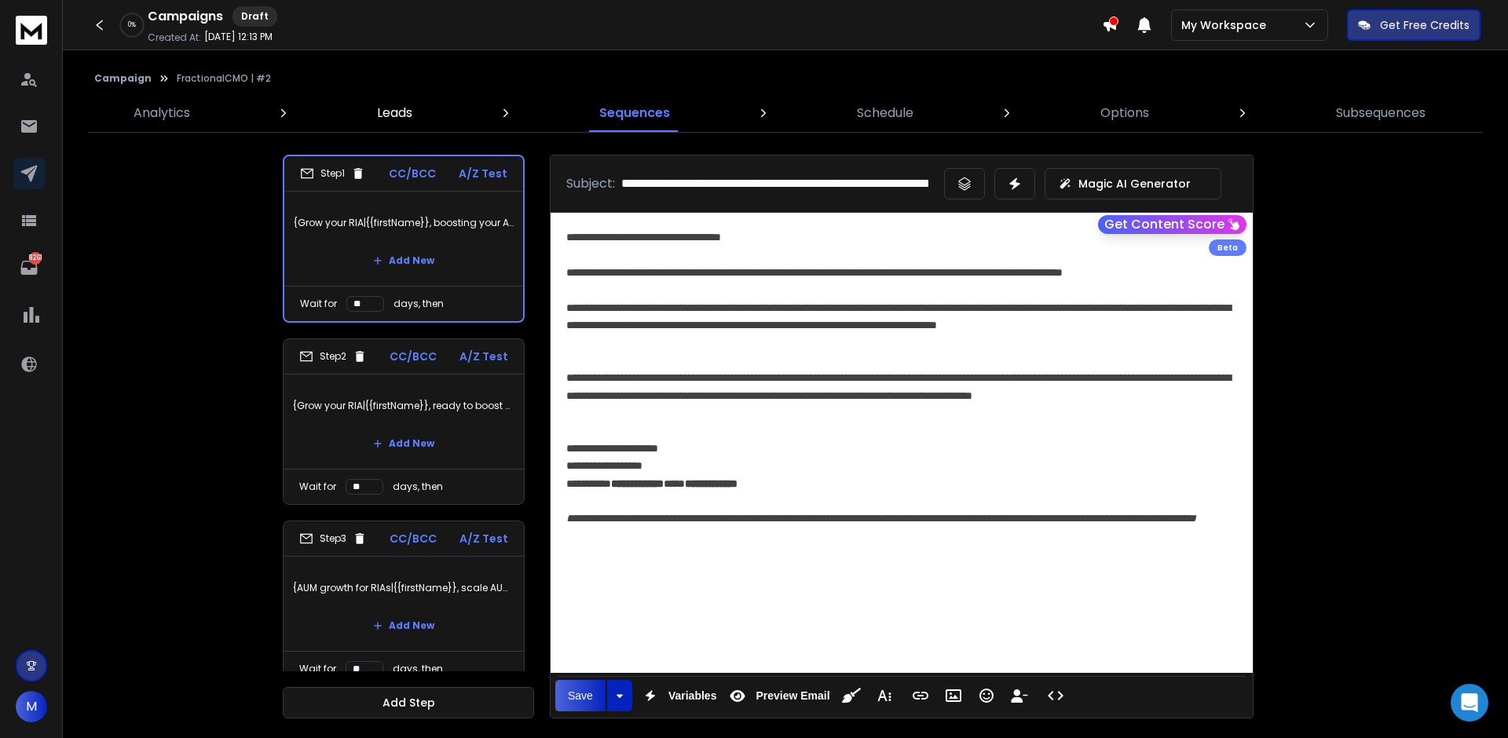
click at [397, 112] on p "Leads" at bounding box center [394, 113] width 35 height 19
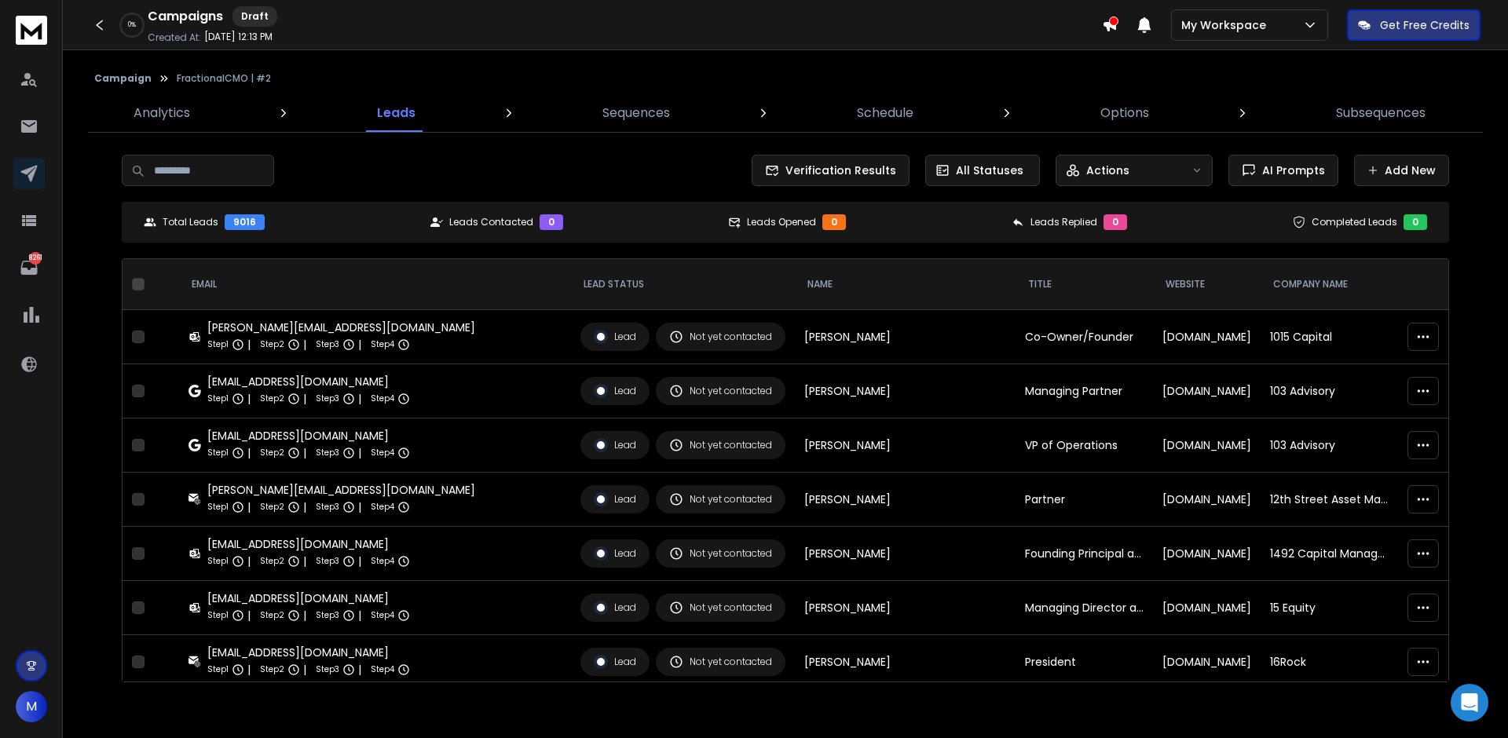
click at [631, 134] on div "Campaign FractionalCMO | #2 Analytics Leads Sequences Schedule Options Subseque…" at bounding box center [785, 369] width 1395 height 607
click at [647, 125] on link "Sequences" at bounding box center [636, 113] width 86 height 38
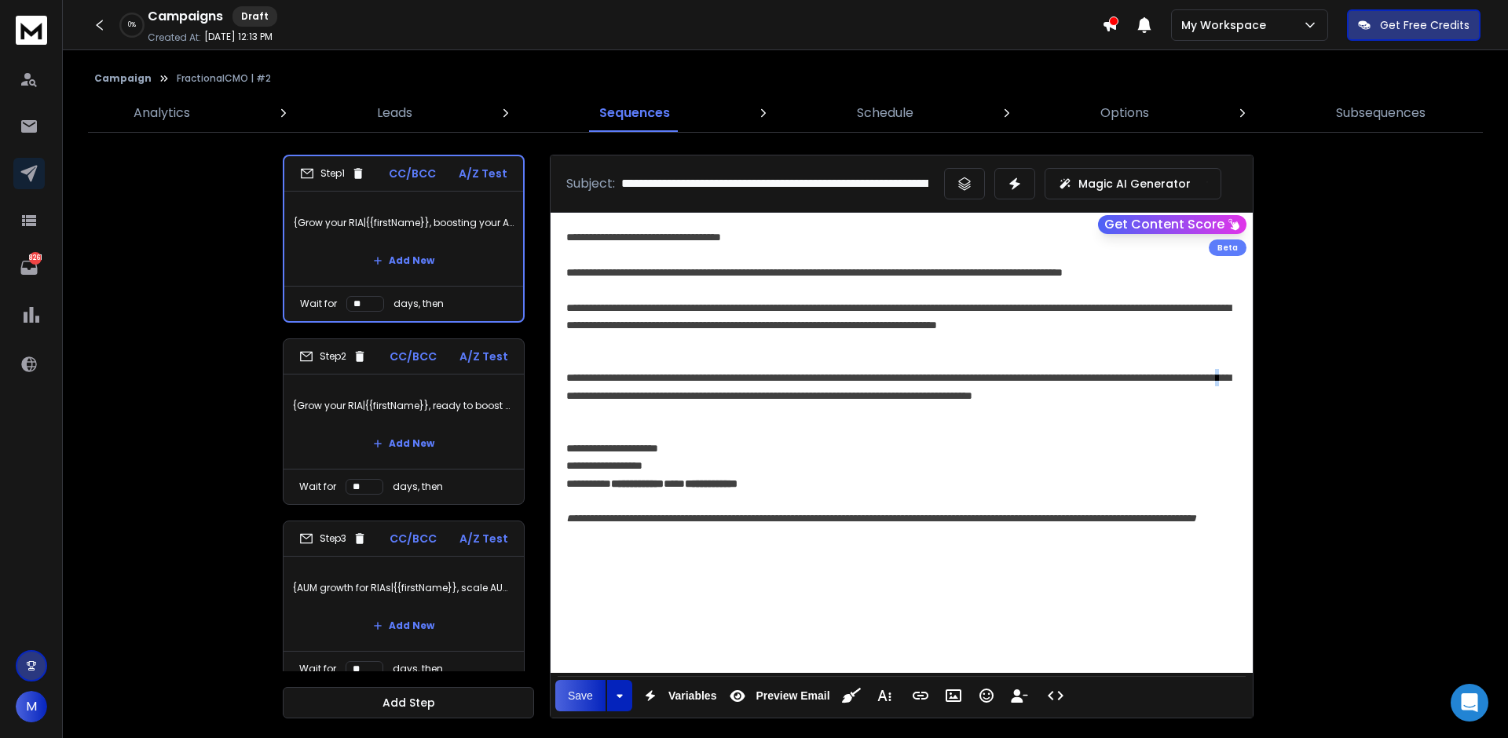
click at [753, 397] on div "**********" at bounding box center [901, 395] width 671 height 53
click at [1121, 115] on p "Options" at bounding box center [1124, 113] width 49 height 19
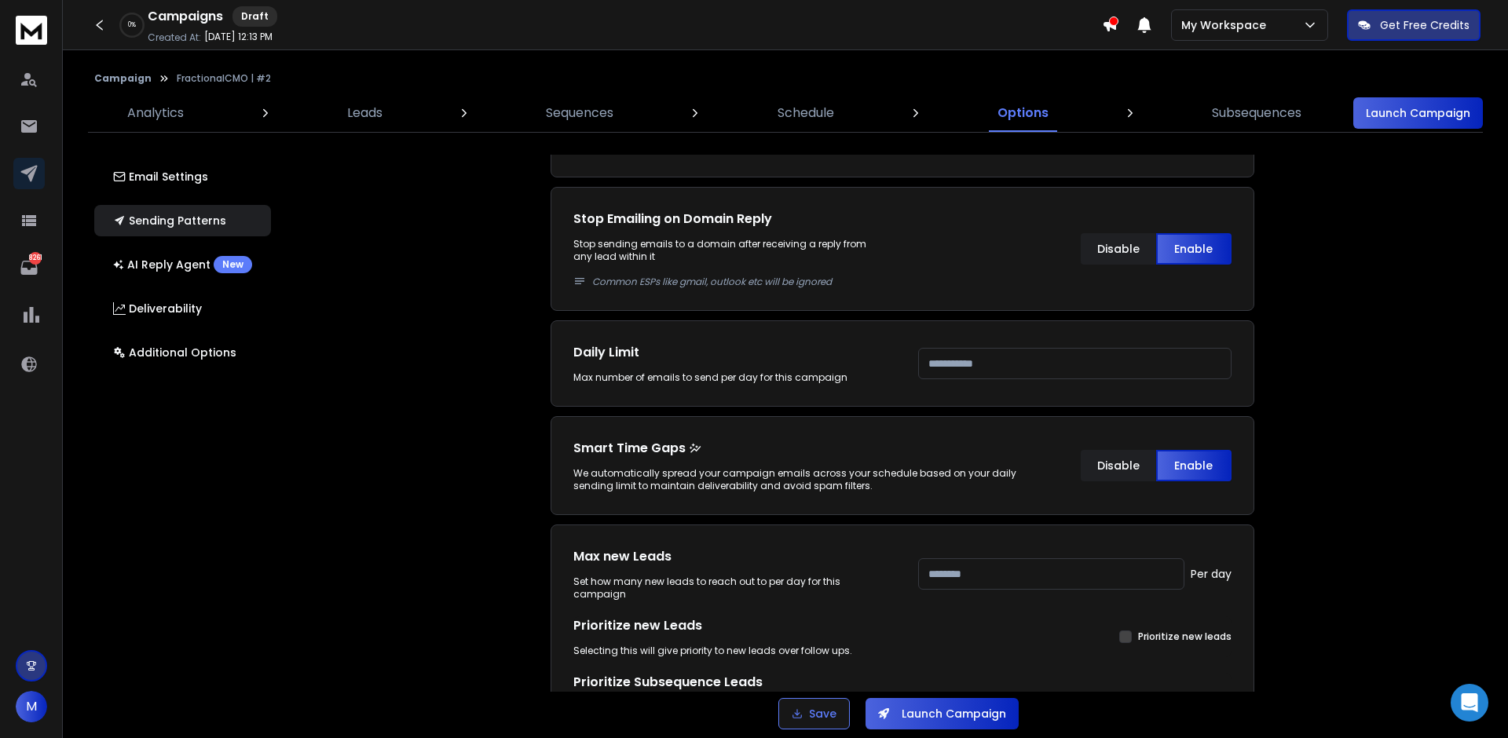
scroll to position [612, 0]
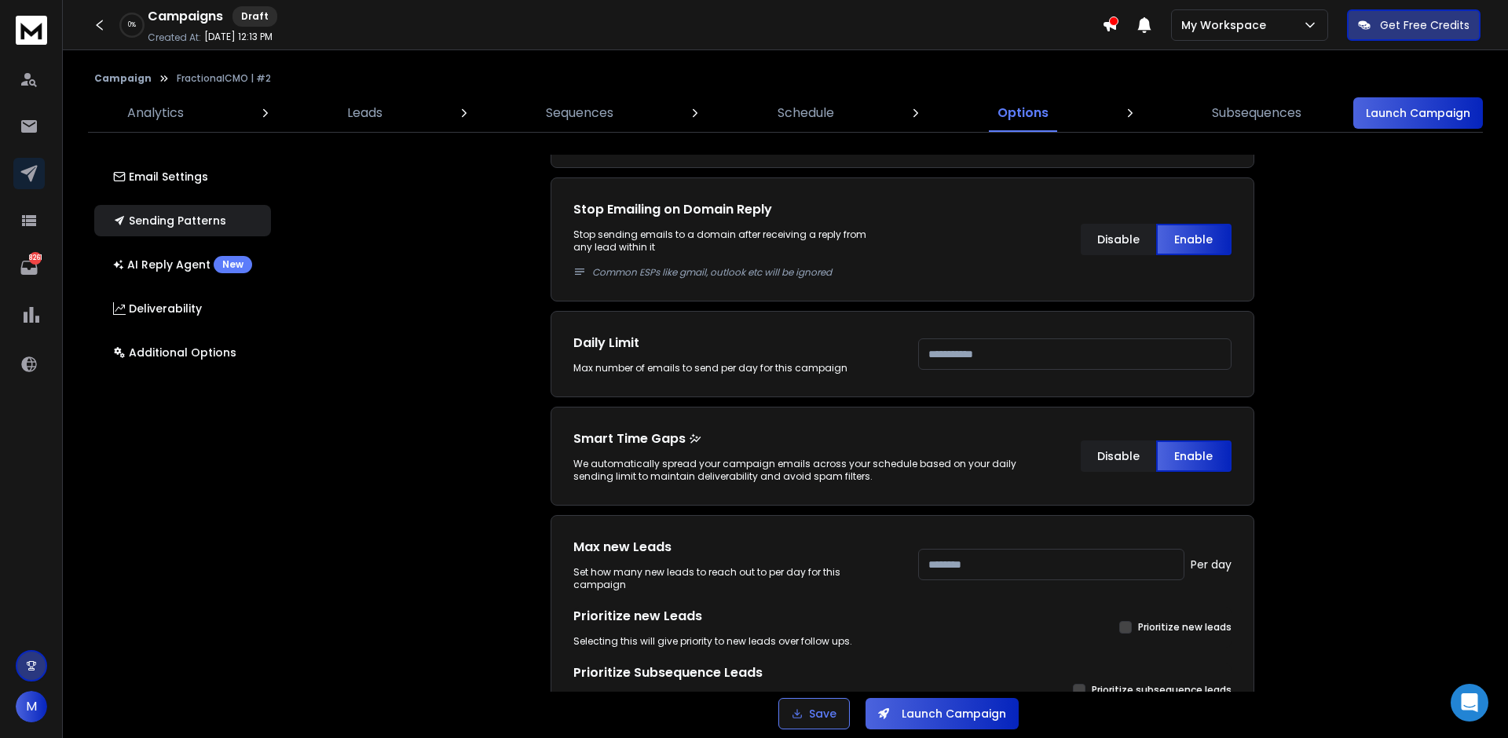
drag, startPoint x: 960, startPoint y: 565, endPoint x: 889, endPoint y: 440, distance: 143.5
click at [889, 442] on div "**********" at bounding box center [902, 584] width 704 height 1068
click at [809, 701] on button "Save" at bounding box center [813, 713] width 71 height 31
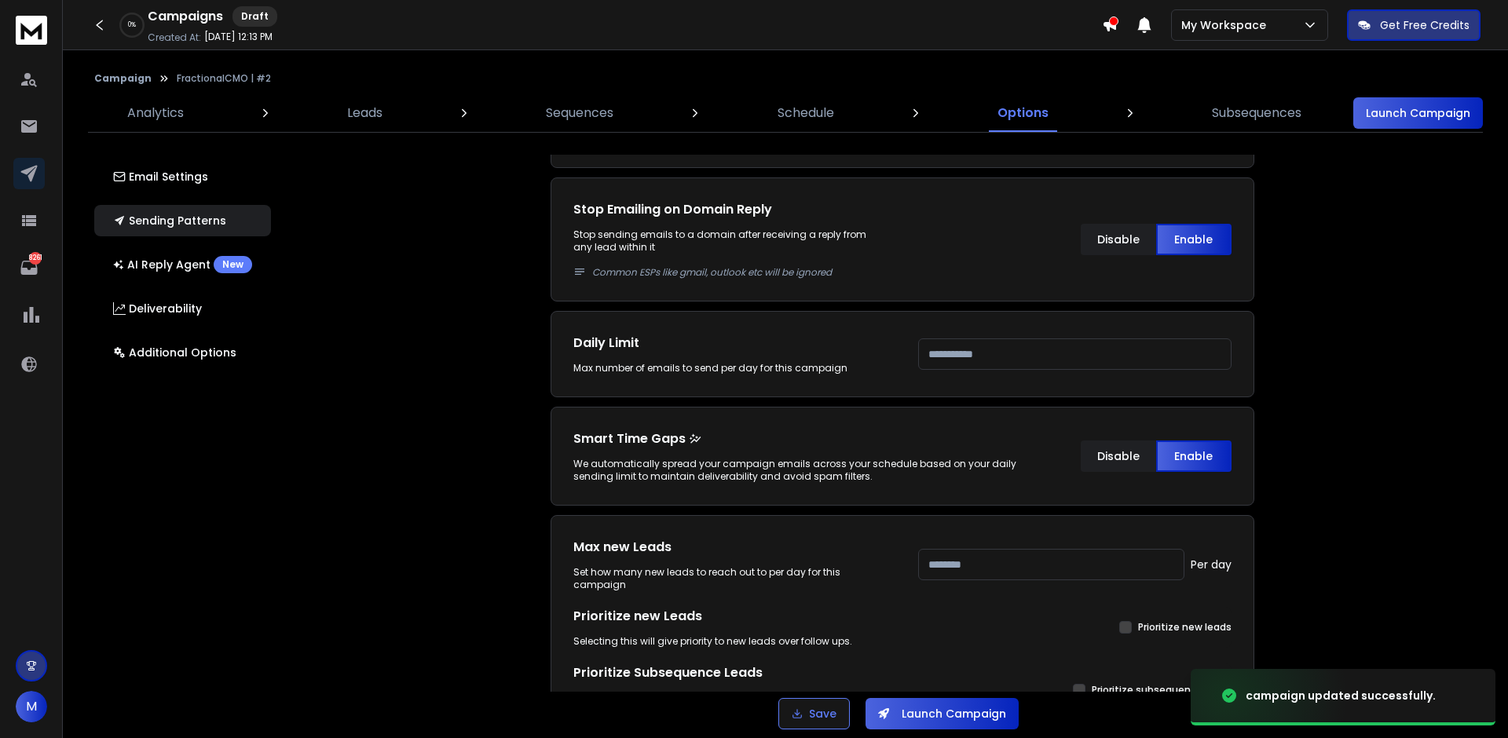
drag, startPoint x: 968, startPoint y: 559, endPoint x: 956, endPoint y: 486, distance: 74.1
click at [956, 498] on div "**********" at bounding box center [902, 584] width 704 height 1068
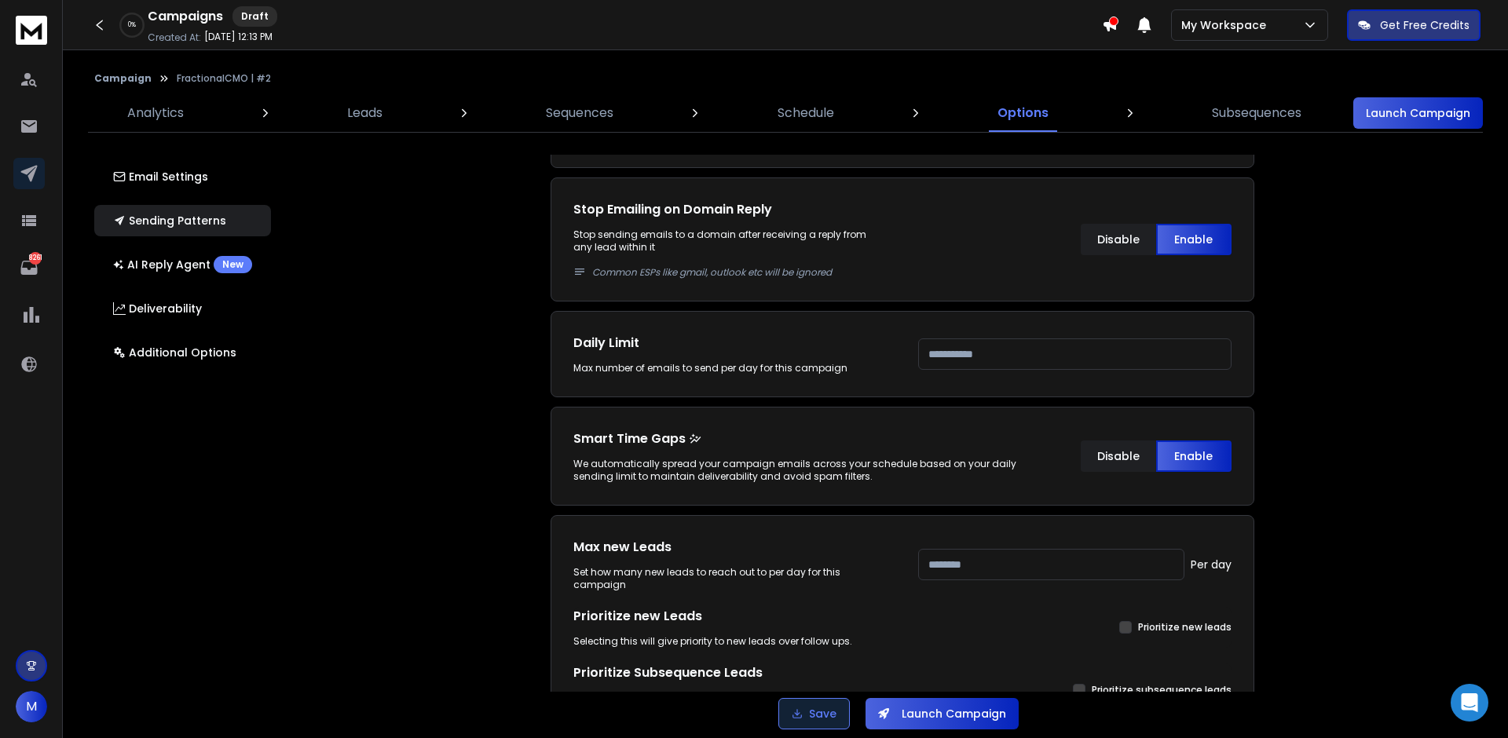
type input "****"
click at [806, 704] on button "Save" at bounding box center [813, 713] width 71 height 31
drag, startPoint x: 1011, startPoint y: 353, endPoint x: 1011, endPoint y: 318, distance: 35.3
click at [1011, 318] on div "Daily Limit Max number of emails to send per day for this campaign ****" at bounding box center [902, 354] width 704 height 86
type input "****"
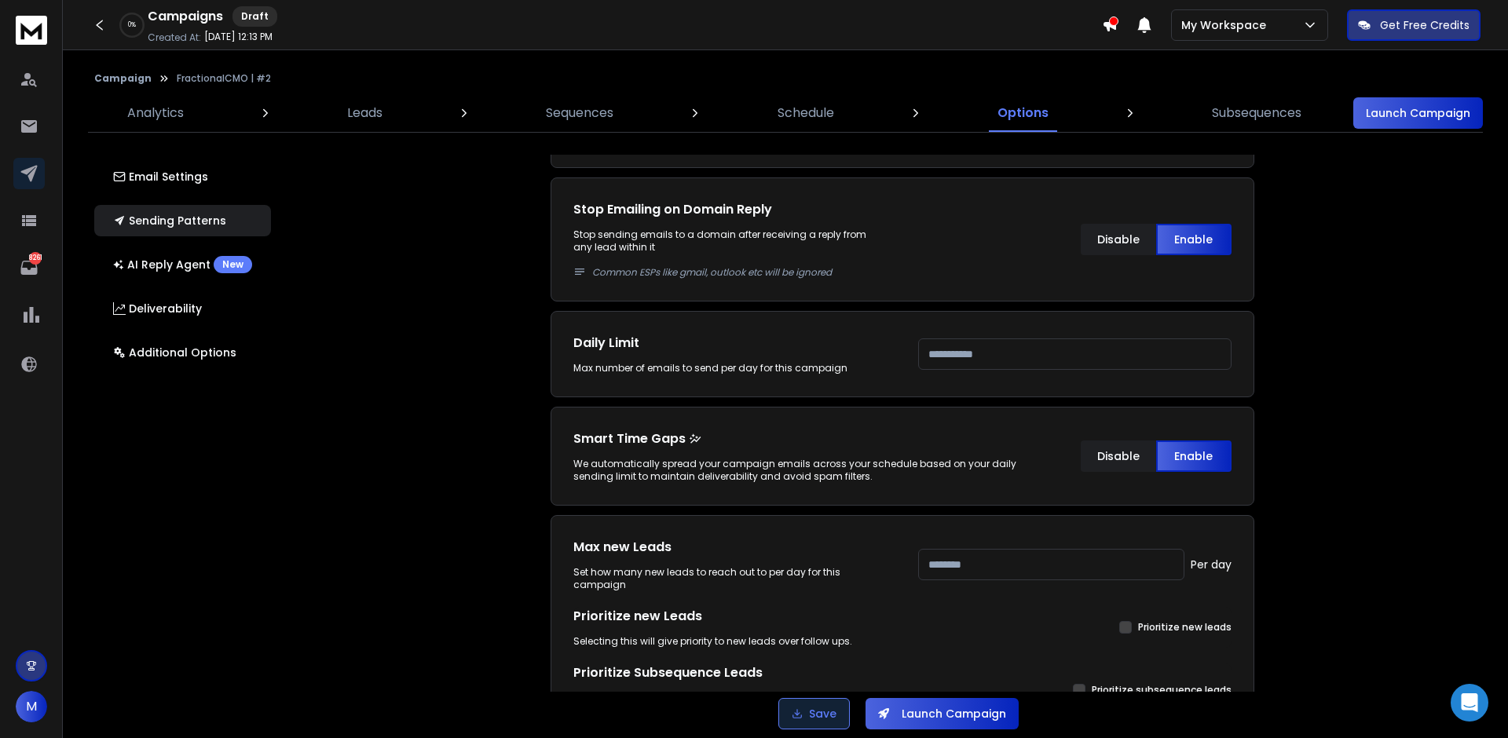
click at [819, 717] on button "Save" at bounding box center [813, 713] width 71 height 31
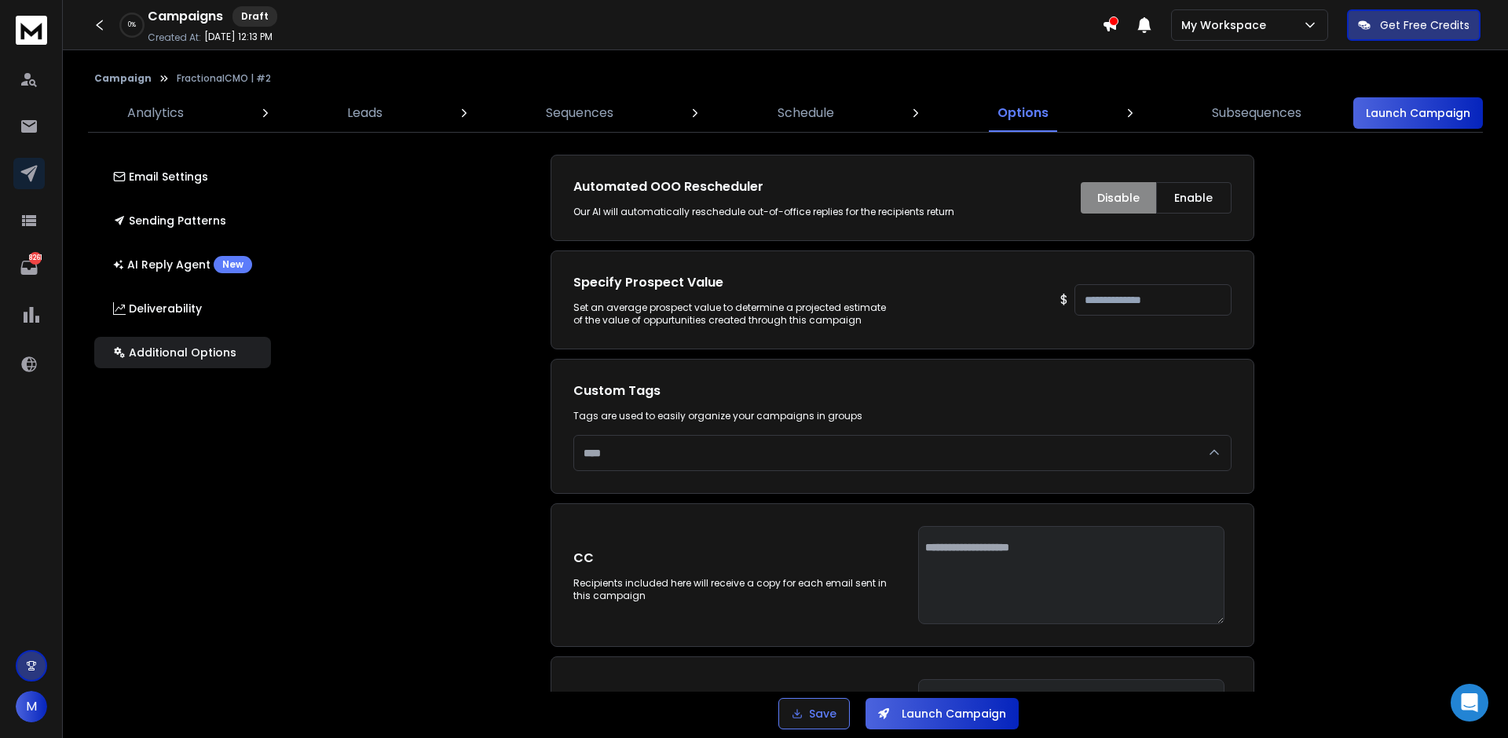
scroll to position [2982, 0]
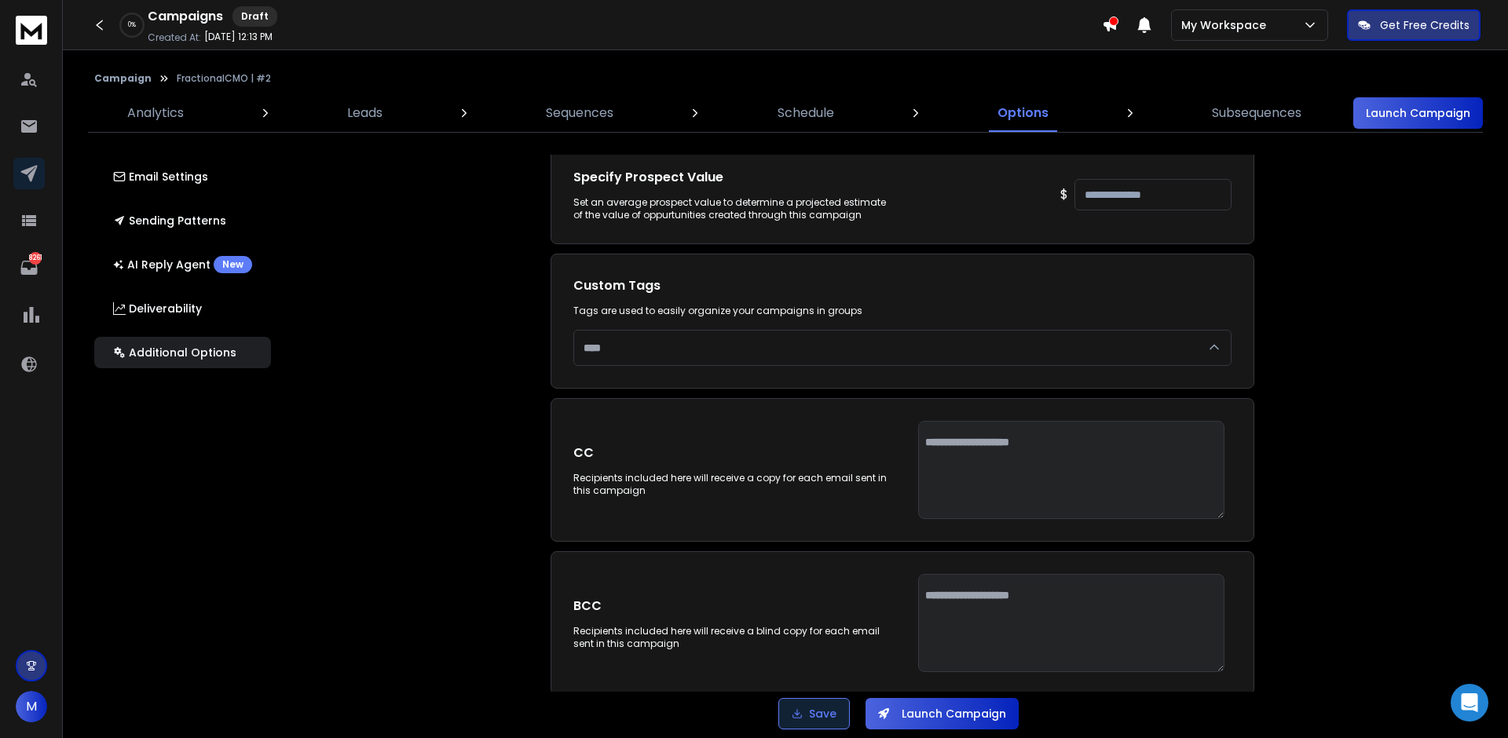
click at [801, 702] on button "Save" at bounding box center [813, 713] width 71 height 31
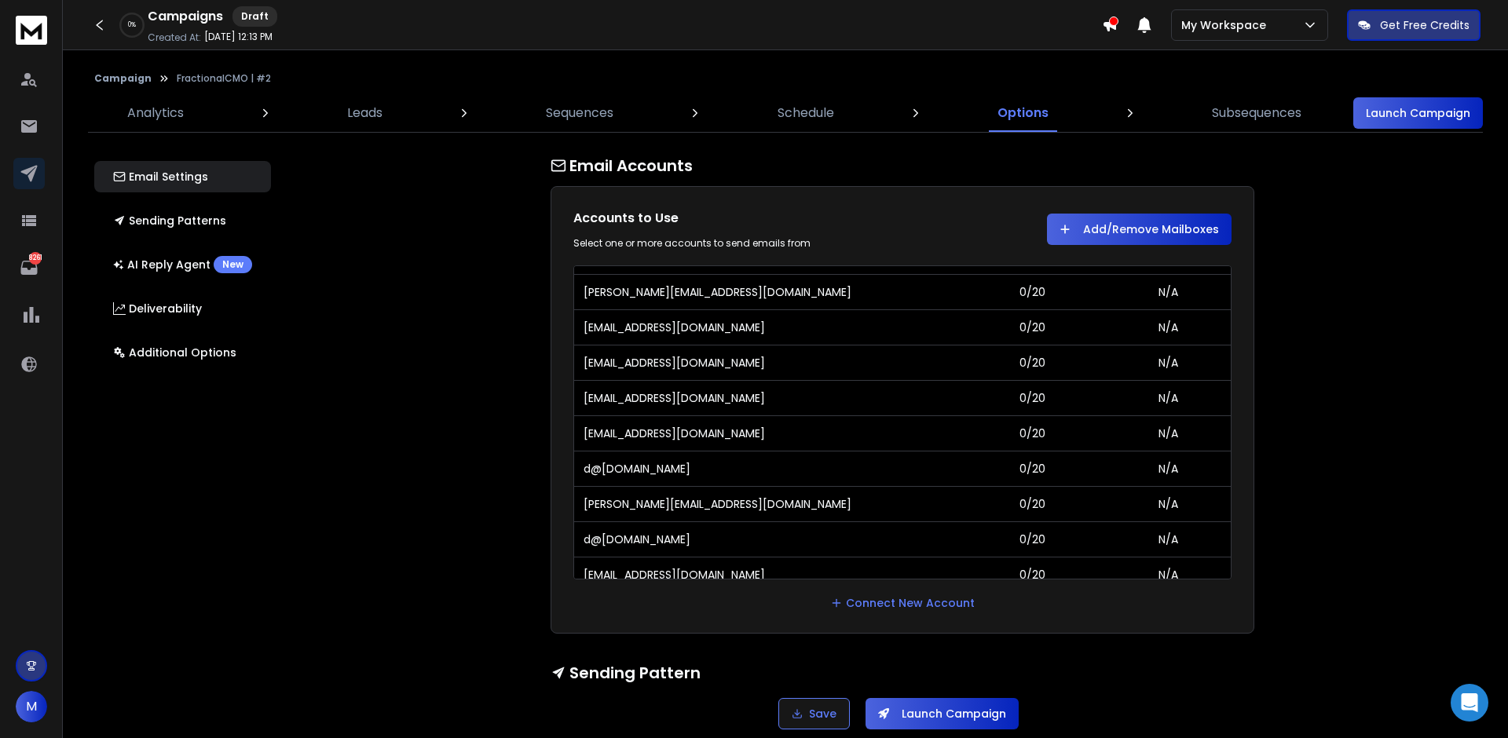
scroll to position [0, 0]
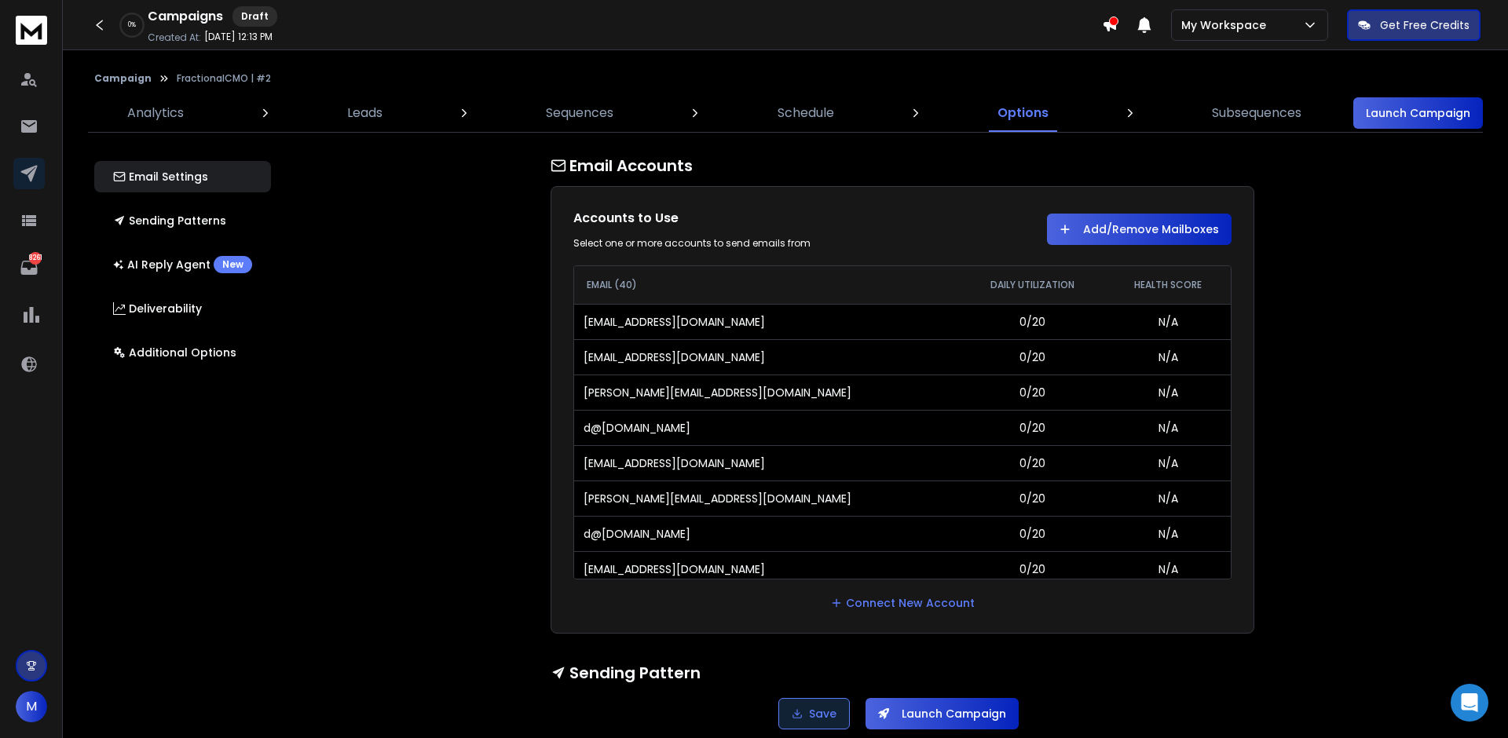
click at [806, 721] on button "Save" at bounding box center [813, 713] width 71 height 31
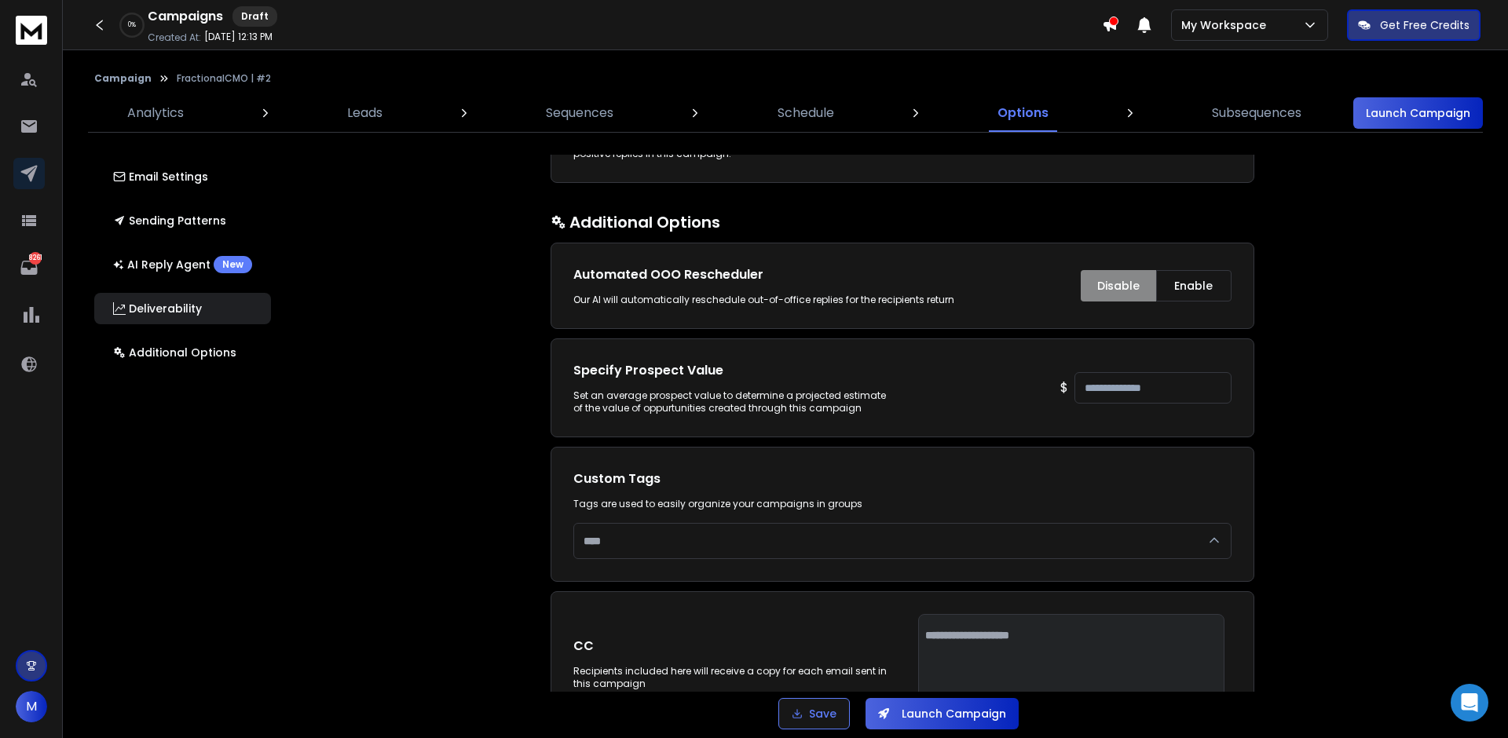
scroll to position [2982, 0]
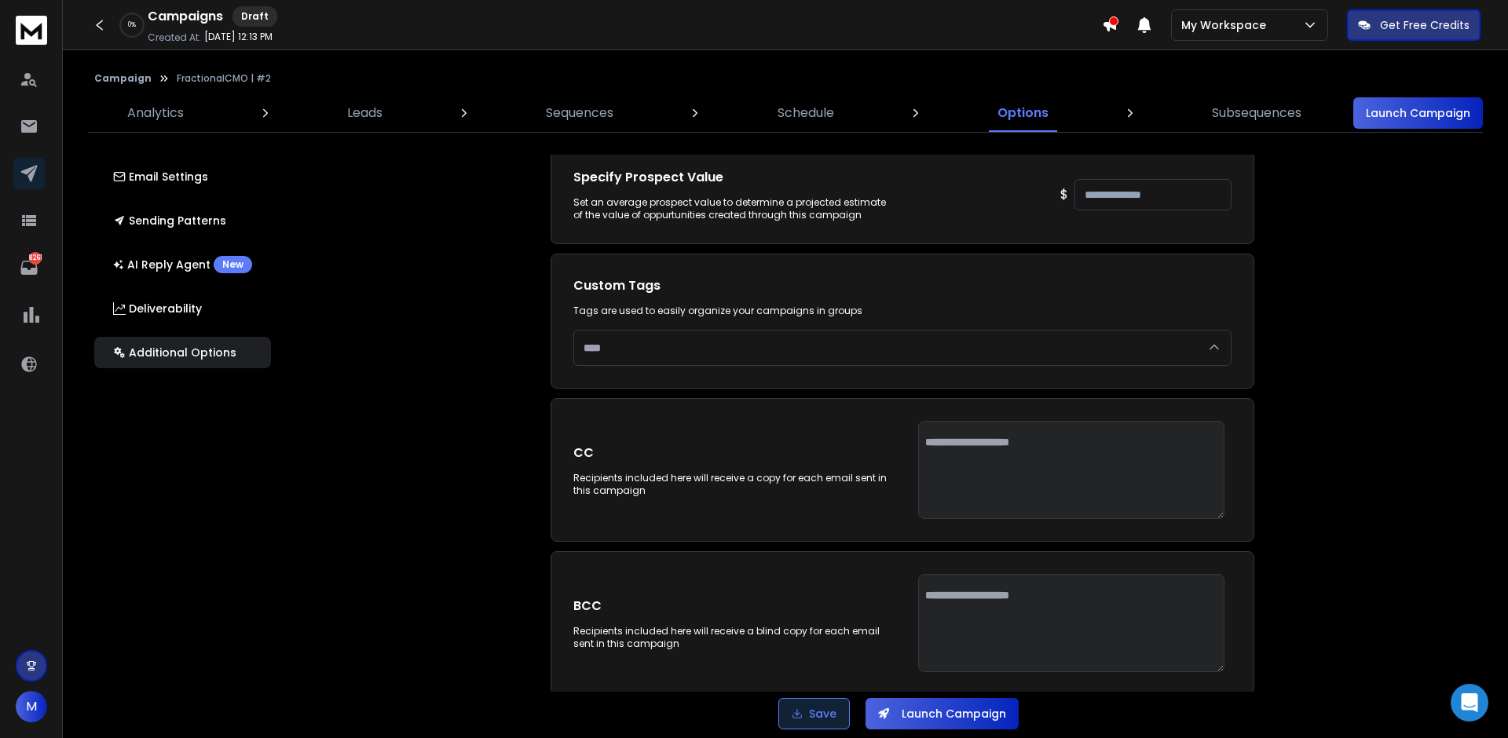
click at [804, 708] on button "Save" at bounding box center [813, 713] width 71 height 31
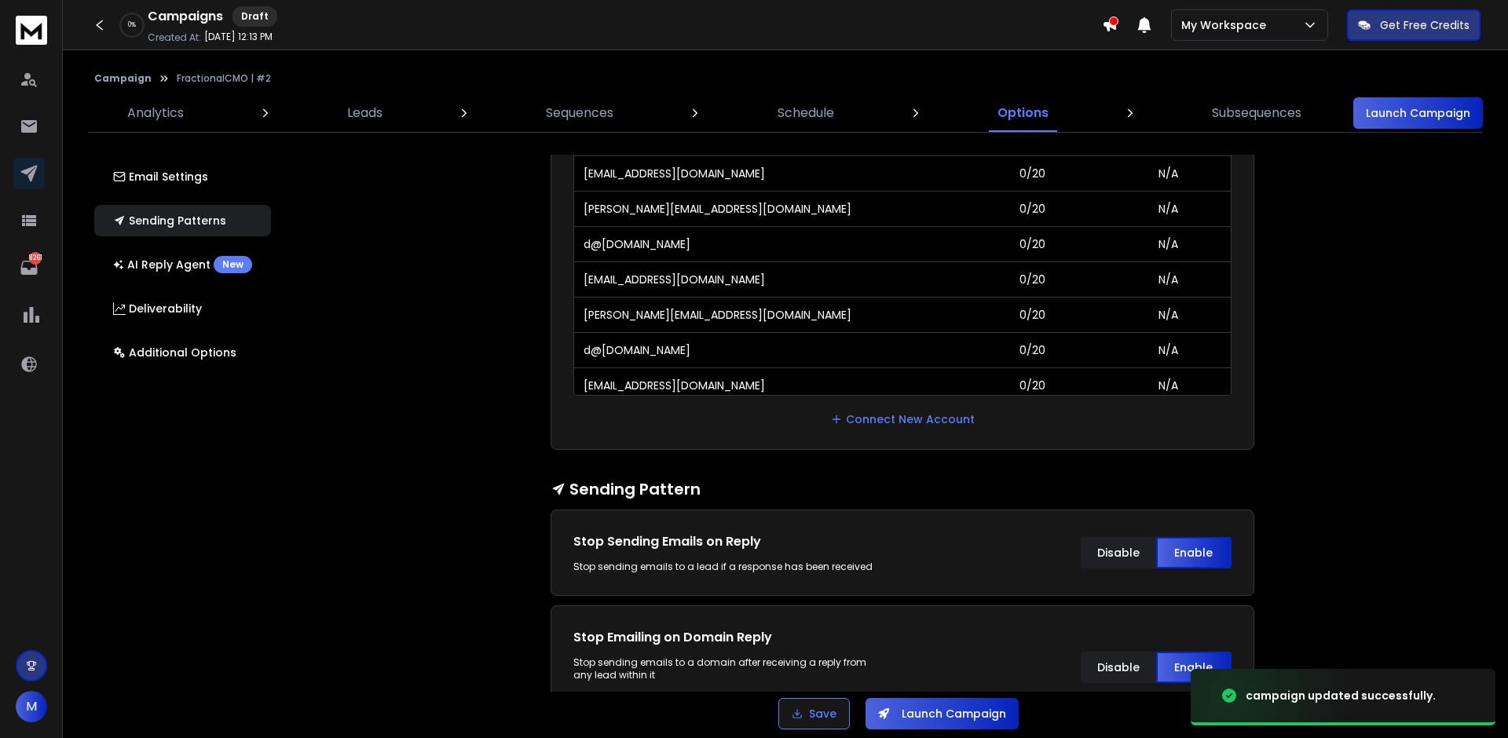
scroll to position [0, 0]
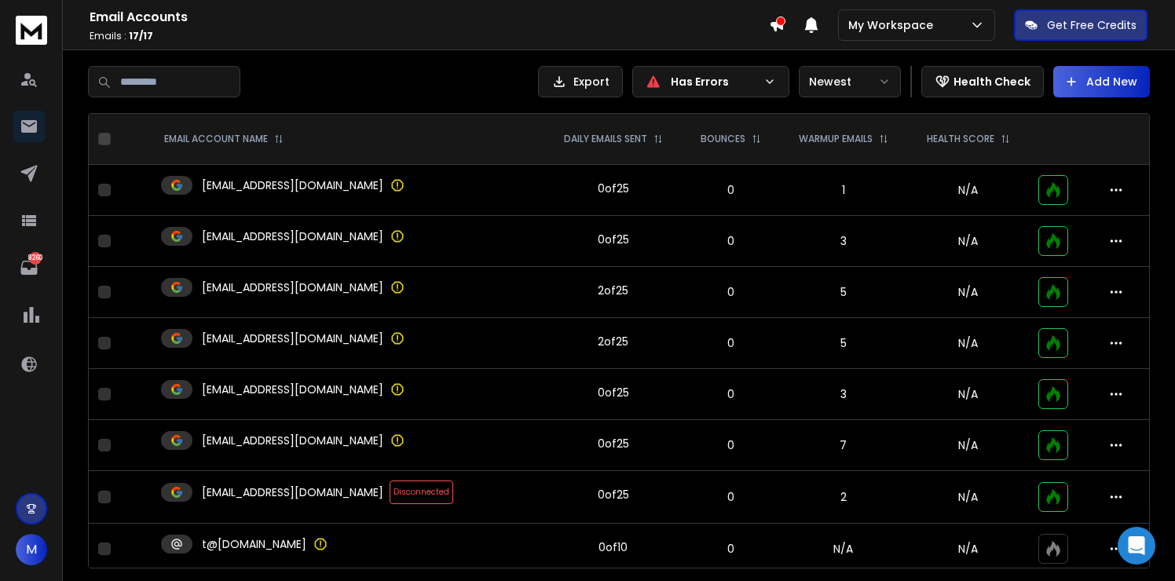
click at [141, 92] on input at bounding box center [164, 81] width 152 height 31
type input "**********"
click at [676, 79] on p "Has Errors" at bounding box center [714, 82] width 86 height 16
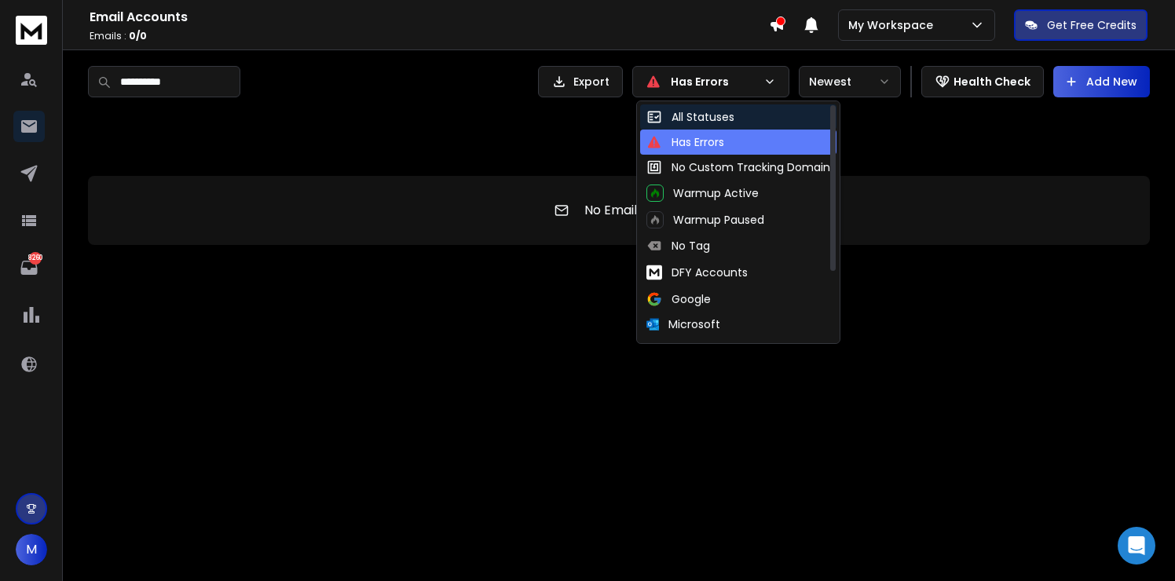
click at [675, 125] on div "All Statuses" at bounding box center [738, 116] width 196 height 25
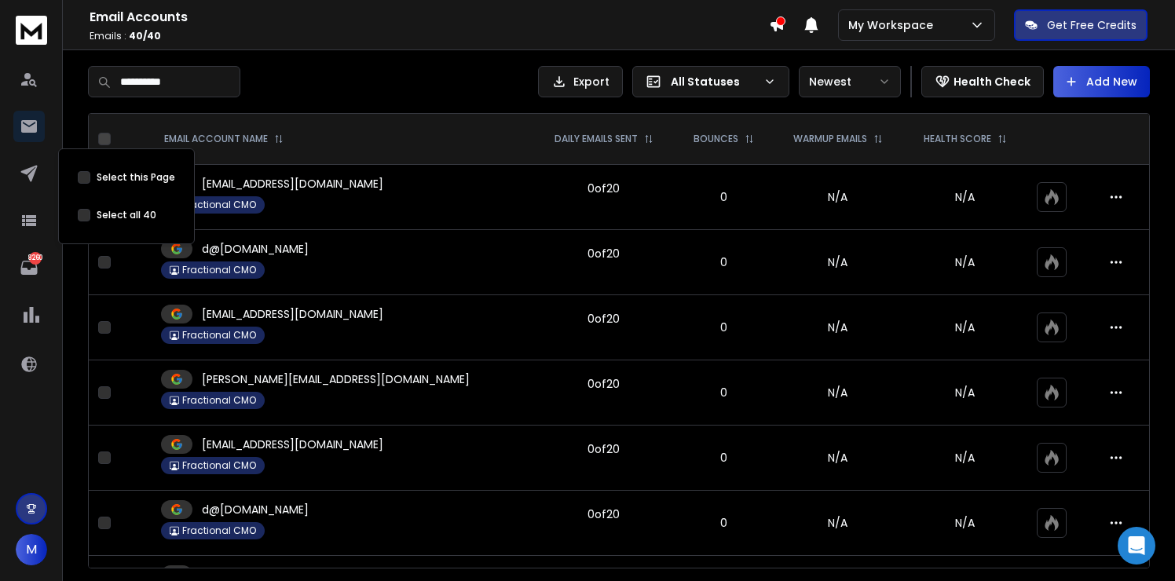
click at [86, 216] on button "Select this Page" at bounding box center [84, 215] width 13 height 13
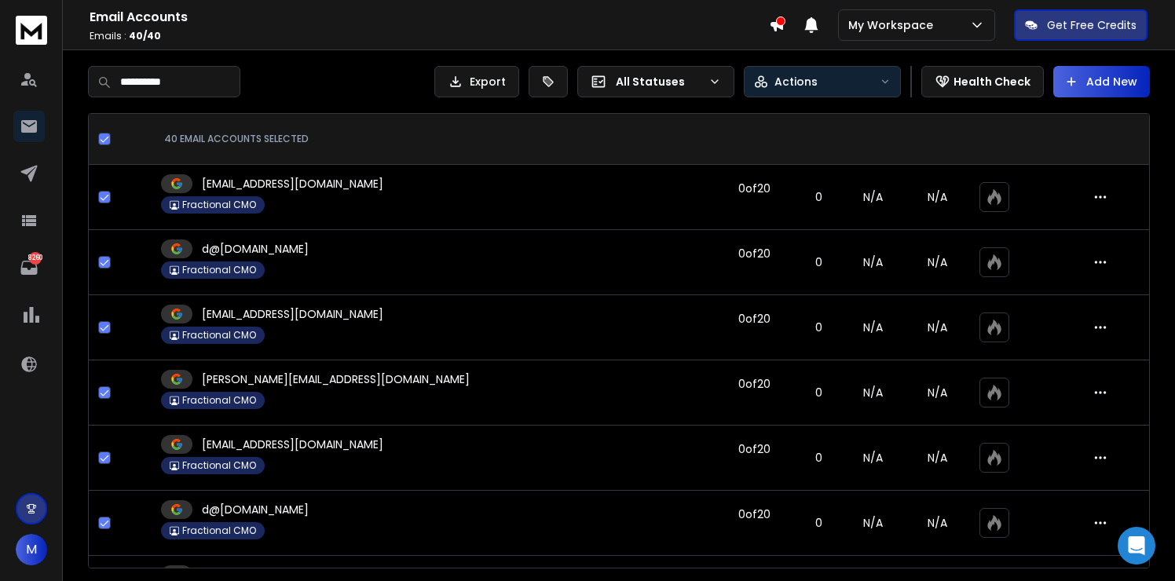
click at [801, 75] on p "Actions" at bounding box center [795, 82] width 43 height 16
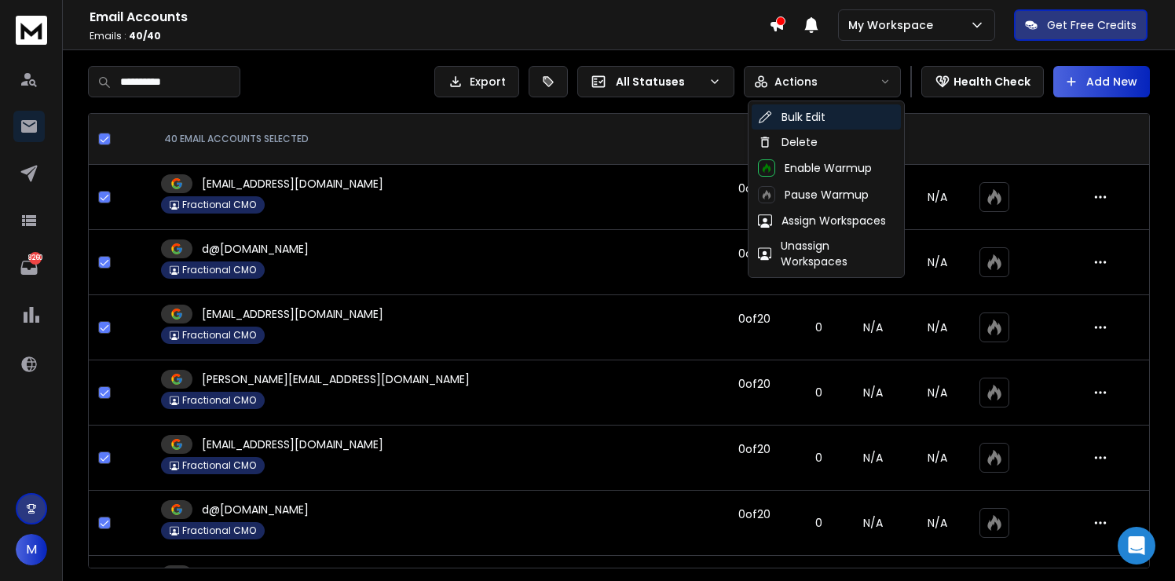
click at [801, 112] on div "Bulk Edit" at bounding box center [792, 117] width 68 height 16
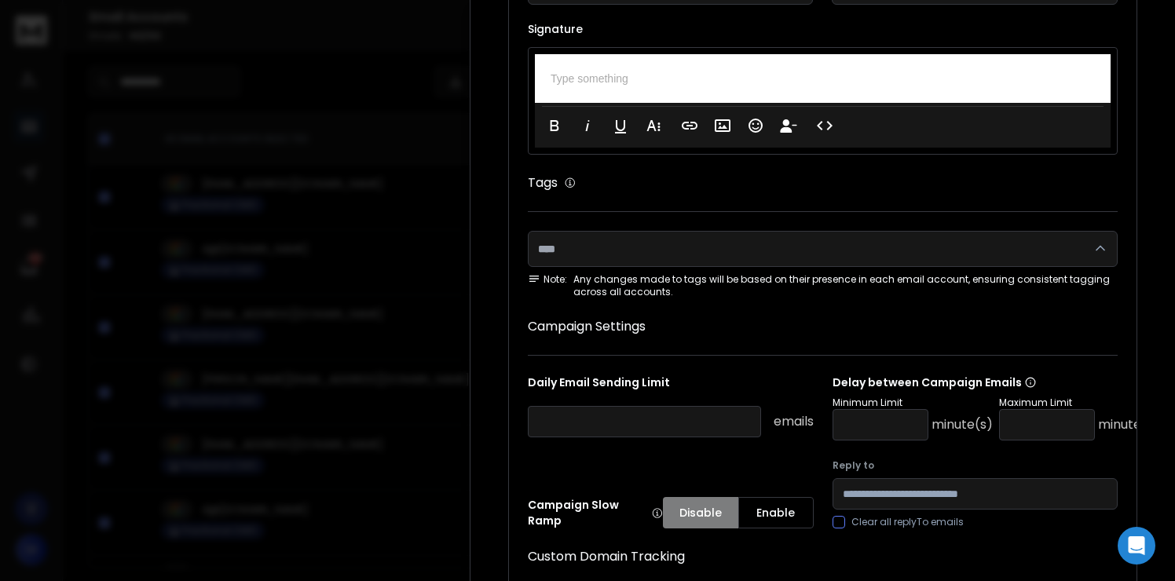
scroll to position [378, 0]
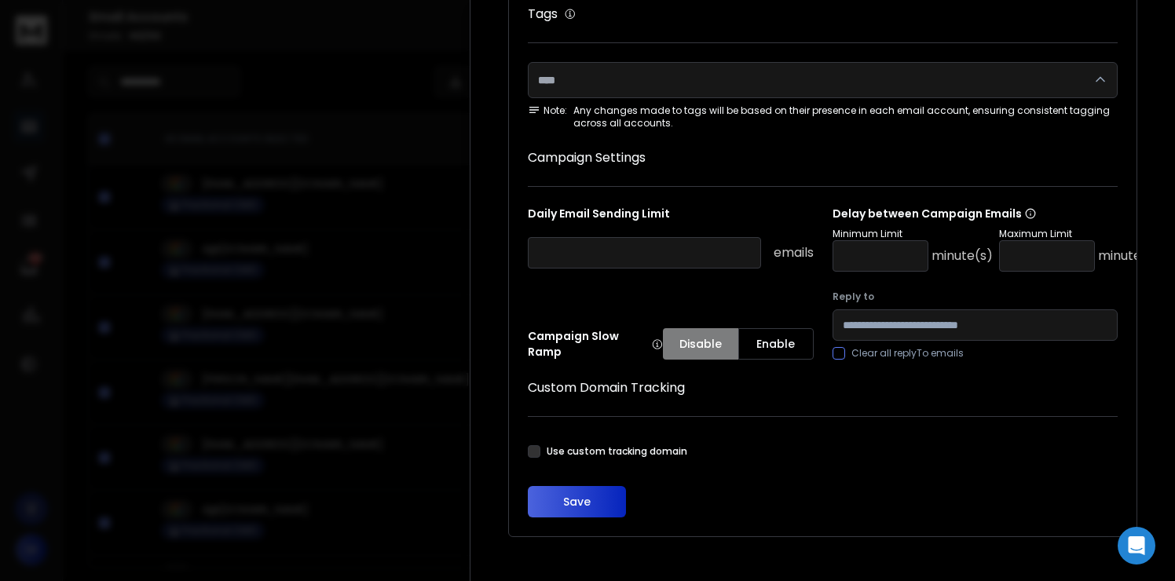
click at [674, 251] on input "number" at bounding box center [644, 252] width 232 height 31
type input "**"
click at [583, 504] on button "Save" at bounding box center [577, 501] width 98 height 31
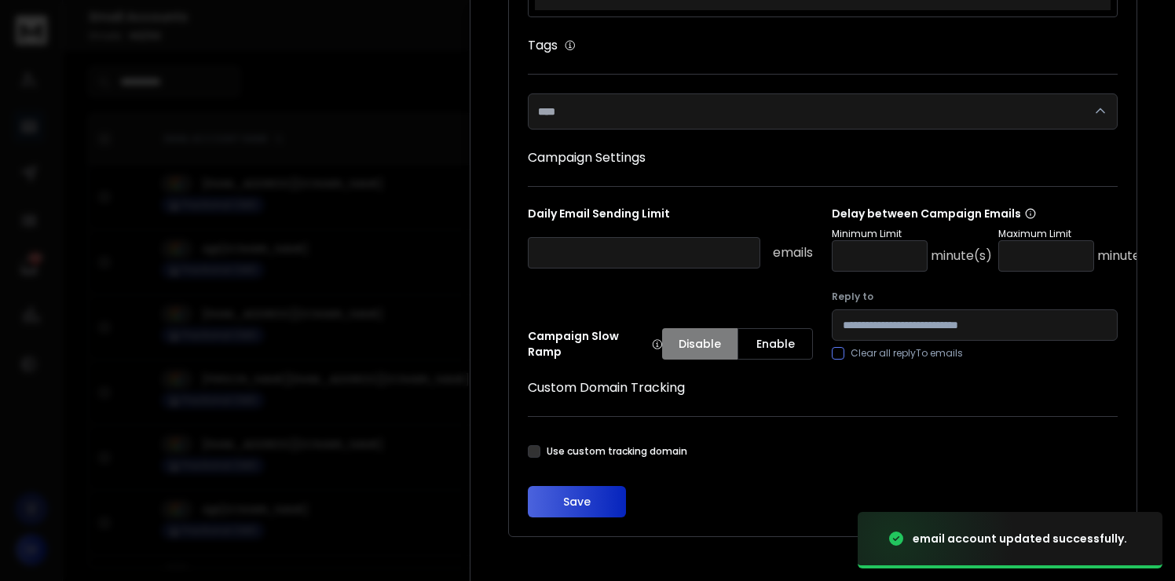
scroll to position [346, 0]
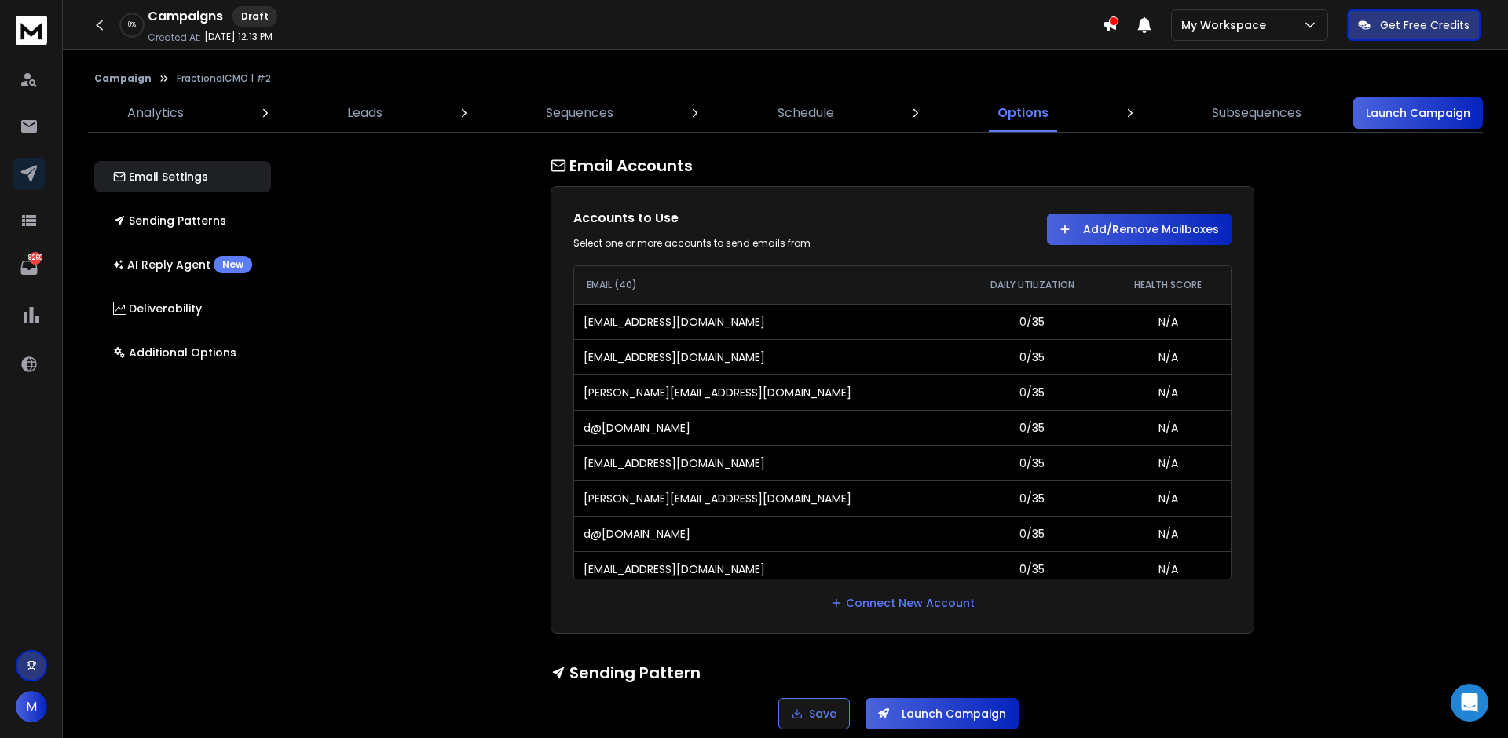
click at [913, 711] on button "Launch Campaign" at bounding box center [941, 713] width 153 height 31
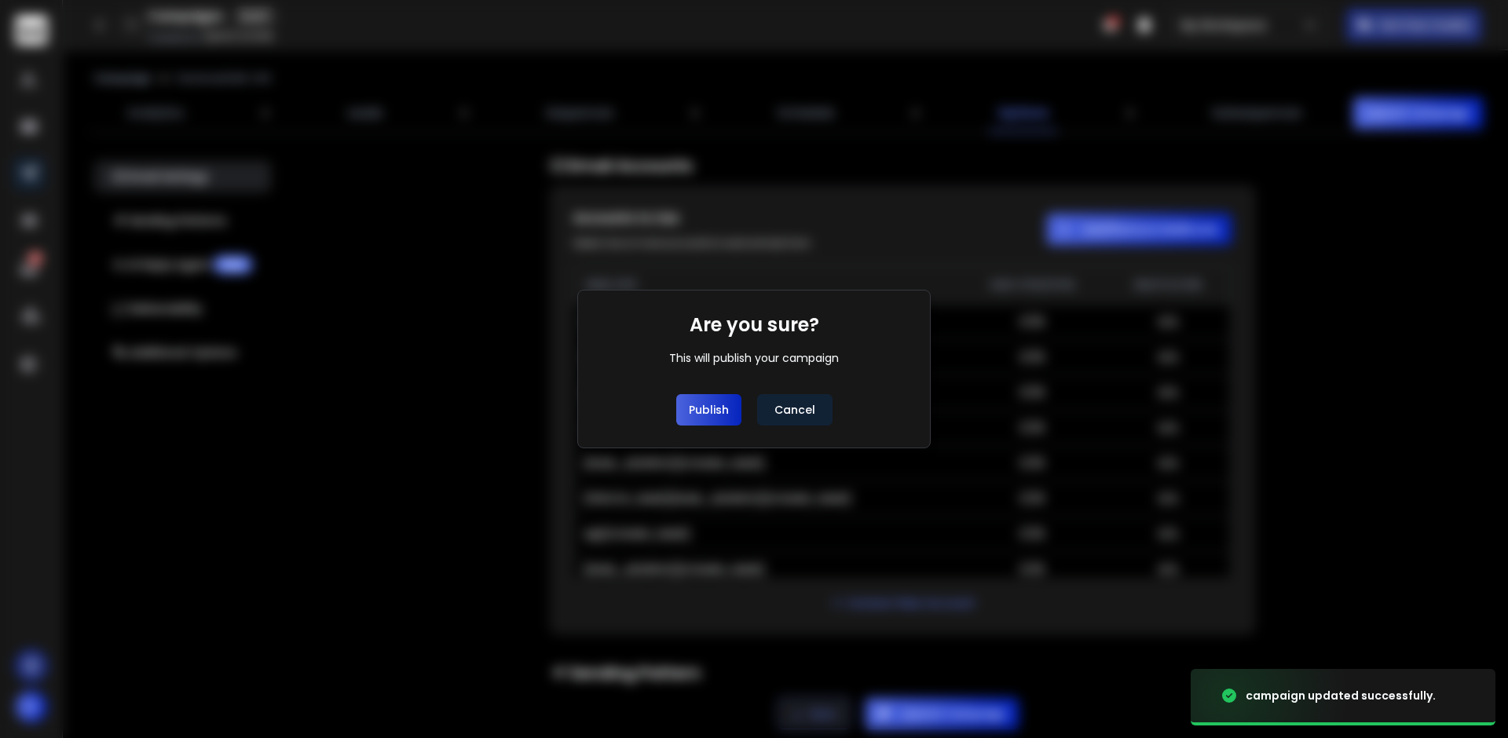
click at [691, 407] on button "Publish" at bounding box center [708, 409] width 65 height 31
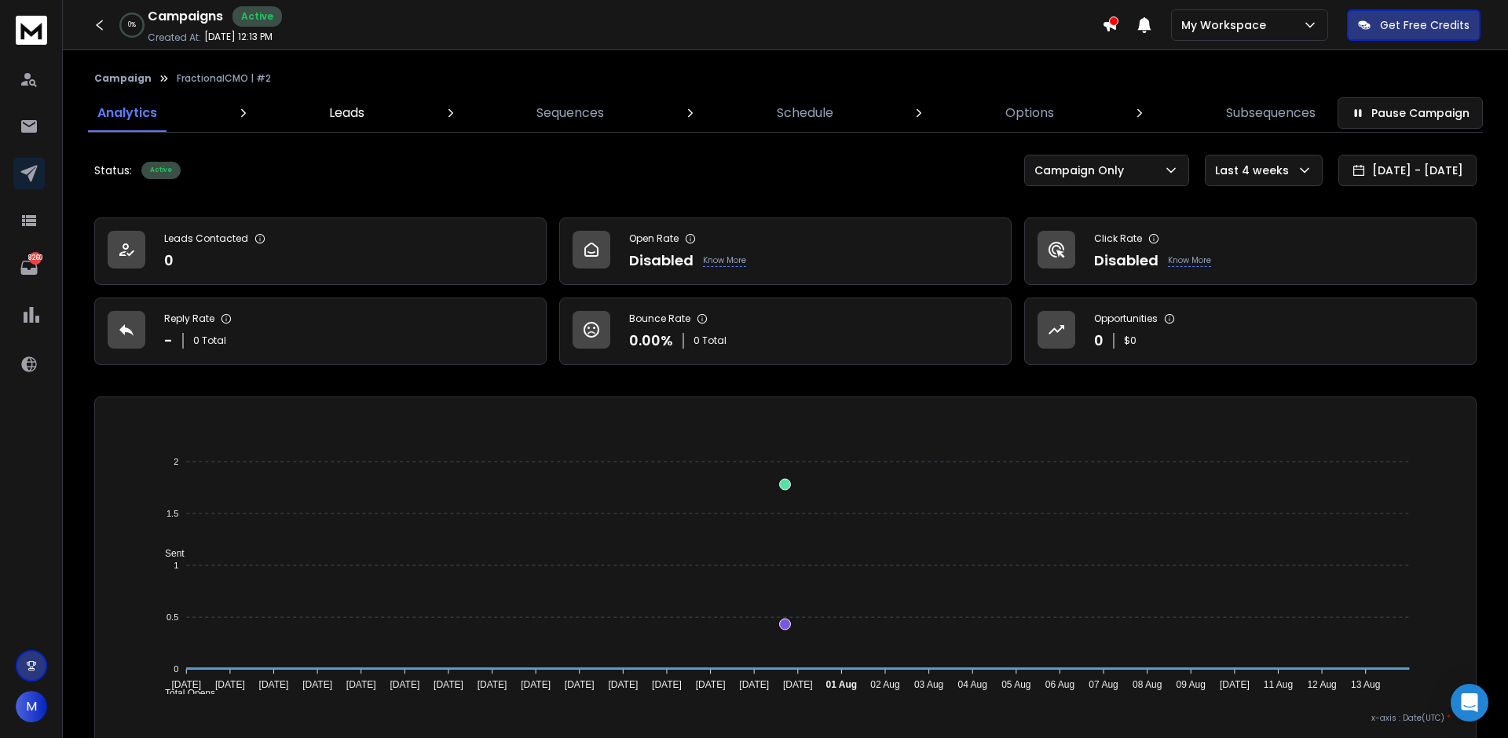
click at [354, 119] on p "Leads" at bounding box center [346, 113] width 35 height 19
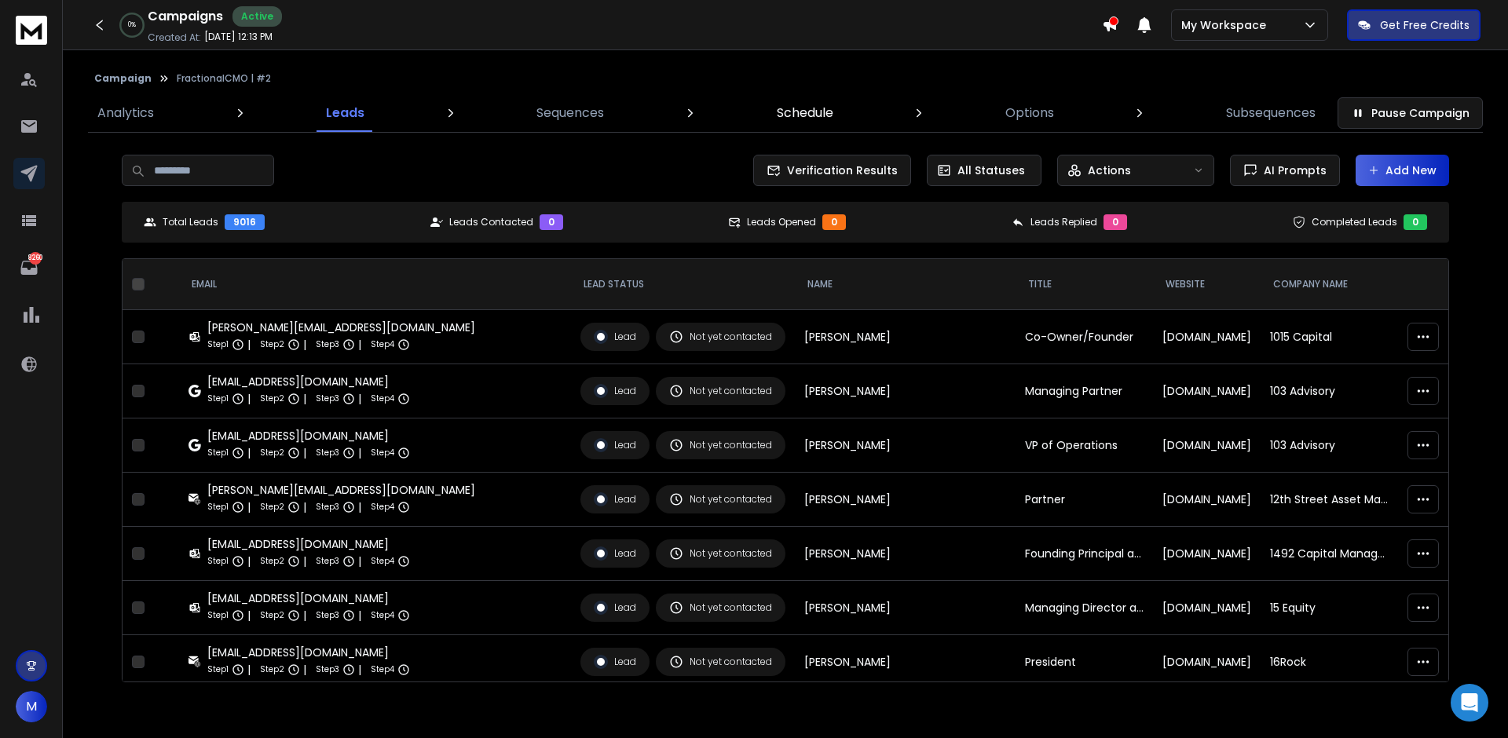
click at [826, 115] on p "Schedule" at bounding box center [805, 113] width 57 height 19
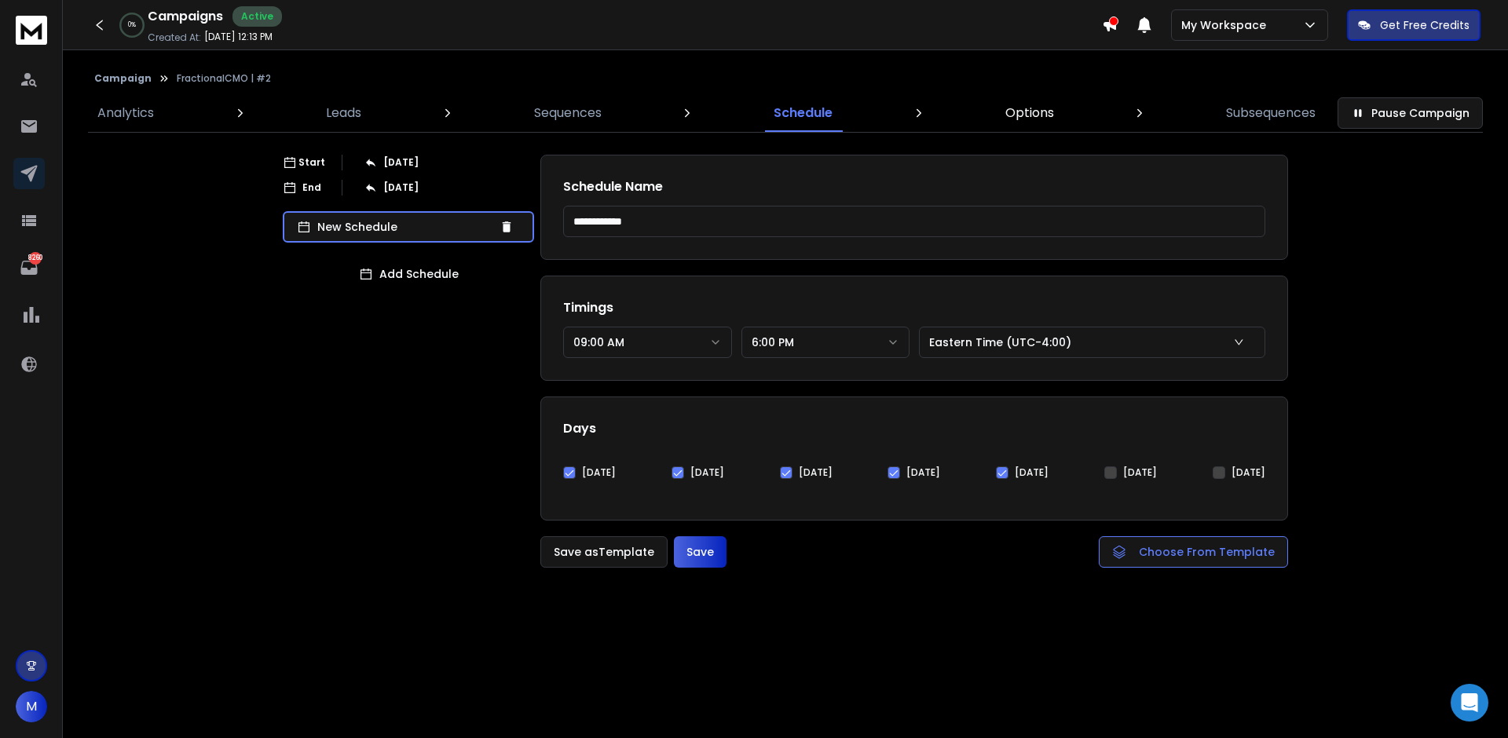
click at [1040, 125] on link "Options" at bounding box center [1030, 113] width 68 height 38
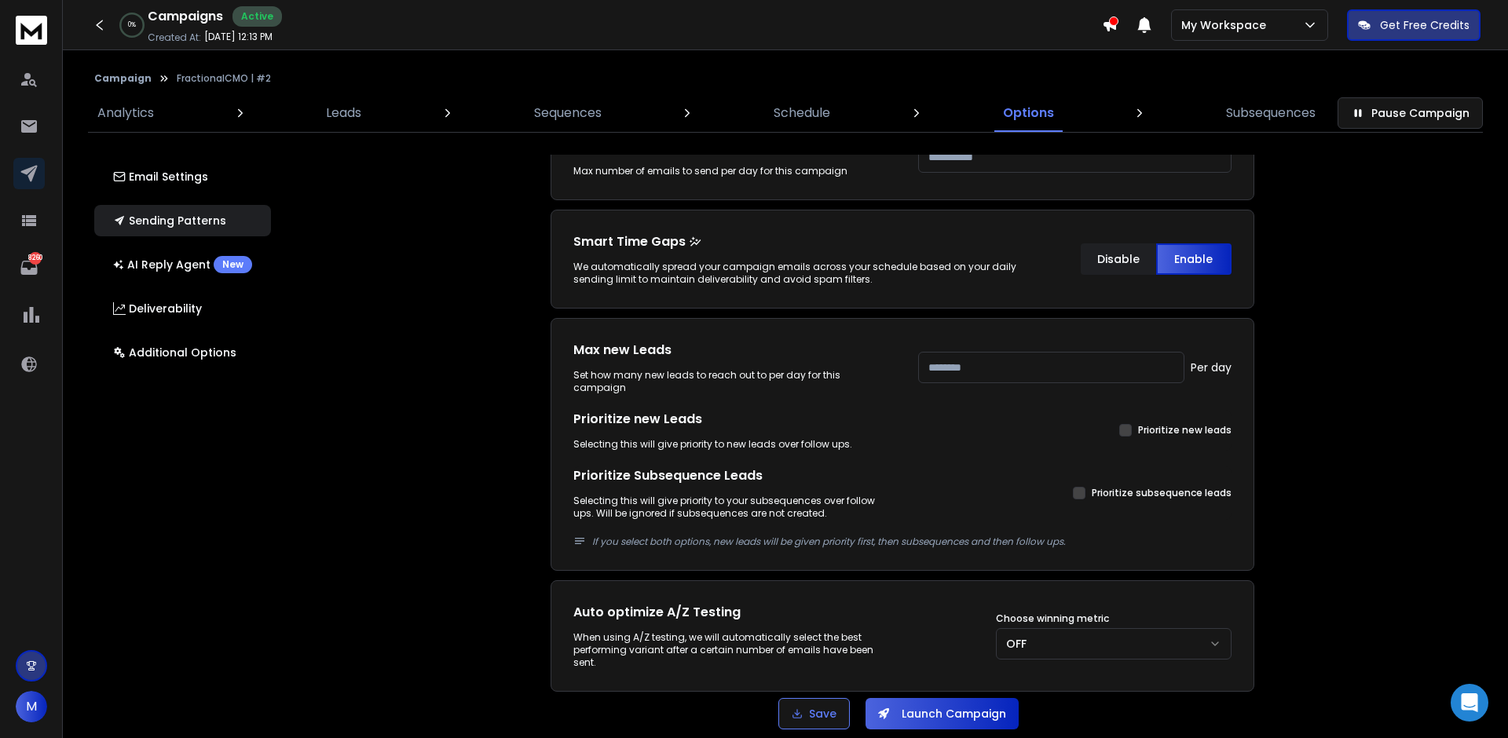
scroll to position [932, 0]
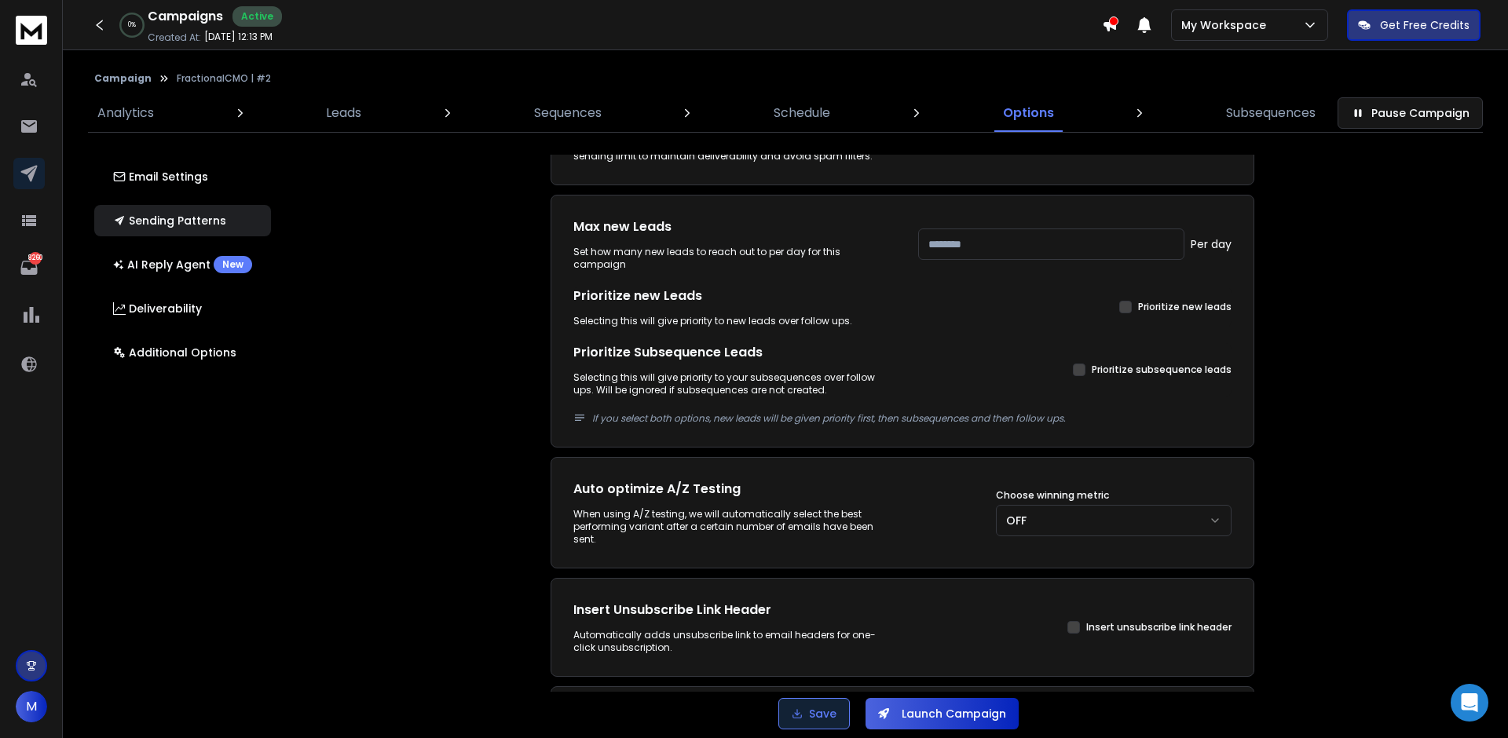
click at [794, 706] on button "Save" at bounding box center [813, 713] width 71 height 31
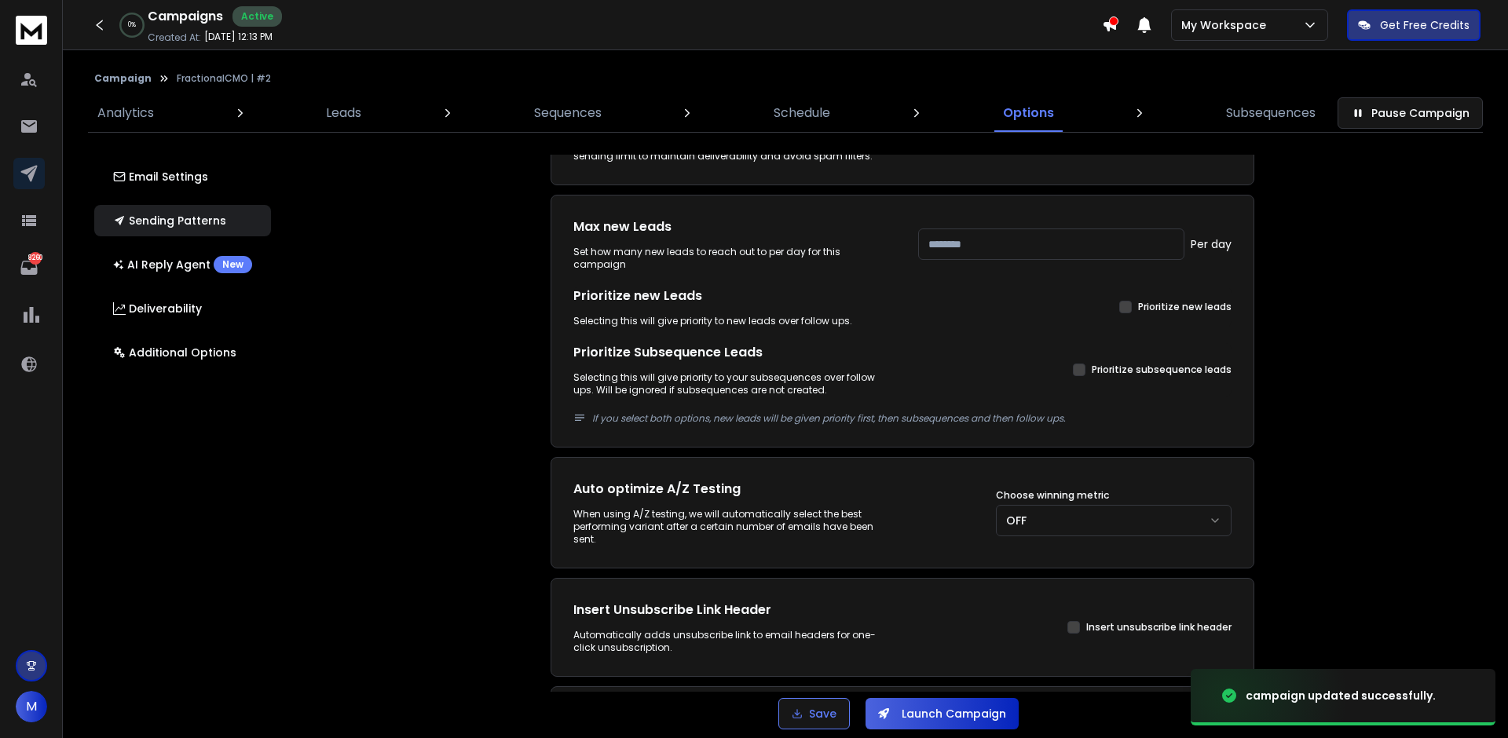
scroll to position [0, 0]
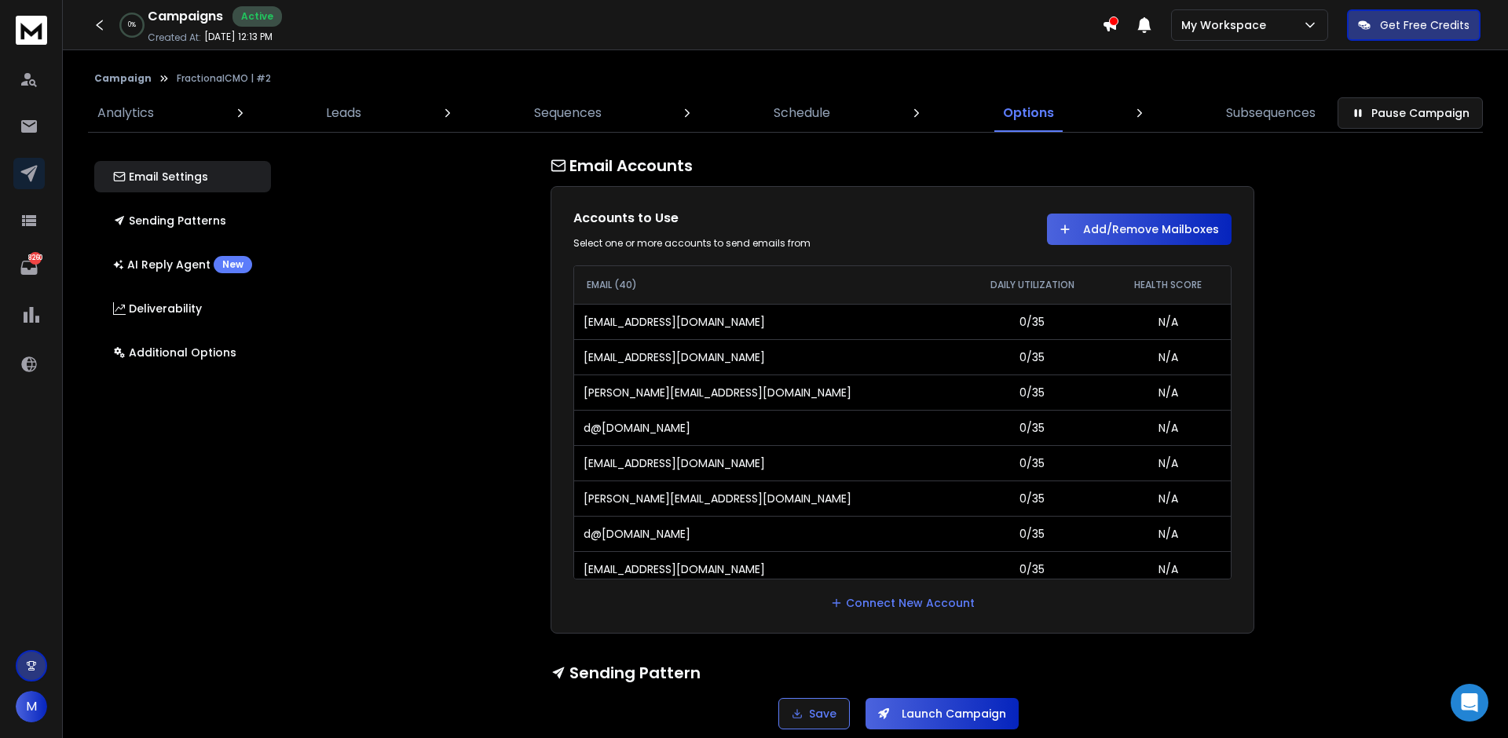
click at [894, 706] on button "Launch Campaign" at bounding box center [941, 713] width 153 height 31
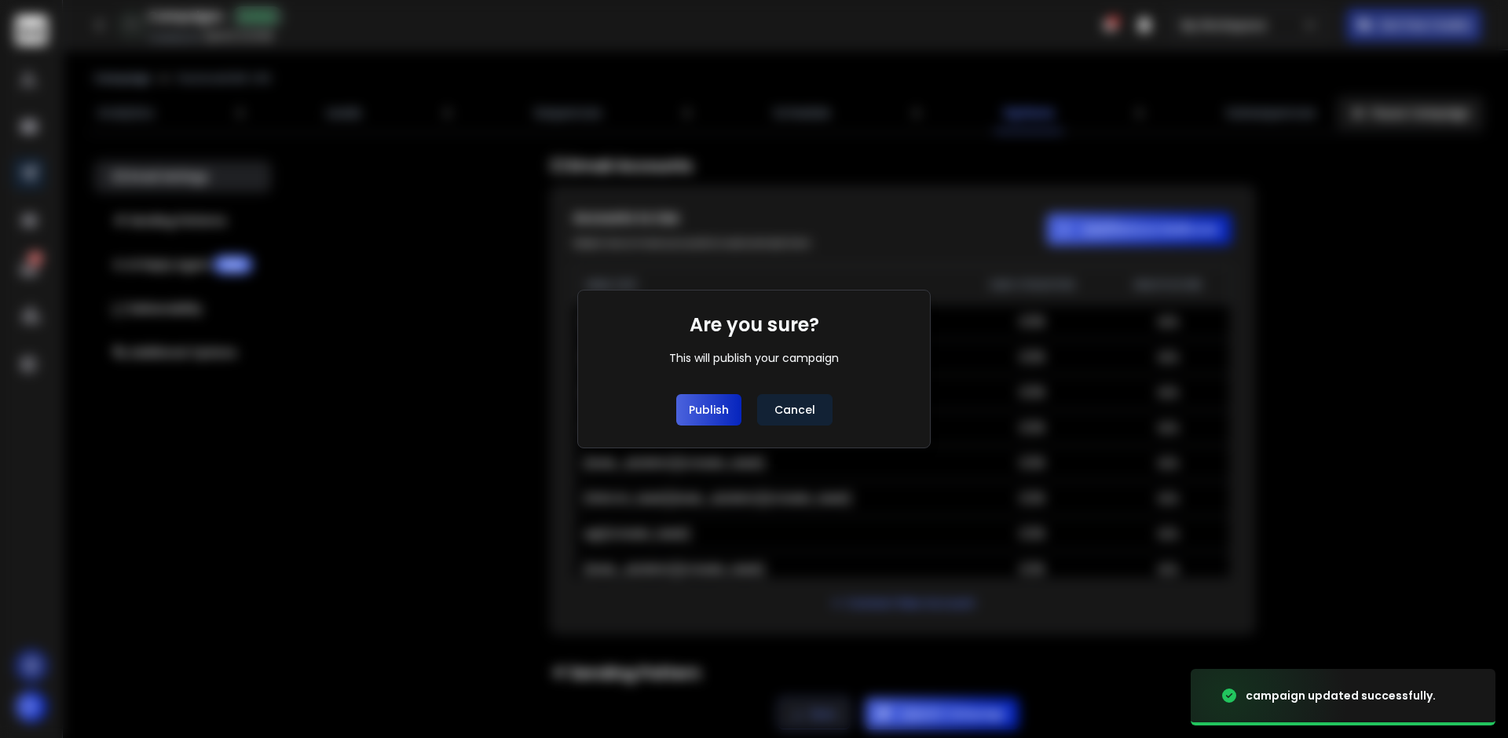
click at [810, 410] on button "Cancel" at bounding box center [794, 409] width 75 height 31
